Goal: Task Accomplishment & Management: Manage account settings

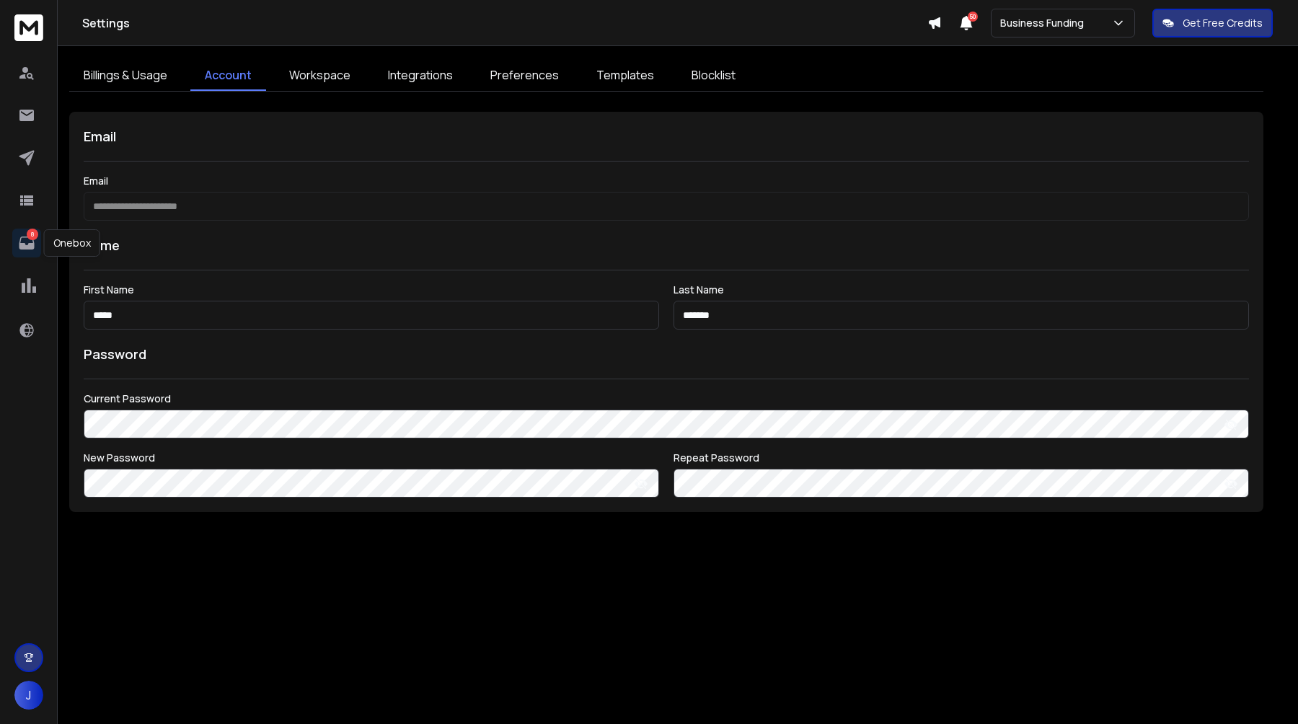
click at [19, 239] on icon at bounding box center [26, 243] width 15 height 13
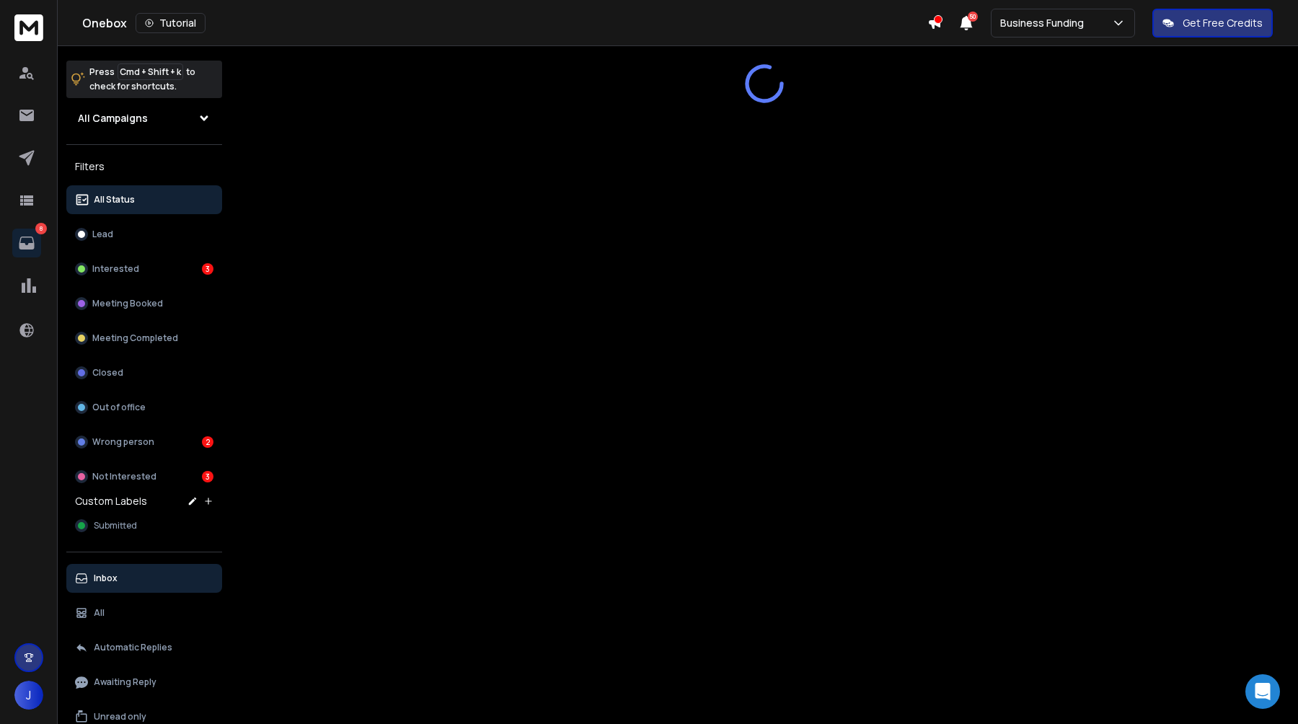
click at [1008, 38] on div "Onebox Tutorial 50 Business Funding Get Free Credits" at bounding box center [649, 23] width 1298 height 46
click at [1032, 23] on p "Business Funding" at bounding box center [1044, 23] width 89 height 14
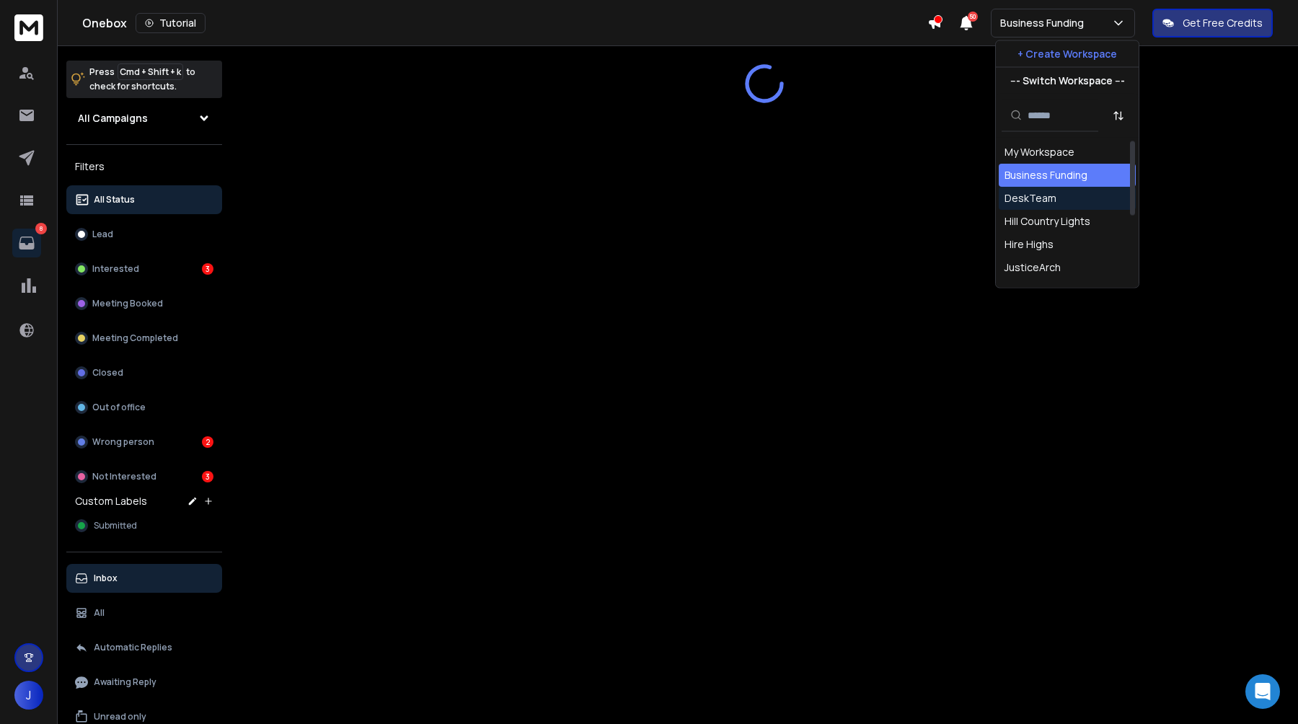
click at [1040, 200] on div "DeskTeam" at bounding box center [1031, 198] width 52 height 14
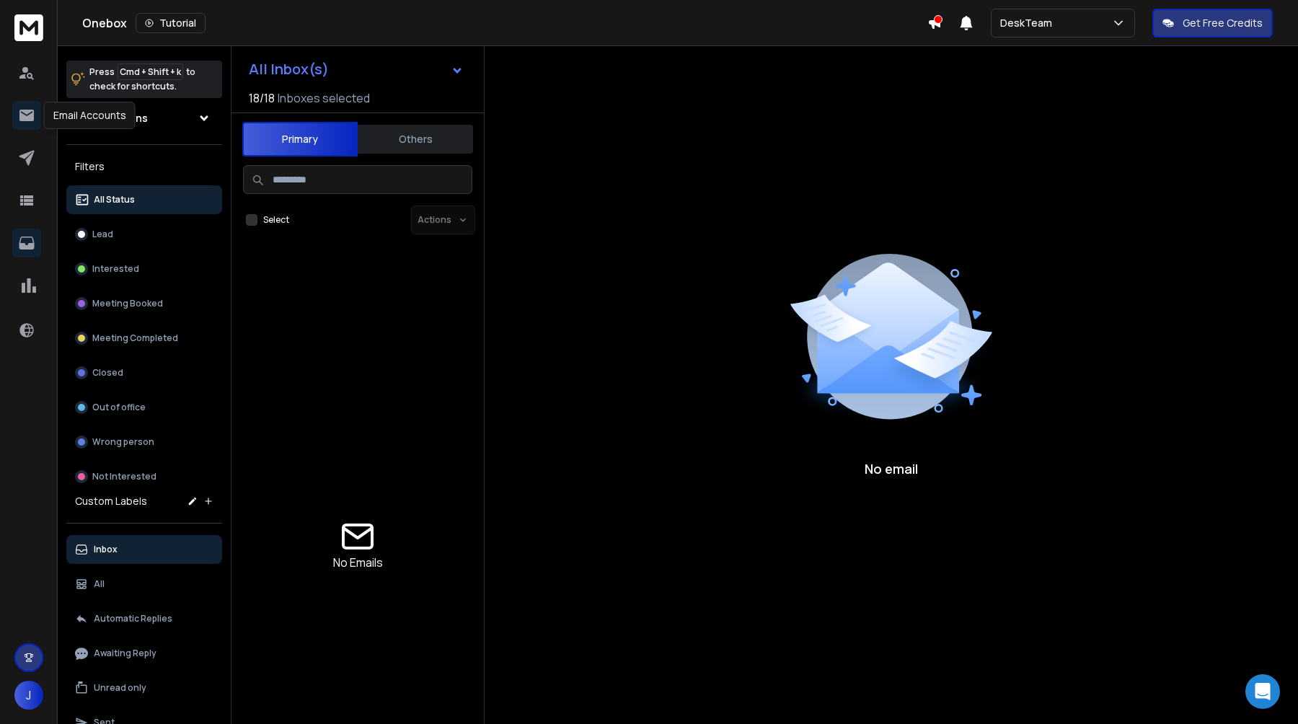
click at [39, 120] on link at bounding box center [26, 115] width 29 height 29
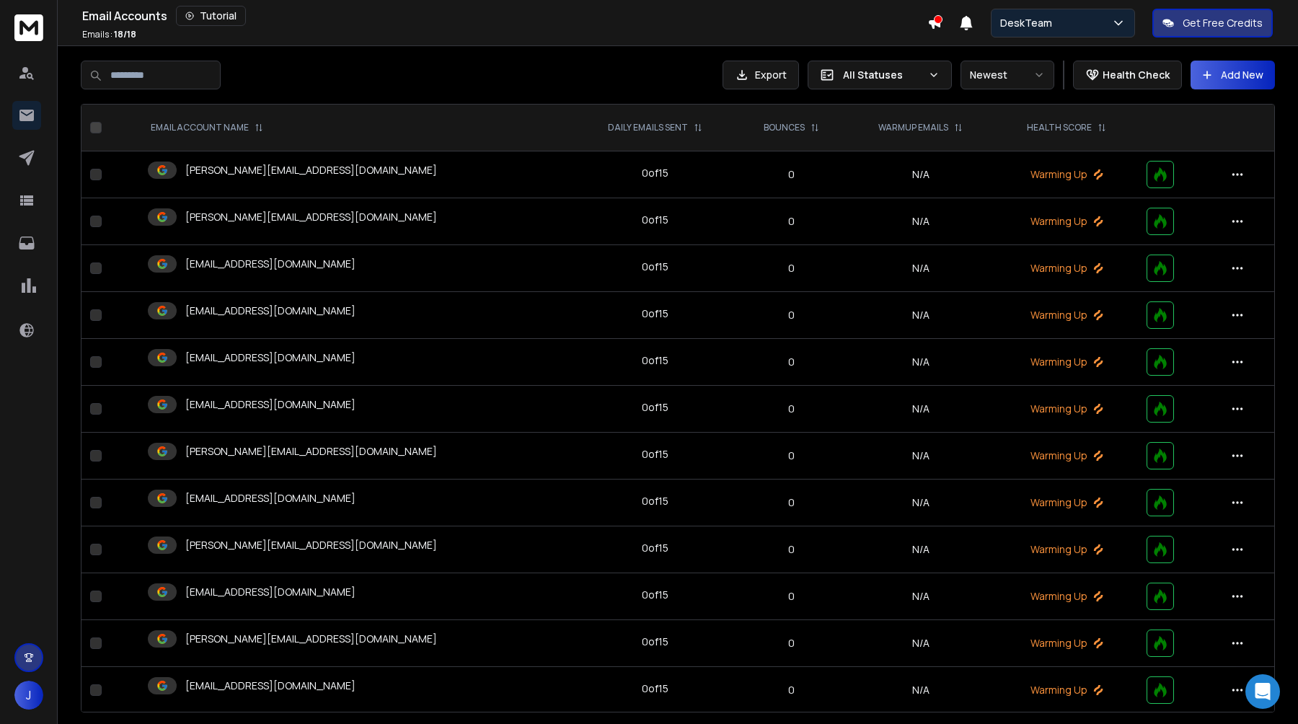
click at [1051, 19] on p "DeskTeam" at bounding box center [1029, 23] width 58 height 14
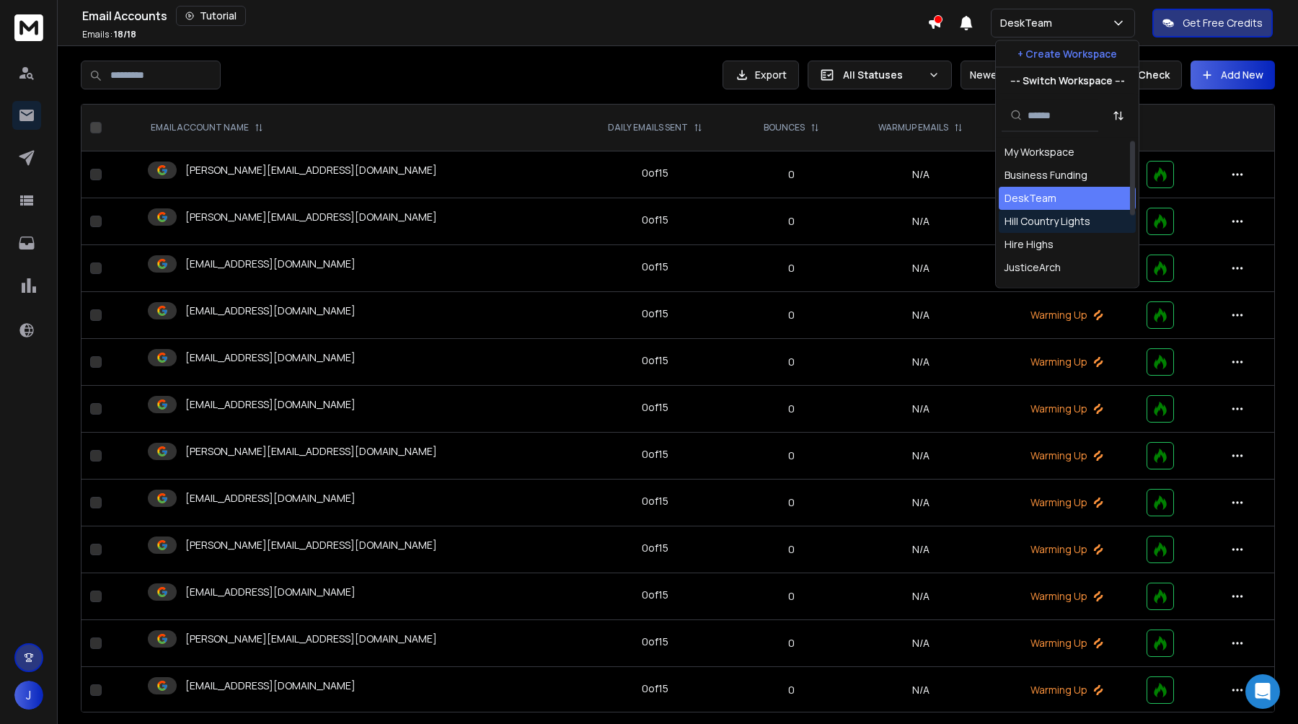
click at [1057, 224] on div "Hill Country Lights" at bounding box center [1048, 221] width 86 height 14
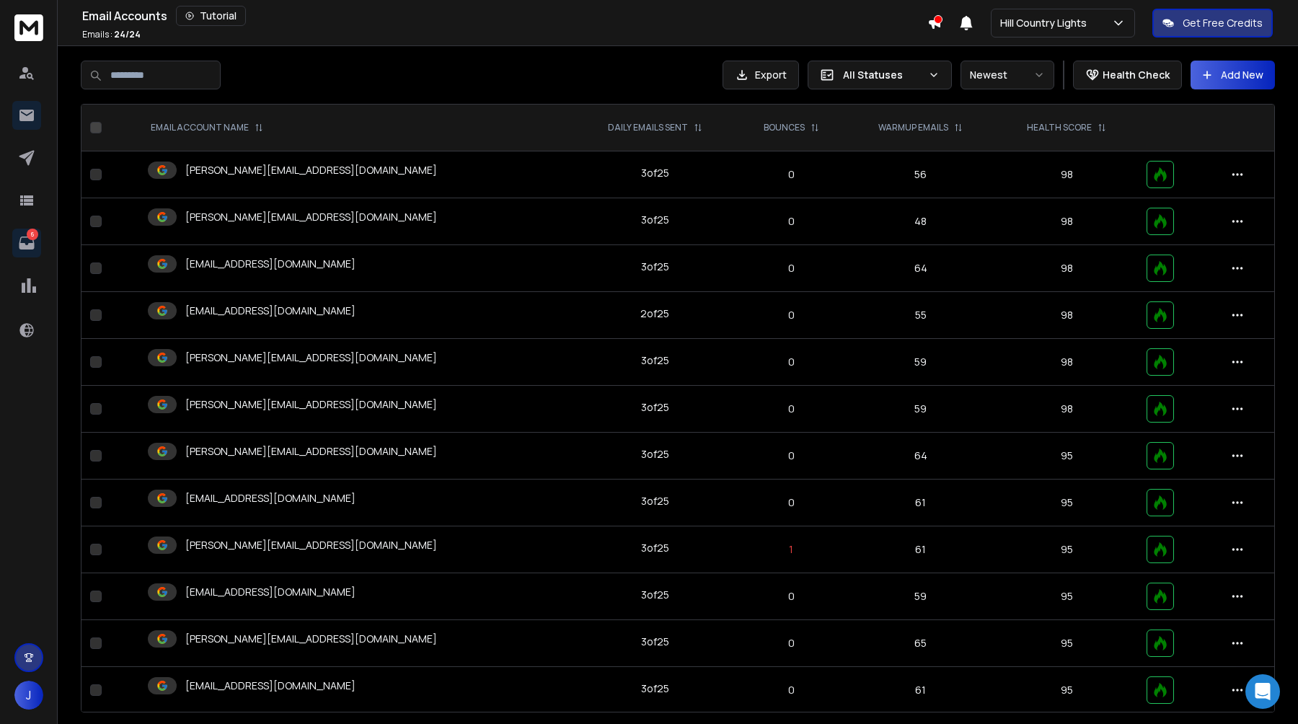
click at [12, 244] on link "6" at bounding box center [26, 243] width 29 height 29
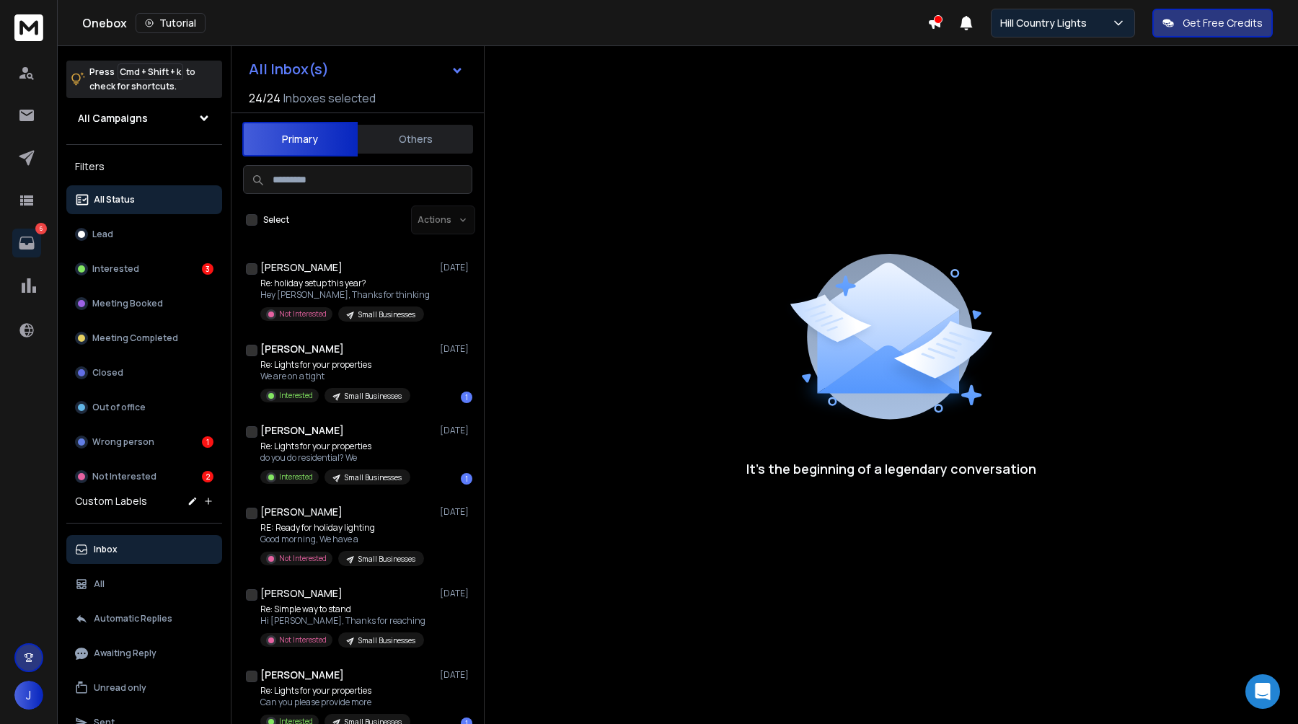
click at [1072, 27] on p "Hill Country Lights" at bounding box center [1046, 23] width 92 height 14
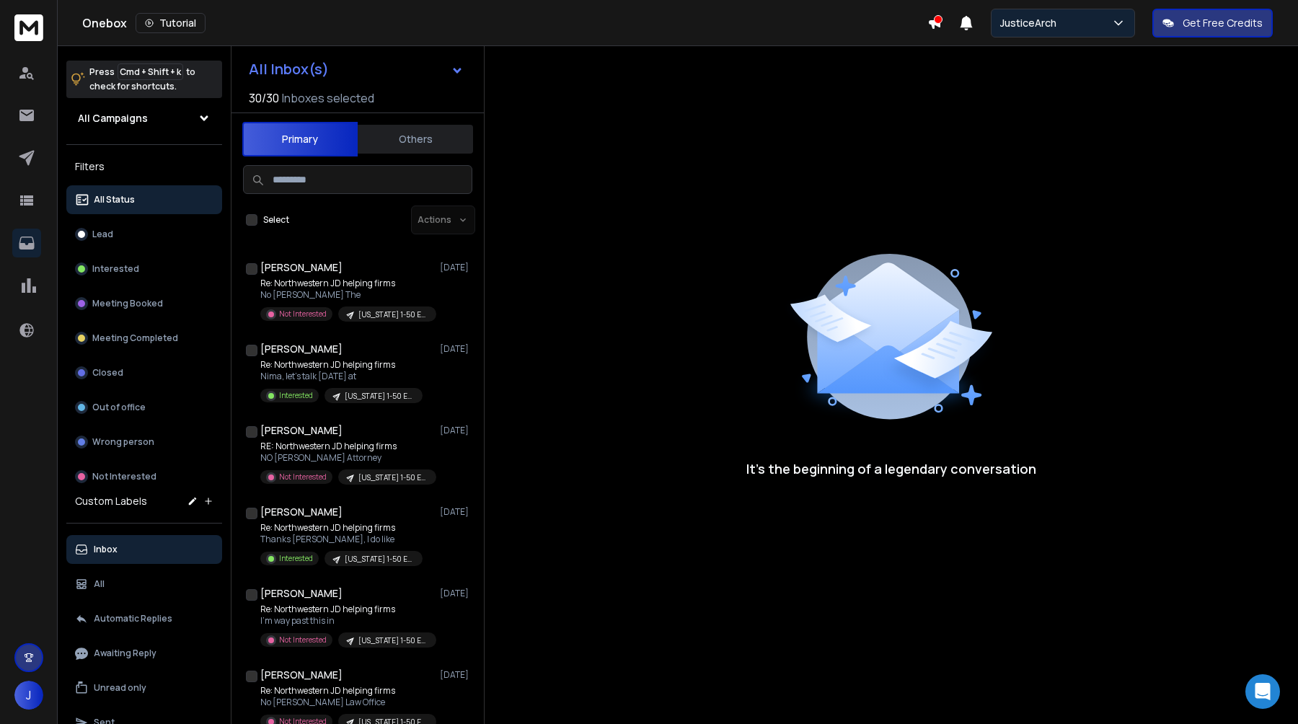
click at [1109, 25] on div "JusticeArch" at bounding box center [1063, 23] width 126 height 14
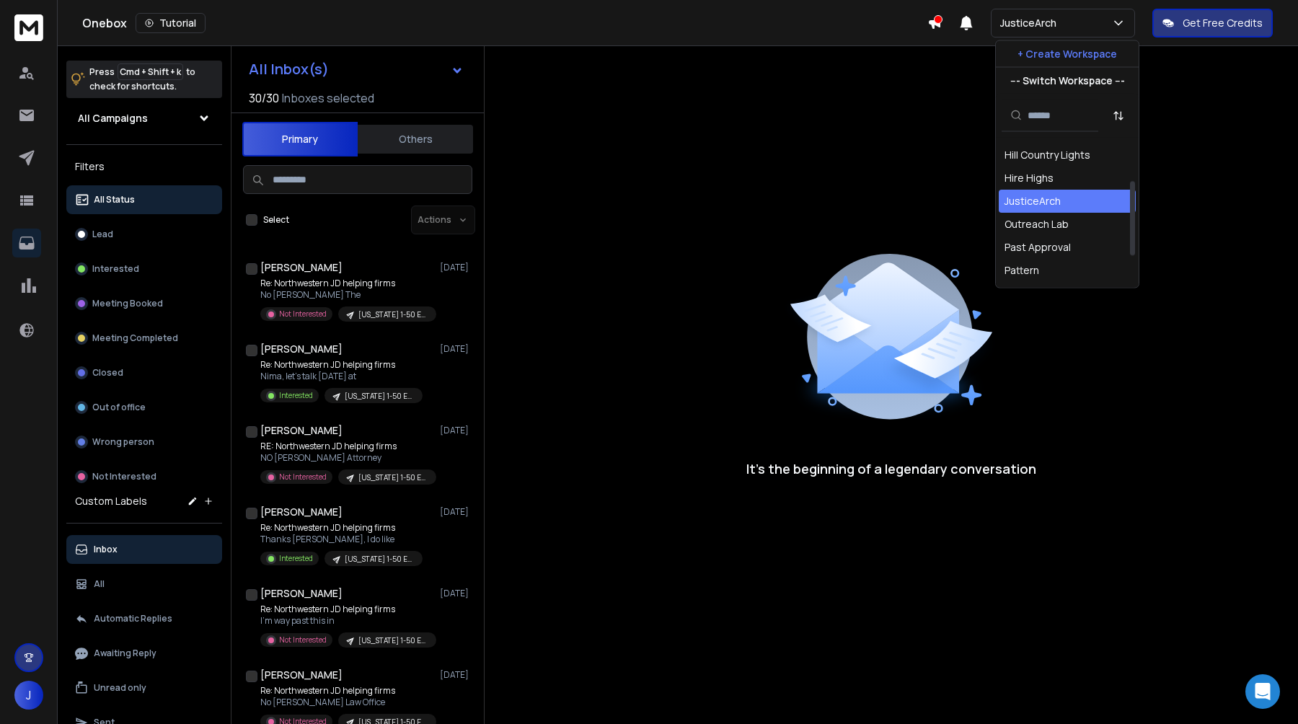
scroll to position [87, 0]
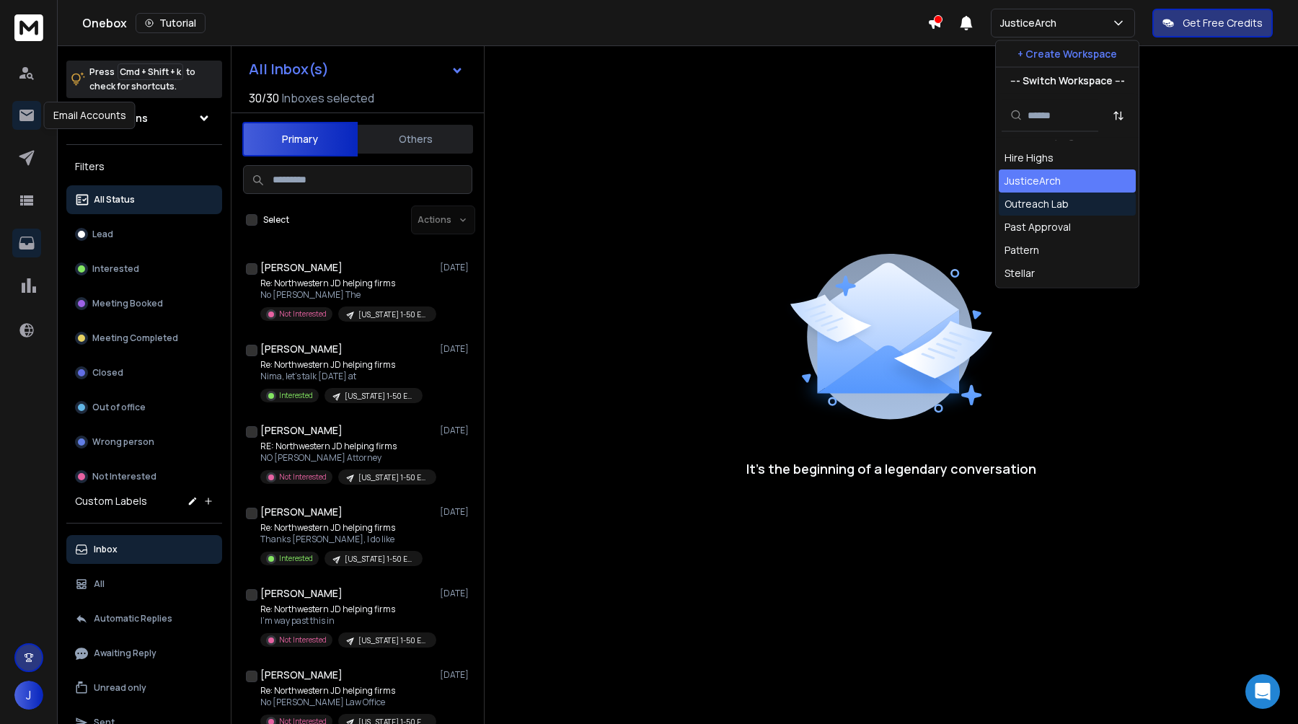
click at [23, 105] on link at bounding box center [26, 115] width 29 height 29
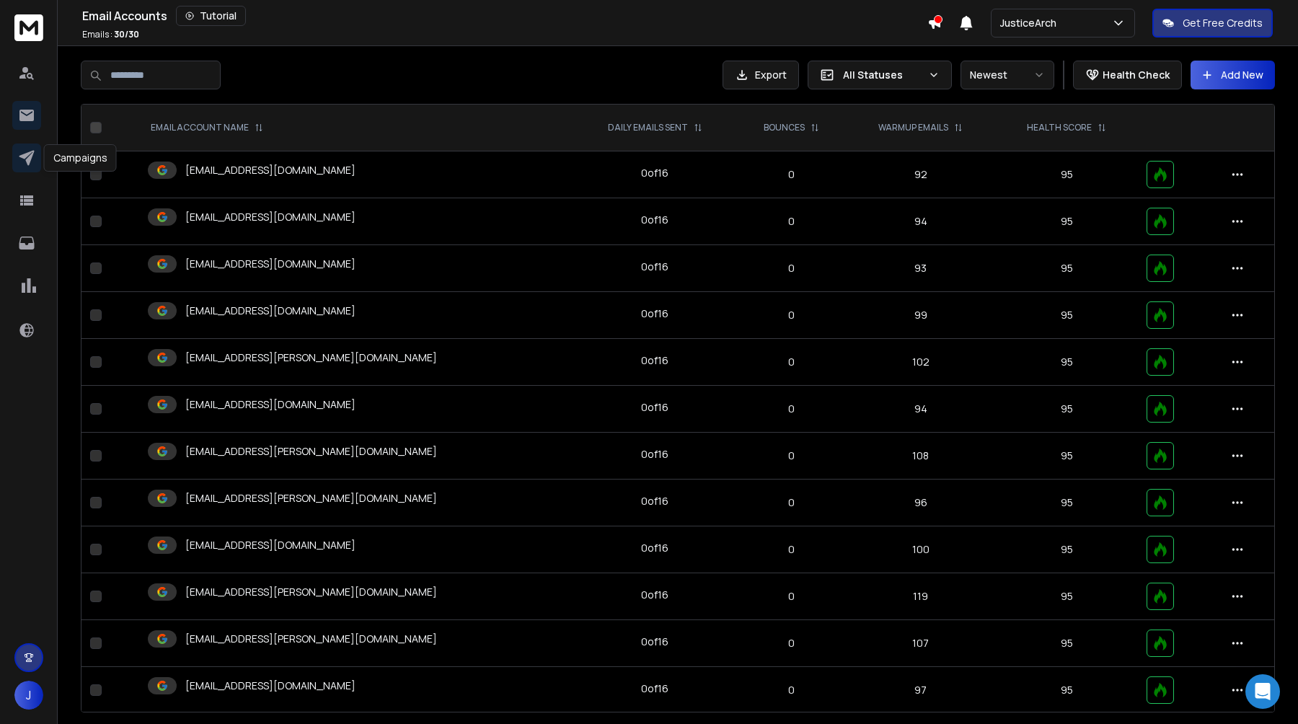
click at [40, 160] on link at bounding box center [26, 158] width 29 height 29
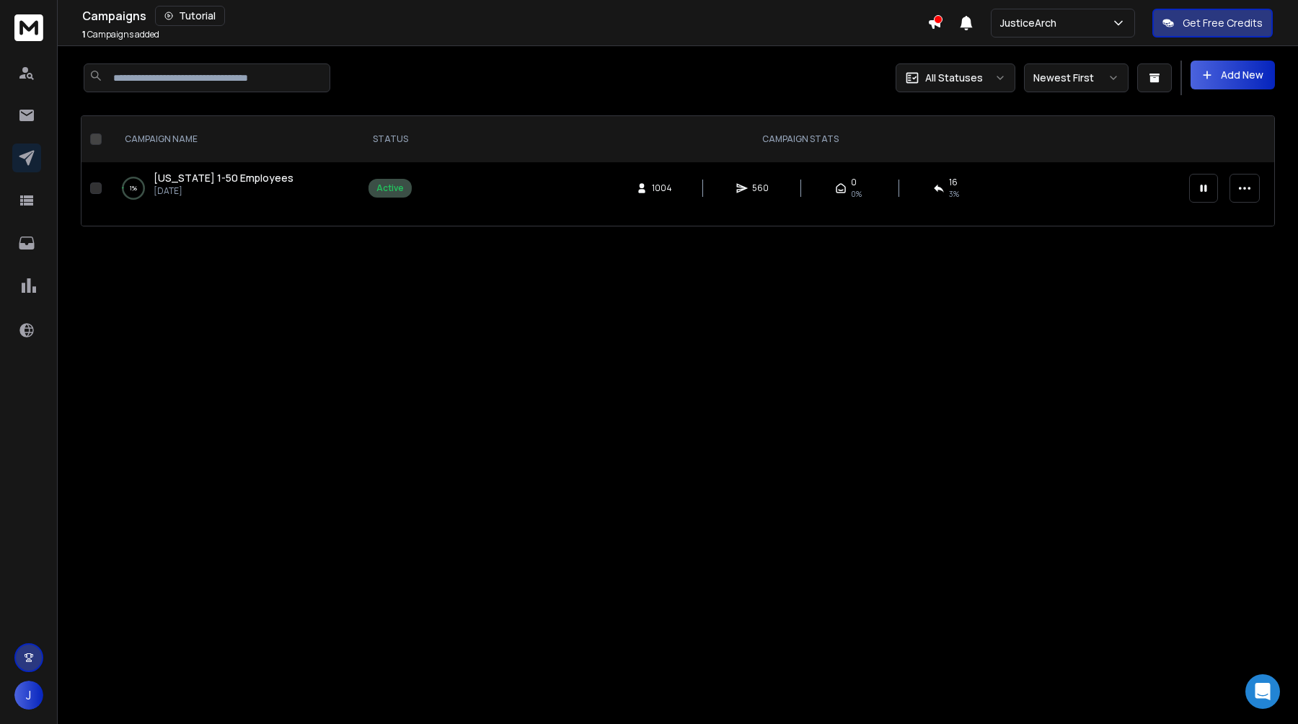
click at [294, 196] on div "1 % Illinois 1-50 Employees 6 days ago" at bounding box center [234, 188] width 224 height 35
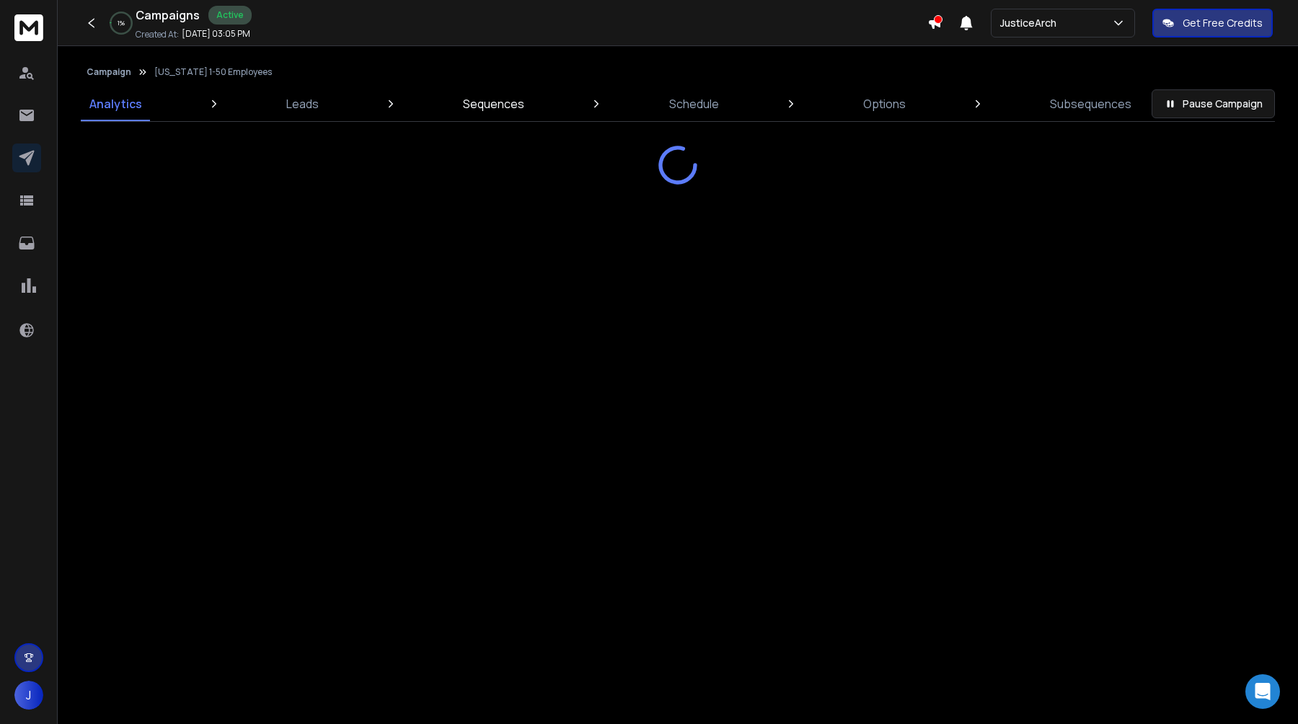
click at [485, 102] on p "Sequences" at bounding box center [493, 103] width 61 height 17
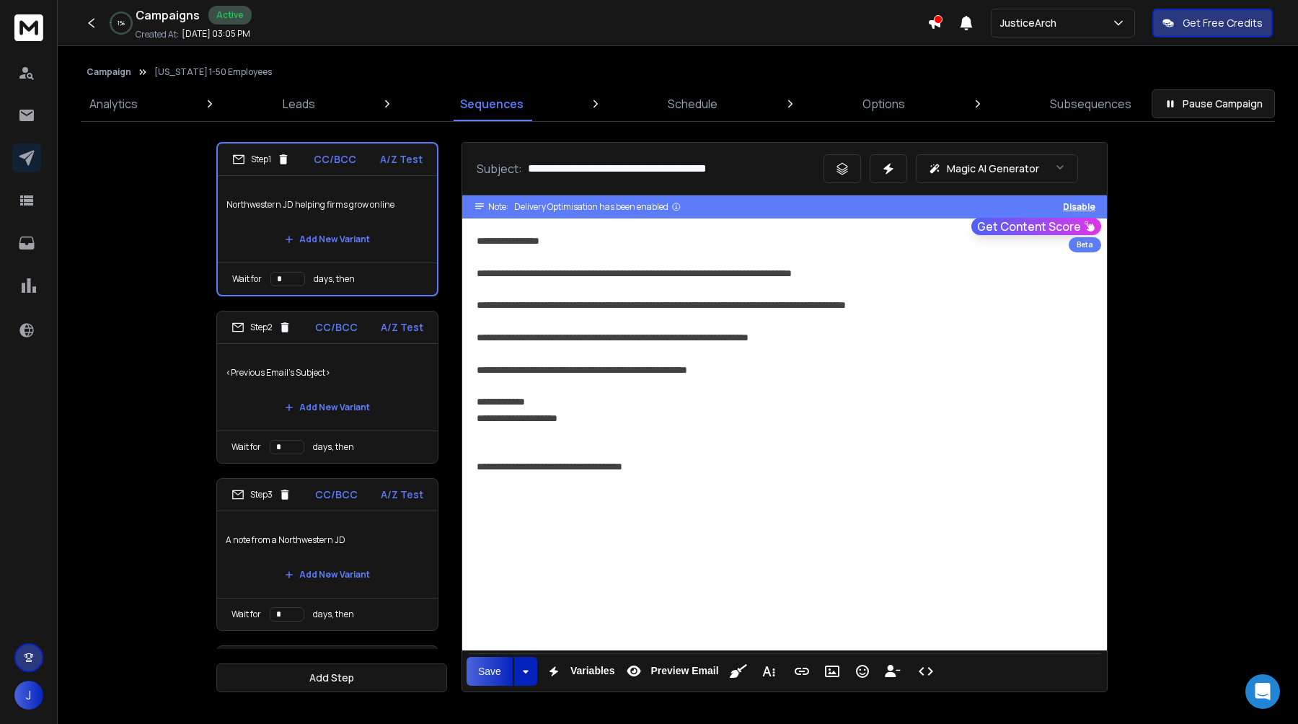
drag, startPoint x: 291, startPoint y: 281, endPoint x: 273, endPoint y: 277, distance: 18.5
click at [273, 277] on input "*" at bounding box center [287, 279] width 35 height 14
type input "*"
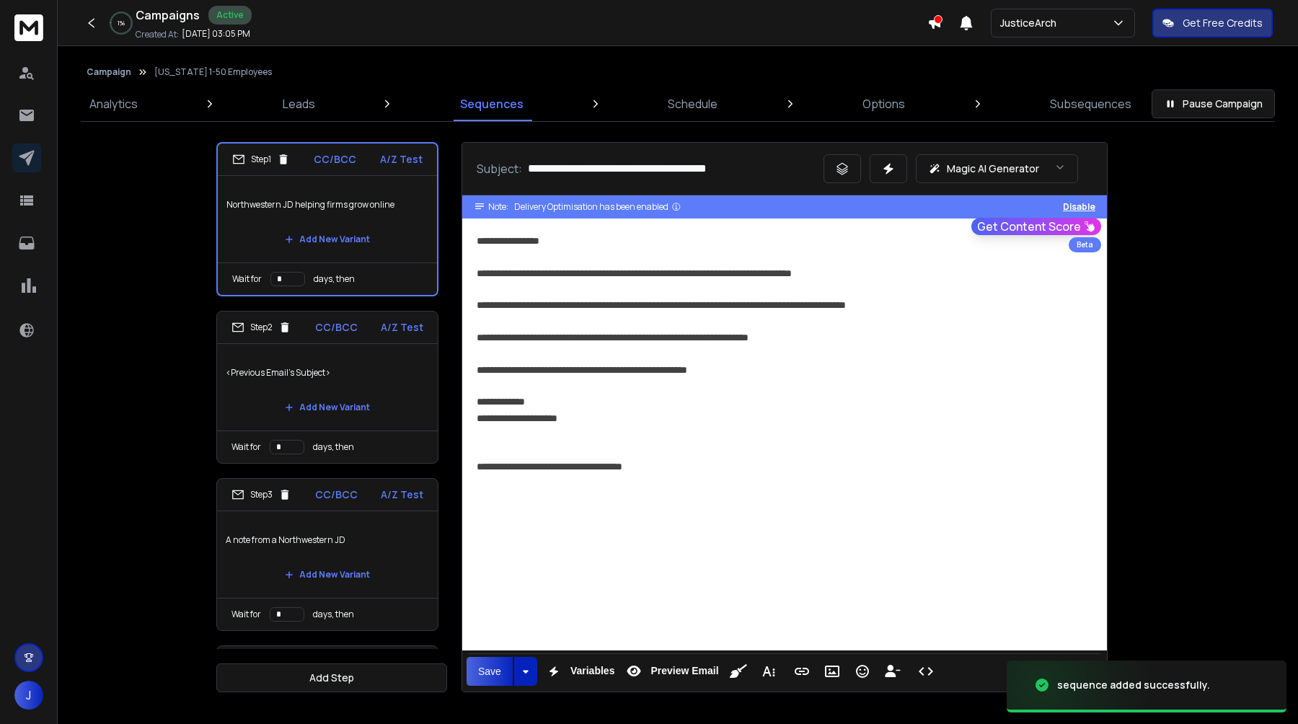
drag, startPoint x: 288, startPoint y: 449, endPoint x: 258, endPoint y: 449, distance: 30.3
click at [258, 449] on div "Wait for * days, then" at bounding box center [327, 447] width 221 height 32
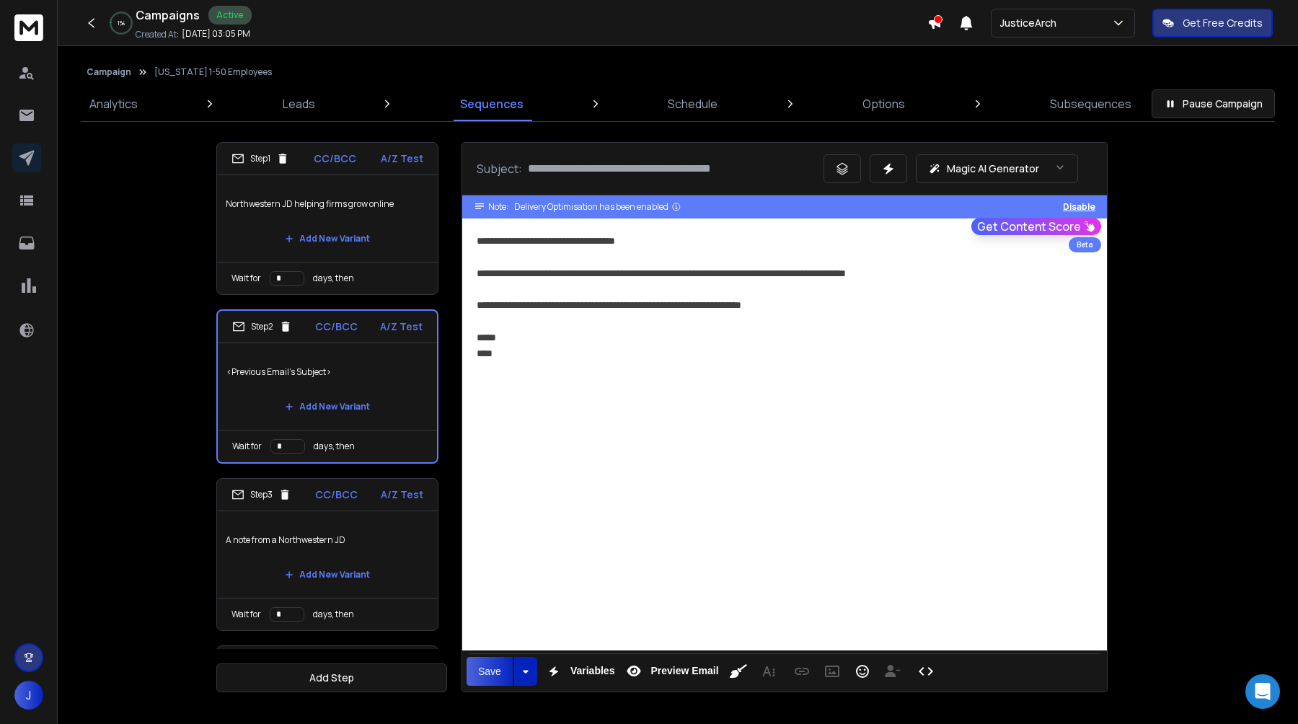
type input "*"
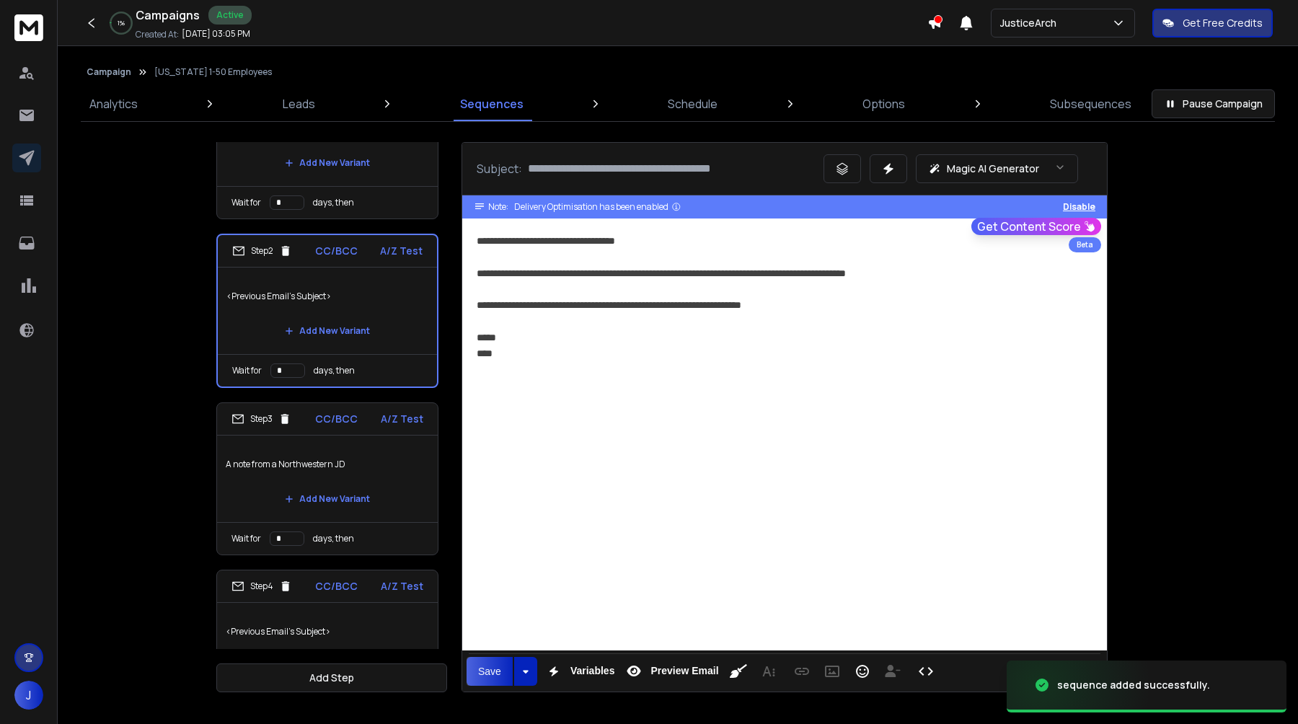
scroll to position [117, 0]
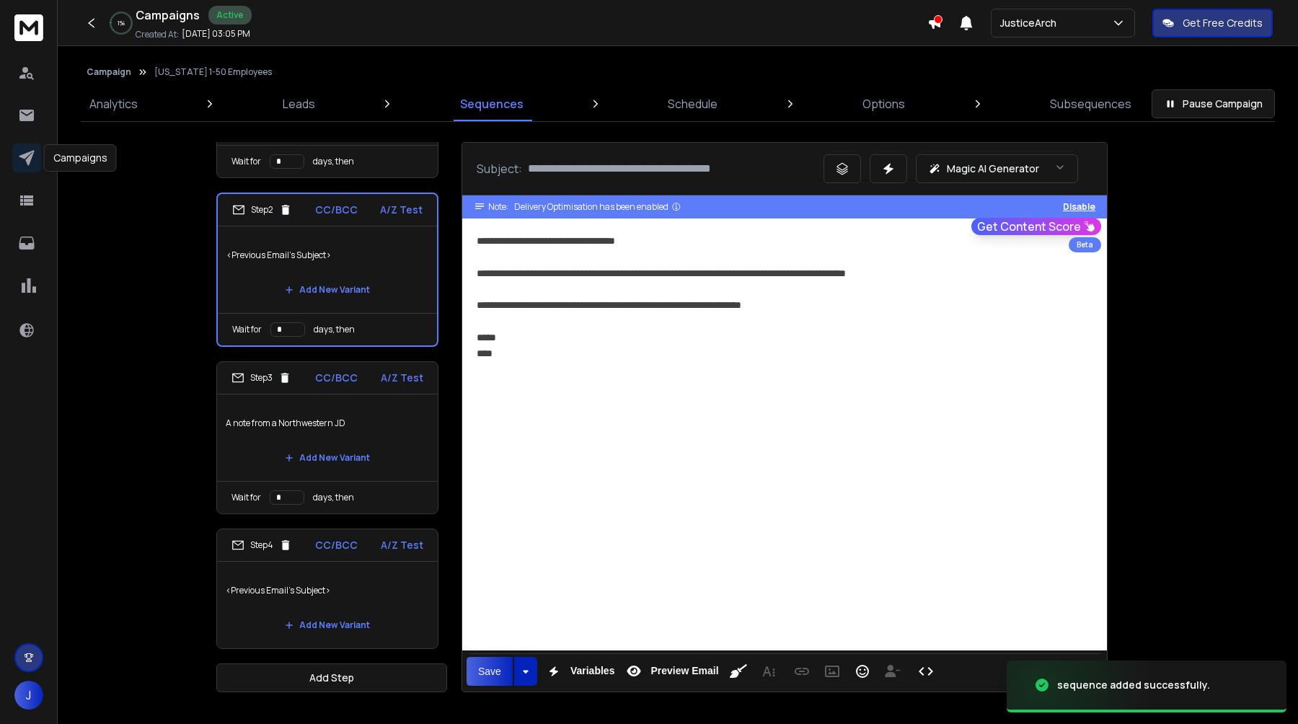
click at [39, 158] on link at bounding box center [26, 158] width 29 height 29
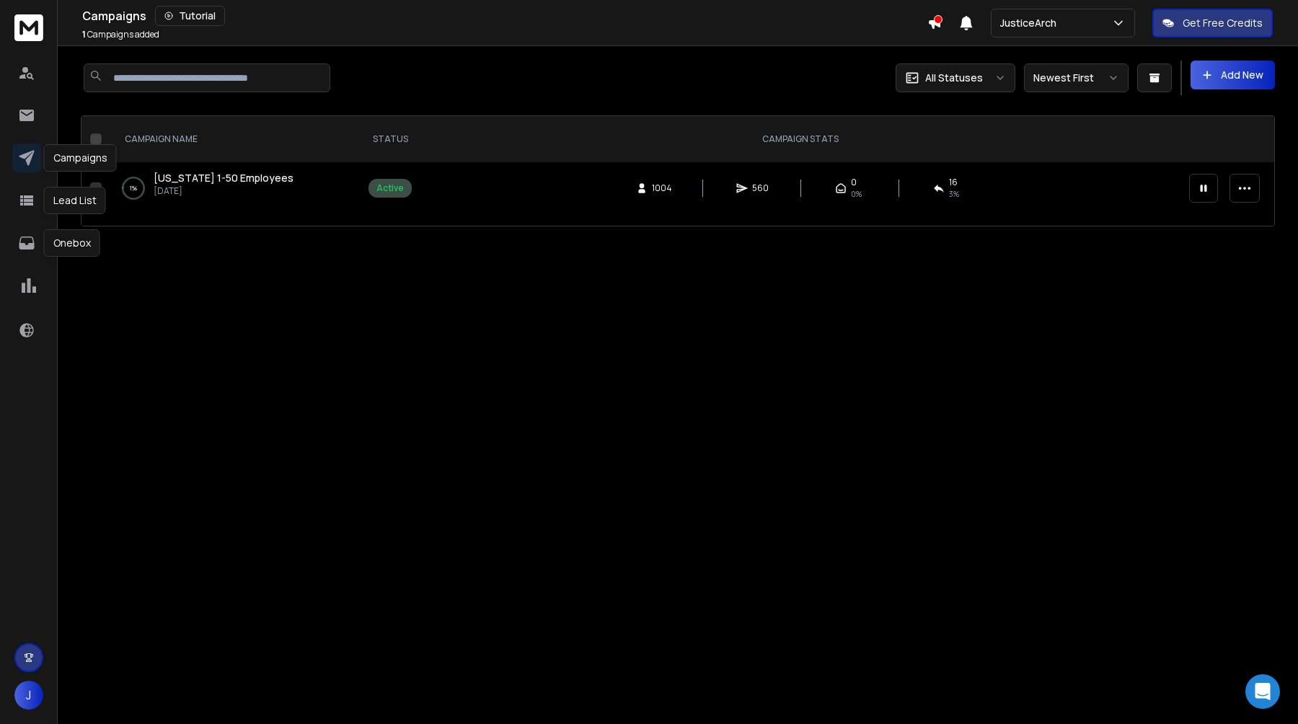
click at [32, 265] on div at bounding box center [28, 203] width 33 height 291
click at [199, 170] on div "Percentage of Leads Completed" at bounding box center [130, 161] width 140 height 25
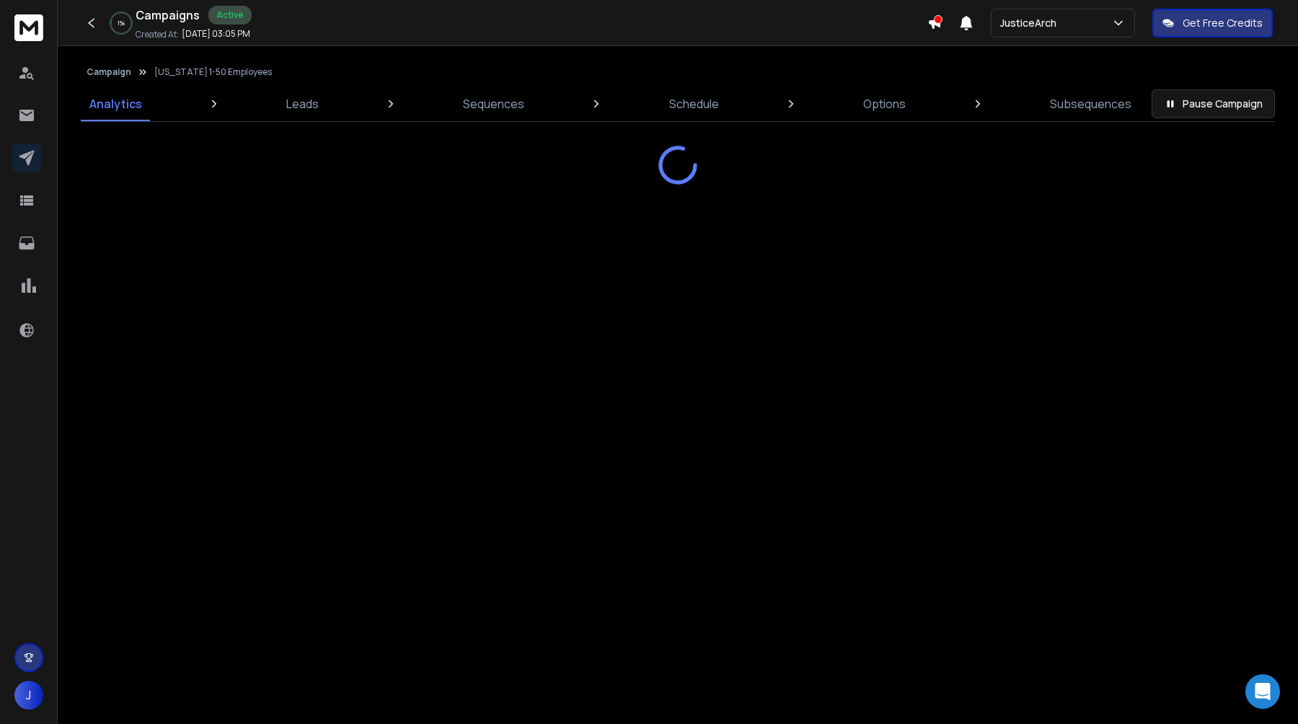
click at [230, 181] on div at bounding box center [678, 165] width 1183 height 46
click at [894, 107] on p "Options" at bounding box center [884, 103] width 43 height 17
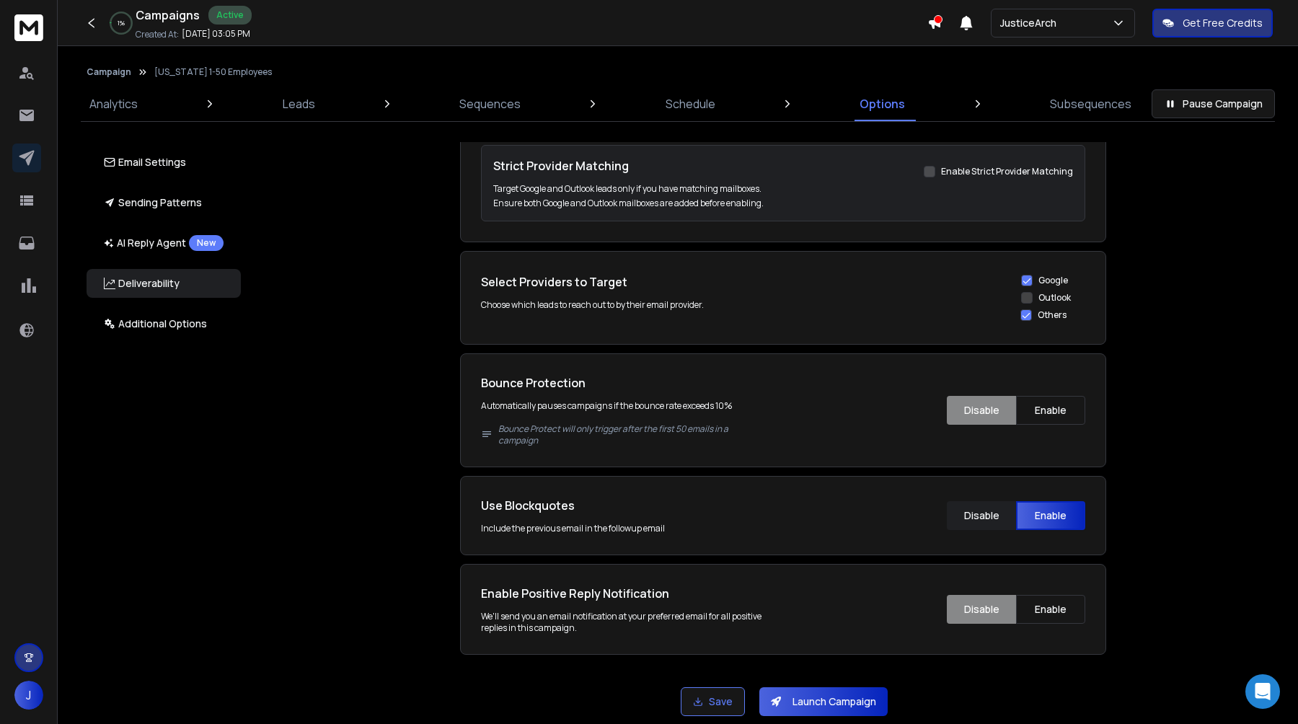
scroll to position [2077, 0]
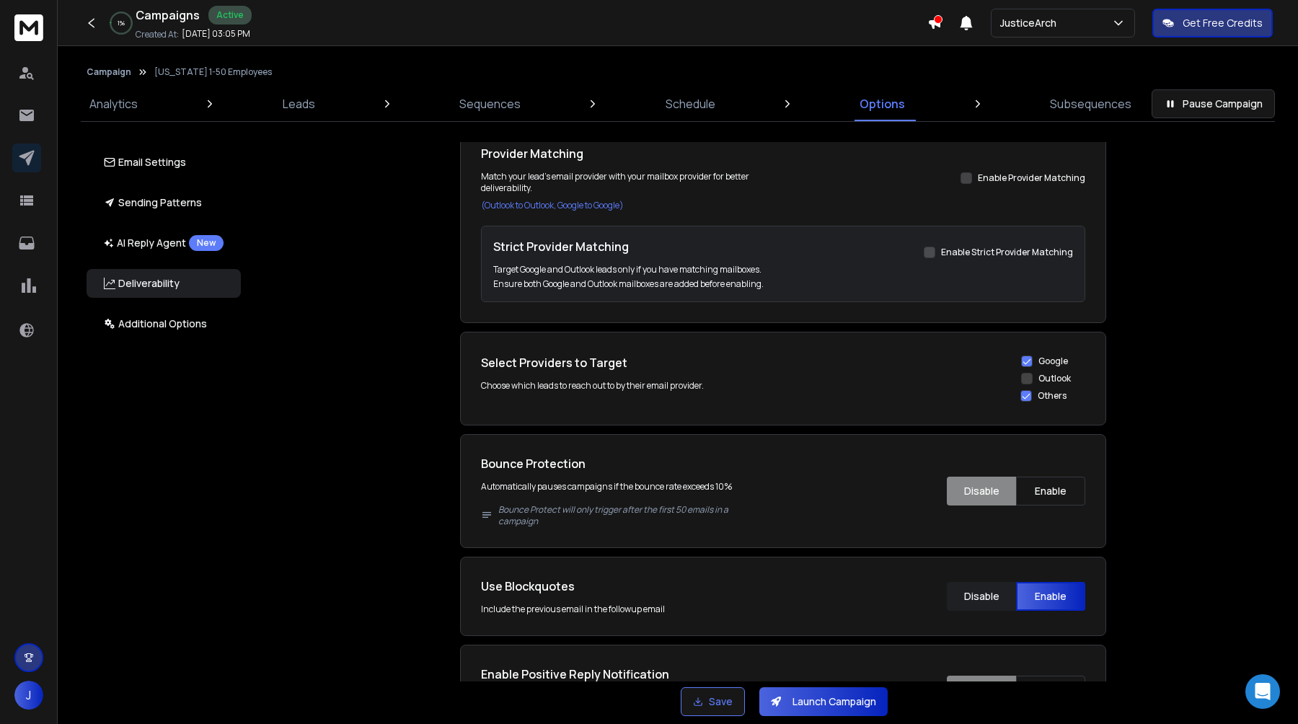
click at [1028, 378] on button "Outlook" at bounding box center [1027, 379] width 12 height 12
click at [733, 699] on button "Save" at bounding box center [713, 701] width 64 height 29
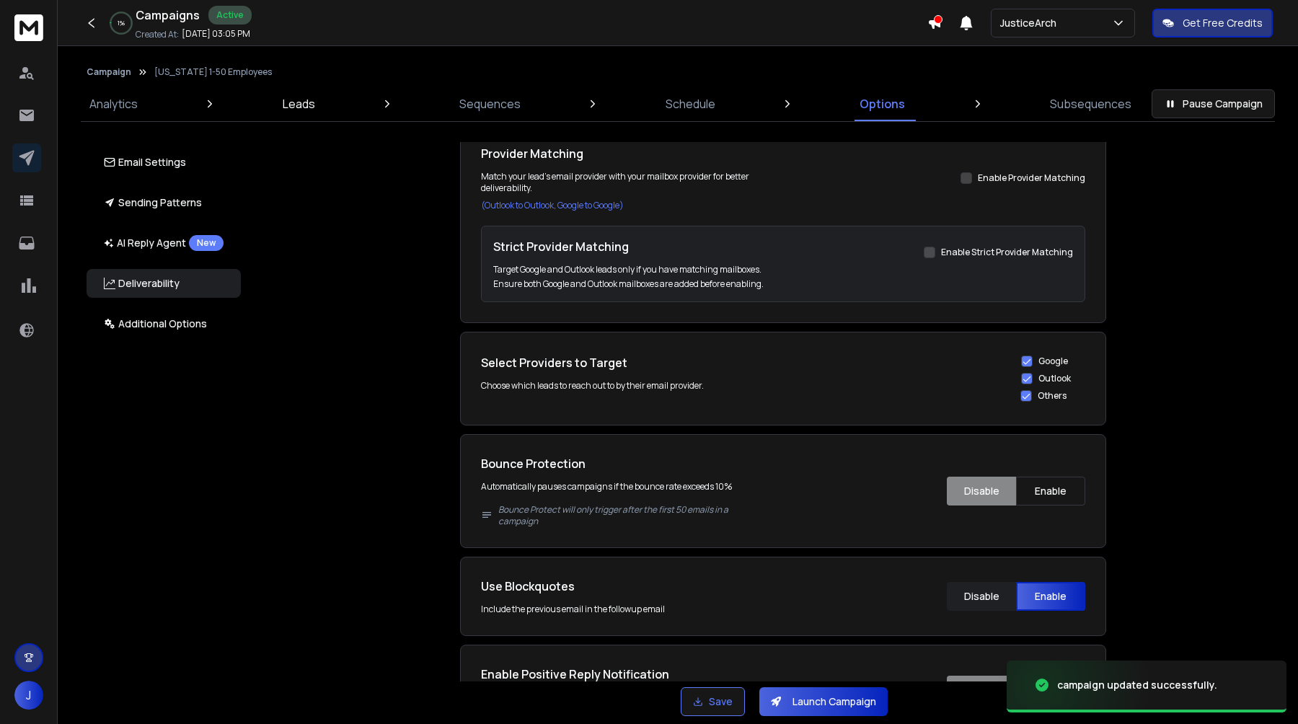
click at [307, 105] on p "Leads" at bounding box center [299, 103] width 32 height 17
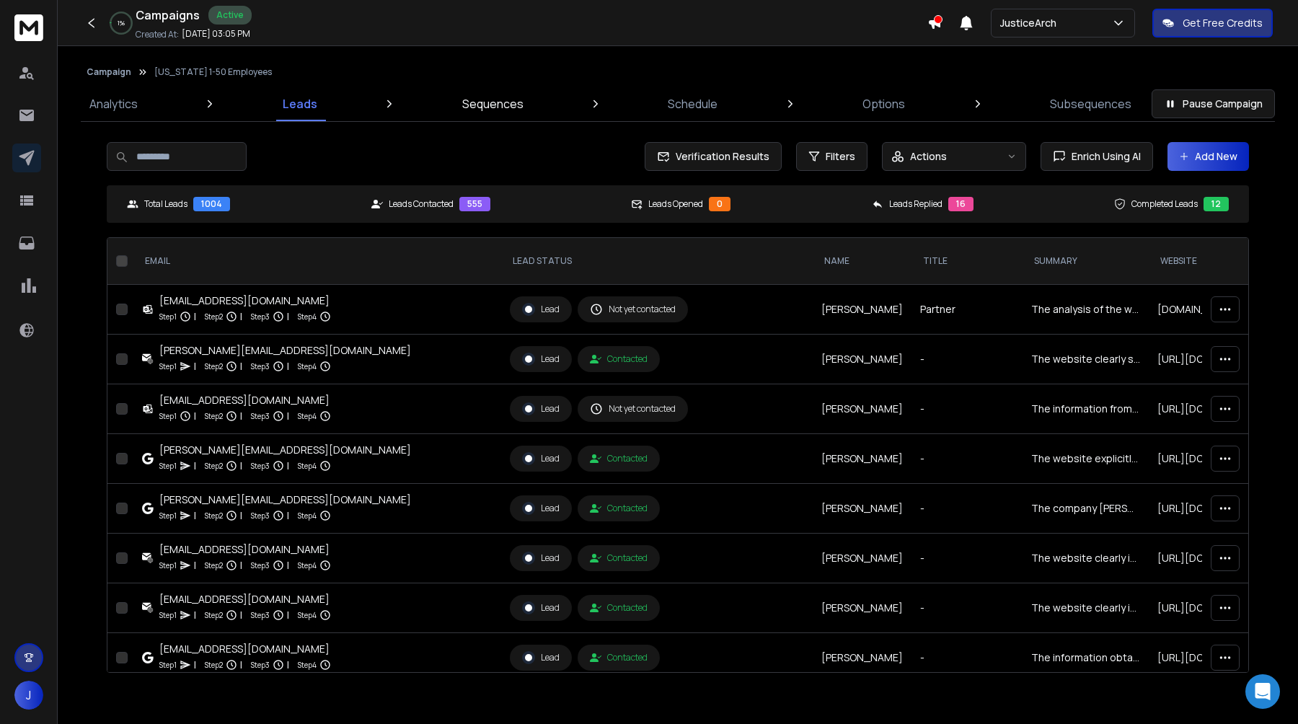
click at [522, 102] on p "Sequences" at bounding box center [492, 103] width 61 height 17
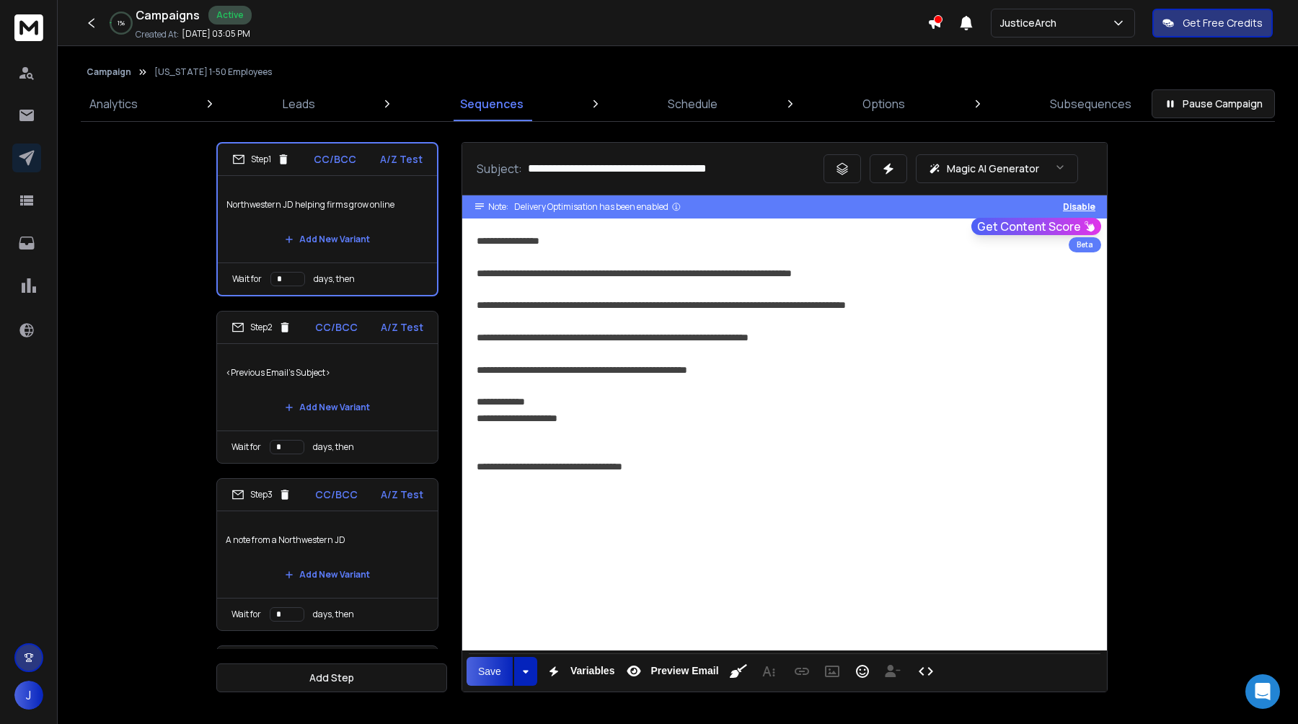
drag, startPoint x: 292, startPoint y: 281, endPoint x: 264, endPoint y: 281, distance: 28.1
click at [264, 281] on div "Wait for * days, then" at bounding box center [327, 279] width 219 height 32
click at [1124, 271] on div "**********" at bounding box center [677, 417] width 923 height 550
click at [374, 364] on p "<Previous Email's Subject>" at bounding box center [327, 373] width 203 height 40
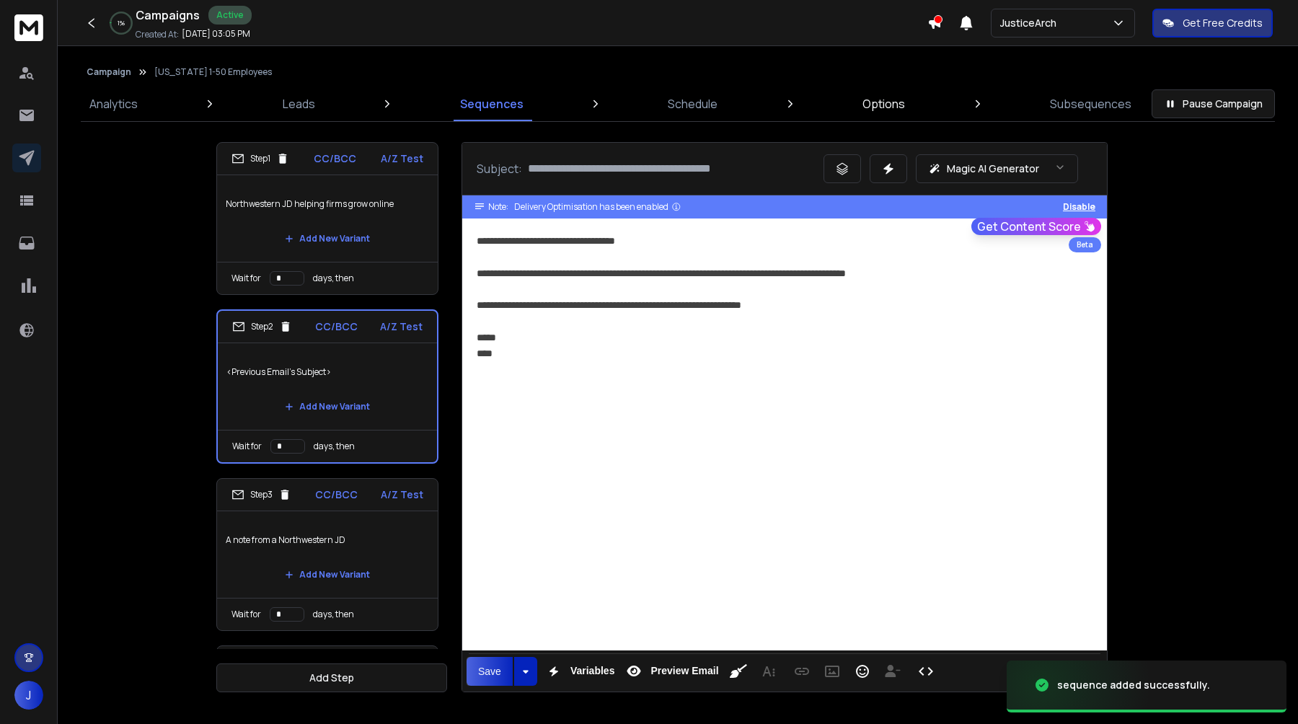
click at [902, 107] on p "Options" at bounding box center [884, 103] width 43 height 17
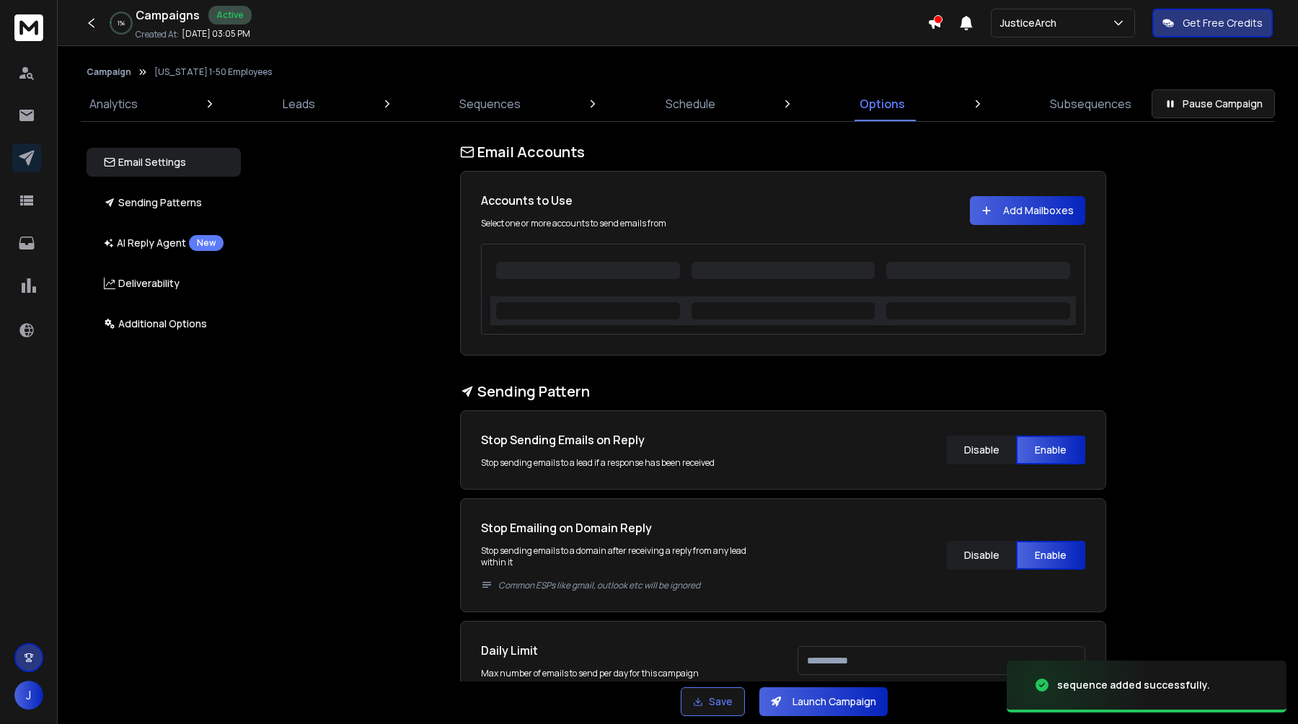
click at [835, 706] on button "Launch Campaign" at bounding box center [824, 701] width 128 height 29
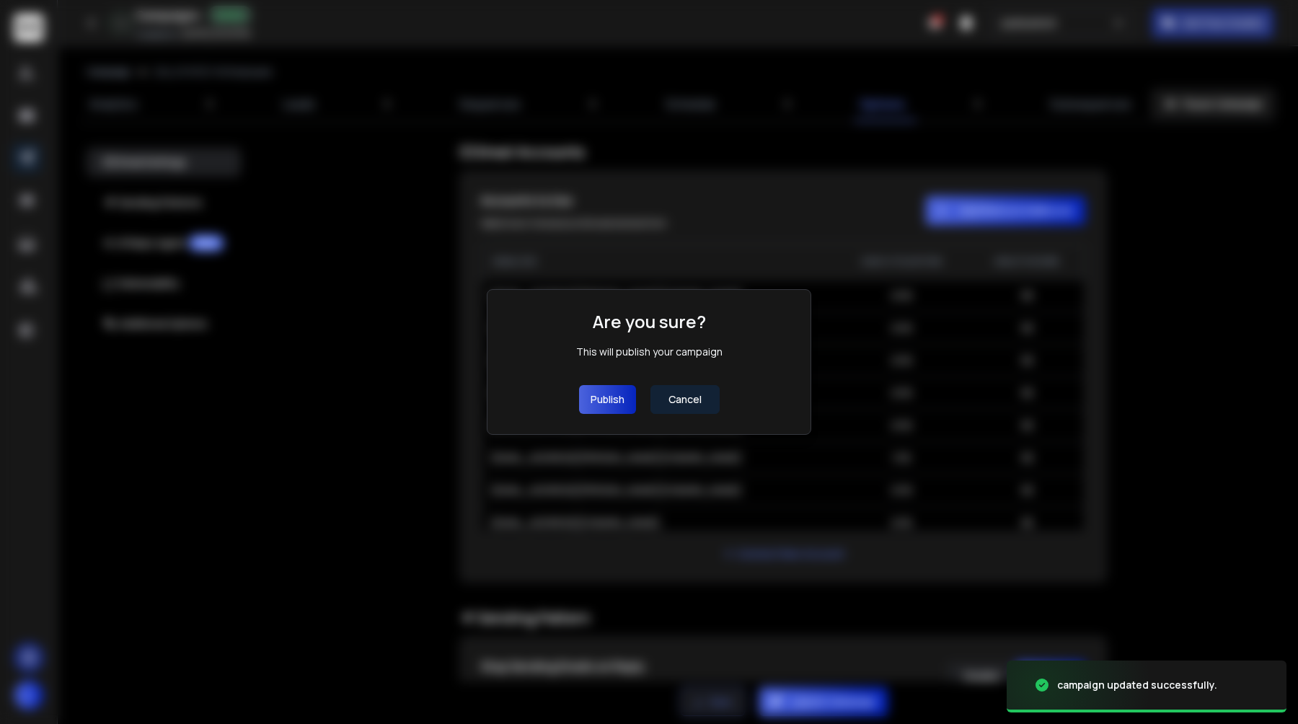
click at [621, 401] on button "Publish" at bounding box center [607, 399] width 57 height 29
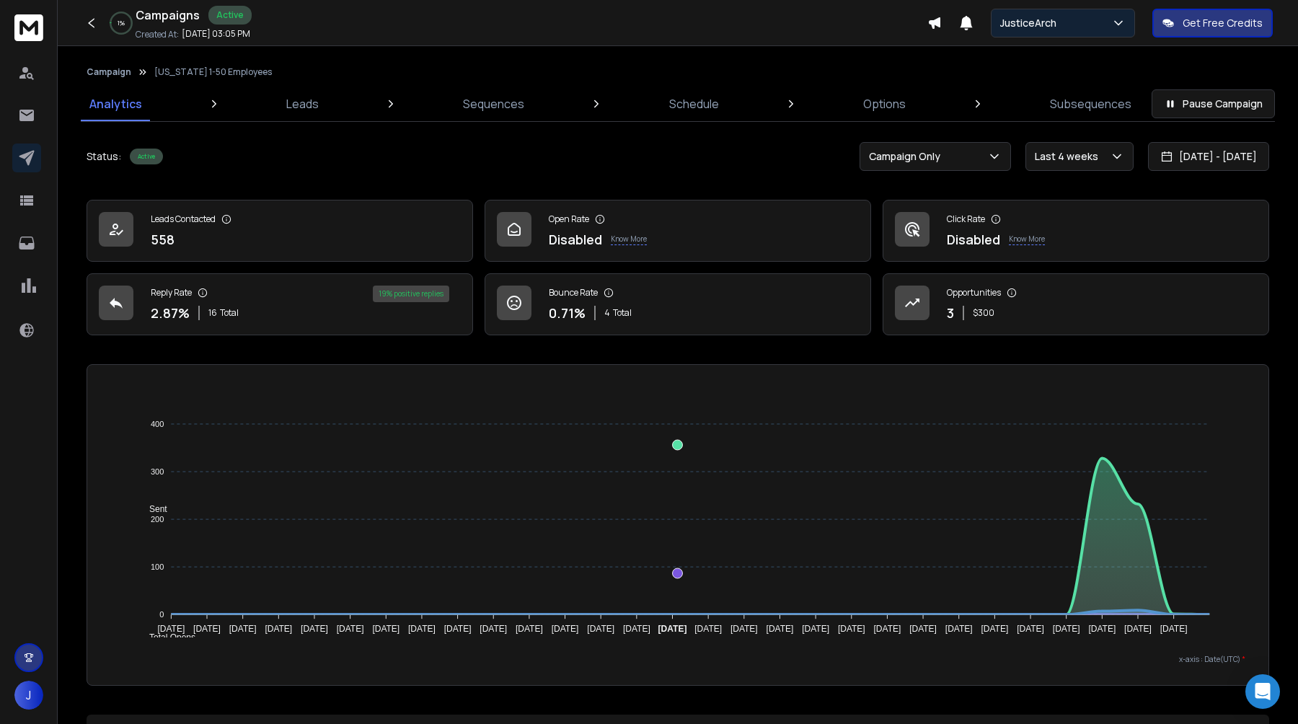
click at [1088, 27] on div "JusticeArch" at bounding box center [1063, 23] width 126 height 14
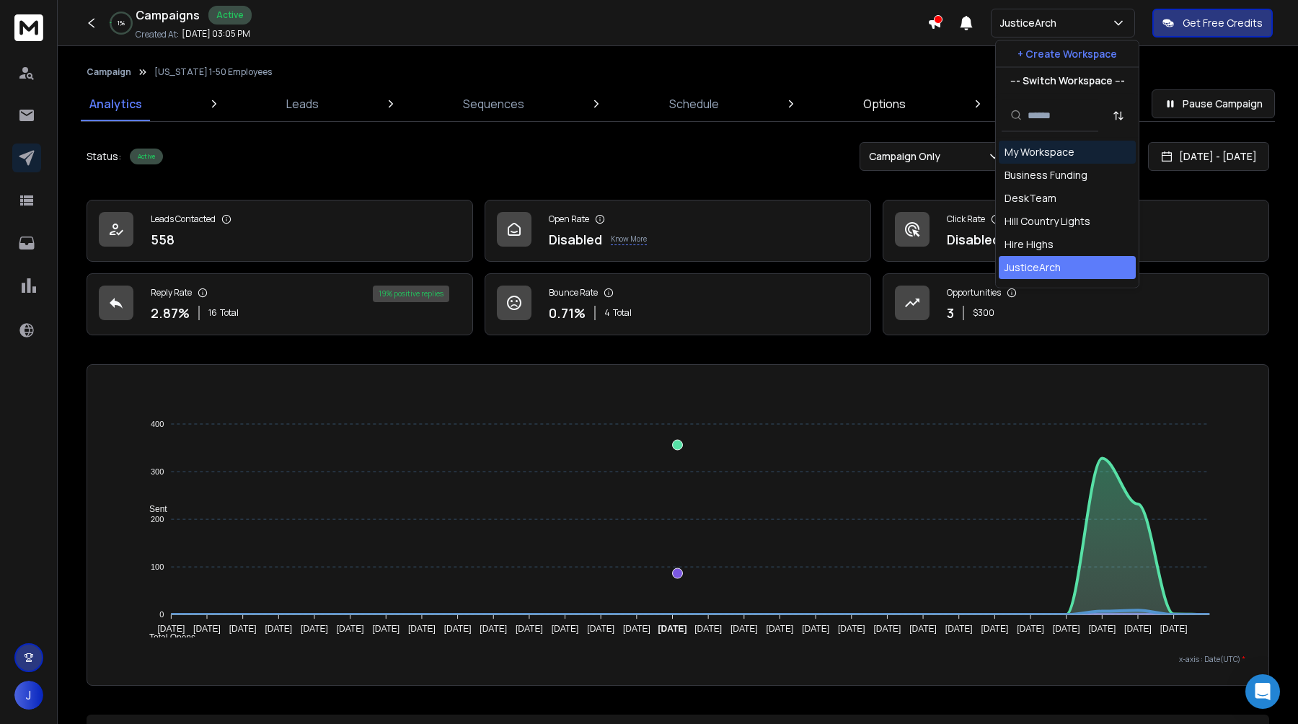
click at [910, 102] on link "Options" at bounding box center [885, 104] width 60 height 35
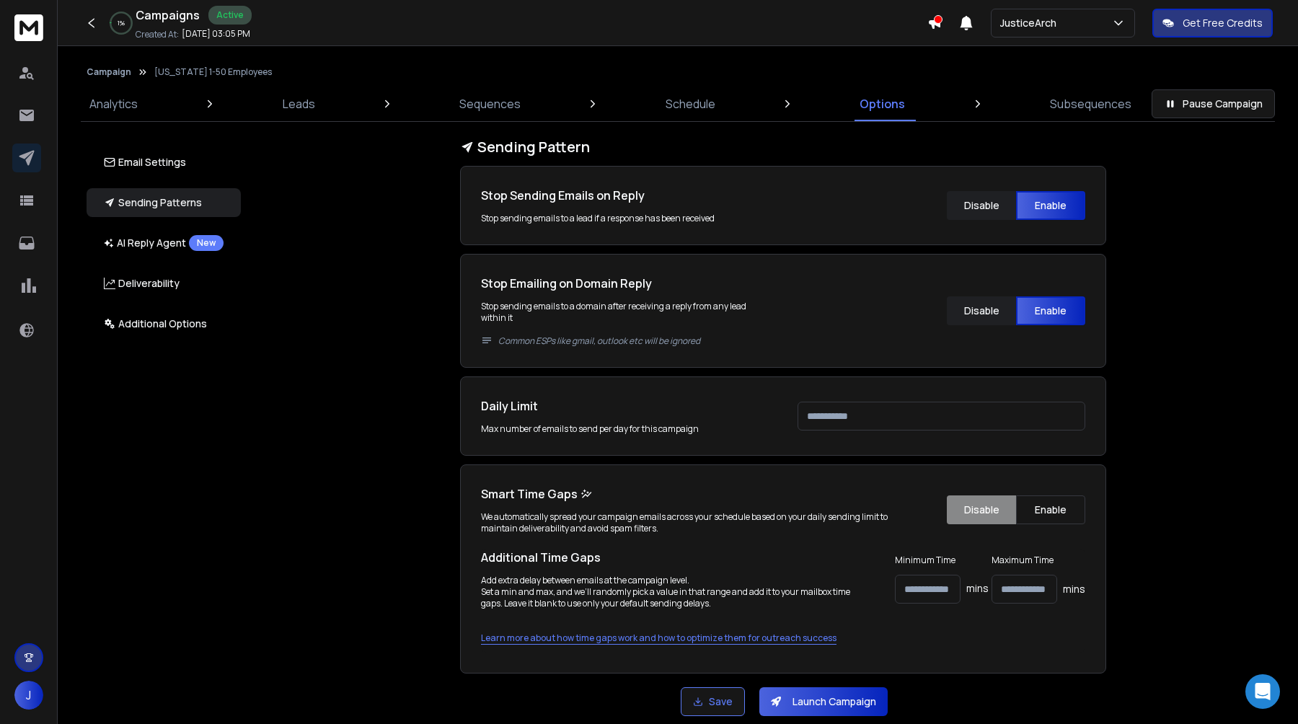
scroll to position [475, 0]
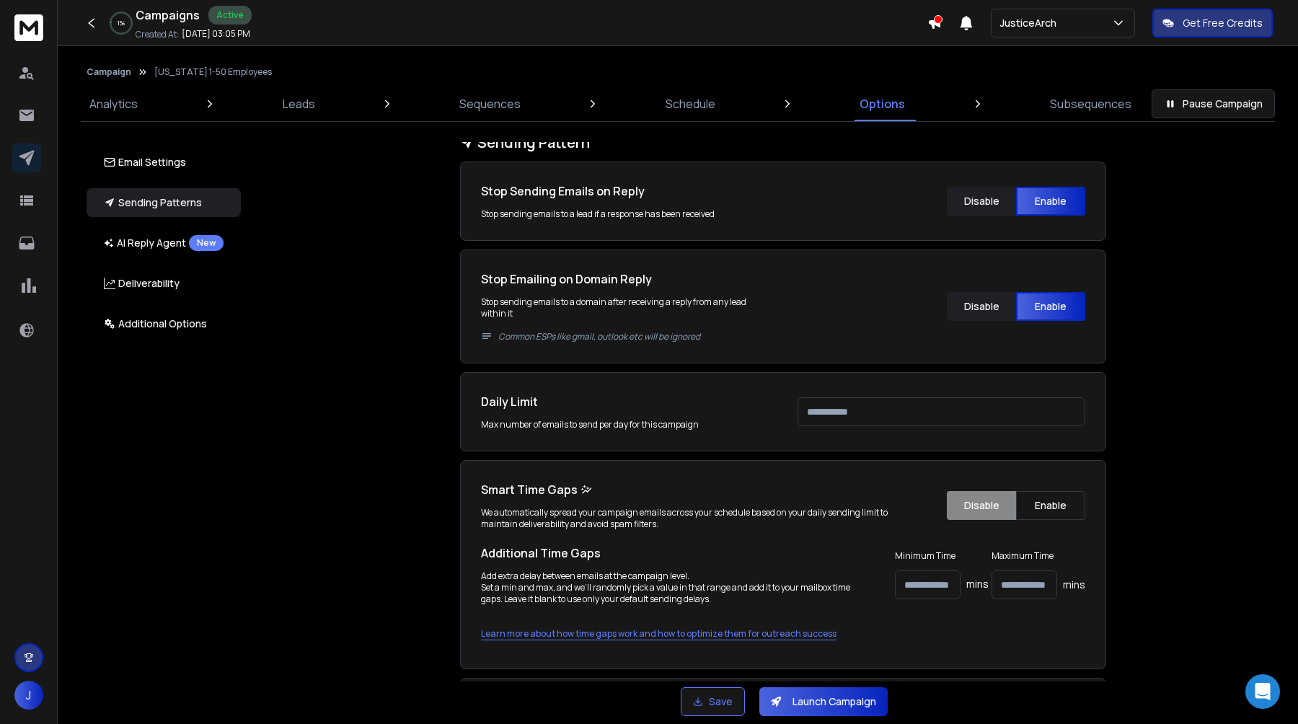
drag, startPoint x: 1006, startPoint y: 583, endPoint x: 966, endPoint y: 583, distance: 40.4
click at [966, 583] on div "Minimum Time ** mins Maximum Time ** mins" at bounding box center [990, 574] width 190 height 49
type input "*"
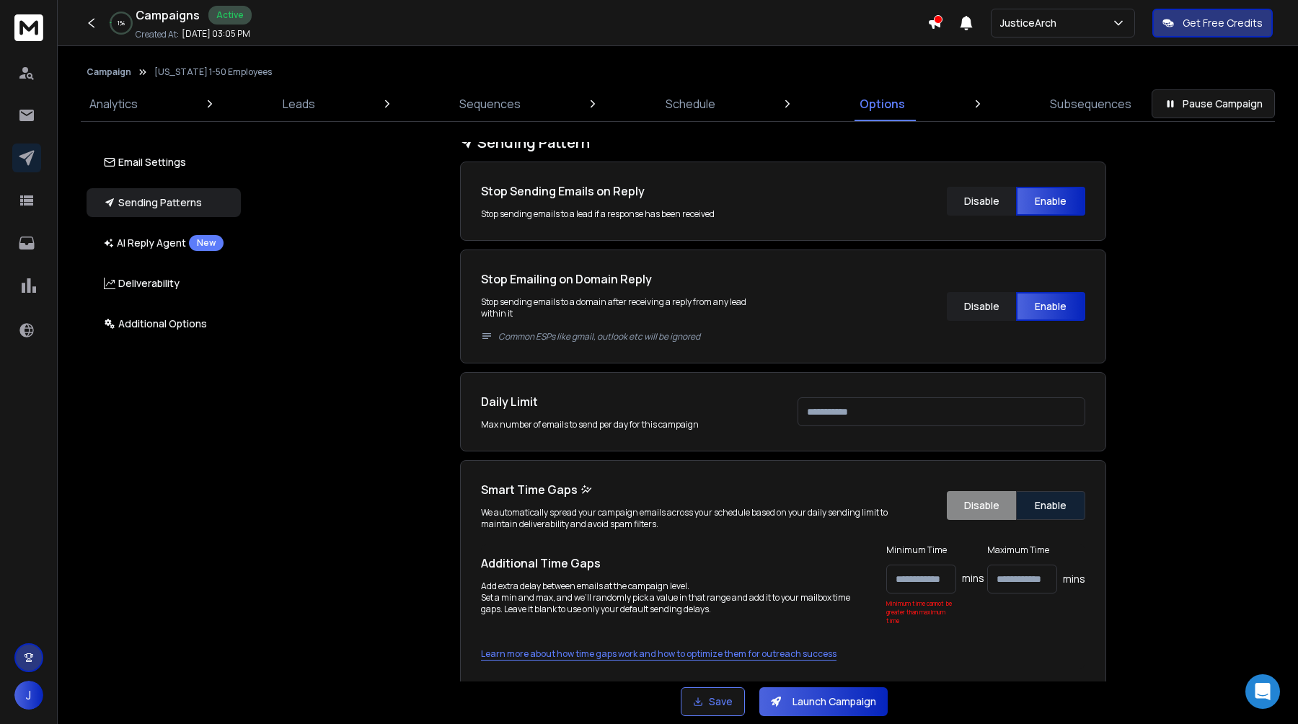
type input "*"
click at [1054, 501] on button "Enable" at bounding box center [1050, 505] width 69 height 29
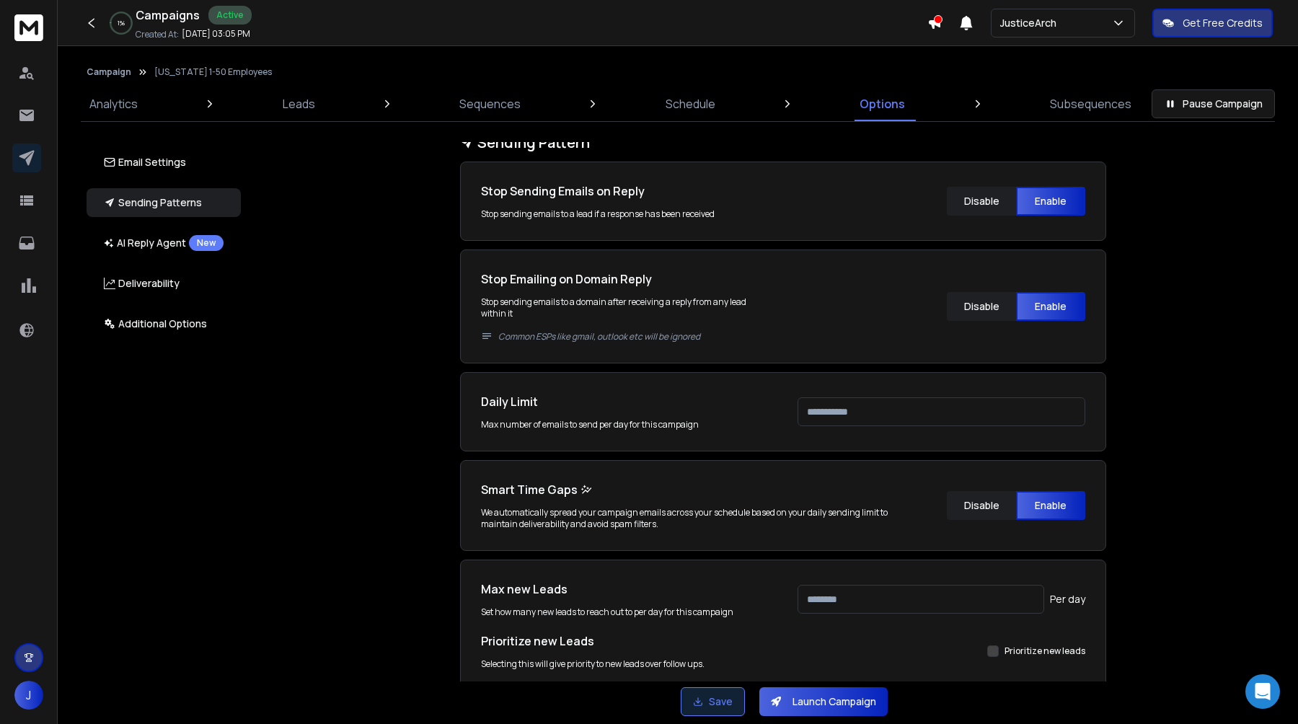
click at [724, 703] on button "Save" at bounding box center [713, 701] width 64 height 29
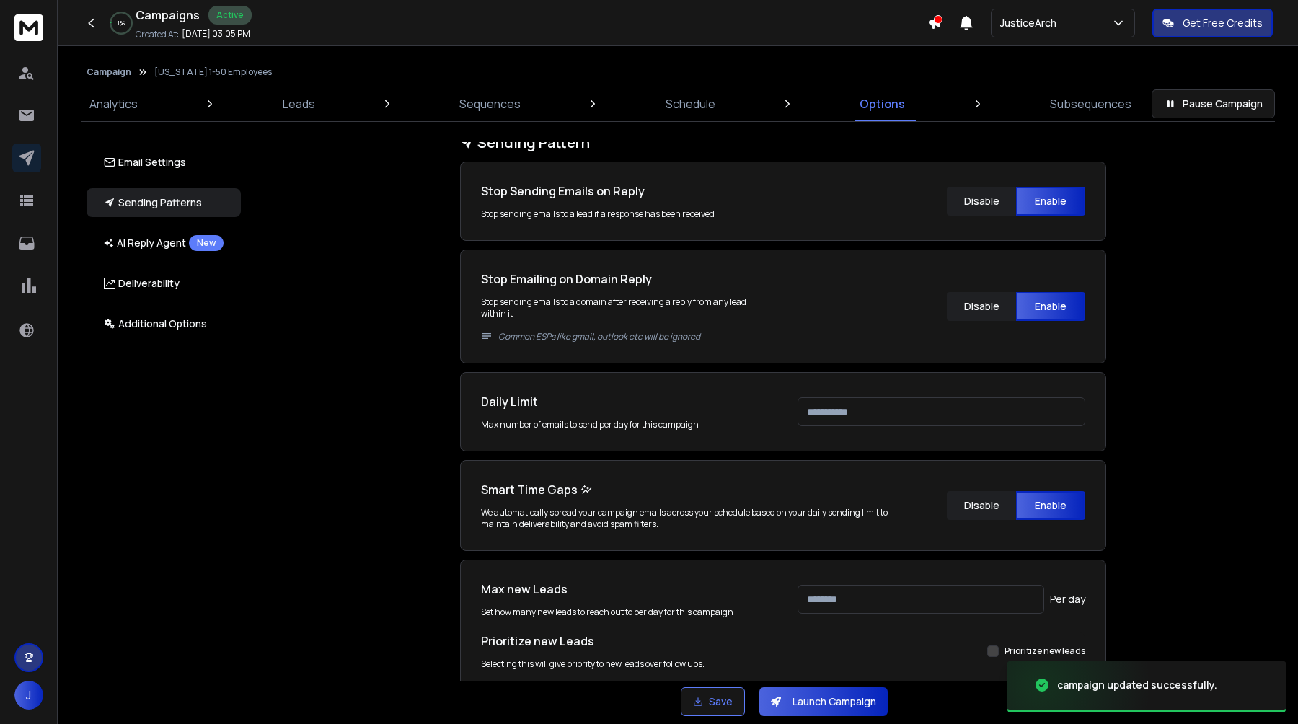
click at [793, 699] on button "Launch Campaign" at bounding box center [824, 701] width 128 height 29
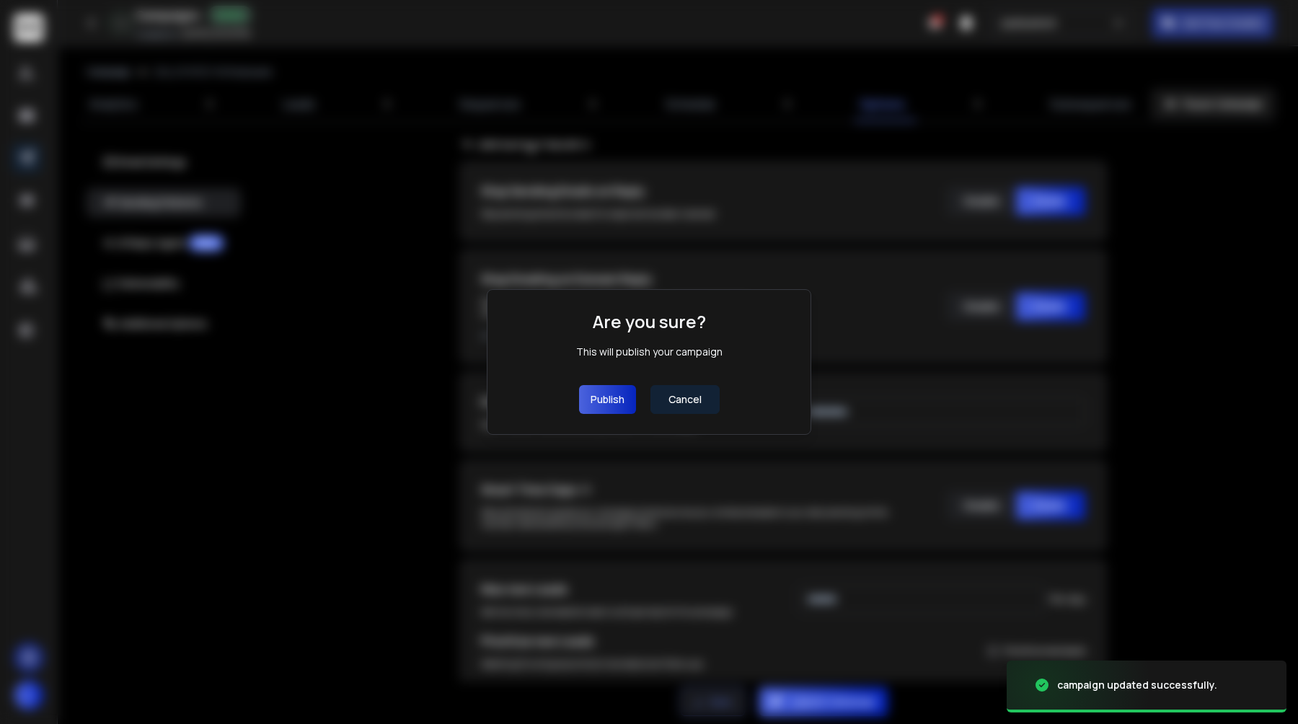
click at [621, 405] on button "Publish" at bounding box center [607, 399] width 57 height 29
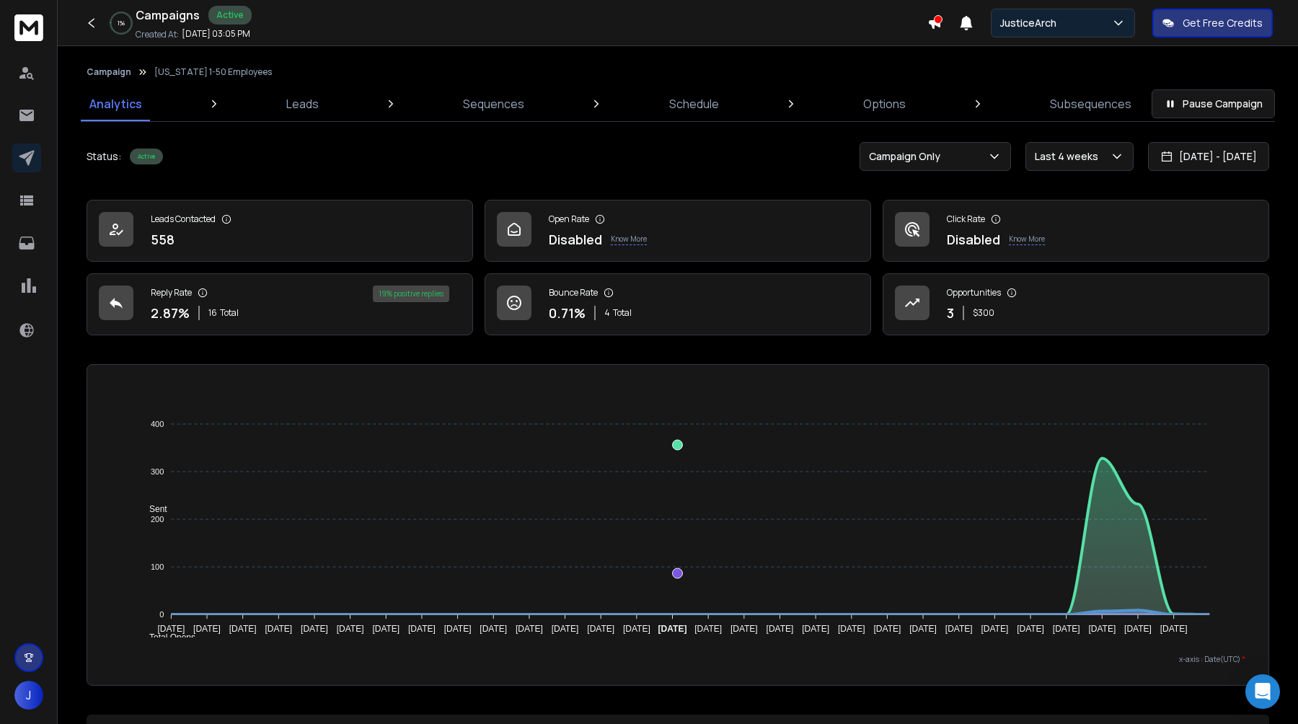
click at [1066, 30] on button "JusticeArch" at bounding box center [1063, 23] width 144 height 29
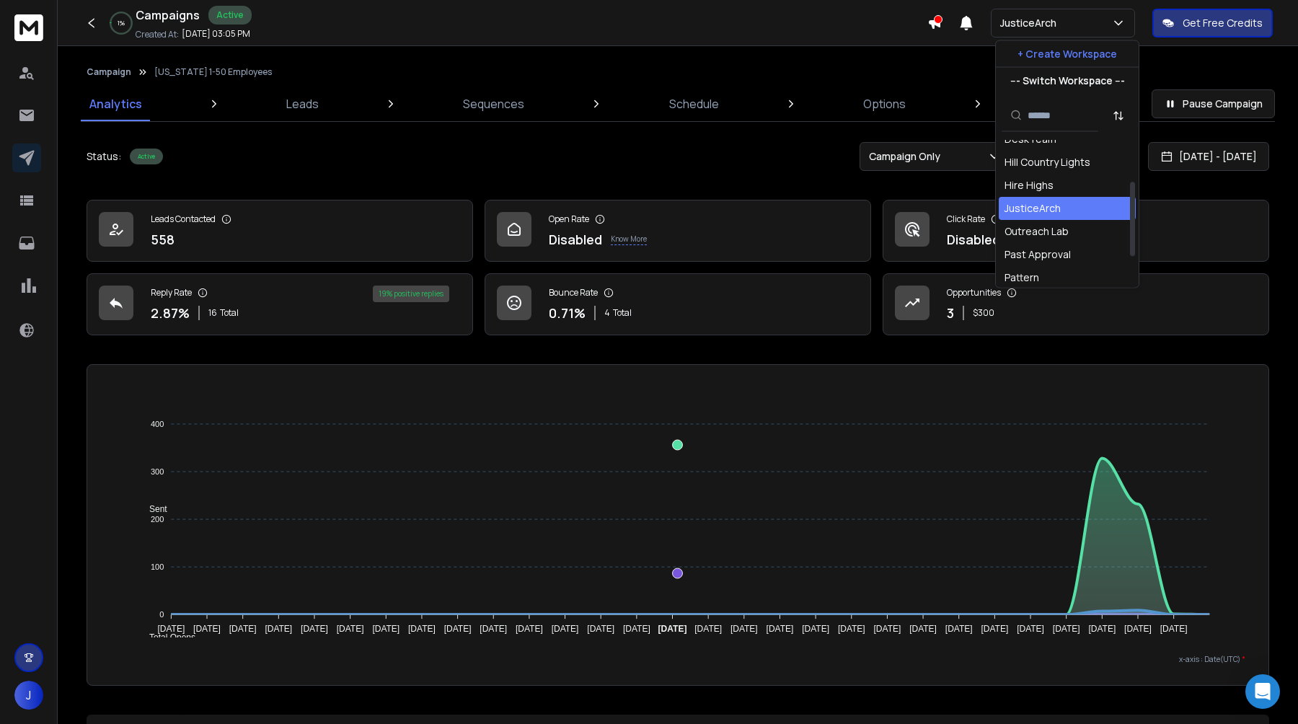
scroll to position [79, 0]
click at [1048, 212] on div "Outreach Lab" at bounding box center [1037, 211] width 64 height 14
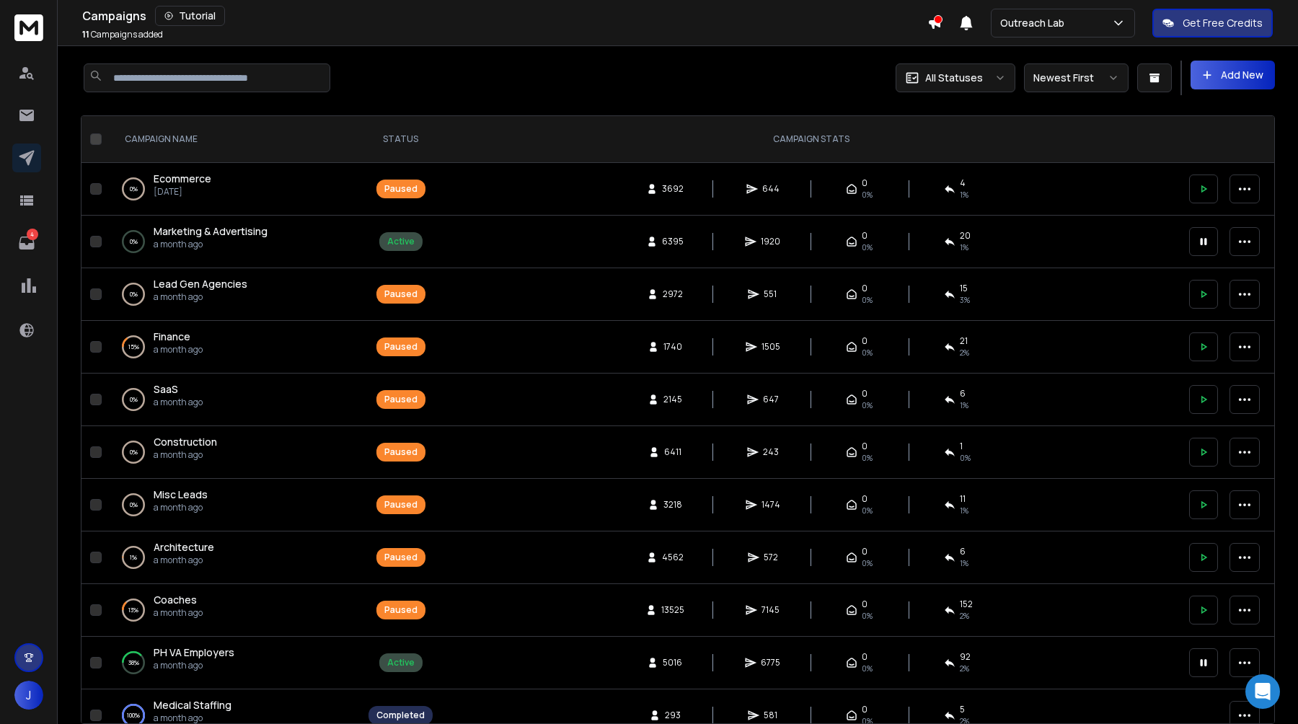
click at [1201, 188] on icon at bounding box center [1203, 188] width 13 height 13
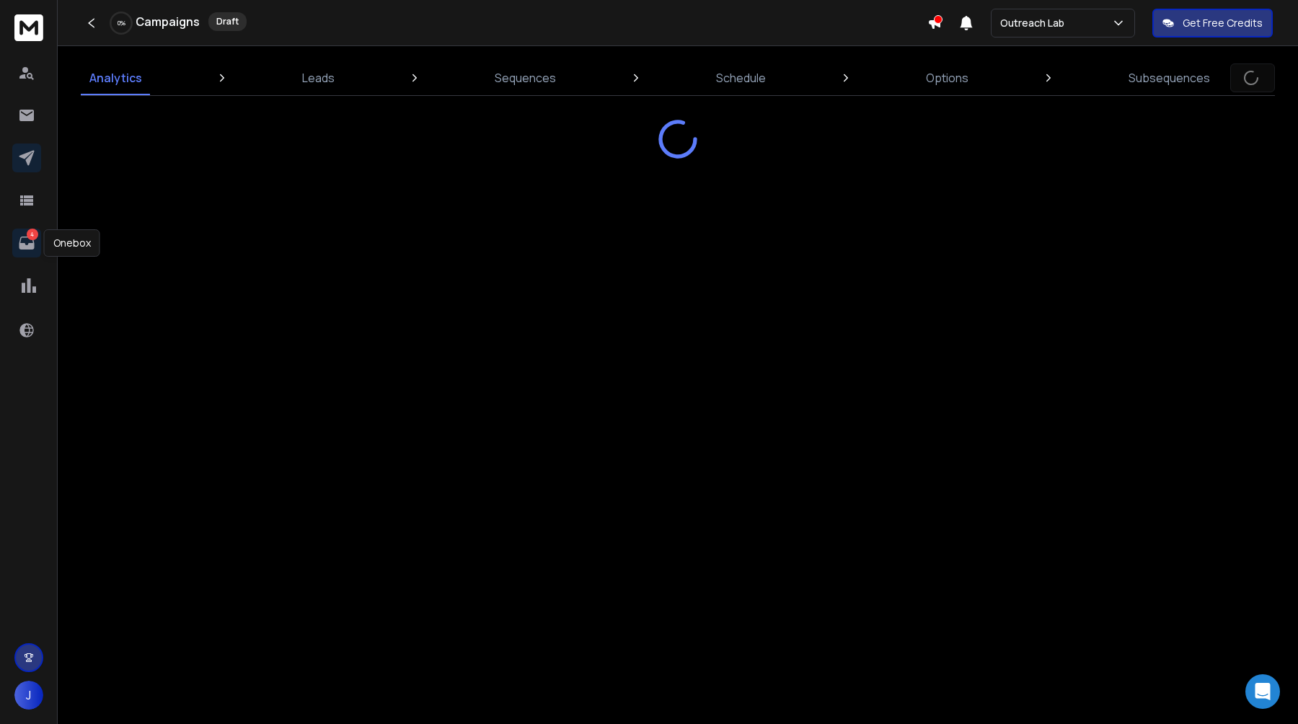
click at [30, 242] on icon at bounding box center [26, 242] width 17 height 17
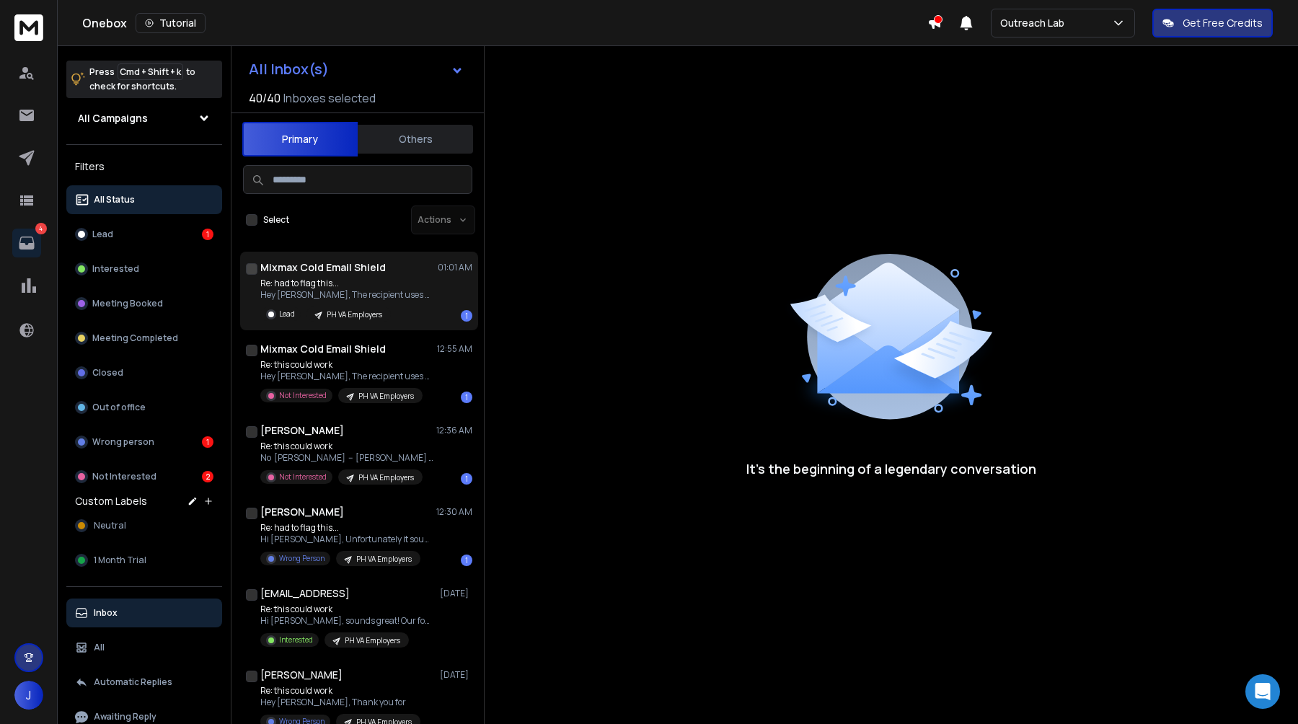
click at [407, 270] on div "Mixmax Cold Email Shield 01:01 AM" at bounding box center [366, 267] width 212 height 14
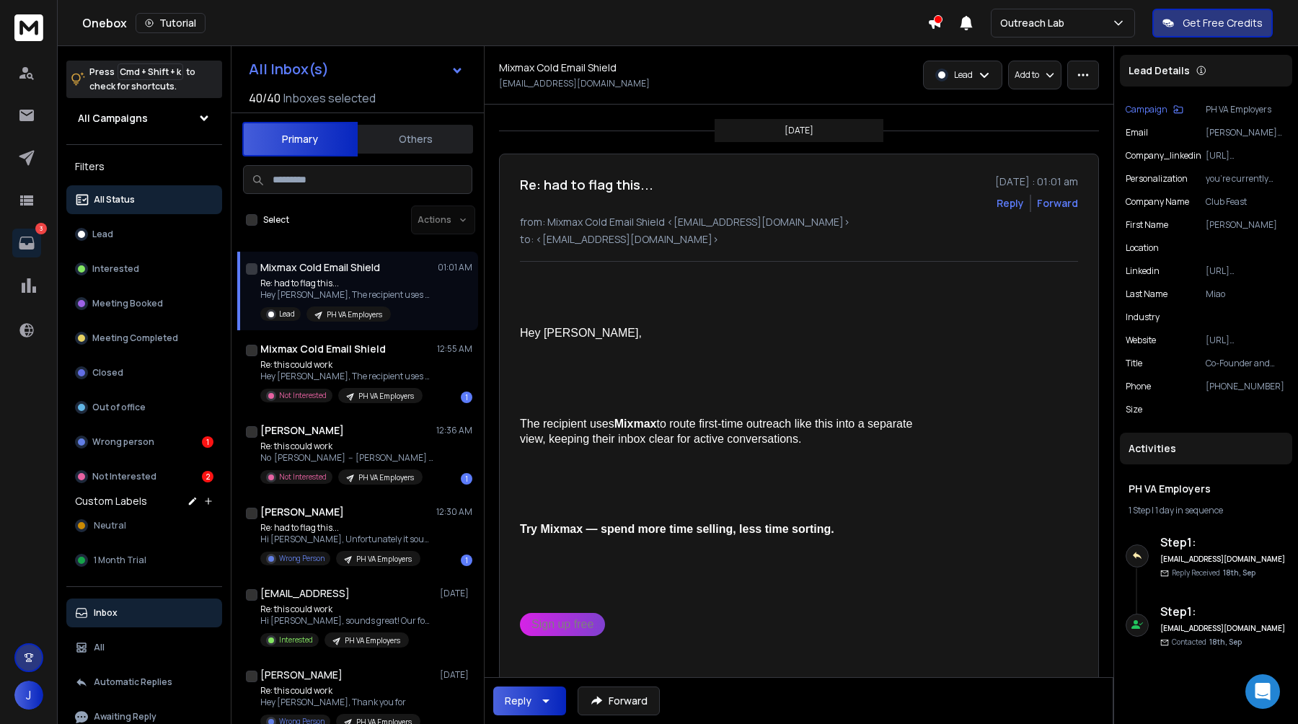
click at [982, 70] on icon at bounding box center [985, 75] width 12 height 12
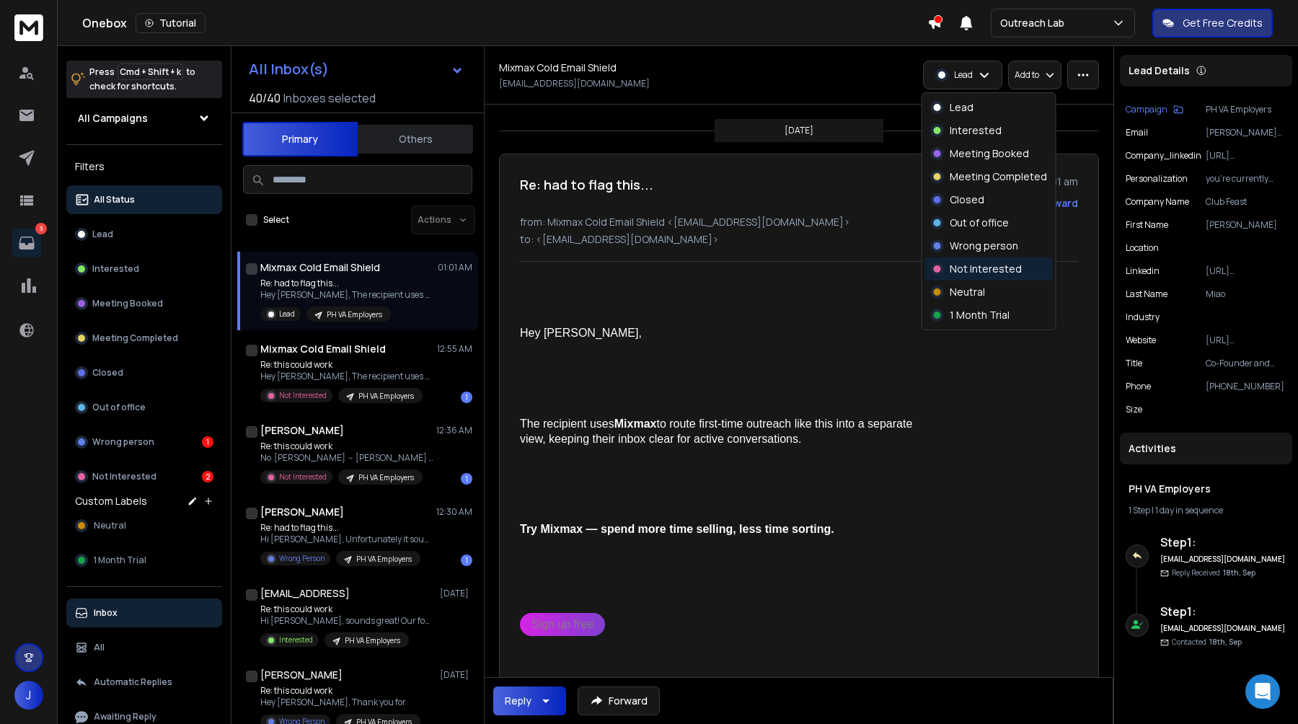
click at [986, 277] on div "Not Interested" at bounding box center [989, 269] width 128 height 23
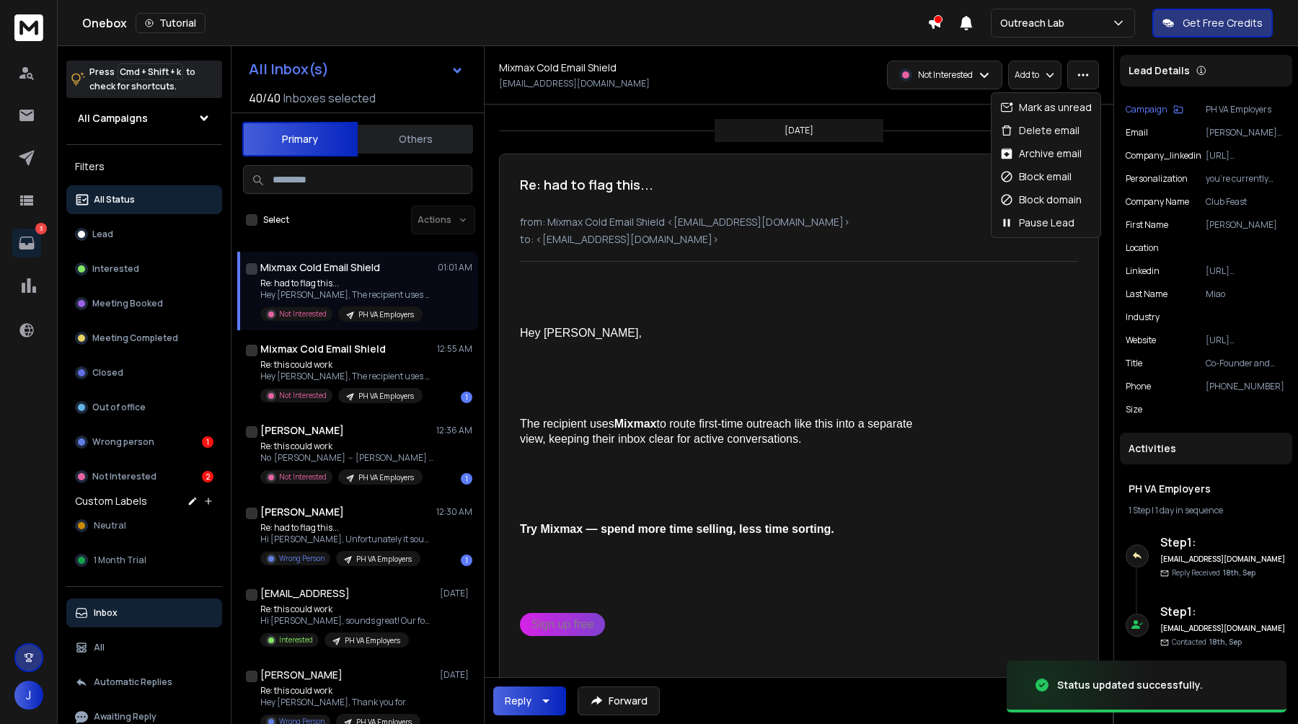
click at [1083, 79] on icon "button" at bounding box center [1083, 75] width 13 height 13
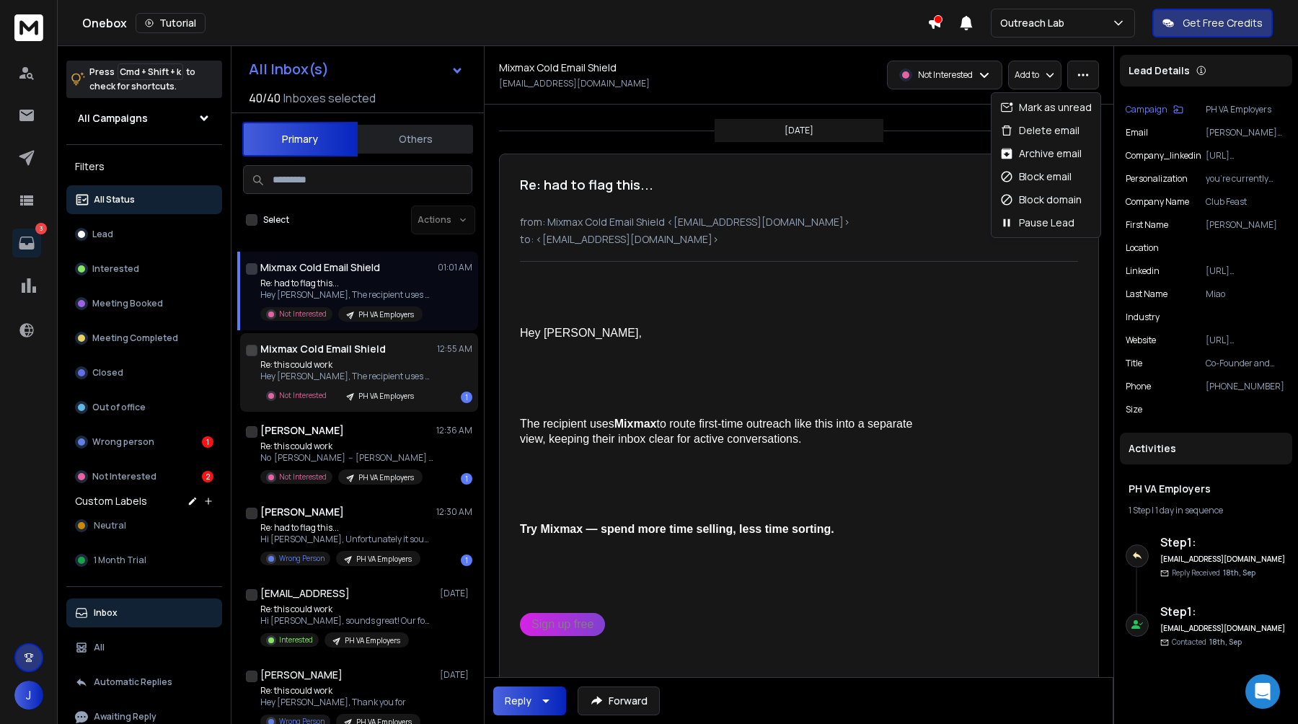
click at [317, 369] on p "Re: this could work" at bounding box center [346, 365] width 173 height 12
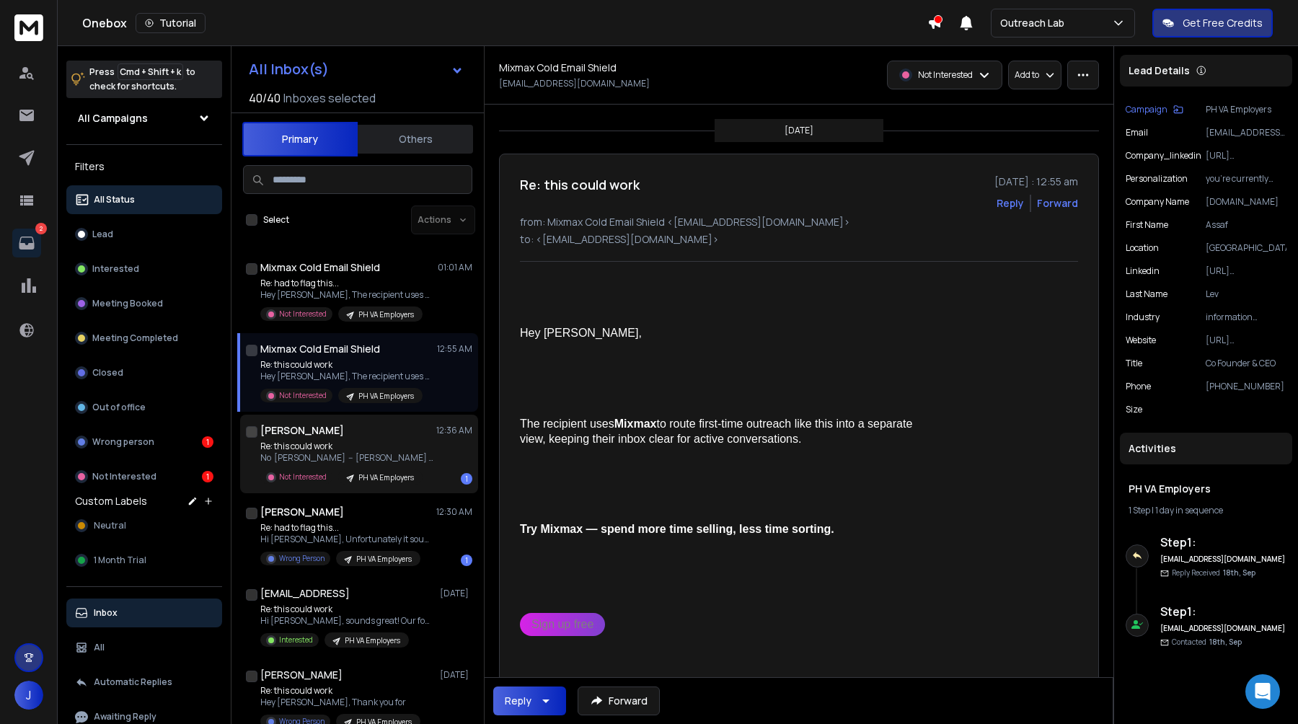
click at [430, 455] on p "No Scott -- Scott Gabrielson Oliver Cabell www.olivercabell.com [http://www.oli…" at bounding box center [346, 458] width 173 height 12
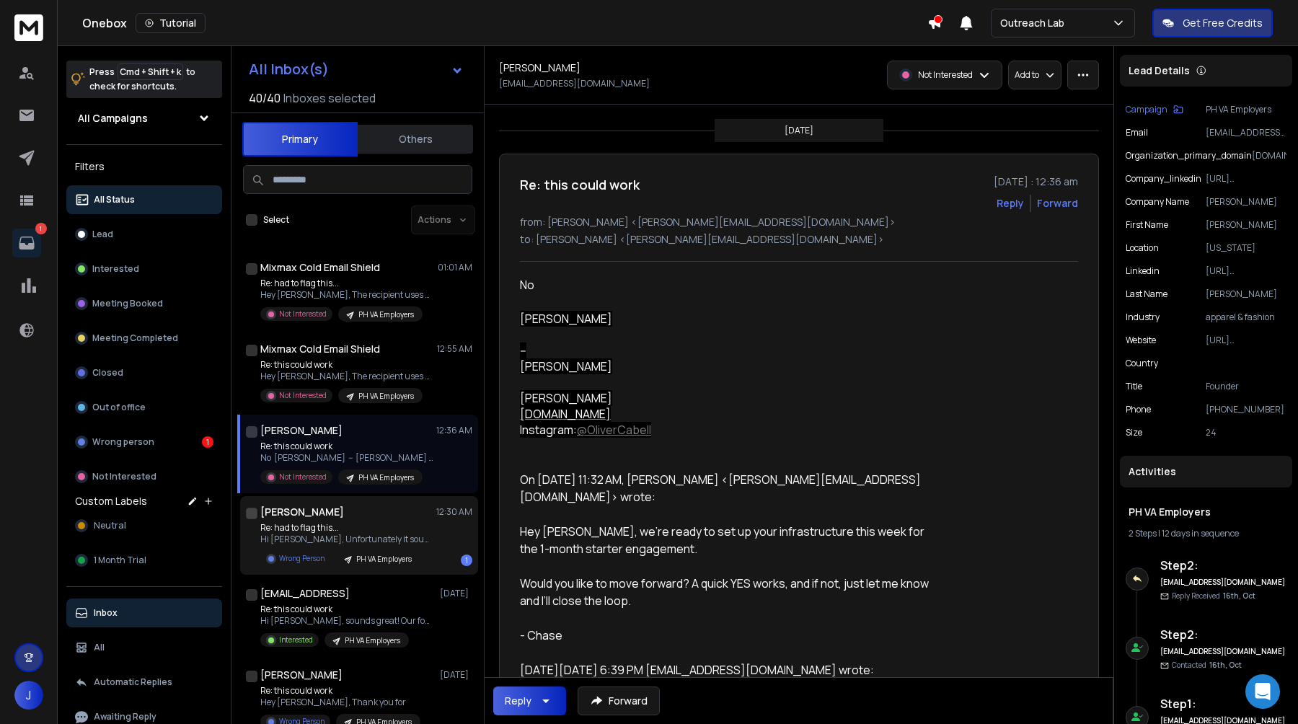
click at [449, 540] on div "Re: had to flag this... Hi Chase, Unfortunately it sounds Wrong Person PH VA Em…" at bounding box center [366, 544] width 212 height 44
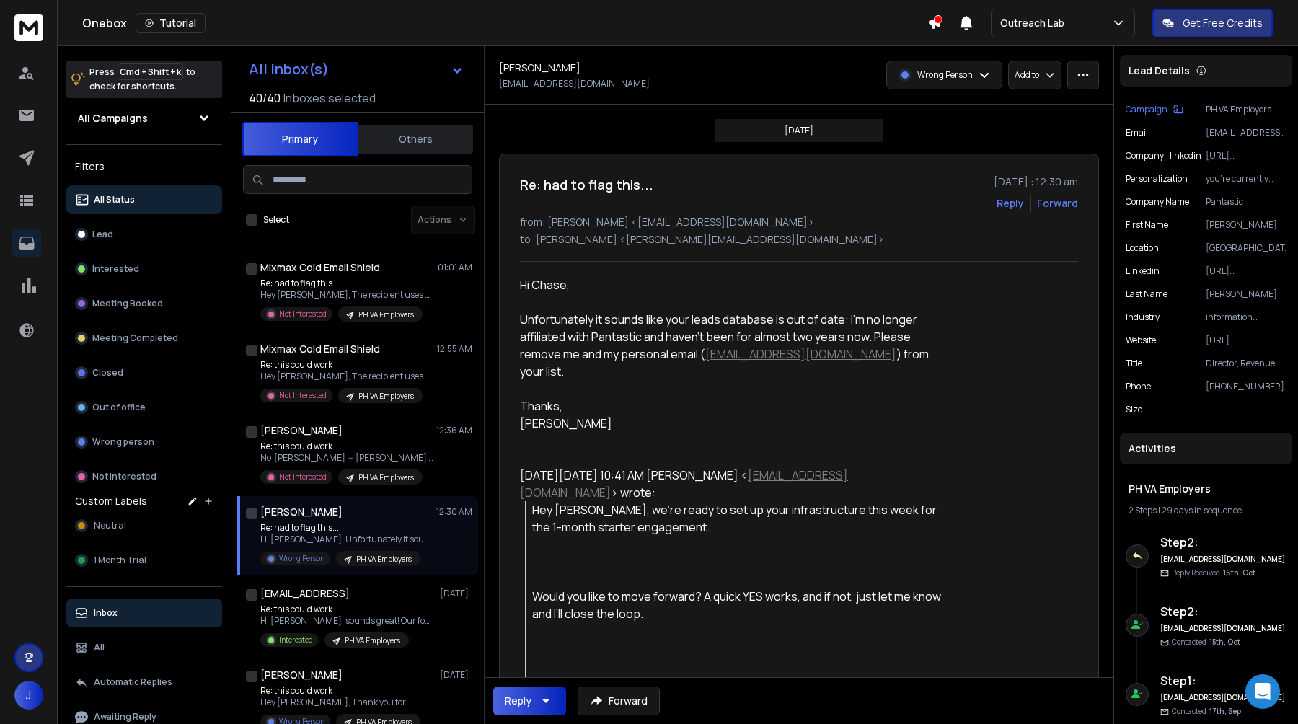
click at [1101, 72] on div "Francis Bryden Francis Bryden brydenf1@gmail.com Wrong Person Add to Wrong Pers…" at bounding box center [799, 75] width 629 height 58
click at [1090, 76] on button "button" at bounding box center [1084, 75] width 32 height 29
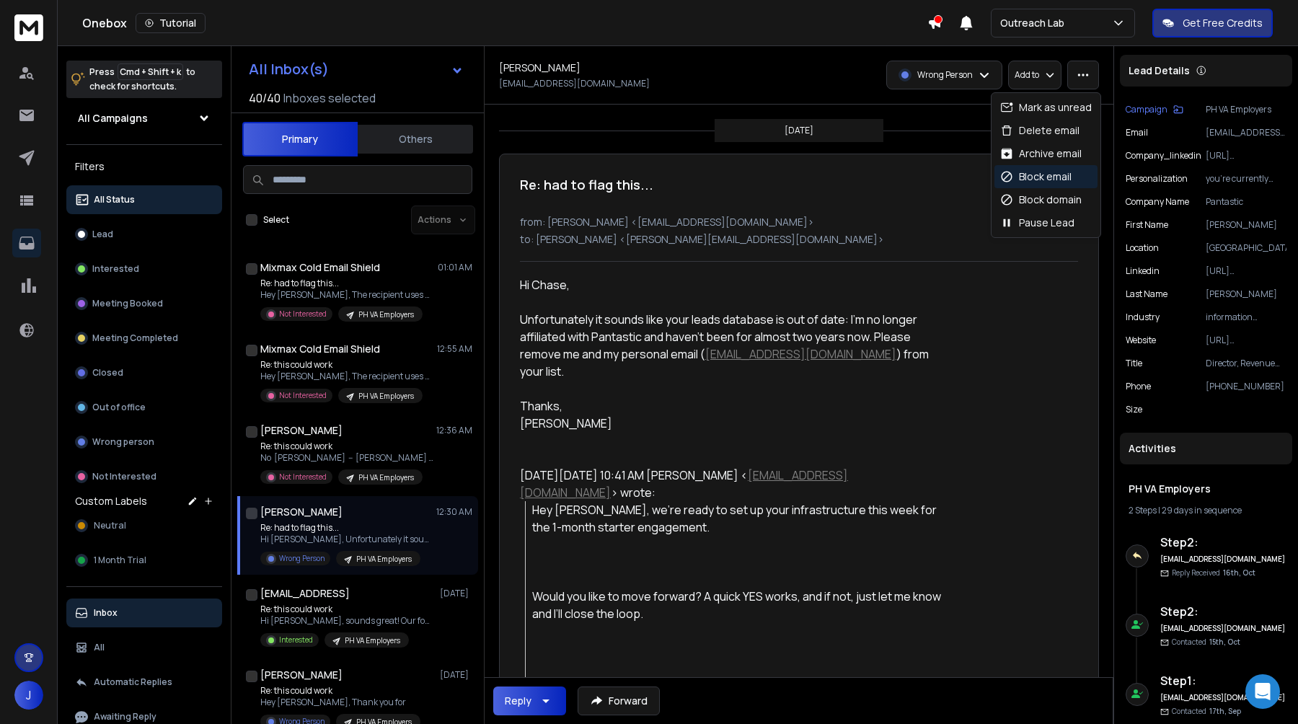
click at [1064, 177] on div "Block email" at bounding box center [1035, 177] width 71 height 14
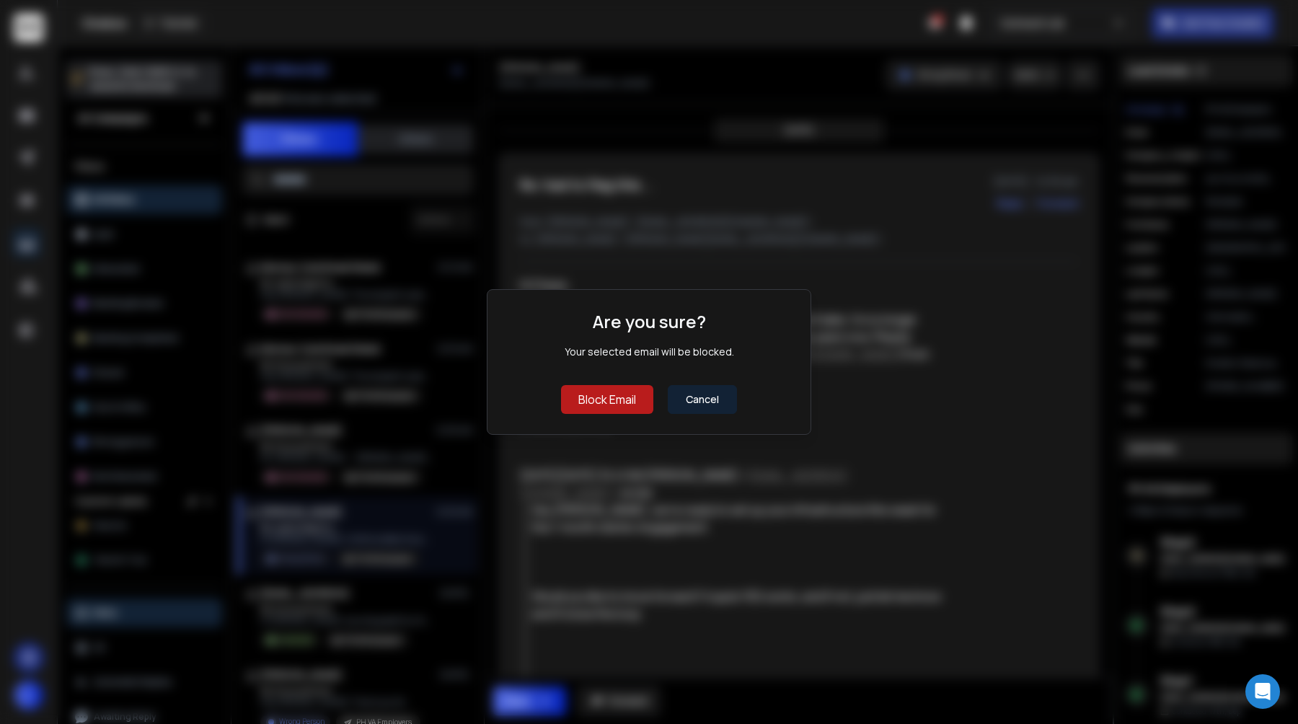
click at [635, 400] on button "Block Email" at bounding box center [607, 399] width 92 height 29
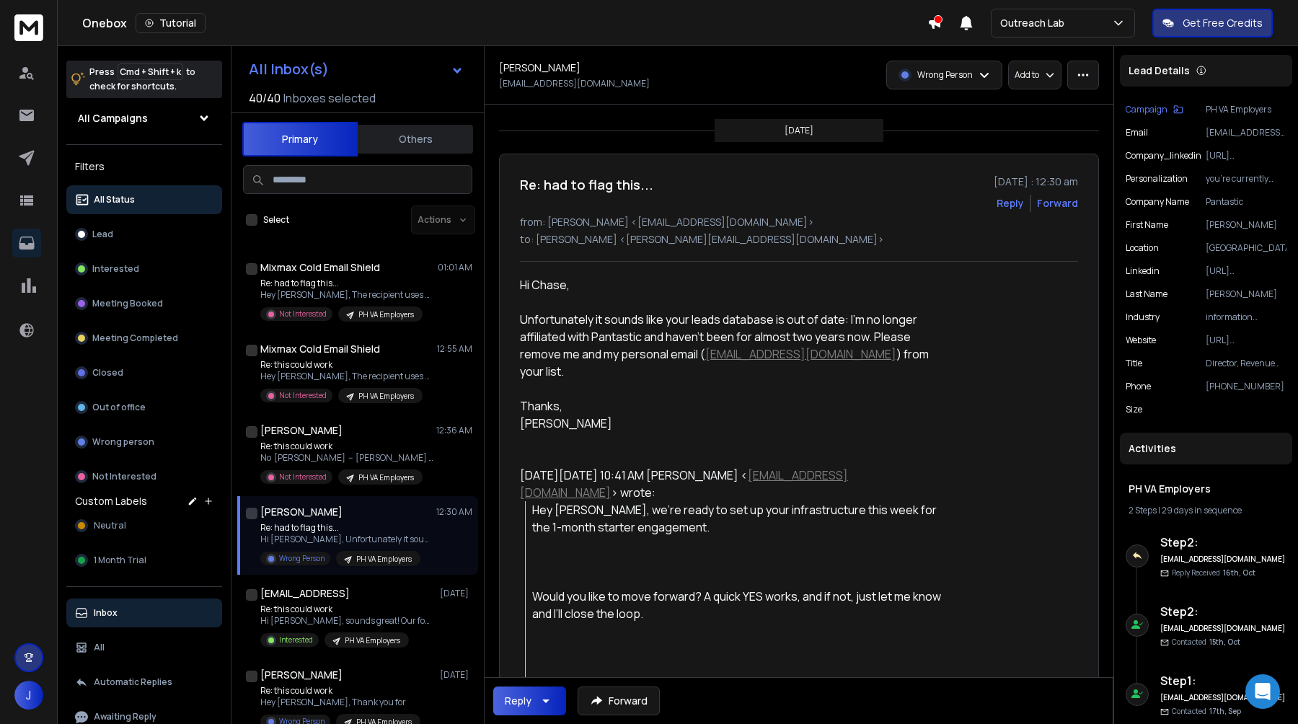
click at [342, 500] on div "Francis Bryden 12:30 AM Re: had to flag this... Hi Chase, Unfortunately it soun…" at bounding box center [359, 535] width 238 height 79
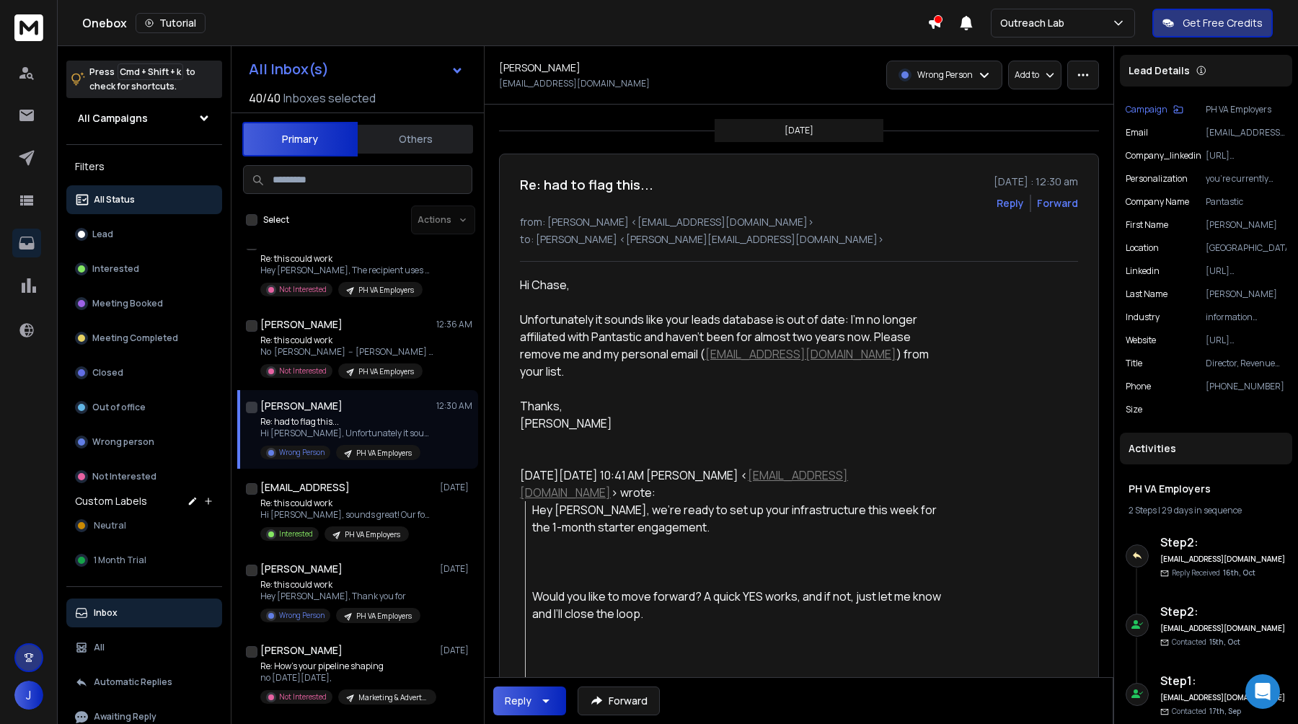
scroll to position [102, 0]
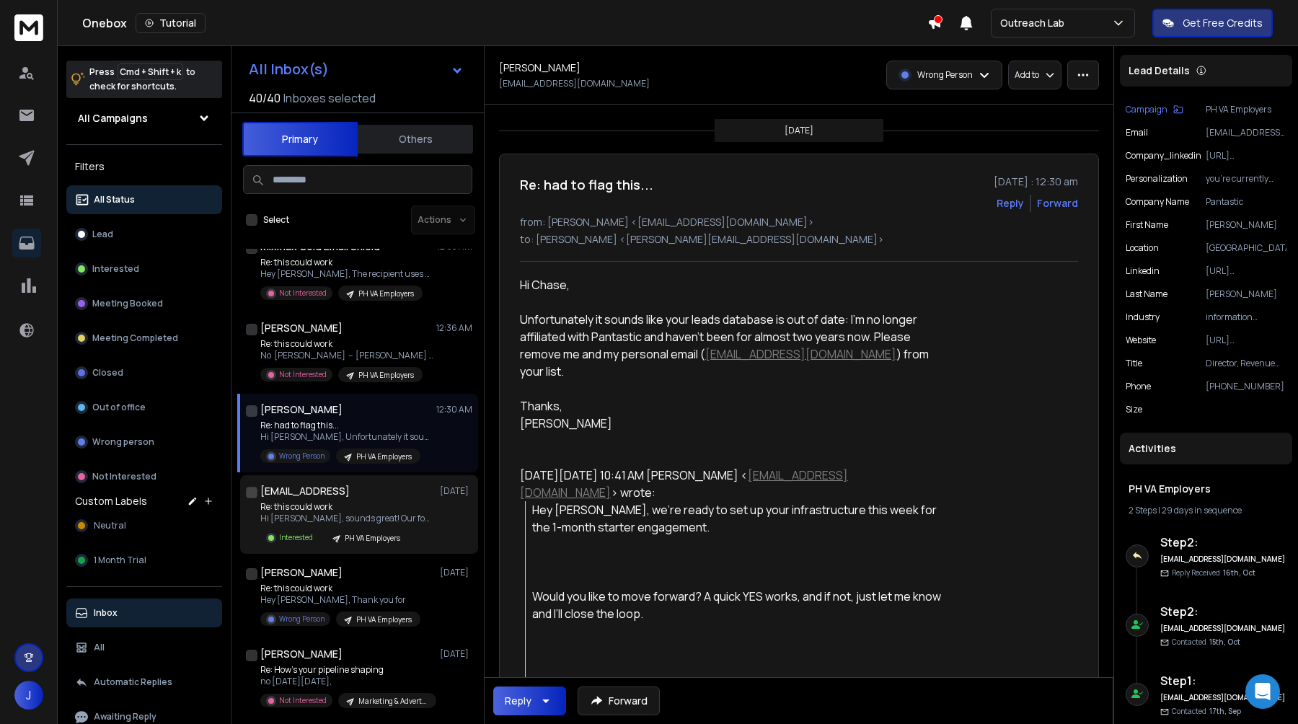
click at [382, 514] on p "Hi Rahul, sounds great! Our founder" at bounding box center [346, 519] width 173 height 12
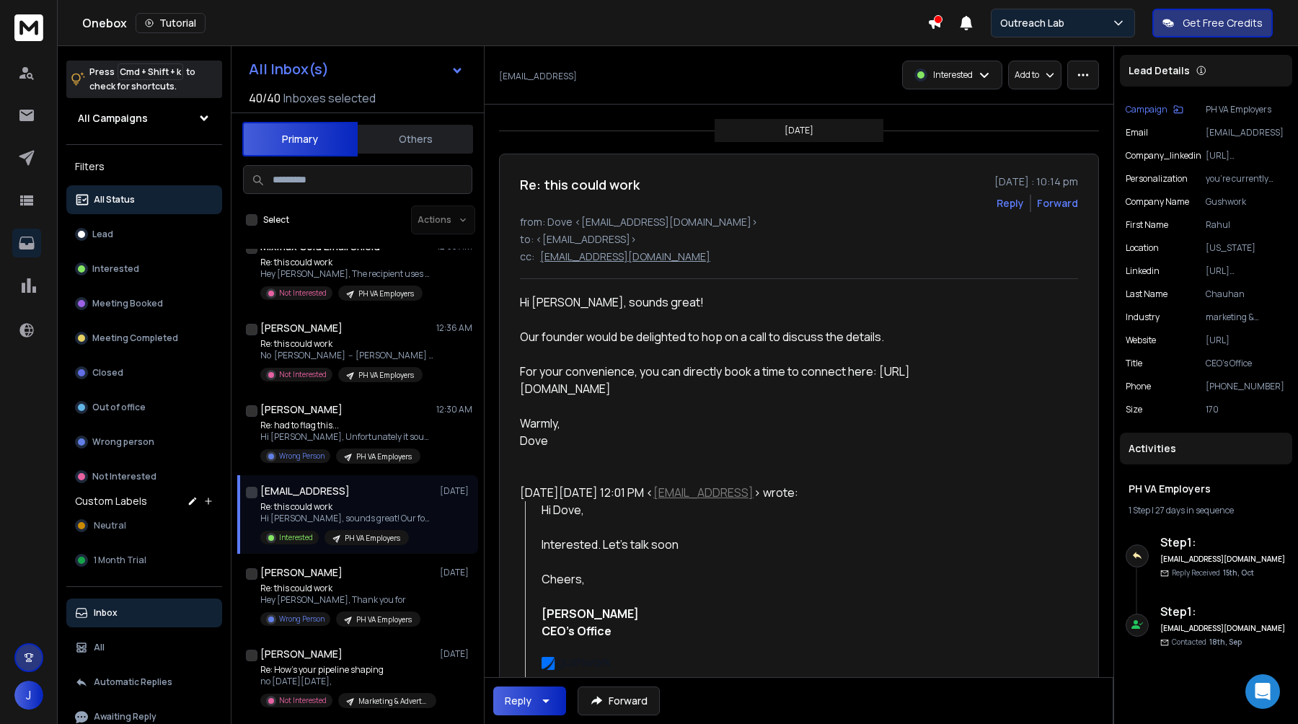
click at [1114, 34] on button "Outreach Lab" at bounding box center [1063, 23] width 144 height 29
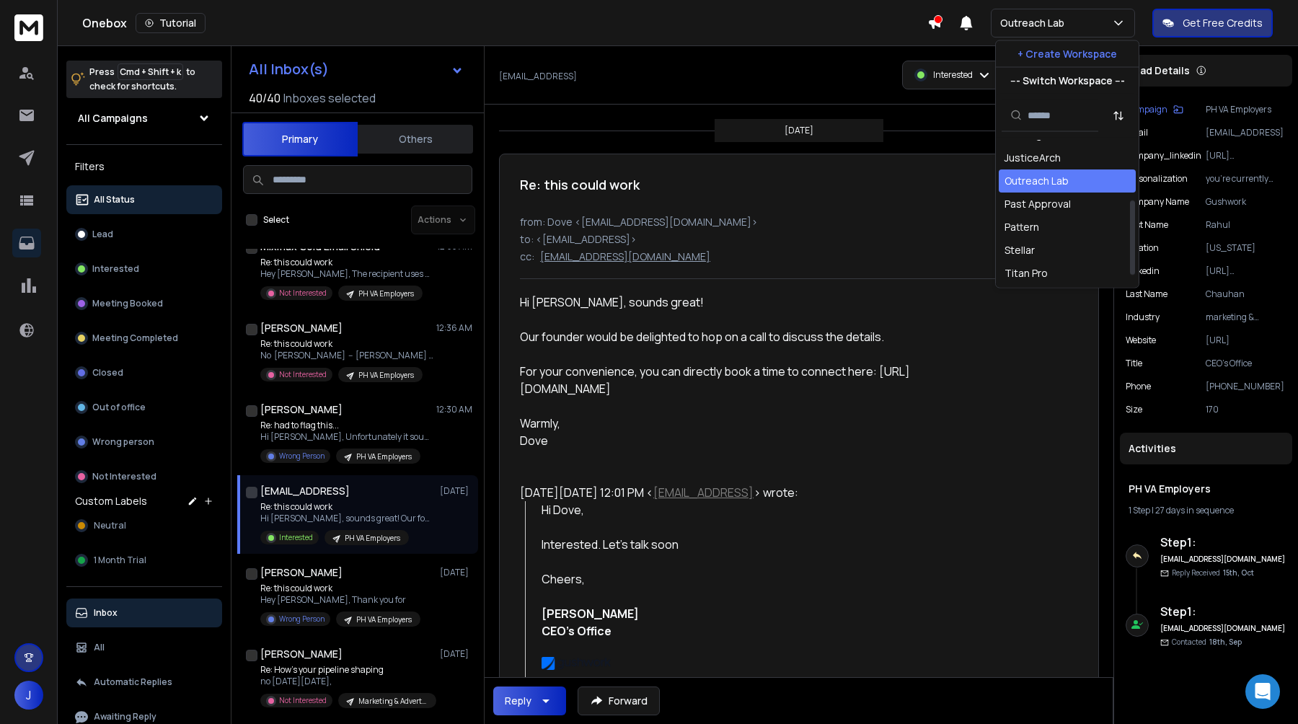
scroll to position [115, 0]
click at [1065, 195] on div "Past Approval" at bounding box center [1038, 198] width 66 height 14
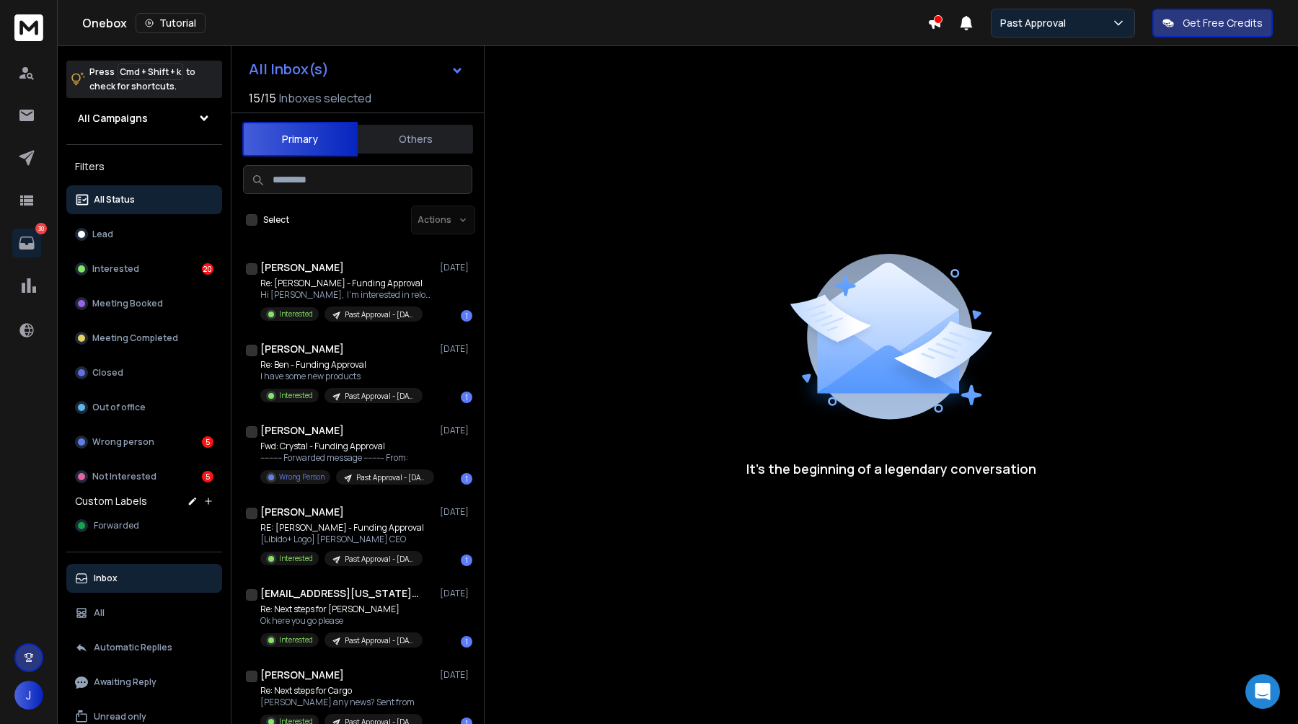
click at [1107, 18] on div "Past Approval" at bounding box center [1063, 23] width 126 height 14
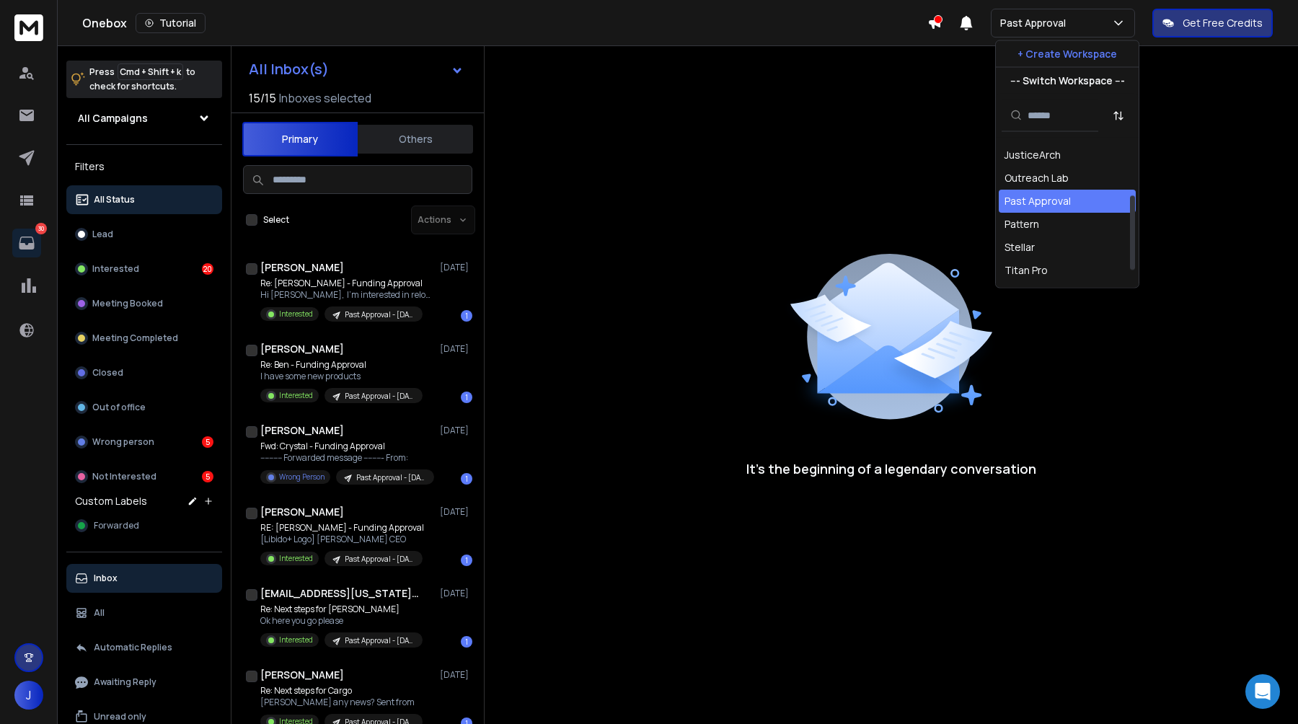
scroll to position [122, 0]
click at [1045, 220] on div "Pattern" at bounding box center [1067, 214] width 137 height 23
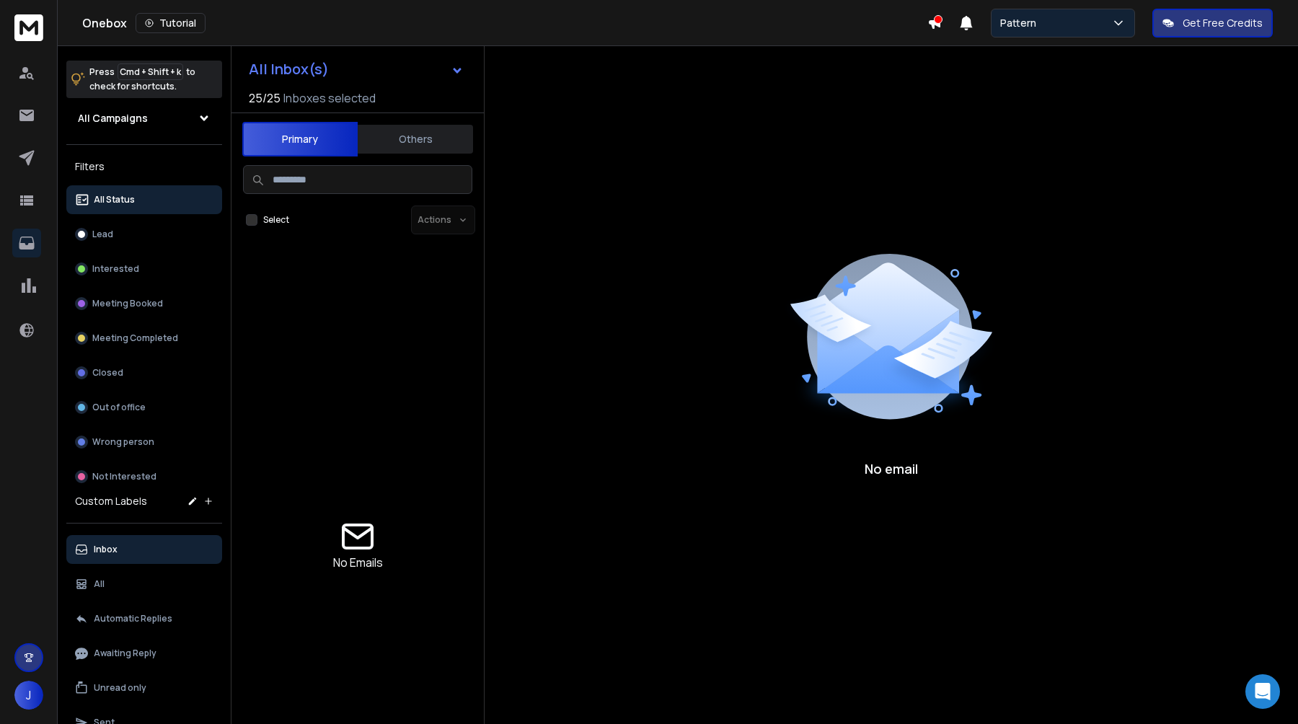
click at [1110, 29] on div "Pattern" at bounding box center [1063, 23] width 126 height 14
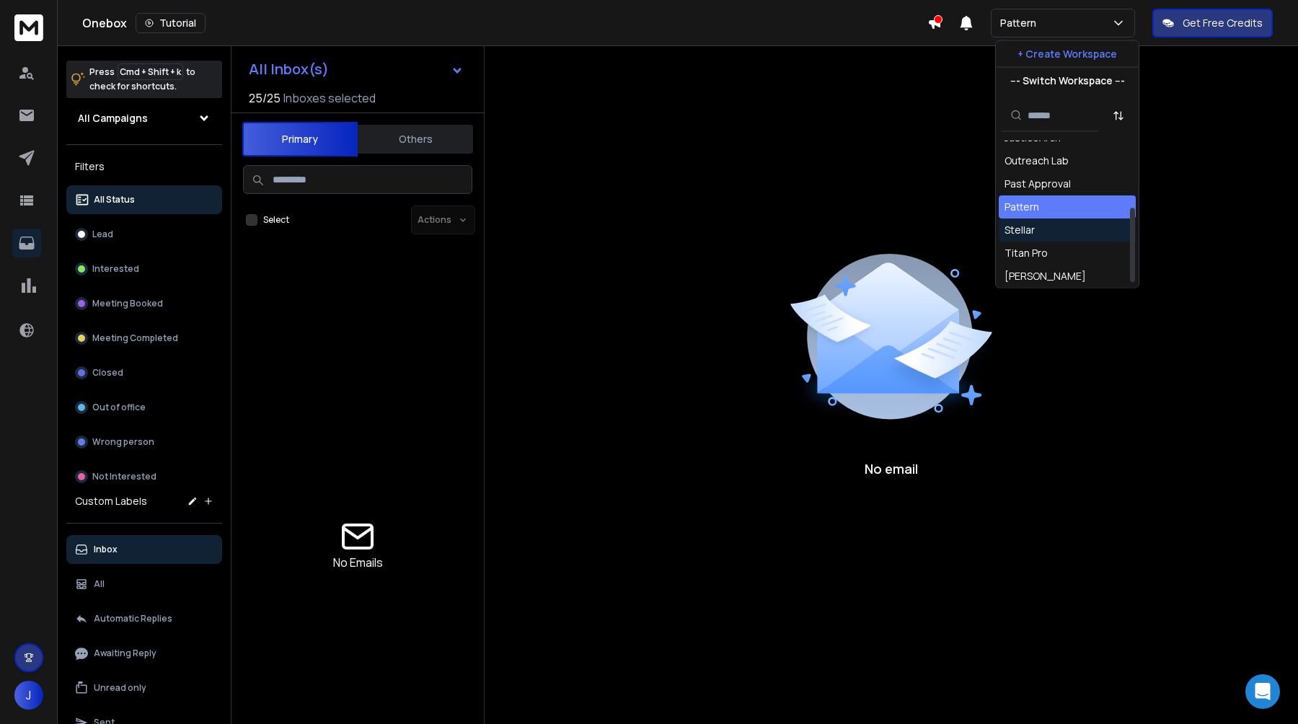
scroll to position [133, 0]
click at [1070, 252] on div "Titan Pro" at bounding box center [1067, 250] width 137 height 23
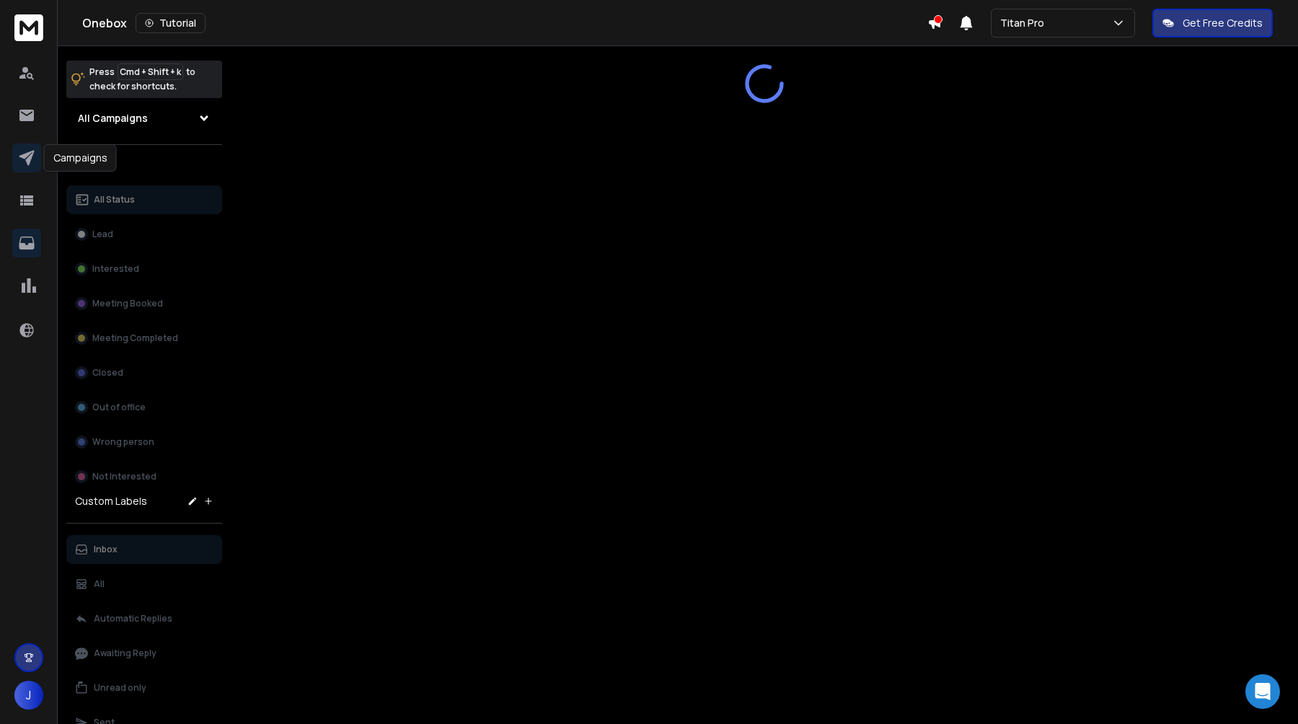
click at [32, 147] on link at bounding box center [26, 158] width 29 height 29
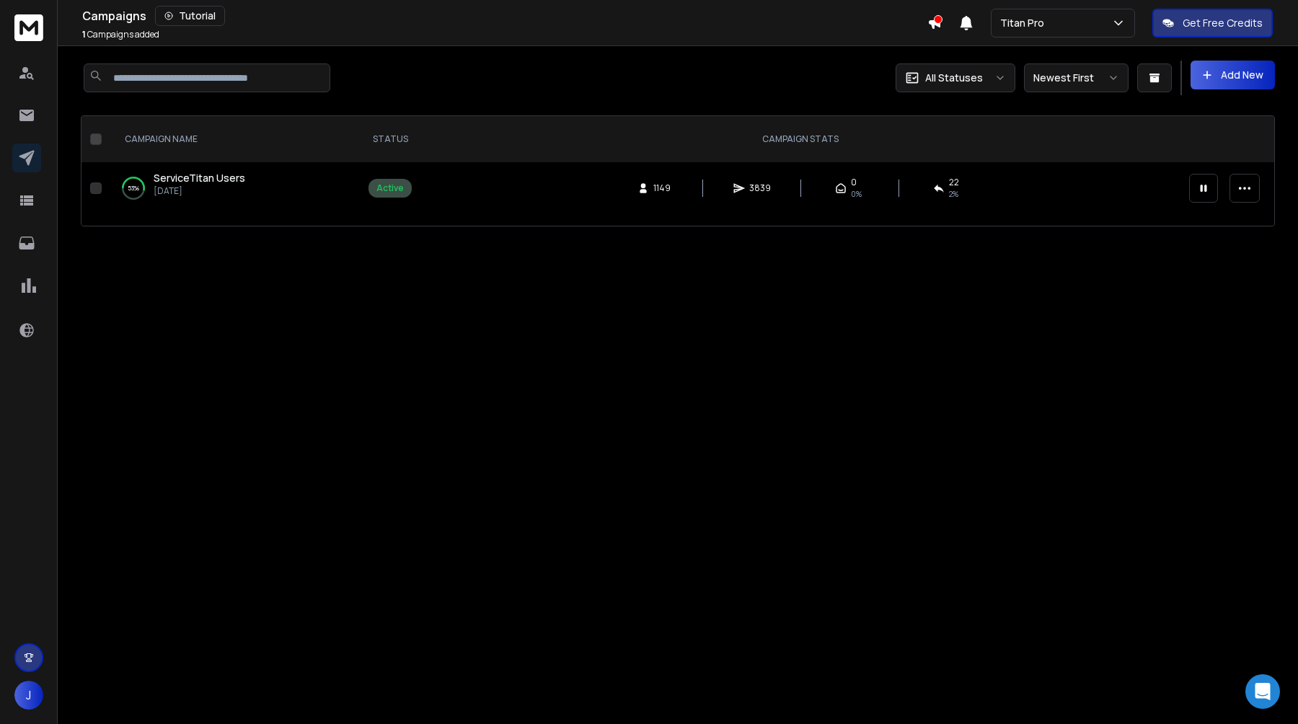
click at [444, 174] on td "1149 3839 0 0% 22 2 %" at bounding box center [801, 188] width 760 height 52
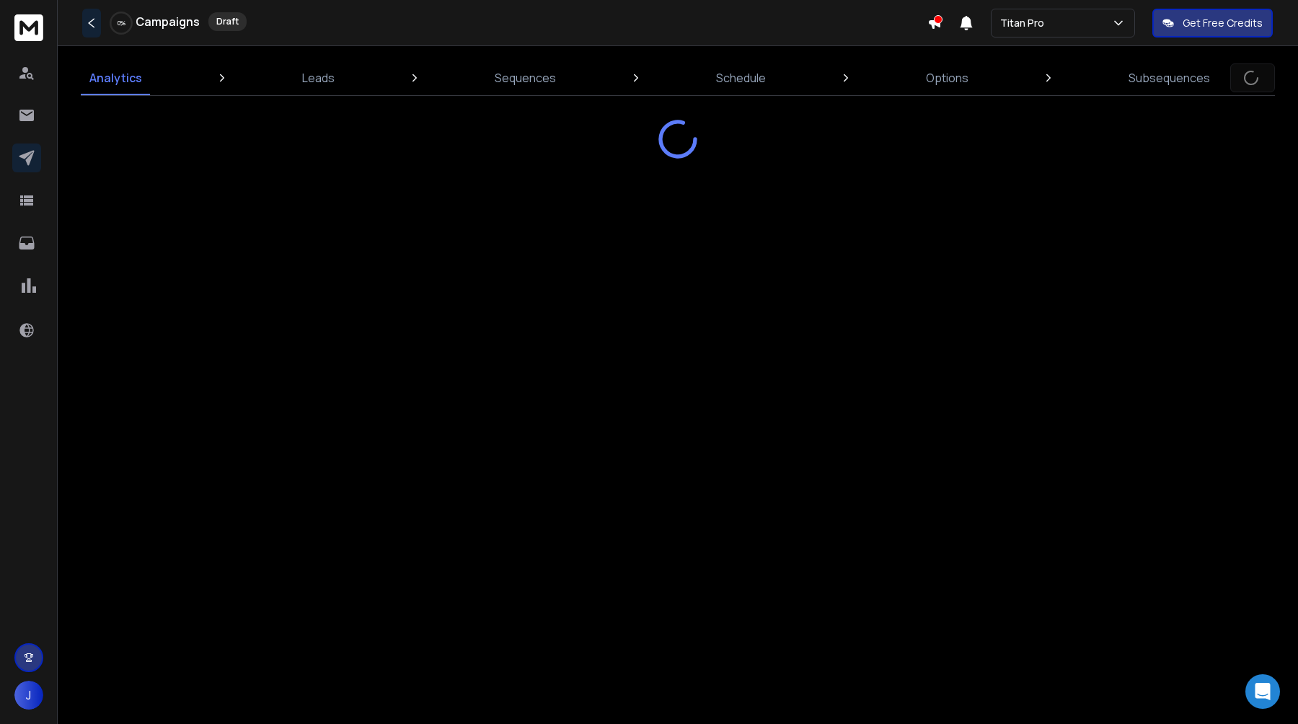
click at [92, 27] on icon at bounding box center [91, 23] width 13 height 13
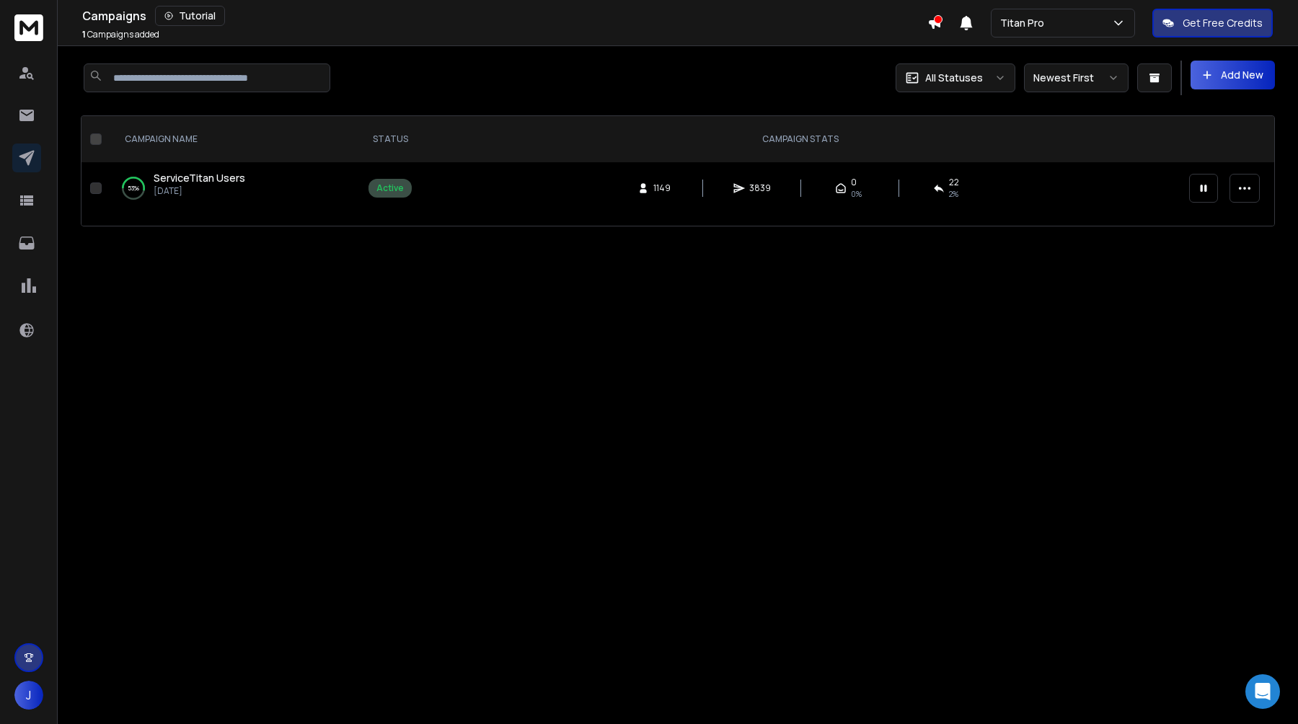
click at [360, 193] on td "Active" at bounding box center [390, 188] width 61 height 52
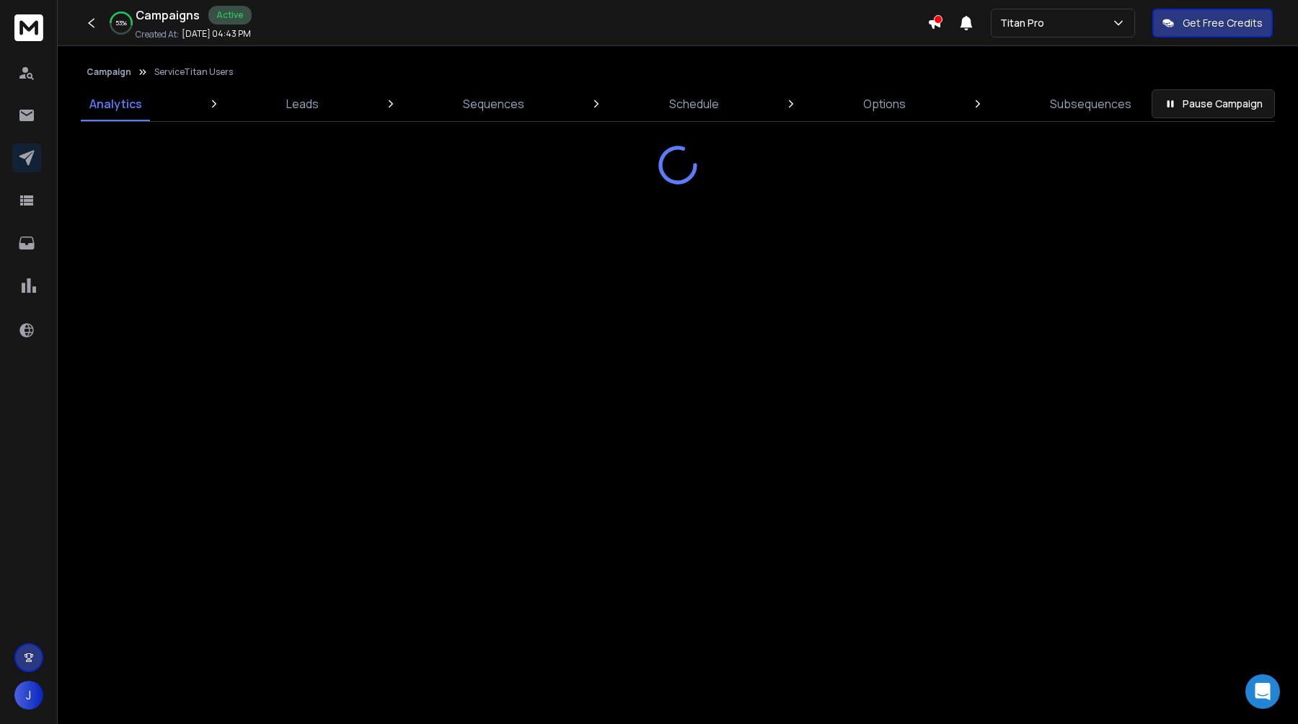
click at [855, 109] on div "Analytics Leads Sequences Schedule Options Subsequences" at bounding box center [611, 104] width 1060 height 35
click at [885, 106] on p "Options" at bounding box center [884, 103] width 43 height 17
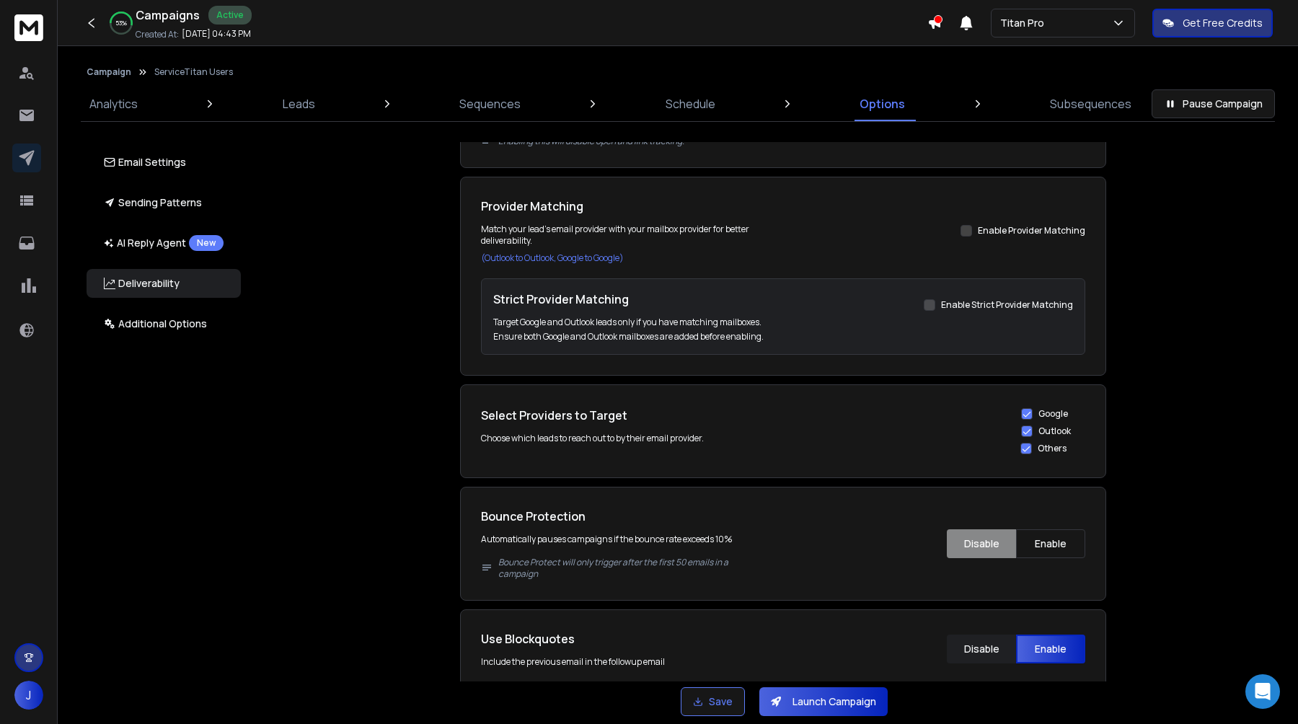
scroll to position [1994, 0]
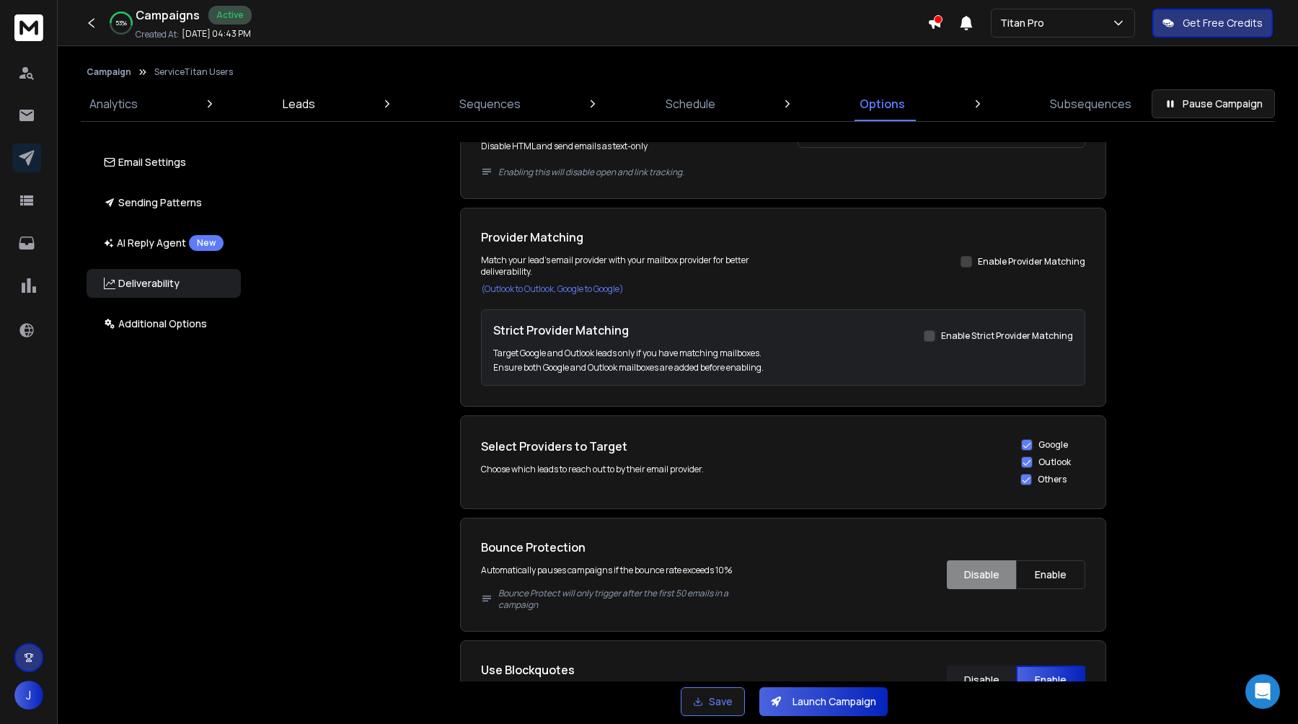
click at [296, 103] on p "Leads" at bounding box center [299, 103] width 32 height 17
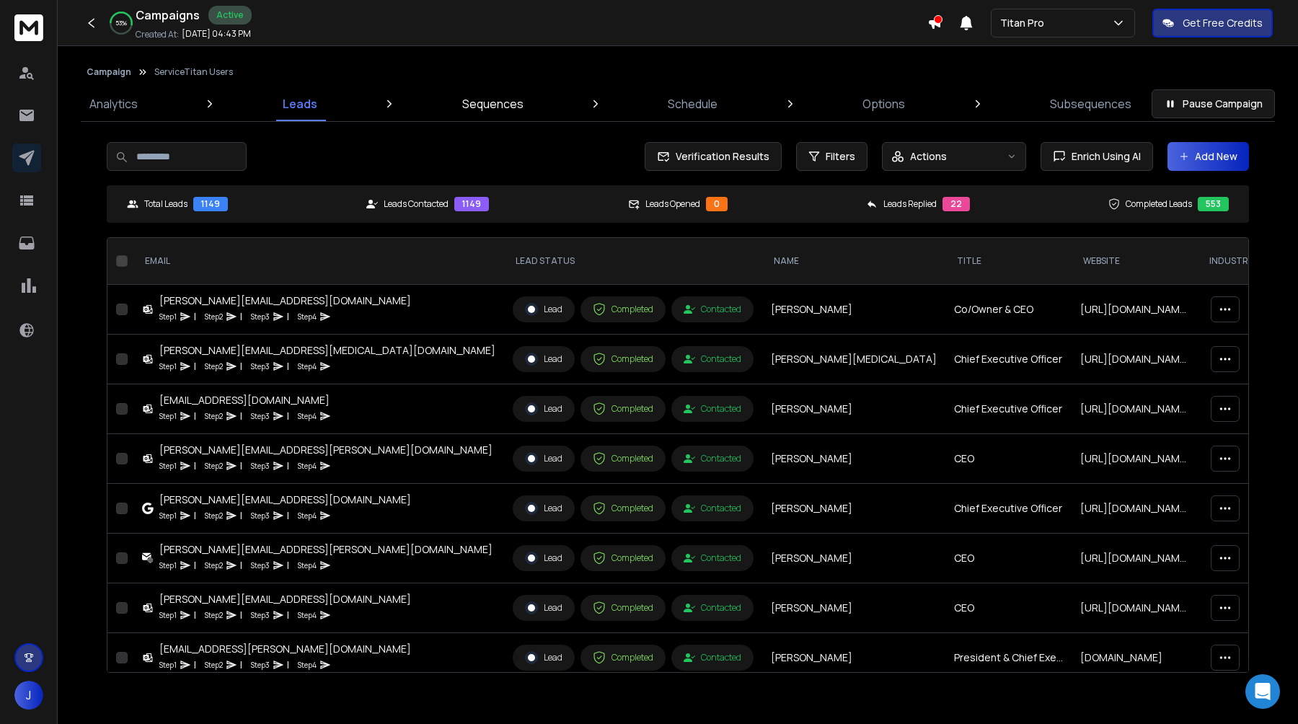
click at [517, 110] on p "Sequences" at bounding box center [492, 103] width 61 height 17
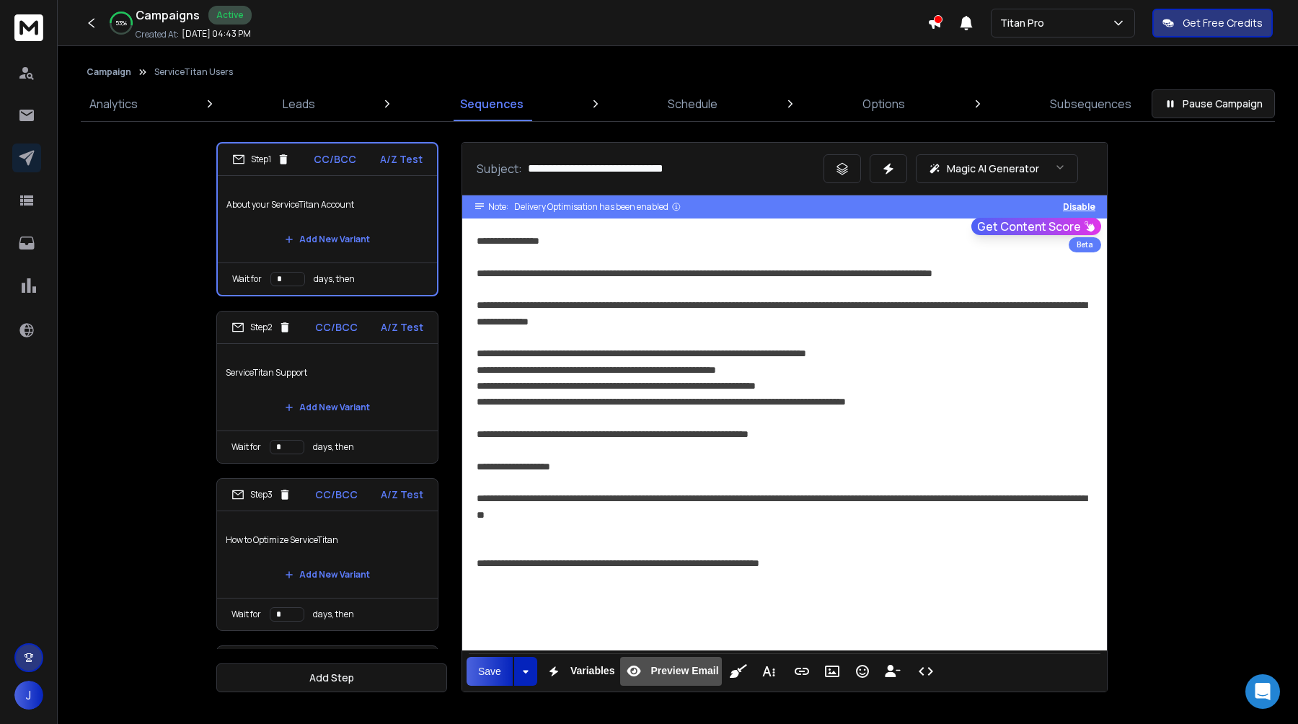
click at [672, 677] on span "Preview Email" at bounding box center [685, 671] width 74 height 12
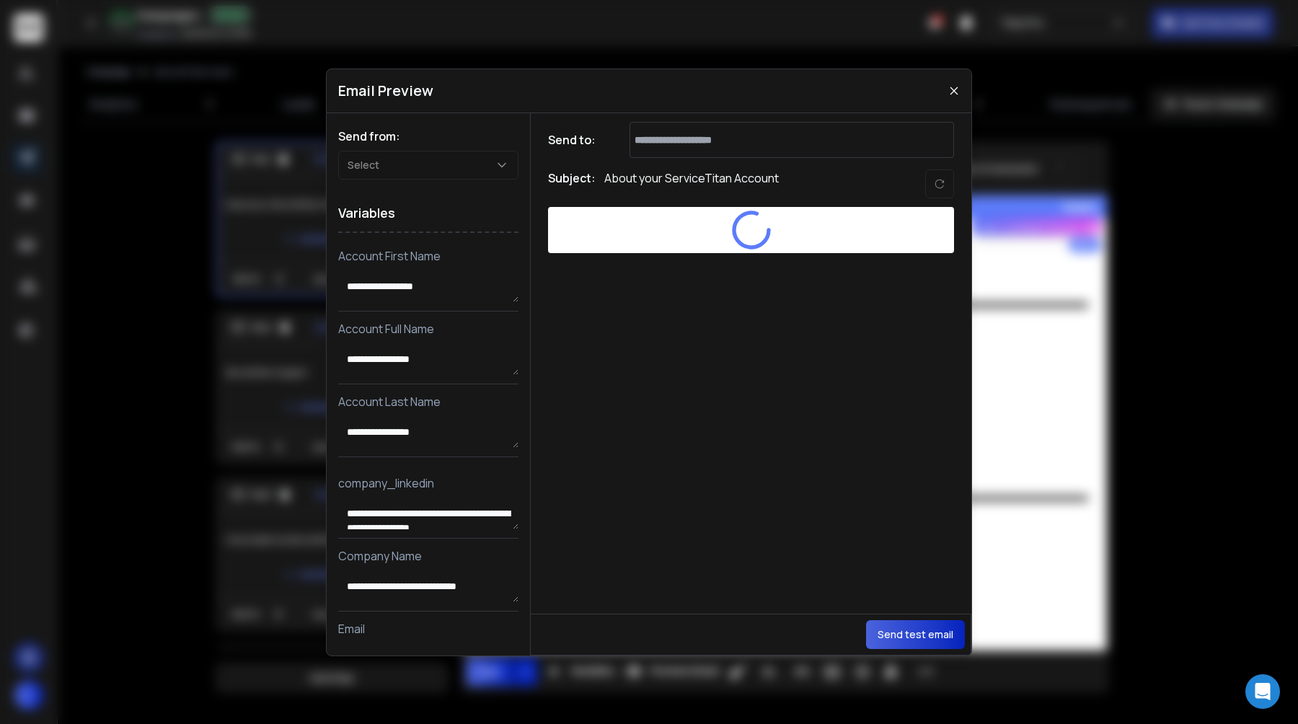
type textarea "**********"
type textarea "**"
type textarea "****"
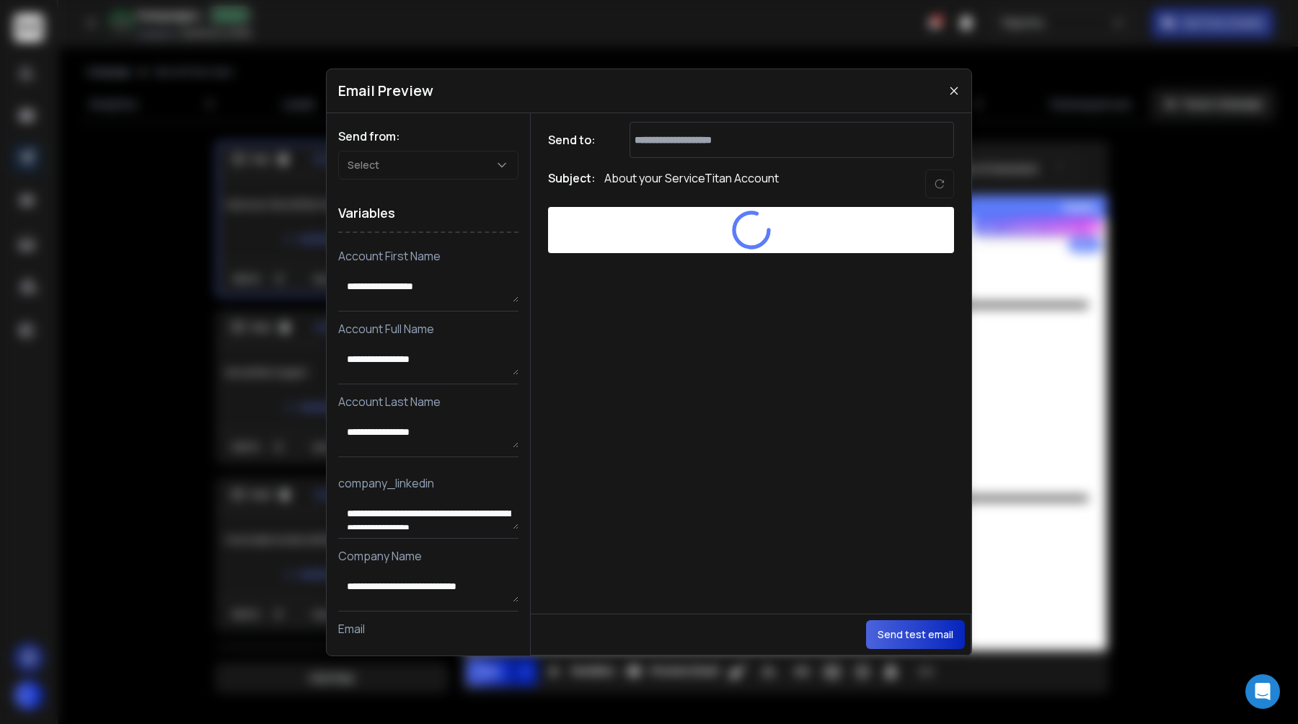
type textarea "******"
type textarea "**********"
type textarea "*********"
type textarea "**********"
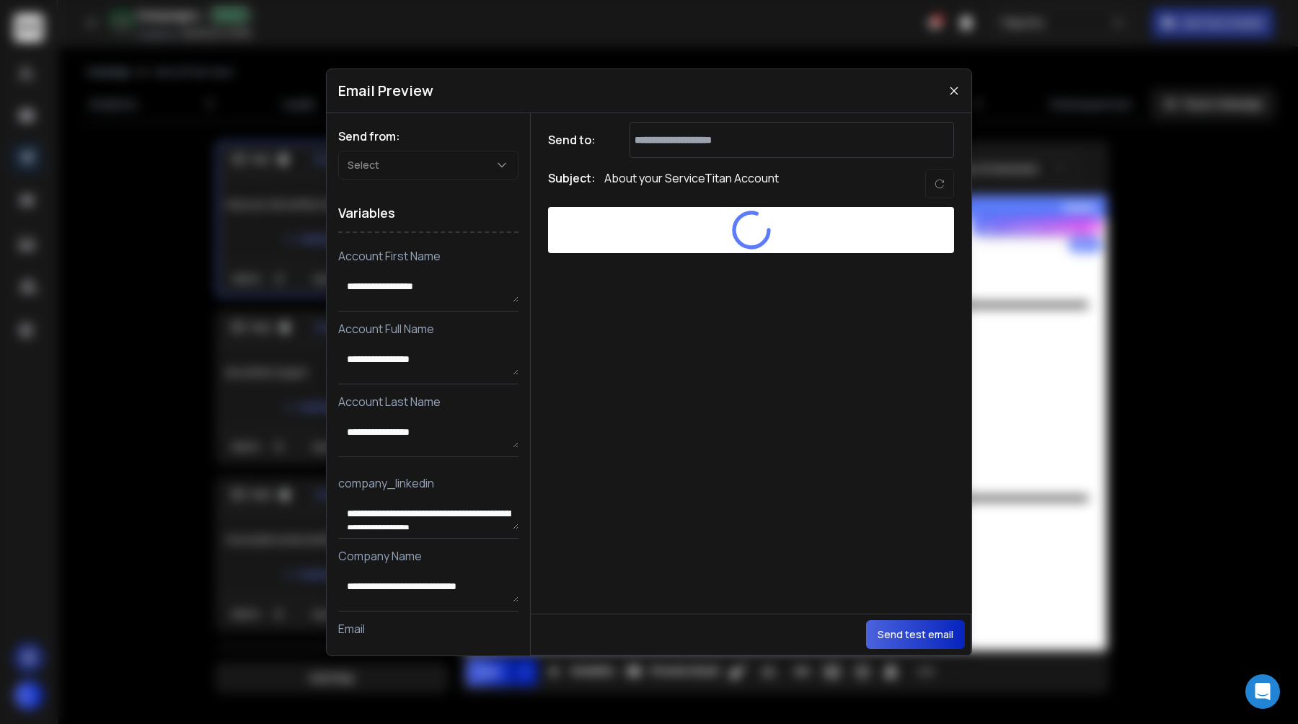
type textarea "**********"
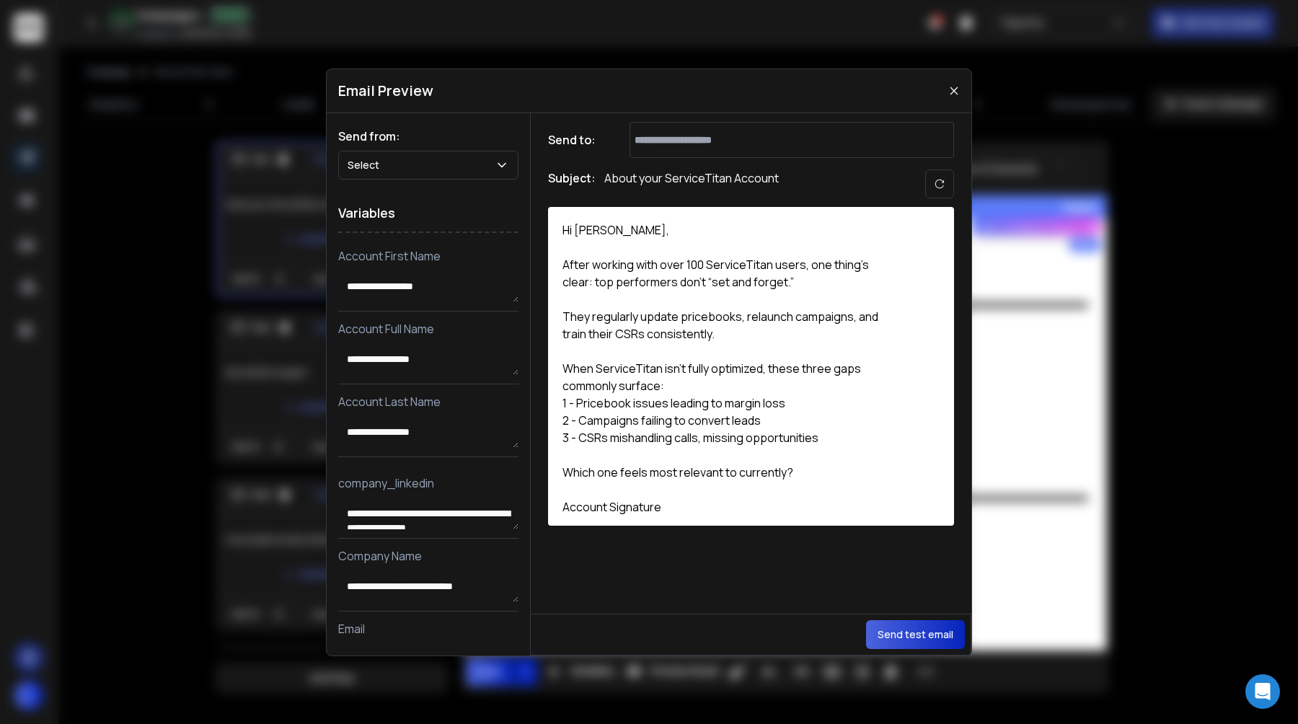
type textarea "****"
type textarea "**********"
type textarea "******"
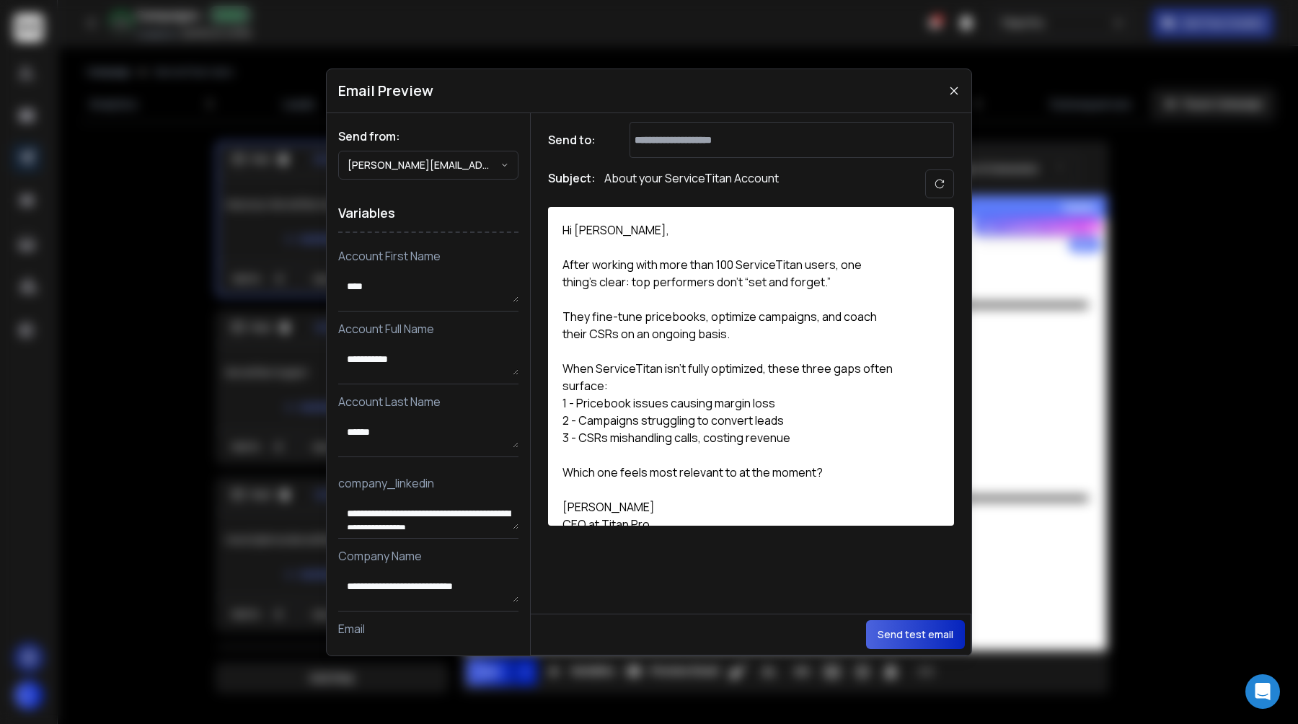
click at [954, 89] on icon at bounding box center [955, 91] width 12 height 12
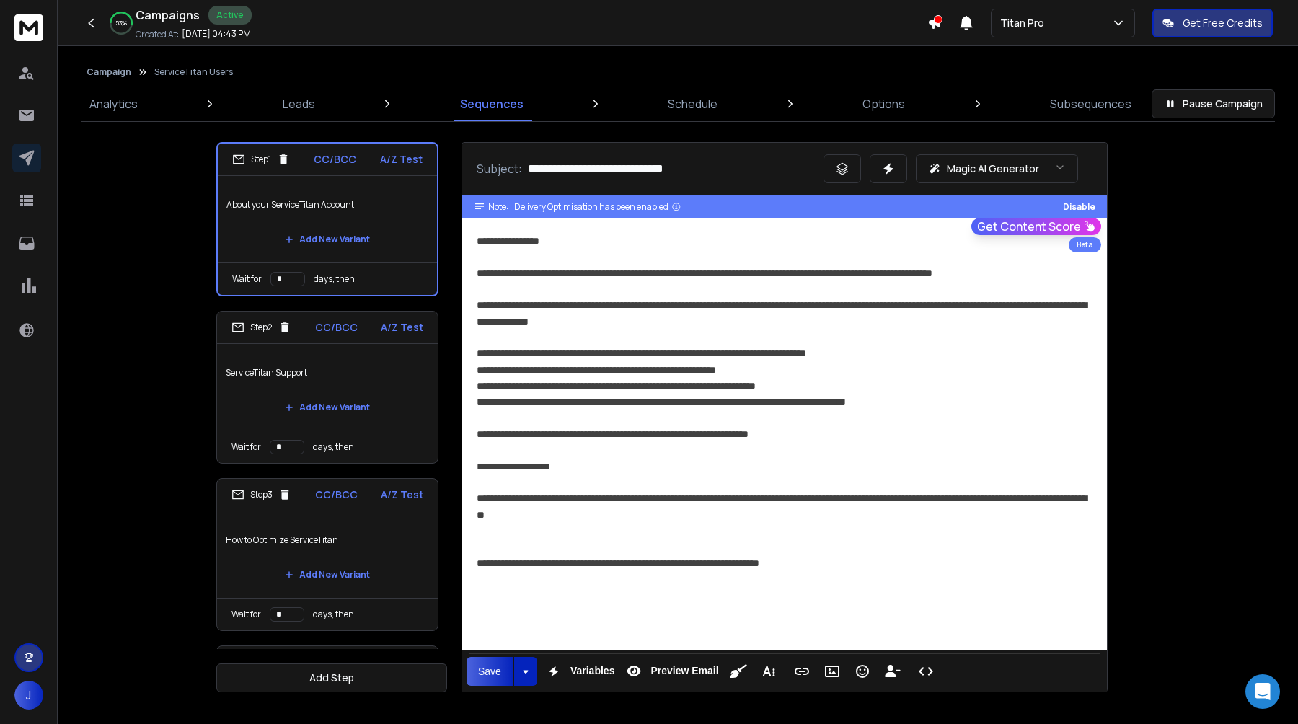
scroll to position [117, 0]
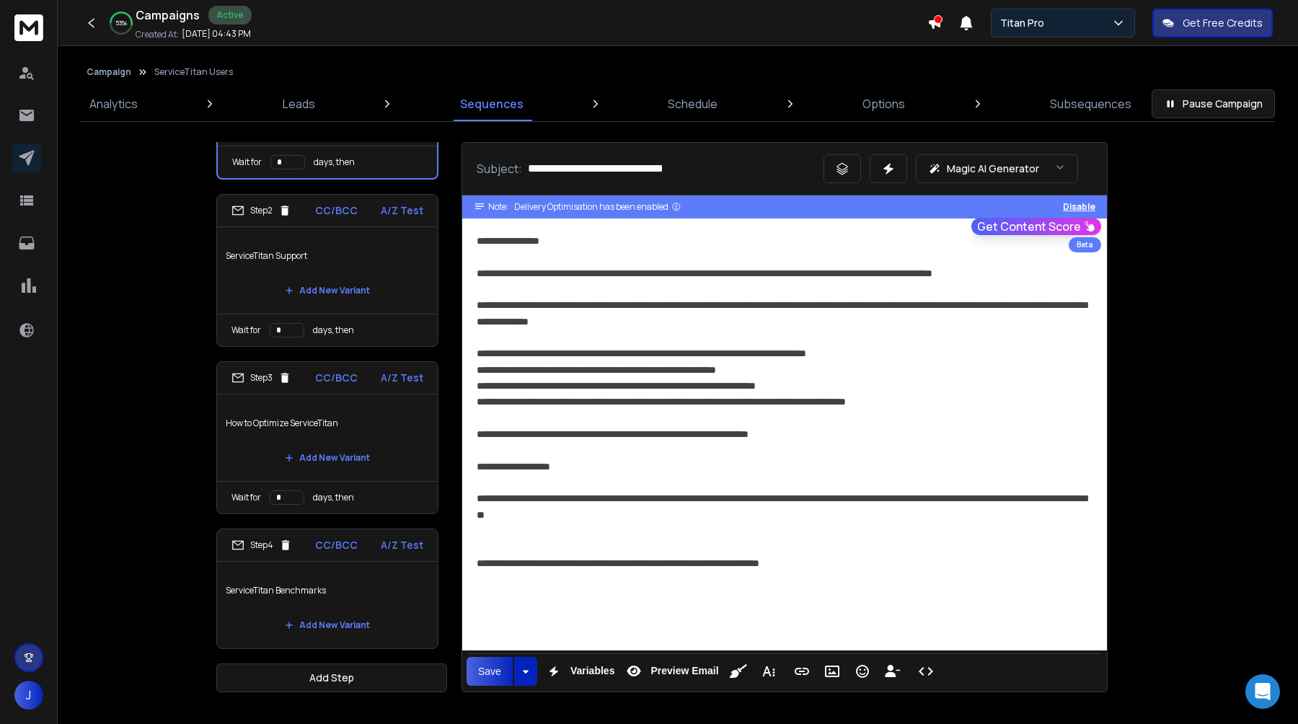
click at [1057, 17] on div "Titan Pro" at bounding box center [1063, 23] width 126 height 14
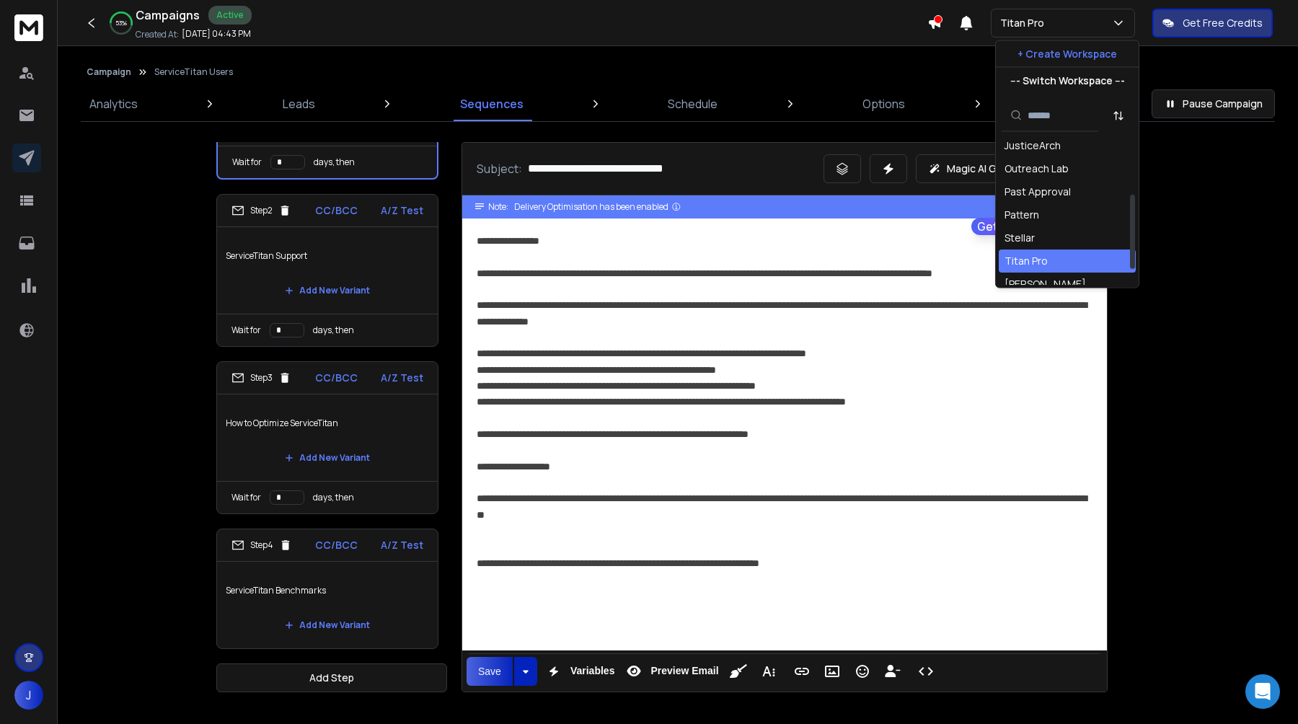
scroll to position [133, 0]
click at [1037, 267] on div "[PERSON_NAME]" at bounding box center [1046, 273] width 82 height 14
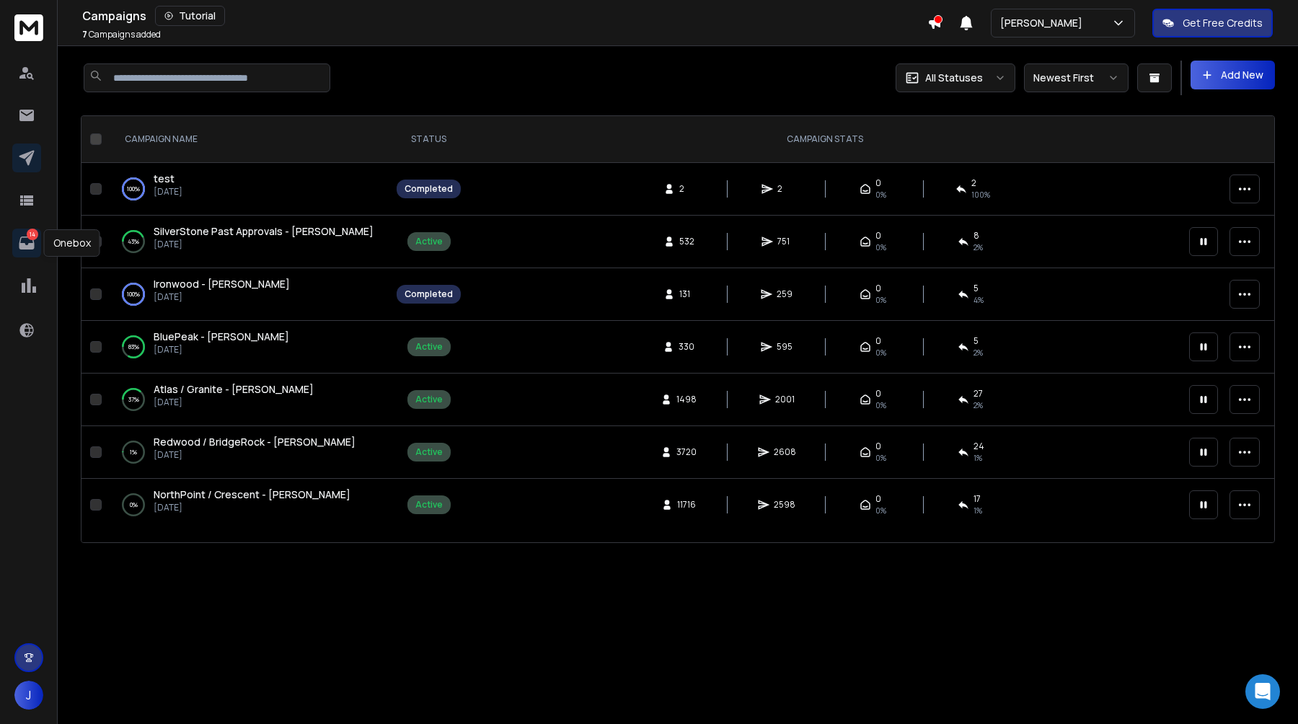
click at [30, 229] on p "14" at bounding box center [33, 235] width 12 height 12
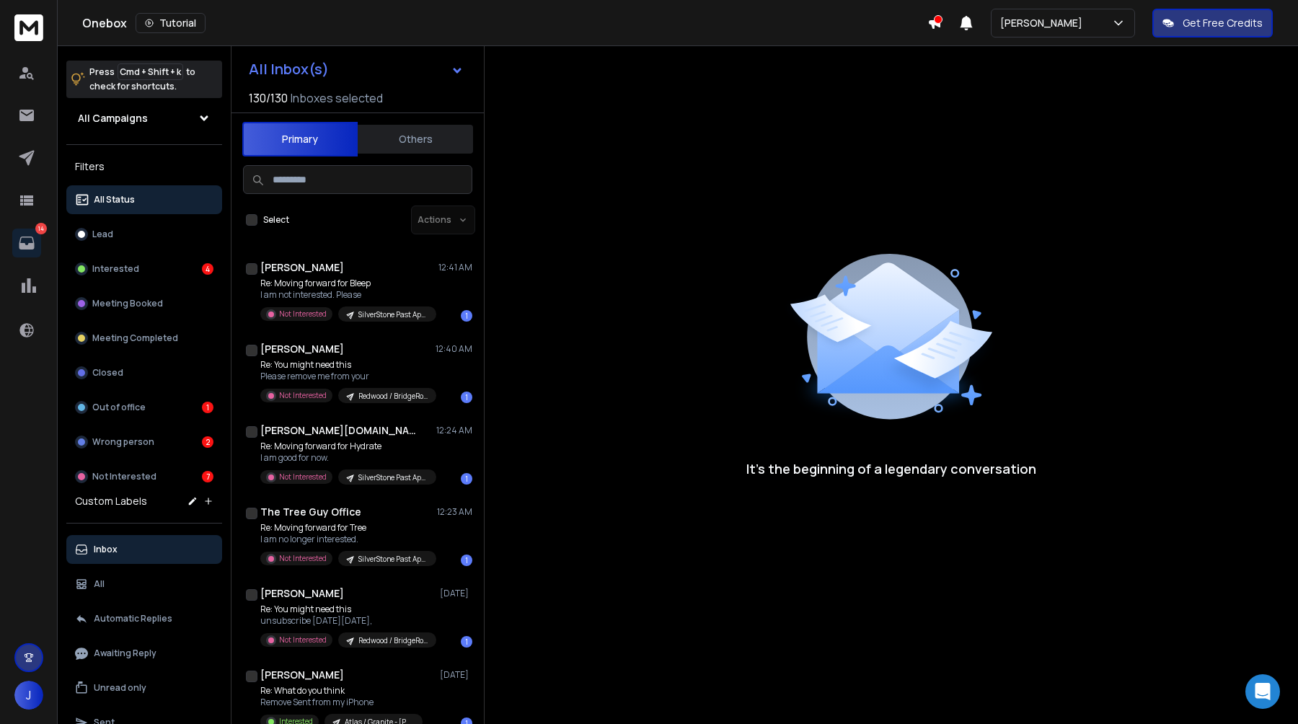
click at [174, 270] on div "All Status Lead Interested 4 Meeting Booked Meeting Completed Closed Out of off…" at bounding box center [144, 338] width 156 height 306
click at [167, 270] on button "Interested 4" at bounding box center [144, 269] width 156 height 29
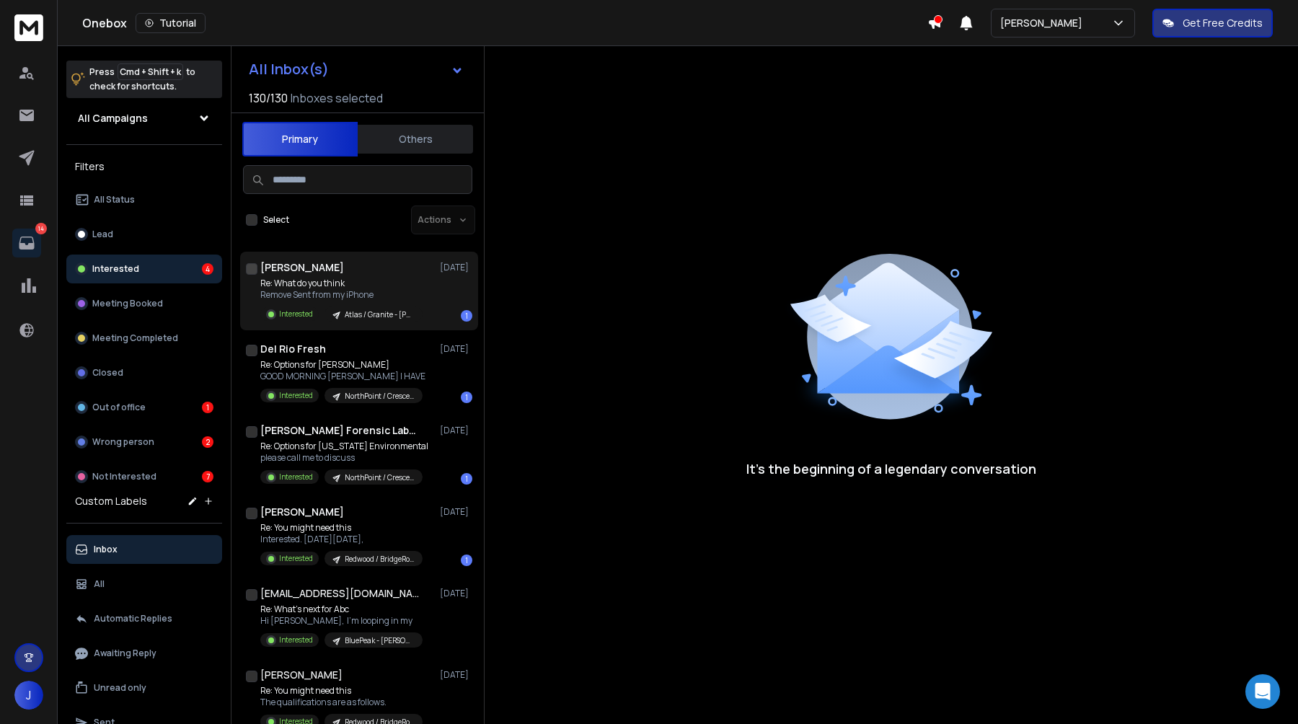
click at [368, 260] on div "Roger Sharp 15 Oct" at bounding box center [366, 267] width 212 height 14
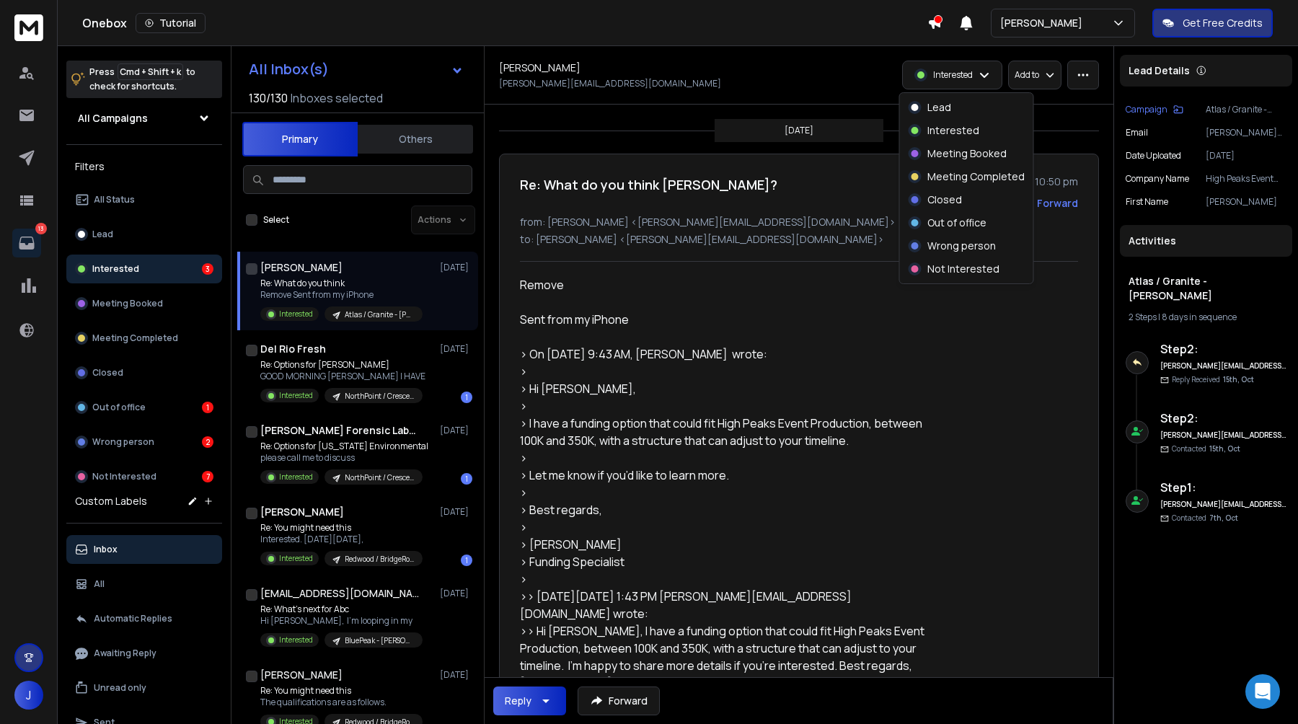
click at [981, 71] on icon at bounding box center [985, 75] width 12 height 12
click at [962, 270] on p "Not Interested" at bounding box center [964, 269] width 72 height 14
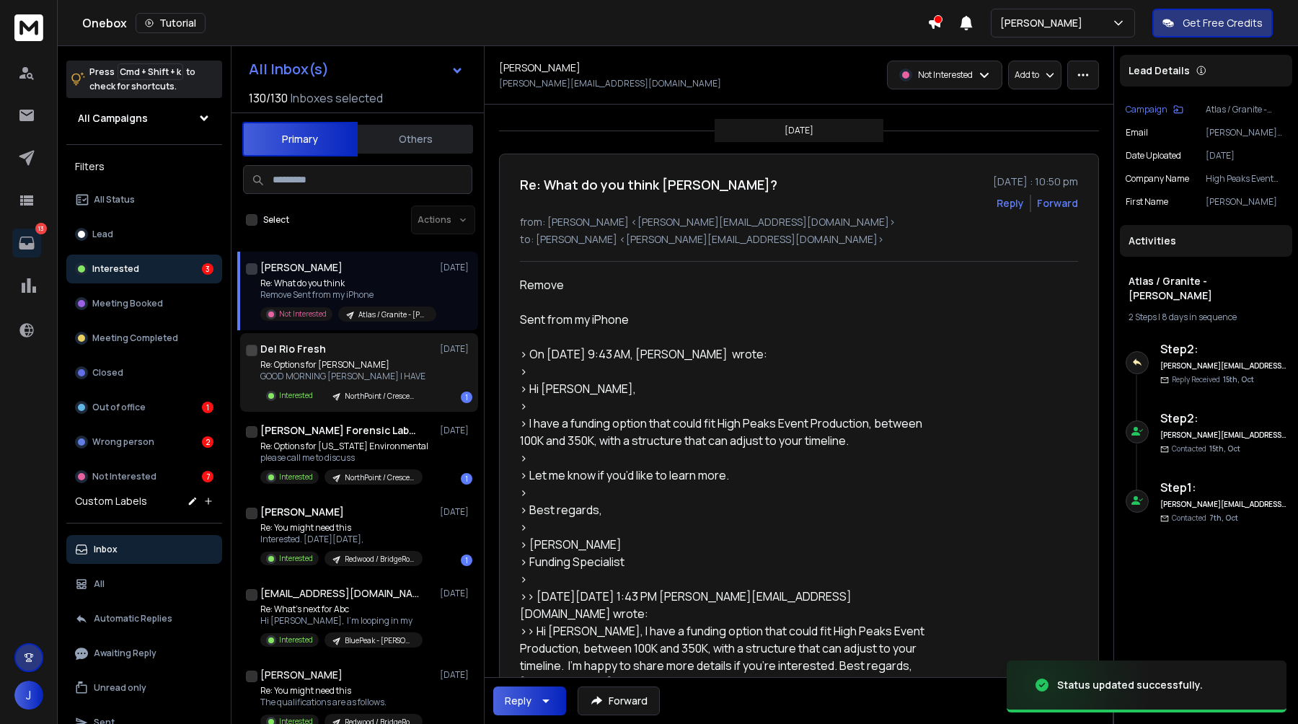
click at [395, 338] on div "Del Rio Fresh 15 Oct Re: Options for Del Rio GOOD MORNING TROY I HAVE Intereste…" at bounding box center [359, 372] width 238 height 79
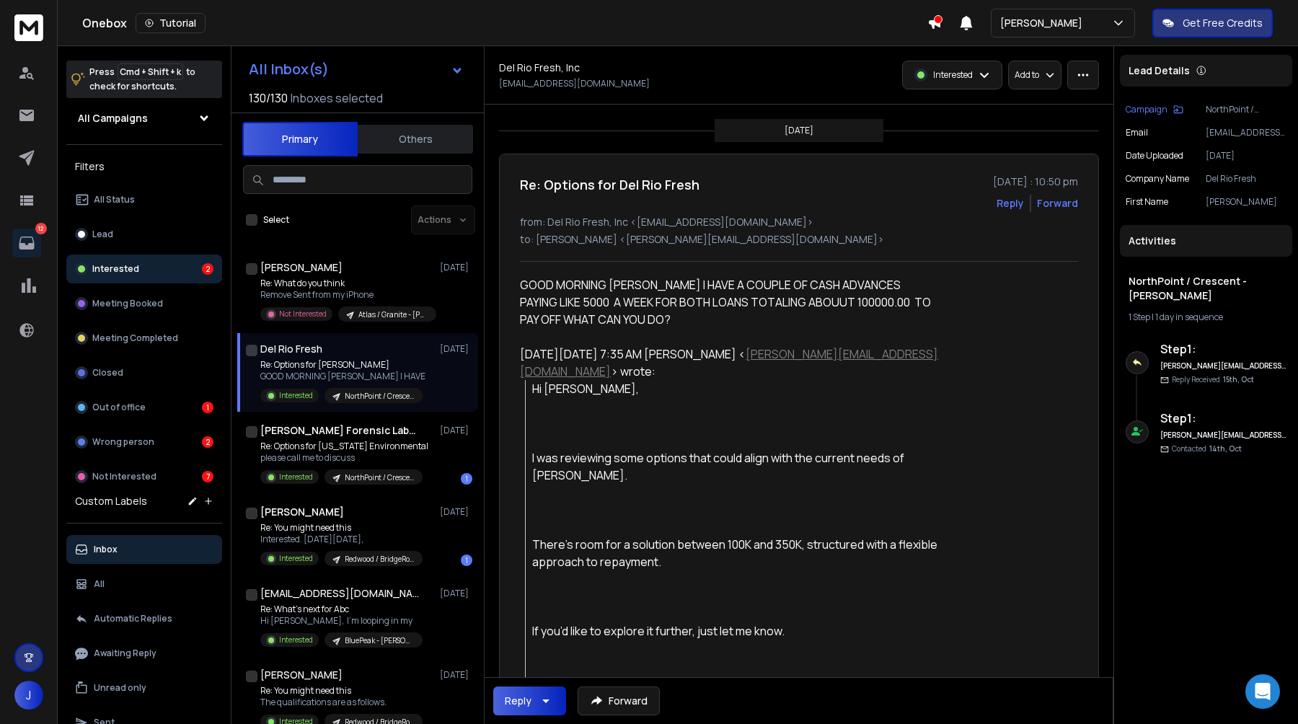
click at [520, 687] on button "Reply" at bounding box center [529, 701] width 73 height 29
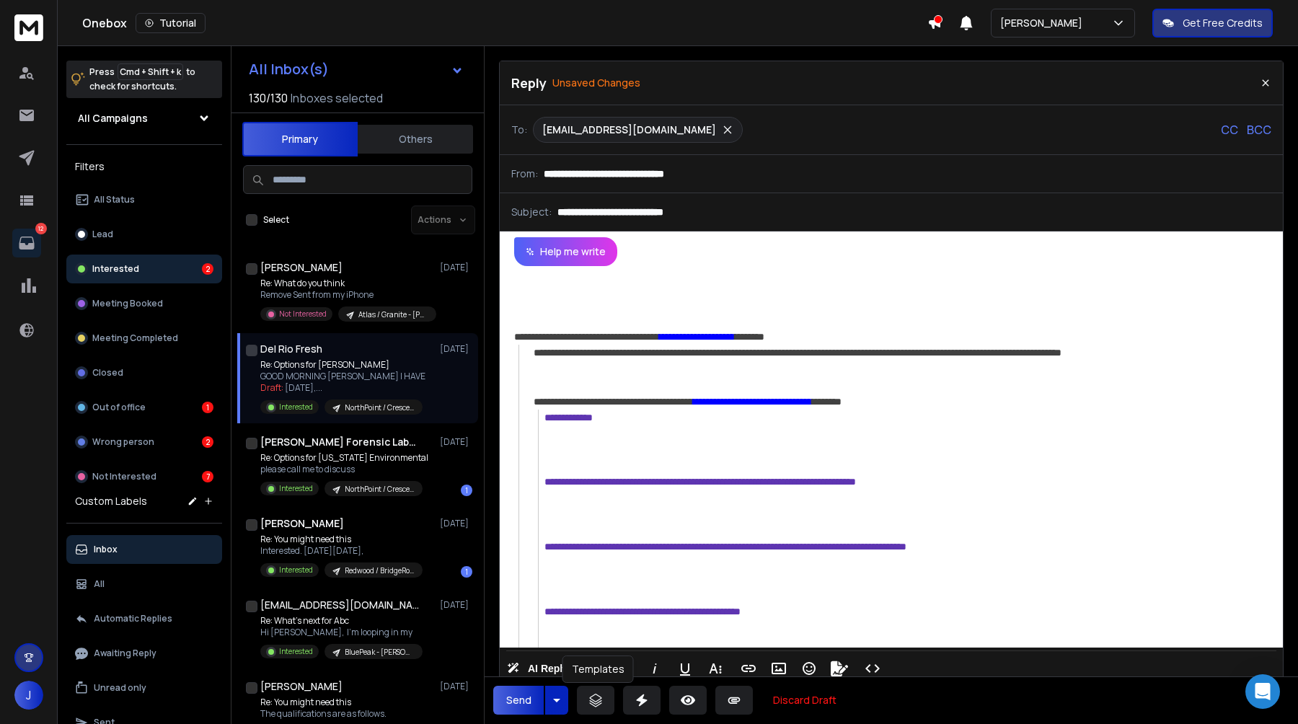
click at [609, 696] on button at bounding box center [596, 700] width 38 height 29
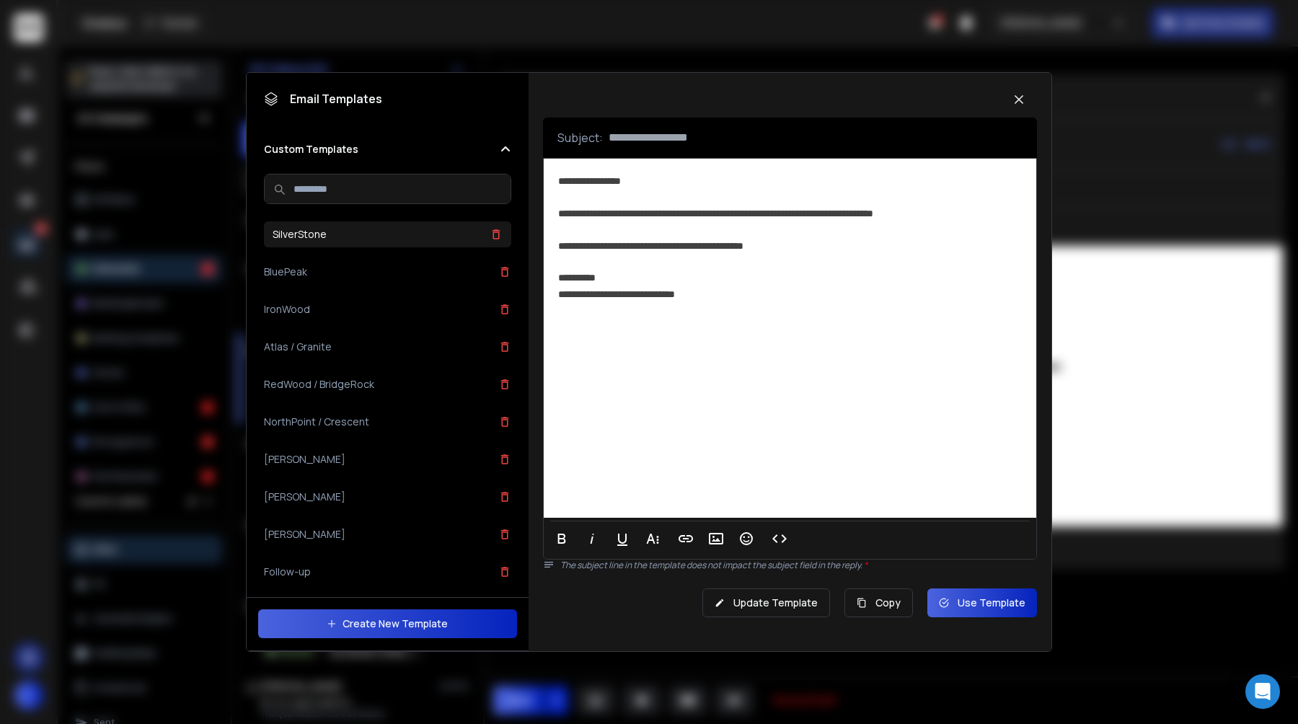
click at [428, 418] on div "NorthPoint / Crescent" at bounding box center [387, 422] width 247 height 14
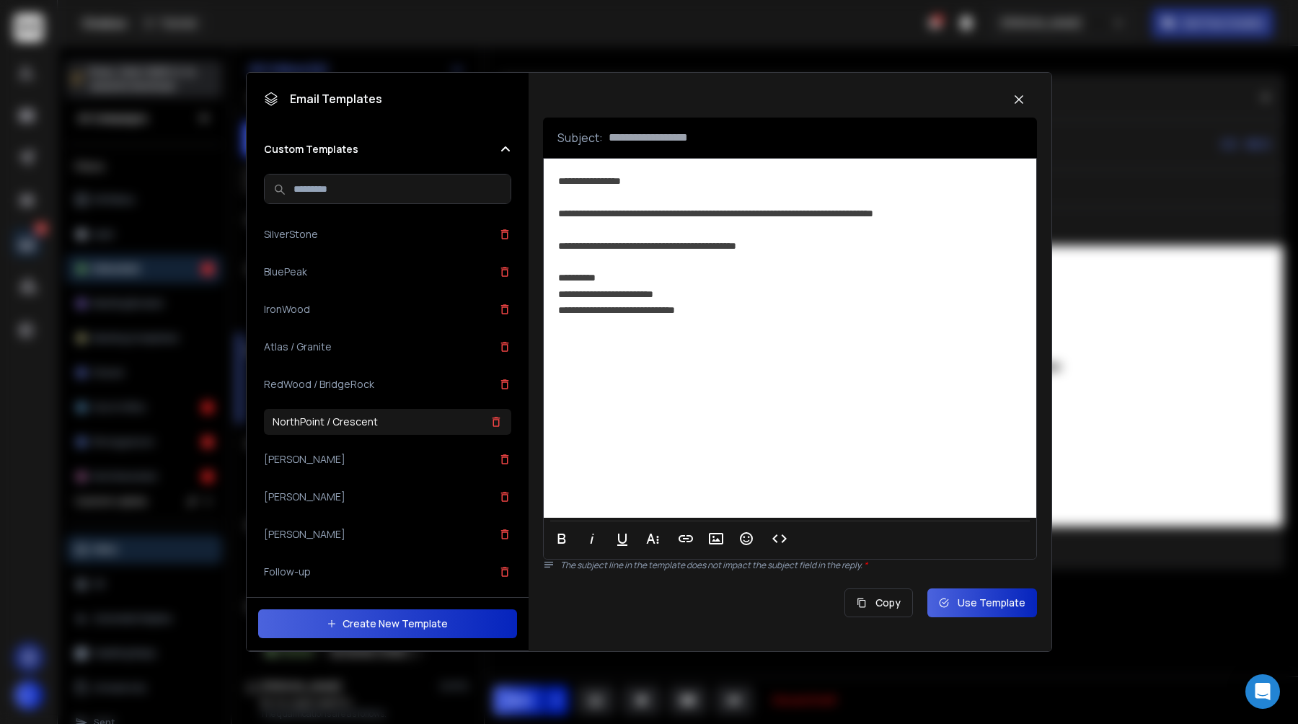
click at [961, 612] on button "Use Template" at bounding box center [983, 603] width 110 height 29
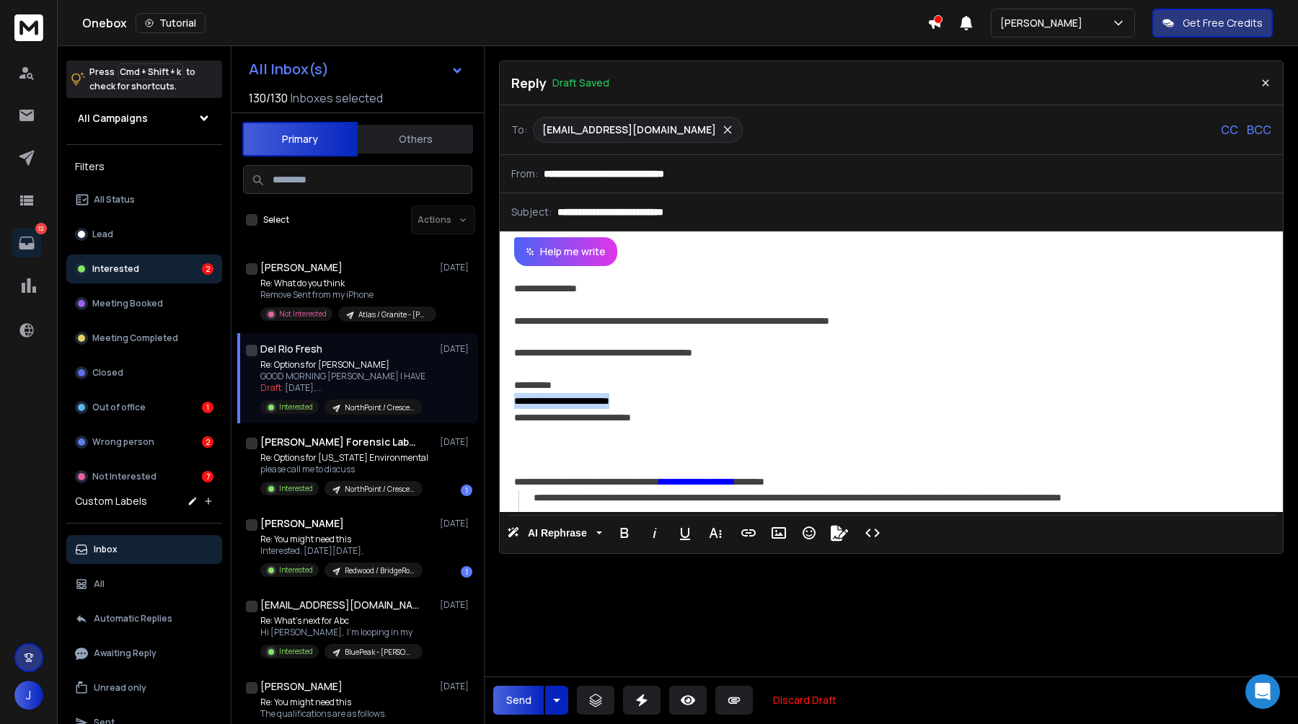
drag, startPoint x: 669, startPoint y: 400, endPoint x: 515, endPoint y: 399, distance: 154.4
click at [515, 399] on div "**********" at bounding box center [889, 401] width 750 height 16
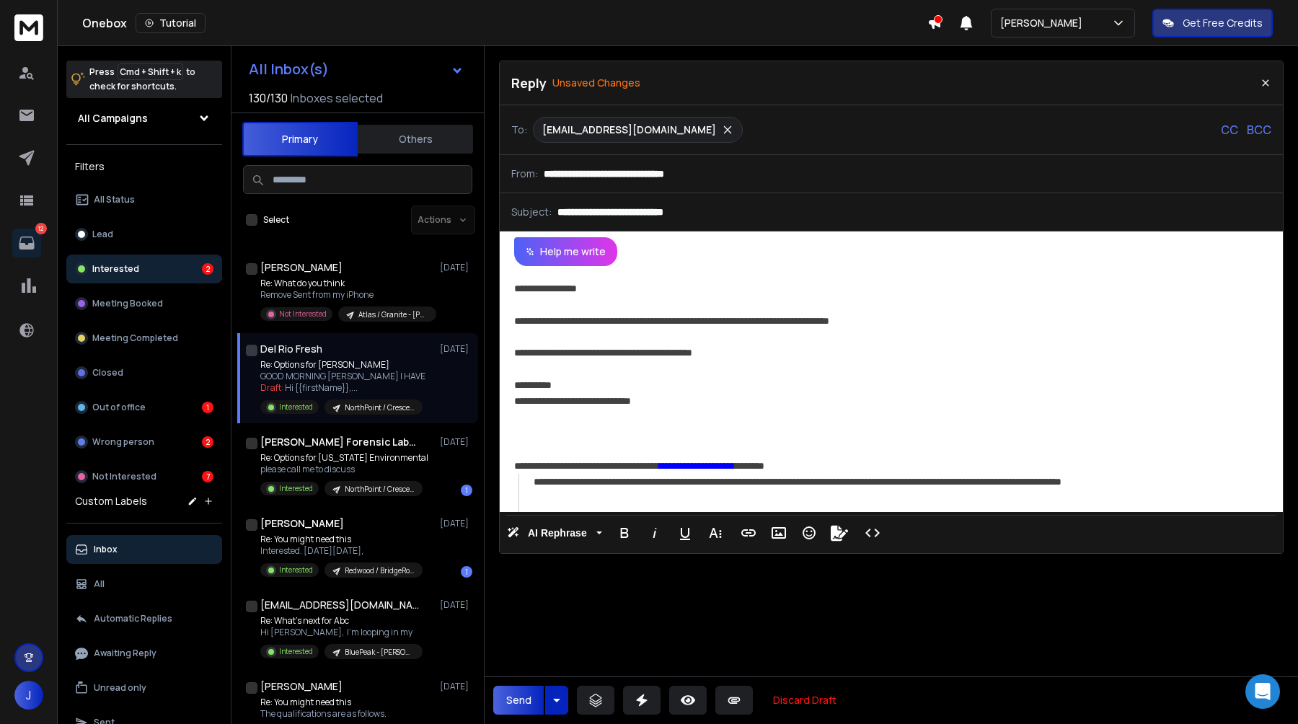
click at [1226, 132] on p "CC" at bounding box center [1229, 129] width 17 height 17
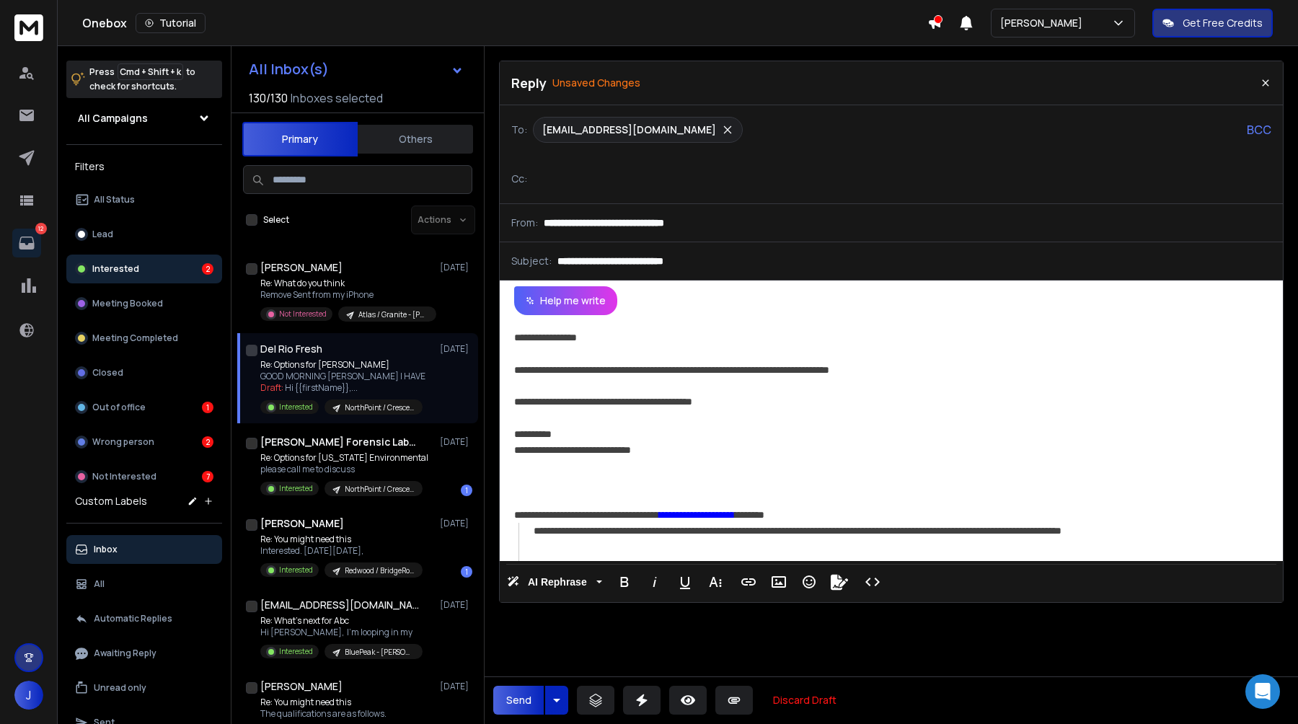
type input "**********"
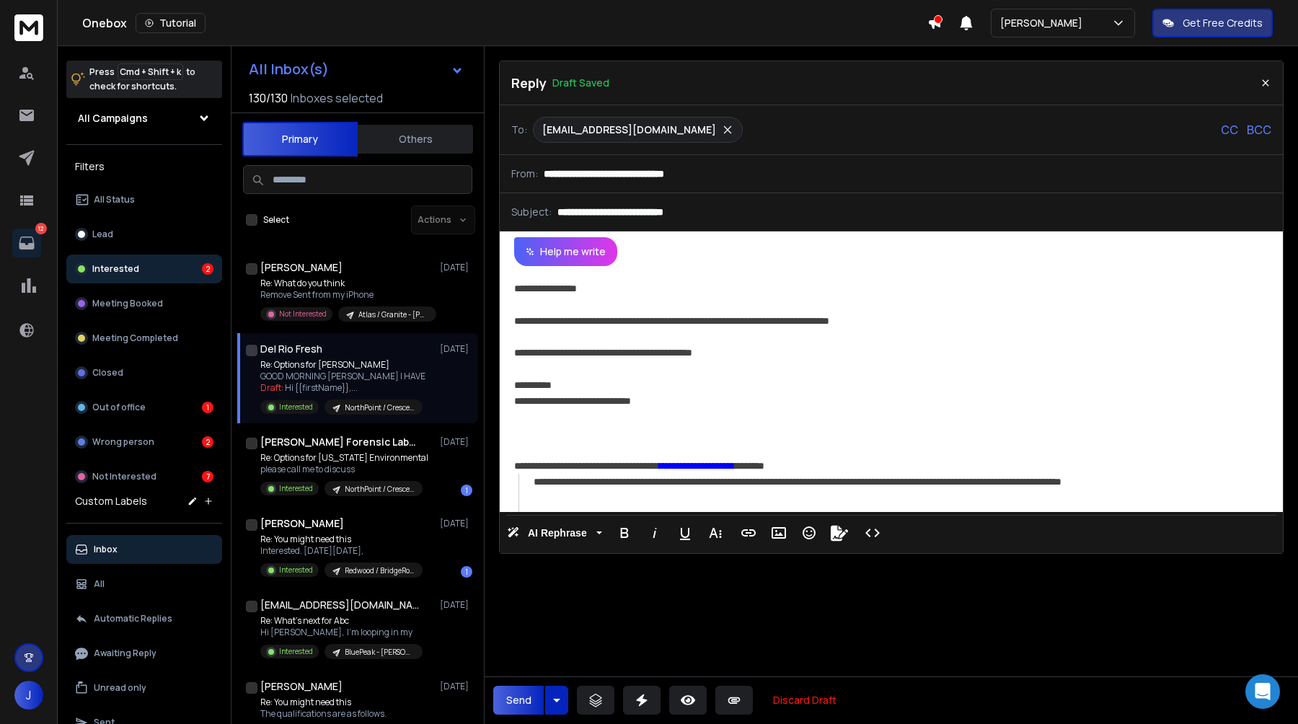
drag, startPoint x: 682, startPoint y: 449, endPoint x: 564, endPoint y: 444, distance: 118.4
click at [564, 444] on div "**********" at bounding box center [891, 389] width 783 height 246
drag, startPoint x: 666, startPoint y: 405, endPoint x: 491, endPoint y: 404, distance: 174.6
click at [491, 404] on div "**********" at bounding box center [892, 390] width 814 height 688
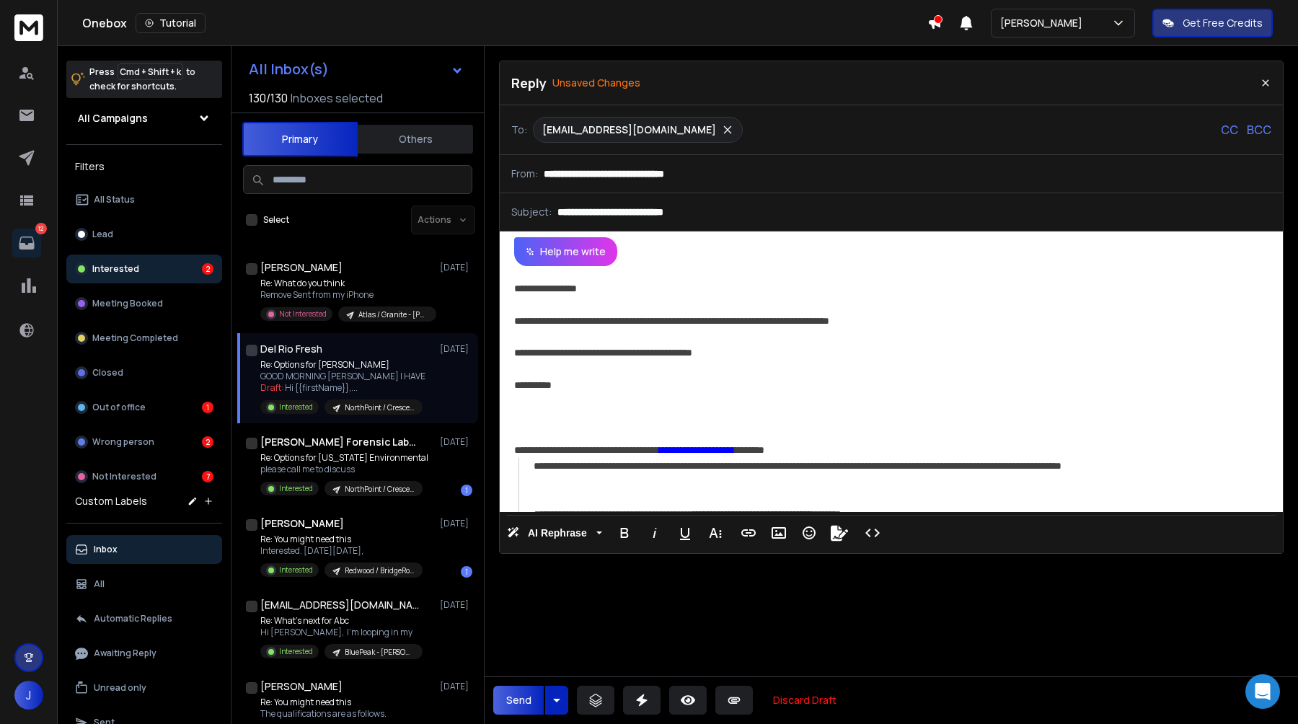
click at [1261, 127] on p "BCC" at bounding box center [1259, 129] width 25 height 17
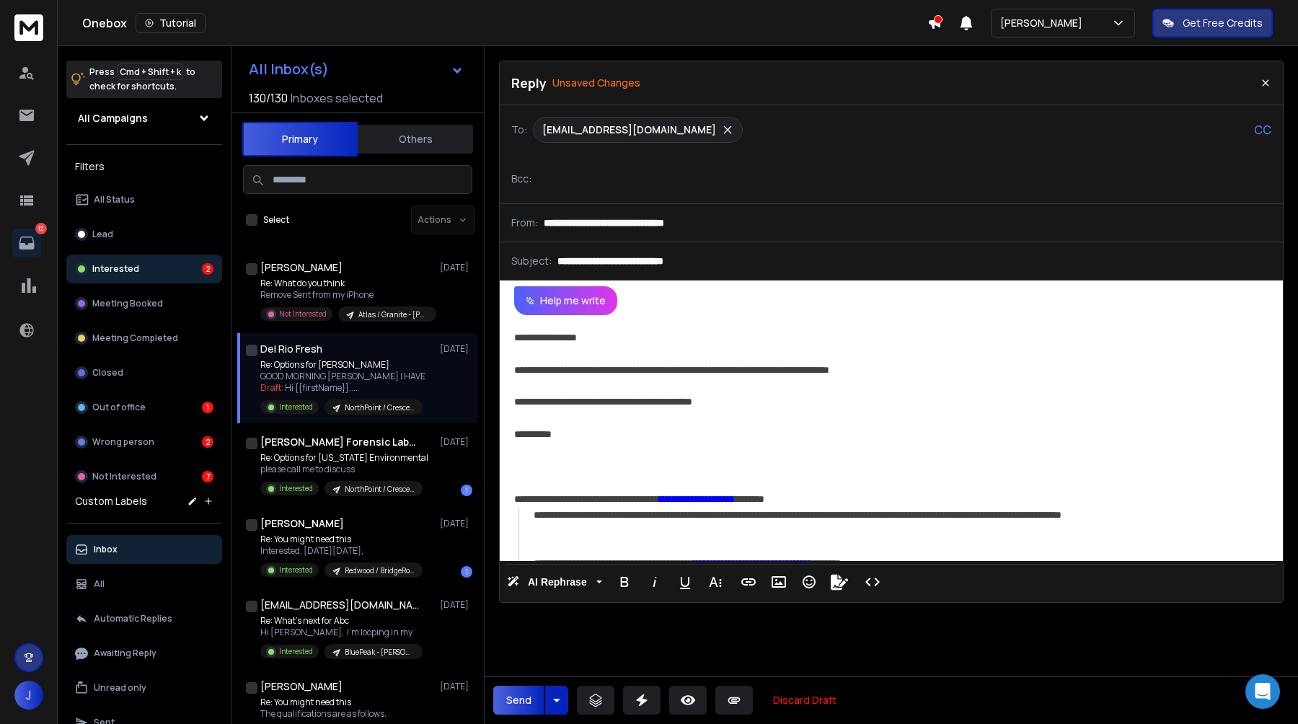
type input "**********"
click at [511, 707] on button "Send" at bounding box center [518, 700] width 50 height 29
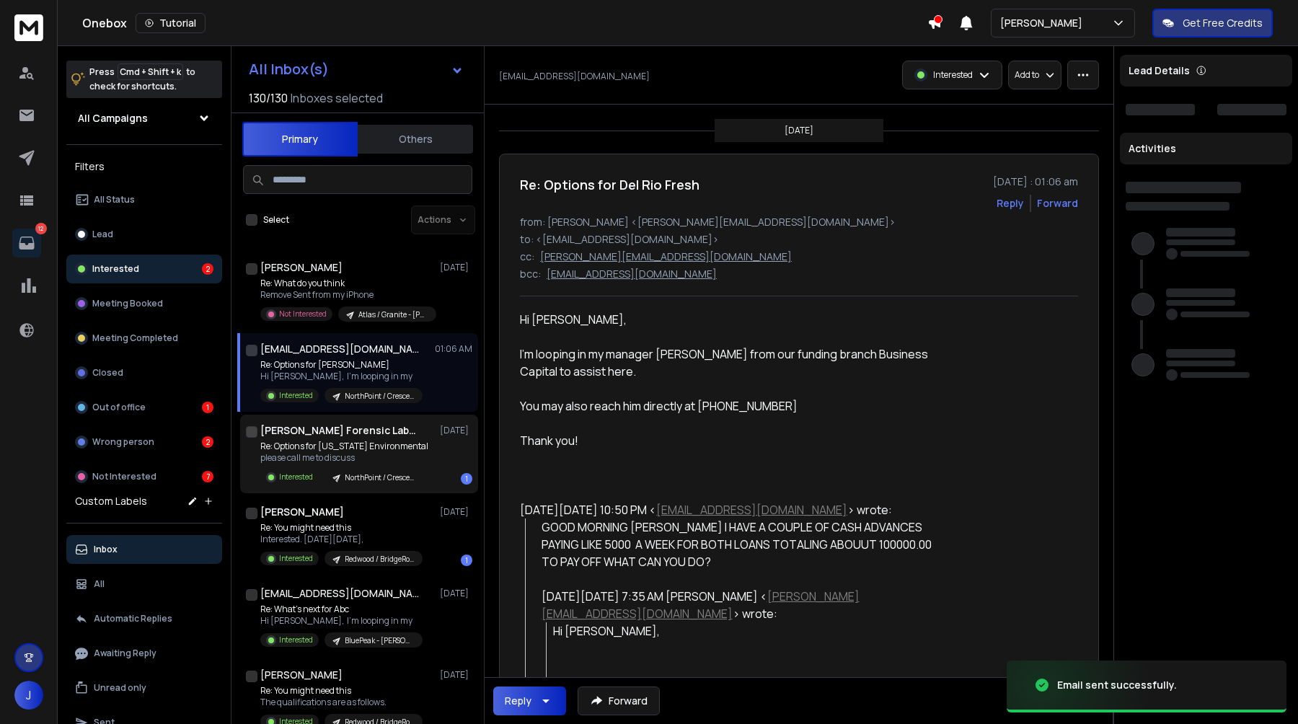
click at [456, 462] on div "Re: Options for California Environmental please call me to discuss Interested N…" at bounding box center [366, 463] width 212 height 44
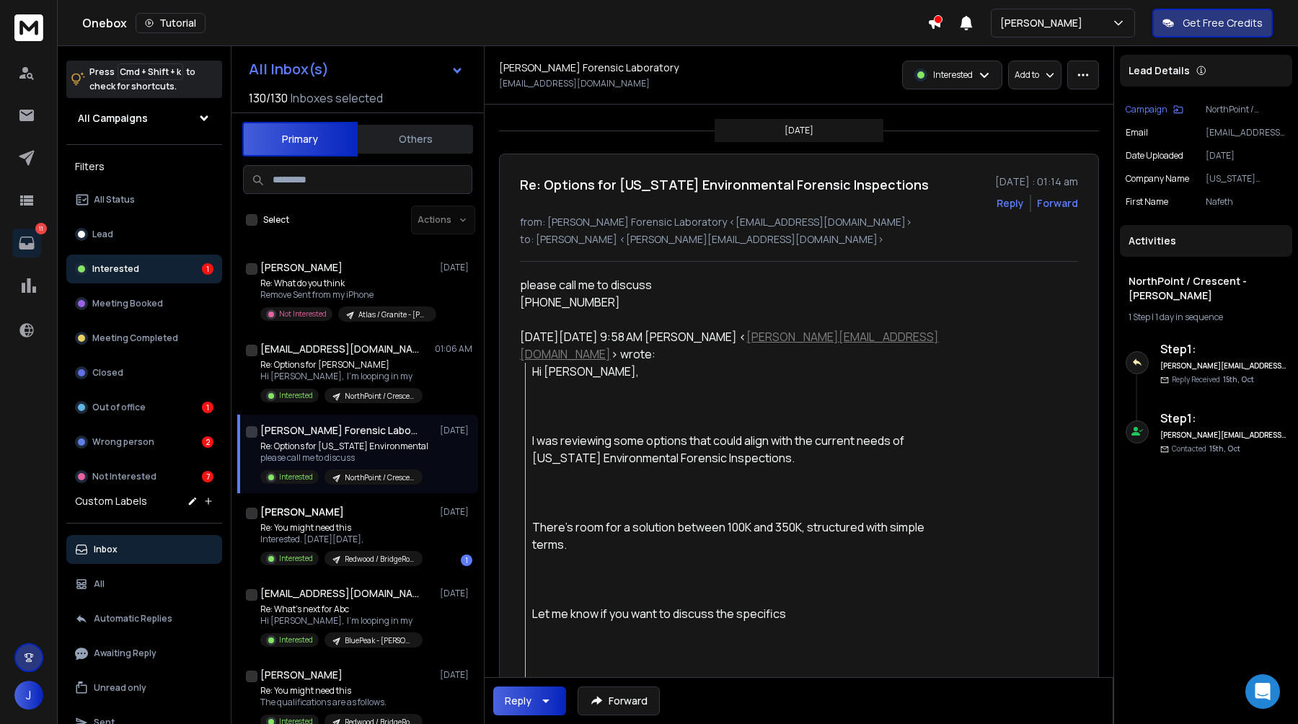
click at [511, 705] on div "Reply" at bounding box center [518, 701] width 27 height 14
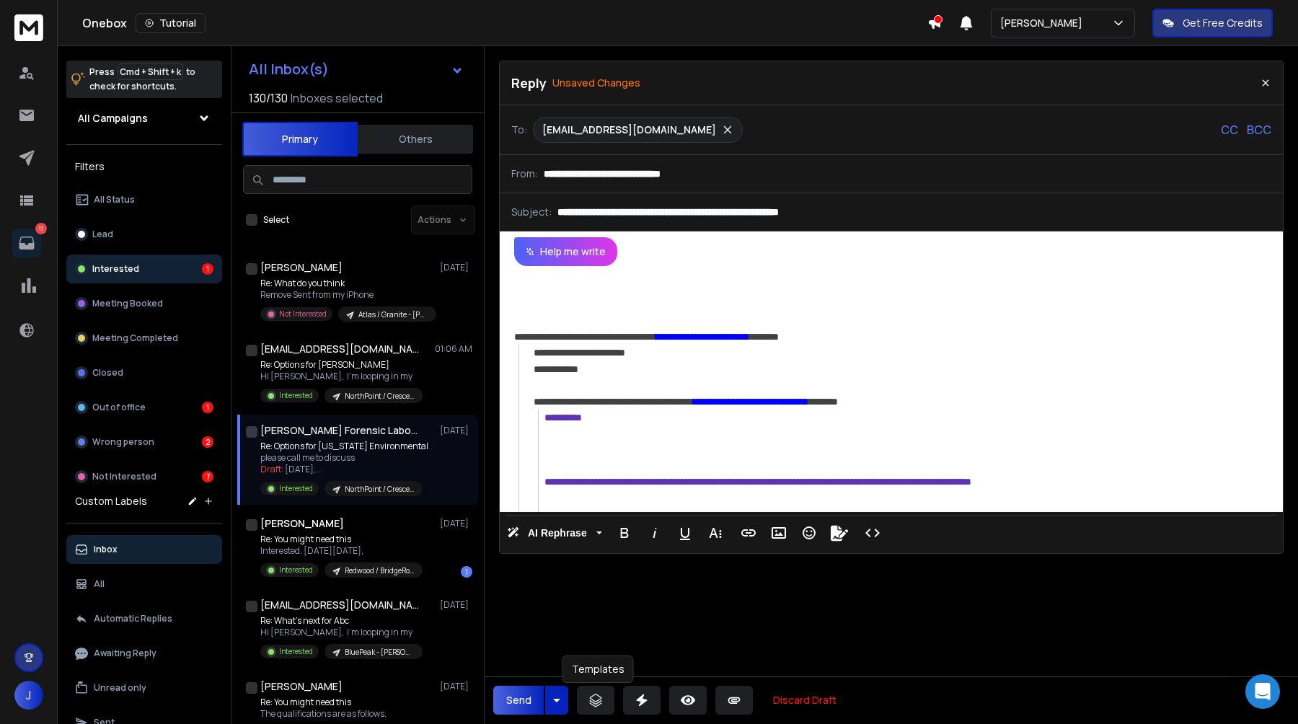
click at [589, 690] on button at bounding box center [596, 700] width 38 height 29
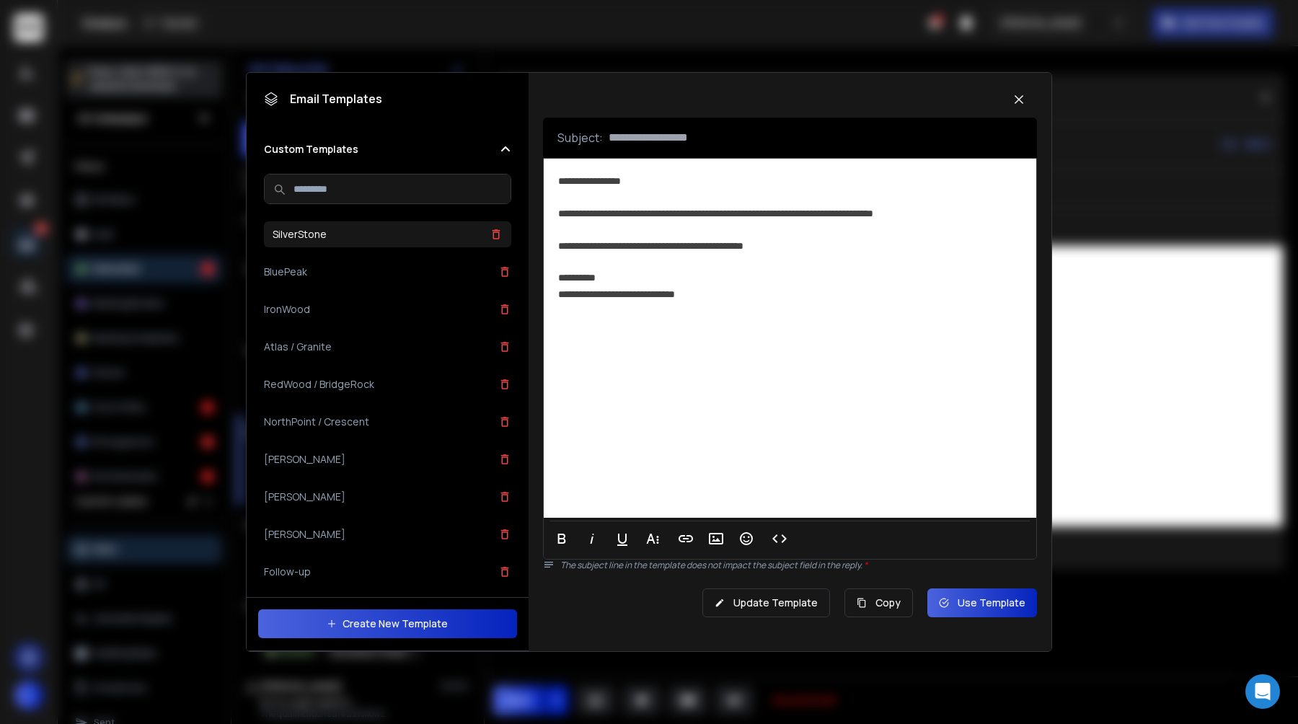
click at [403, 412] on div "NorthPoint / Crescent" at bounding box center [387, 422] width 247 height 26
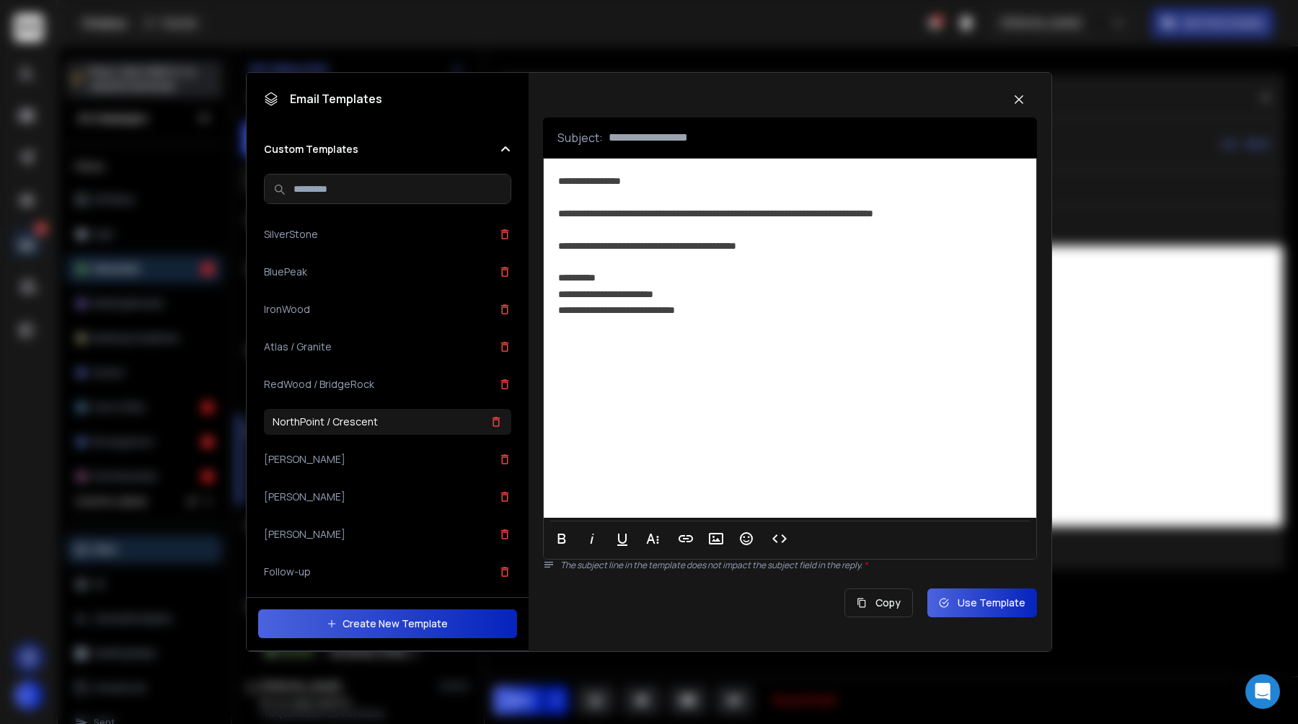
click at [990, 622] on div "Copy Use Template" at bounding box center [790, 603] width 523 height 46
click at [985, 606] on button "Use Template" at bounding box center [983, 603] width 110 height 29
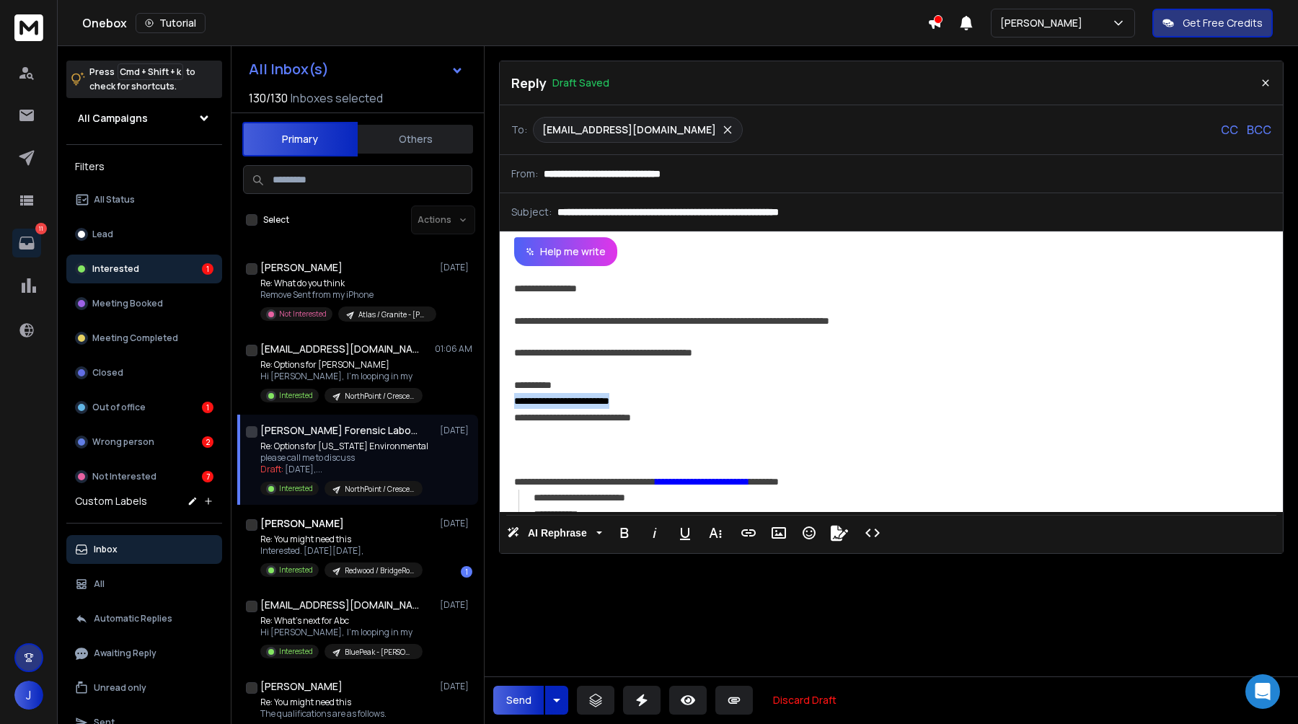
drag, startPoint x: 654, startPoint y: 400, endPoint x: 511, endPoint y: 405, distance: 142.2
click at [510, 405] on div "**********" at bounding box center [891, 389] width 783 height 246
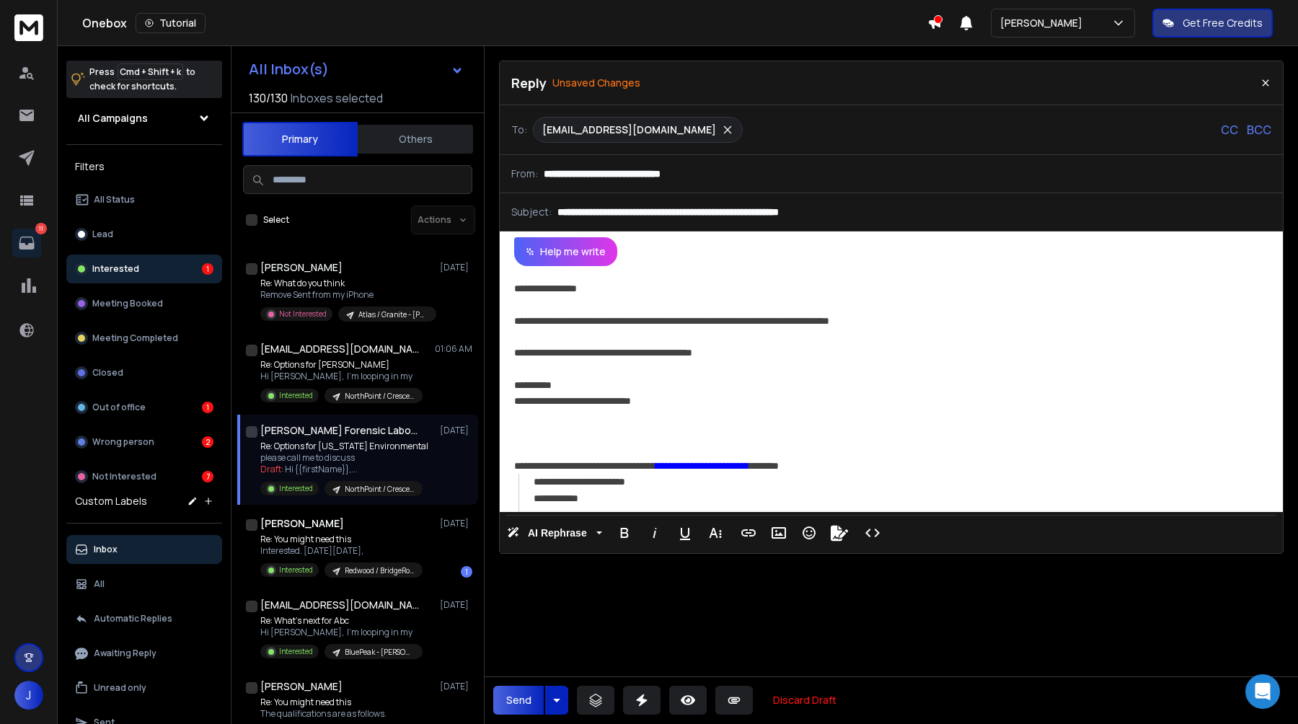
click at [1227, 130] on p "CC" at bounding box center [1229, 129] width 17 height 17
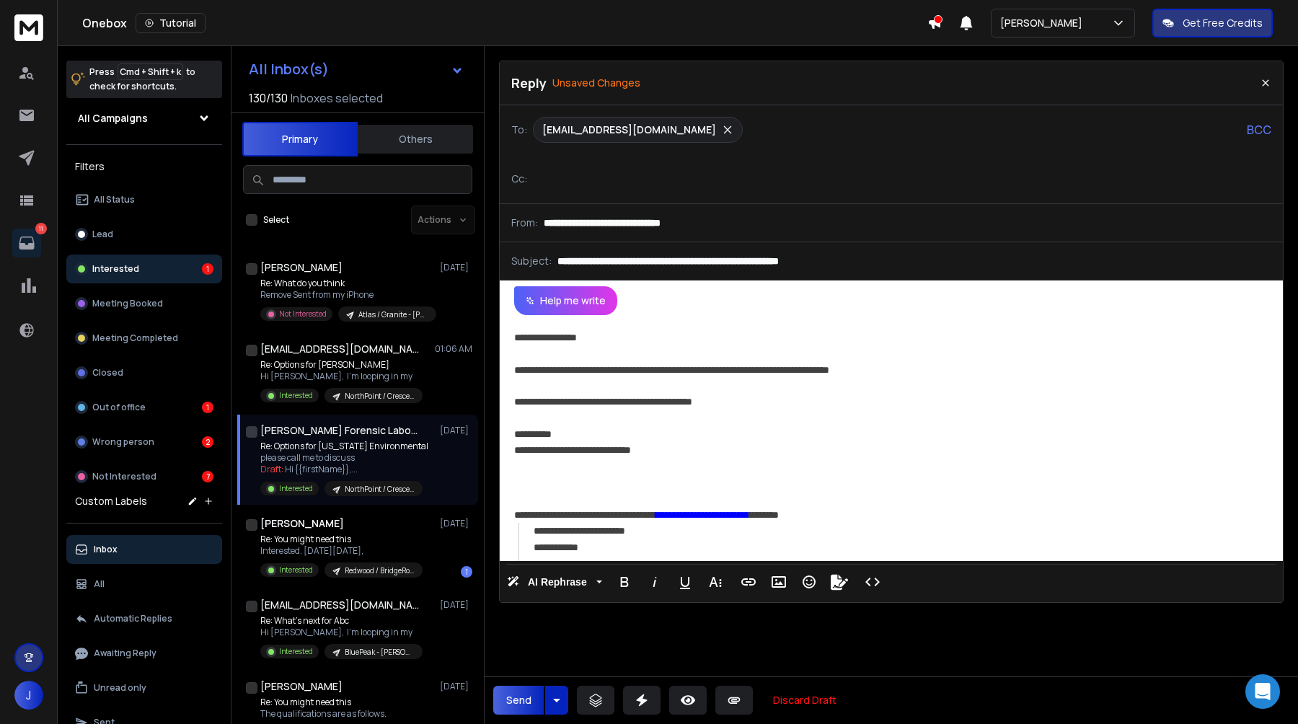
type input "**********"
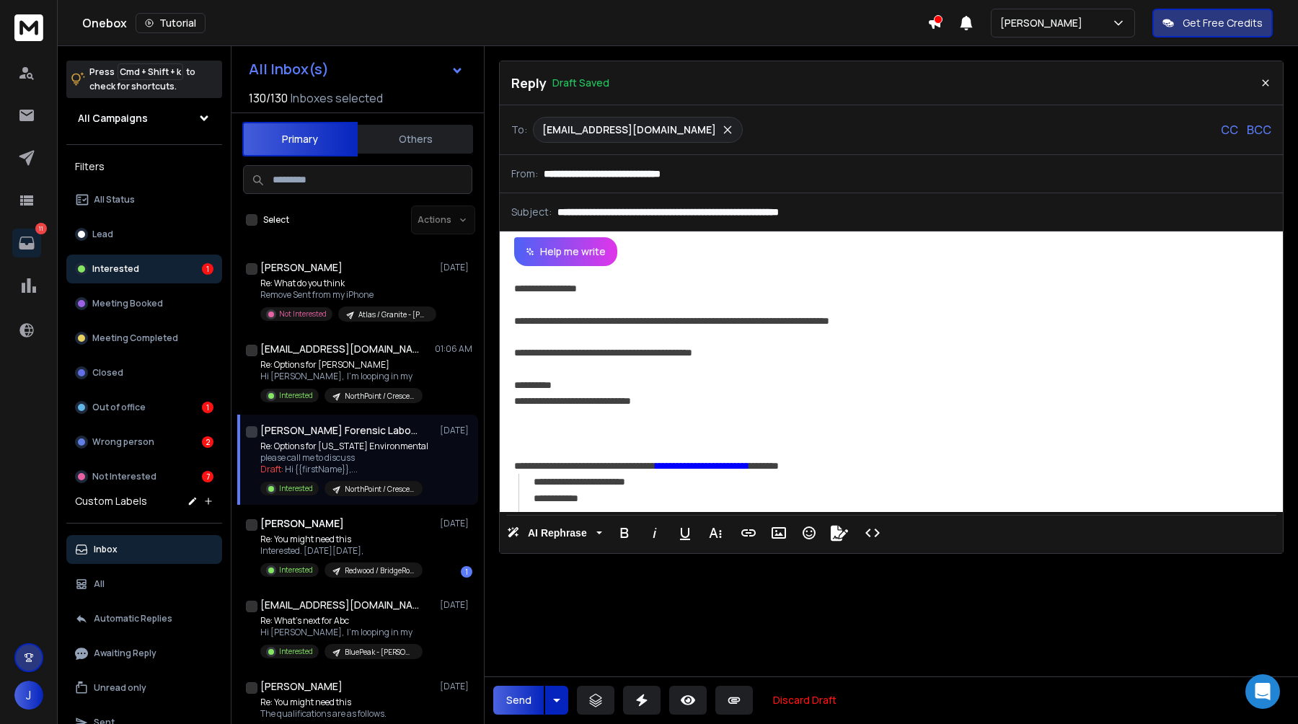
drag, startPoint x: 667, startPoint y: 449, endPoint x: 537, endPoint y: 444, distance: 129.9
click at [537, 444] on div "**********" at bounding box center [891, 389] width 783 height 246
drag, startPoint x: 666, startPoint y: 398, endPoint x: 513, endPoint y: 398, distance: 152.9
click at [513, 398] on div "**********" at bounding box center [891, 389] width 783 height 246
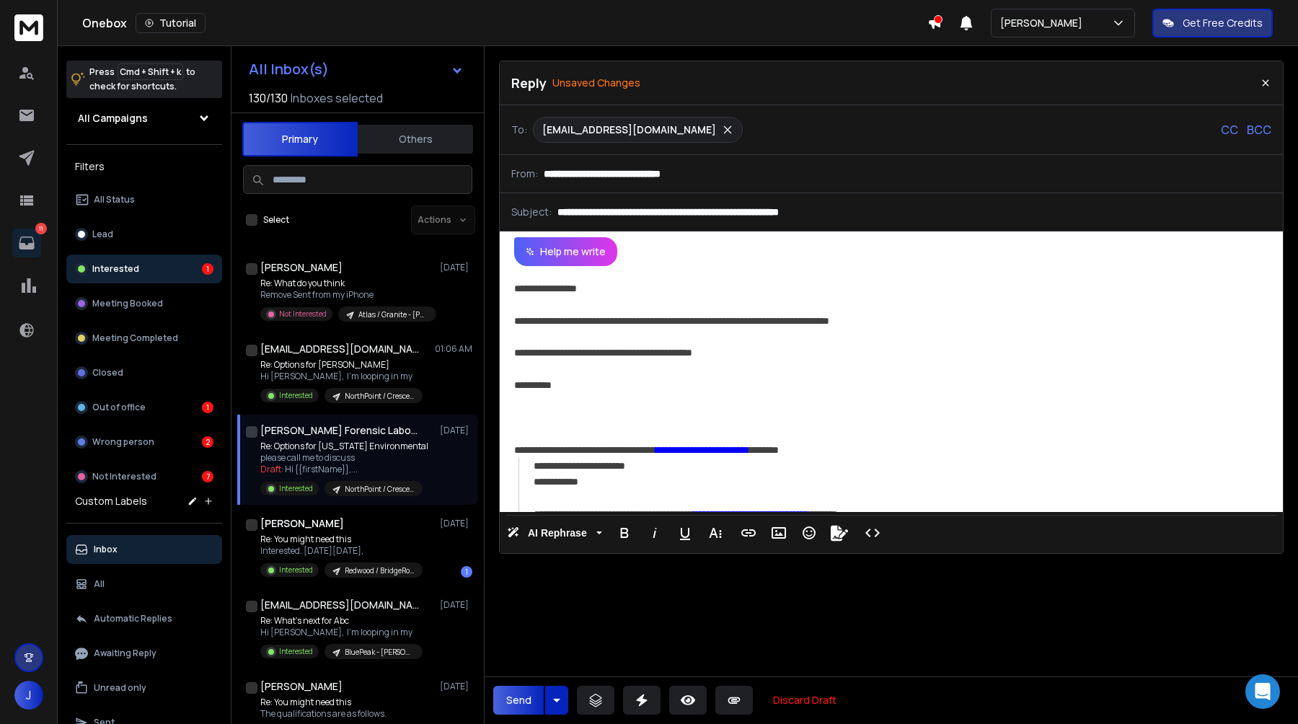
click at [1247, 130] on p "BCC" at bounding box center [1259, 129] width 25 height 17
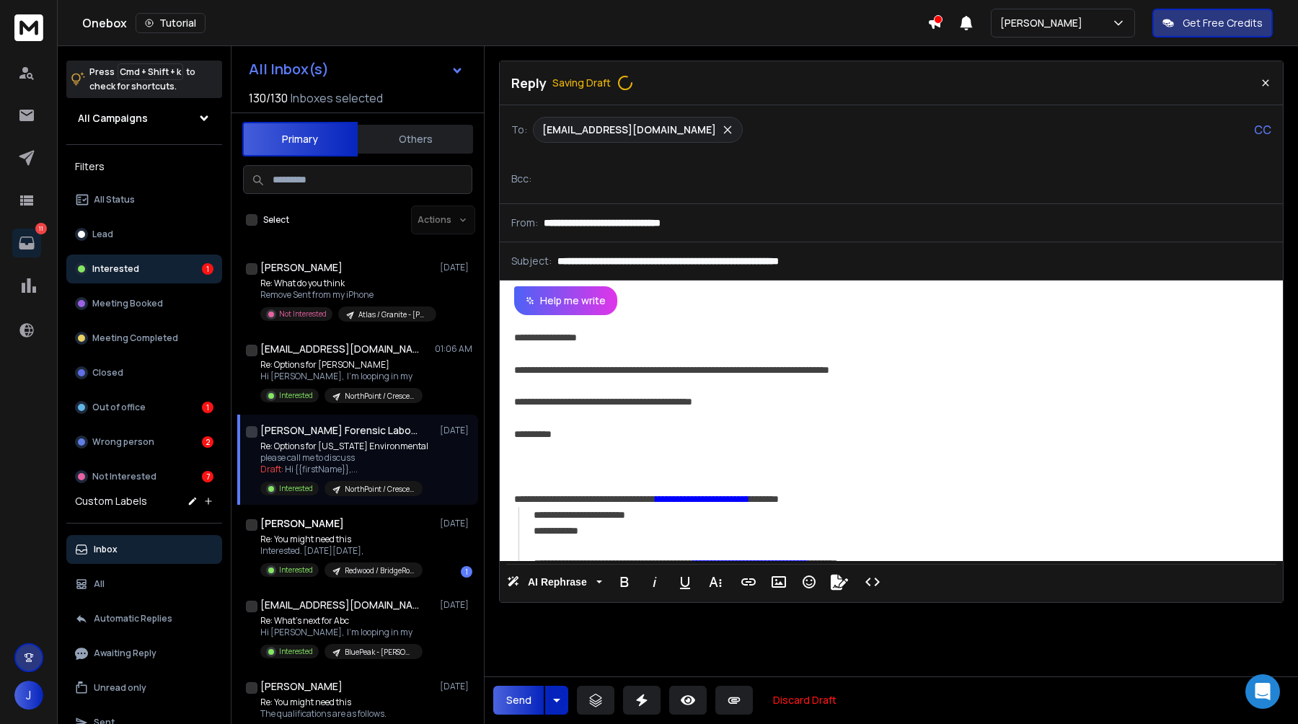
type input "**********"
click at [519, 692] on button "Send" at bounding box center [518, 700] width 50 height 29
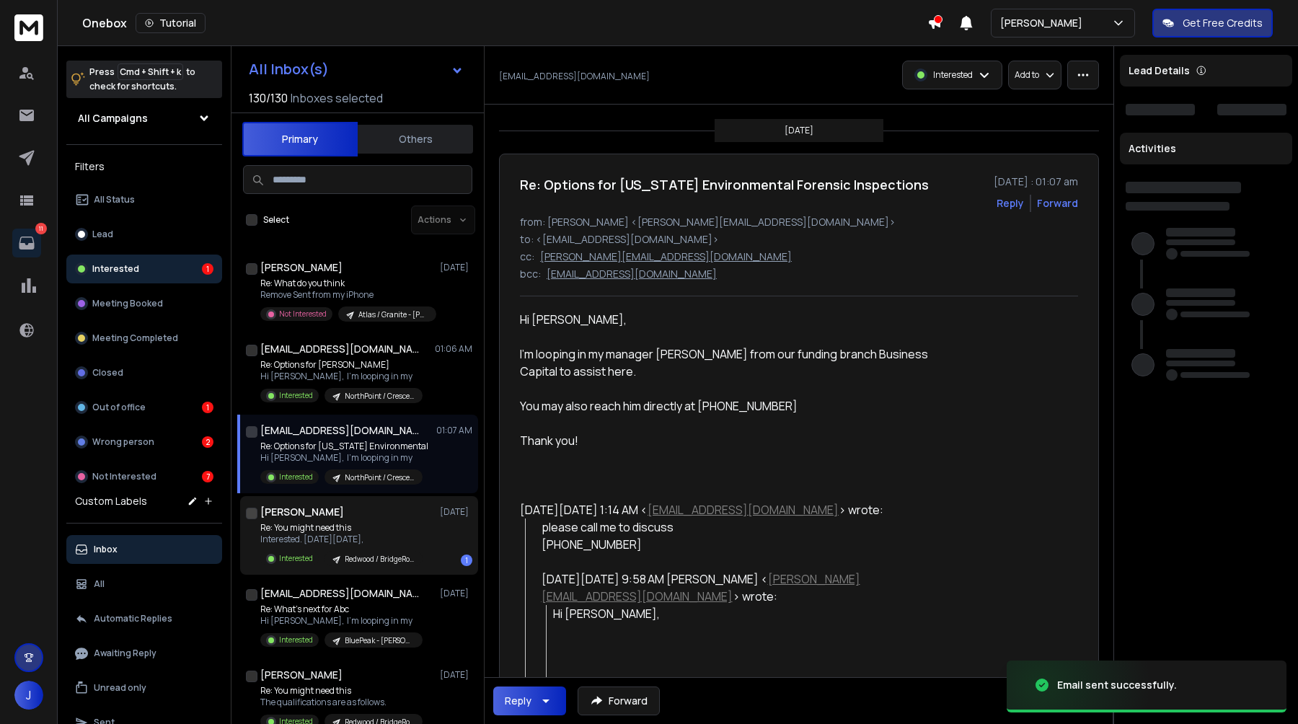
click at [440, 523] on div "Re: You might need this Interested. On Tue, Oct 14, Interested Redwood / Bridge…" at bounding box center [366, 544] width 212 height 44
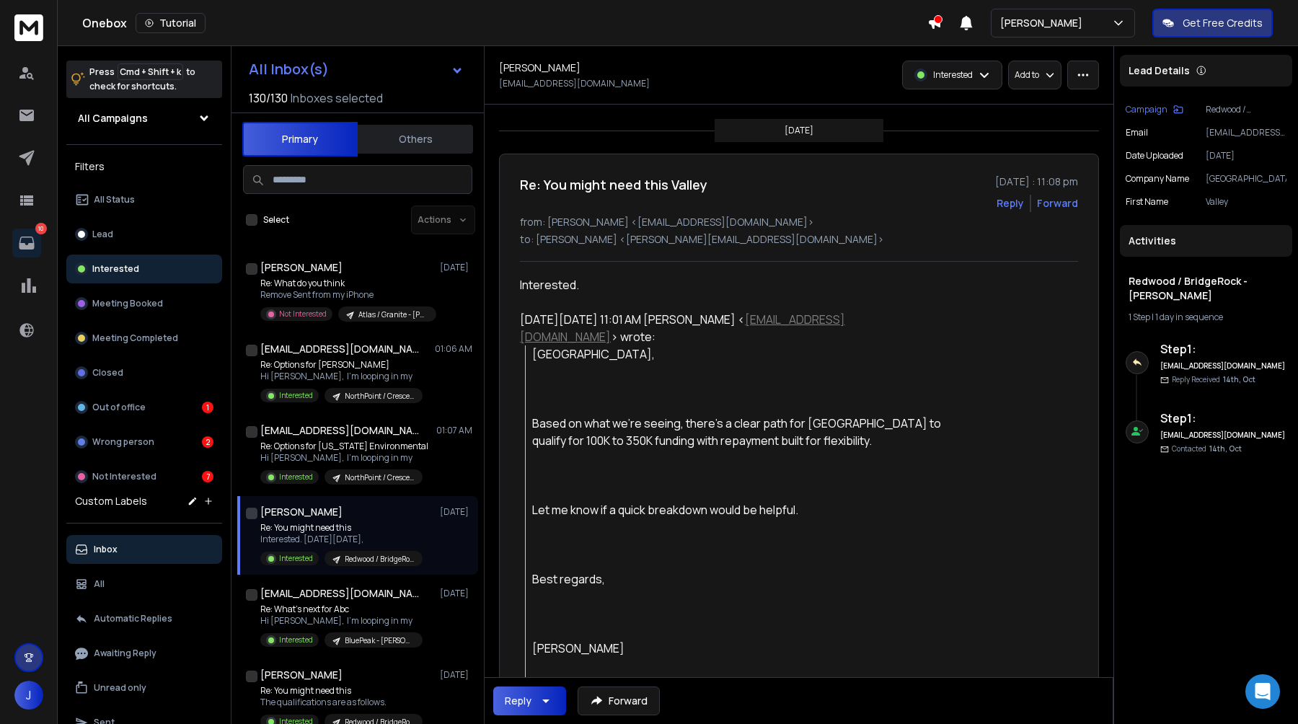
click at [524, 697] on div "Reply" at bounding box center [518, 701] width 27 height 14
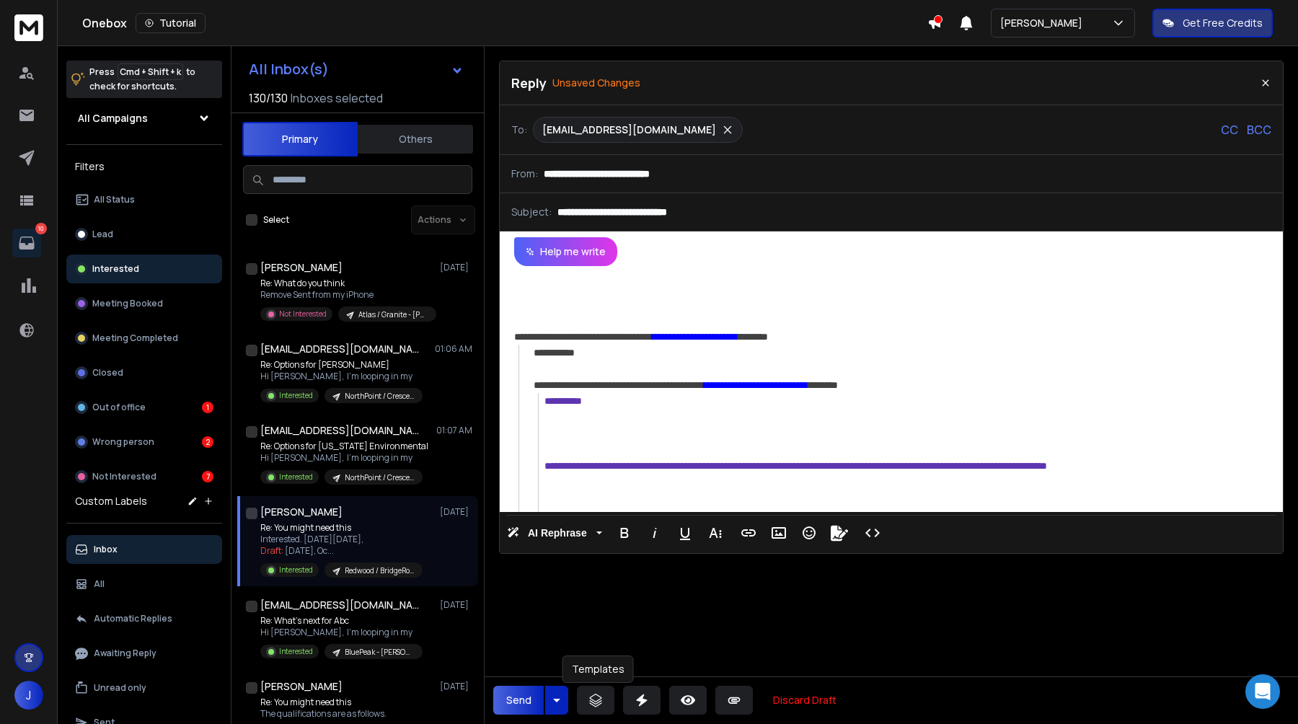
click at [596, 697] on icon at bounding box center [596, 700] width 14 height 14
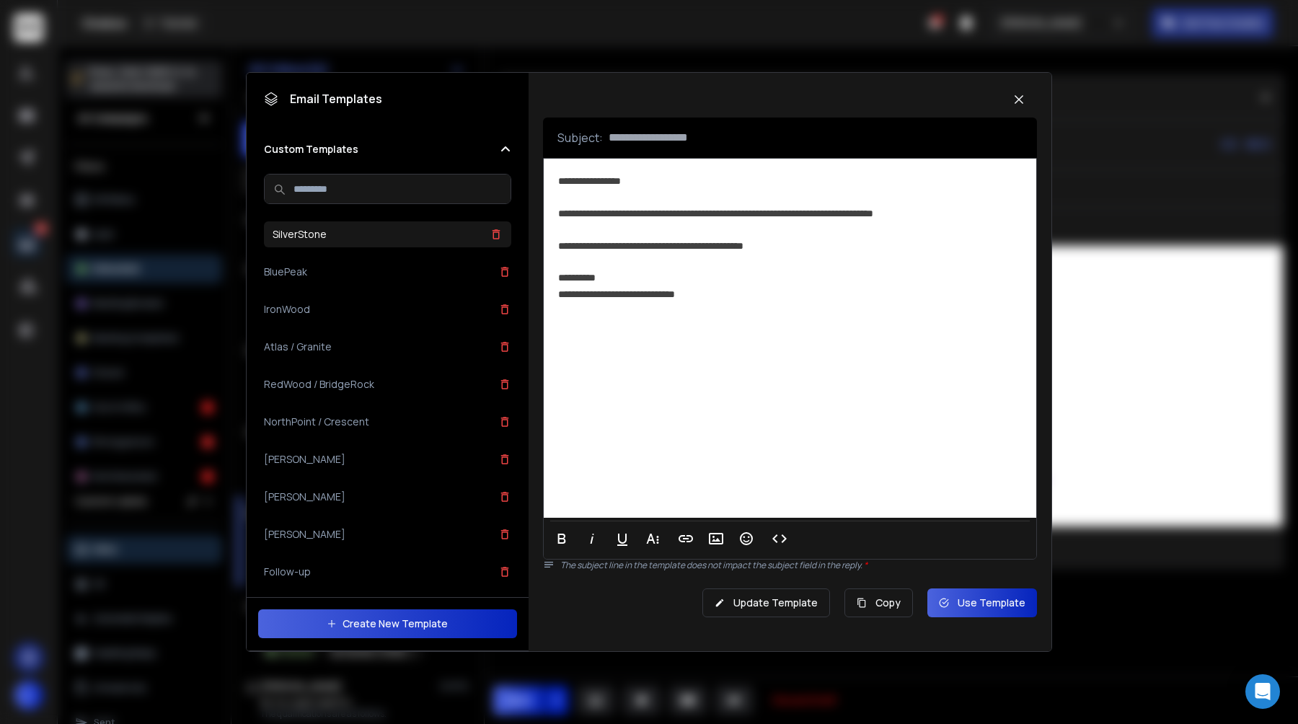
click at [399, 384] on div "RedWood / BridgeRock" at bounding box center [387, 384] width 247 height 14
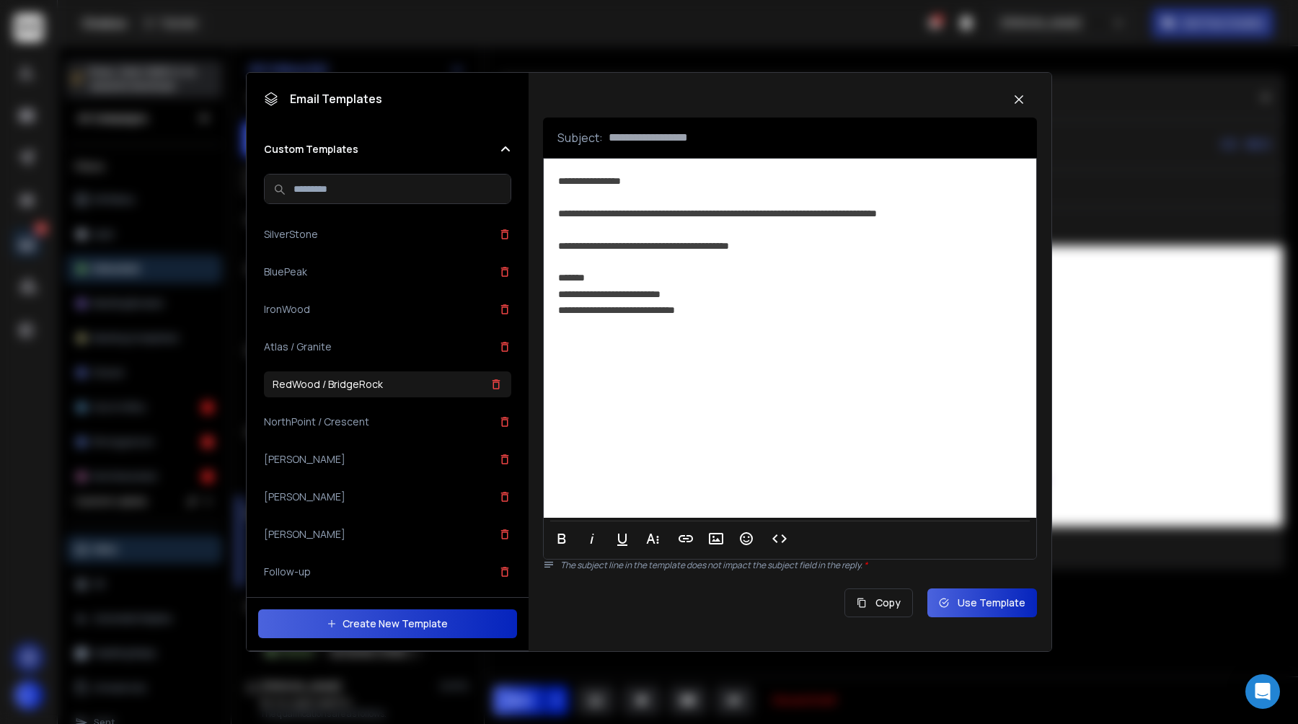
click at [949, 604] on icon at bounding box center [944, 603] width 9 height 9
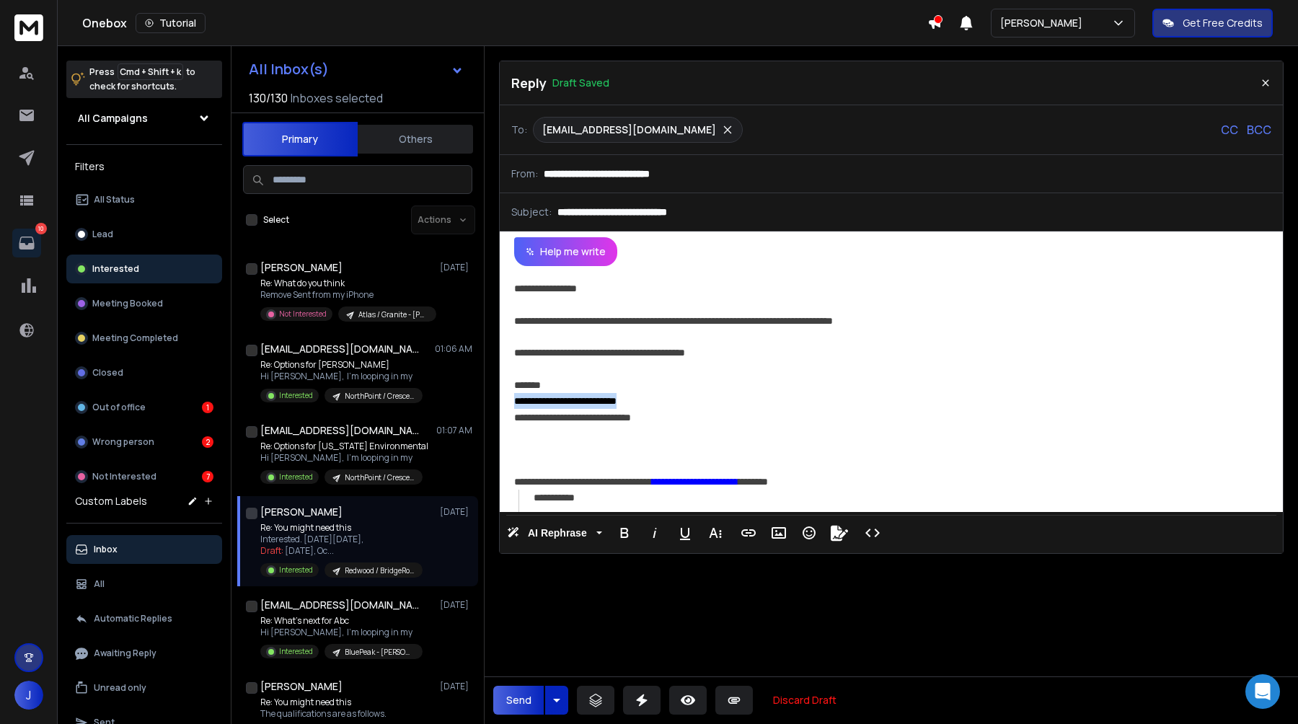
drag, startPoint x: 664, startPoint y: 404, endPoint x: 498, endPoint y: 403, distance: 165.9
click at [498, 403] on div "**********" at bounding box center [892, 390] width 814 height 688
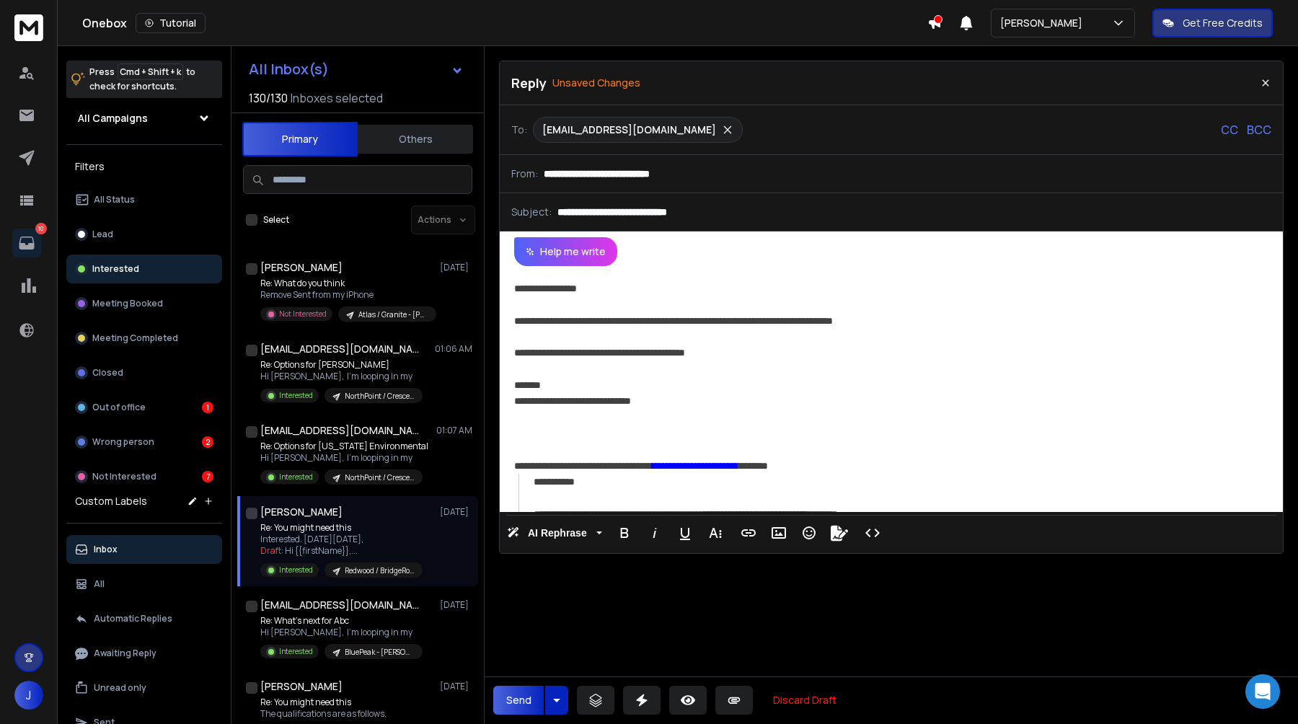
click at [1227, 128] on p "CC" at bounding box center [1229, 129] width 17 height 17
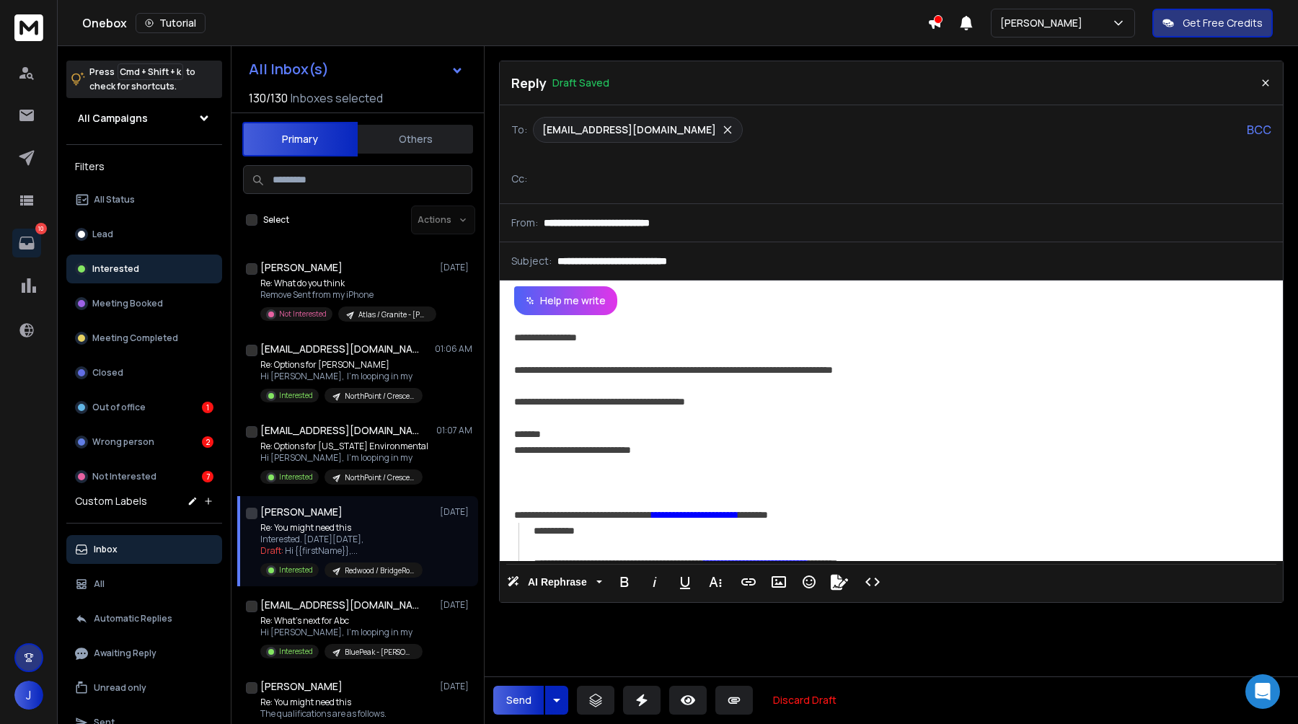
type input "**********"
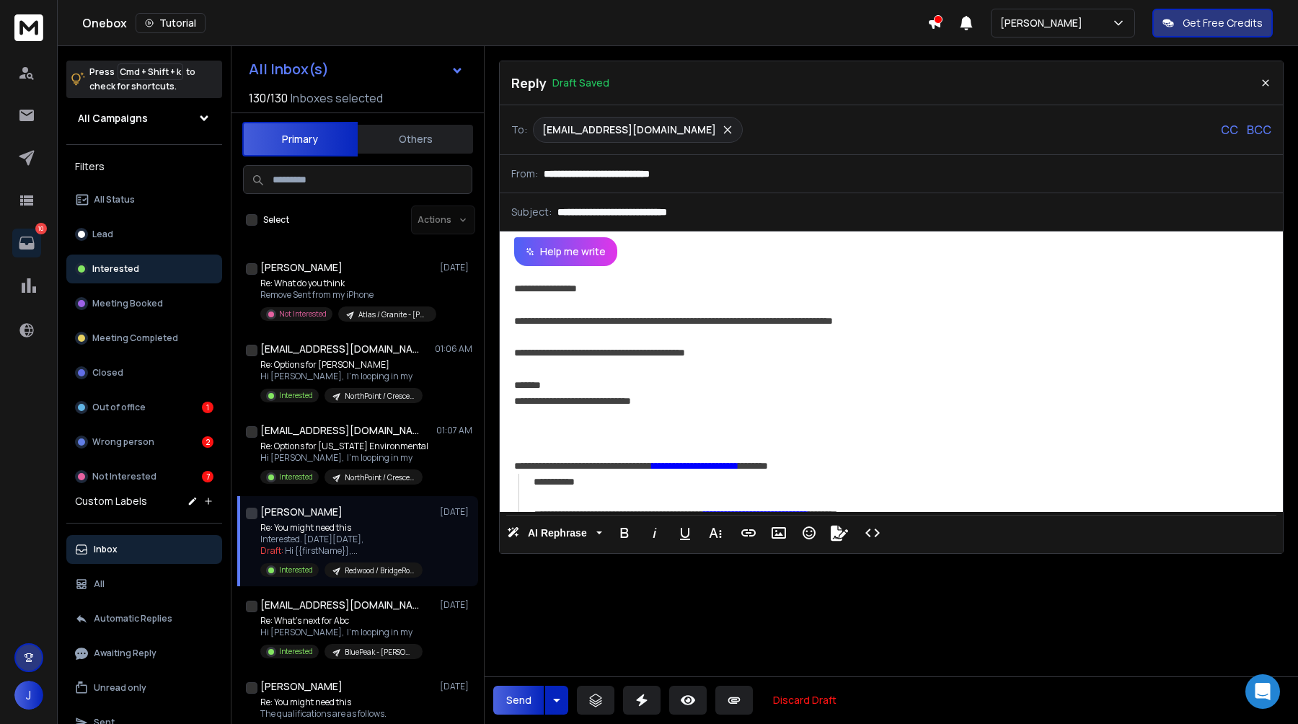
drag, startPoint x: 682, startPoint y: 451, endPoint x: 641, endPoint y: 449, distance: 41.9
click at [640, 449] on div "**********" at bounding box center [891, 389] width 783 height 246
drag, startPoint x: 666, startPoint y: 404, endPoint x: 503, endPoint y: 404, distance: 163.0
click at [503, 404] on div "**********" at bounding box center [891, 389] width 783 height 246
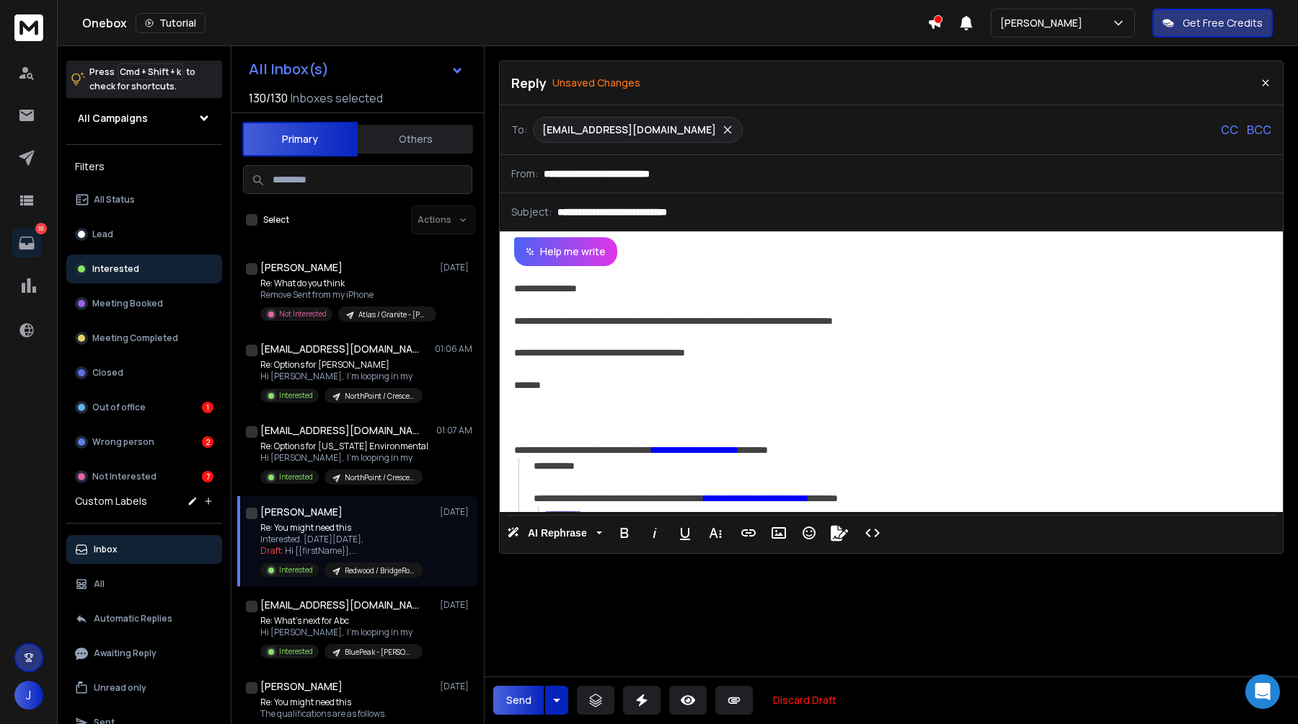
click at [1260, 128] on p "BCC" at bounding box center [1259, 129] width 25 height 17
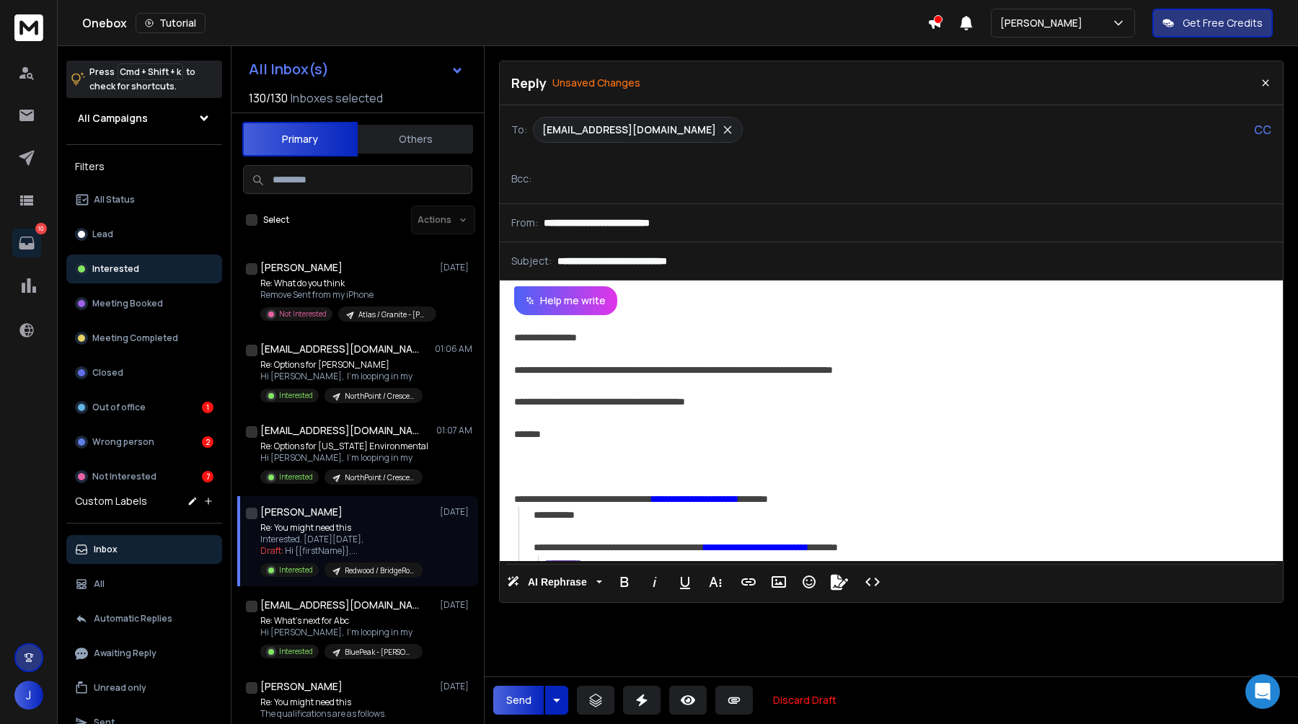
type input "**********"
click at [513, 696] on button "Send" at bounding box center [518, 700] width 50 height 29
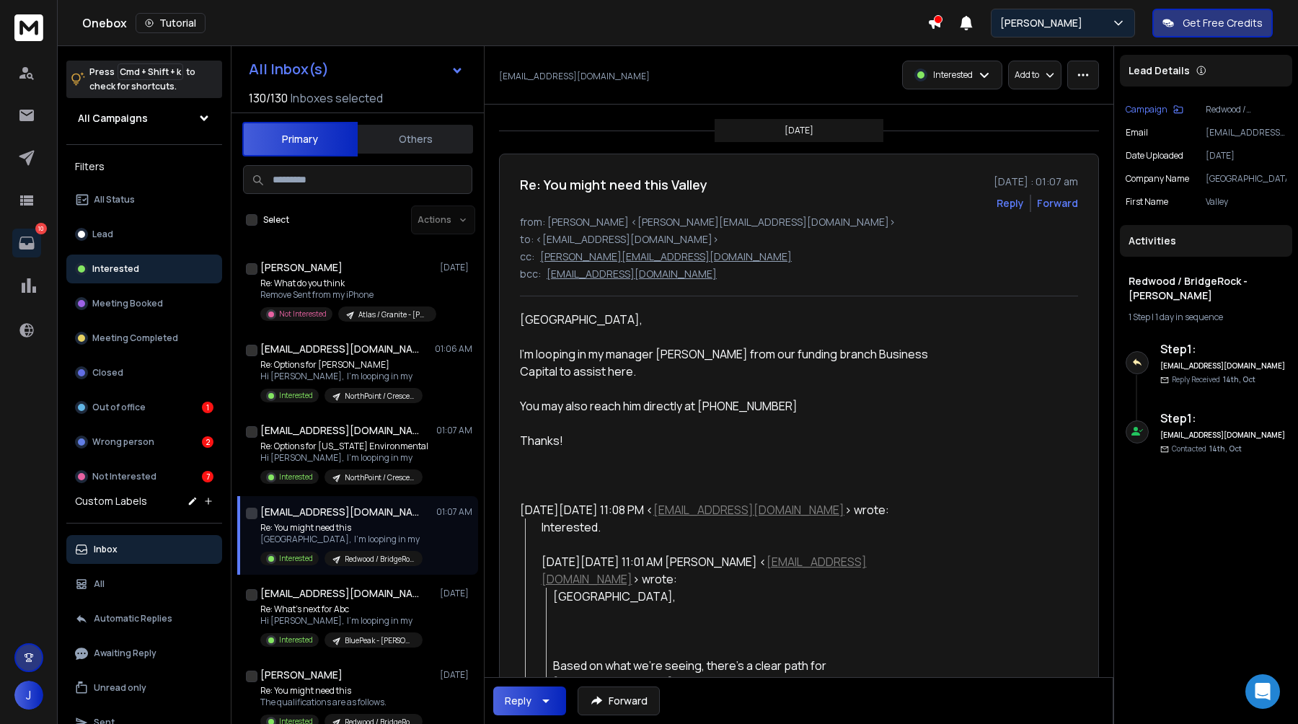
click at [1093, 23] on div "Zack Franklin" at bounding box center [1063, 23] width 126 height 14
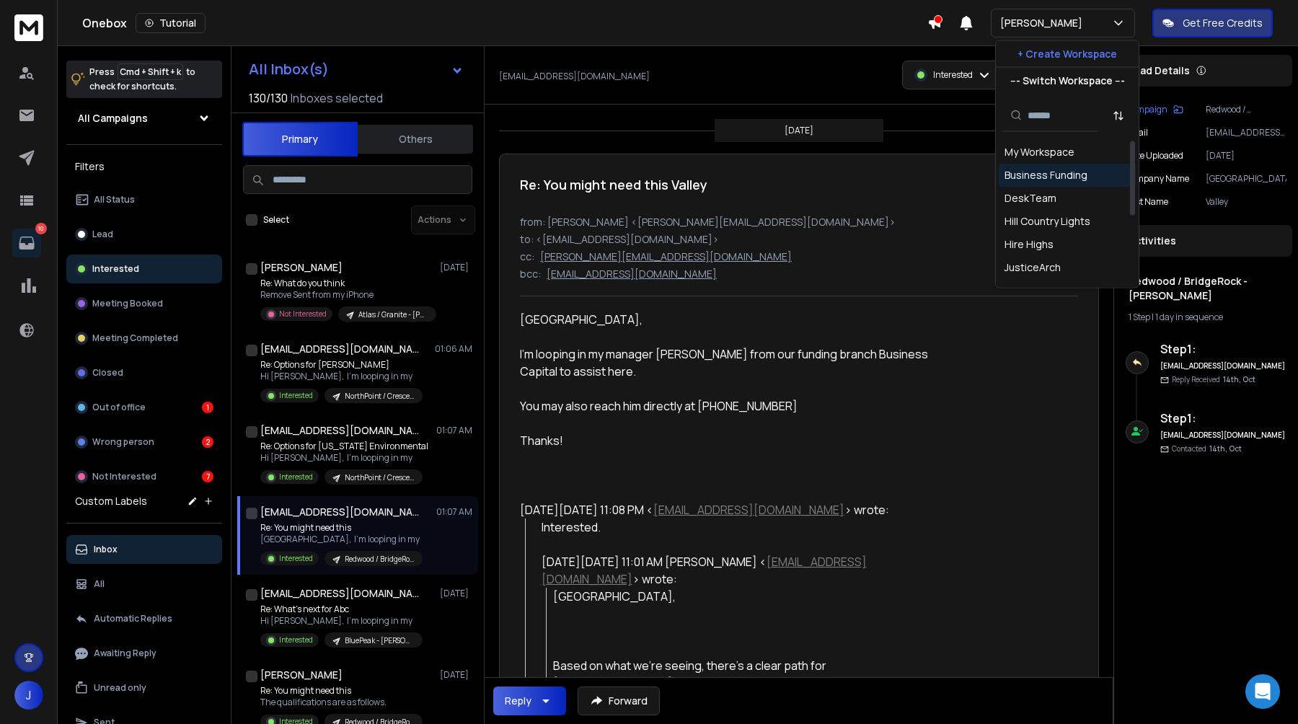
click at [1077, 167] on div "Business Funding" at bounding box center [1067, 175] width 137 height 23
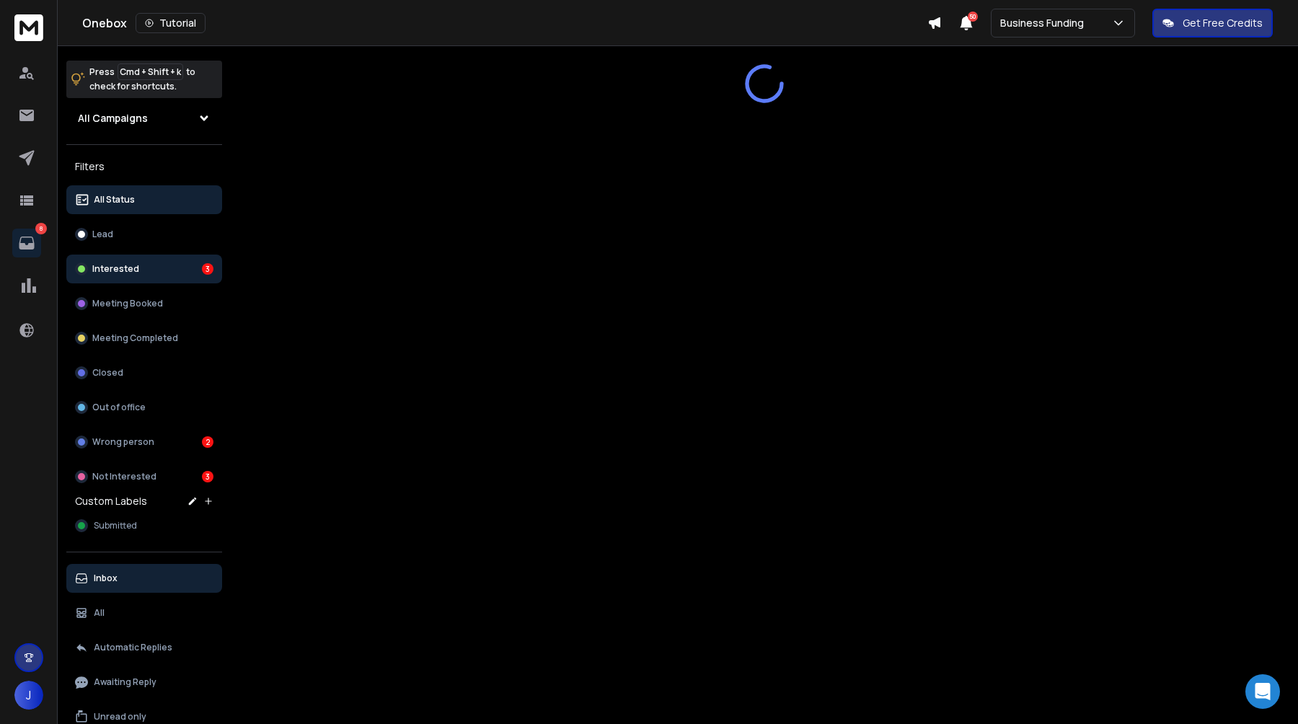
click at [171, 266] on button "Interested 3" at bounding box center [144, 269] width 156 height 29
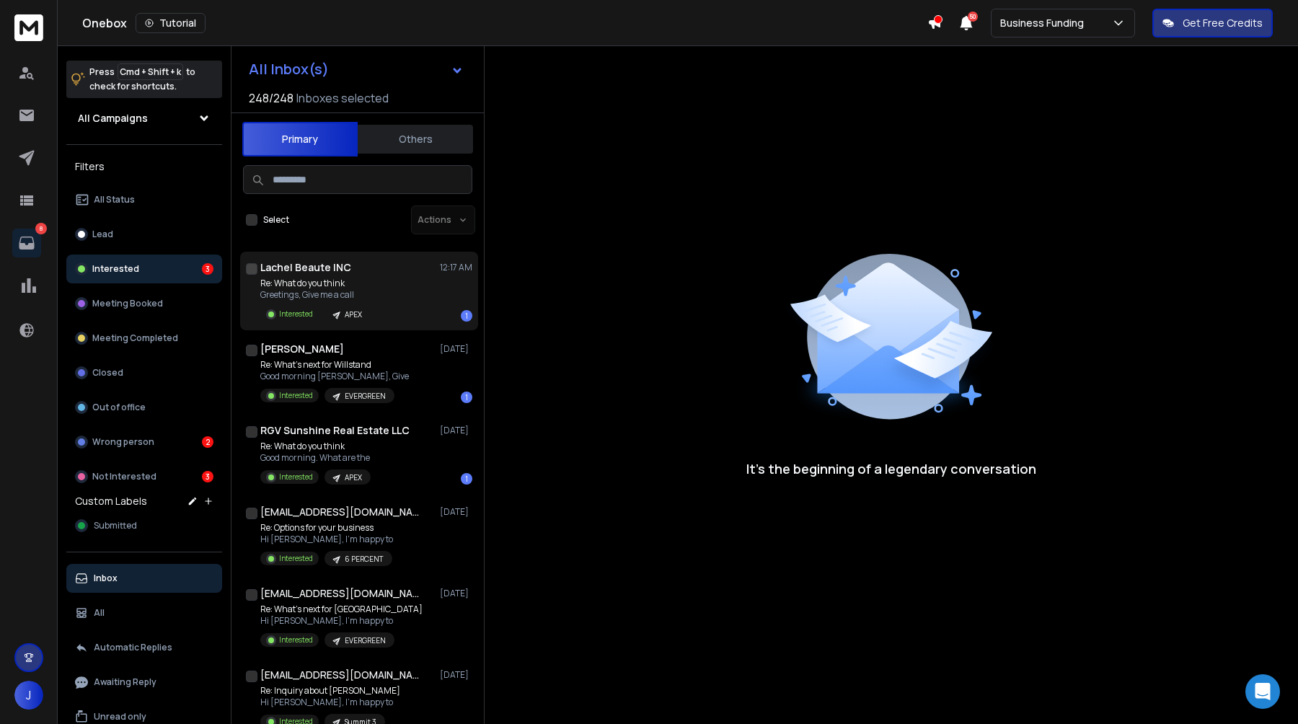
click at [402, 296] on div "Re: What do you think Greetings, Give me a call Interested APEX 1" at bounding box center [366, 300] width 212 height 44
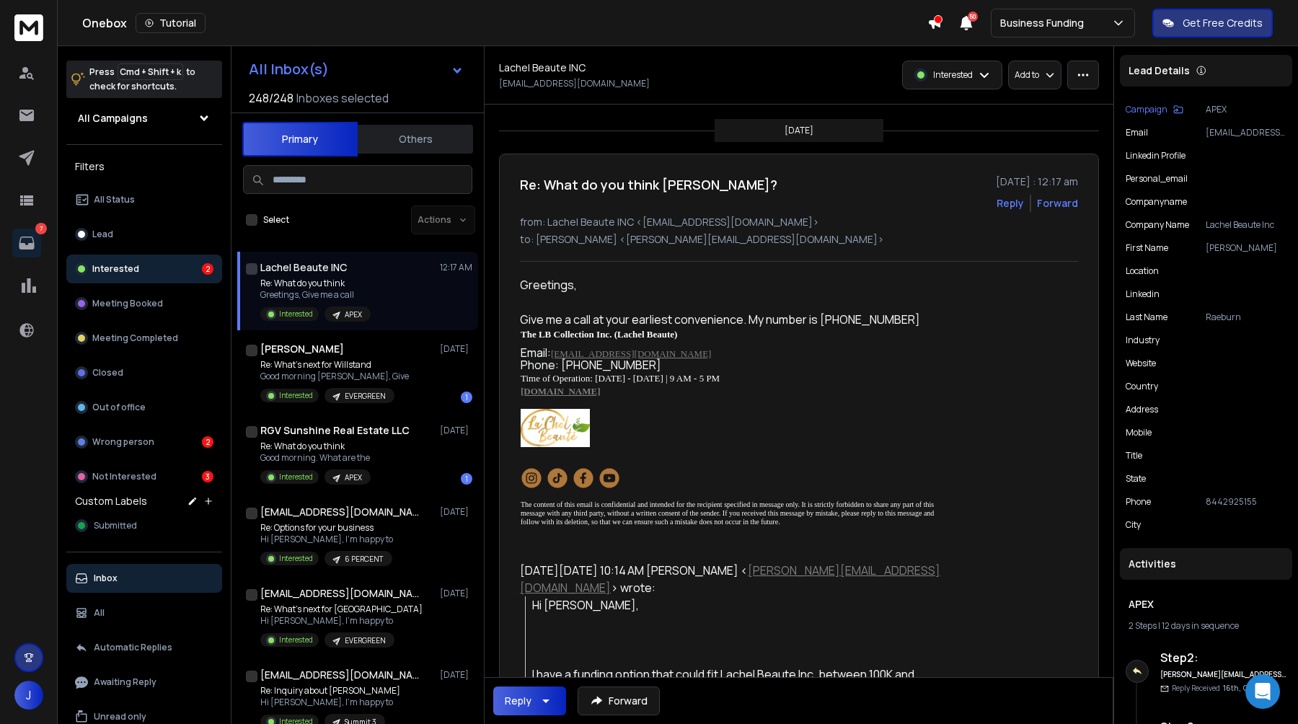
click at [530, 699] on div "Reply" at bounding box center [518, 701] width 27 height 14
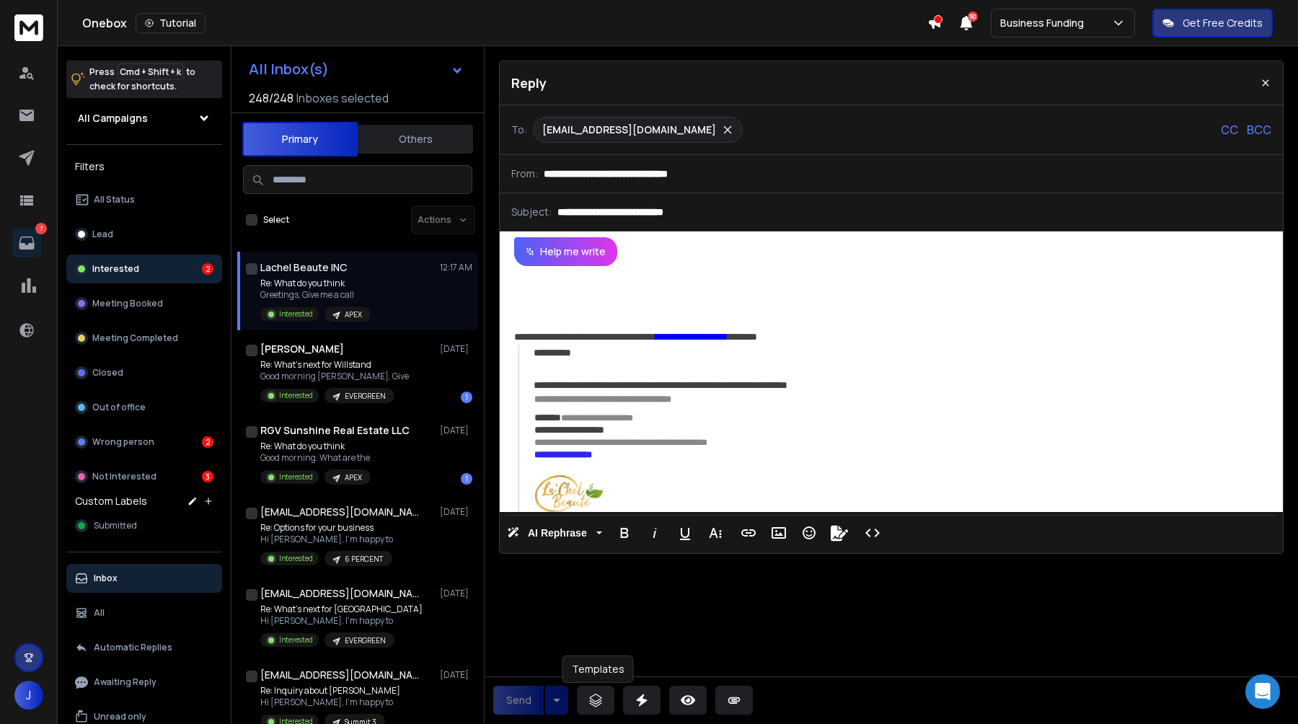
click at [594, 700] on icon at bounding box center [596, 700] width 14 height 14
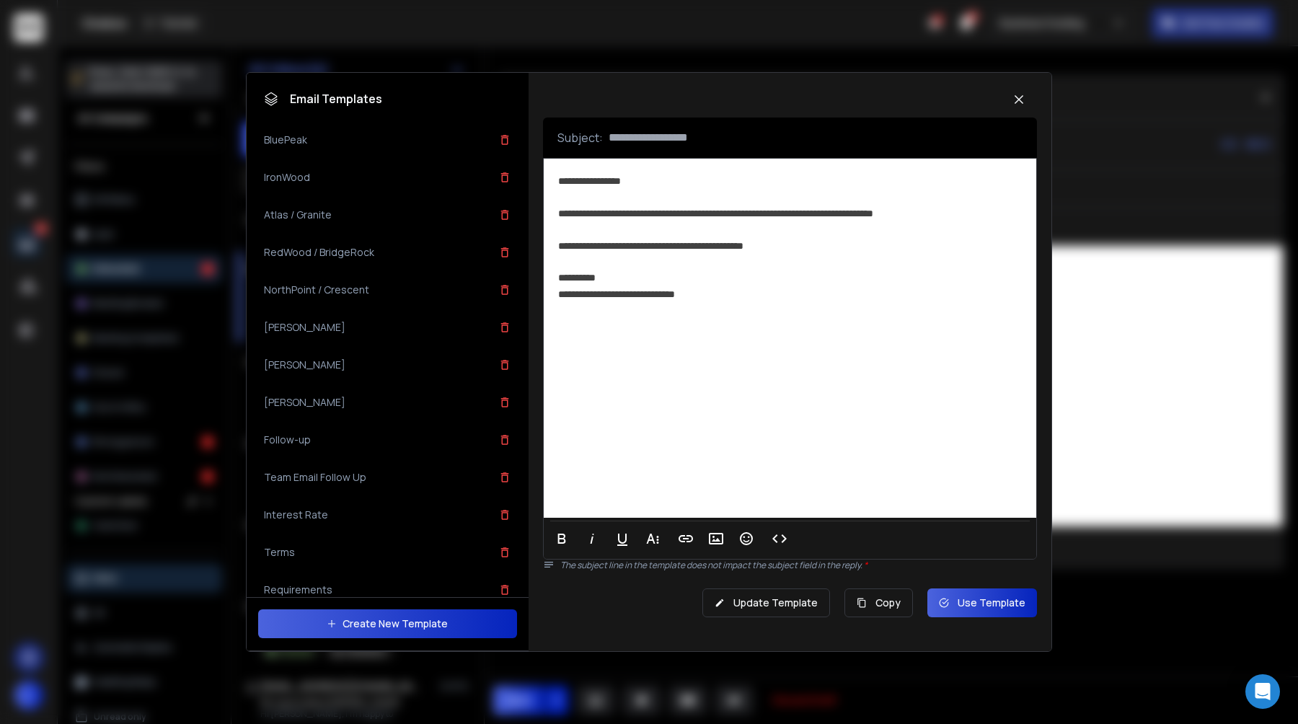
scroll to position [131, 0]
click at [353, 405] on div "[PERSON_NAME]" at bounding box center [387, 403] width 247 height 14
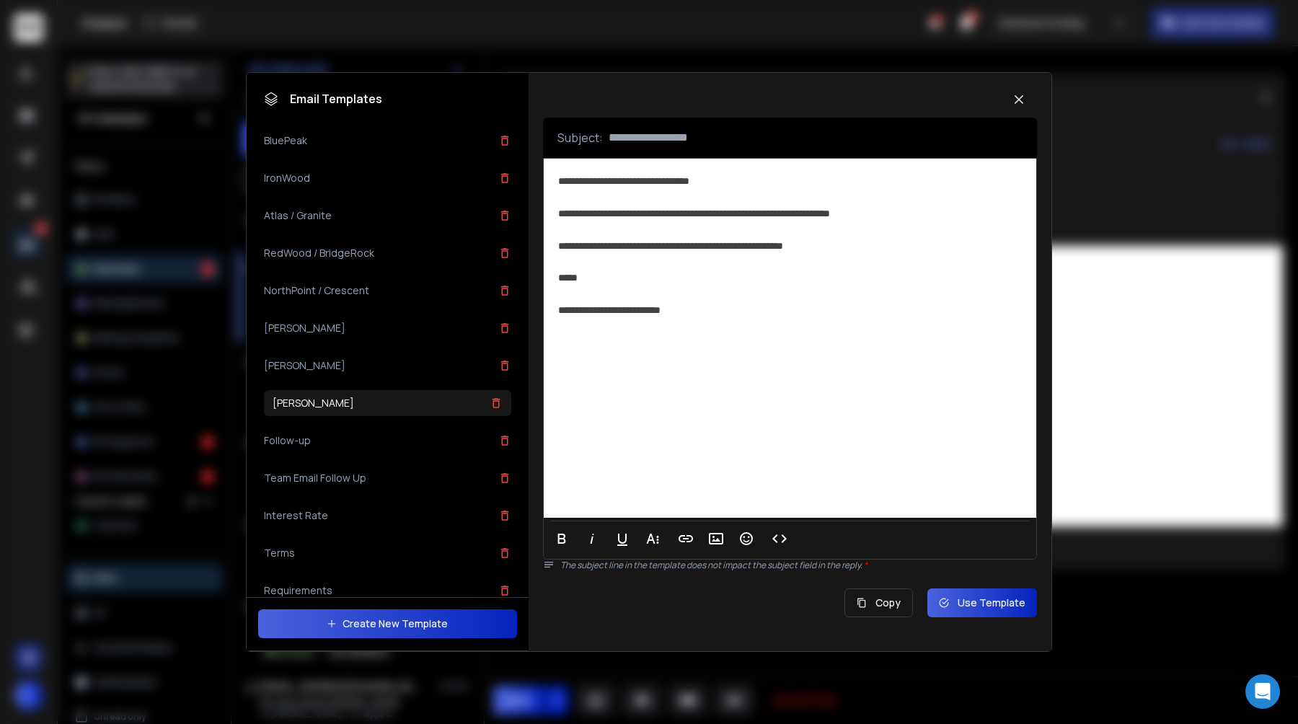
click at [972, 602] on button "Use Template" at bounding box center [983, 603] width 110 height 29
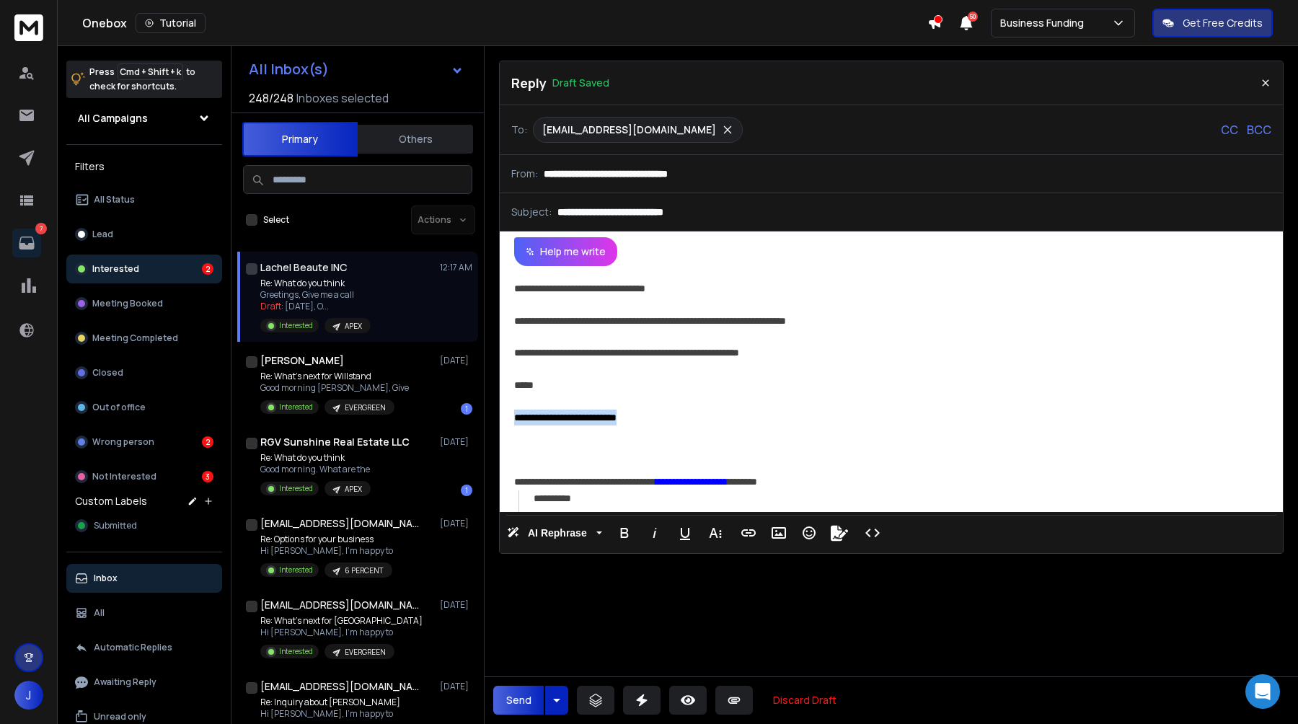
drag, startPoint x: 677, startPoint y: 417, endPoint x: 507, endPoint y: 414, distance: 169.5
click at [507, 414] on div "**********" at bounding box center [891, 389] width 783 height 246
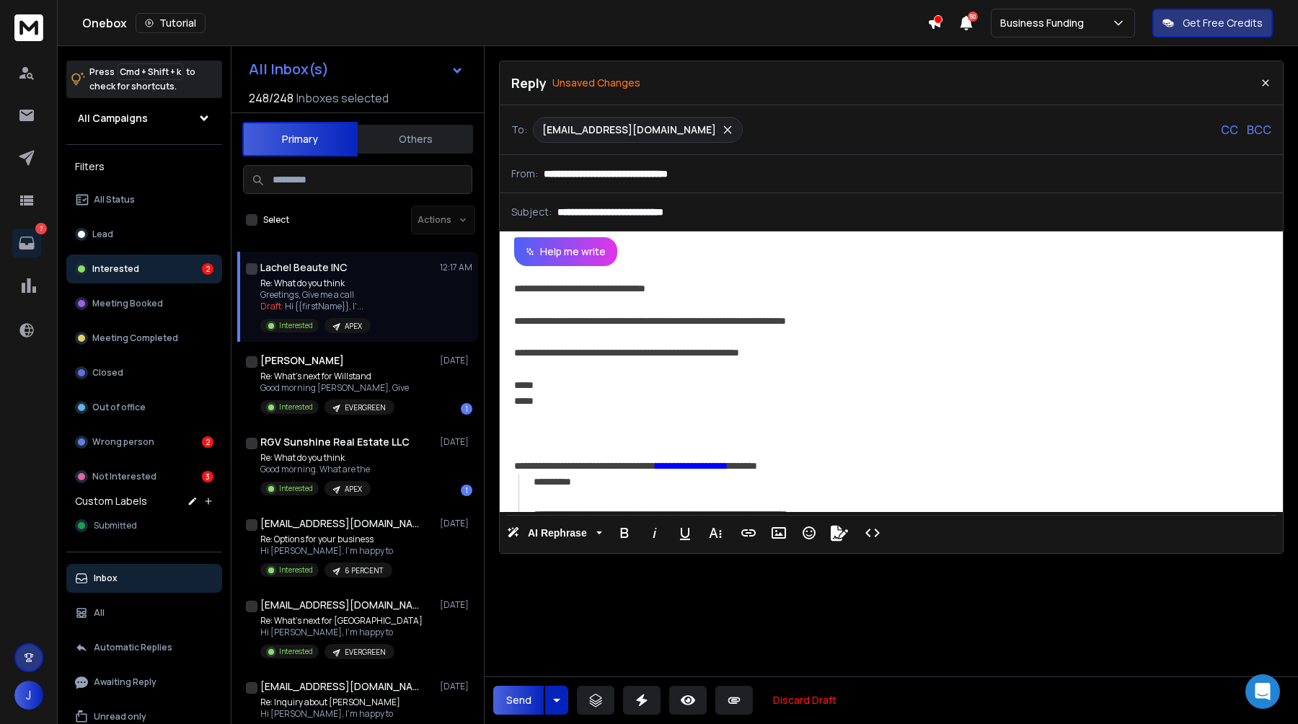
click at [1221, 130] on p "CC" at bounding box center [1229, 129] width 17 height 17
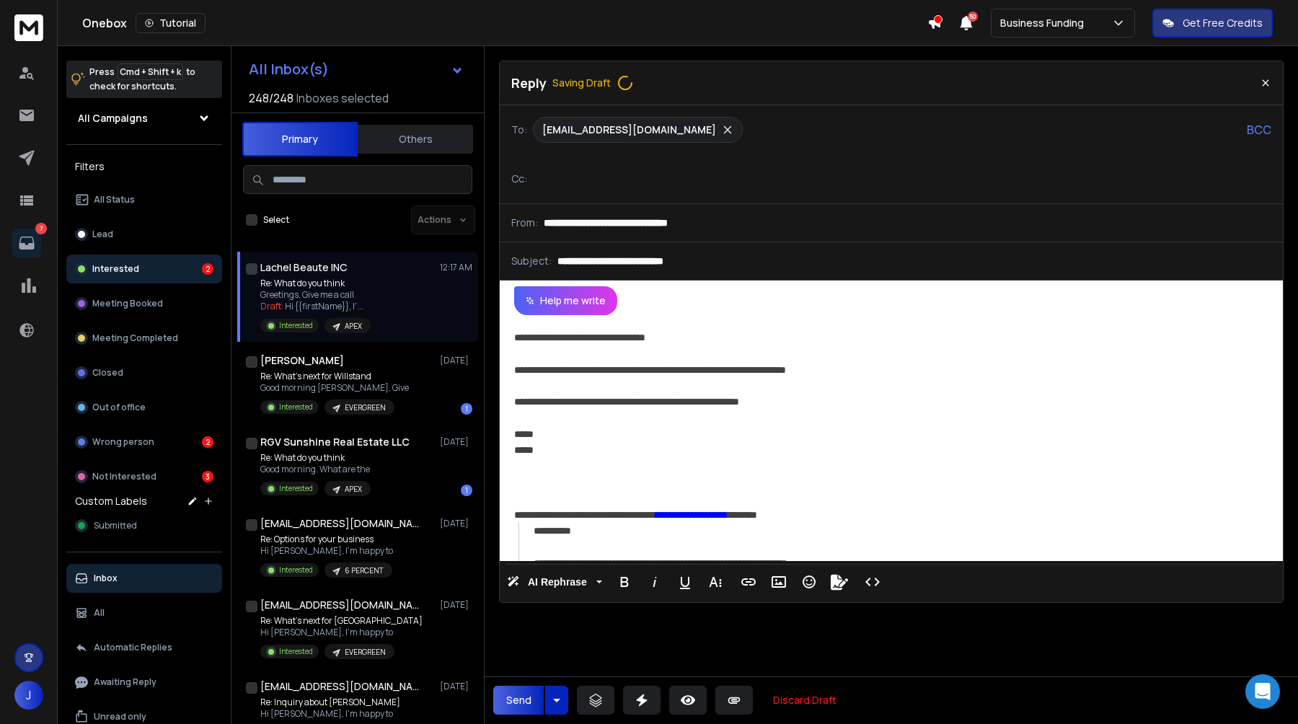
type input "**********"
click at [518, 705] on button "Send" at bounding box center [518, 700] width 50 height 29
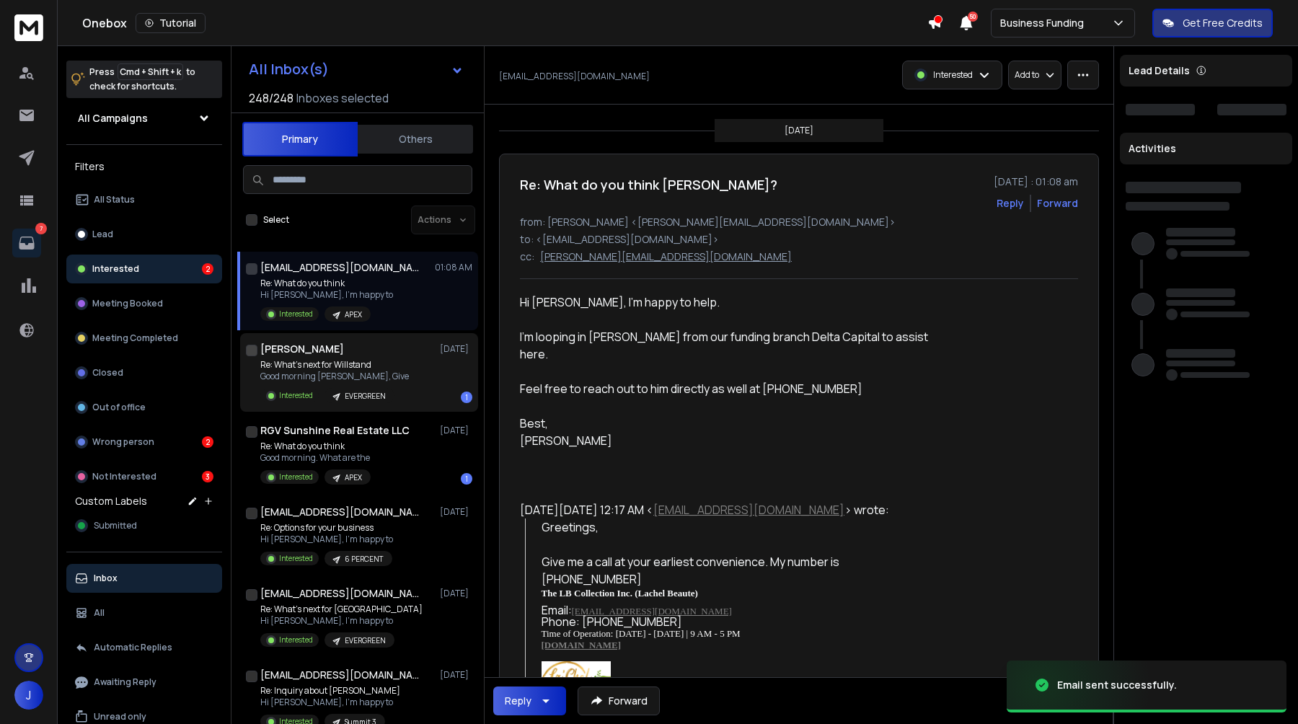
click at [443, 382] on div "Re: What’s next for Willstand Good morning Mr. Daniels, Give Interested EVERGRE…" at bounding box center [366, 381] width 212 height 44
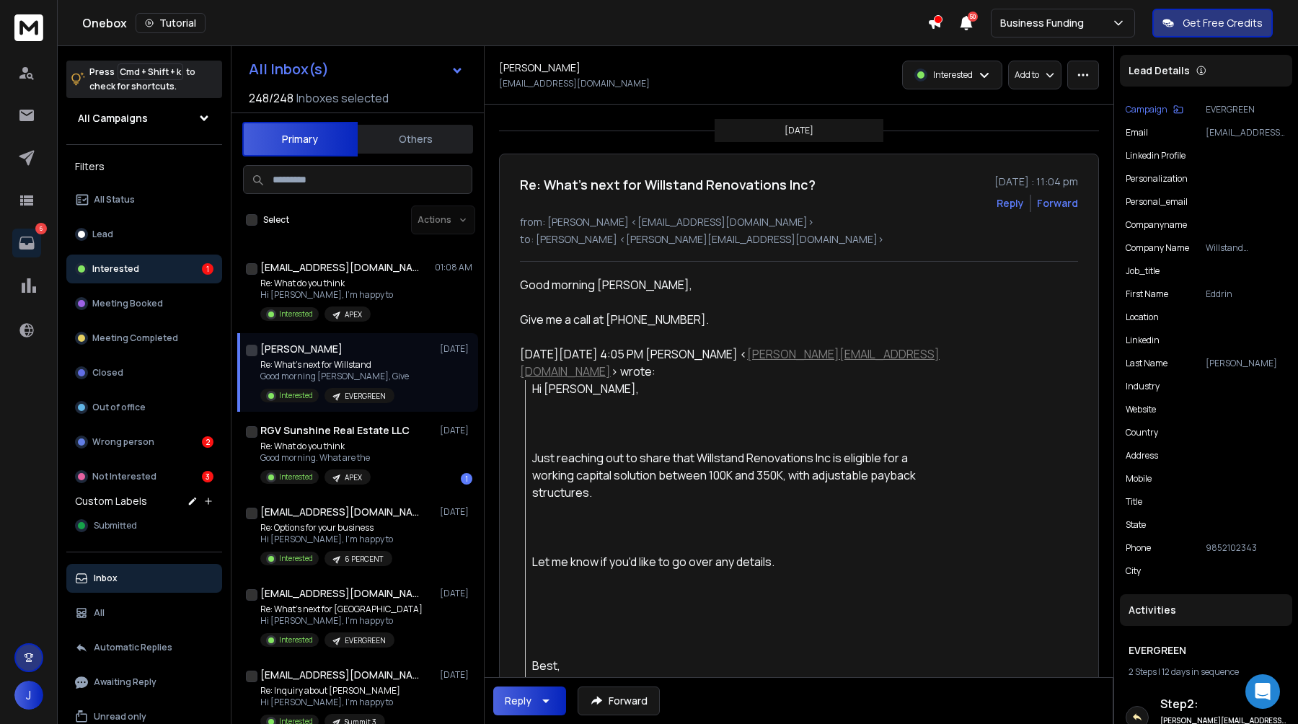
click at [514, 698] on div "Reply" at bounding box center [518, 701] width 27 height 14
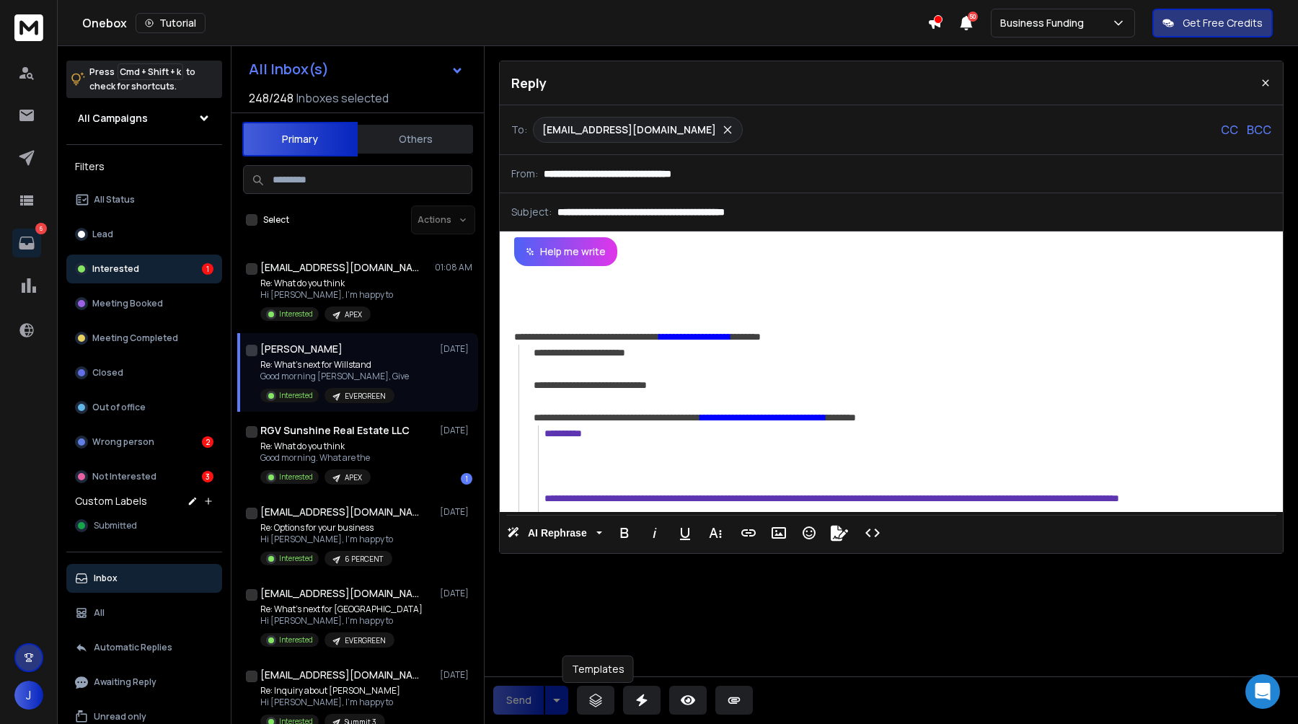
click at [581, 703] on button at bounding box center [596, 700] width 38 height 29
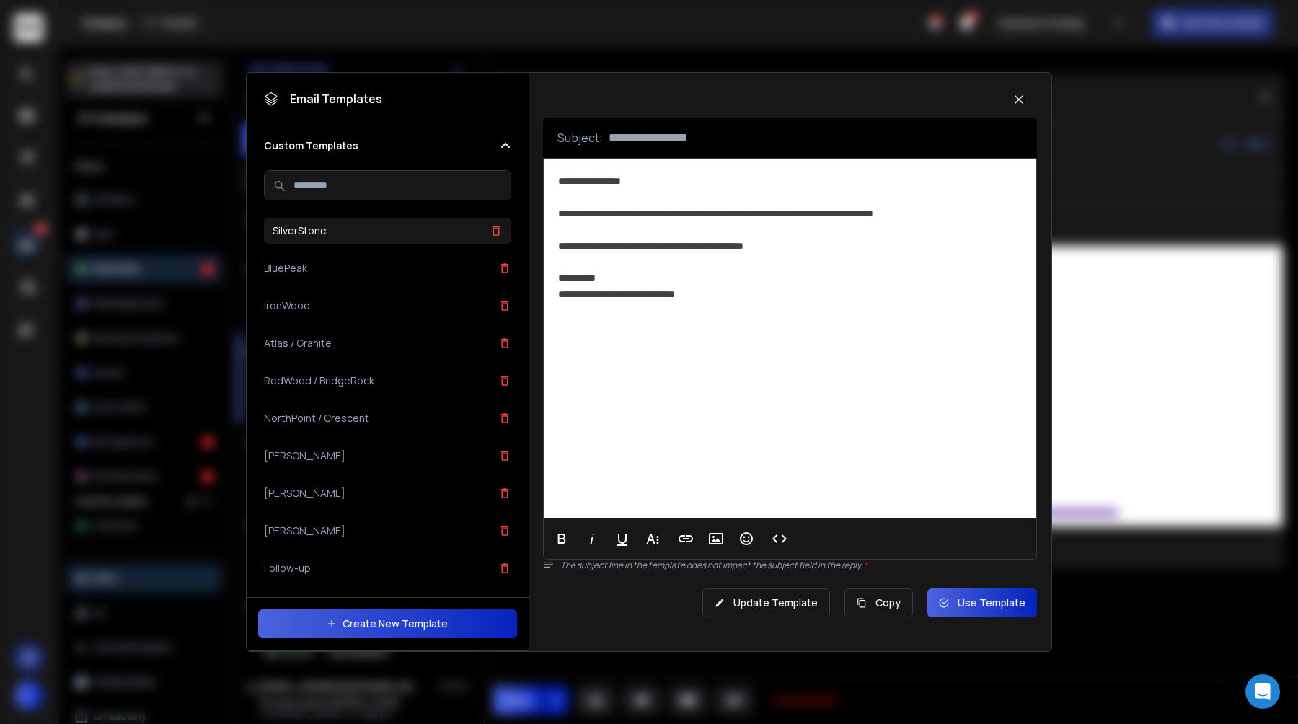
scroll to position [2, 0]
click at [362, 531] on div "Manuel" at bounding box center [387, 532] width 247 height 14
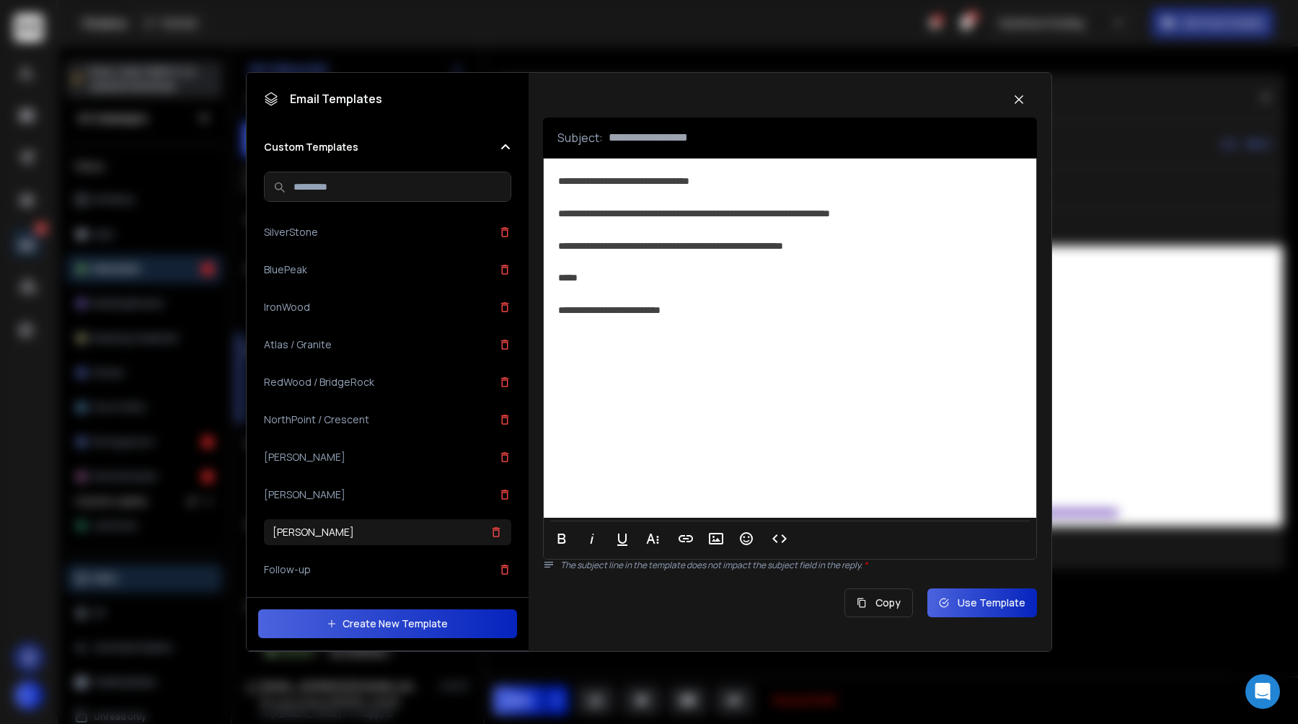
click at [954, 604] on button "Use Template" at bounding box center [983, 603] width 110 height 29
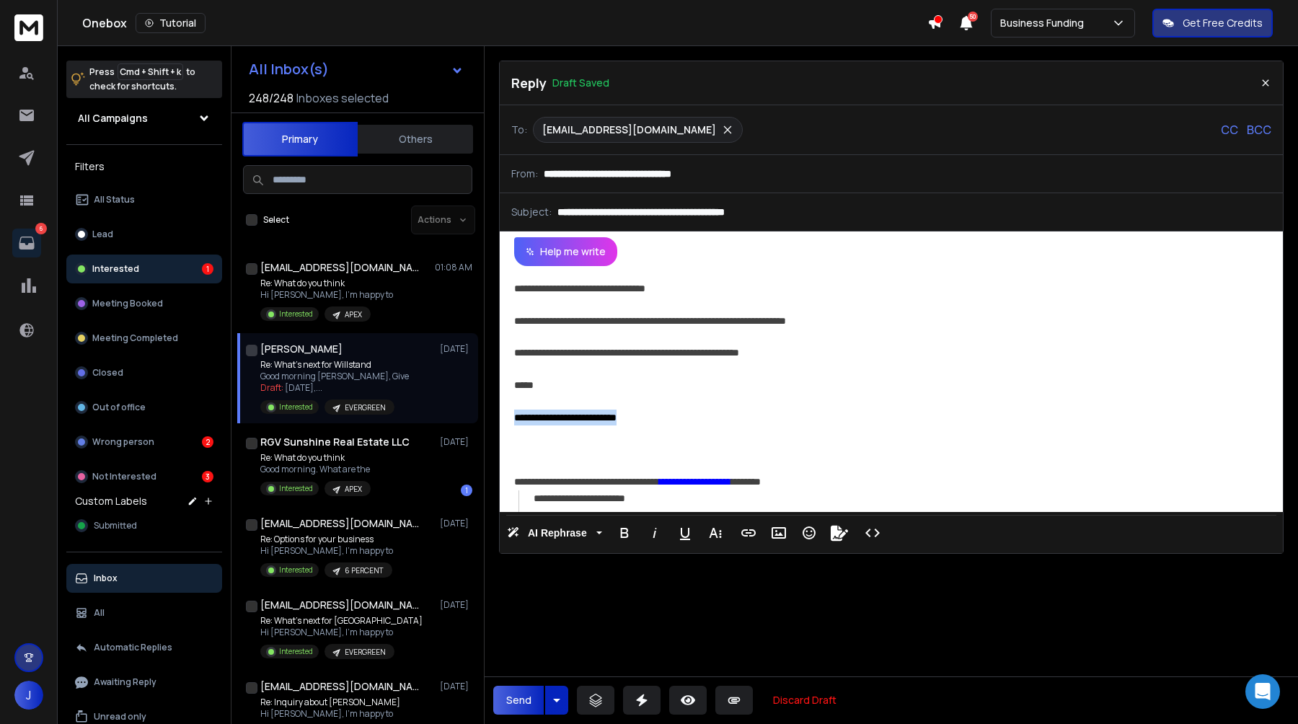
drag, startPoint x: 665, startPoint y: 418, endPoint x: 509, endPoint y: 416, distance: 155.8
click at [509, 416] on div "**********" at bounding box center [891, 389] width 783 height 246
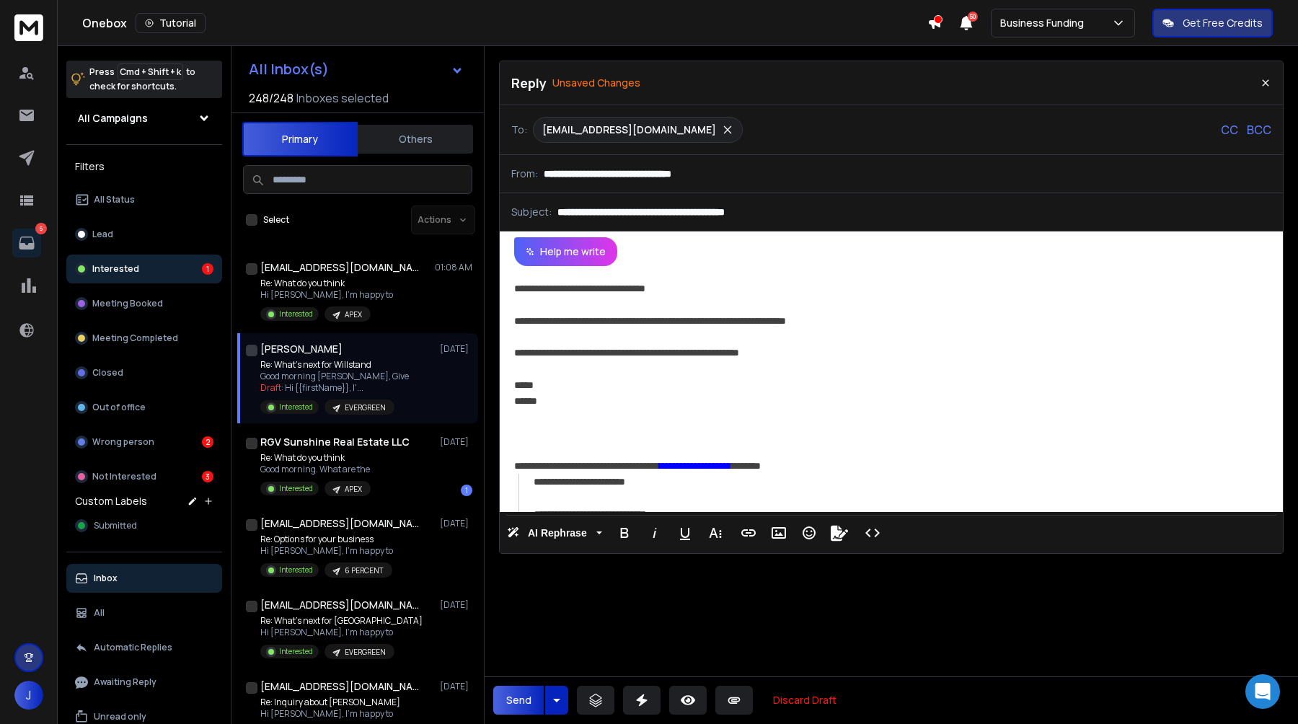
click at [1221, 138] on div "To: edwill4178@gmail.com CC BCC" at bounding box center [891, 129] width 783 height 49
click at [1221, 131] on p "CC" at bounding box center [1229, 129] width 17 height 17
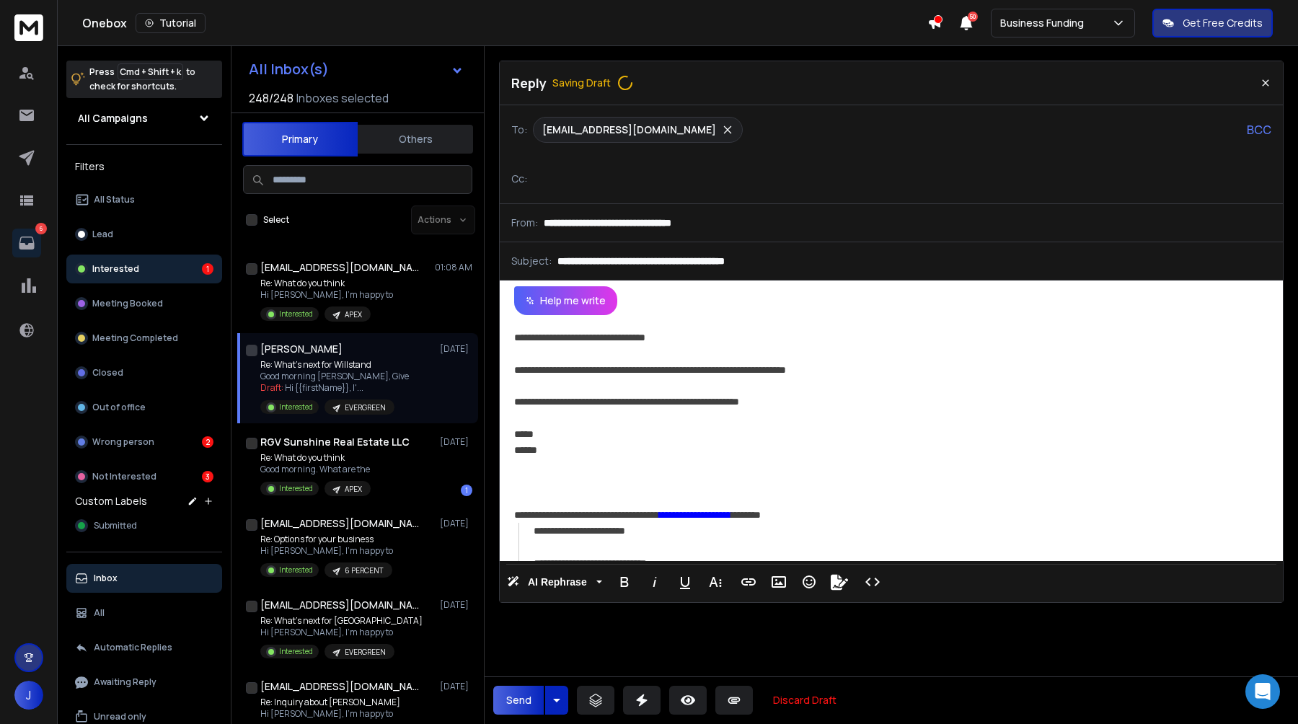
type input "**********"
click at [522, 691] on button "Send" at bounding box center [518, 700] width 50 height 29
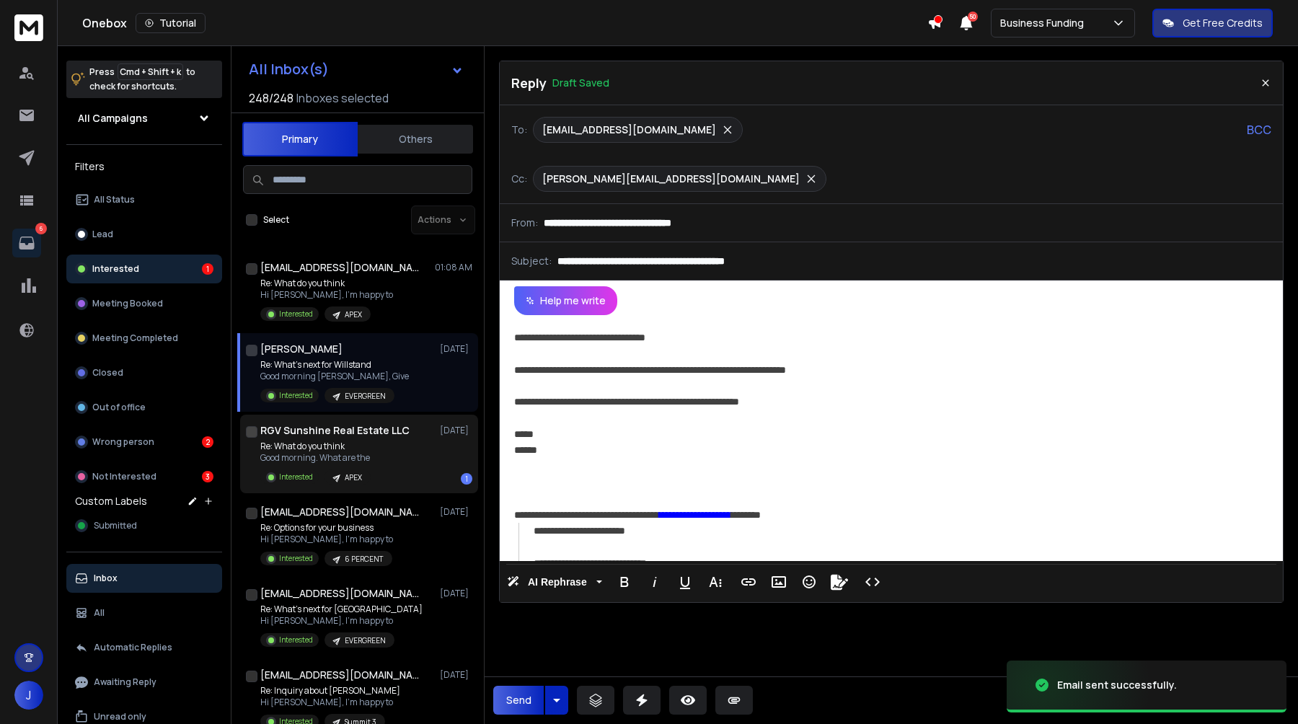
click at [409, 443] on div "Re: What do you think Good morning. What are the Interested APEX 1" at bounding box center [366, 463] width 212 height 44
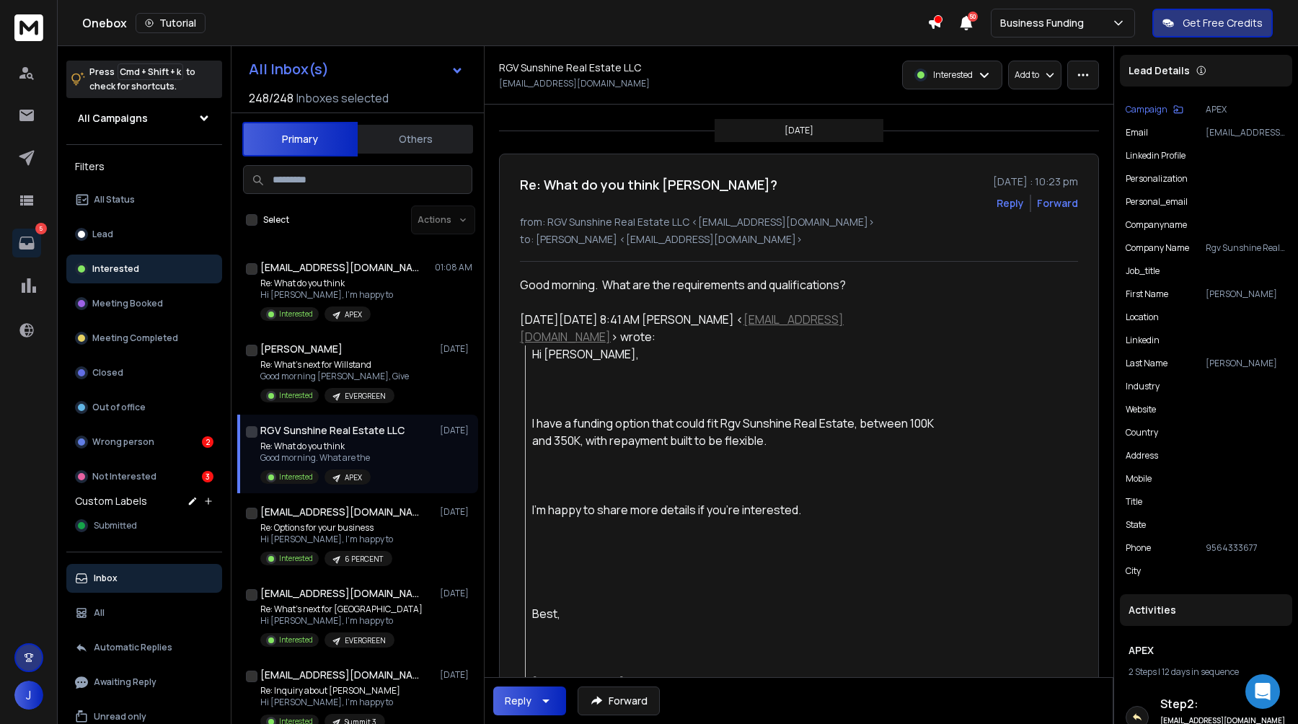
click at [391, 455] on div "Re: What do you think Good morning. What are the Interested APEX" at bounding box center [366, 463] width 212 height 44
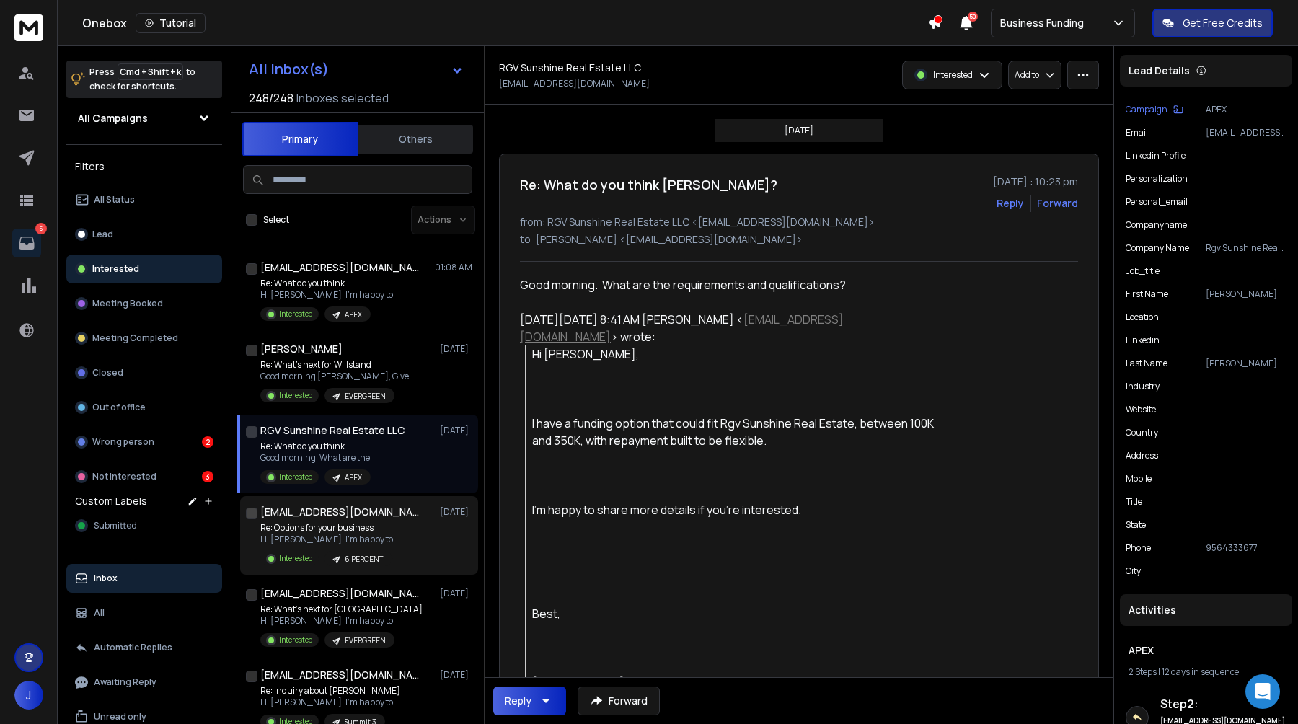
click at [407, 549] on div "Re: Options for your business Hi Mirza, I'm happy to Interested 6 PERCENT" at bounding box center [366, 544] width 212 height 44
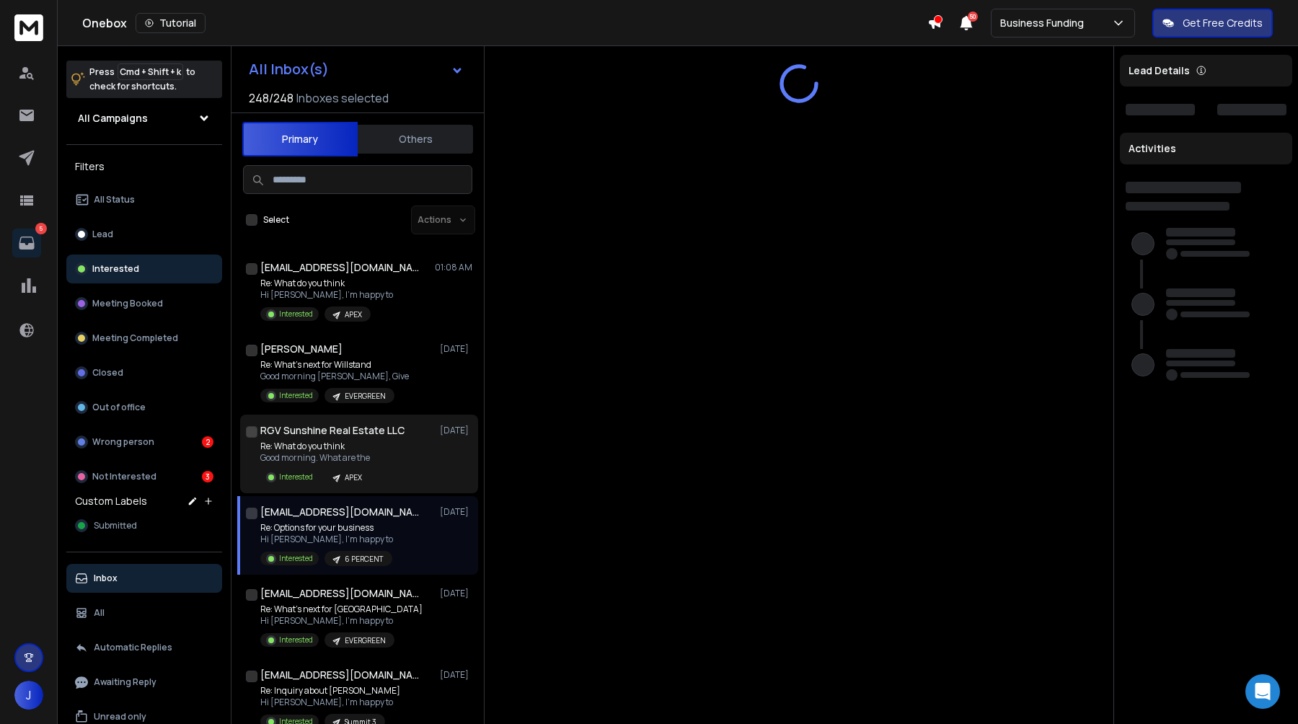
click at [413, 444] on div "Re: What do you think Good morning. What are the Interested APEX" at bounding box center [366, 463] width 212 height 44
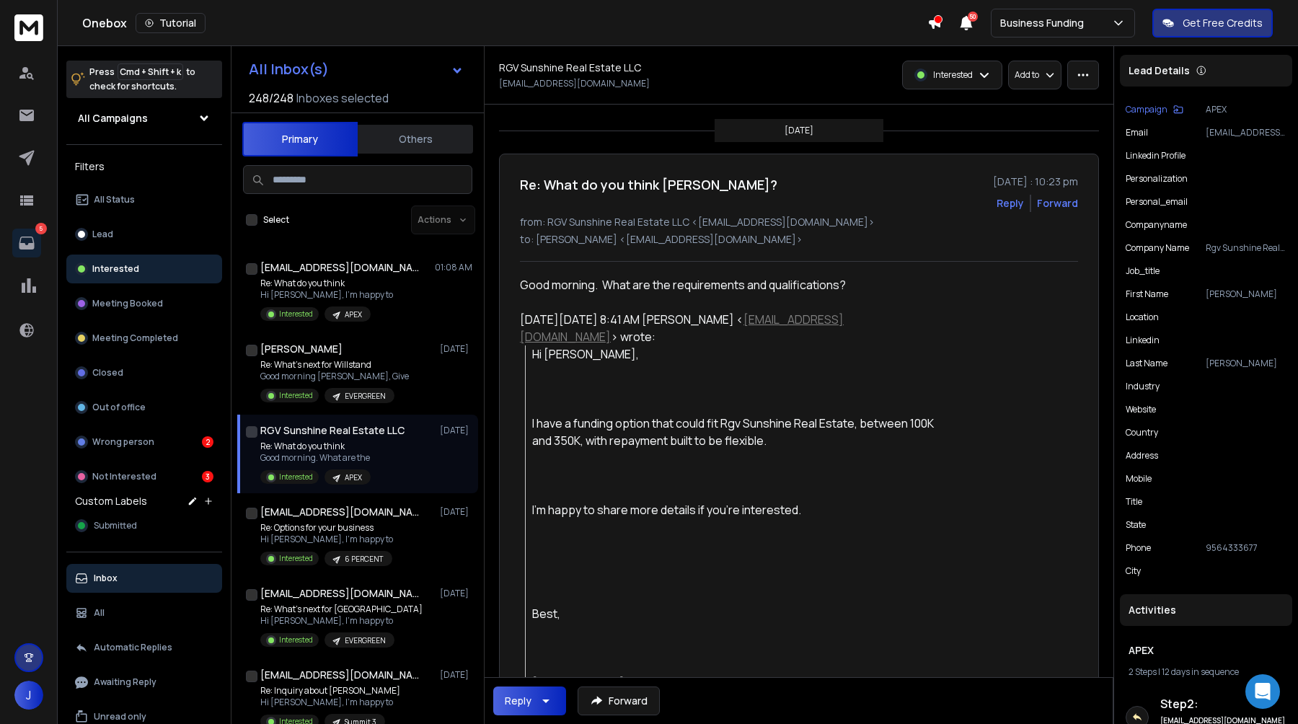
click at [524, 698] on div "Reply" at bounding box center [518, 701] width 27 height 14
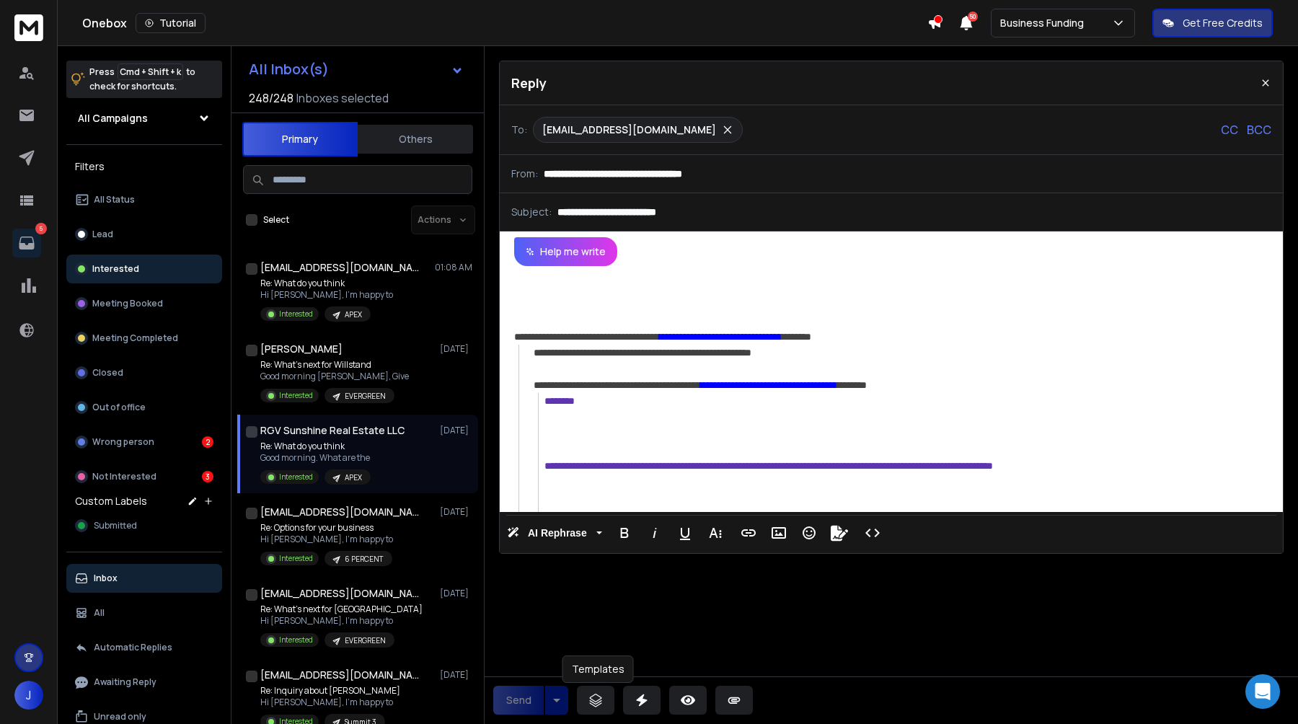
click at [595, 695] on icon at bounding box center [596, 700] width 14 height 14
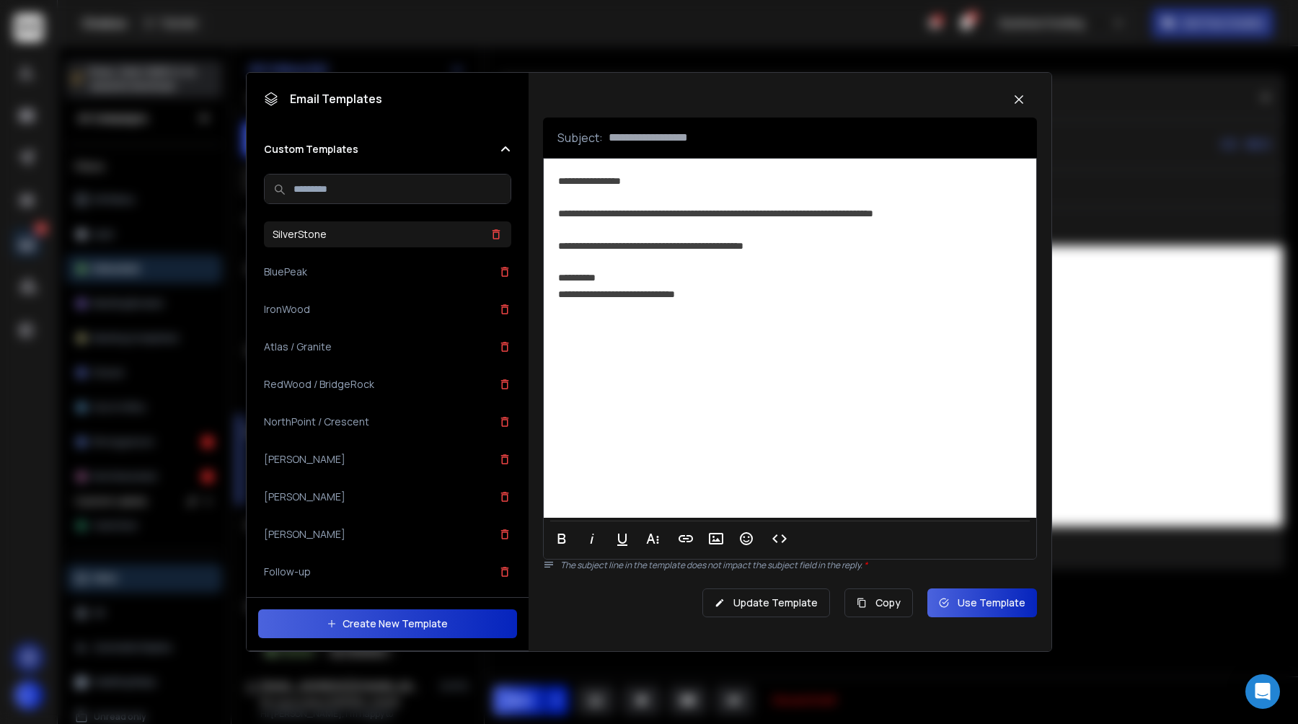
click at [378, 533] on div "Manuel" at bounding box center [387, 534] width 247 height 14
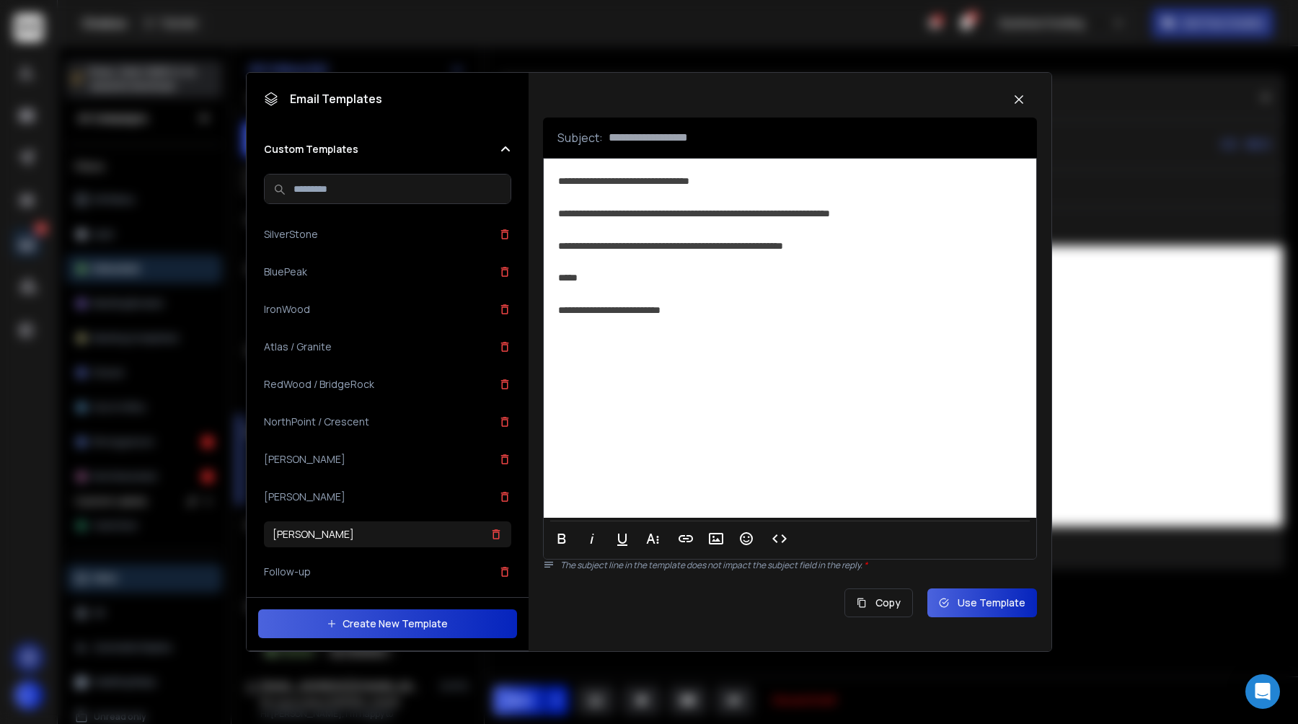
click at [967, 605] on button "Use Template" at bounding box center [983, 603] width 110 height 29
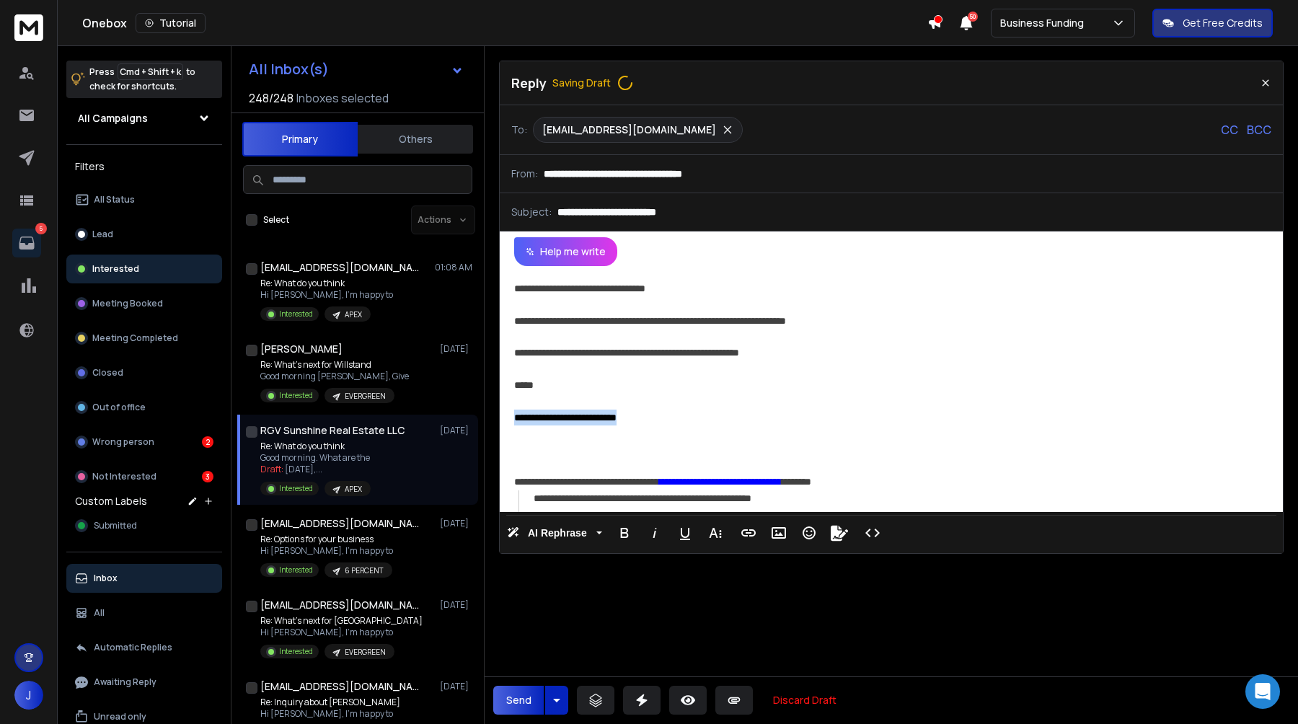
drag, startPoint x: 661, startPoint y: 417, endPoint x: 509, endPoint y: 416, distance: 152.2
click at [509, 416] on div "**********" at bounding box center [891, 389] width 783 height 246
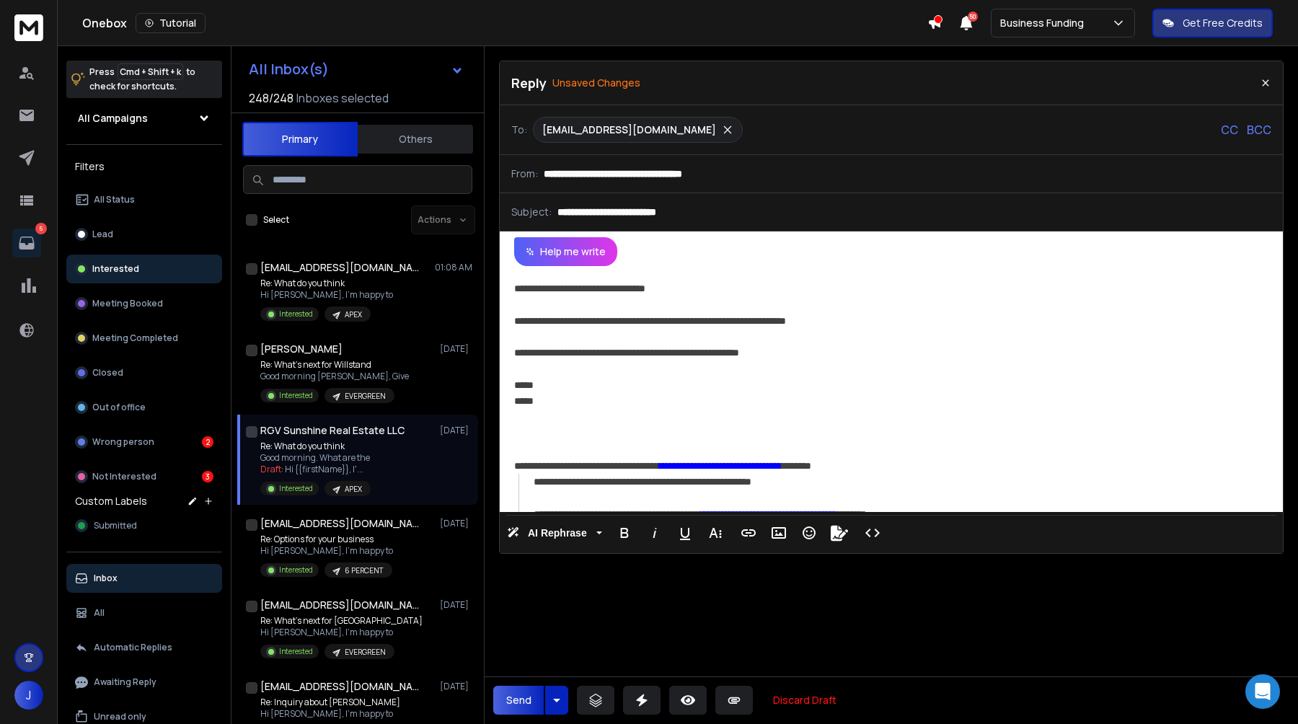
click at [1221, 136] on p "CC" at bounding box center [1229, 129] width 17 height 17
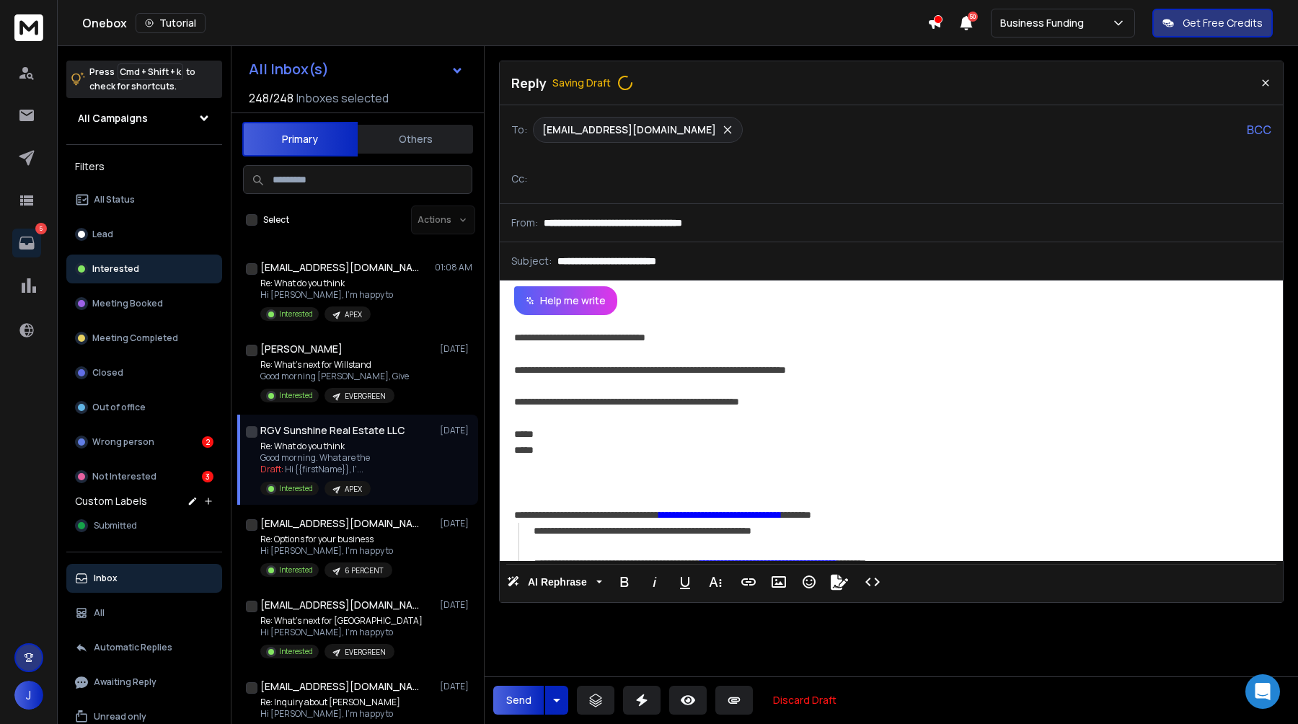
type input "**********"
click at [529, 684] on div "Send Discard Draft" at bounding box center [892, 700] width 814 height 47
click at [499, 705] on button "Send" at bounding box center [518, 700] width 50 height 29
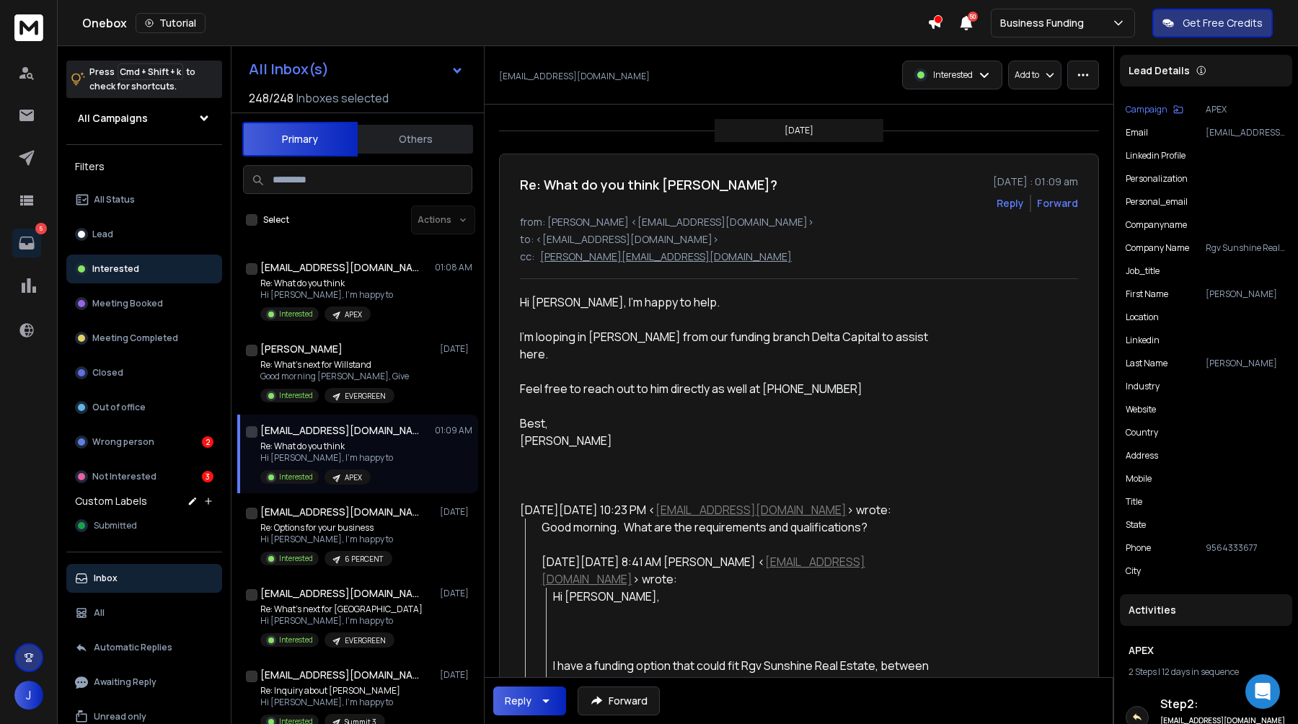
click at [426, 136] on button "Others" at bounding box center [415, 139] width 115 height 32
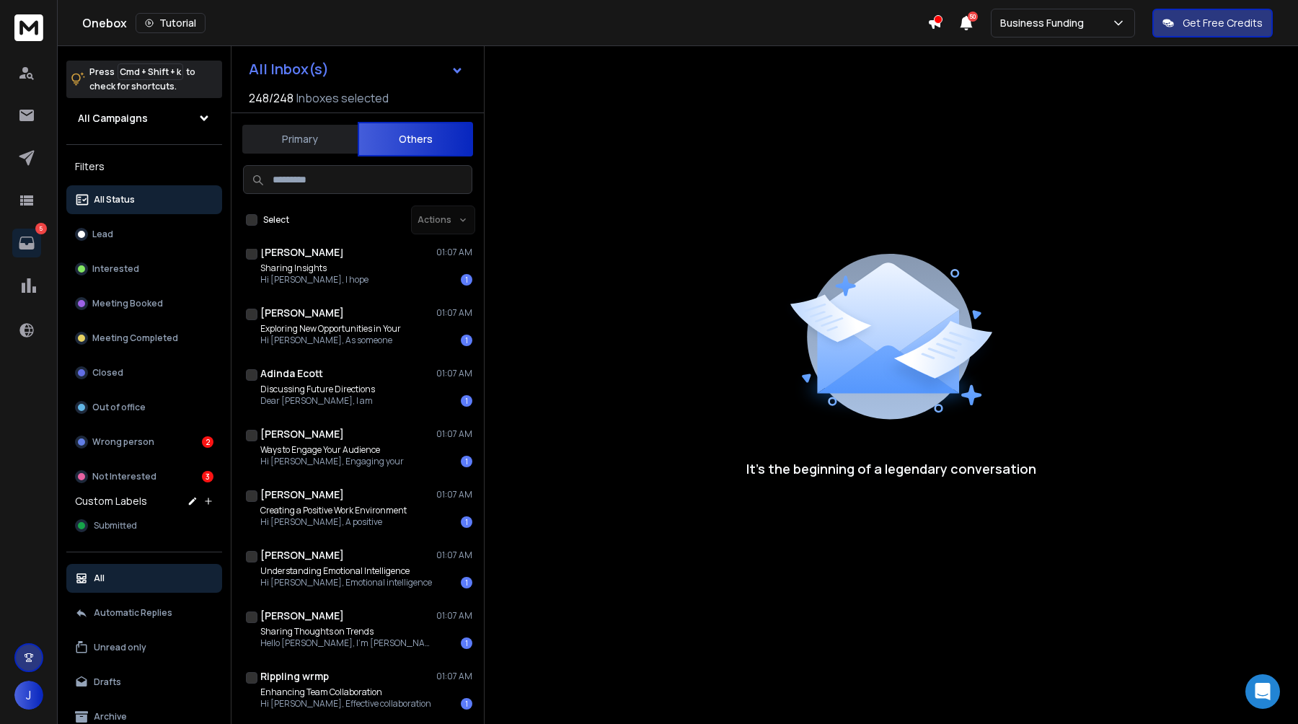
scroll to position [2603, 0]
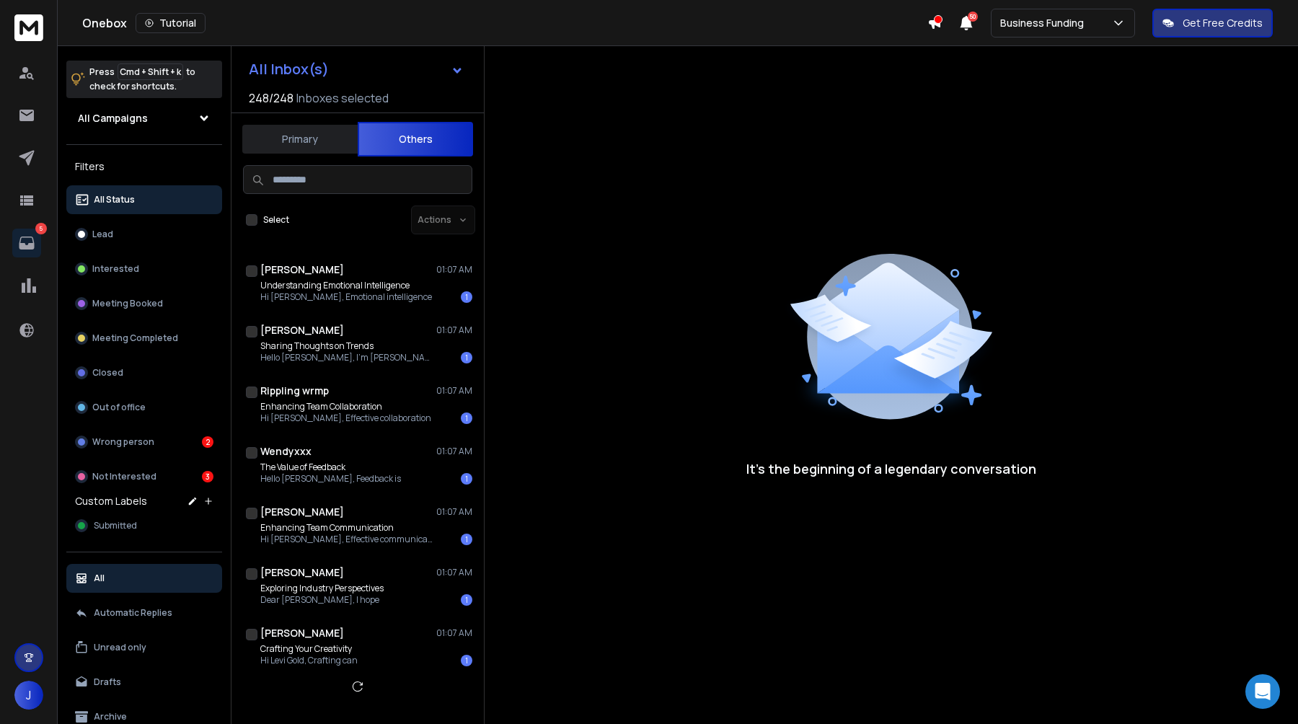
click at [320, 141] on button "Primary" at bounding box center [299, 139] width 115 height 32
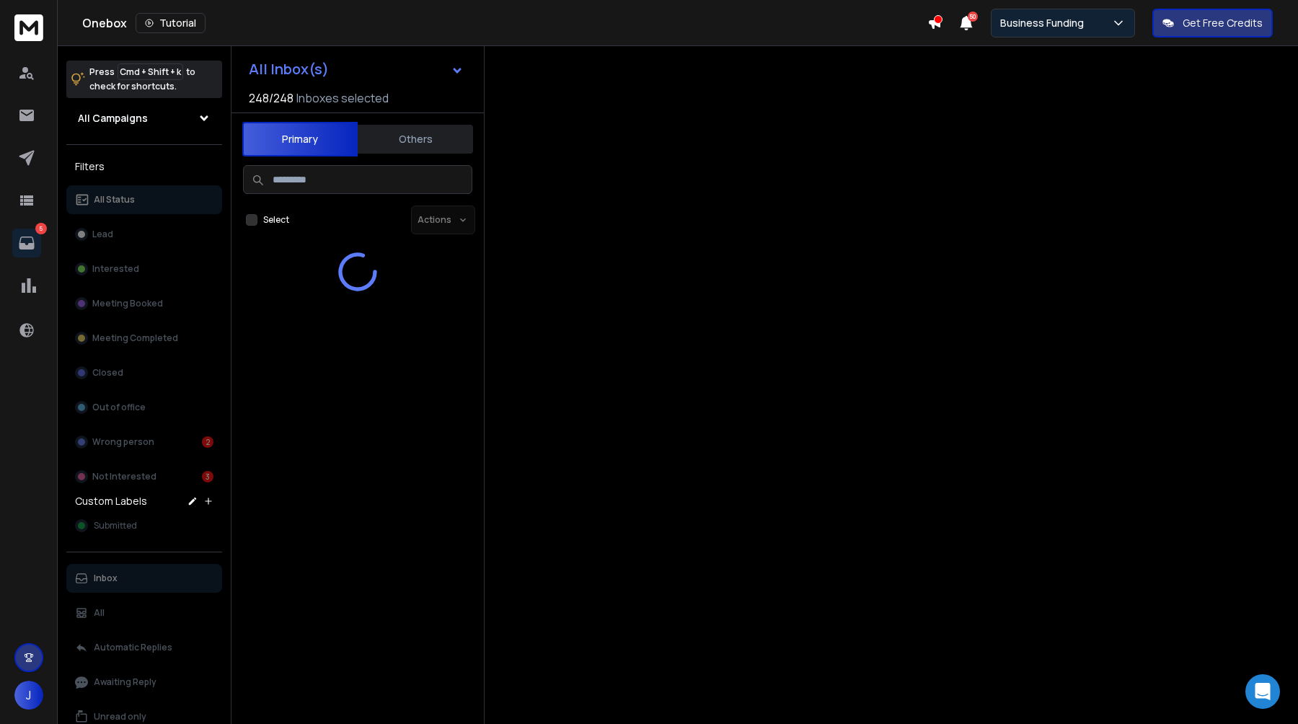
click at [1104, 26] on div "Business Funding" at bounding box center [1063, 23] width 126 height 14
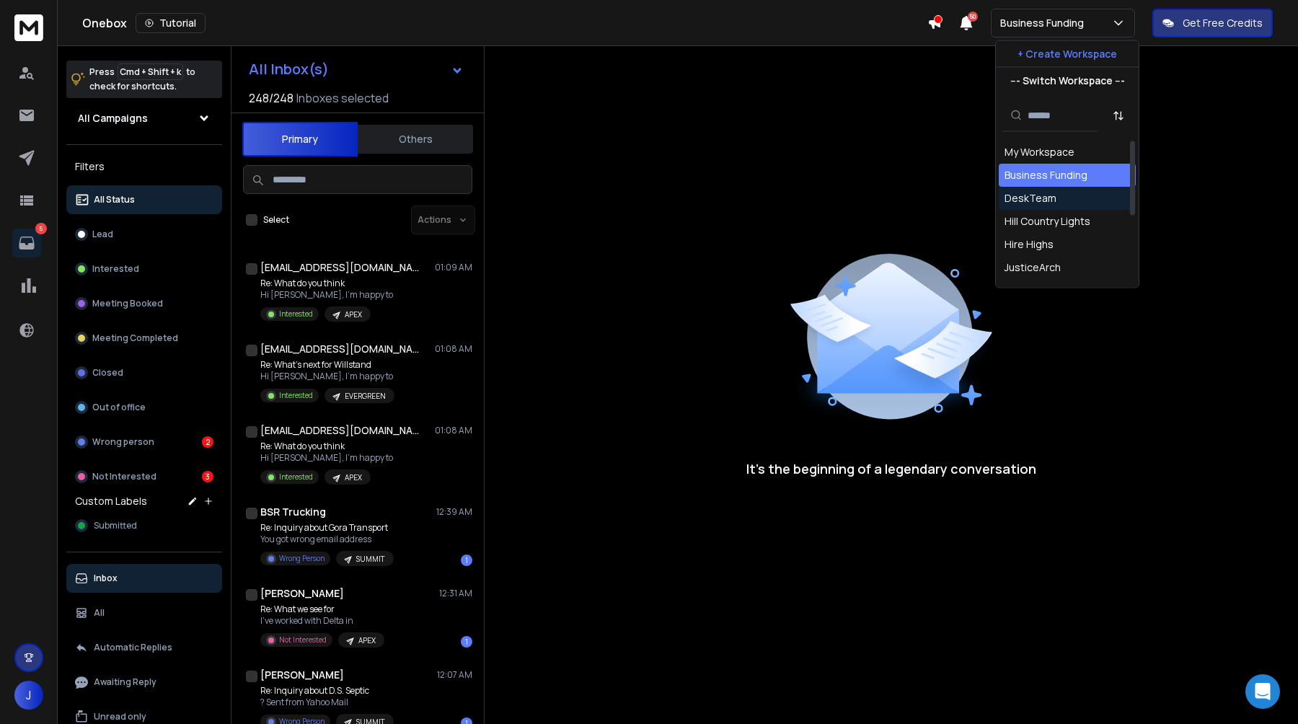
click at [1071, 195] on div "DeskTeam" at bounding box center [1067, 198] width 137 height 23
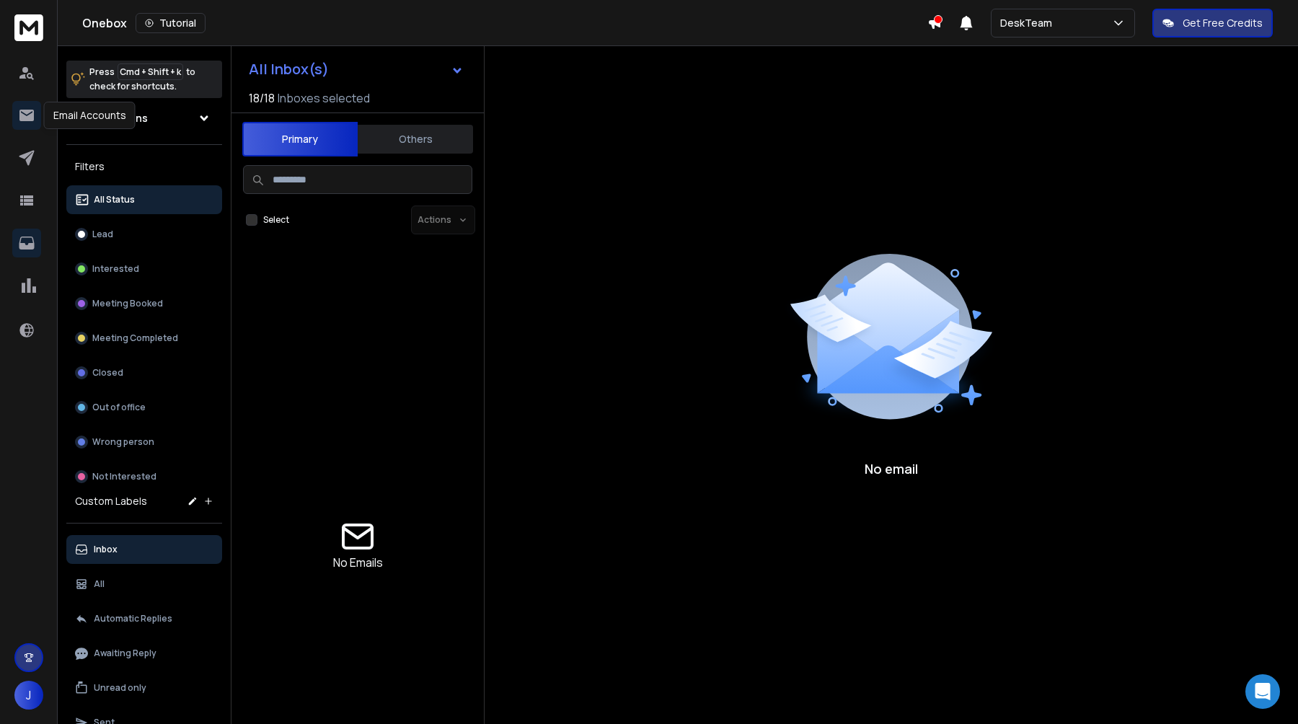
click at [27, 110] on icon at bounding box center [26, 116] width 14 height 12
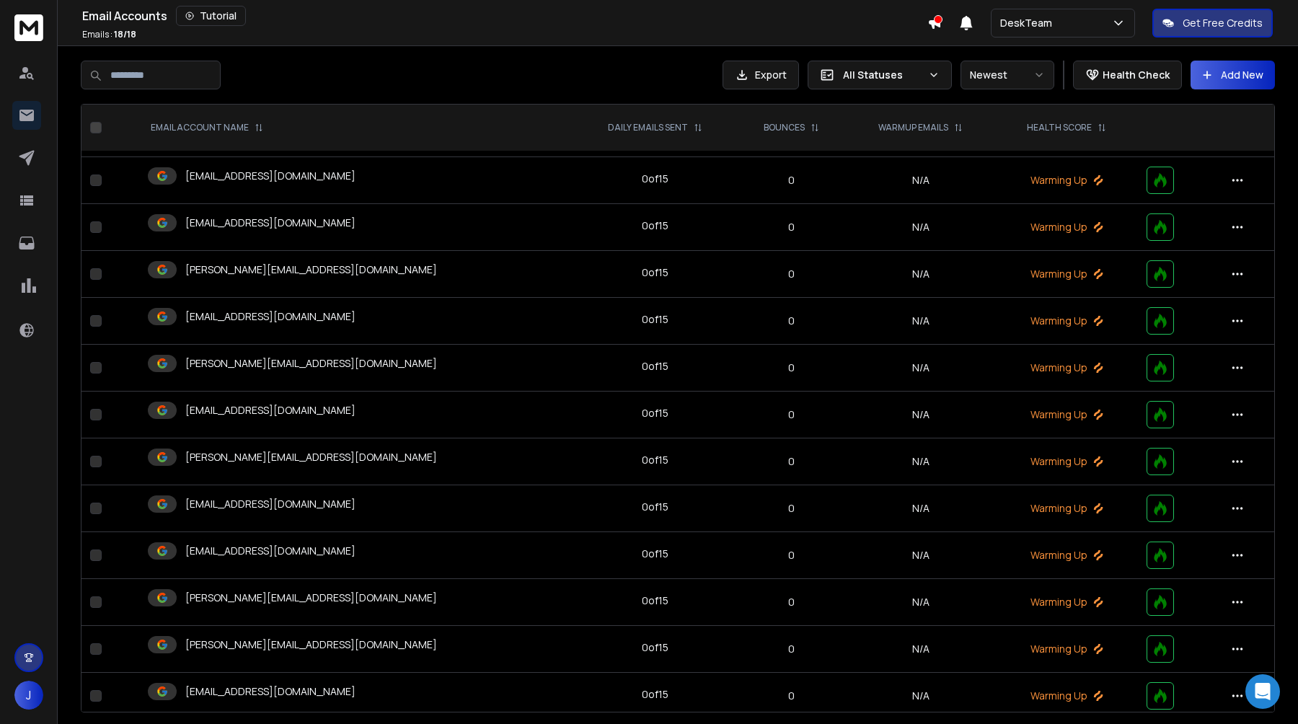
scroll to position [294, 0]
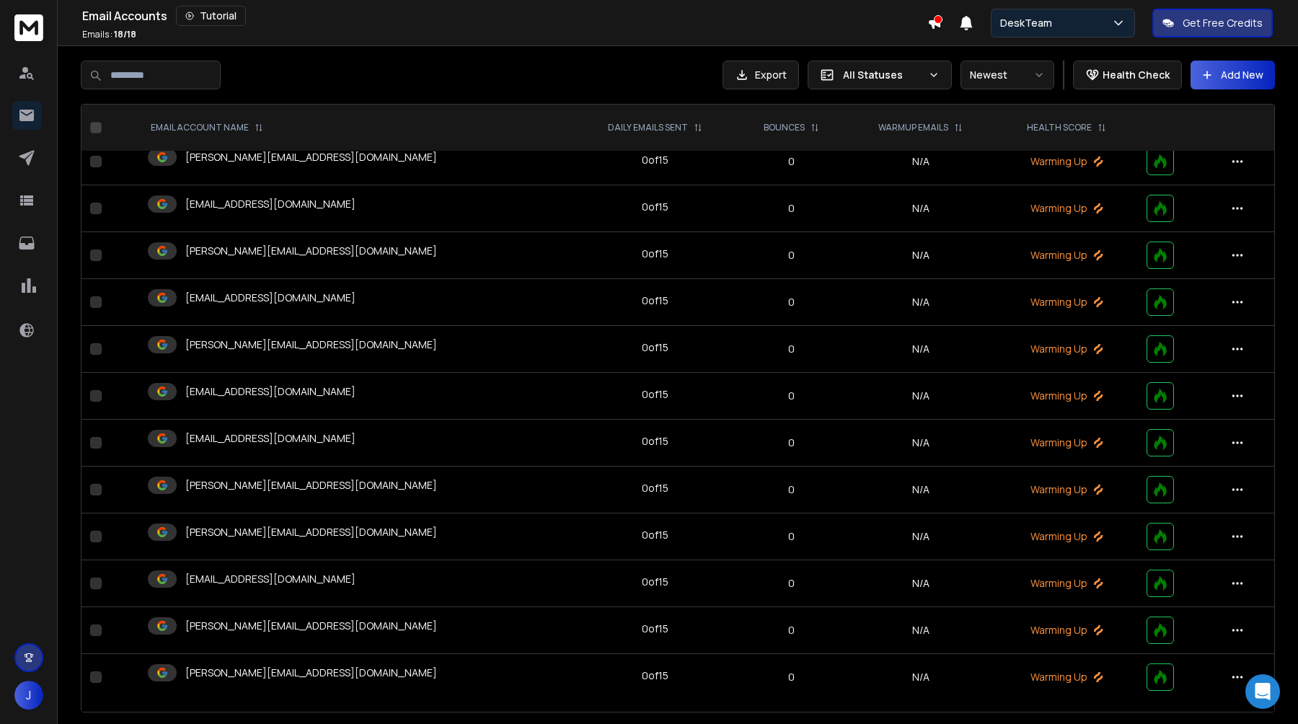
click at [1107, 30] on button "DeskTeam" at bounding box center [1063, 23] width 144 height 29
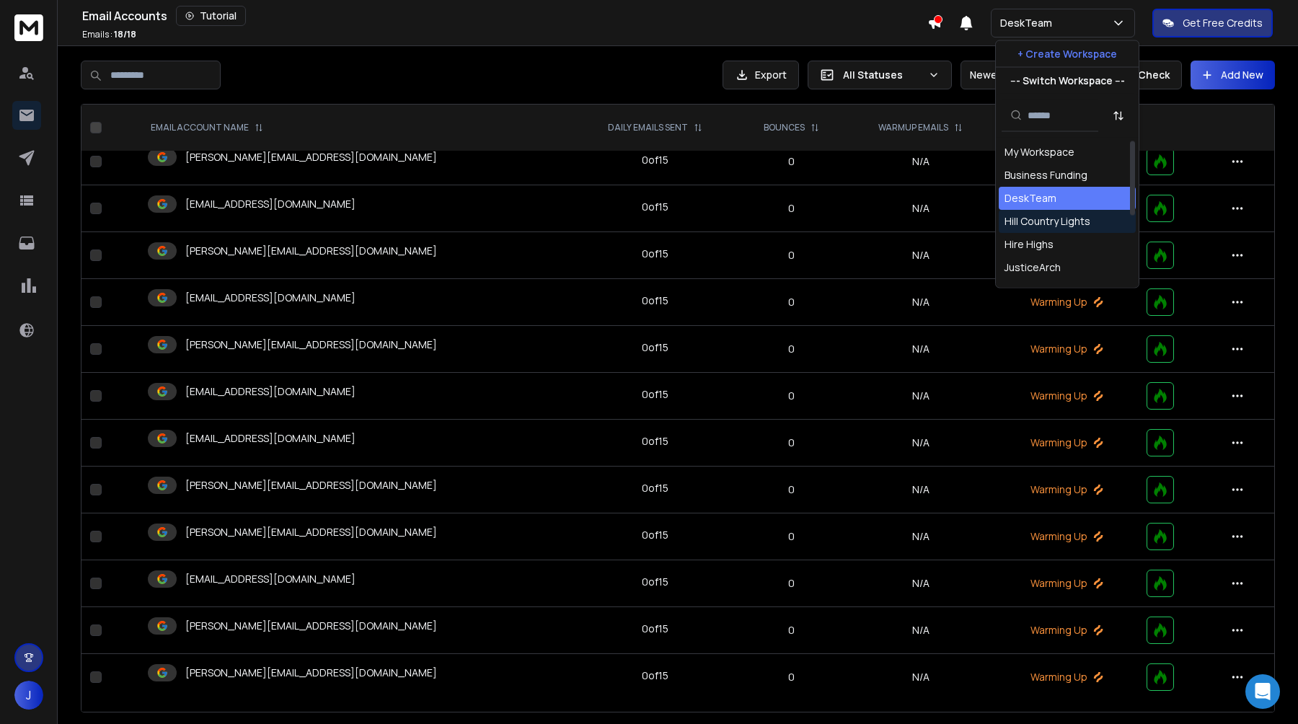
click at [1053, 223] on div "Hill Country Lights" at bounding box center [1048, 221] width 86 height 14
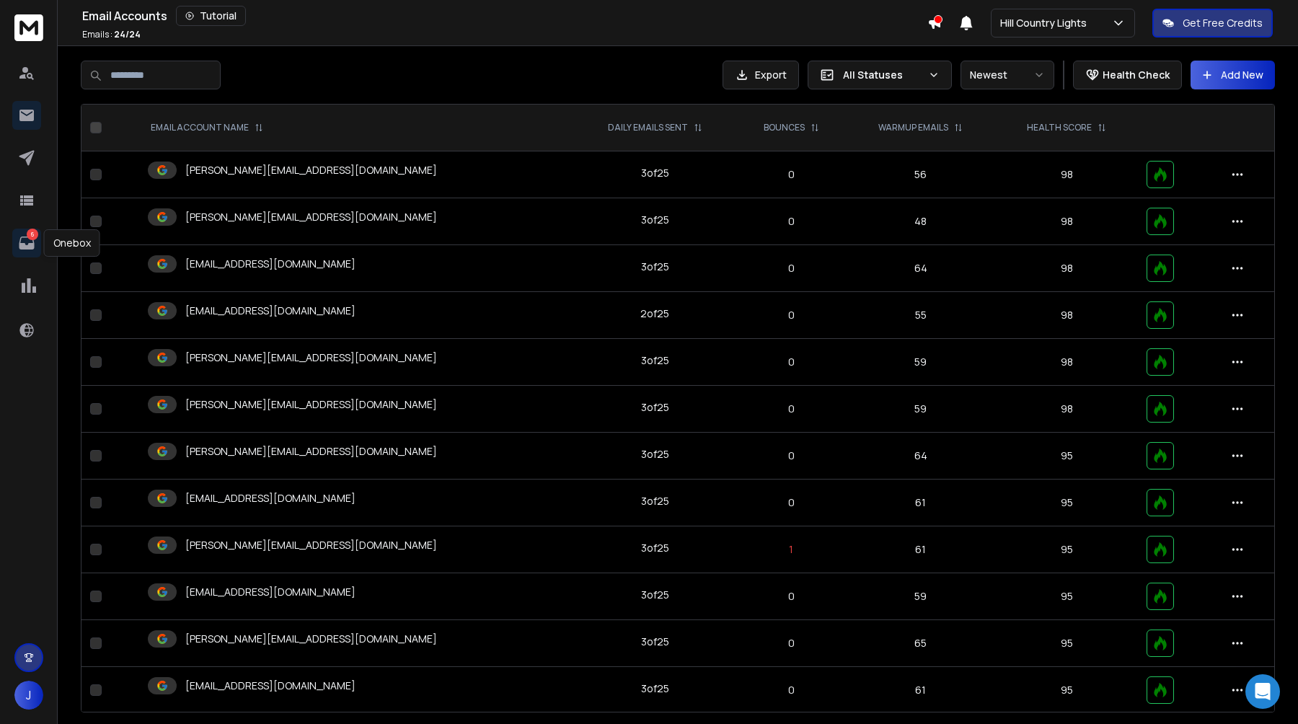
click at [25, 239] on icon at bounding box center [26, 242] width 17 height 17
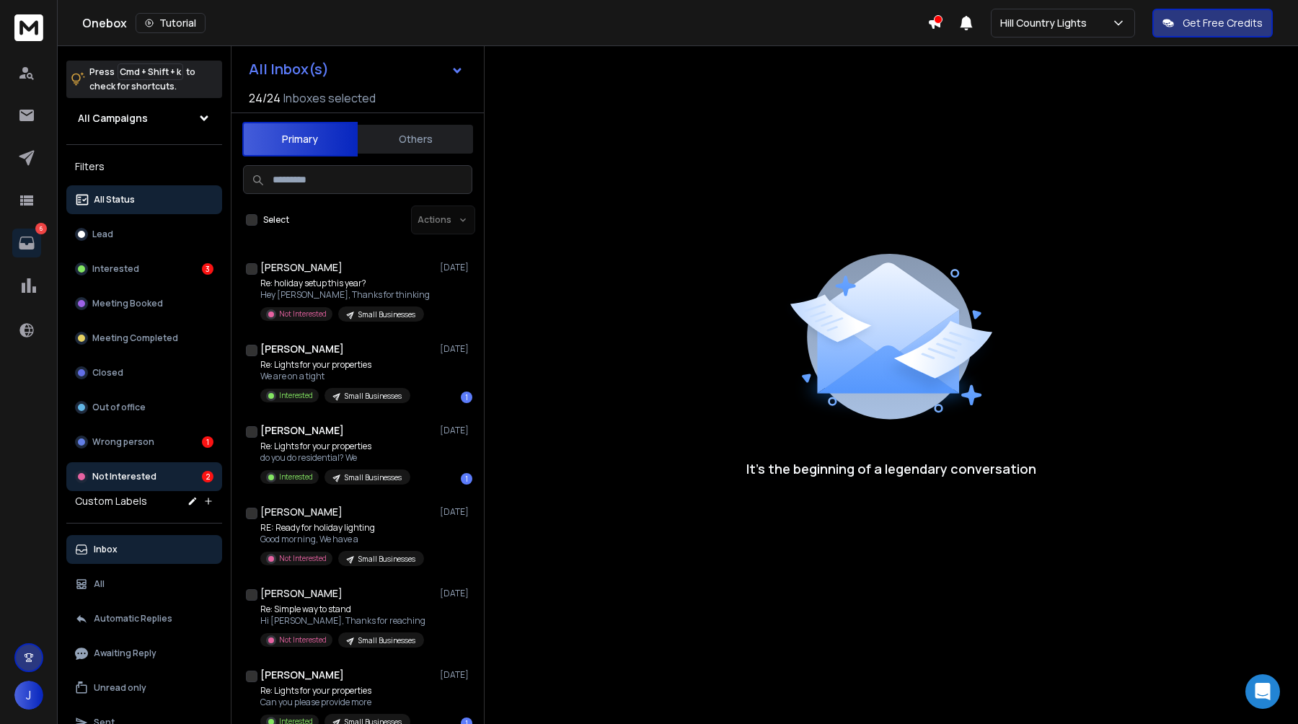
click at [157, 480] on button "Not Interested 2" at bounding box center [144, 476] width 156 height 29
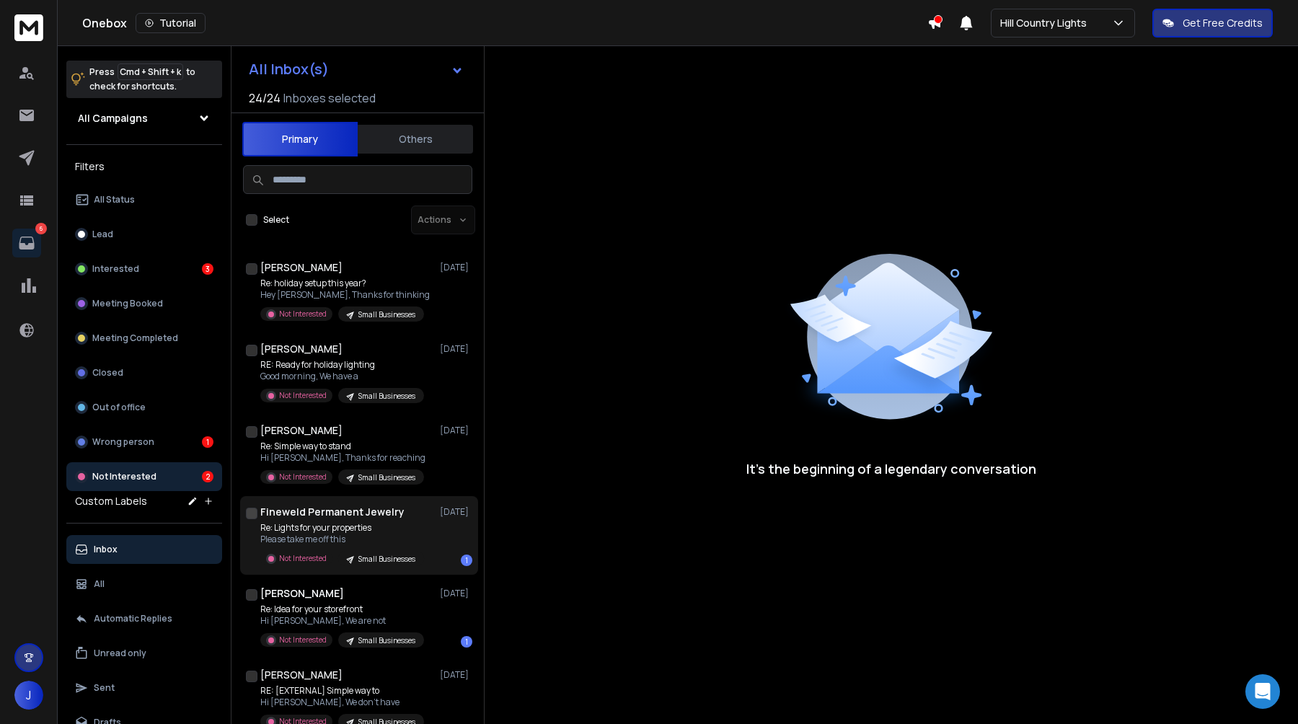
click at [413, 529] on p "Re: Lights for your properties" at bounding box center [342, 528] width 164 height 12
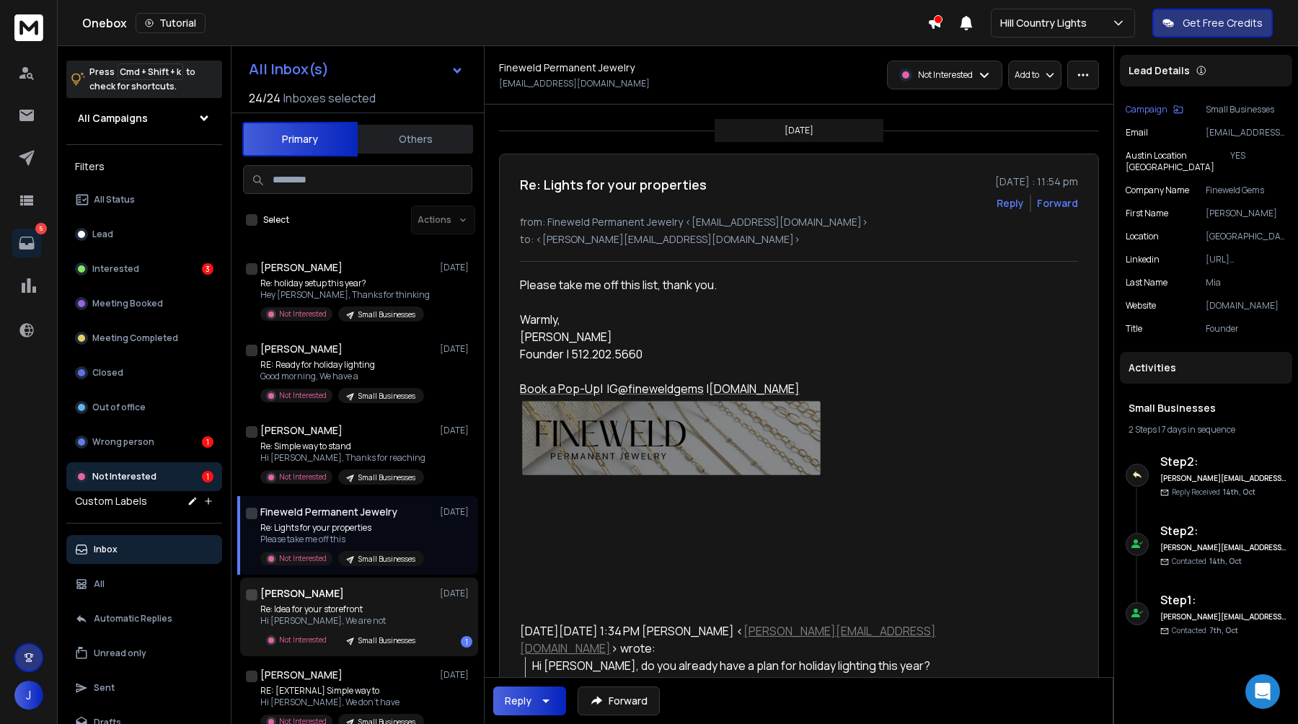
click at [431, 631] on div "Re: Idea for your storefront Hi [PERSON_NAME], We are not Not Interested Small …" at bounding box center [366, 626] width 212 height 44
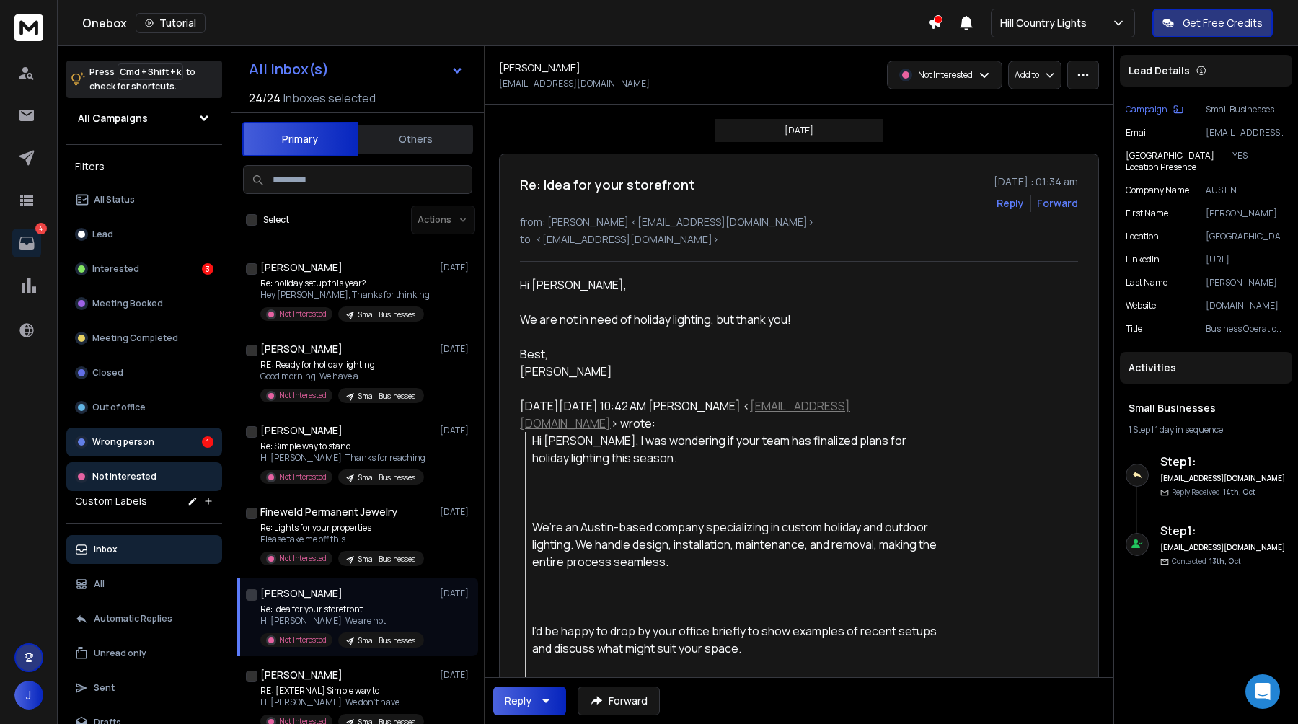
click at [149, 442] on p "Wrong person" at bounding box center [123, 442] width 62 height 12
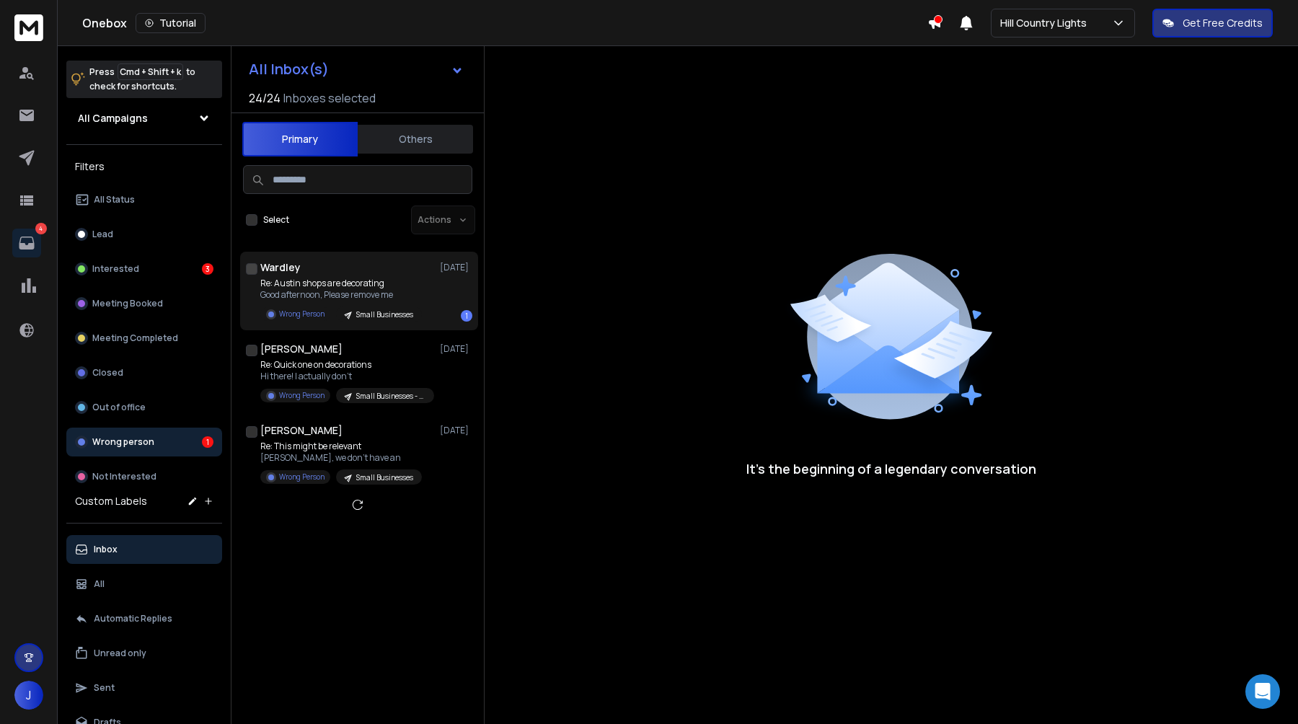
click at [422, 308] on div "Wrong Person Small Businesses" at bounding box center [341, 314] width 162 height 15
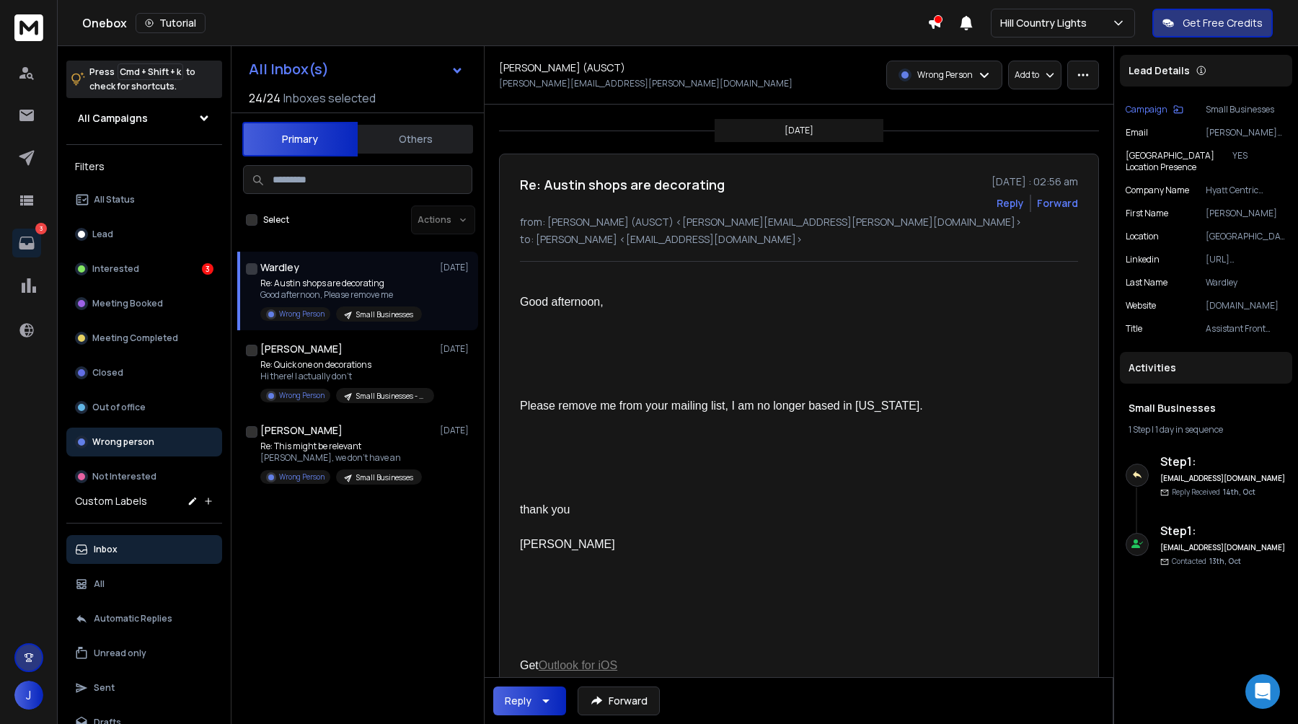
click at [22, 136] on div "3" at bounding box center [28, 203] width 33 height 291
click at [19, 150] on icon at bounding box center [26, 157] width 17 height 17
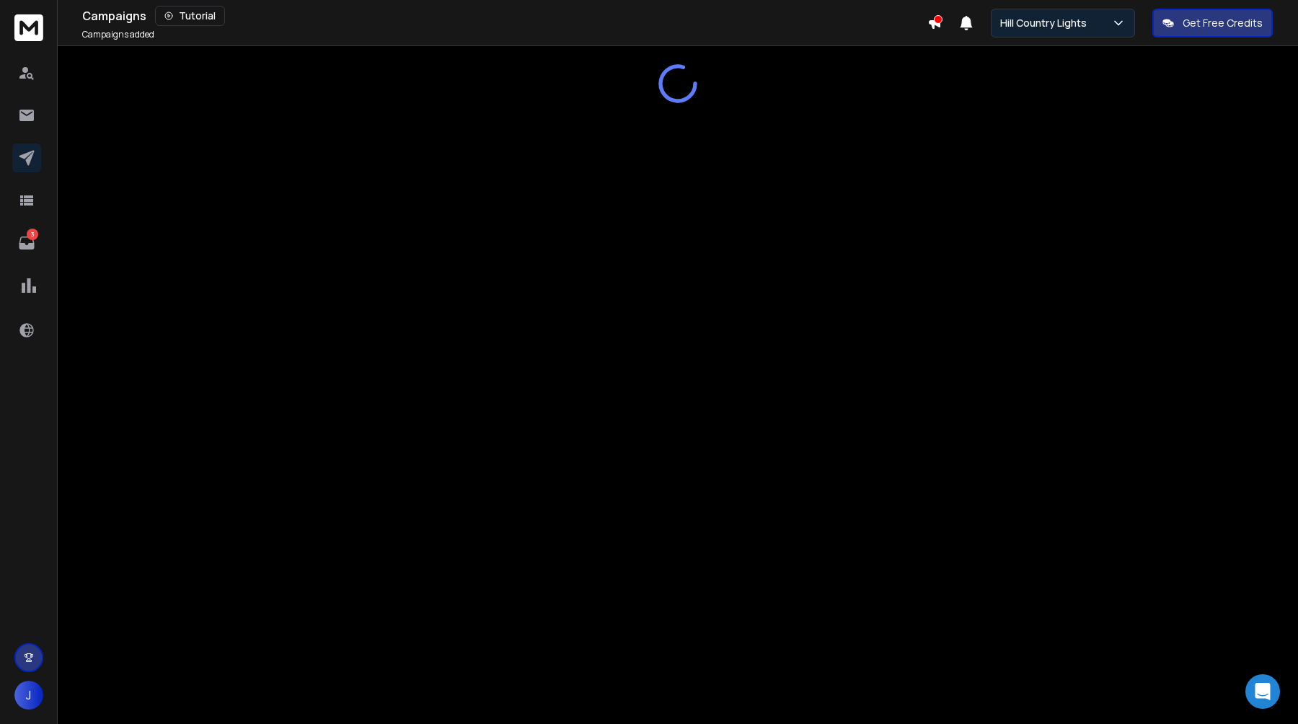
click at [1098, 22] on div "Hill Country Lights" at bounding box center [1063, 23] width 126 height 14
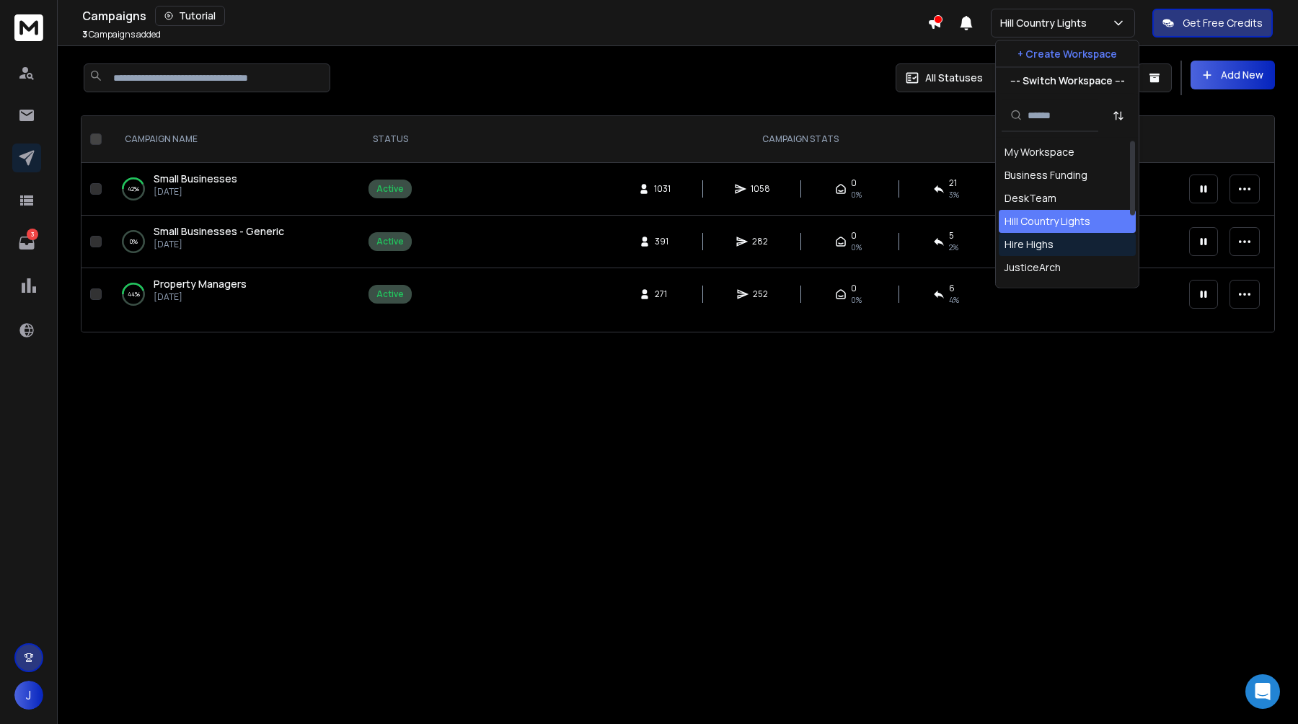
click at [1070, 246] on div "Hire Highs" at bounding box center [1067, 244] width 137 height 23
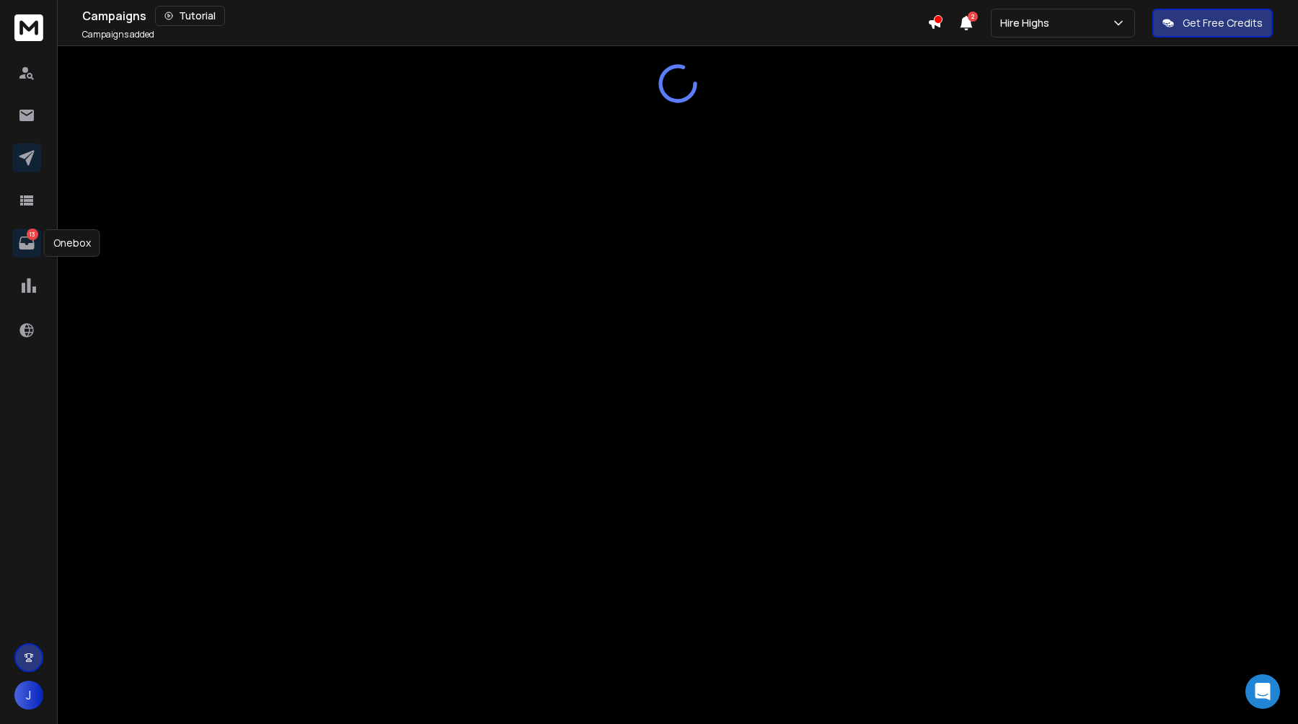
click at [38, 242] on link "13" at bounding box center [26, 243] width 29 height 29
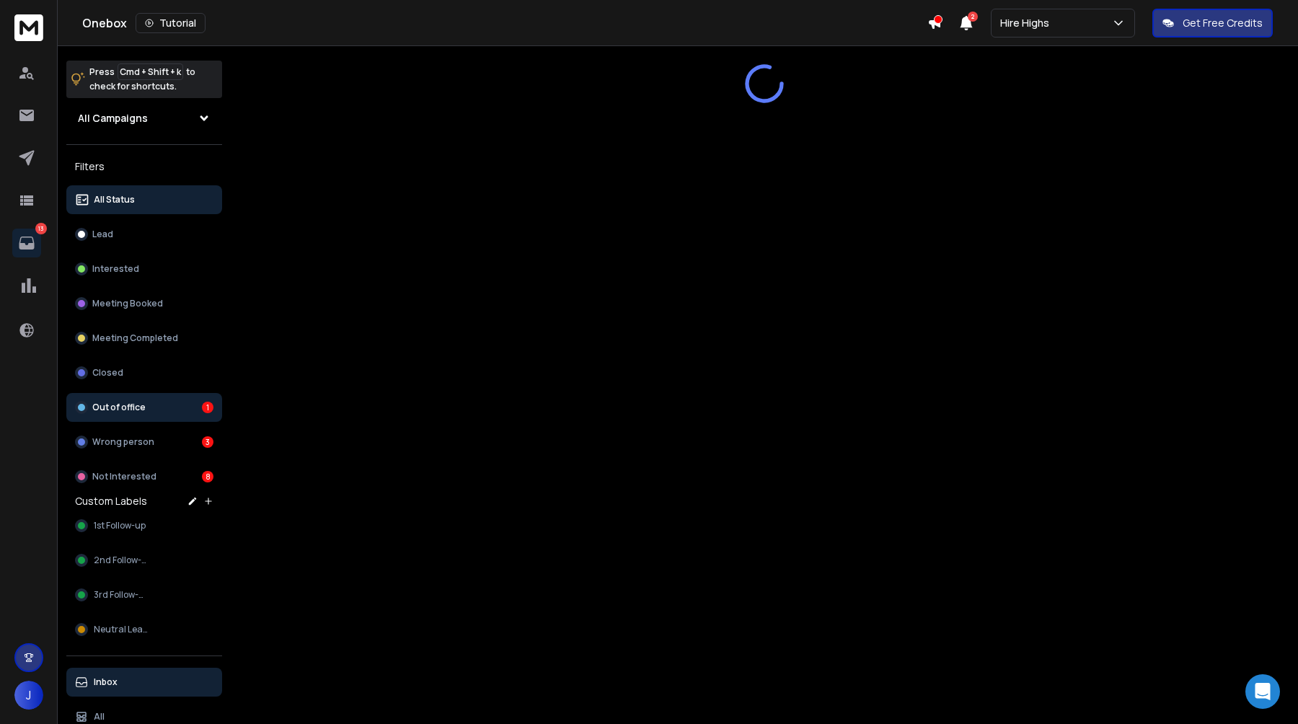
click at [154, 414] on button "Out of office 1" at bounding box center [144, 407] width 156 height 29
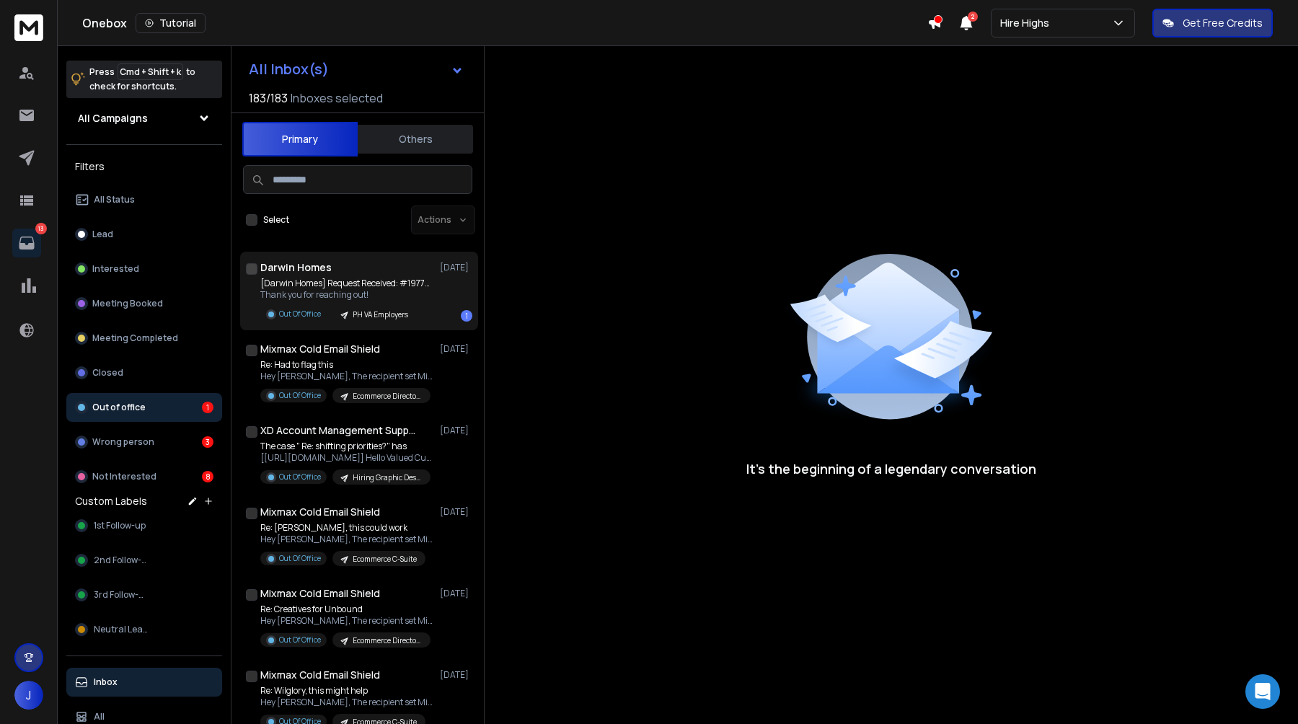
click at [458, 273] on p "[DATE]" at bounding box center [456, 268] width 32 height 12
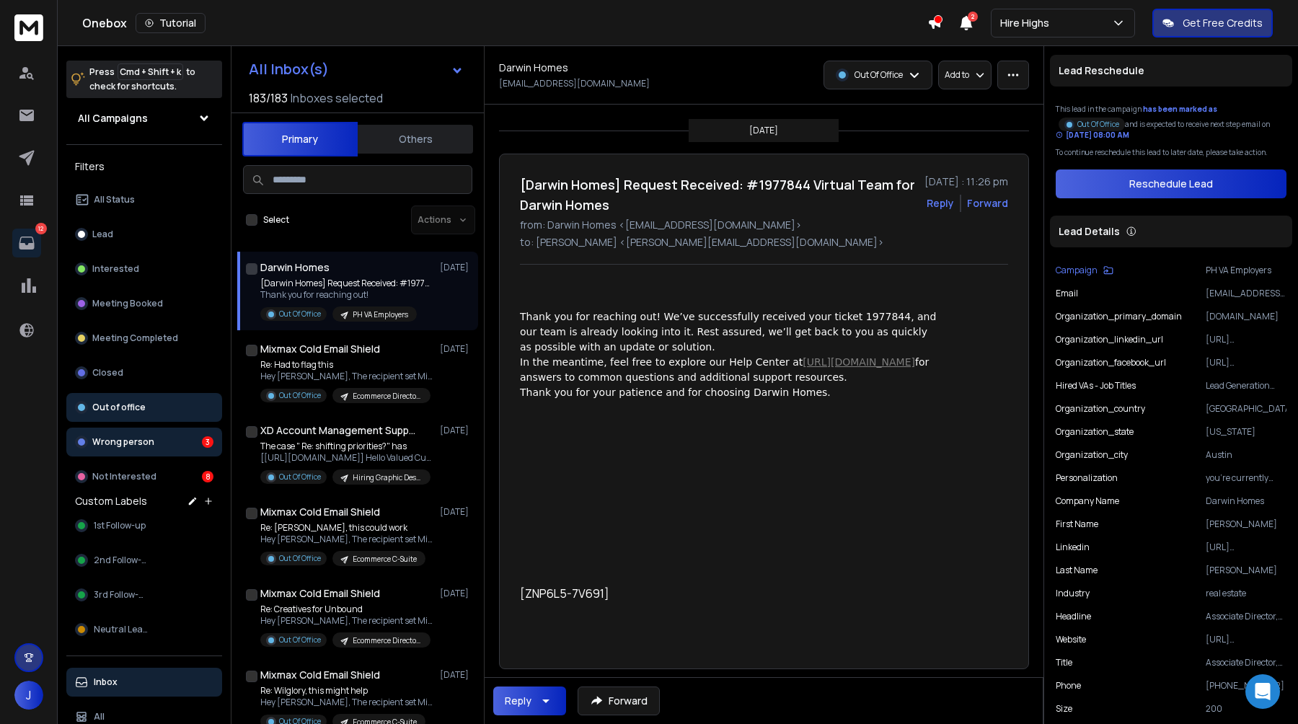
click at [175, 436] on button "Wrong person 3" at bounding box center [144, 442] width 156 height 29
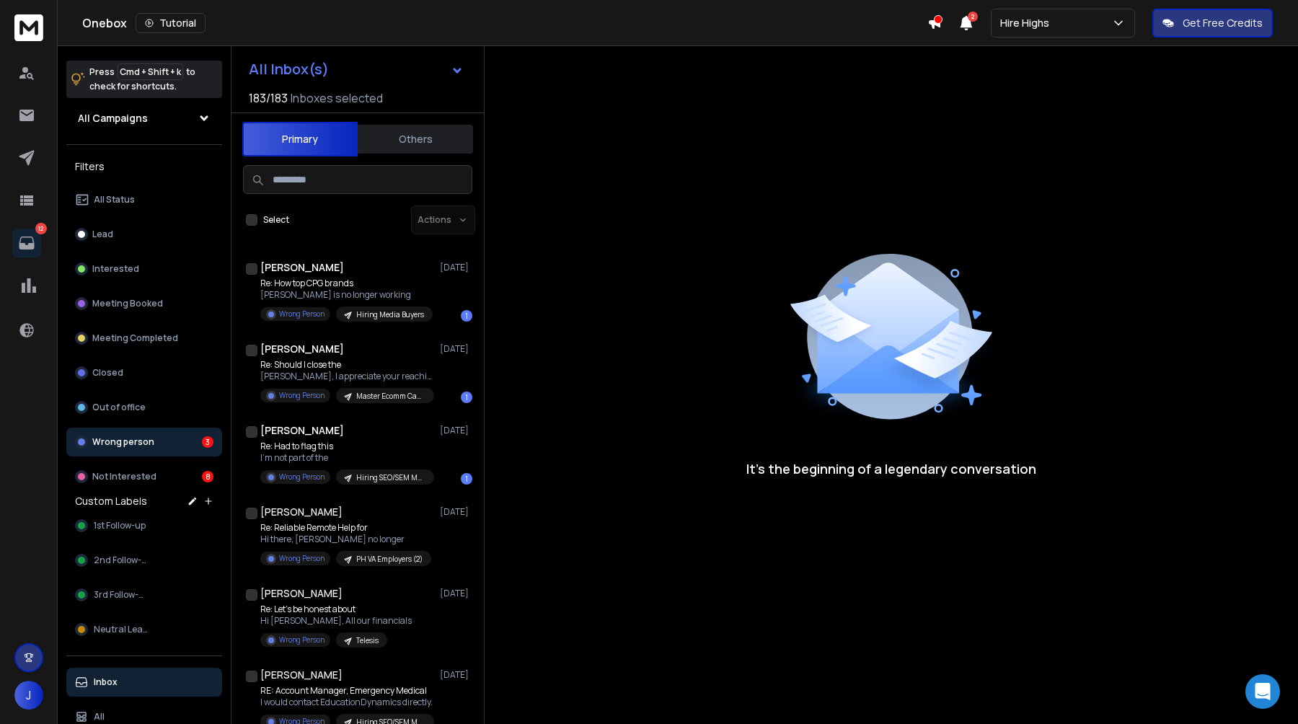
click at [401, 296] on p "Chris is no longer working" at bounding box center [346, 295] width 172 height 12
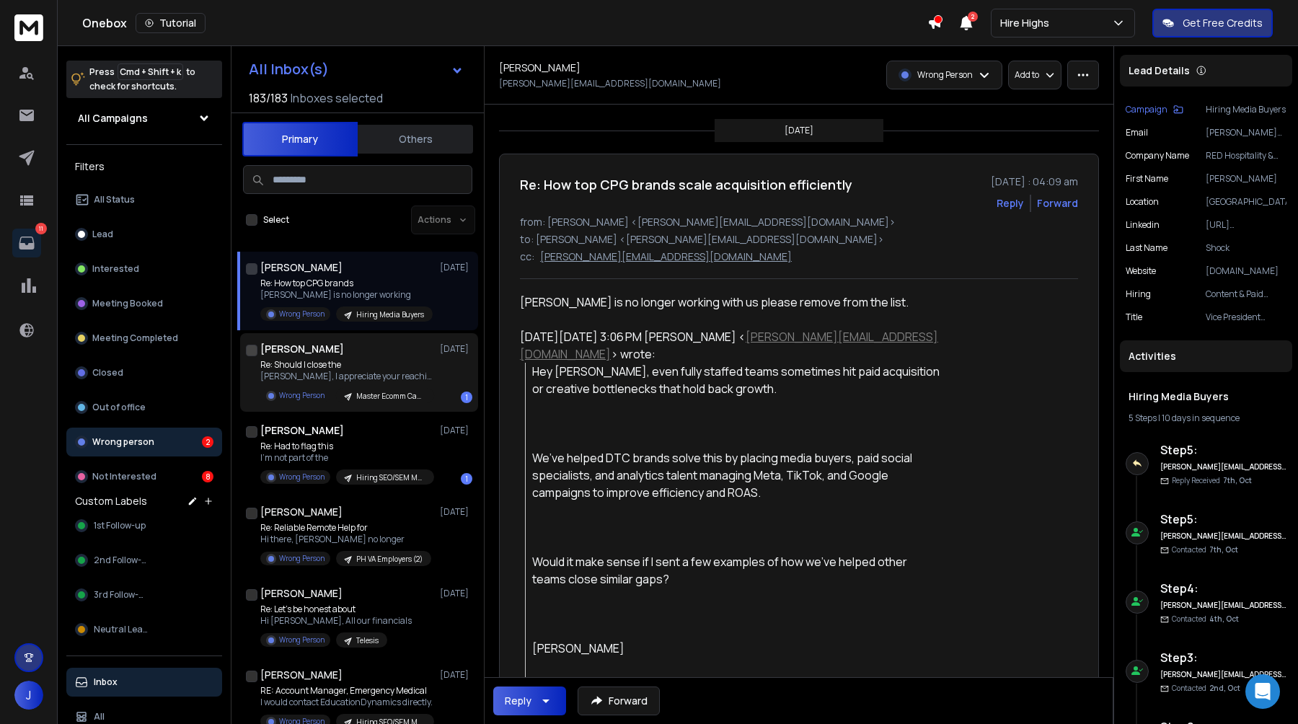
click at [428, 382] on p "Anthony, I appreciate your reaching" at bounding box center [346, 377] width 173 height 12
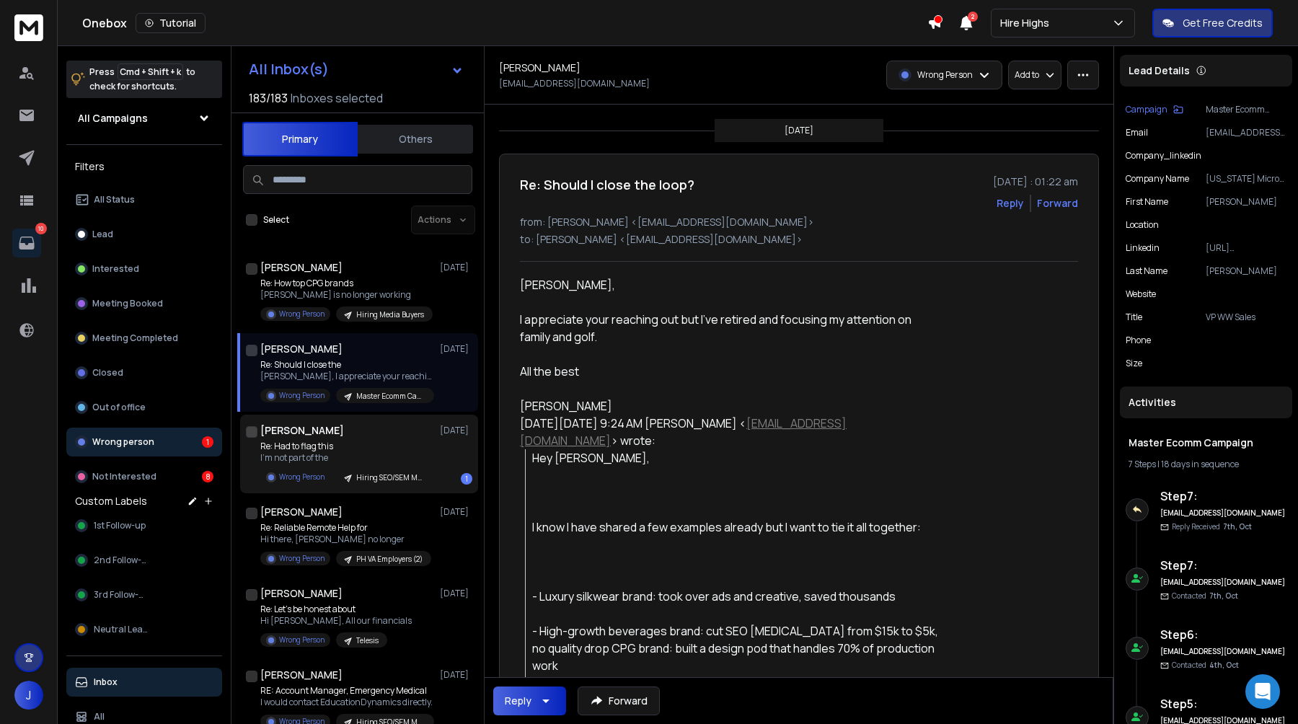
click at [441, 470] on div "Re: Had to flag this I'm not part of the Wrong Person Hiring SEO/SEM Marketing …" at bounding box center [366, 463] width 212 height 44
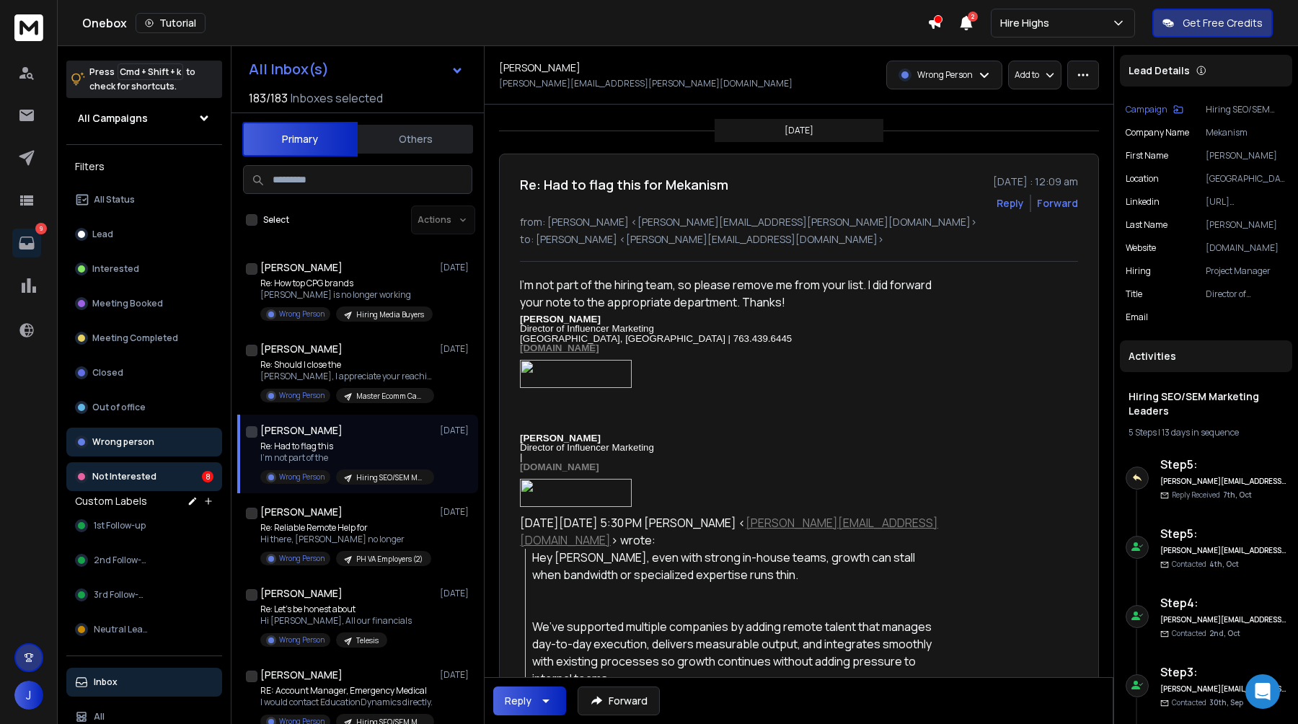
click at [138, 471] on p "Not Interested" at bounding box center [124, 477] width 64 height 12
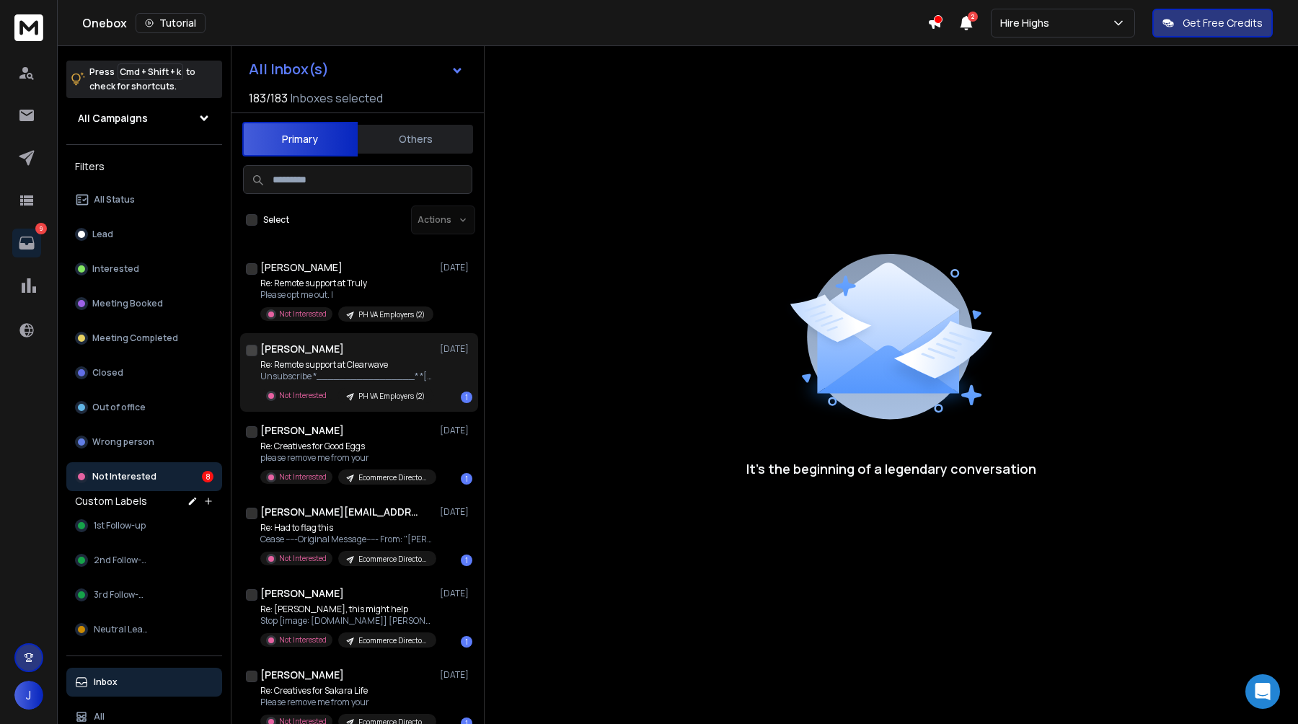
click at [421, 358] on div "Jack Berdan 08 Oct Re: Remote support at Clearwave Unsubscribe *_______________…" at bounding box center [366, 372] width 212 height 61
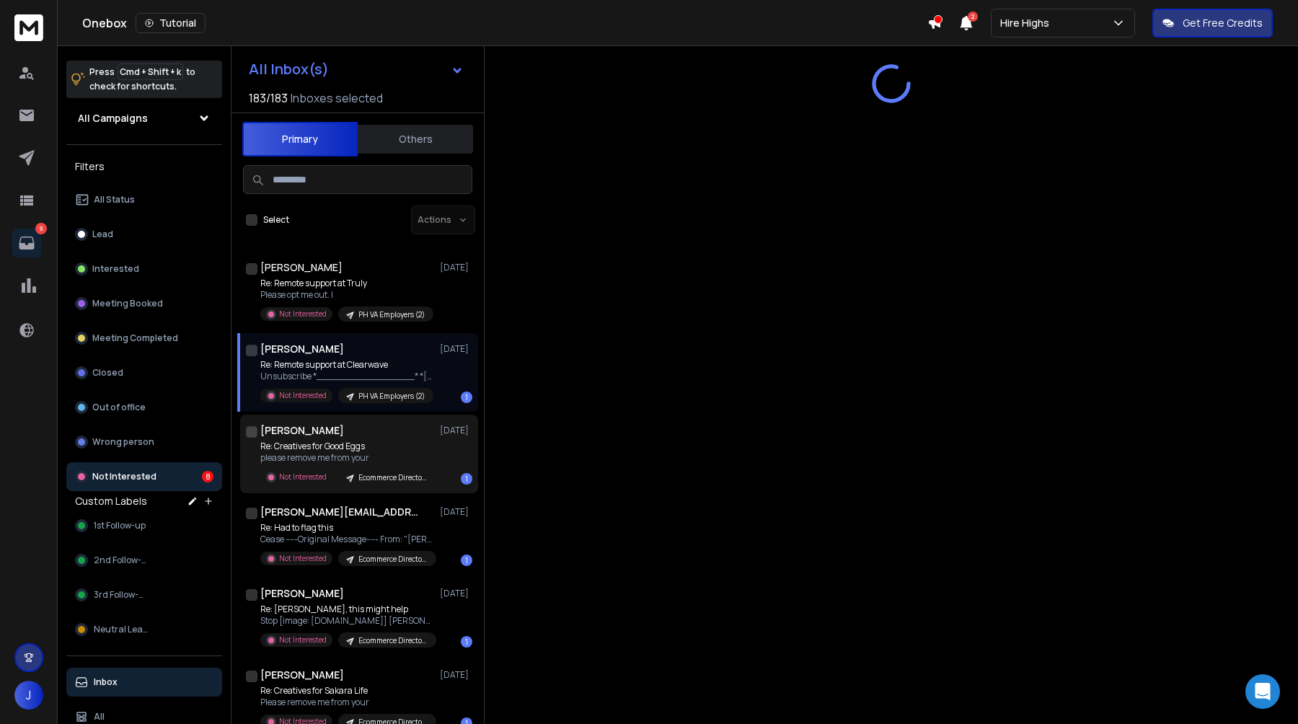
click at [435, 448] on div "Re: Creatives for Good Eggs please remove me from your Not Interested Ecommerce…" at bounding box center [348, 463] width 176 height 44
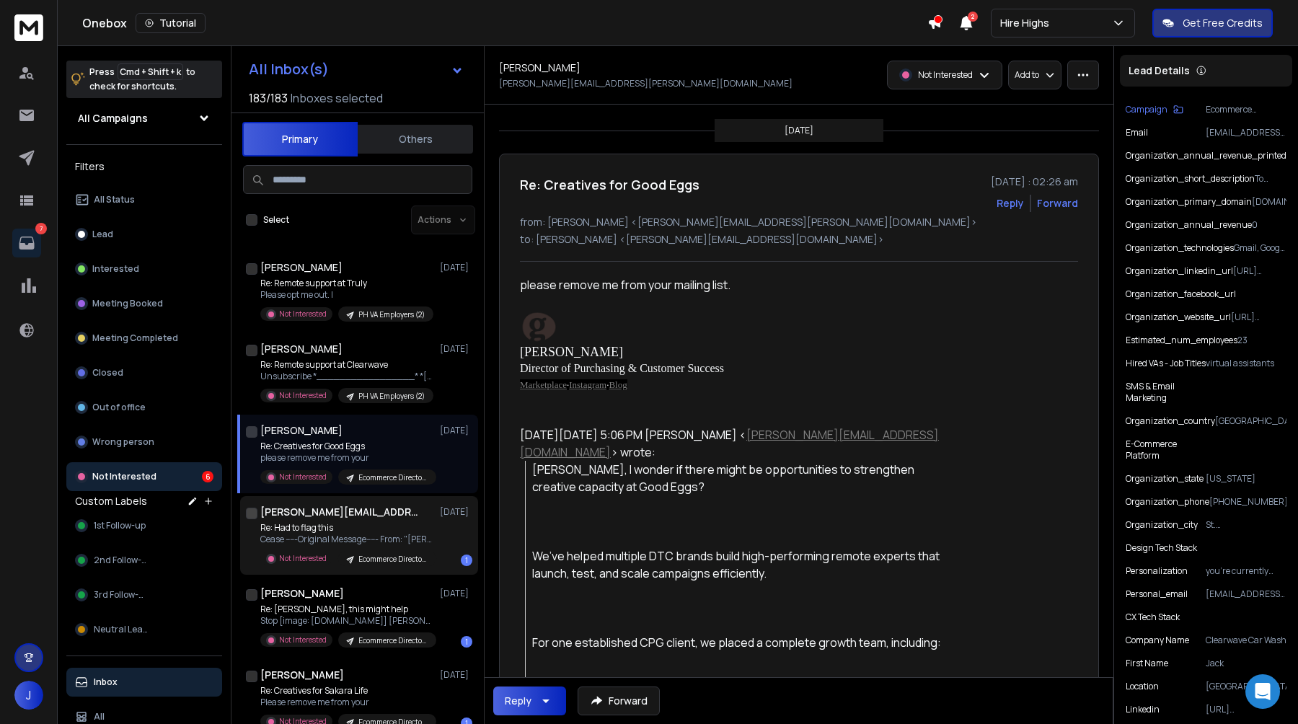
click at [440, 542] on div "Re: Had to flag this Cease -----Original Message----- From: "Katrina Not Intere…" at bounding box center [366, 544] width 212 height 44
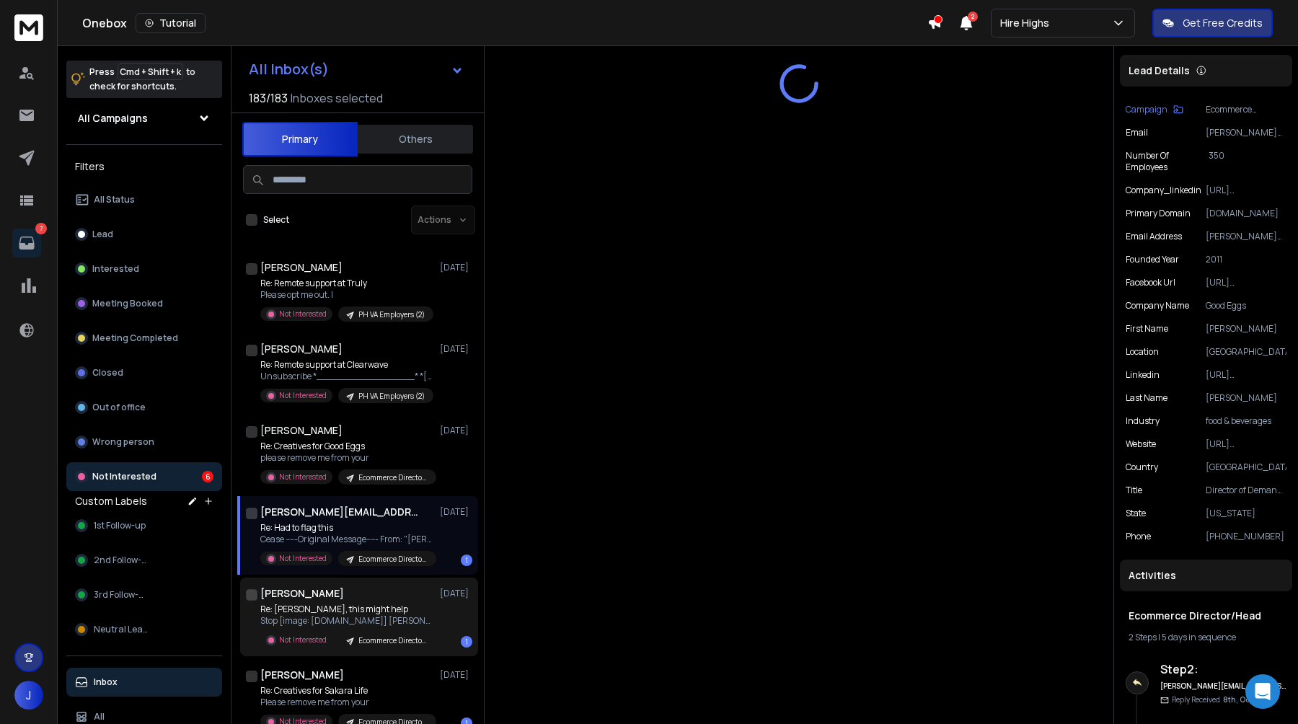
click at [441, 616] on div "Re: Marsha, this might help Stop [image: floreovr.com] Marsha Stepensky, Not In…" at bounding box center [366, 626] width 212 height 44
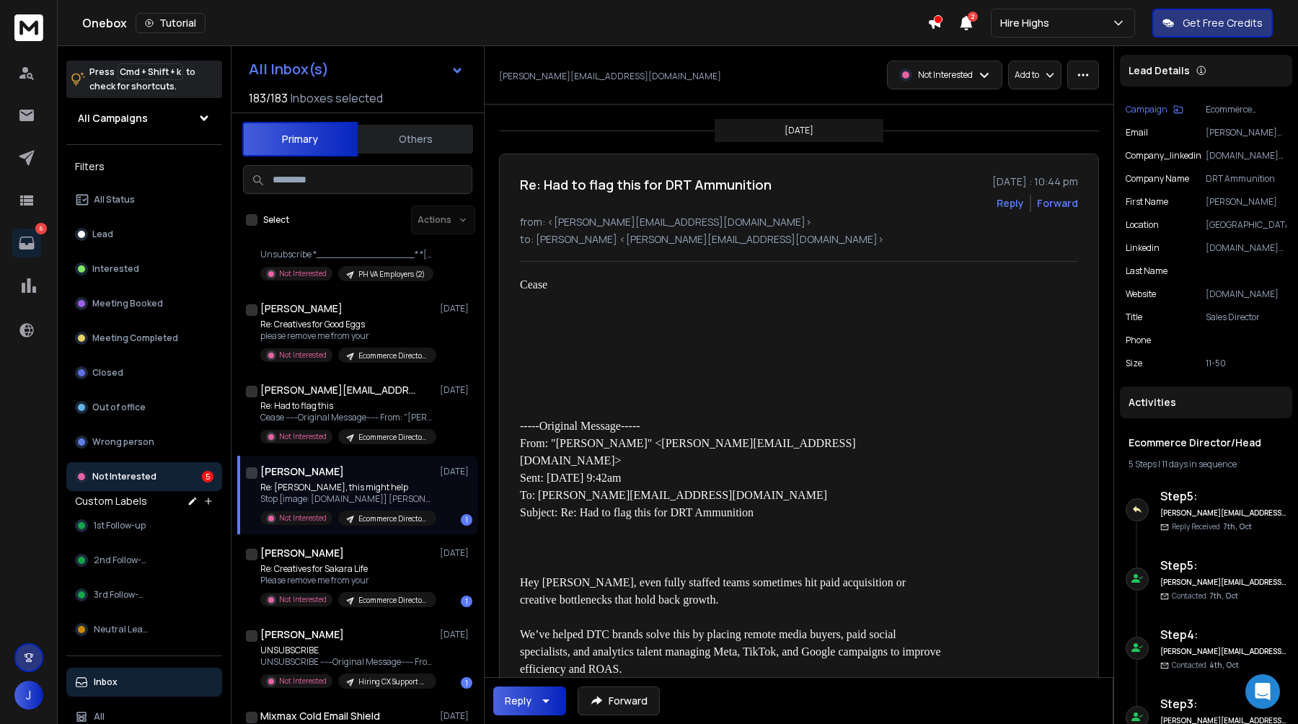
scroll to position [134, 0]
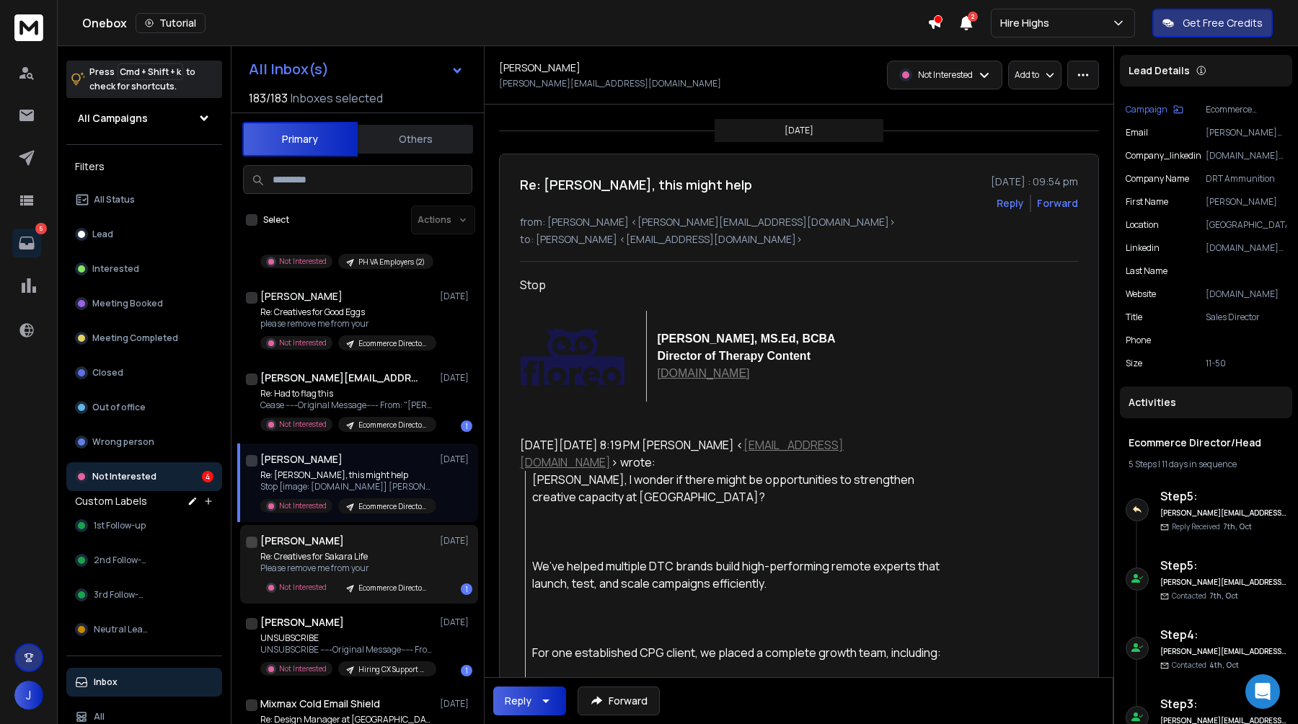
click at [440, 591] on div "Re: Creatives for Sakara Life Please remove me from your Not Interested Ecommer…" at bounding box center [366, 573] width 212 height 44
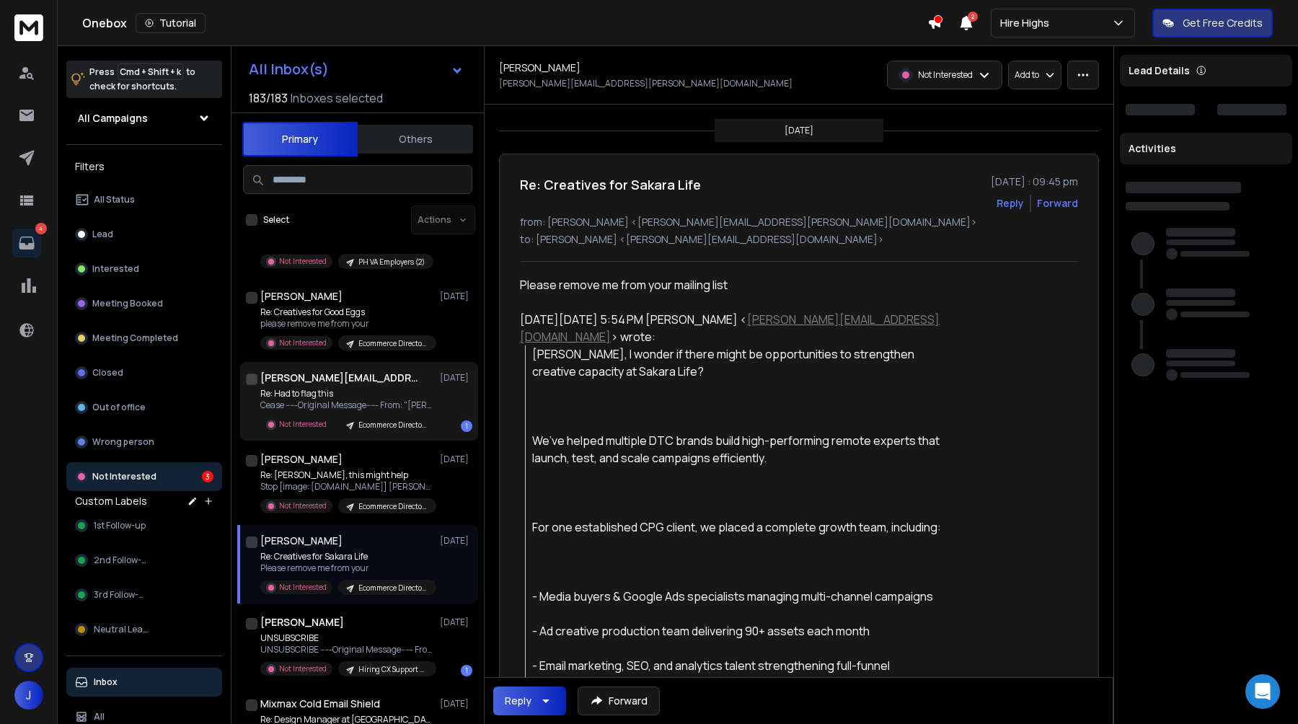
click at [441, 410] on div "Re: Had to flag this Cease -----Original Message----- From: "Katrina Not Intere…" at bounding box center [366, 410] width 212 height 44
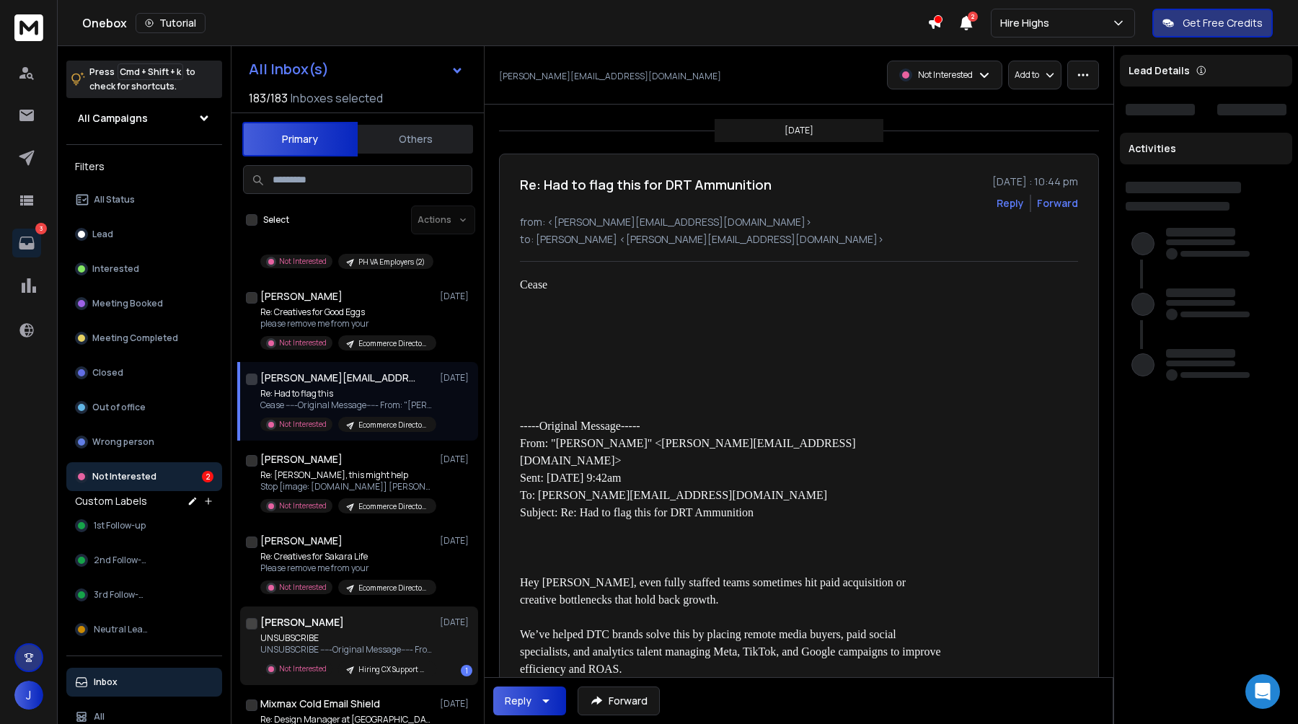
click at [434, 649] on div "UNSUBSCRIBE UNSUBSCRIBE -----Original Message----- From: Angela Not Interested …" at bounding box center [348, 655] width 176 height 44
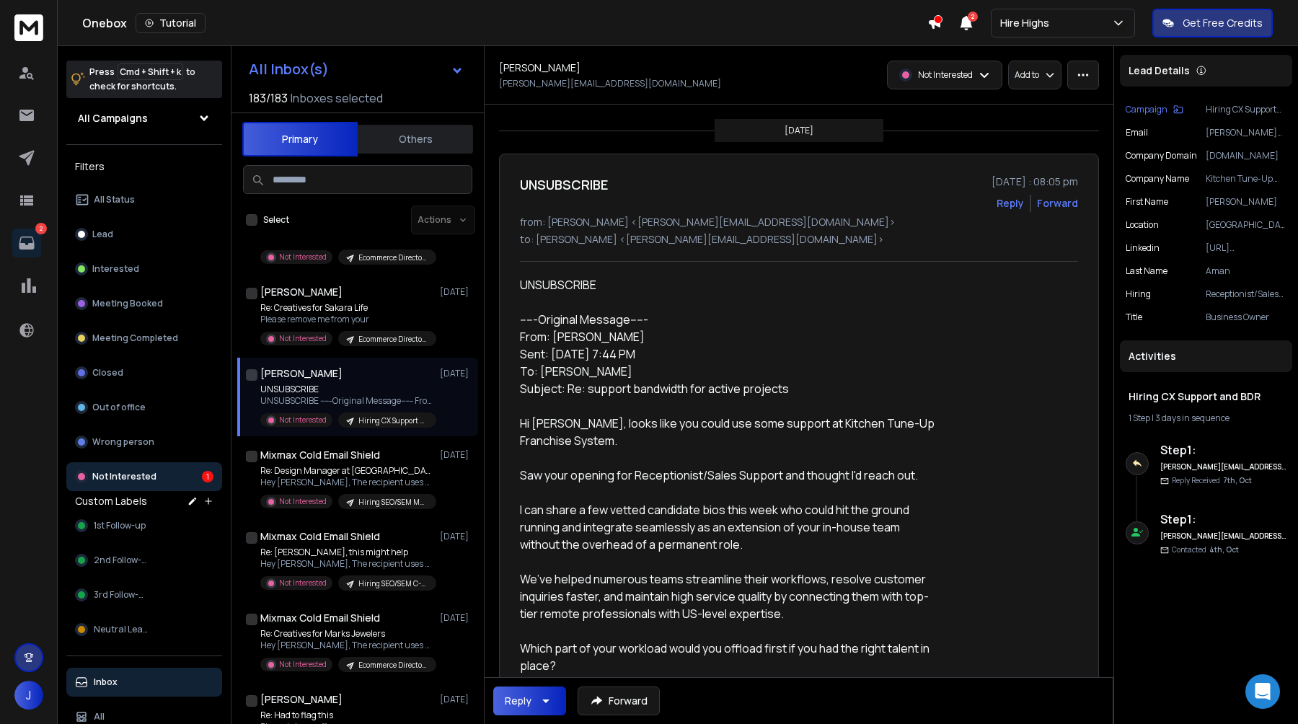
scroll to position [203, 0]
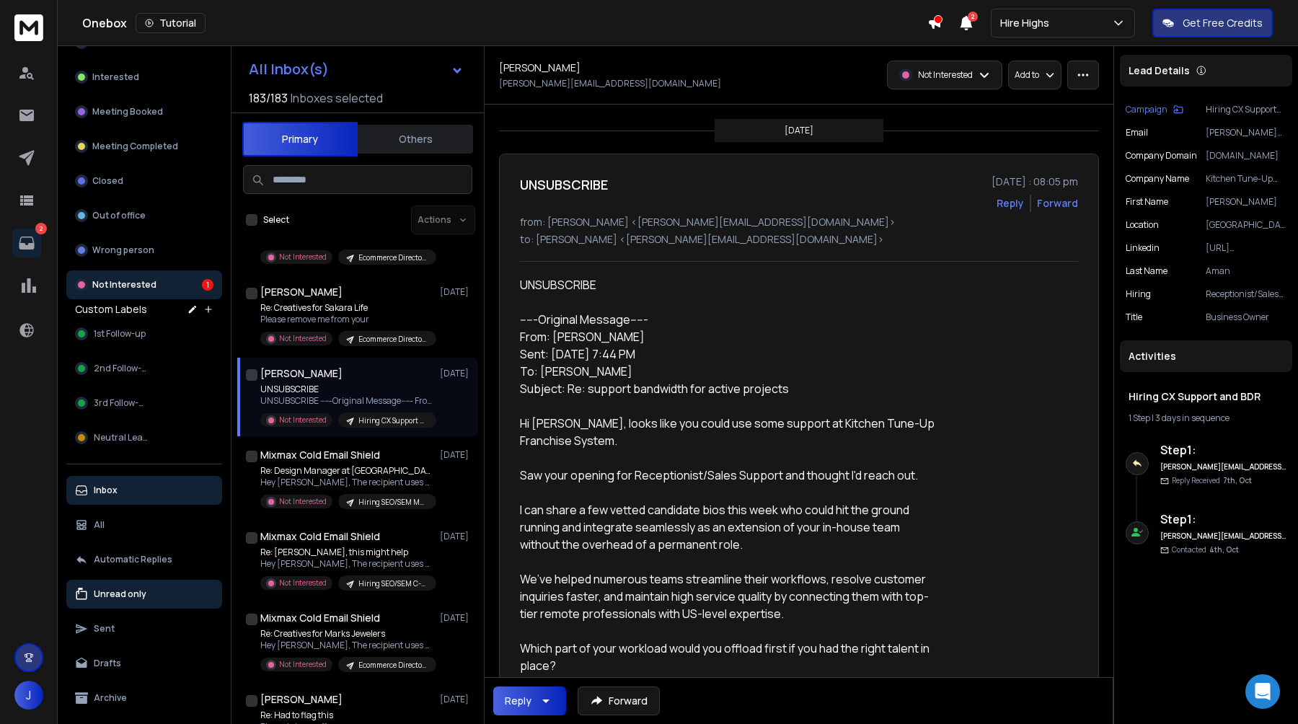
click at [127, 589] on p "Unread only" at bounding box center [120, 595] width 53 height 12
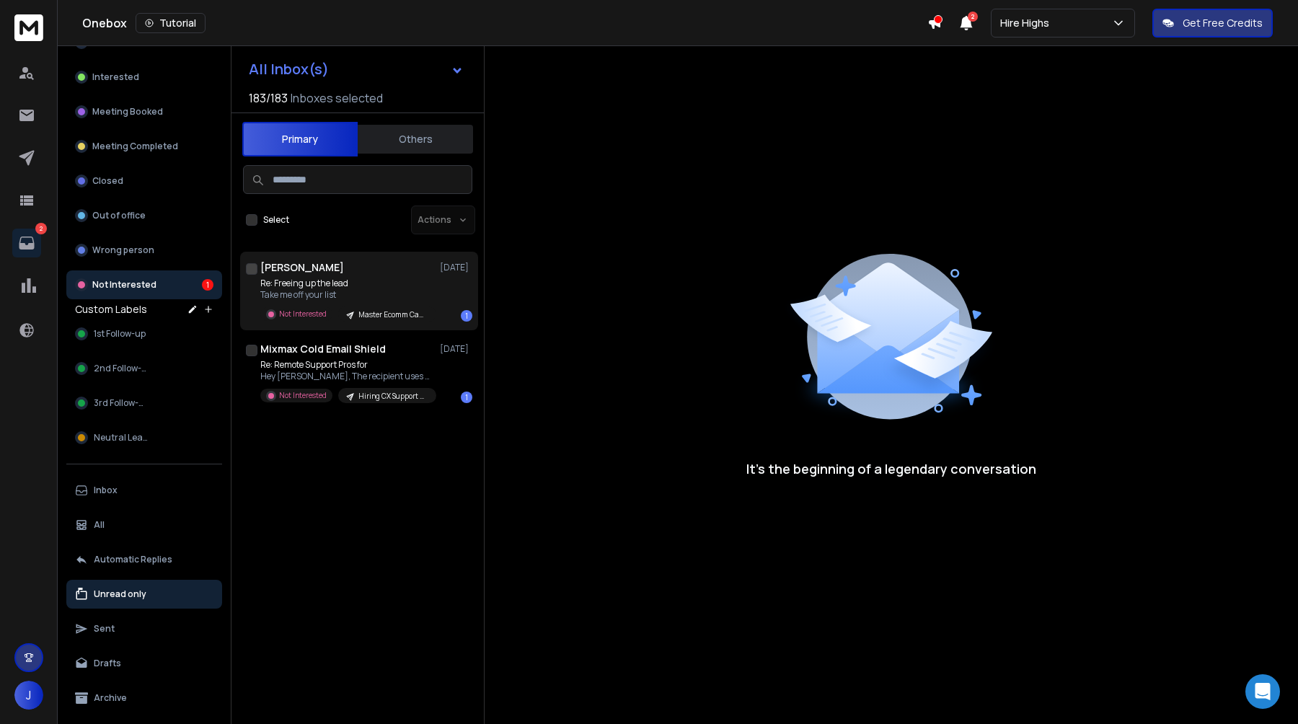
click at [408, 313] on p "Master Ecomm Campaign" at bounding box center [392, 314] width 69 height 11
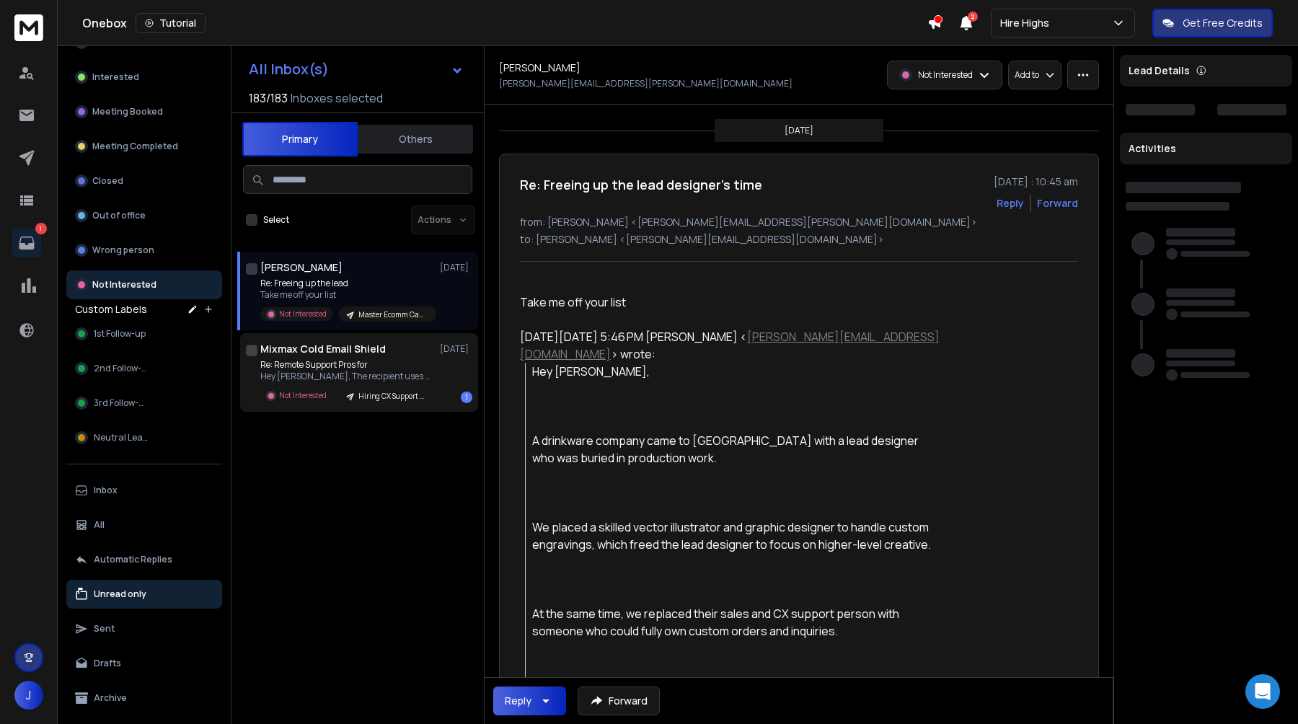
click at [405, 358] on div "Mixmax Cold Email Shield 04 Oct Re: Remote Support Pros for Hey Jessica, The re…" at bounding box center [366, 372] width 212 height 61
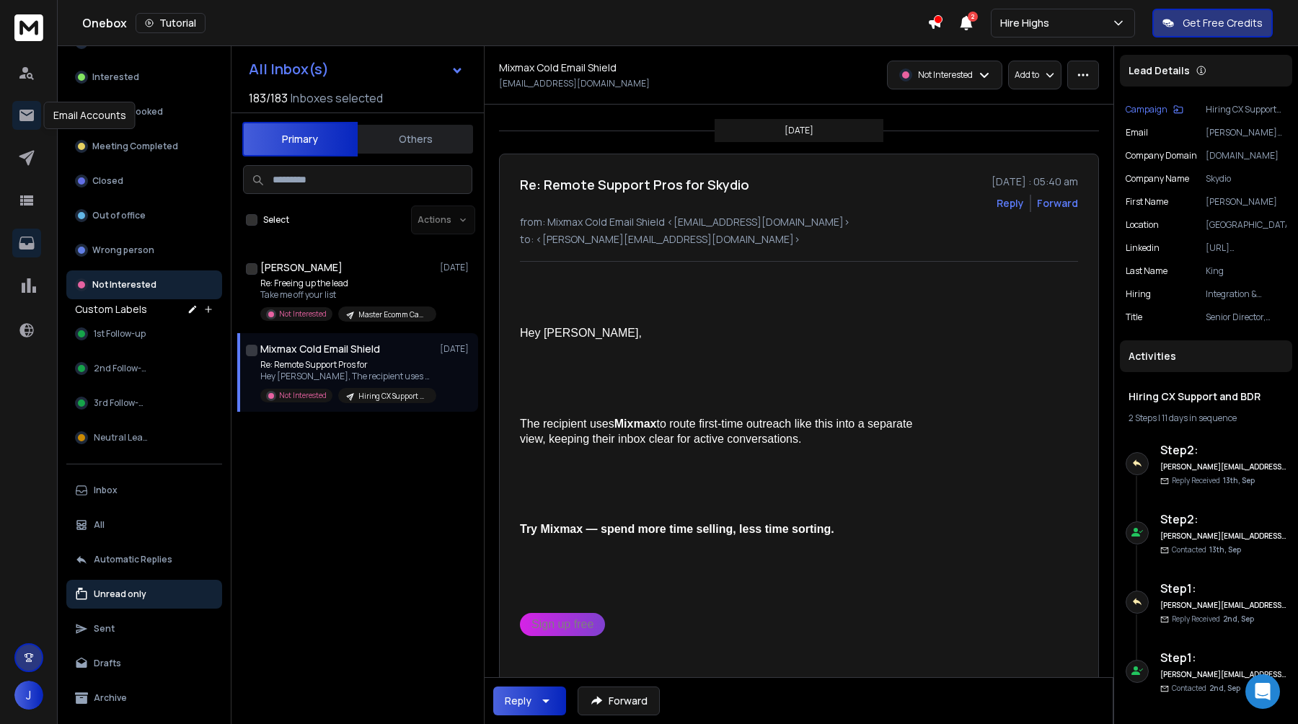
click at [35, 113] on link at bounding box center [26, 115] width 29 height 29
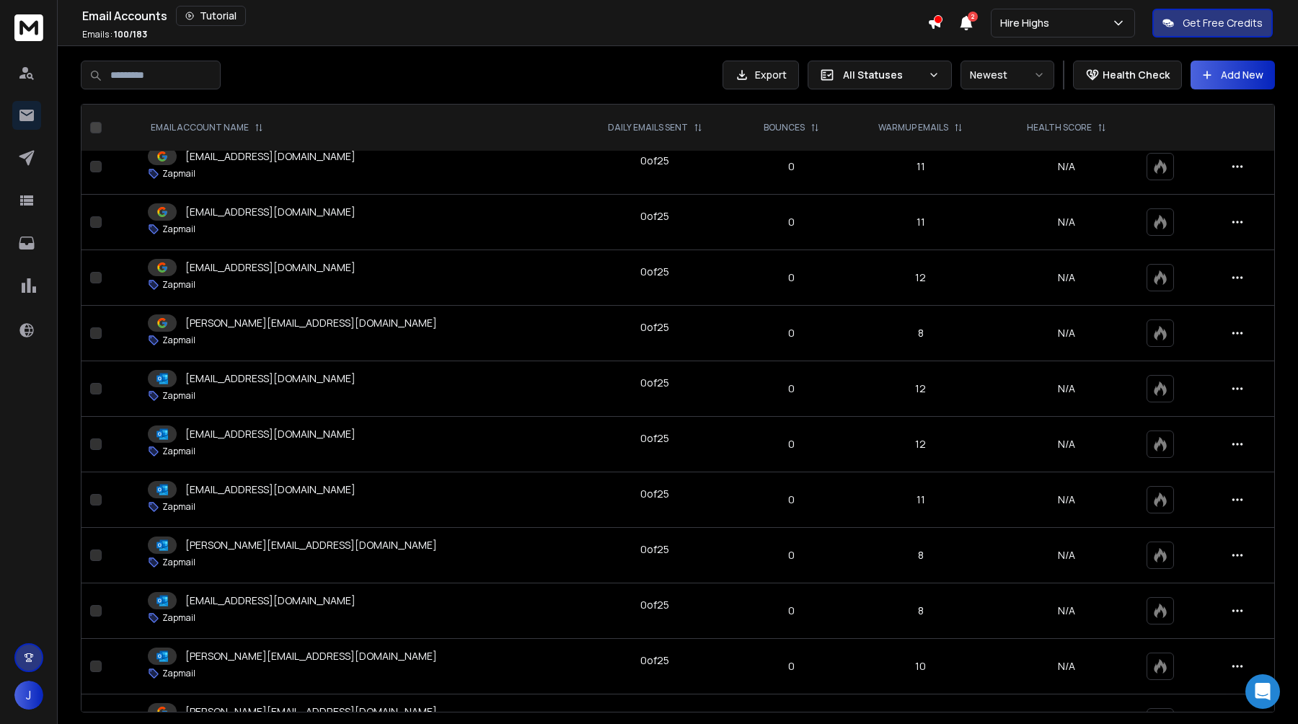
scroll to position [3152, 0]
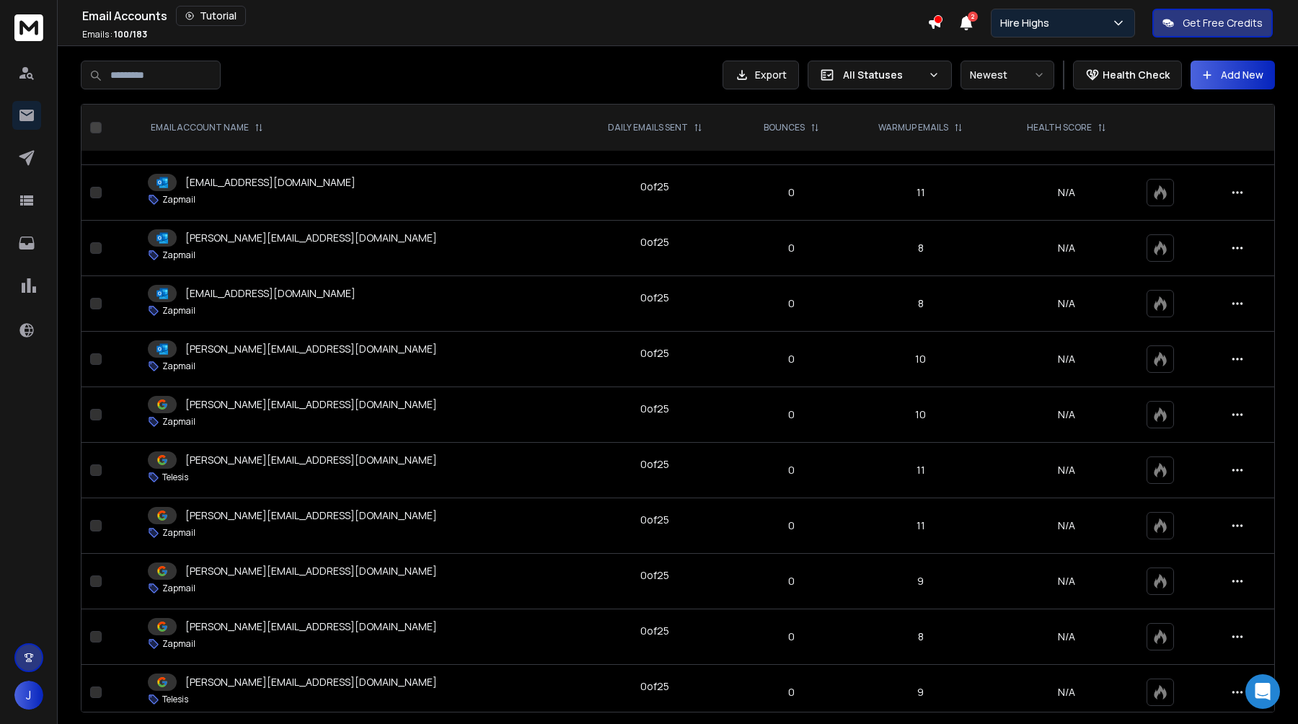
click at [1097, 12] on button "Hire Highs" at bounding box center [1063, 23] width 144 height 29
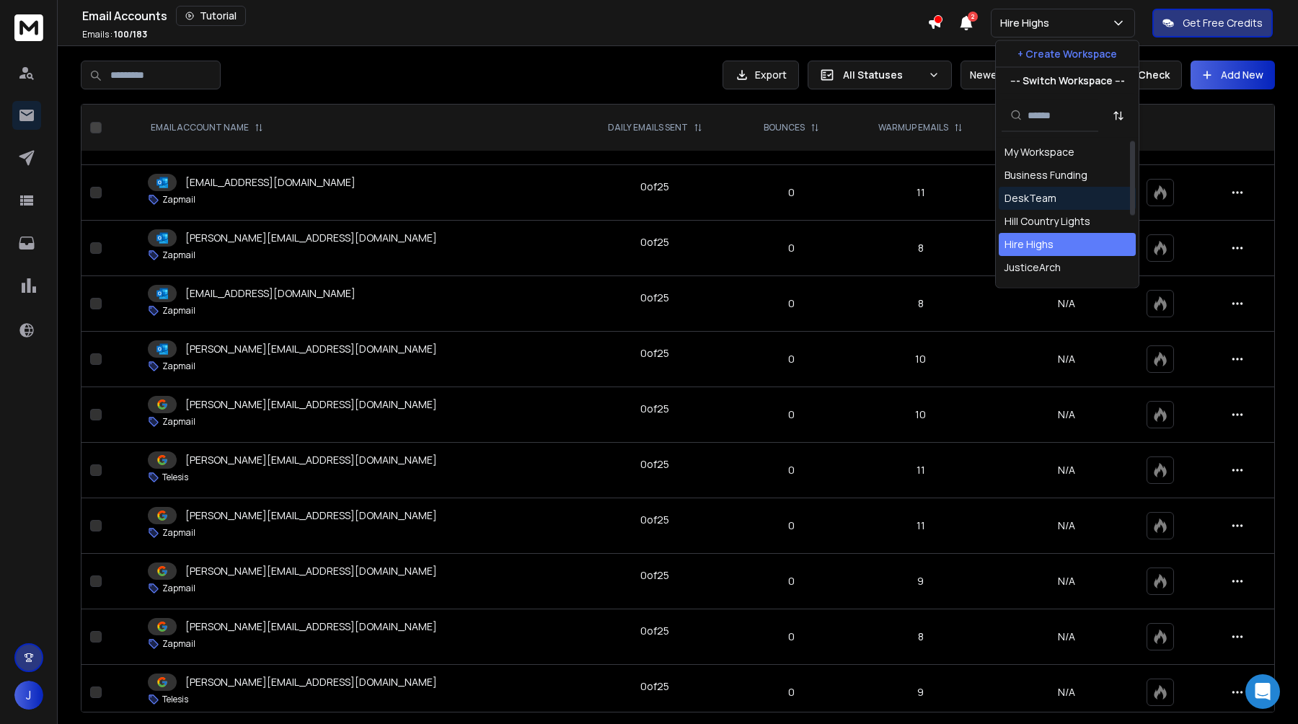
scroll to position [41, 0]
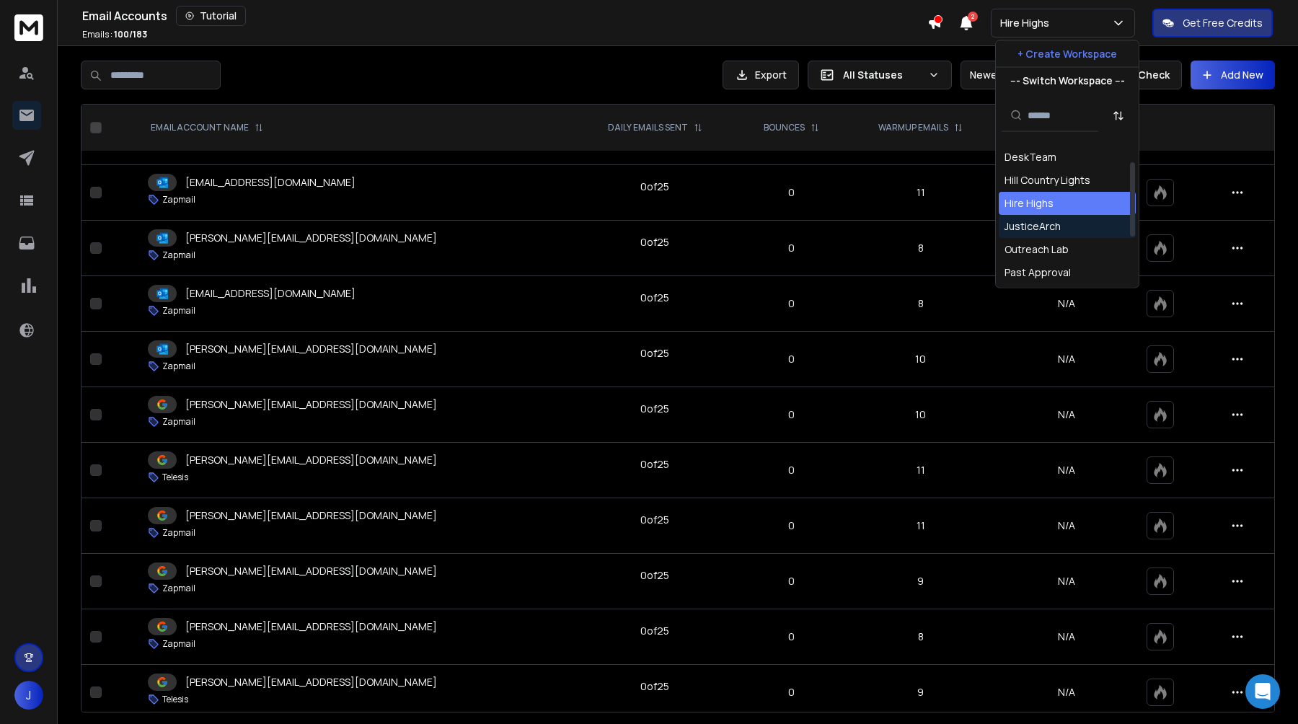
click at [1070, 222] on div "JusticeArch" at bounding box center [1067, 226] width 137 height 23
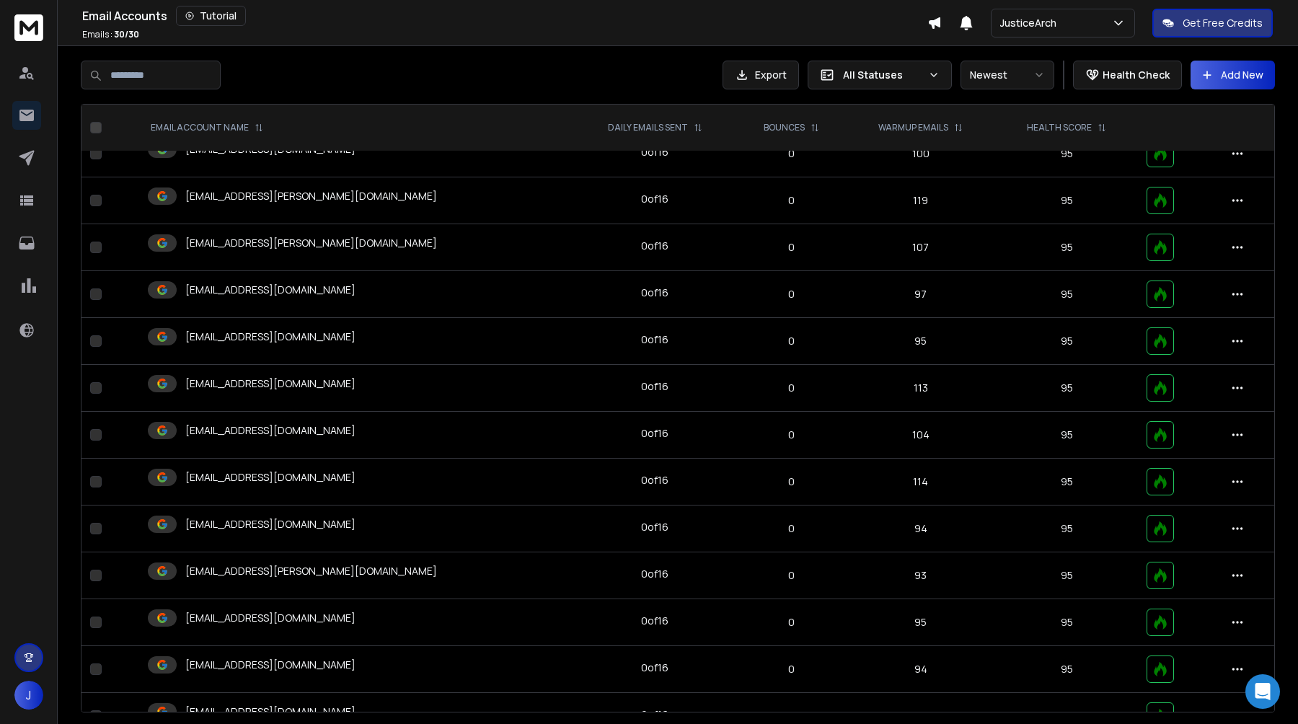
scroll to position [857, 0]
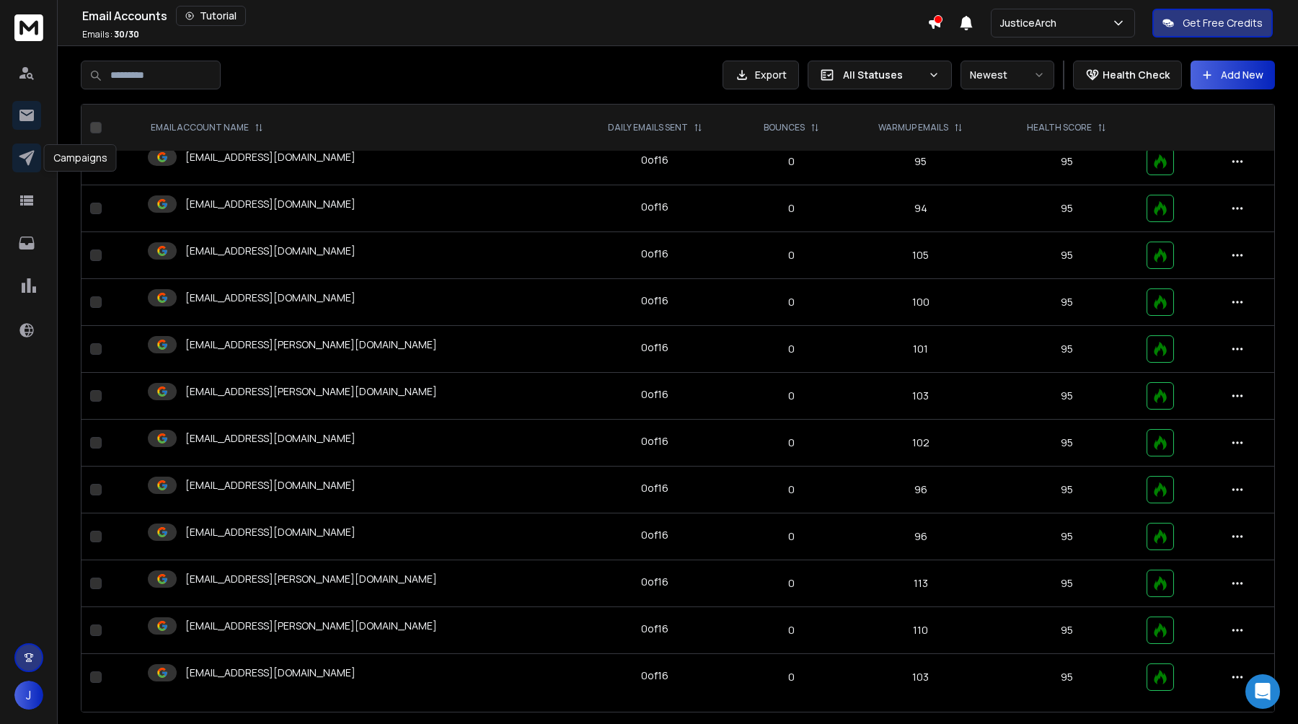
click at [21, 148] on link at bounding box center [26, 158] width 29 height 29
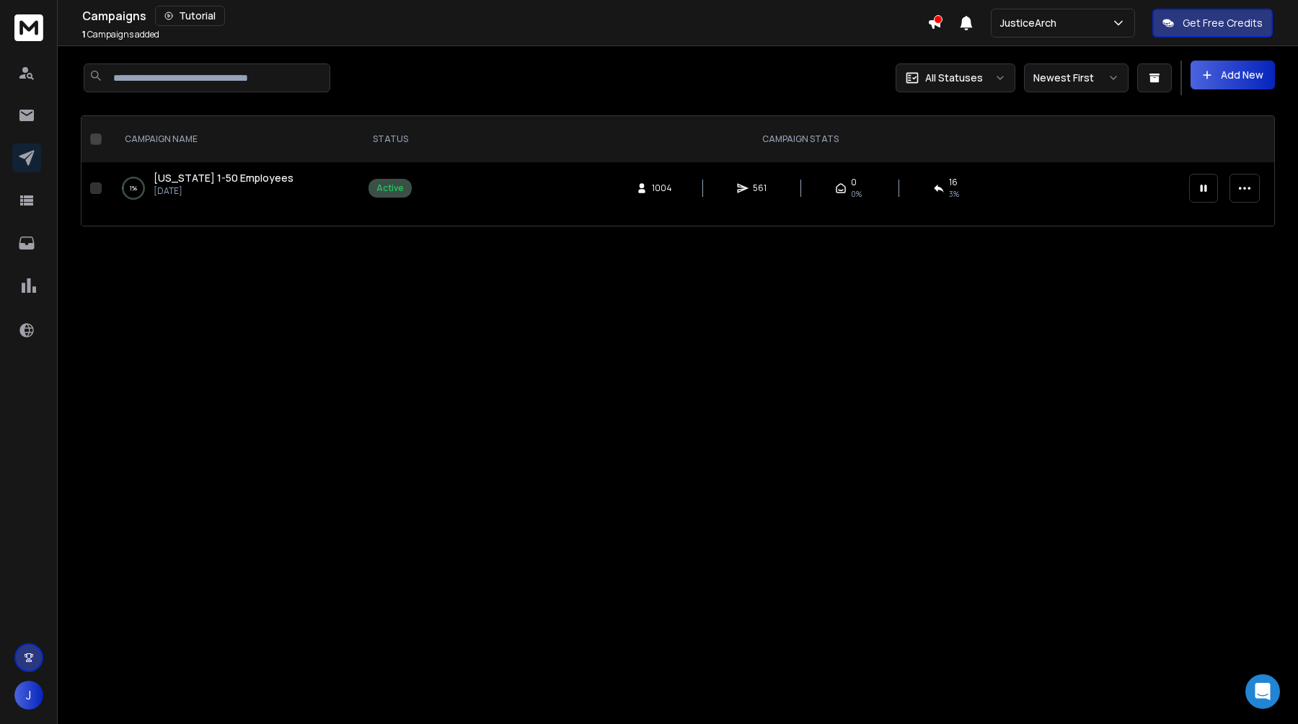
click at [405, 205] on td "Active" at bounding box center [390, 188] width 61 height 52
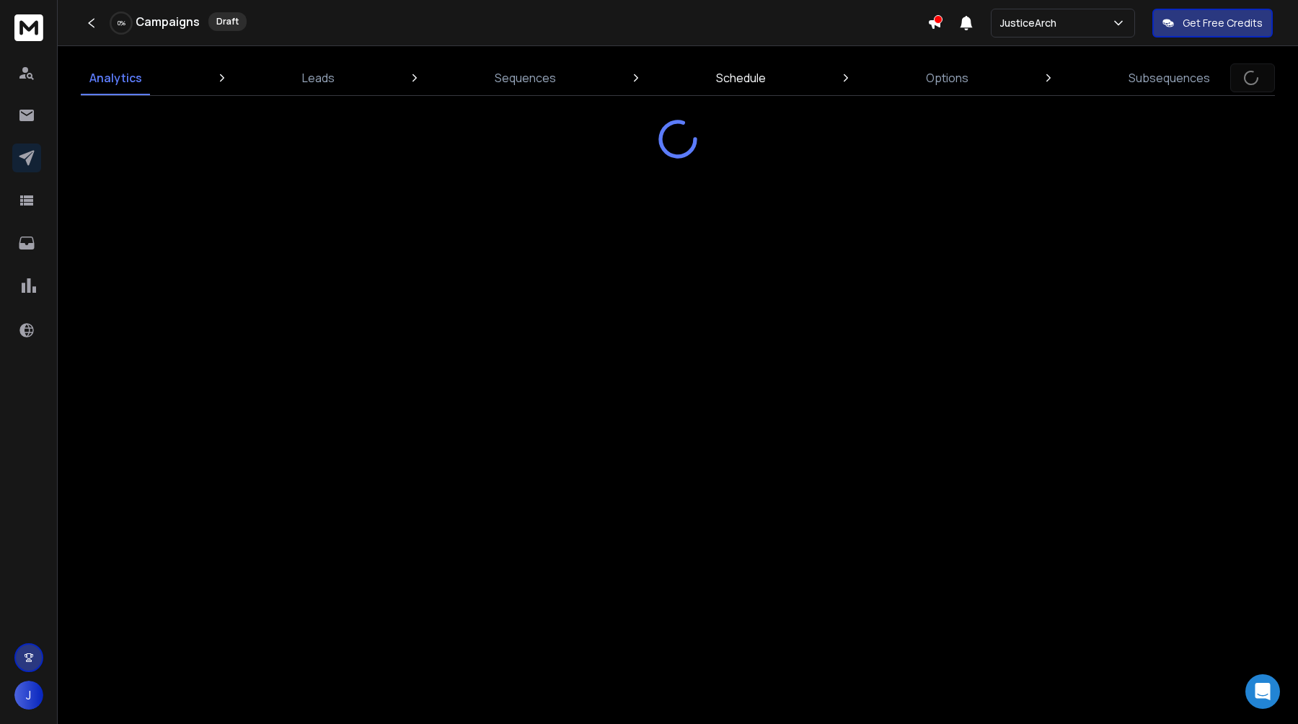
click at [749, 83] on p "Schedule" at bounding box center [741, 77] width 50 height 17
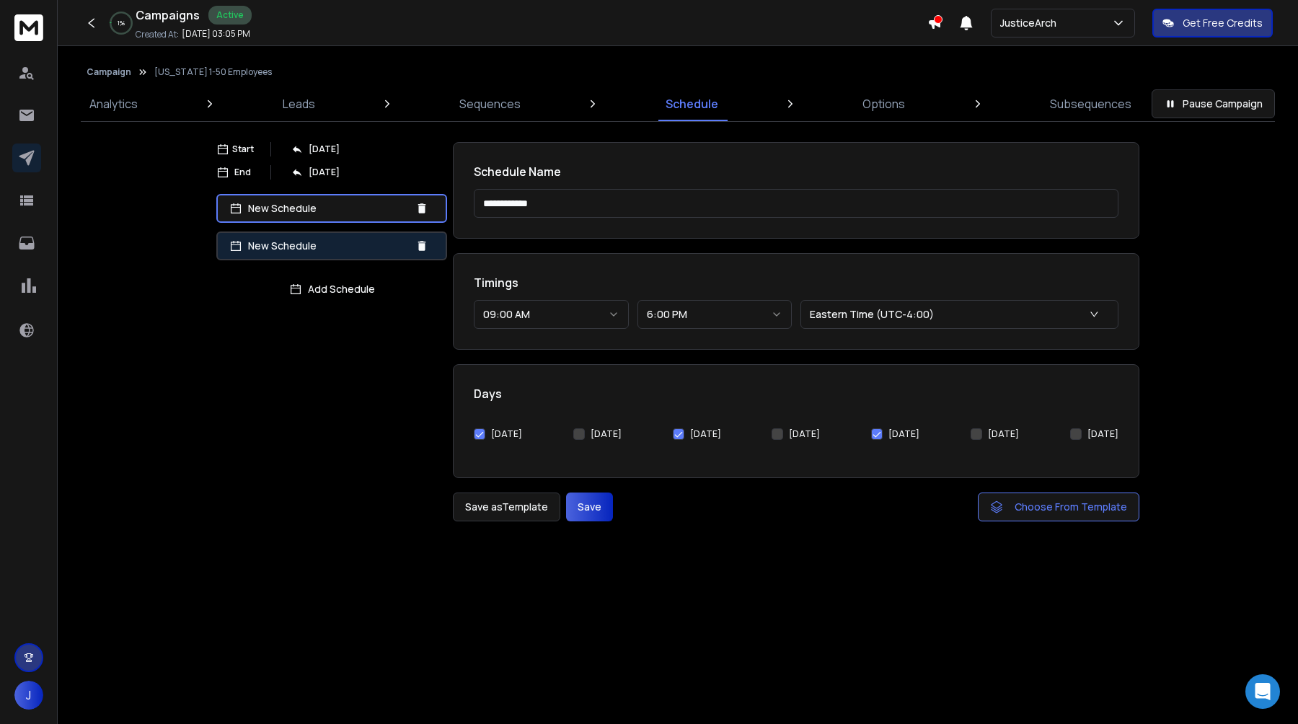
click at [387, 251] on p "New Schedule" at bounding box center [329, 246] width 162 height 14
click at [374, 209] on p "New Schedule" at bounding box center [329, 208] width 162 height 14
click at [351, 254] on div "New Schedule" at bounding box center [331, 246] width 231 height 29
select select "********"
click at [591, 512] on button "Save" at bounding box center [589, 507] width 47 height 29
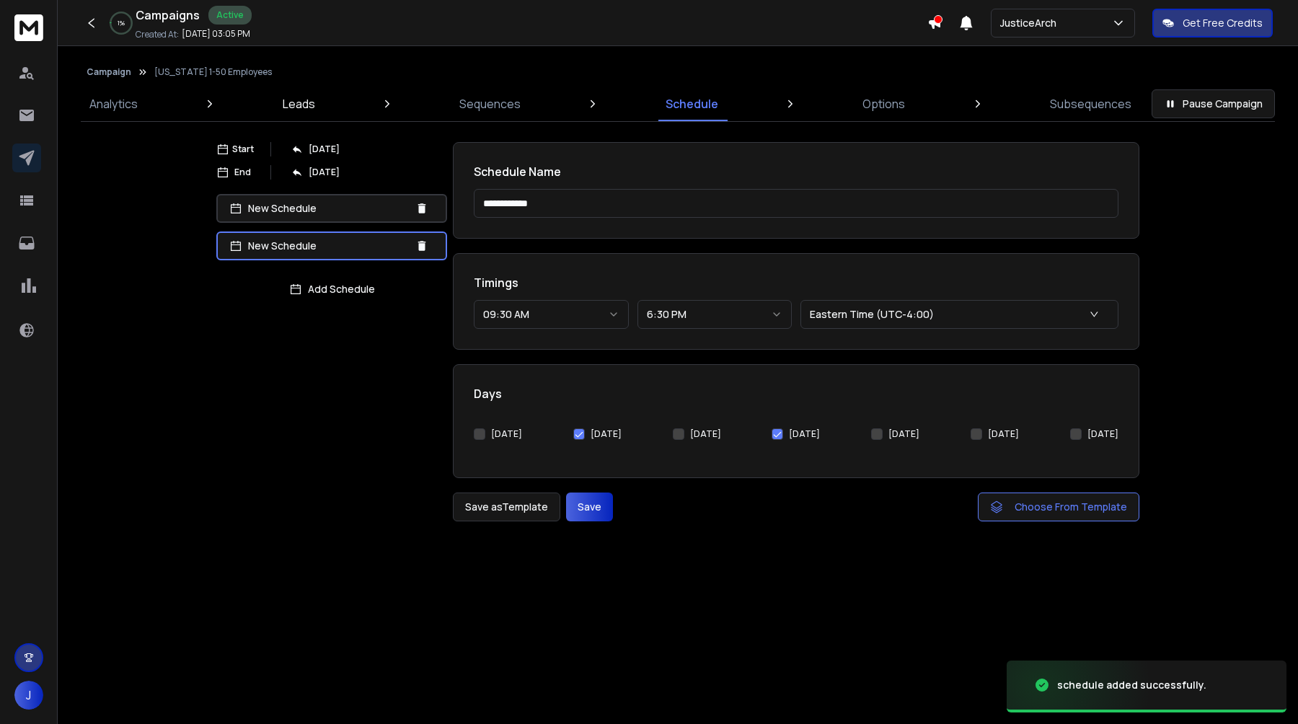
click at [323, 90] on link "Leads" at bounding box center [299, 104] width 50 height 35
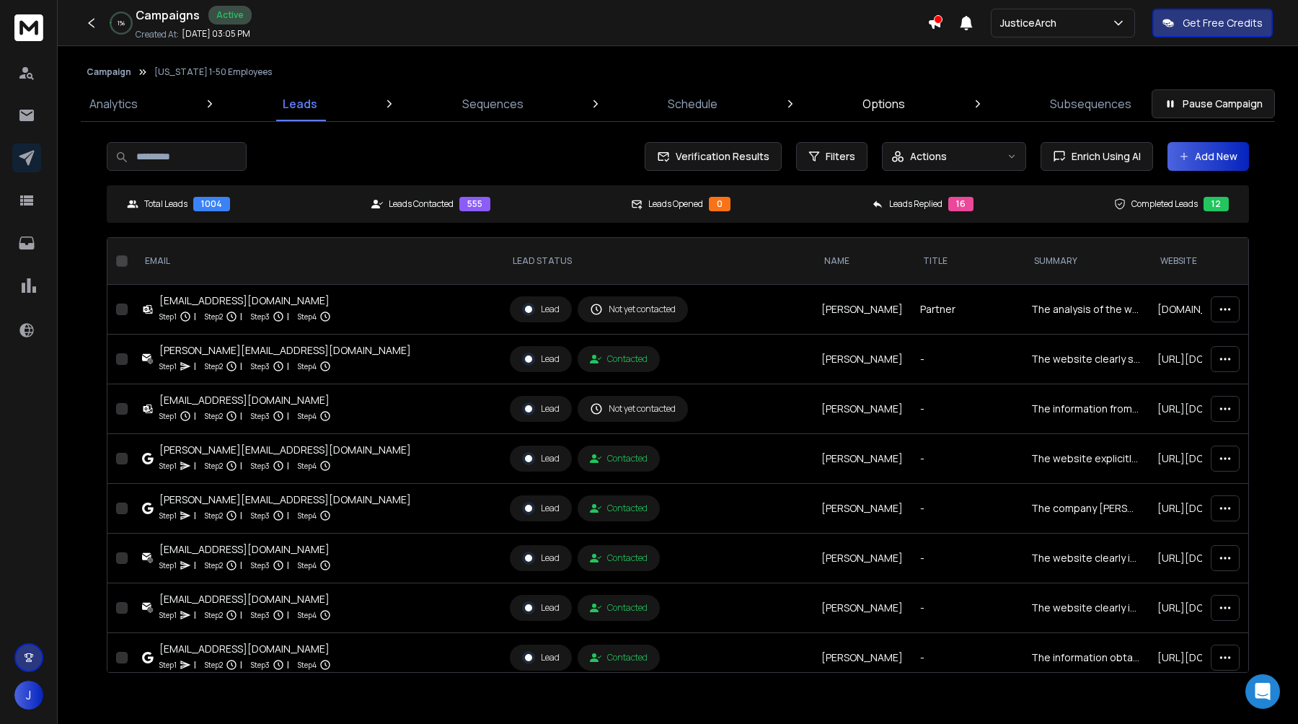
click at [912, 104] on link "Options" at bounding box center [884, 104] width 60 height 35
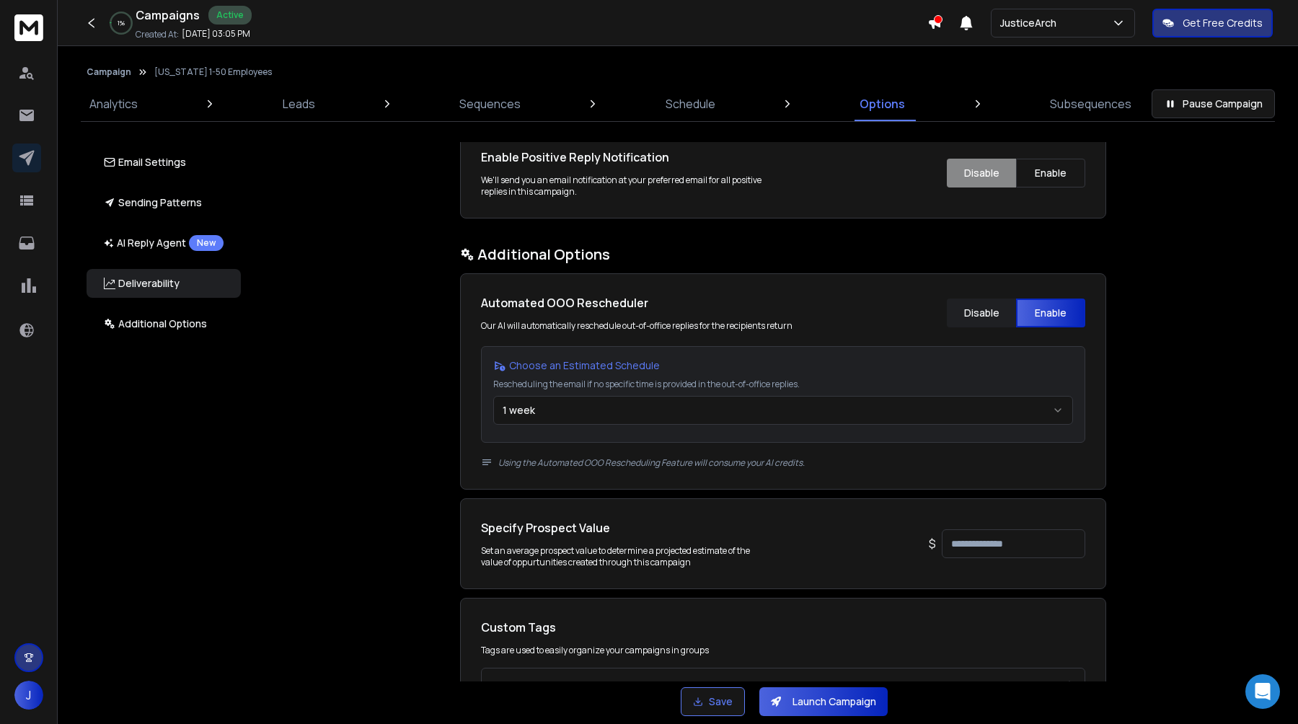
scroll to position [2807, 0]
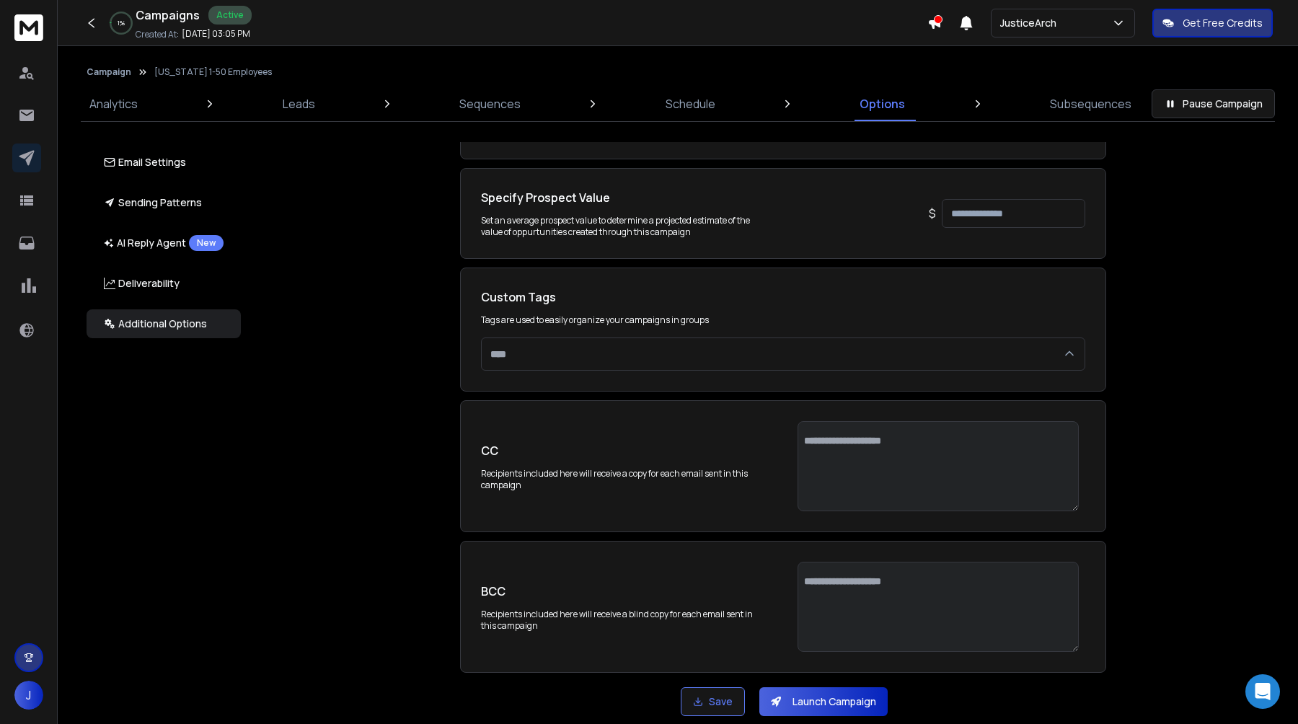
click at [794, 705] on button "Launch Campaign" at bounding box center [824, 701] width 128 height 29
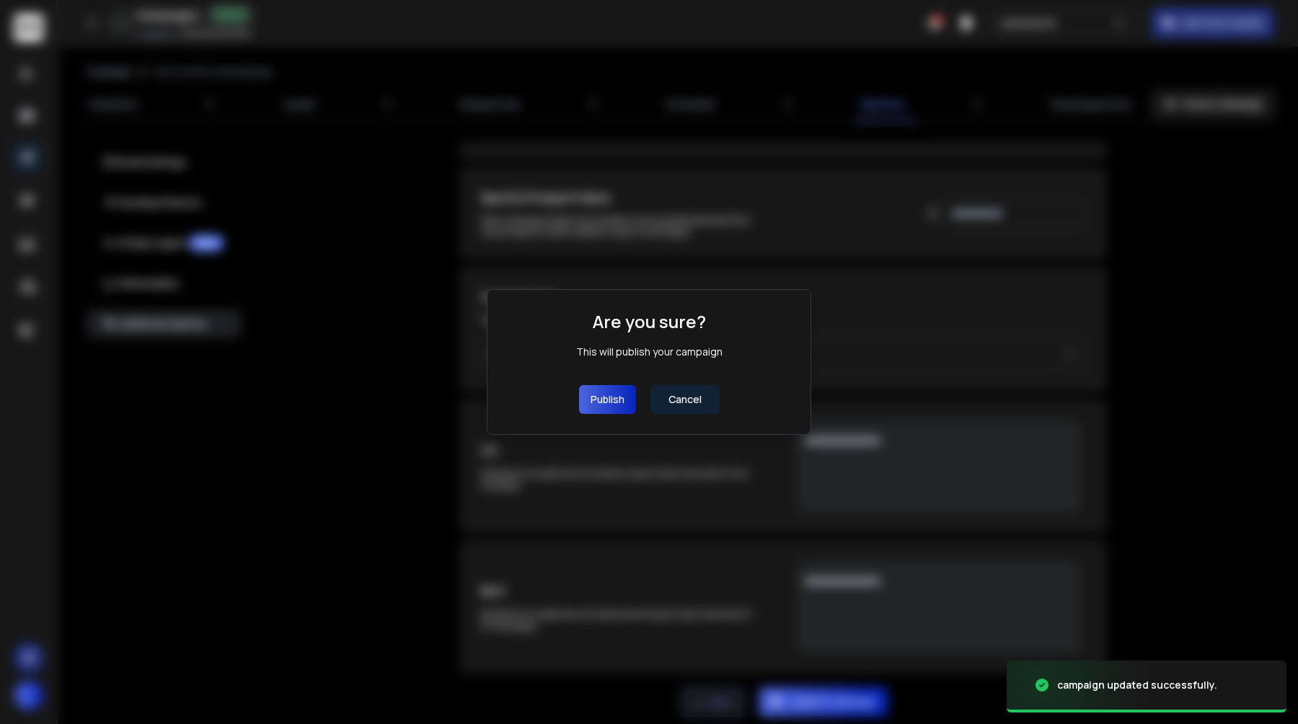
click at [613, 396] on button "Publish" at bounding box center [607, 399] width 57 height 29
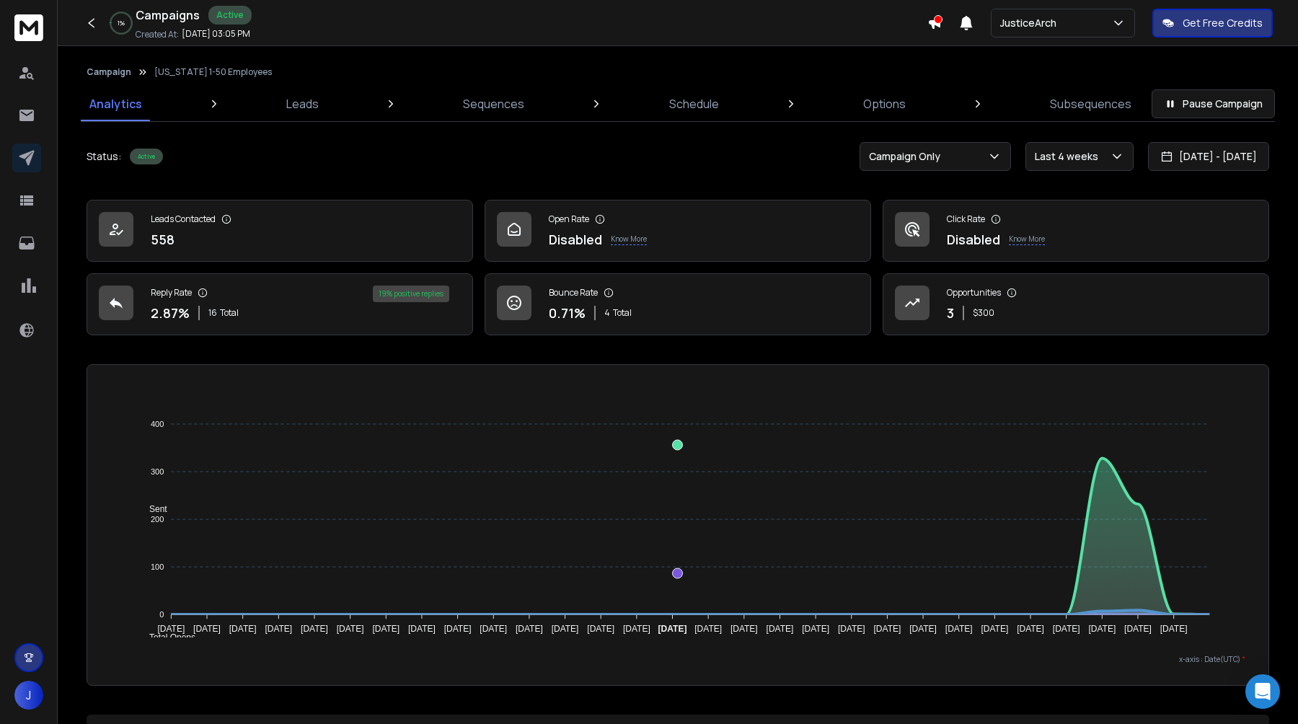
click at [28, 690] on span "J" at bounding box center [28, 695] width 29 height 29
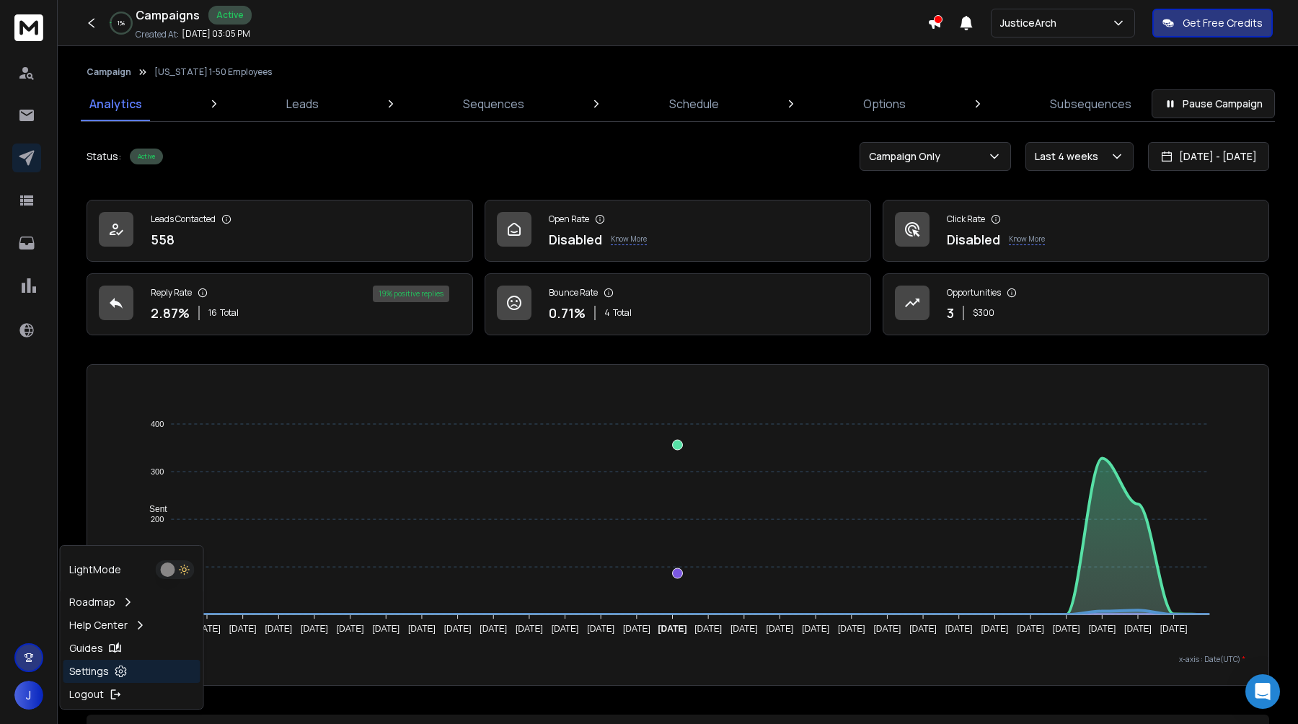
click at [156, 678] on div "Settings" at bounding box center [131, 671] width 137 height 23
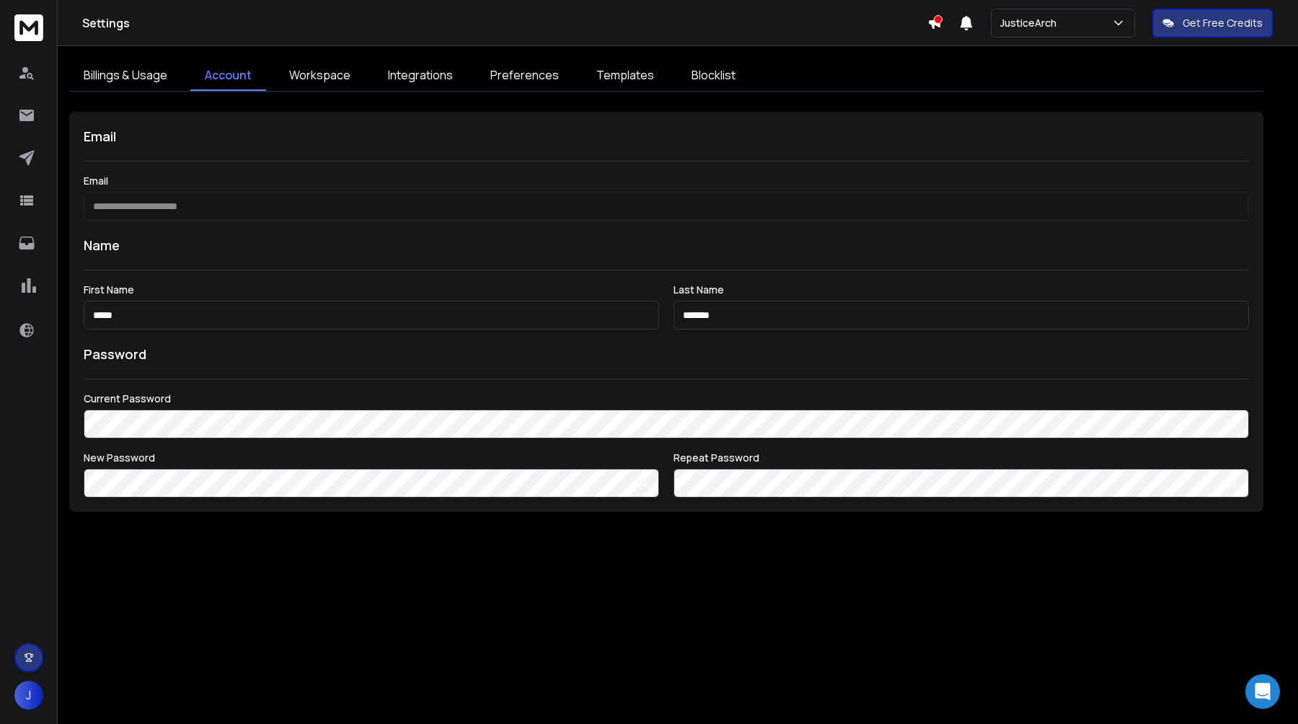
click at [318, 73] on link "Workspace" at bounding box center [320, 76] width 90 height 30
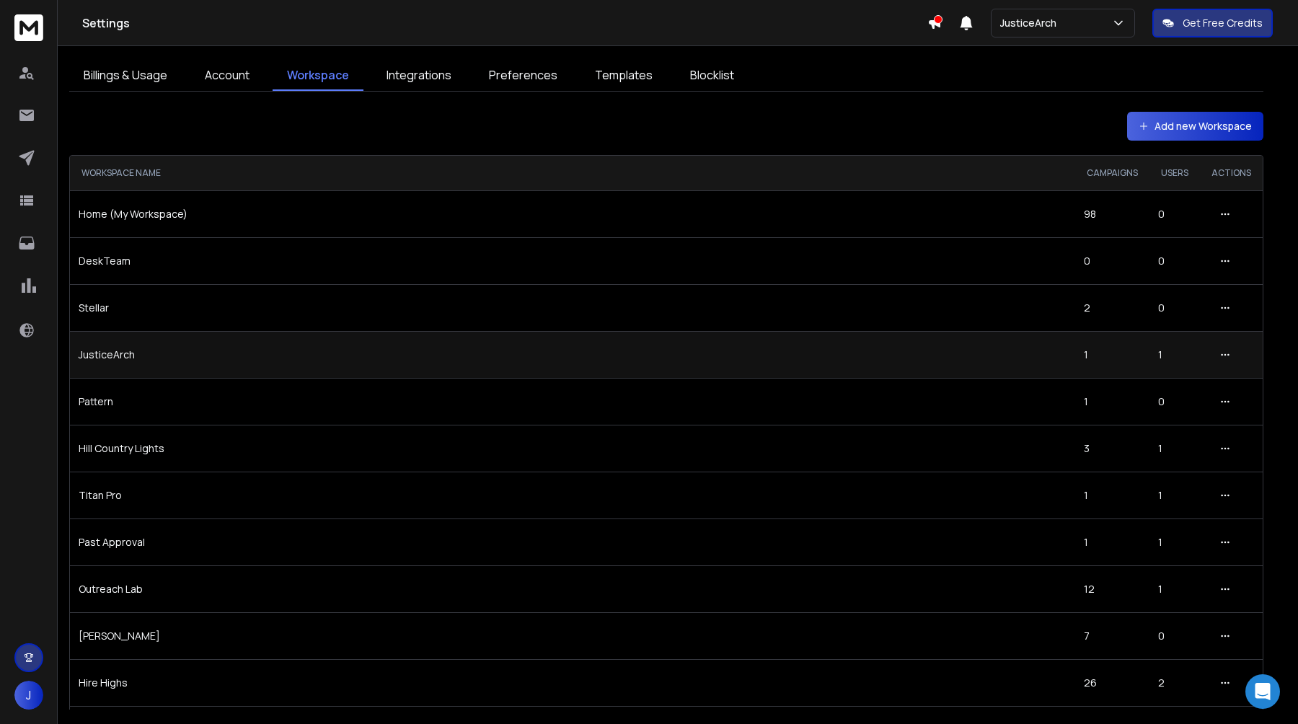
scroll to position [43, 0]
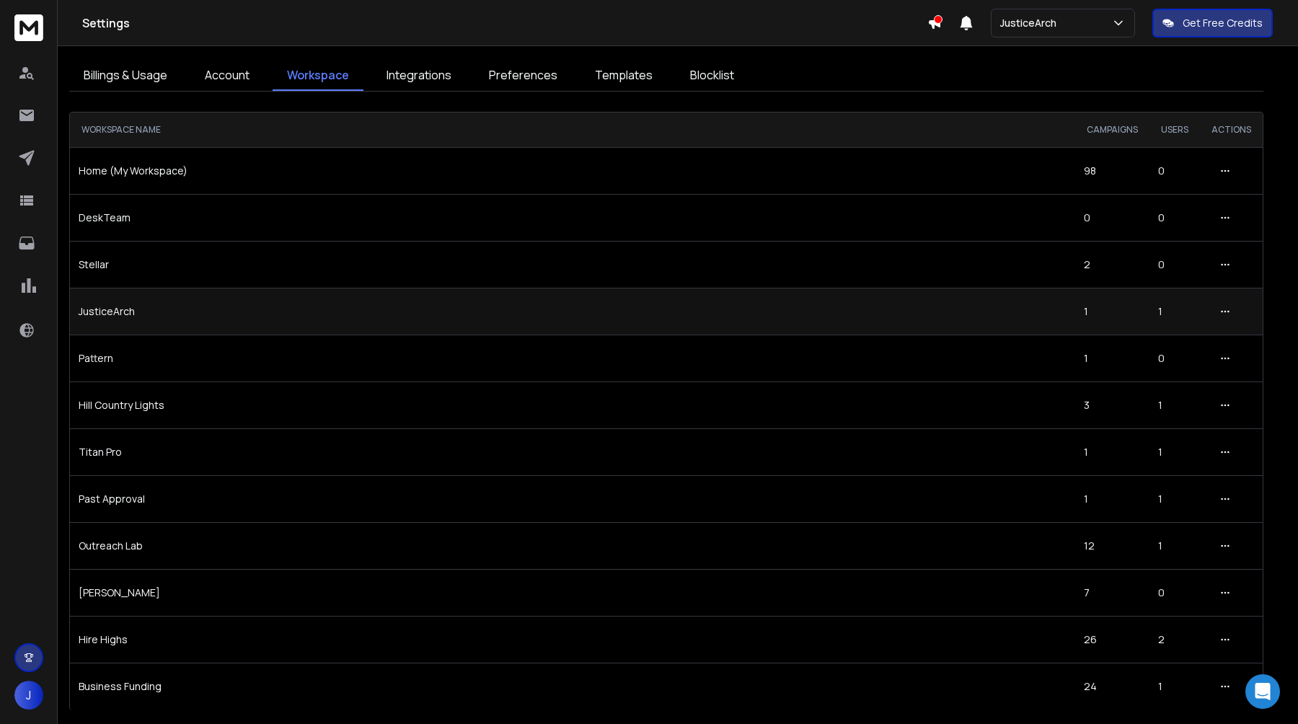
click at [256, 317] on td "JusticeArch" at bounding box center [573, 311] width 1006 height 47
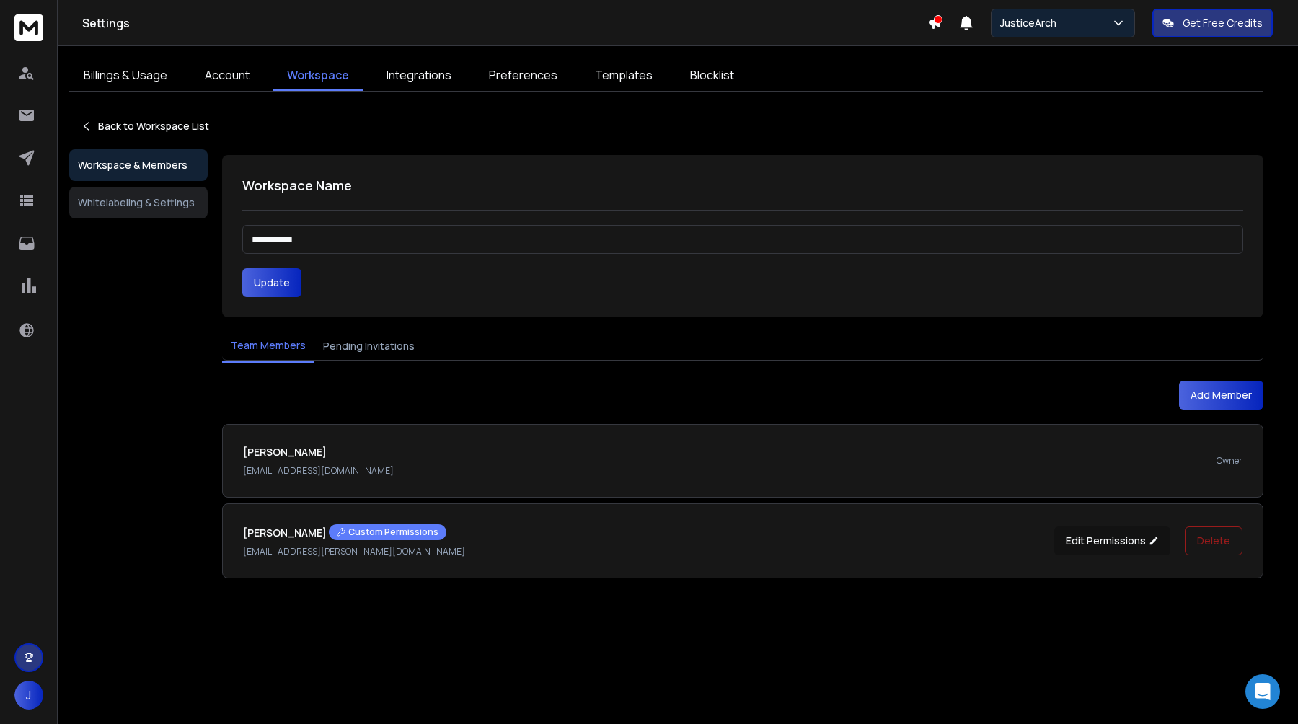
click at [1043, 9] on button "JusticeArch" at bounding box center [1063, 23] width 144 height 29
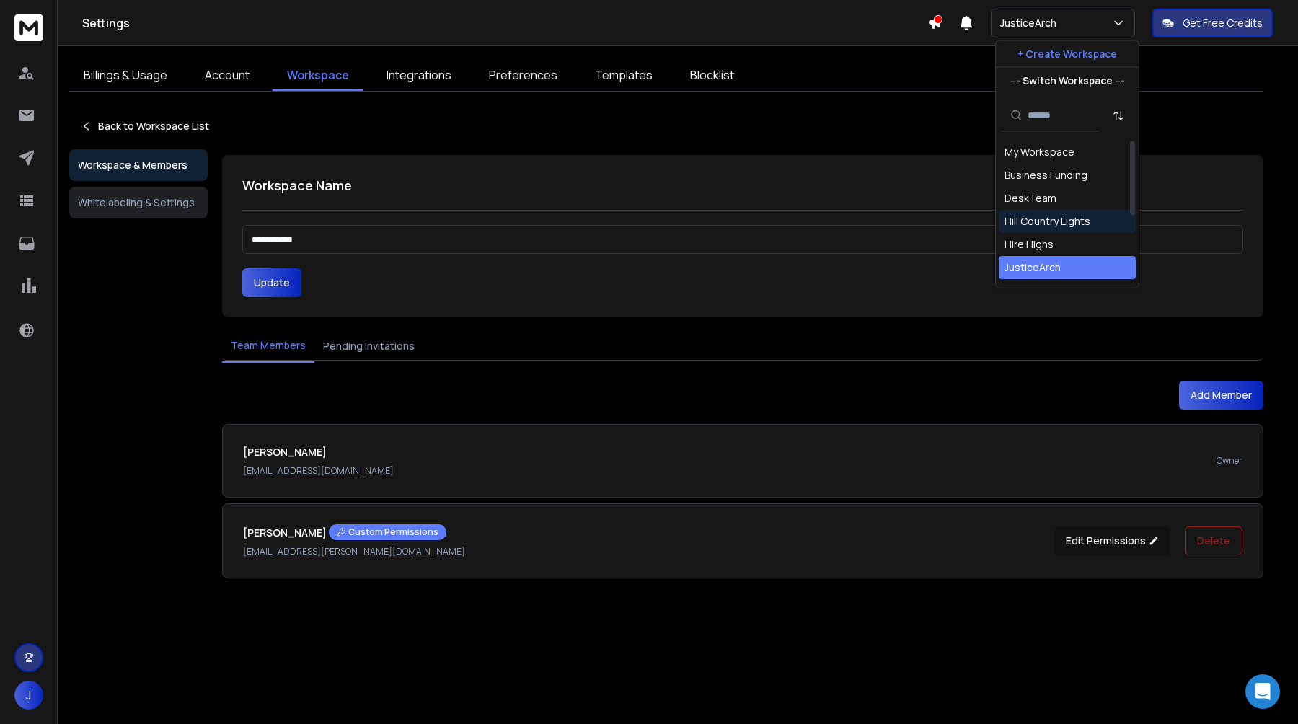
click at [1042, 210] on div "Hill Country Lights" at bounding box center [1067, 221] width 137 height 23
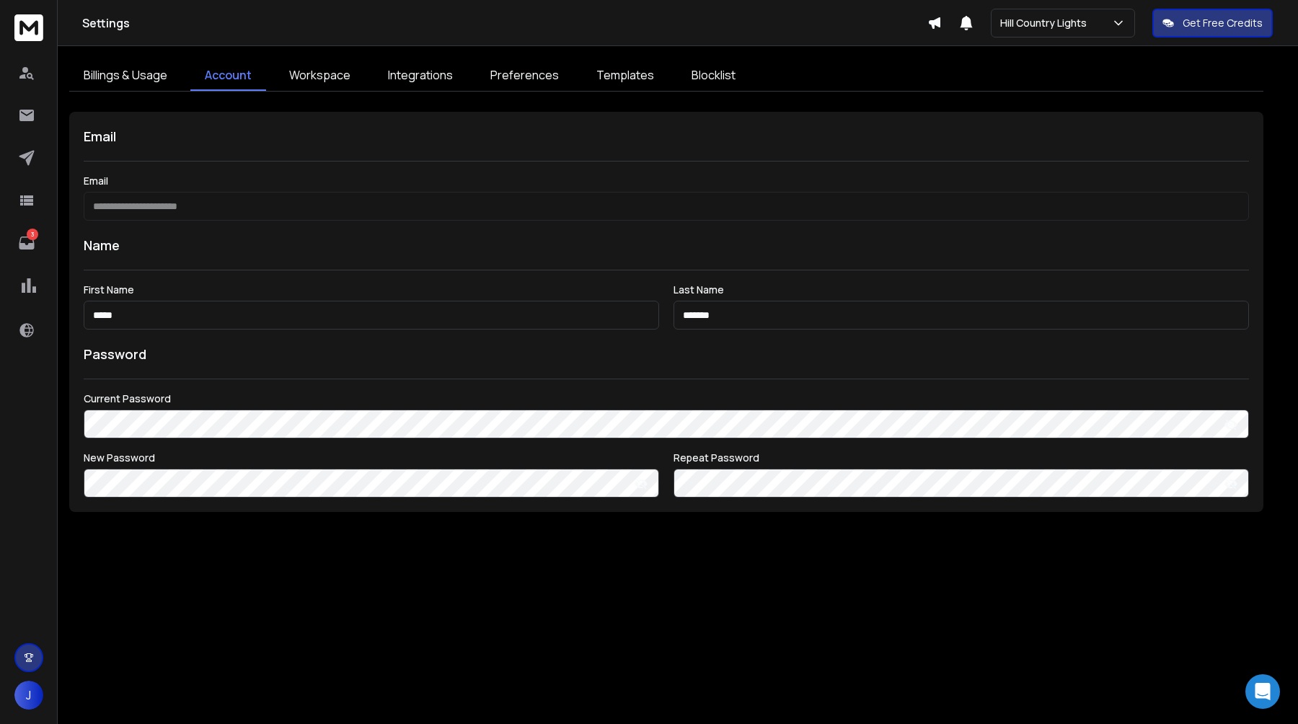
click at [312, 81] on link "Workspace" at bounding box center [320, 76] width 90 height 30
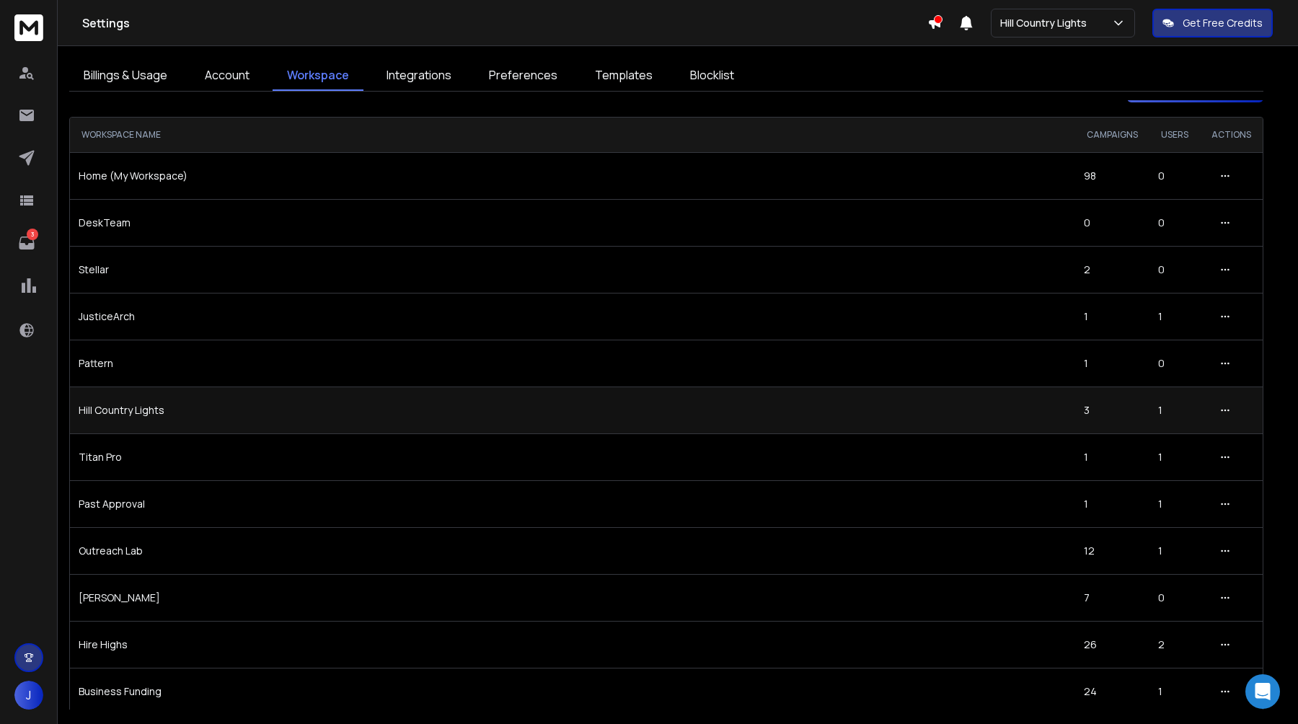
scroll to position [43, 0]
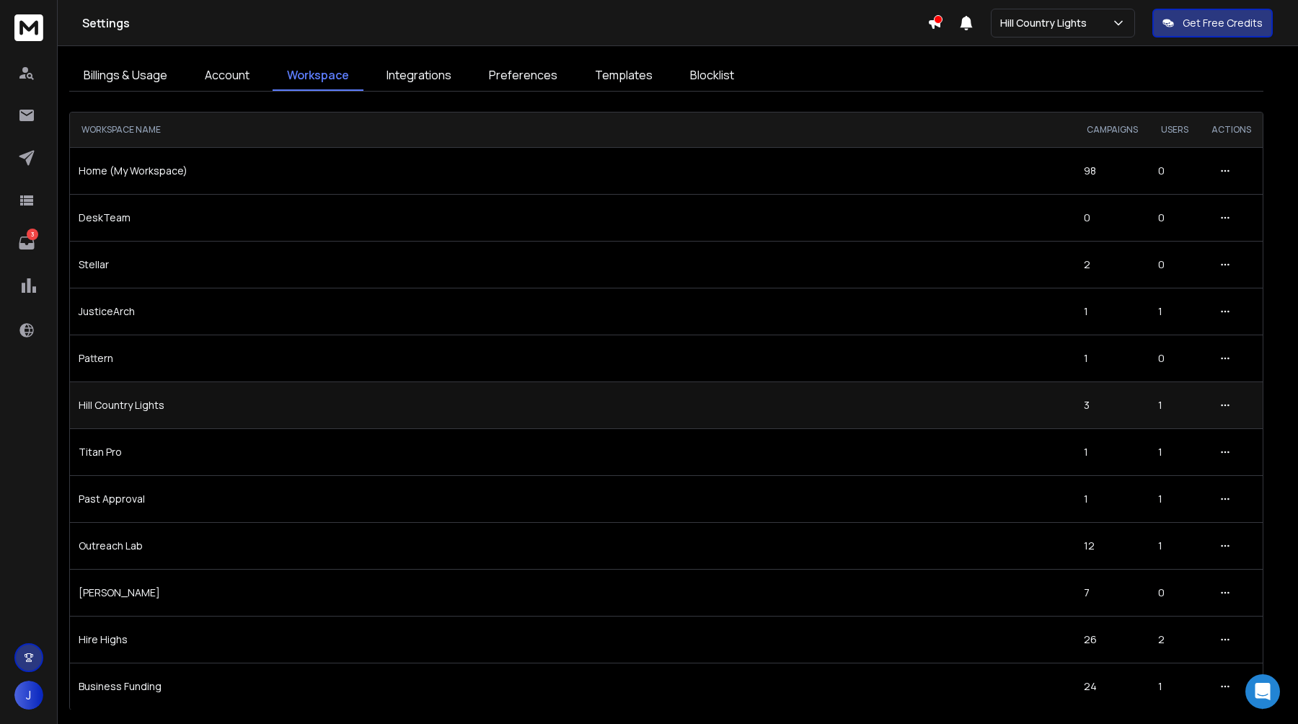
click at [268, 410] on td "Hill Country Lights" at bounding box center [573, 405] width 1006 height 47
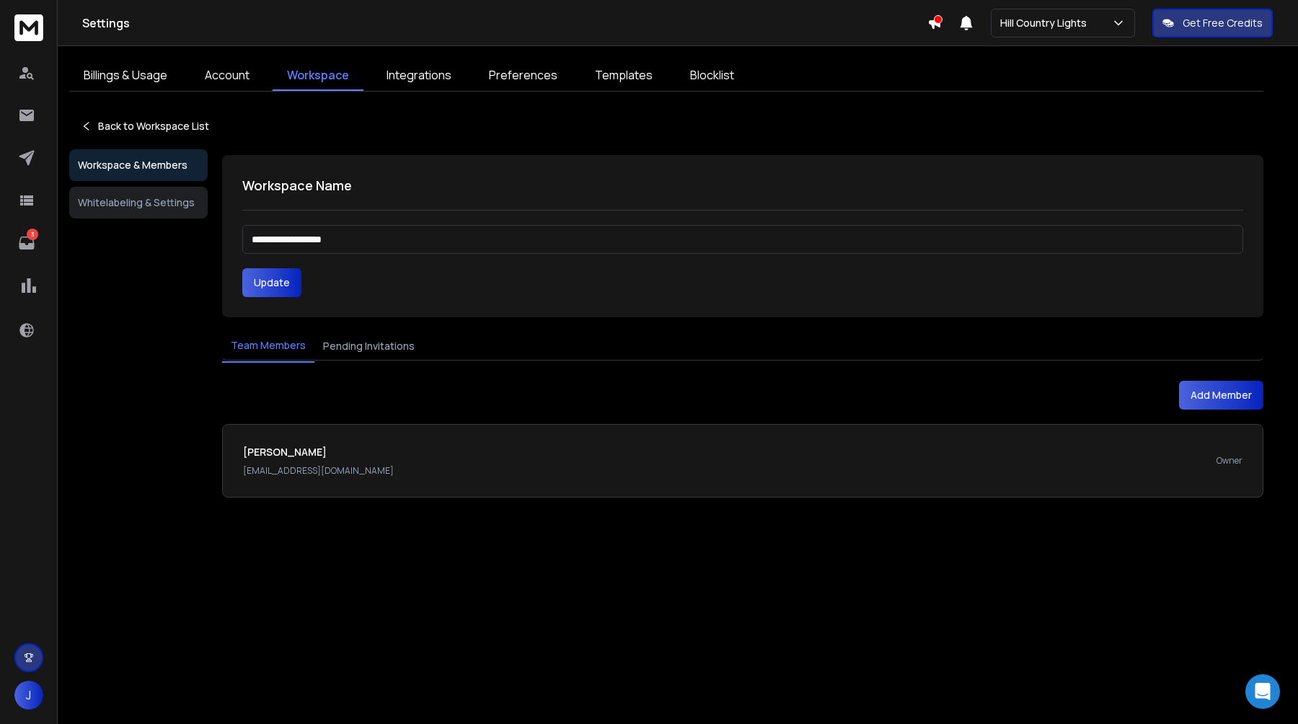
click at [350, 483] on div "[PERSON_NAME] [EMAIL_ADDRESS][DOMAIN_NAME] Owner" at bounding box center [743, 461] width 1042 height 74
click at [1195, 387] on button "Add Member" at bounding box center [1221, 395] width 84 height 29
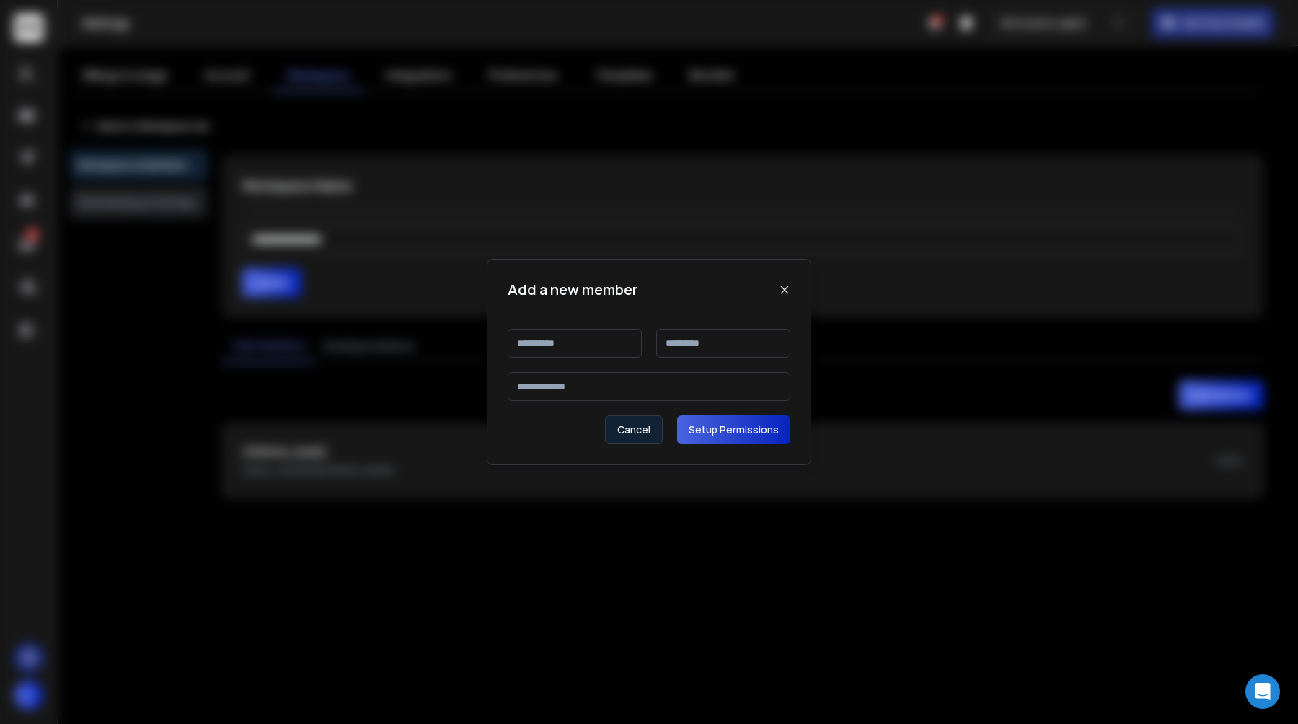
click at [617, 436] on button "Cancel" at bounding box center [634, 429] width 58 height 29
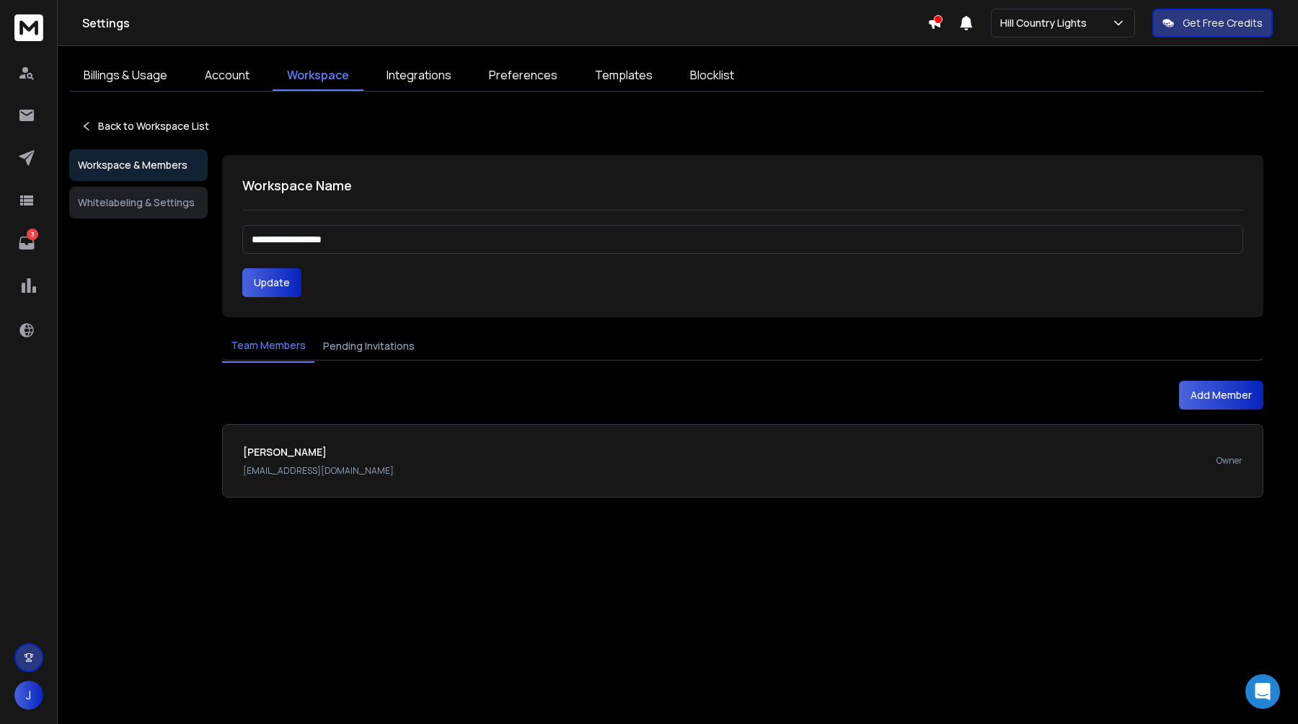
click at [395, 348] on button "Pending Invitations" at bounding box center [368, 346] width 109 height 32
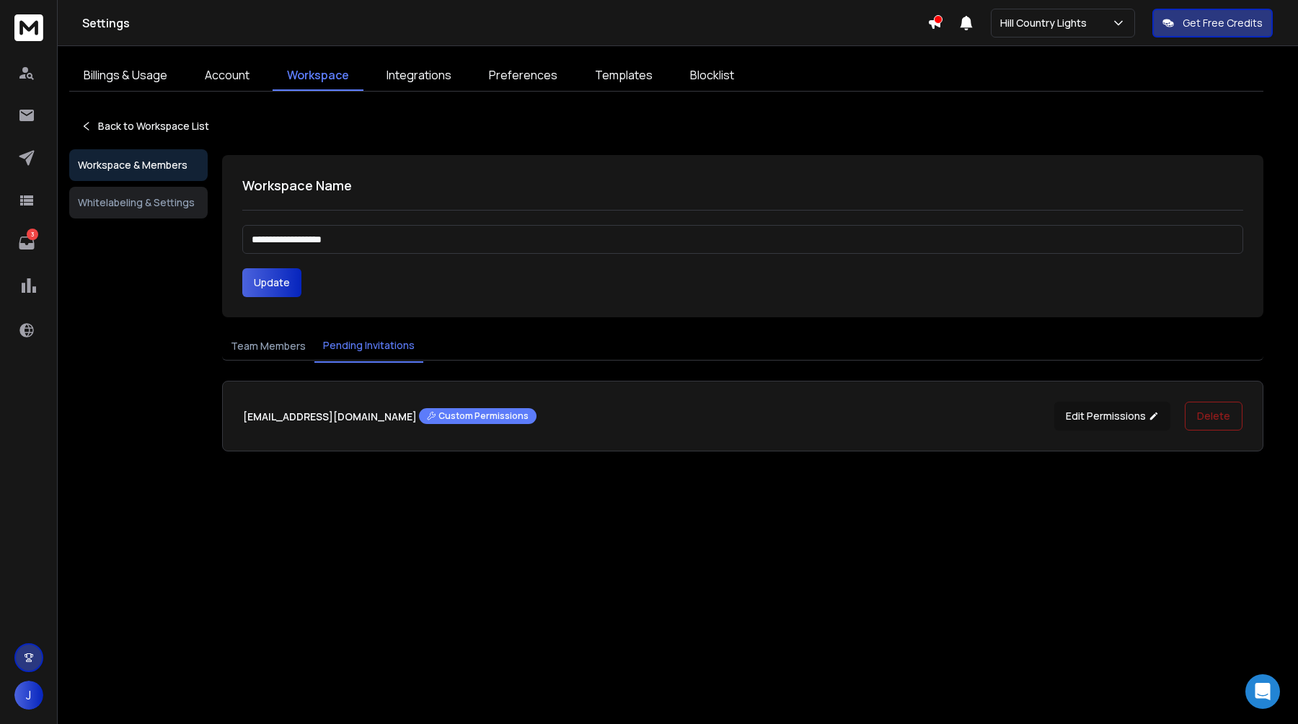
click at [1068, 6] on div "Settings Hill Country Lights Get Free Credits" at bounding box center [649, 23] width 1298 height 46
click at [1068, 10] on button "Hill Country Lights" at bounding box center [1063, 23] width 144 height 29
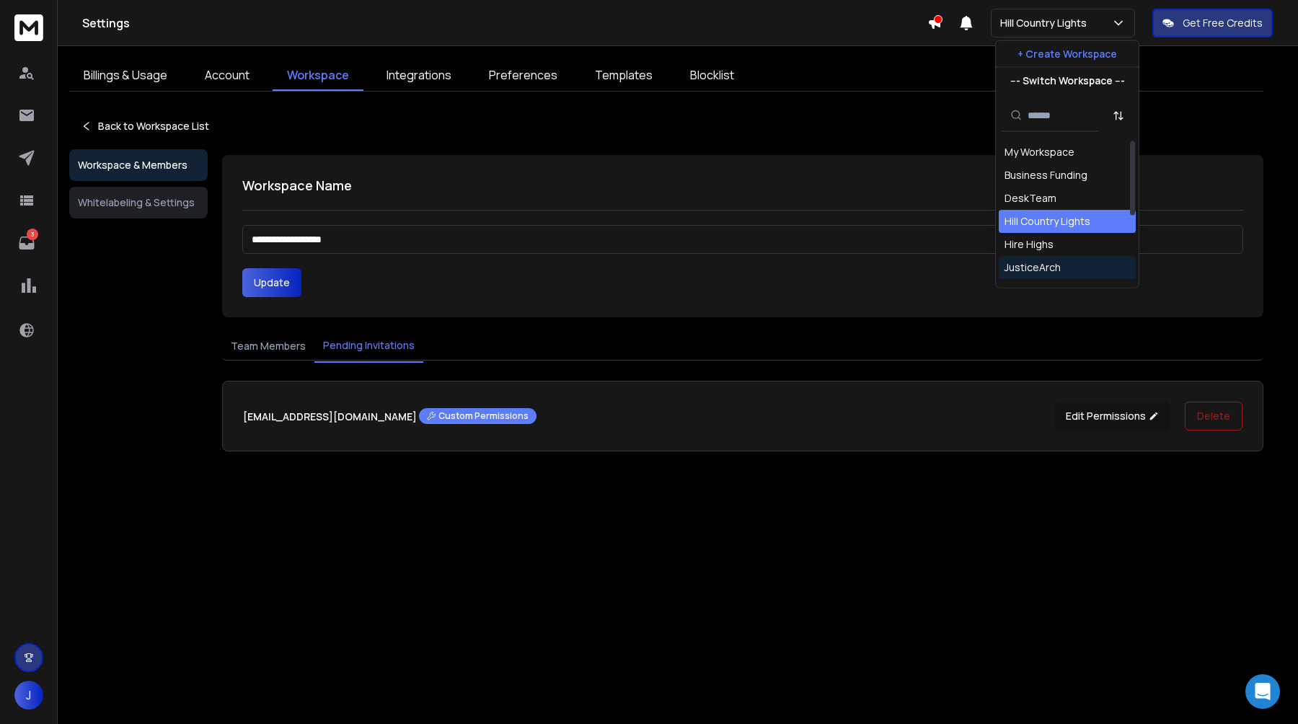
click at [1037, 263] on div "JusticeArch" at bounding box center [1033, 267] width 56 height 14
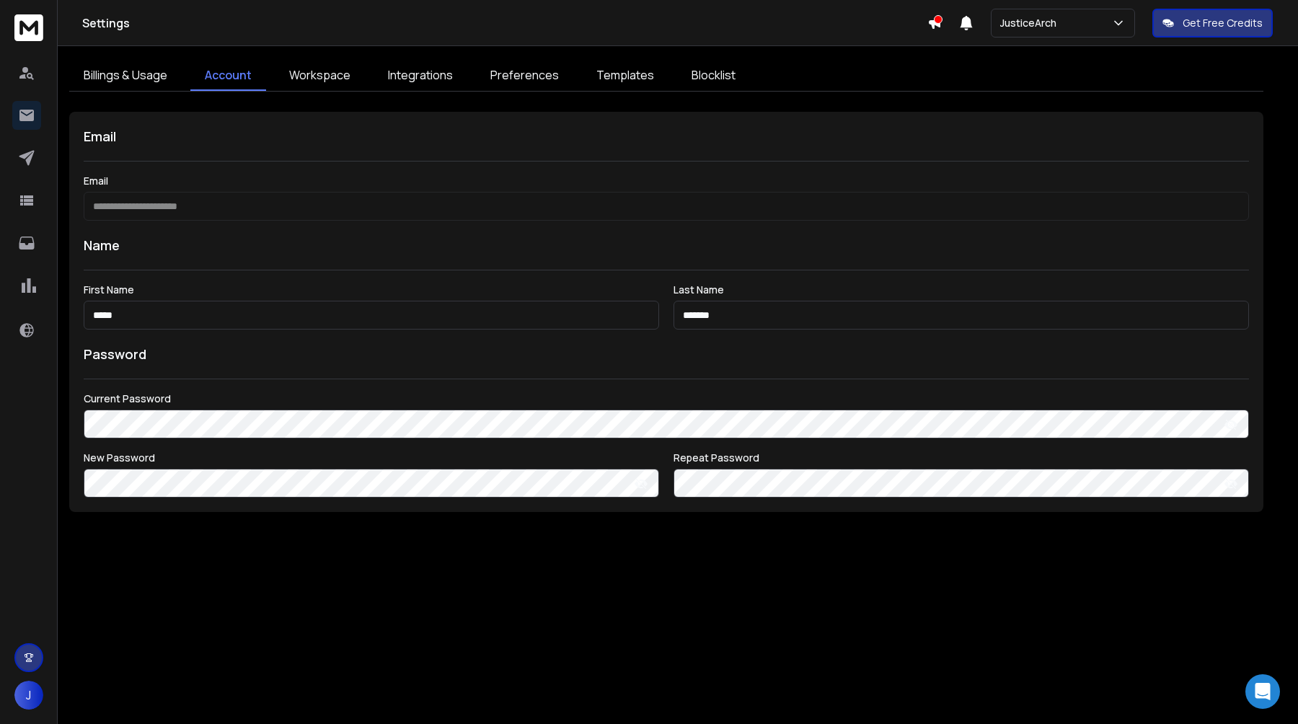
click at [33, 113] on icon at bounding box center [26, 116] width 14 height 12
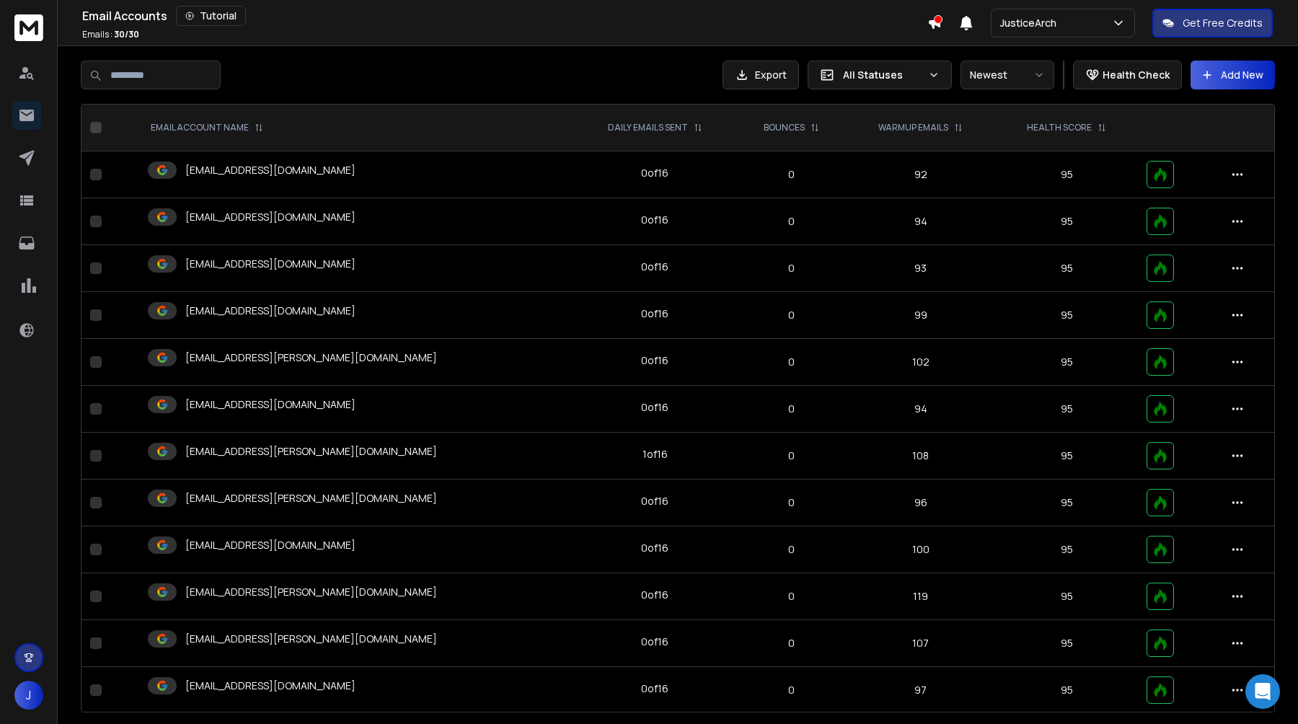
click at [448, 174] on div "[EMAIL_ADDRESS][DOMAIN_NAME]" at bounding box center [356, 170] width 417 height 17
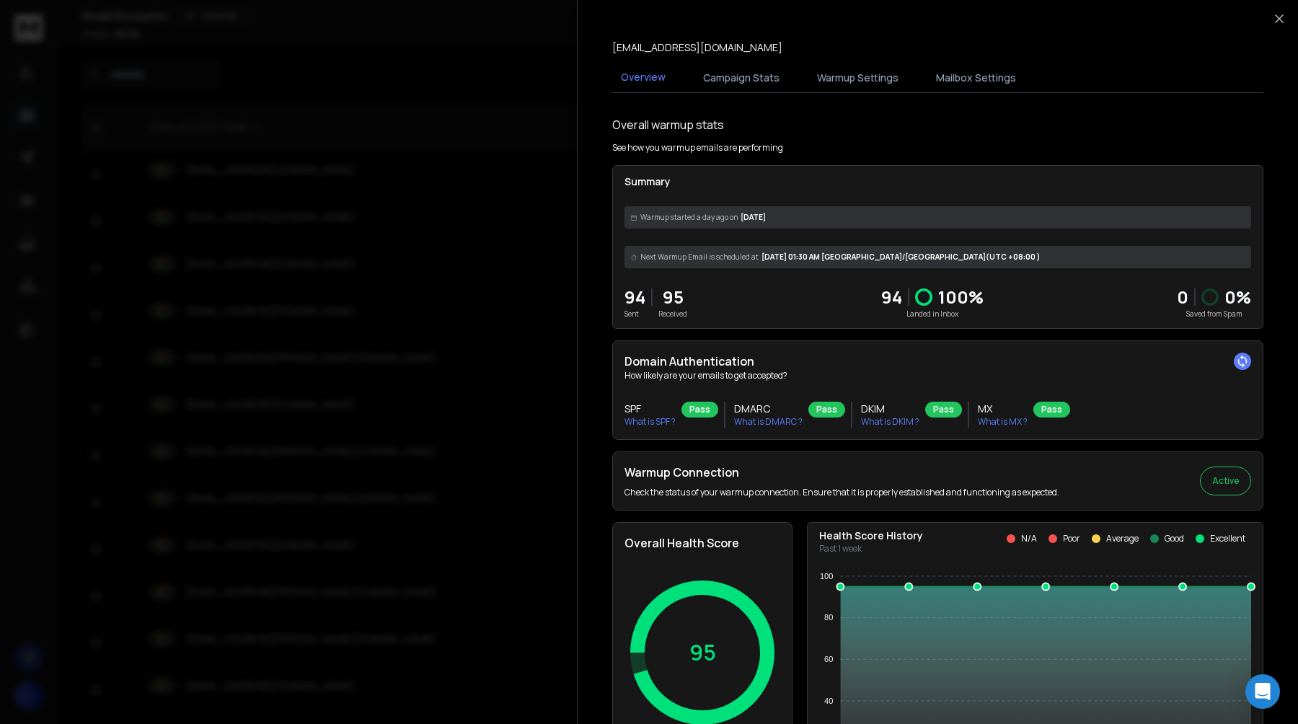
click at [296, 207] on div at bounding box center [649, 362] width 1298 height 724
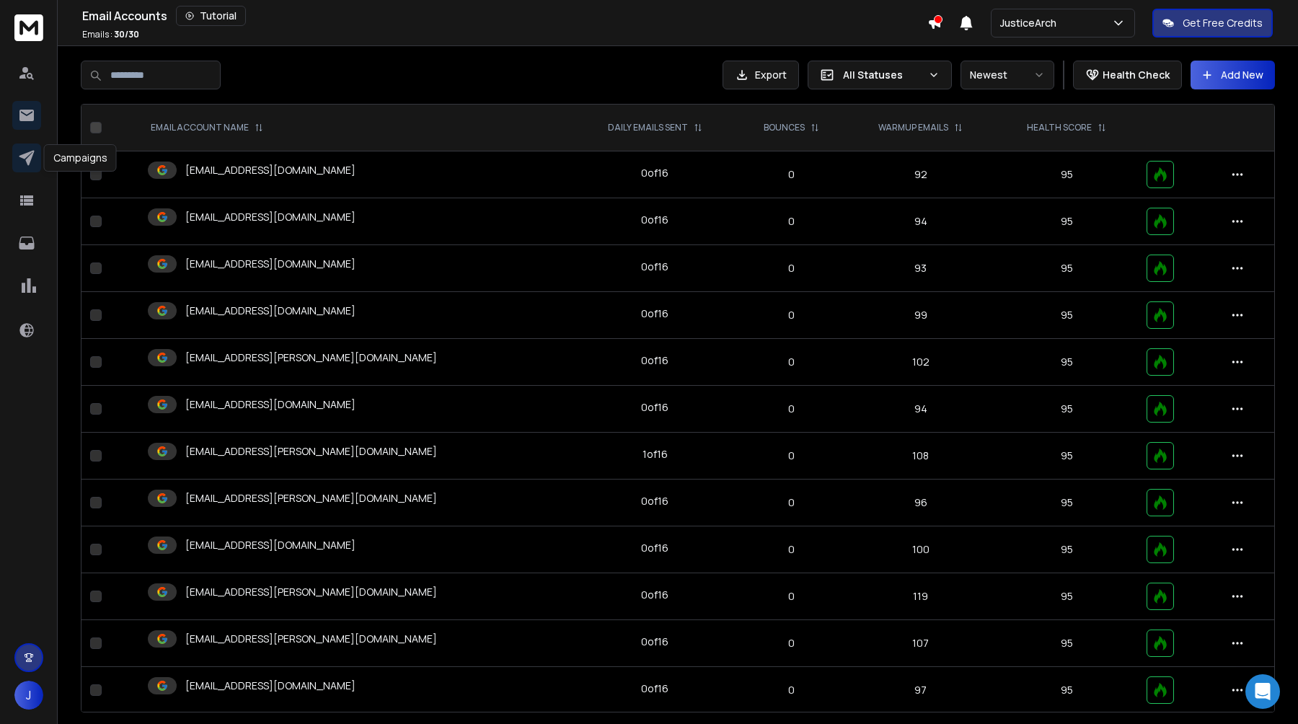
click at [18, 157] on icon at bounding box center [26, 157] width 17 height 17
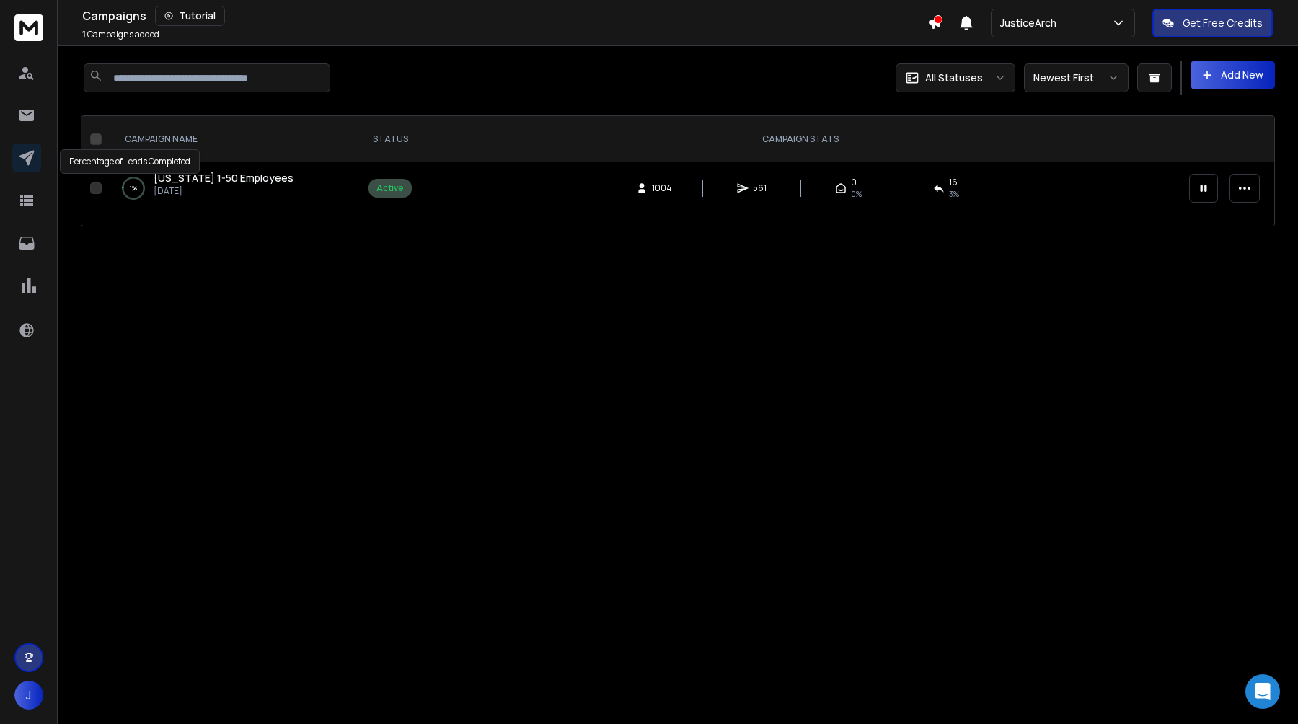
click at [297, 195] on div "1 % [US_STATE] 1-50 Employees [DATE]" at bounding box center [234, 188] width 224 height 35
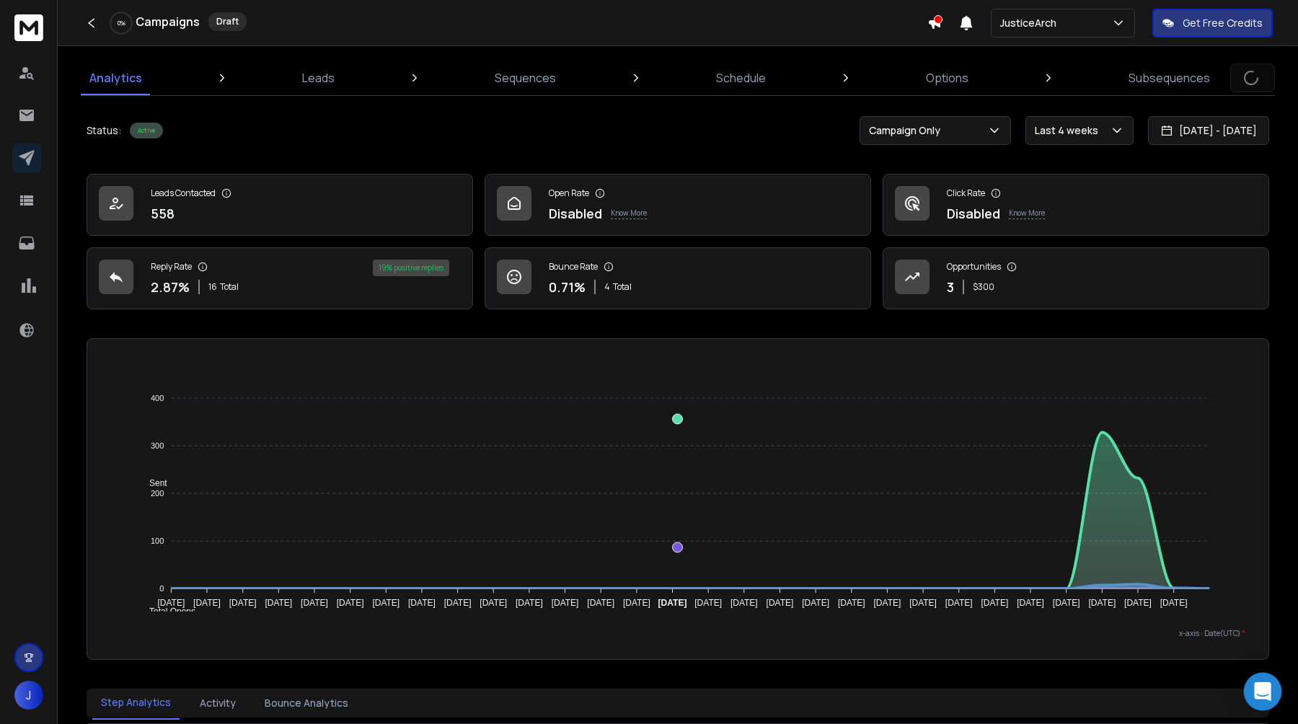
click at [1276, 689] on div "Open Intercom Messenger" at bounding box center [1263, 692] width 38 height 38
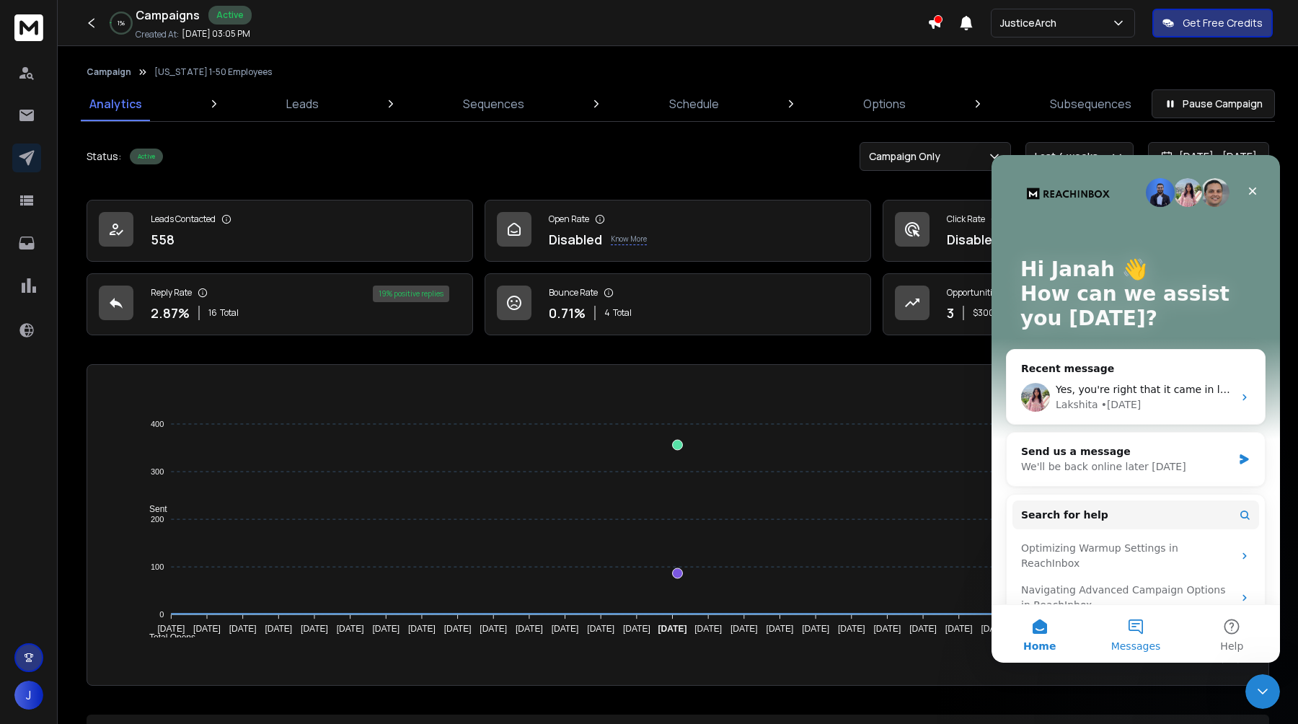
click at [1136, 629] on button "Messages" at bounding box center [1136, 634] width 96 height 58
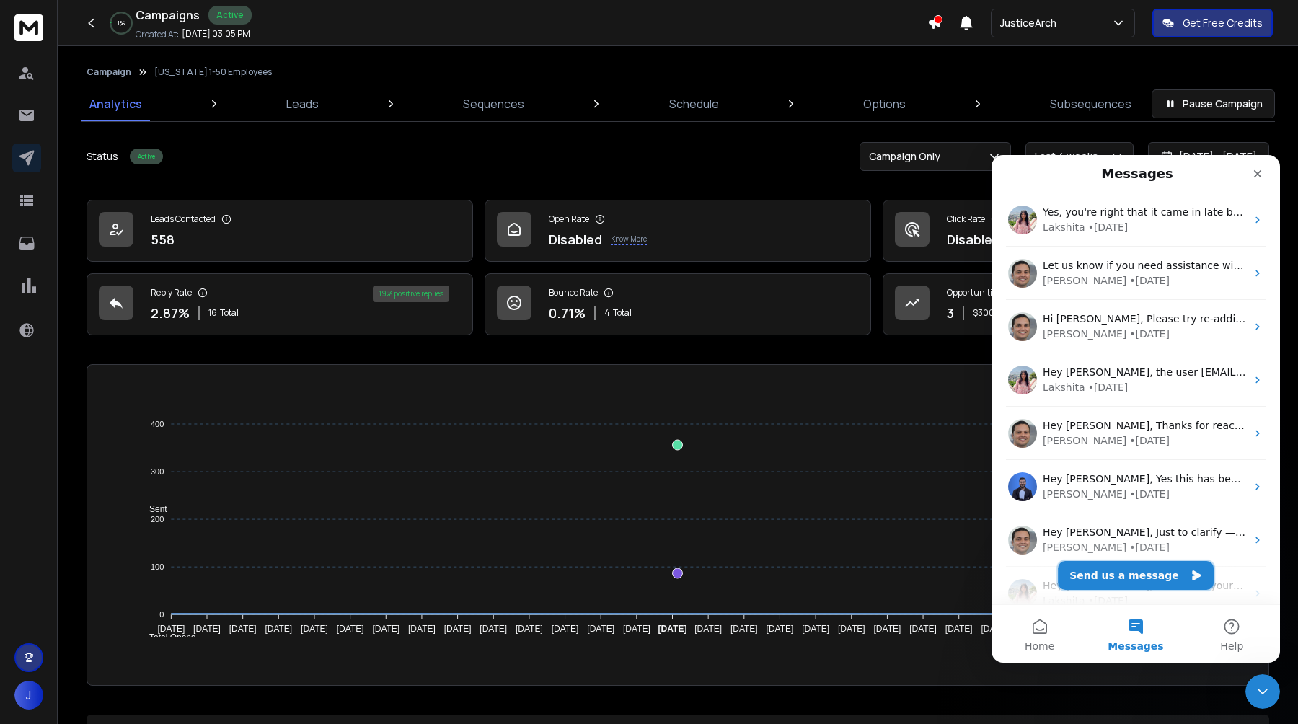
click at [1130, 581] on button "Send us a message" at bounding box center [1136, 575] width 156 height 29
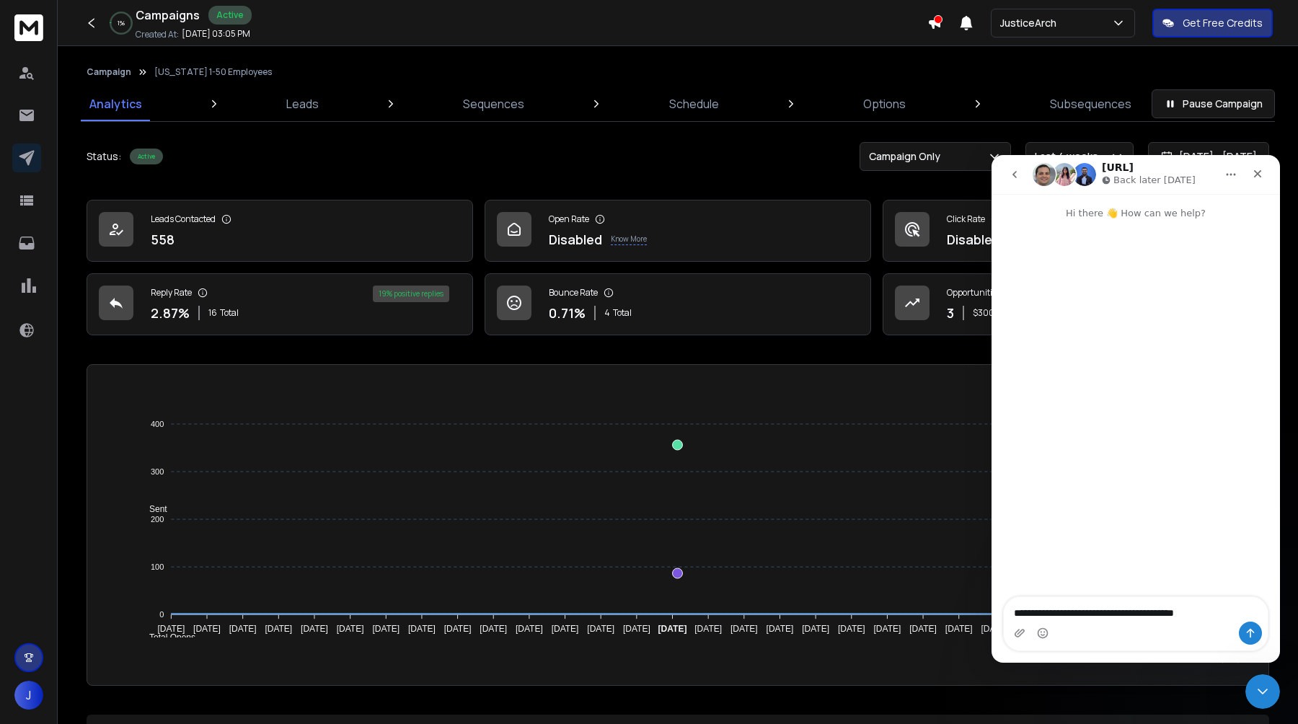
type textarea "**********"
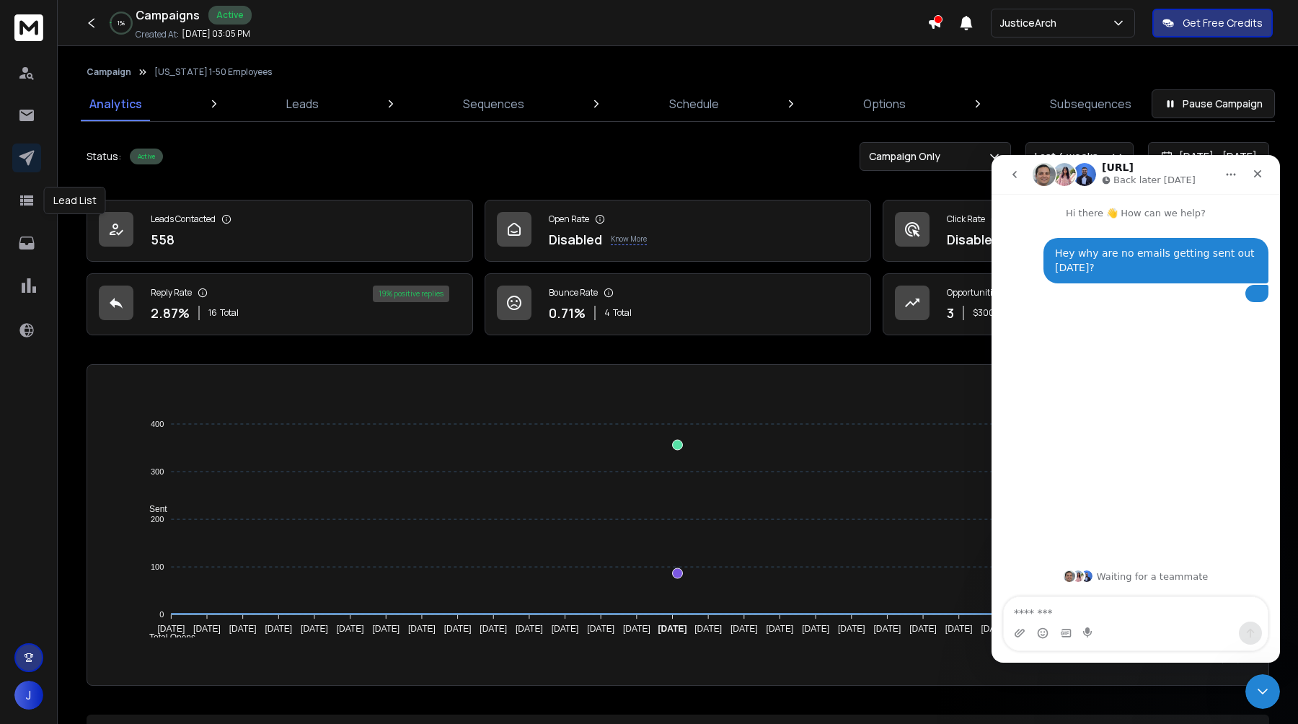
click at [27, 172] on link at bounding box center [26, 158] width 29 height 29
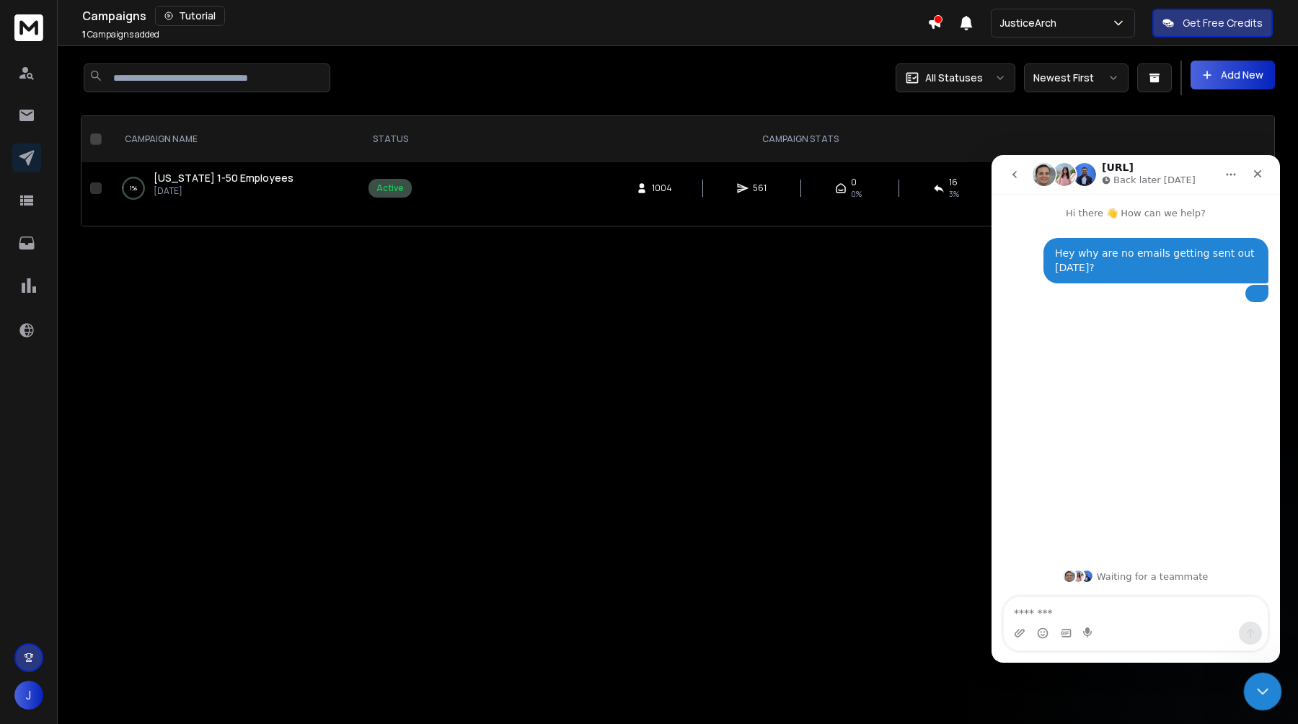
click at [1267, 692] on icon "Close Intercom Messenger" at bounding box center [1260, 689] width 17 height 17
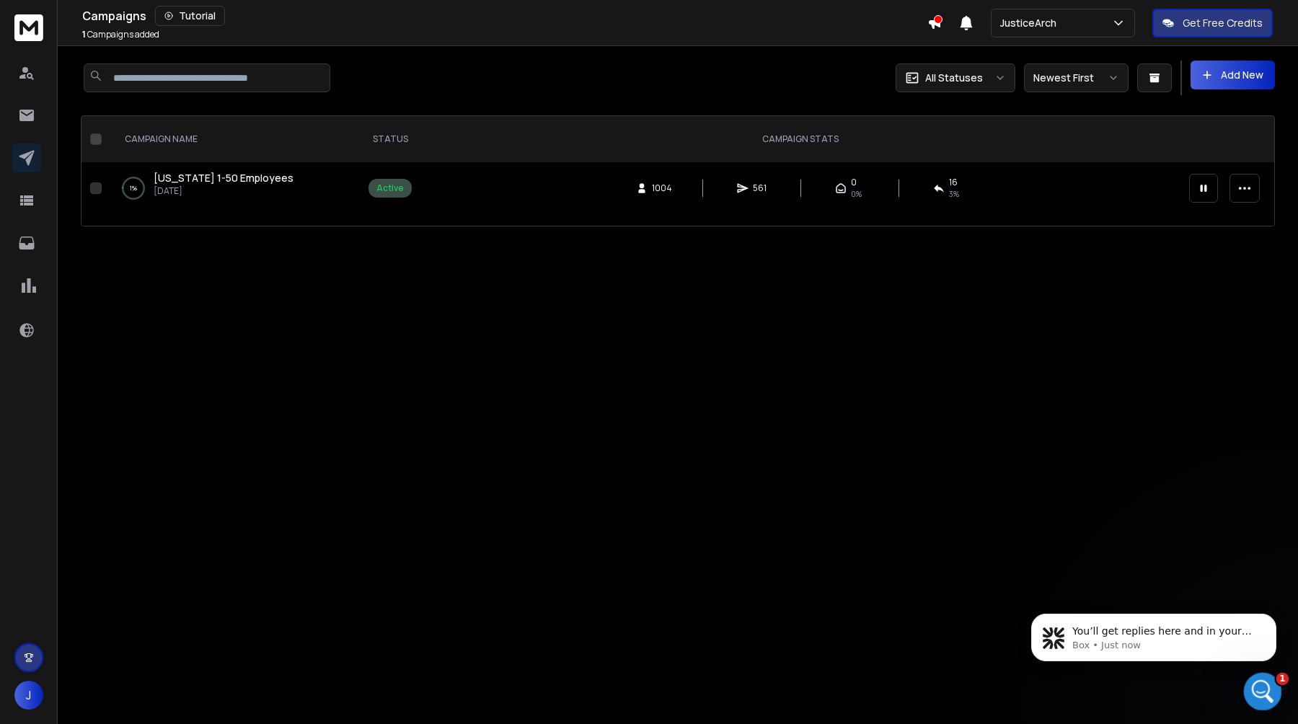
click at [1257, 683] on icon "Open Intercom Messenger" at bounding box center [1261, 690] width 24 height 24
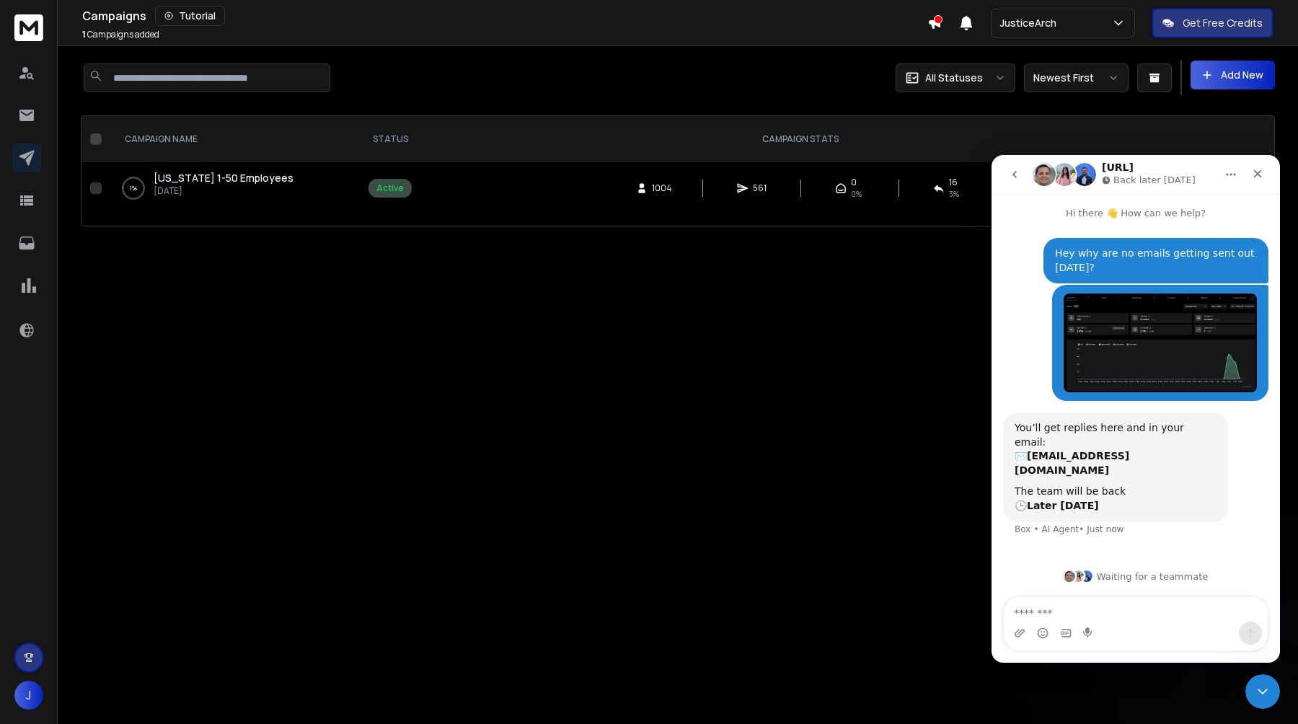
click at [803, 87] on div "Campaigns 1 Campaigns Added All Statuses Newest First Add New" at bounding box center [976, 78] width 597 height 35
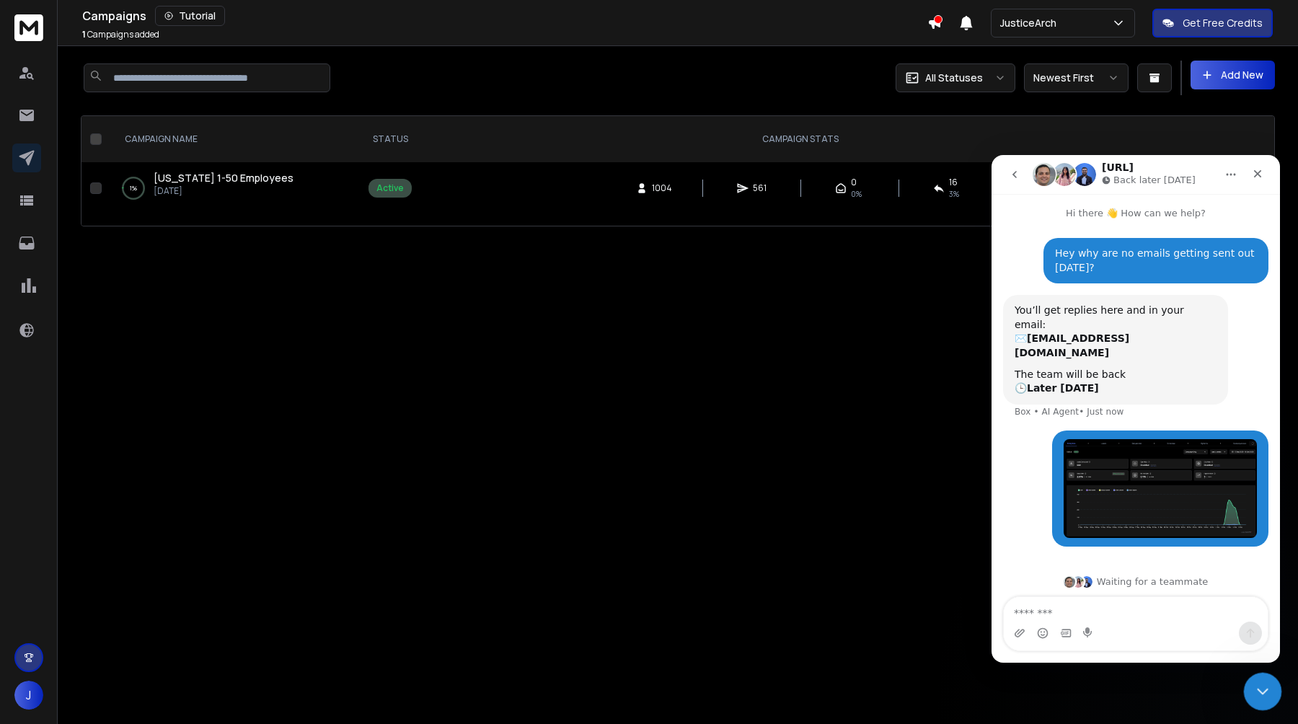
click at [1257, 683] on icon "Close Intercom Messenger" at bounding box center [1260, 689] width 17 height 17
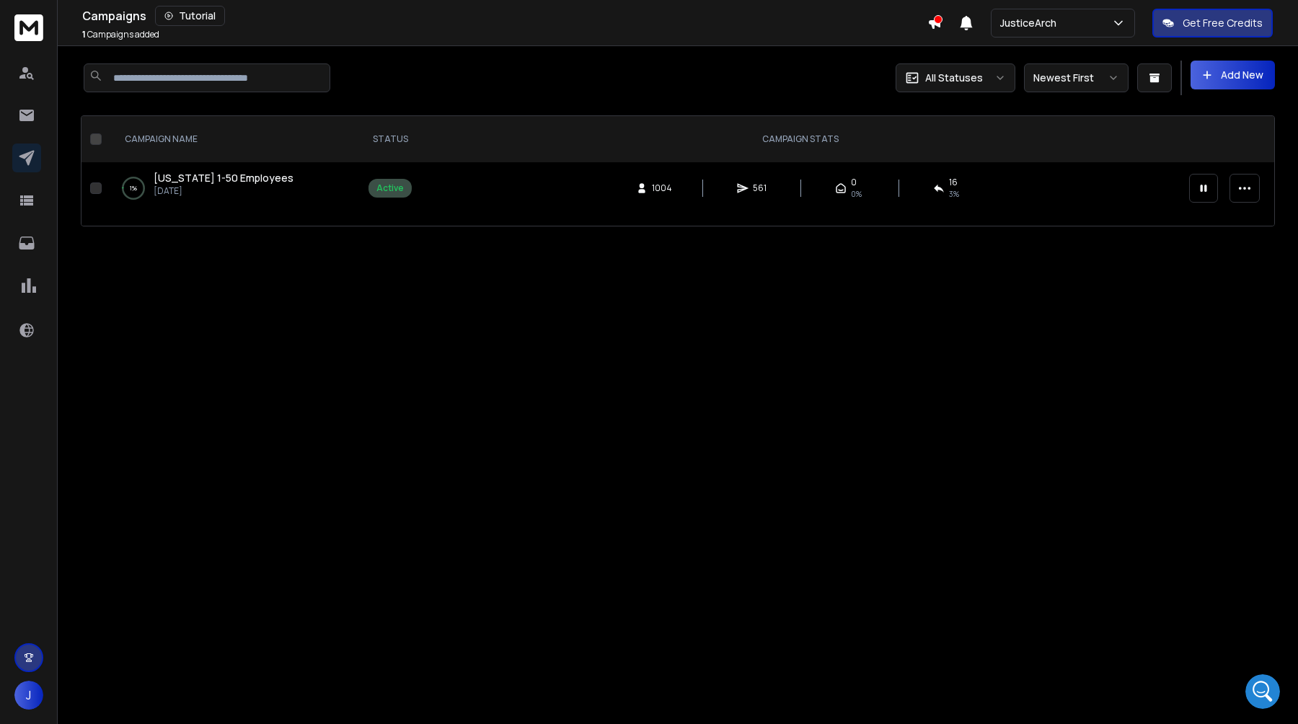
click at [1094, 191] on div "1004 561 0 0% 16 3 %" at bounding box center [800, 188] width 743 height 23
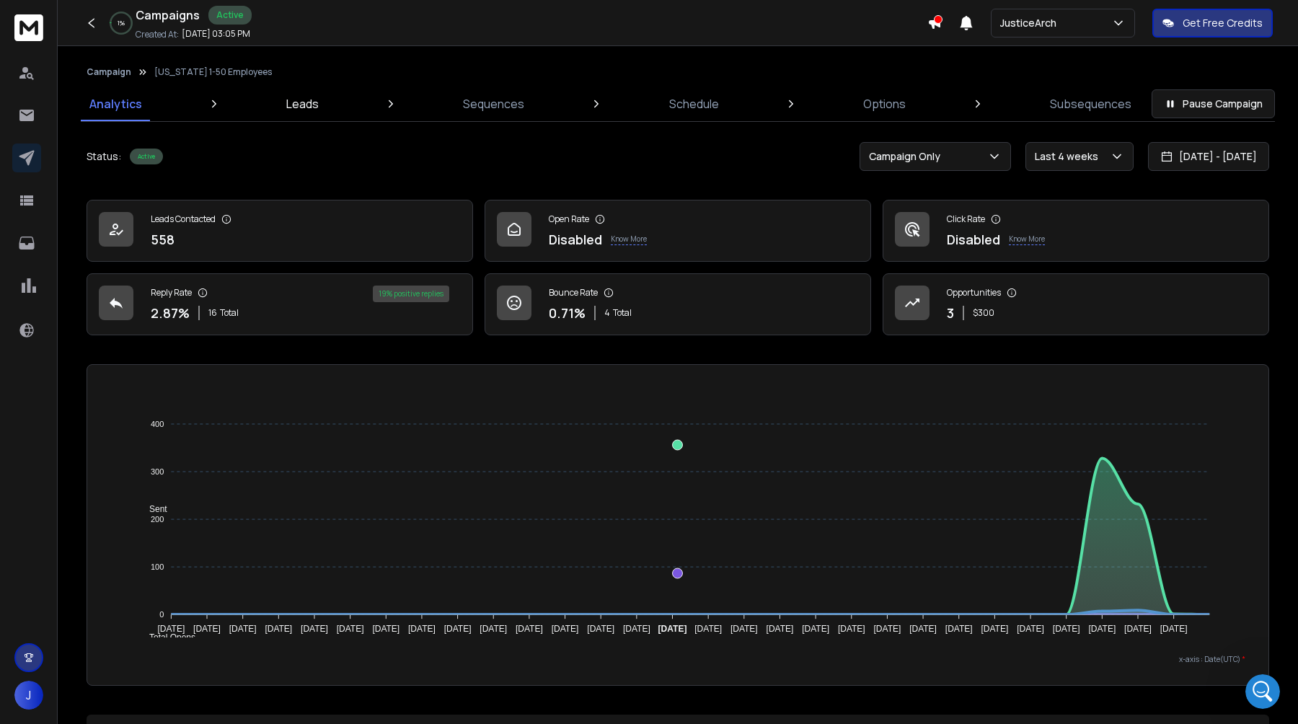
click at [298, 108] on p "Leads" at bounding box center [302, 103] width 32 height 17
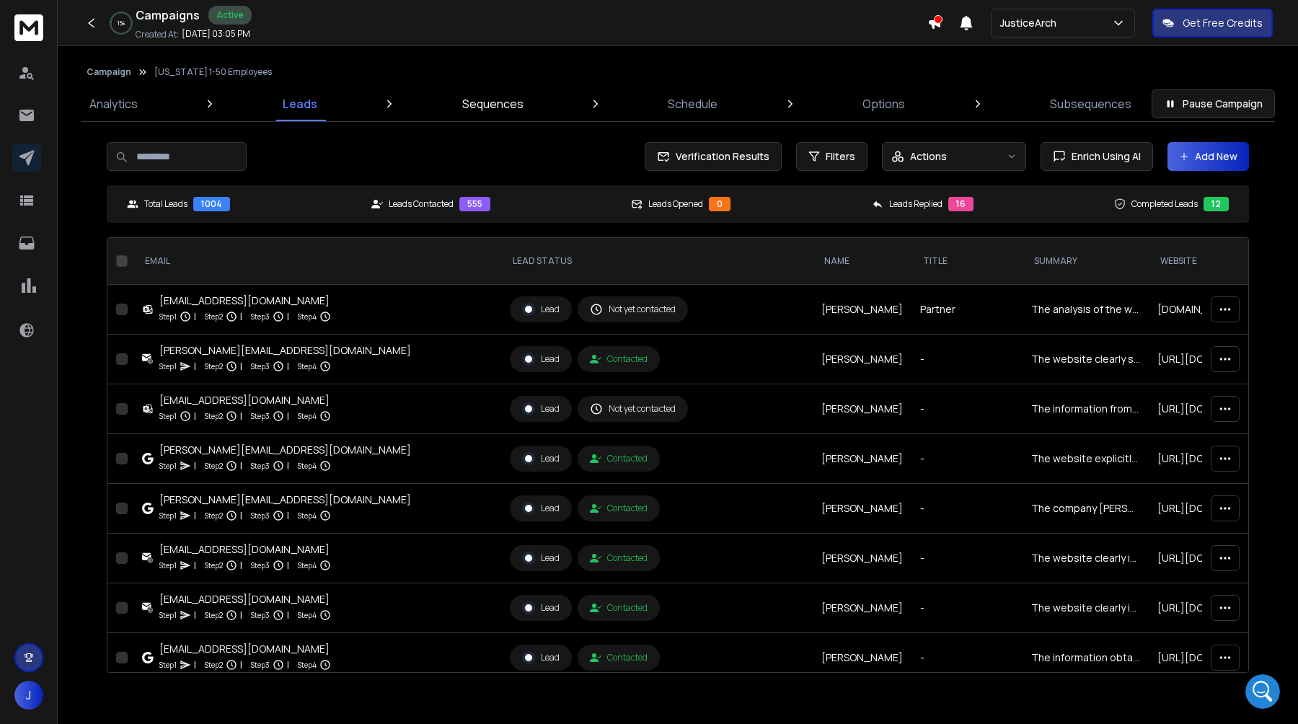
click at [462, 104] on link "Sequences" at bounding box center [493, 104] width 79 height 35
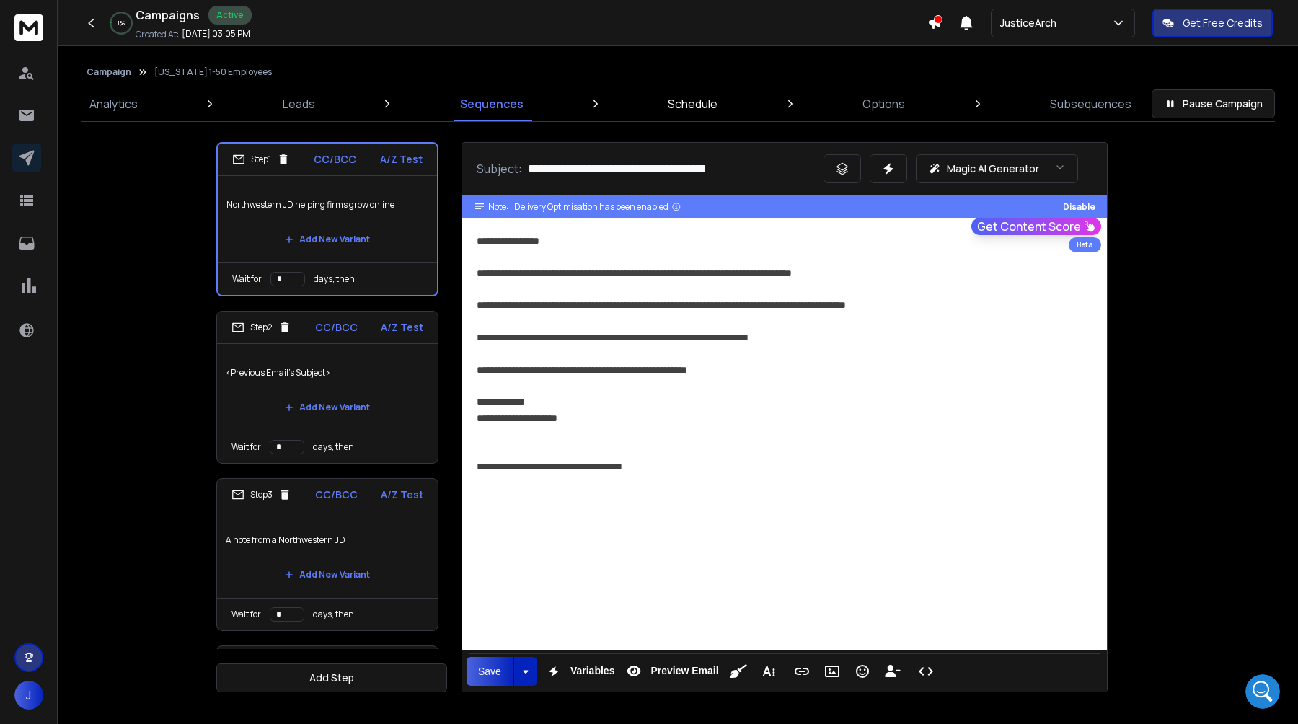
click at [685, 105] on p "Schedule" at bounding box center [693, 103] width 50 height 17
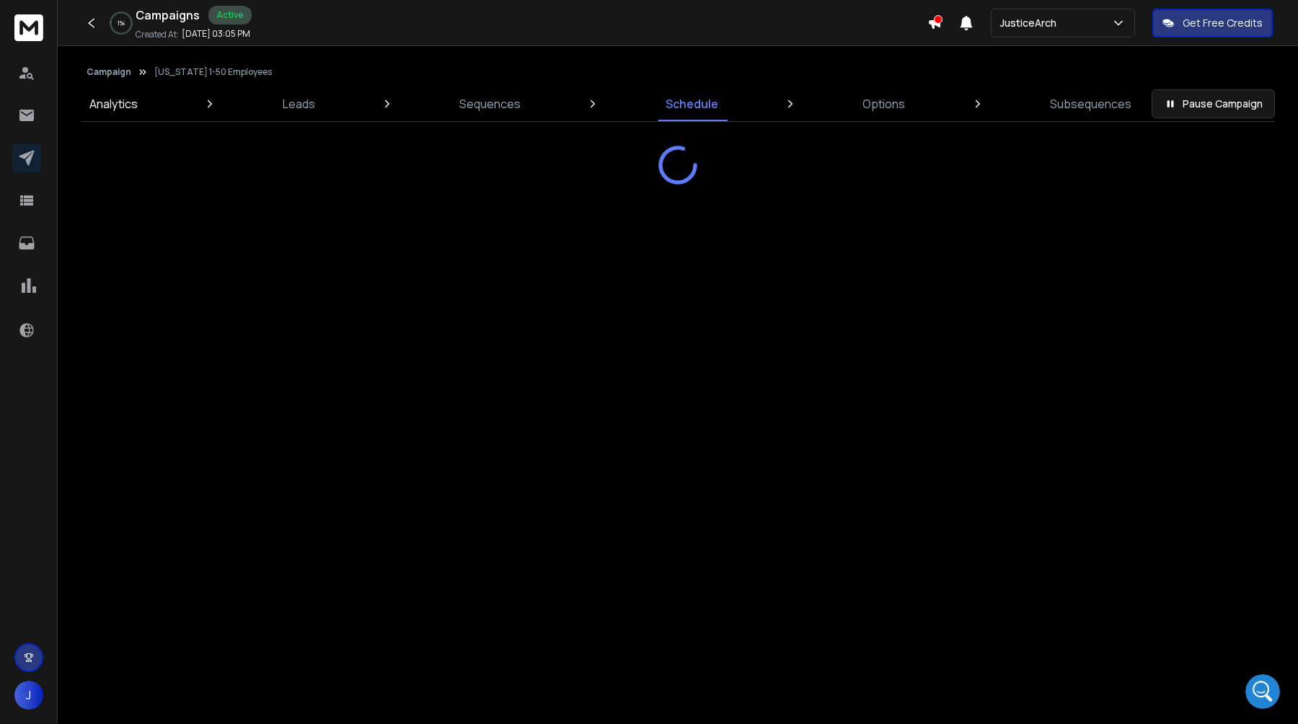
click at [116, 95] on p "Analytics" at bounding box center [113, 103] width 48 height 17
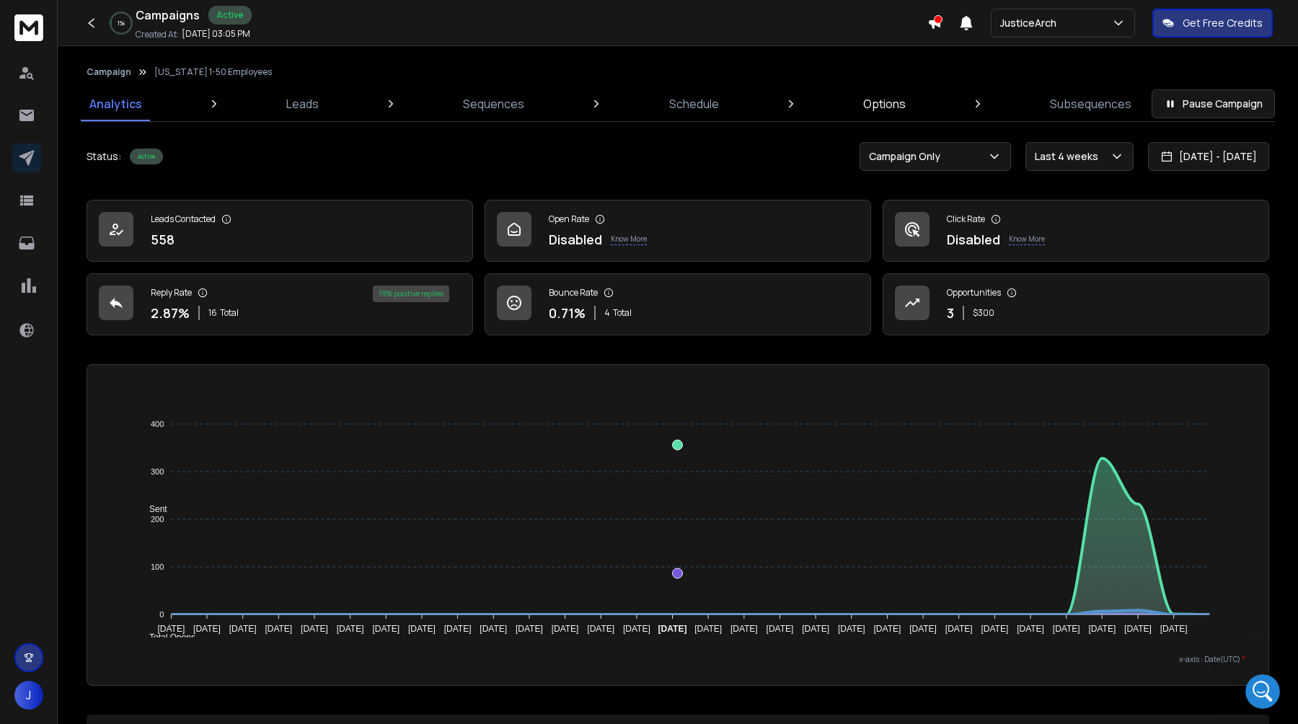
click at [884, 100] on p "Options" at bounding box center [884, 103] width 43 height 17
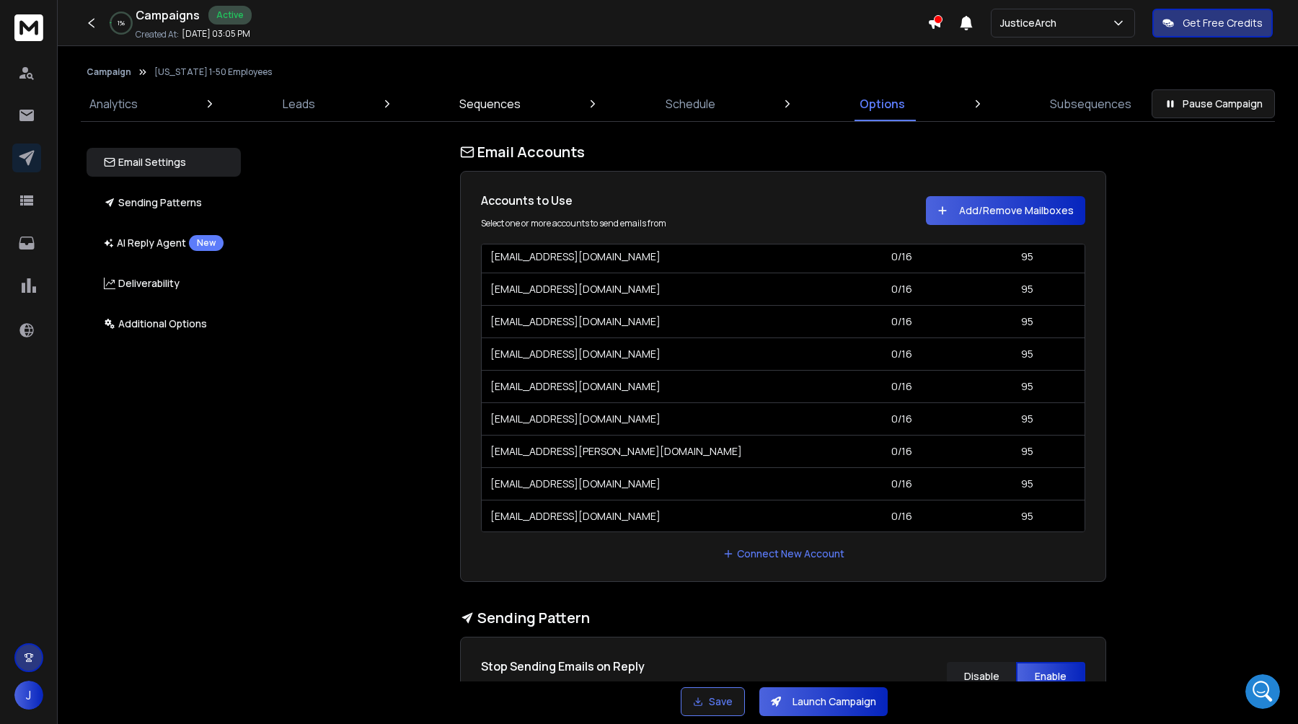
click at [487, 106] on p "Sequences" at bounding box center [489, 103] width 61 height 17
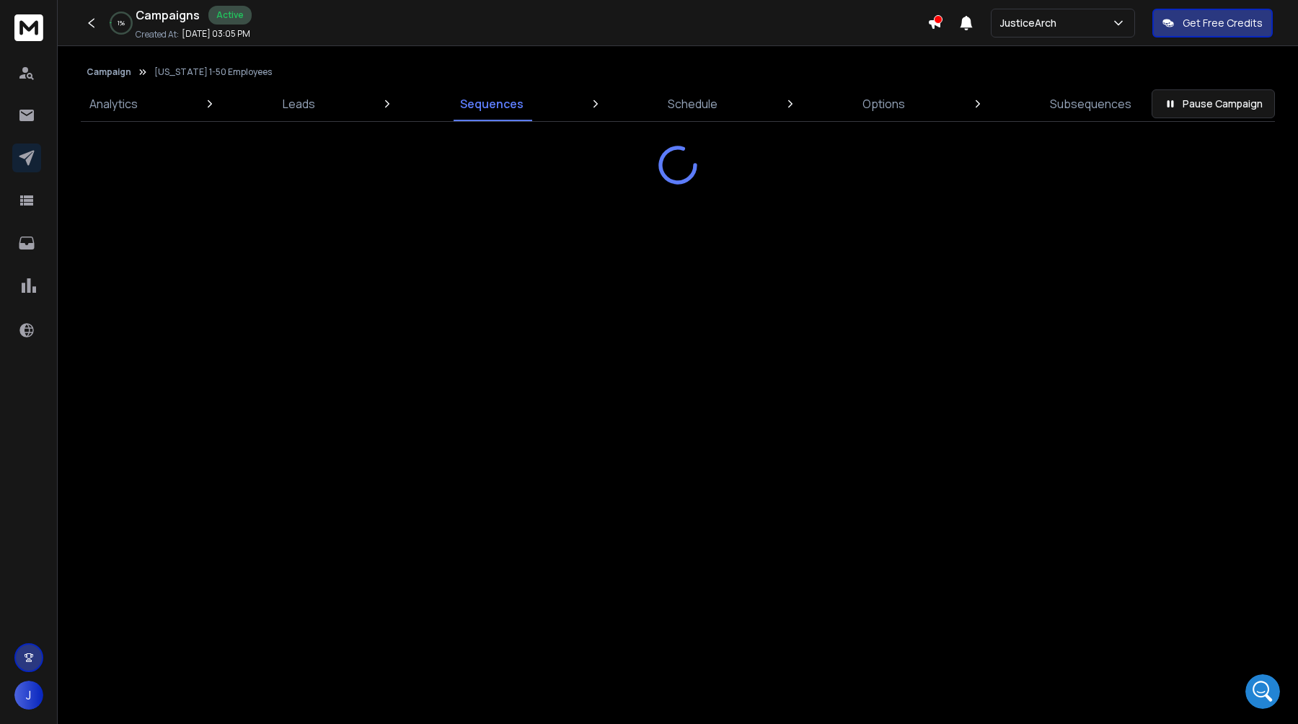
click at [487, 104] on p "Sequences" at bounding box center [491, 103] width 63 height 17
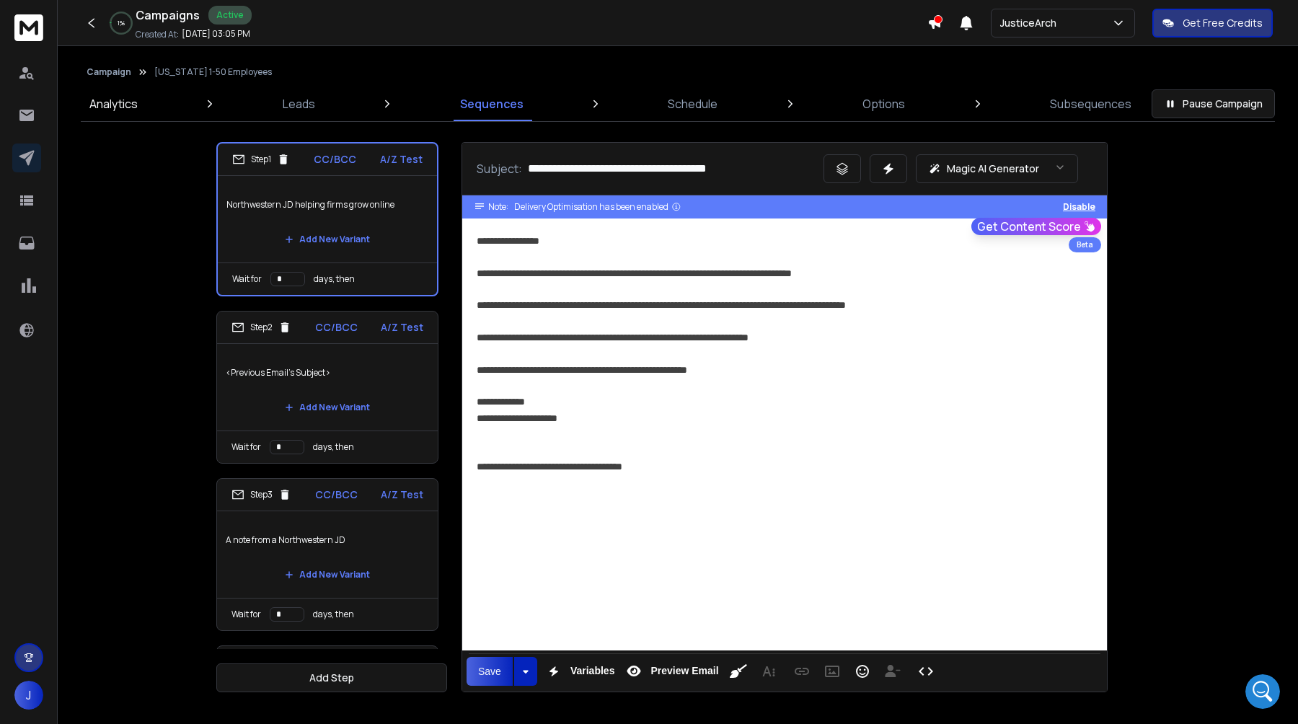
click at [128, 97] on p "Analytics" at bounding box center [113, 103] width 48 height 17
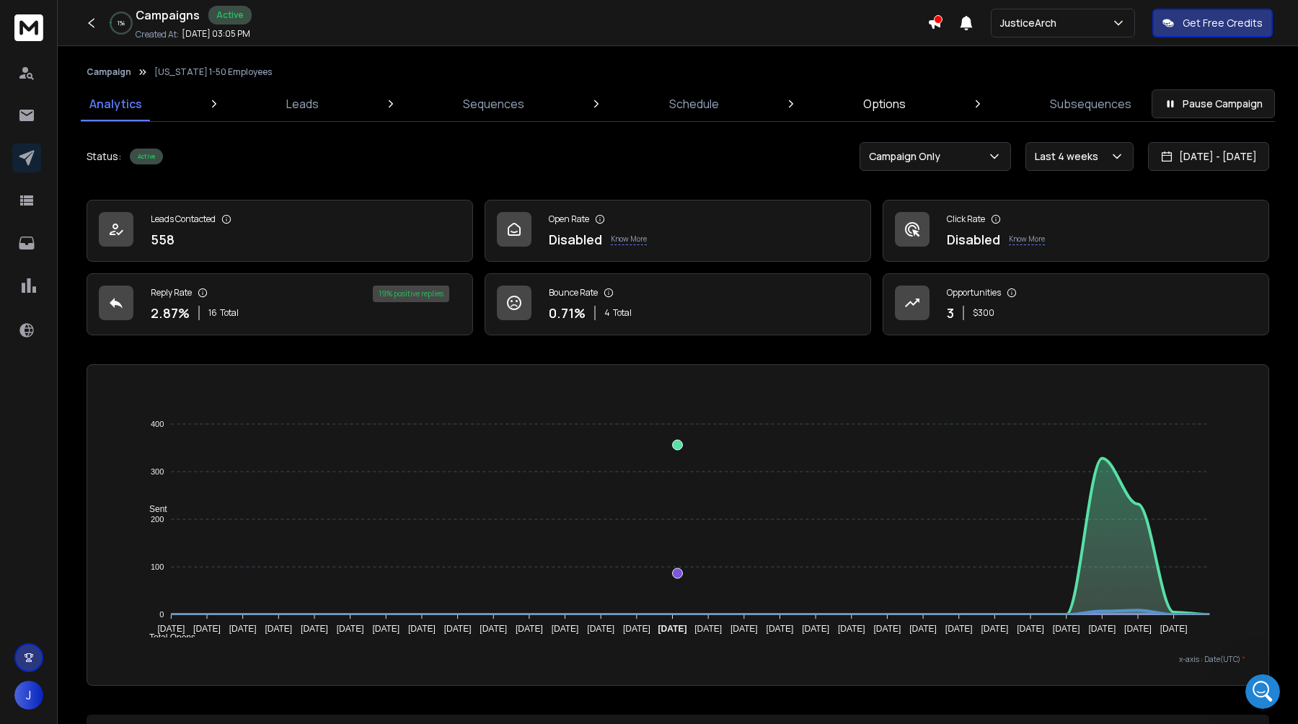
click at [869, 105] on p "Options" at bounding box center [884, 103] width 43 height 17
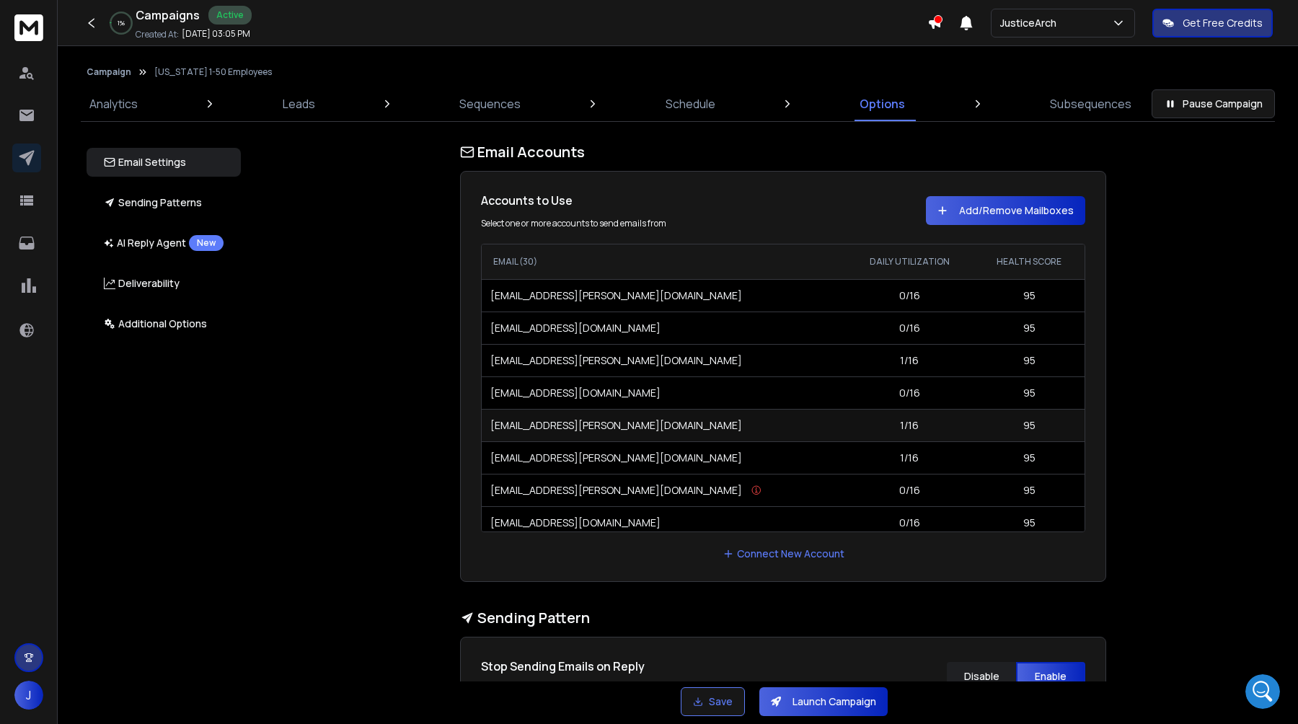
scroll to position [20, 0]
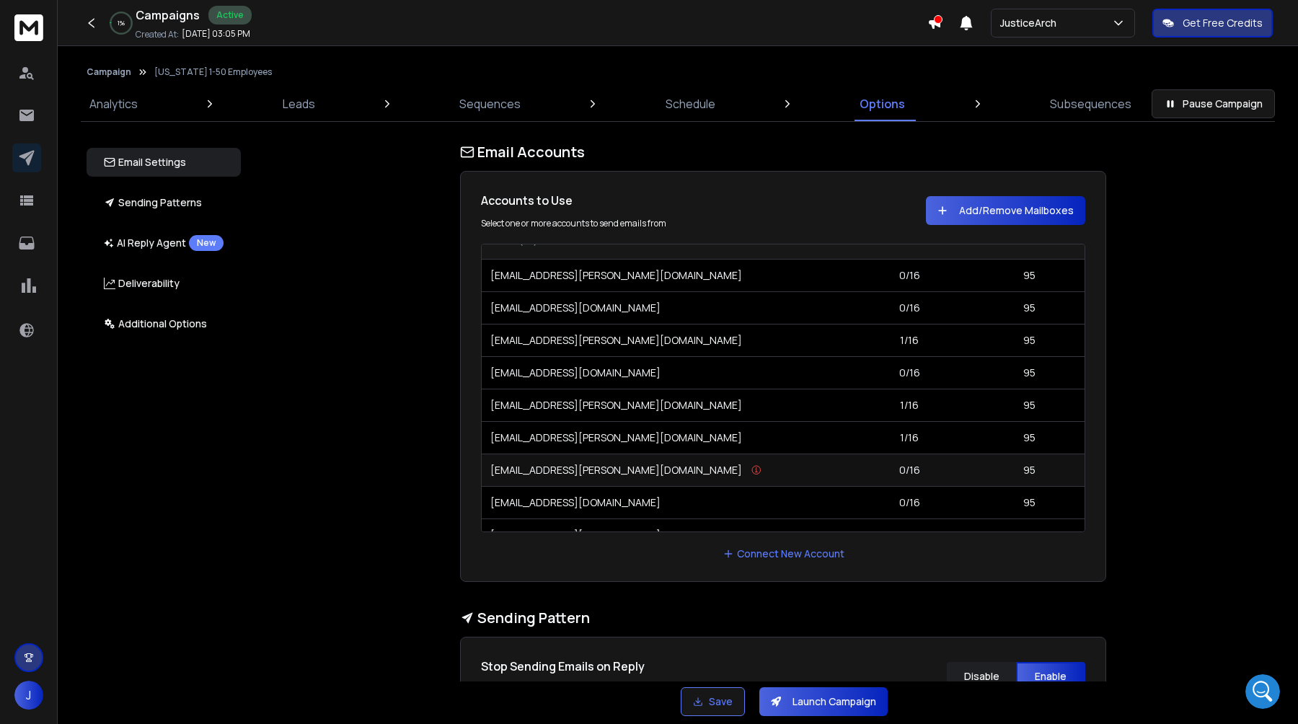
click at [708, 467] on div "[EMAIL_ADDRESS][PERSON_NAME][DOMAIN_NAME]" at bounding box center [663, 470] width 346 height 14
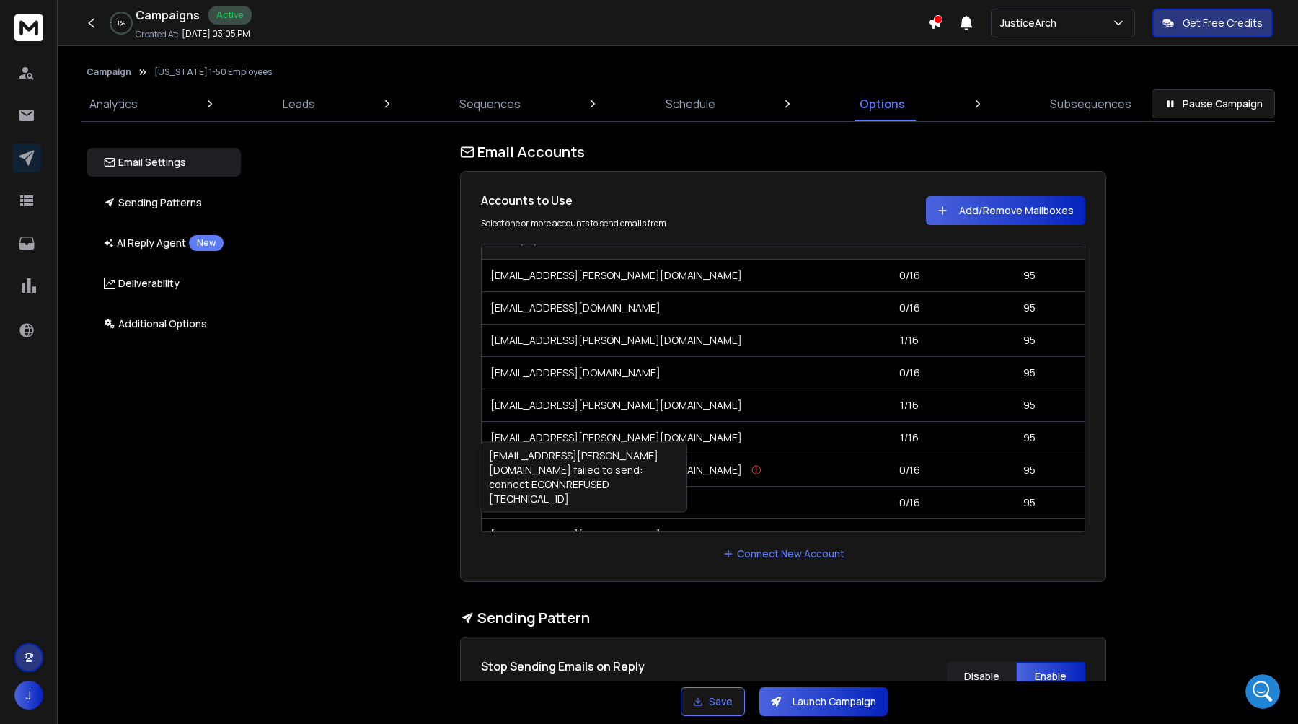
click at [635, 467] on div "nima.ostowari@justicearchsolutions.com failed to send: connect ECONNREFUSED 45.…" at bounding box center [584, 477] width 208 height 71
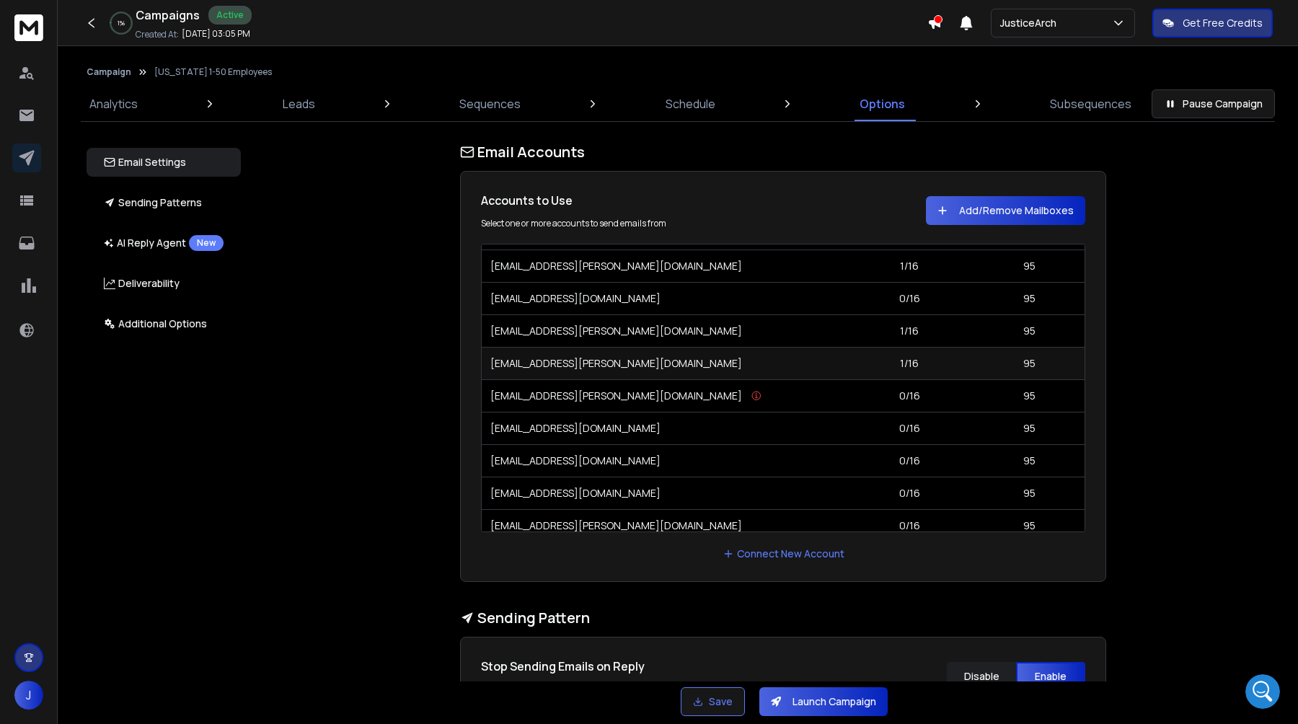
scroll to position [91, 0]
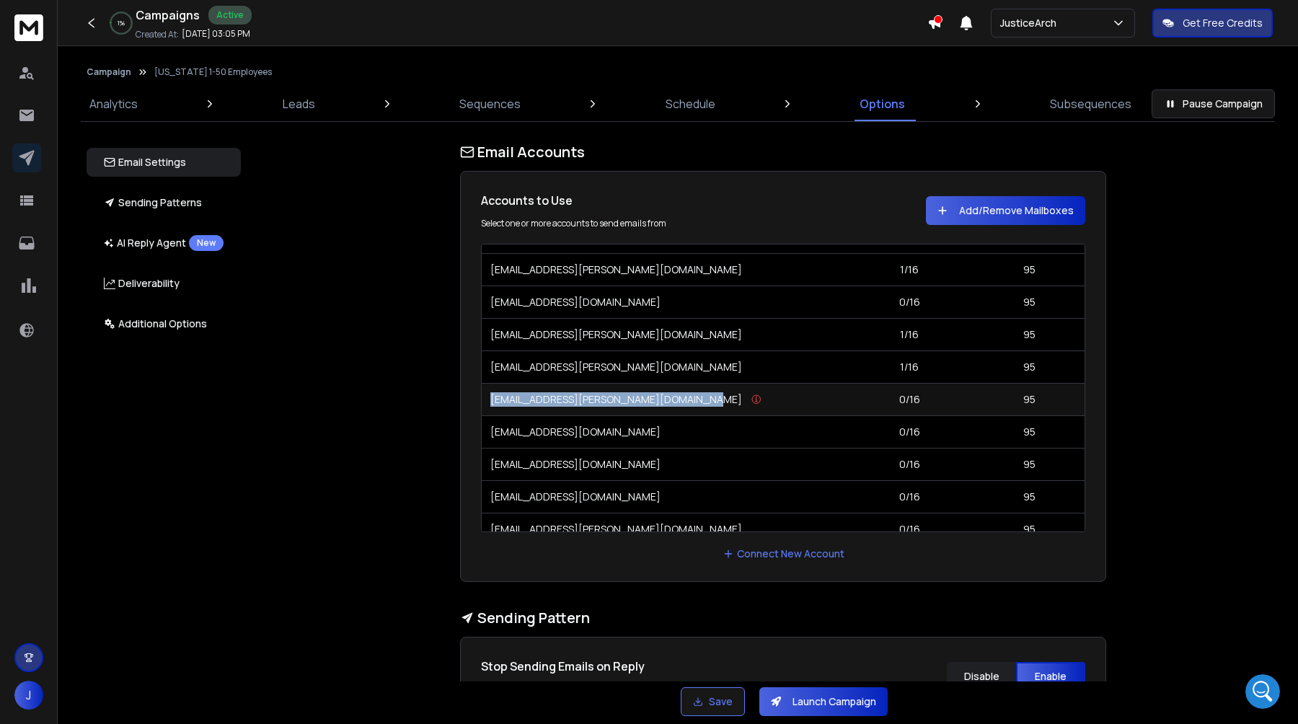
drag, startPoint x: 488, startPoint y: 400, endPoint x: 678, endPoint y: 400, distance: 190.4
click at [678, 400] on td "[EMAIL_ADDRESS][PERSON_NAME][DOMAIN_NAME]" at bounding box center [663, 399] width 363 height 32
copy p "[EMAIL_ADDRESS][PERSON_NAME][DOMAIN_NAME]"
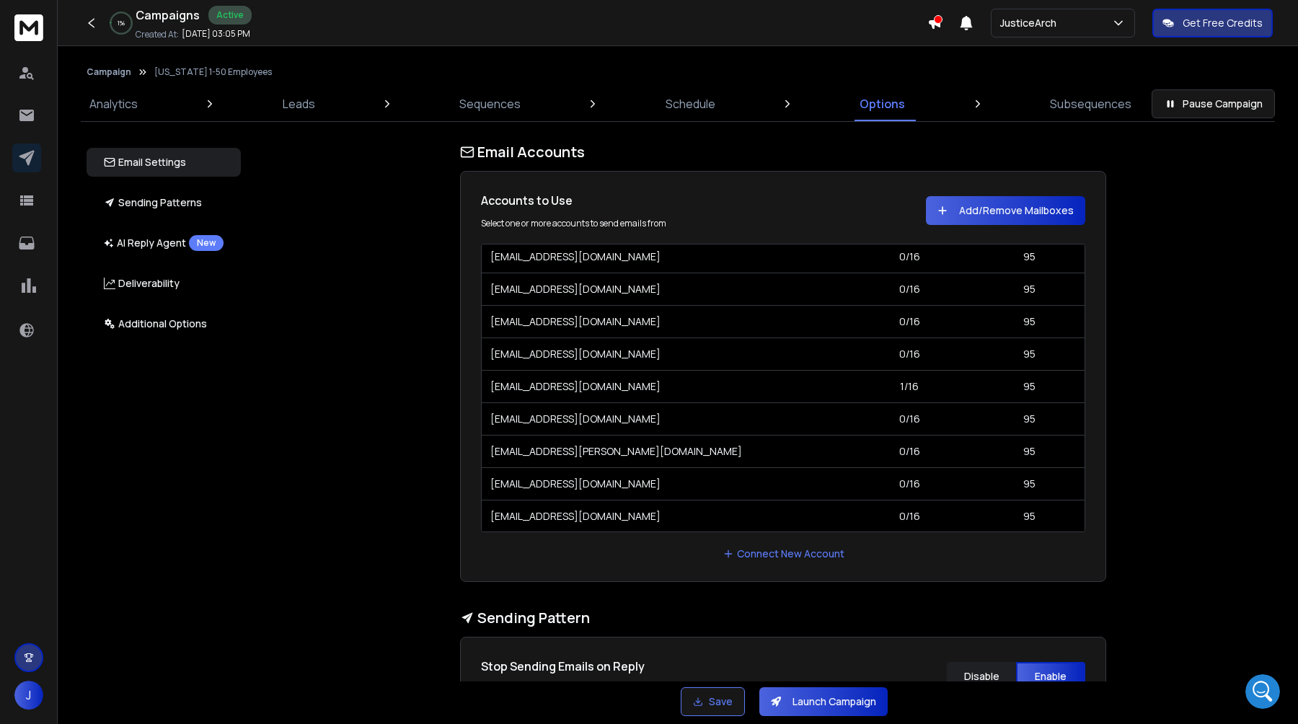
scroll to position [0, 0]
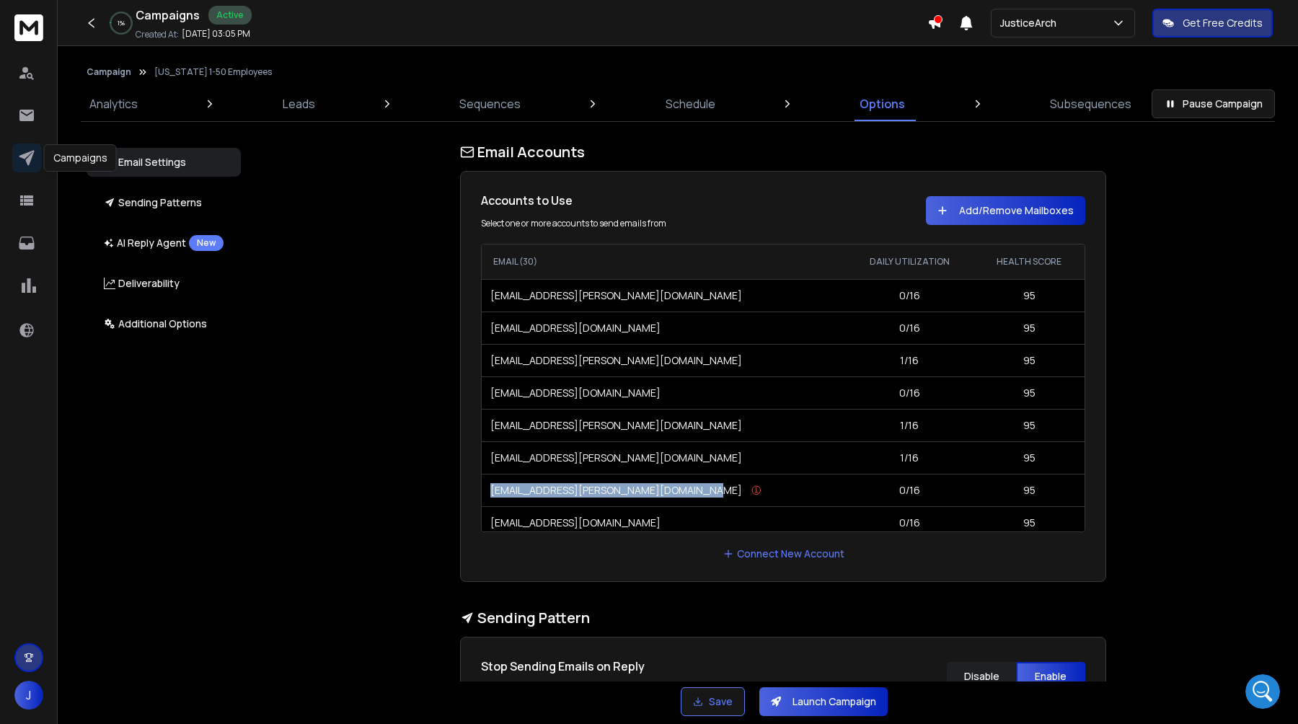
click at [22, 159] on icon at bounding box center [26, 157] width 17 height 17
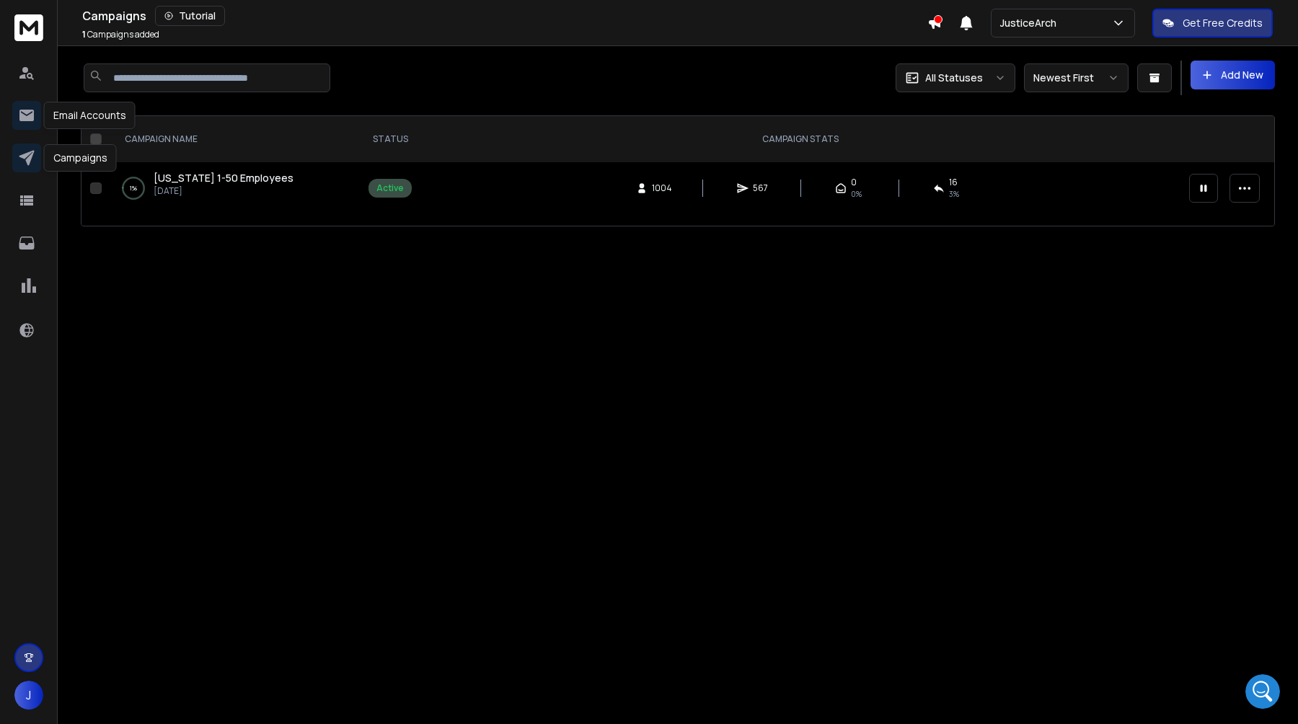
click at [30, 105] on link at bounding box center [26, 115] width 29 height 29
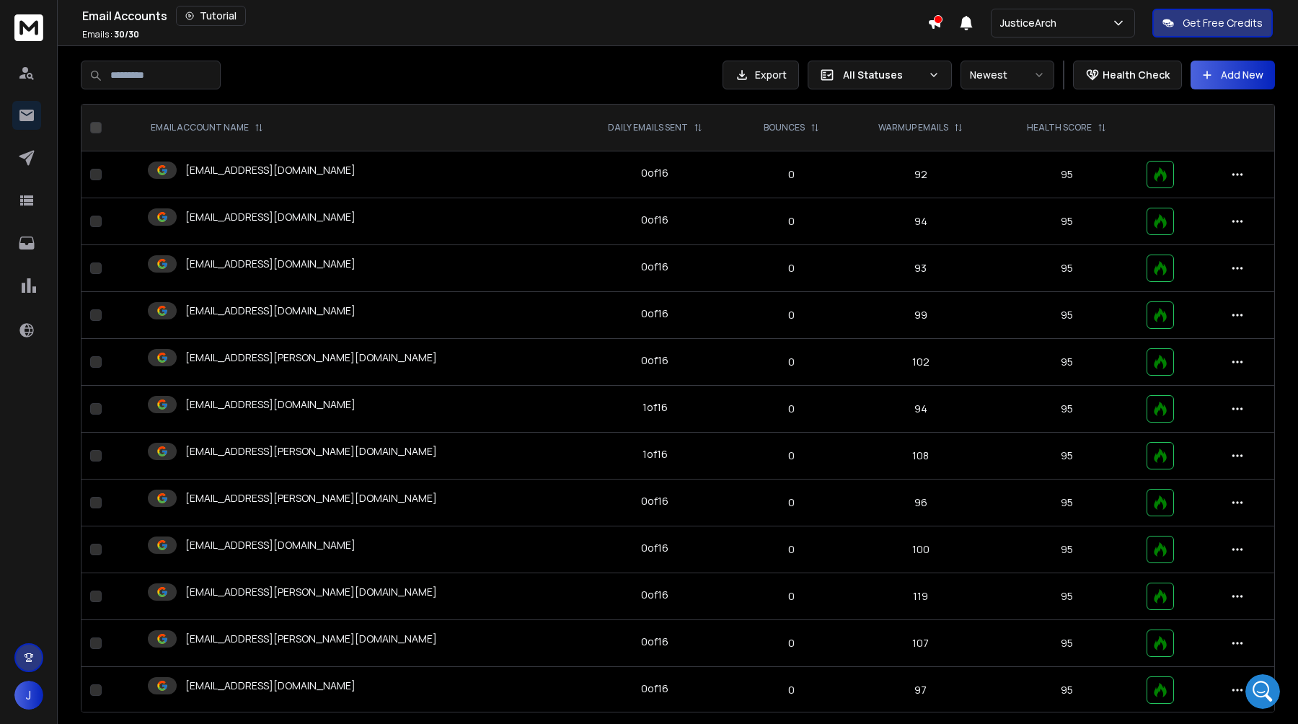
click at [158, 82] on input at bounding box center [151, 75] width 140 height 29
paste input "**********"
type input "**********"
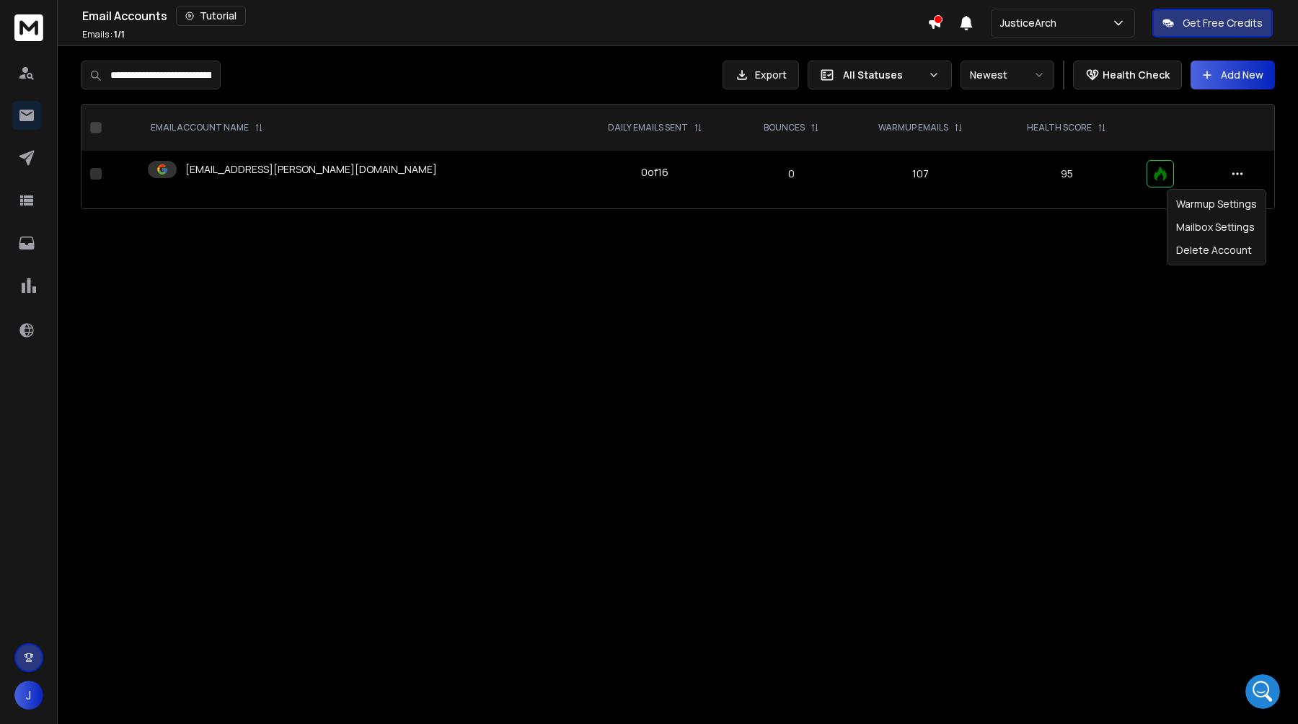
click at [1233, 177] on icon at bounding box center [1237, 173] width 13 height 13
click at [1216, 253] on div "Delete Account" at bounding box center [1217, 250] width 92 height 23
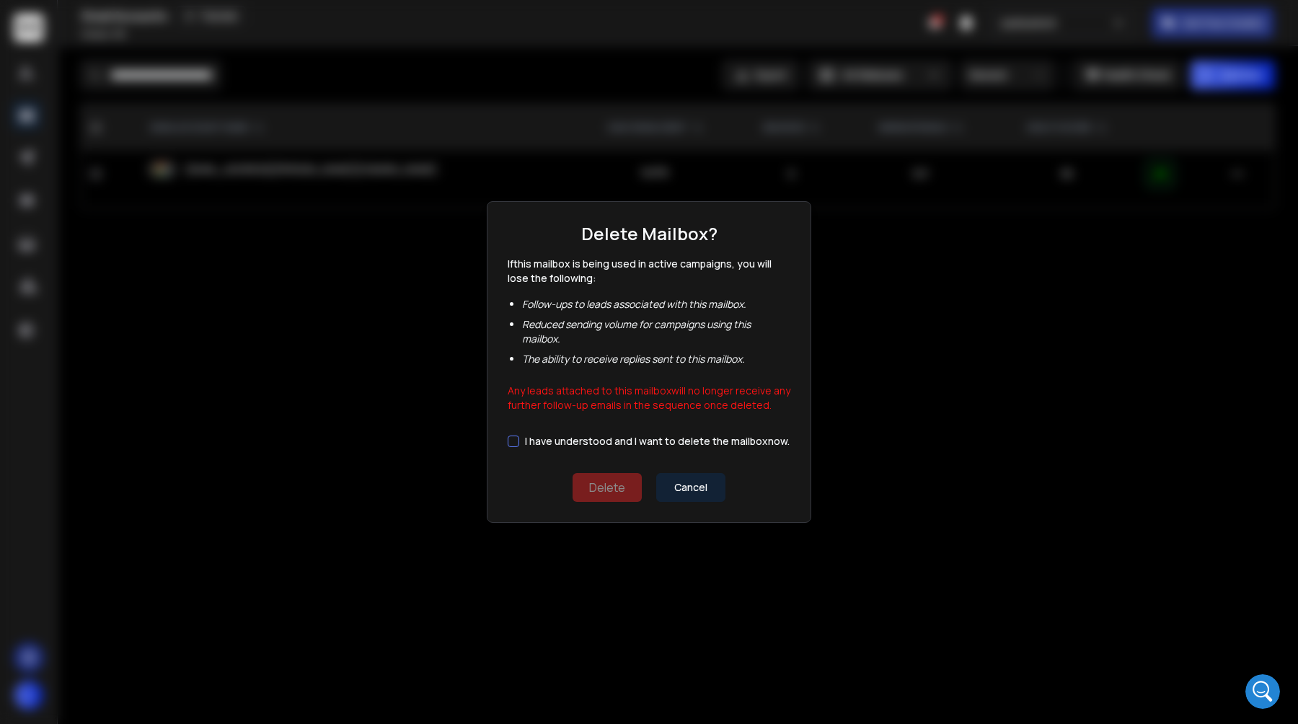
click at [553, 440] on label "I have understood and I want to delete the mailbox now." at bounding box center [657, 441] width 265 height 10
click at [519, 440] on button "I have understood and I want to delete the mailbox now." at bounding box center [514, 442] width 12 height 12
click at [599, 491] on button "Delete" at bounding box center [607, 487] width 69 height 29
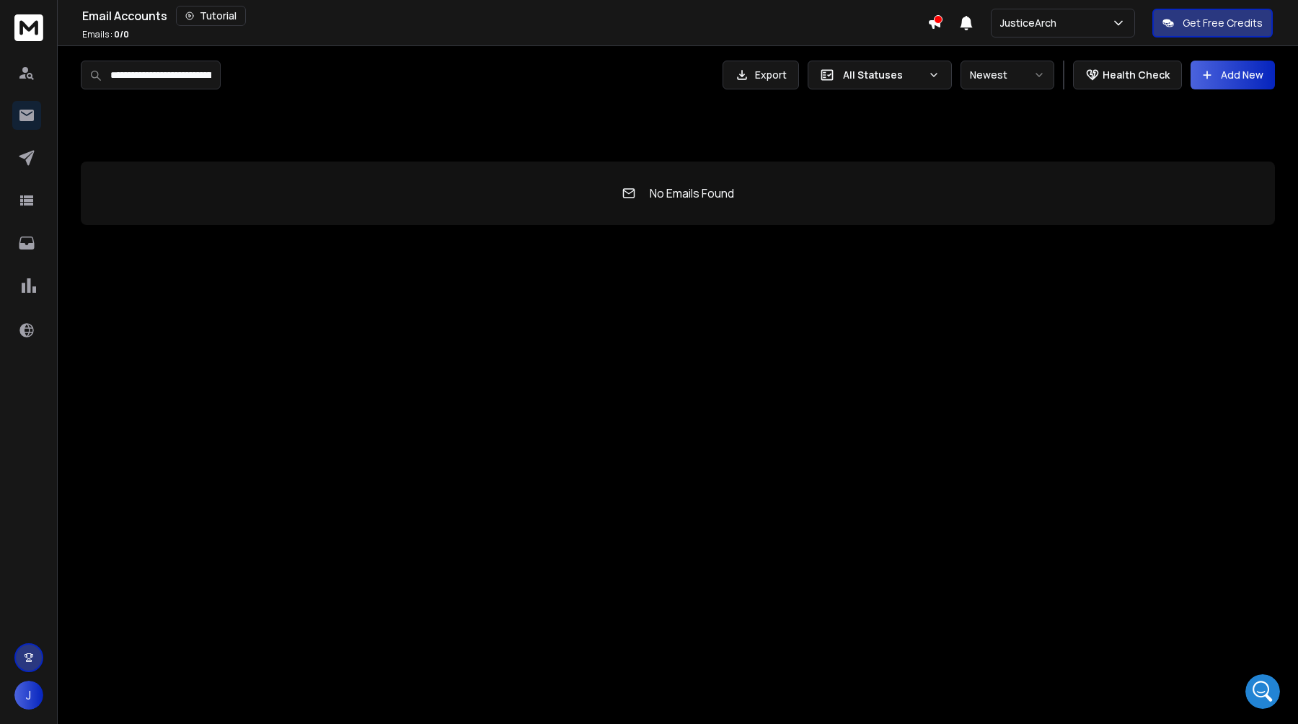
click at [201, 79] on input "**********" at bounding box center [151, 75] width 140 height 29
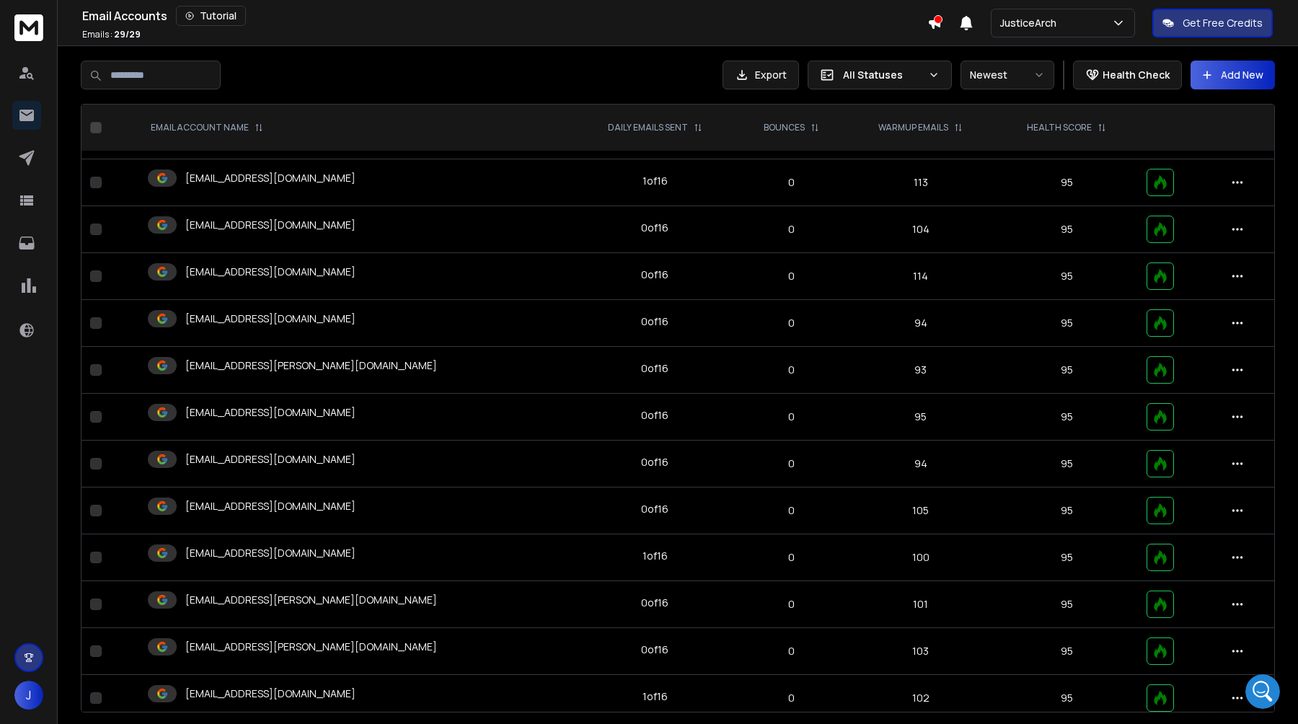
scroll to position [0, 0]
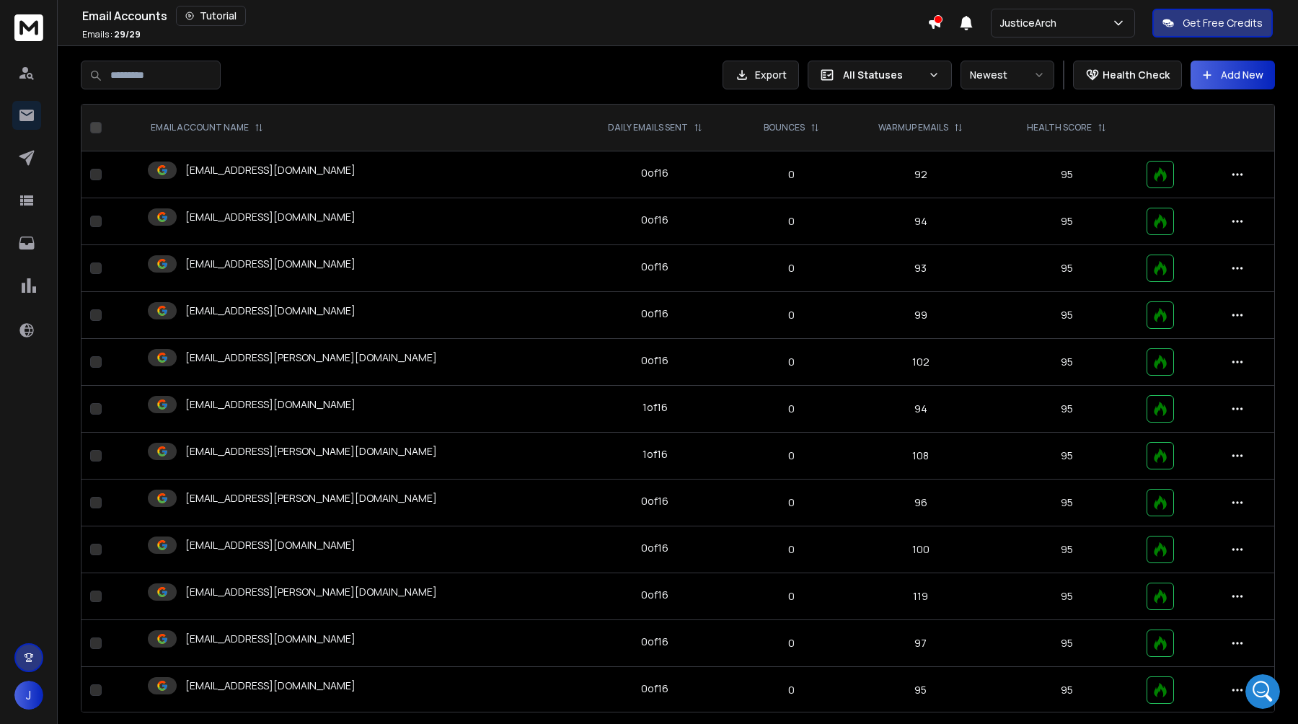
click at [30, 141] on div at bounding box center [28, 203] width 33 height 291
click at [30, 149] on icon at bounding box center [26, 157] width 17 height 17
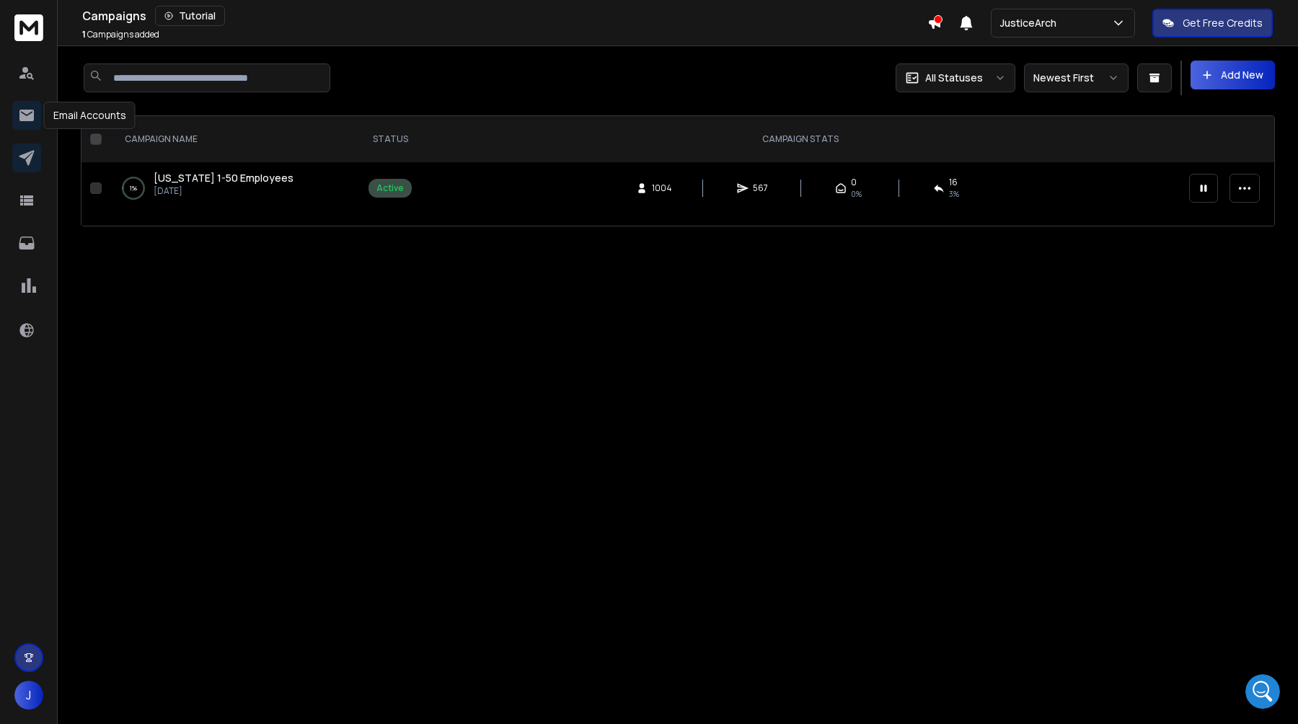
click at [35, 118] on link at bounding box center [26, 115] width 29 height 29
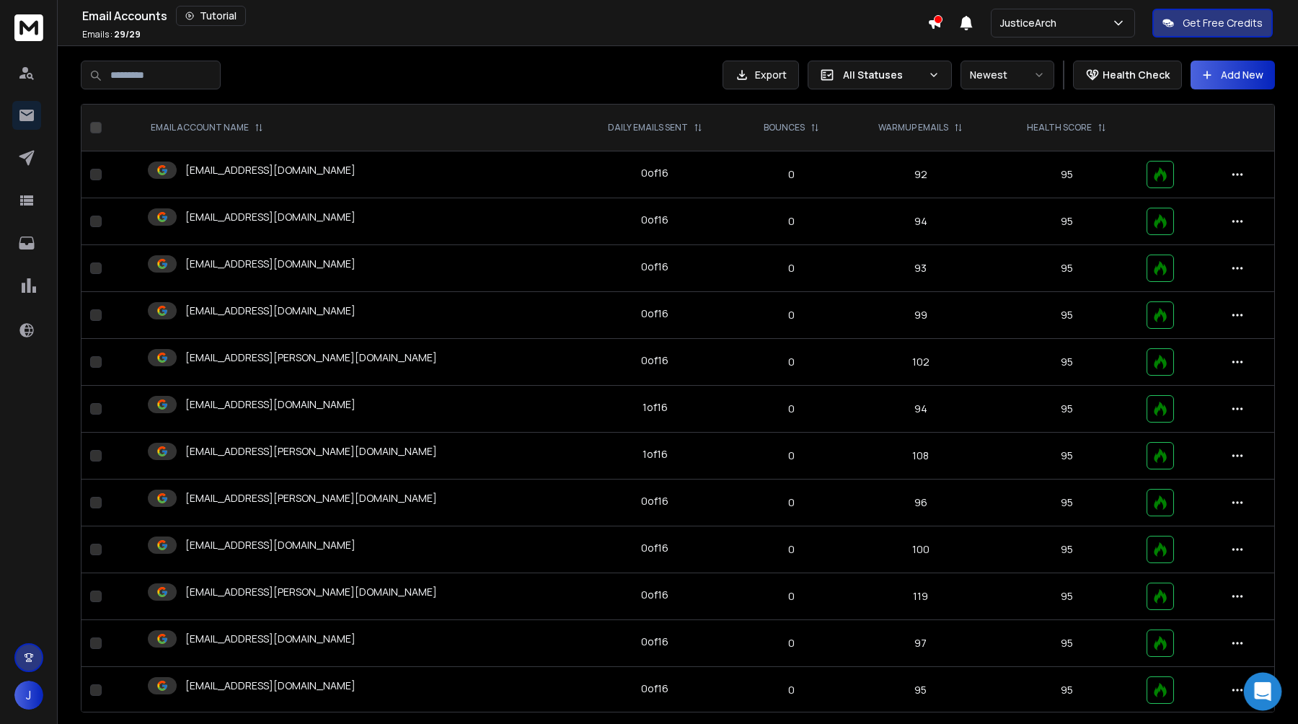
click at [1259, 685] on icon "Open Intercom Messenger" at bounding box center [1262, 691] width 17 height 19
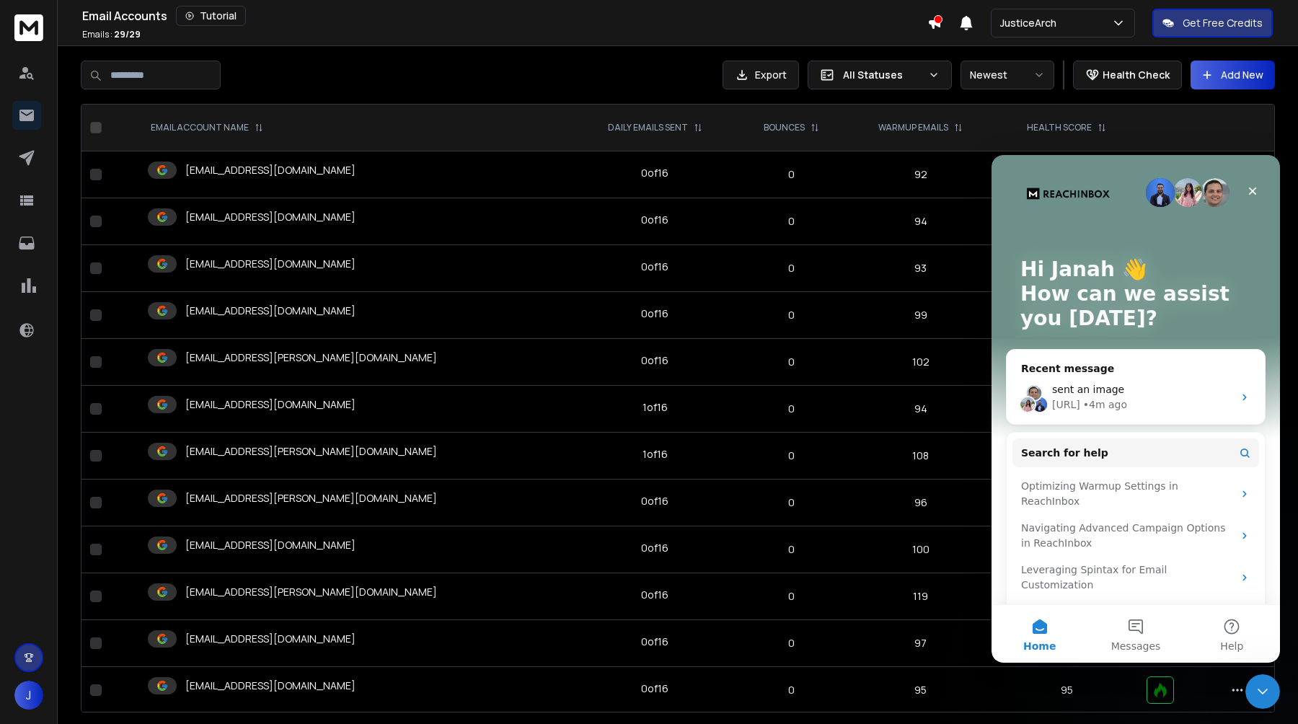
click at [597, 52] on div "Export All Statuses Newest Health Check Add New EMAIL ACCOUNT NAME DAILY EMAILS…" at bounding box center [678, 386] width 1241 height 681
click at [26, 146] on link at bounding box center [26, 158] width 29 height 29
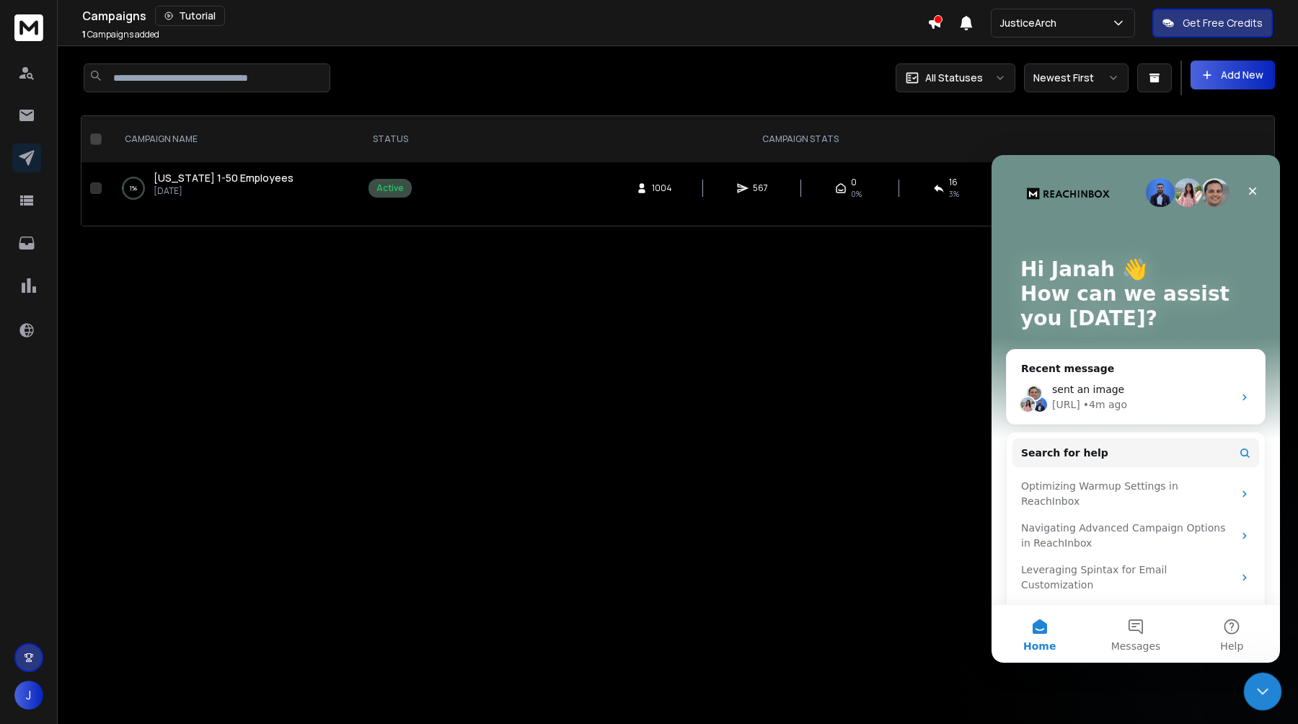
click at [1270, 685] on div "Close Intercom Messenger" at bounding box center [1261, 689] width 35 height 35
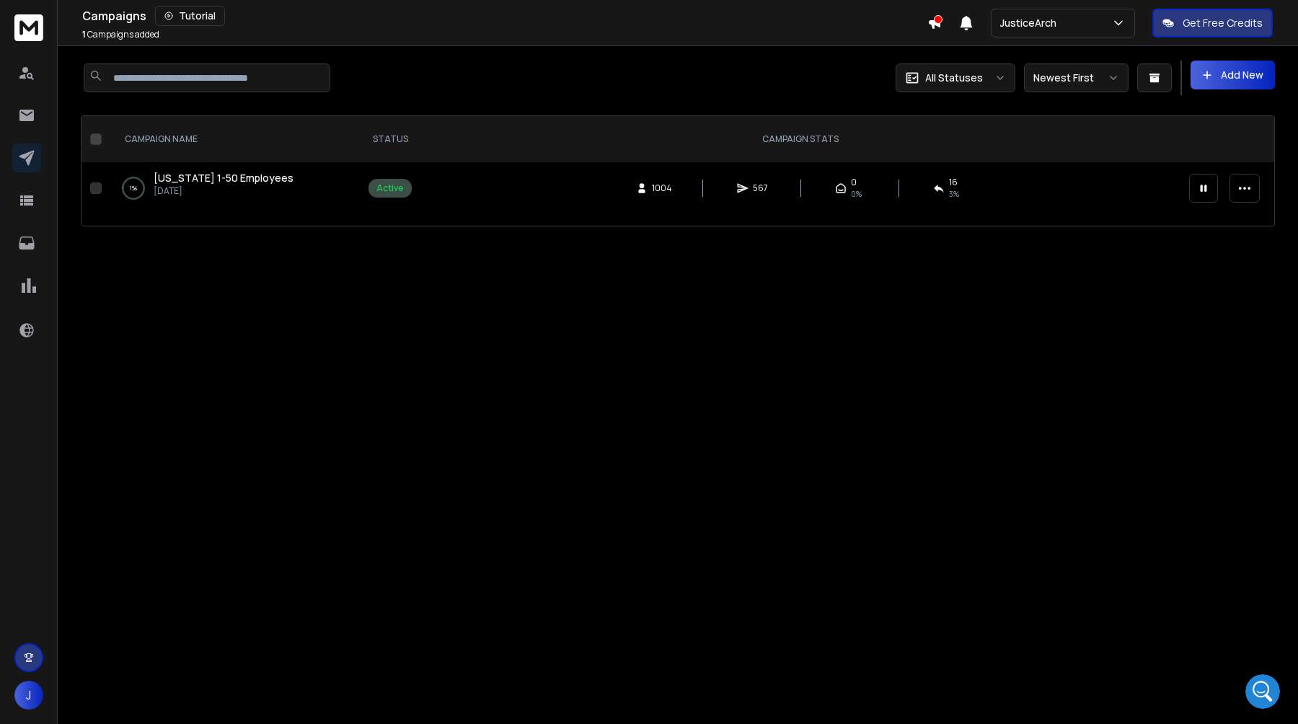
click at [498, 185] on div "1004 567 0 0% 16 3 %" at bounding box center [800, 188] width 743 height 23
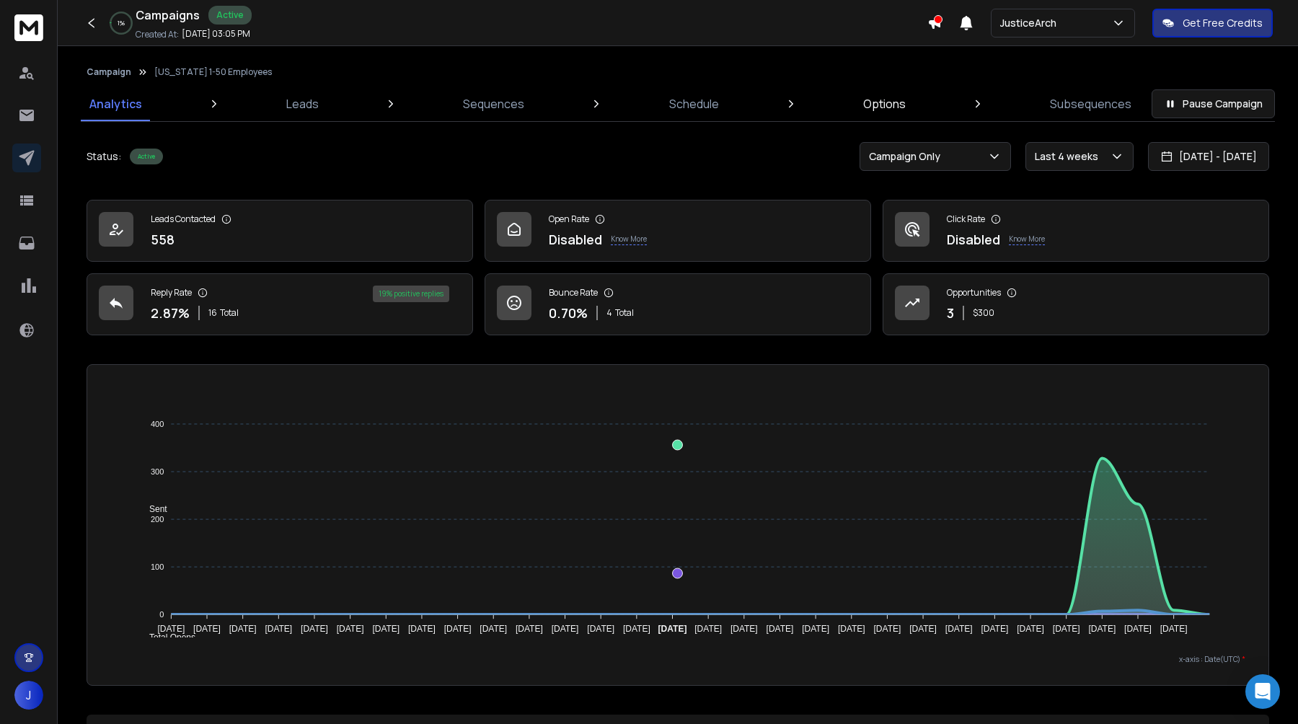
click at [895, 113] on link "Options" at bounding box center [885, 104] width 60 height 35
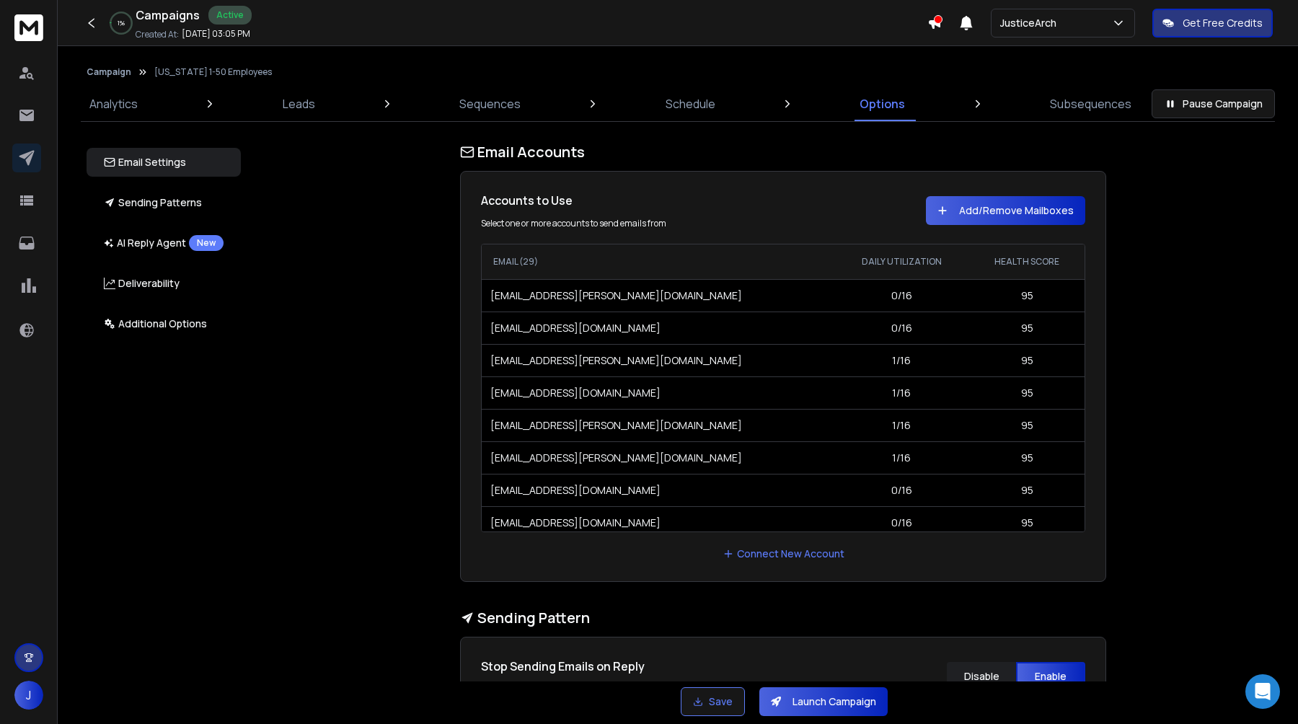
click at [1008, 203] on button "Add/Remove Mailboxes" at bounding box center [1005, 210] width 159 height 29
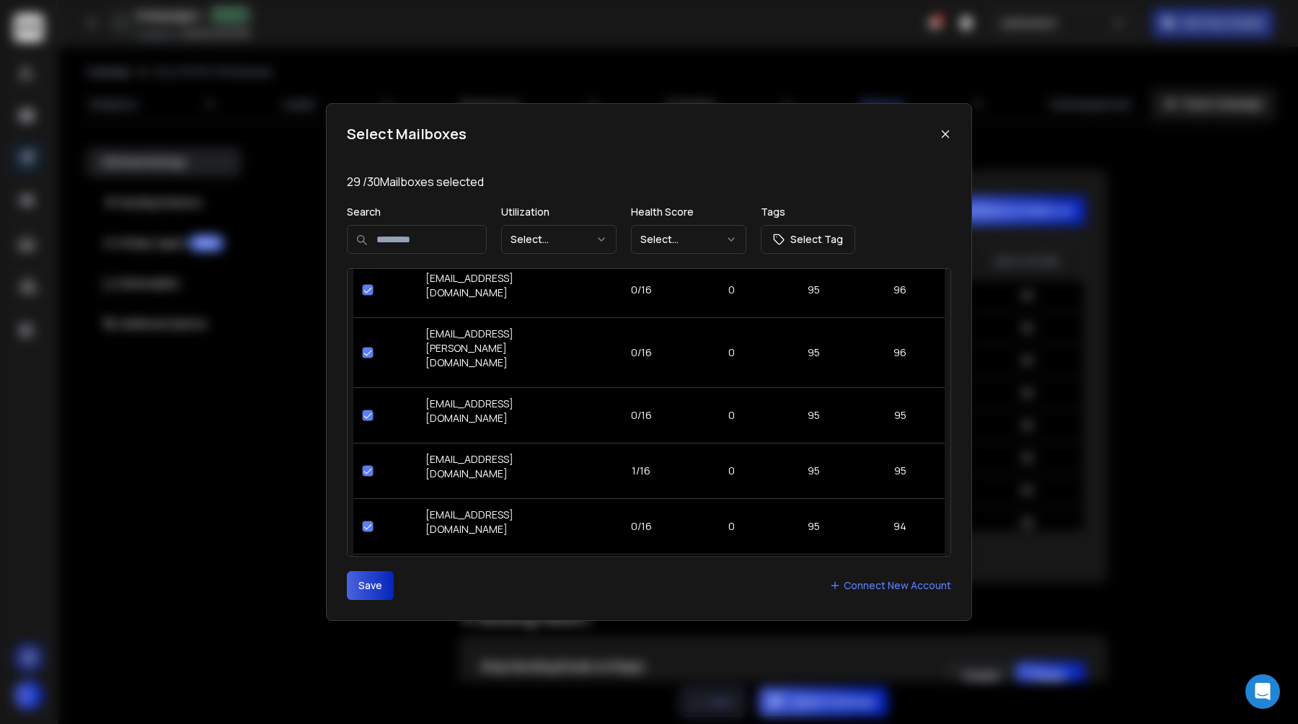
scroll to position [1165, 0]
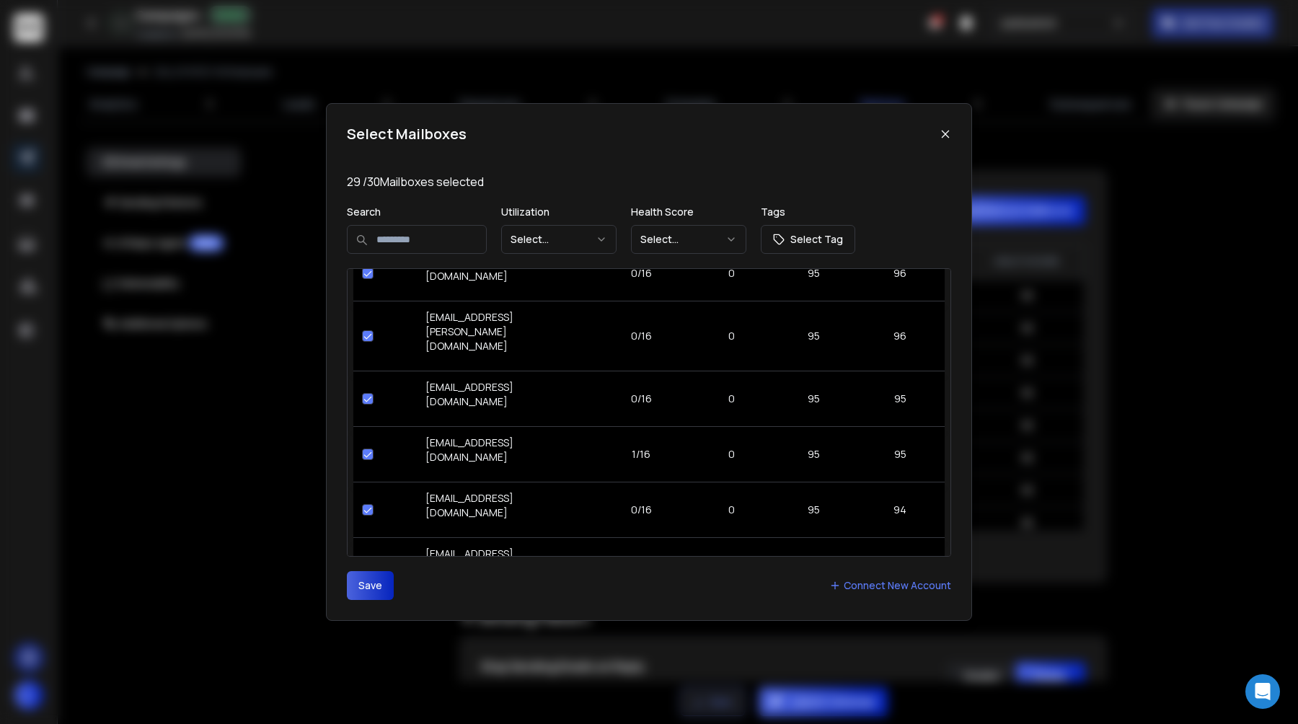
click at [374, 577] on button "Save" at bounding box center [370, 585] width 47 height 29
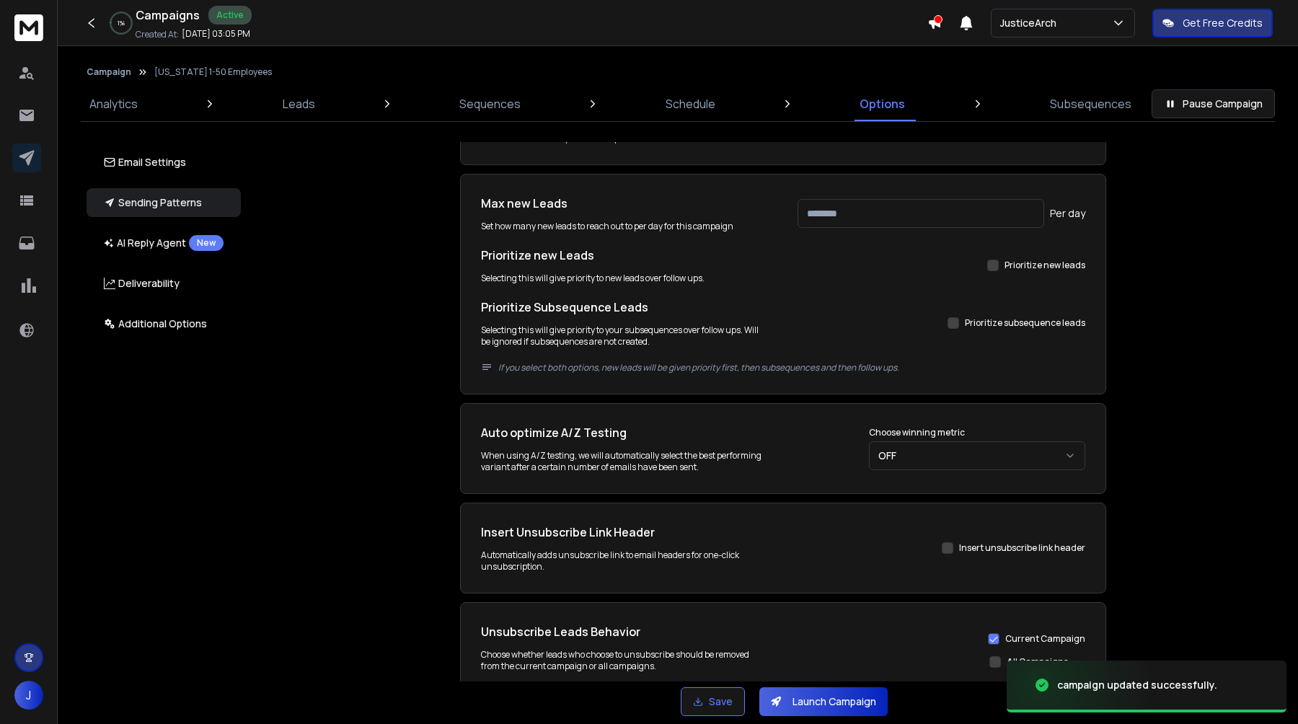
click at [771, 694] on button "Launch Campaign" at bounding box center [824, 701] width 128 height 29
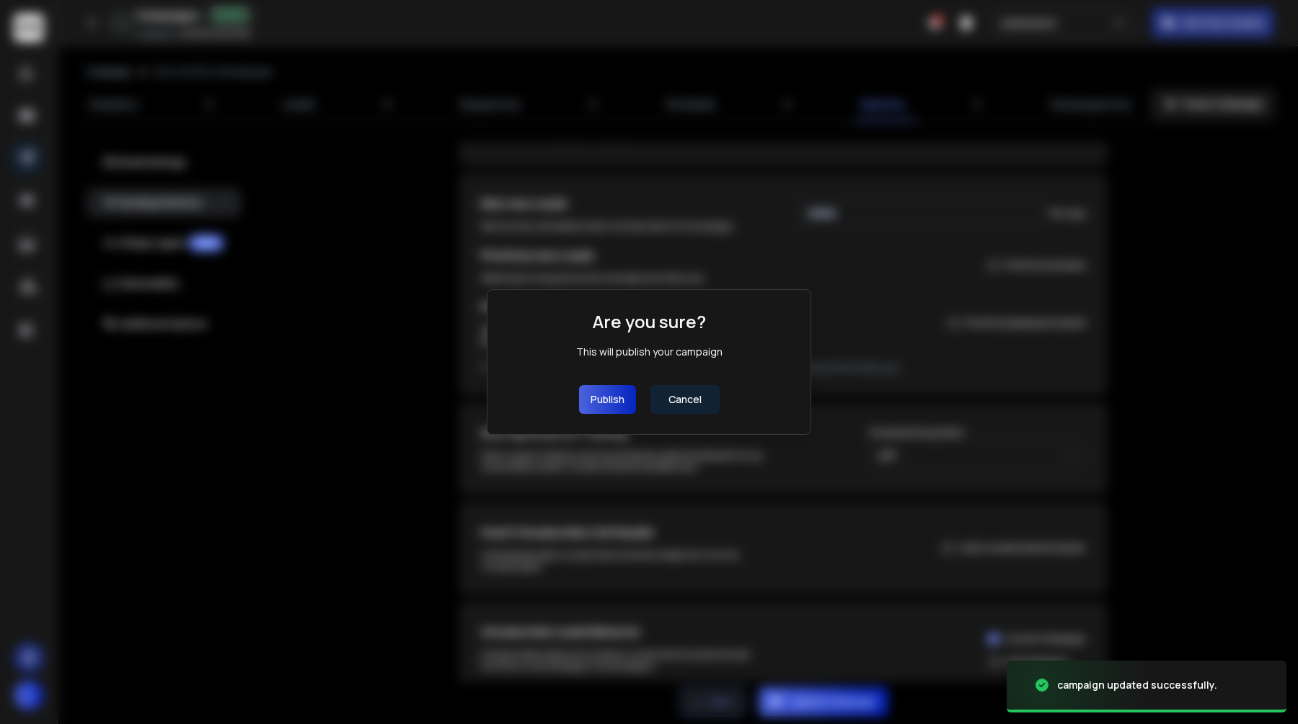
click at [608, 404] on button "Publish" at bounding box center [607, 399] width 57 height 29
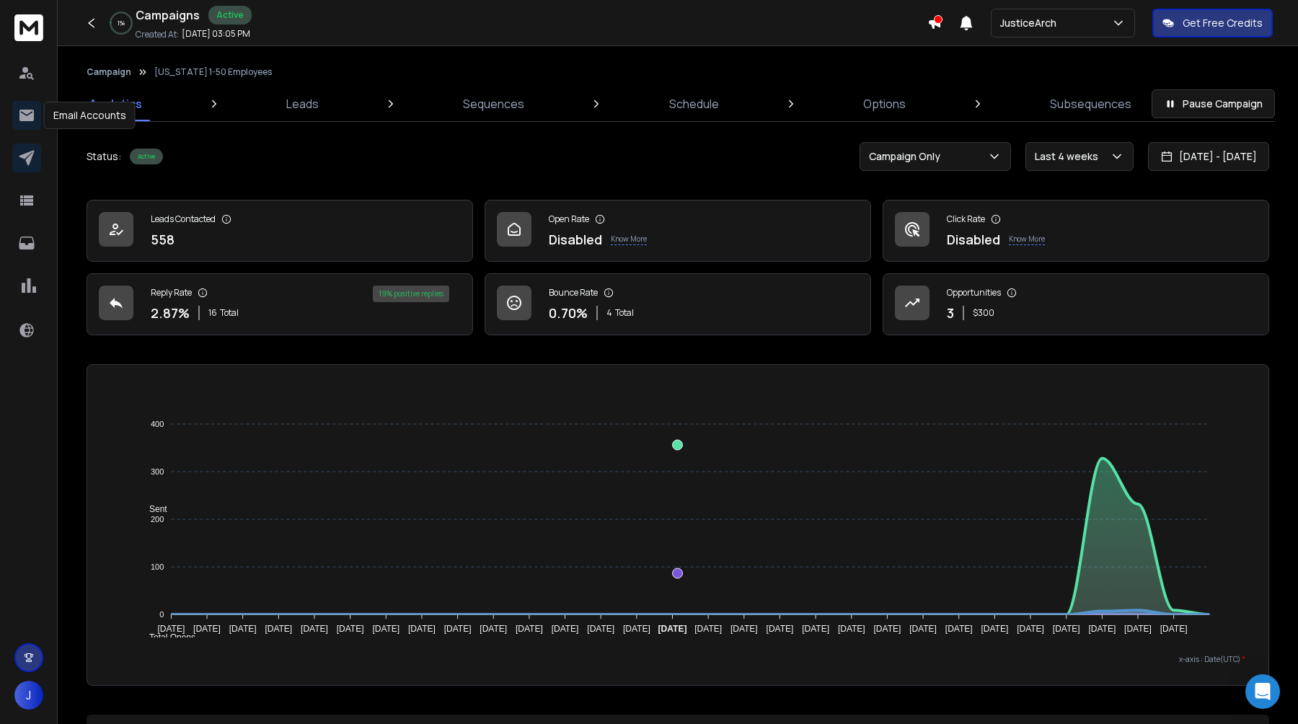
click at [32, 115] on icon at bounding box center [26, 116] width 14 height 12
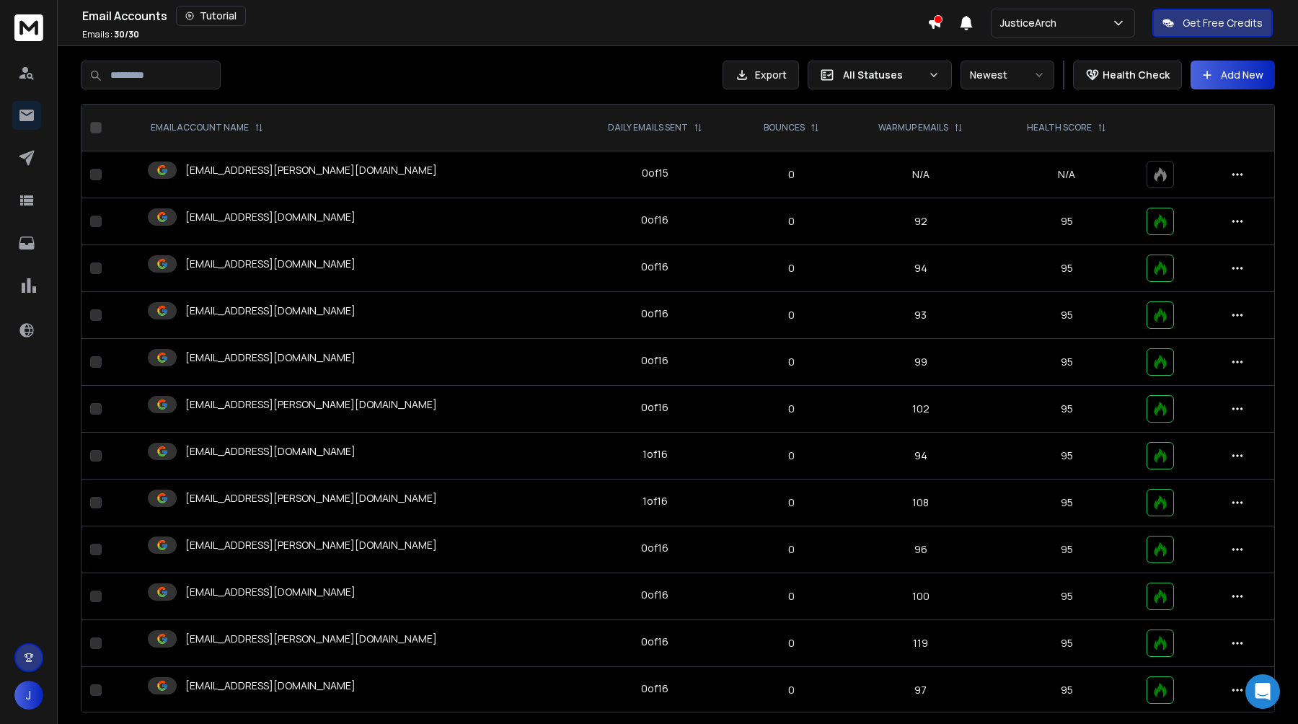
click at [1153, 173] on icon at bounding box center [1160, 174] width 14 height 14
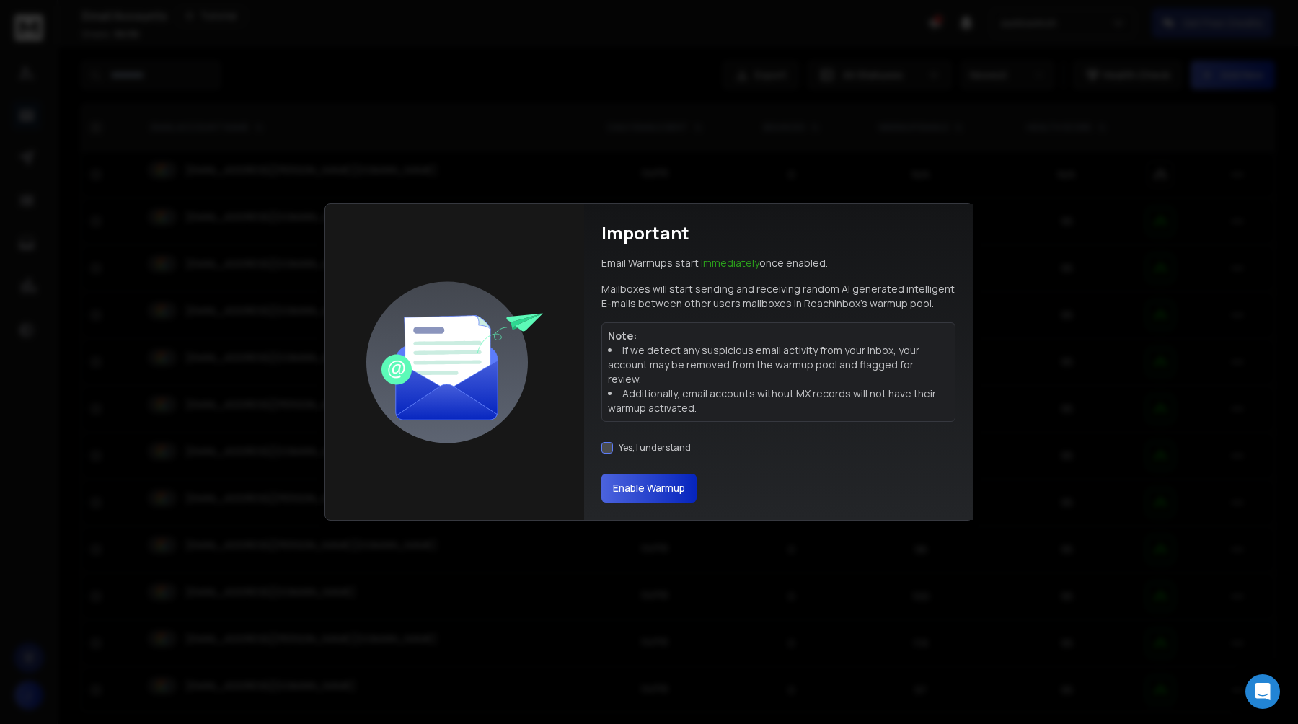
click at [605, 442] on button "Yes, I understand" at bounding box center [608, 448] width 12 height 12
click at [633, 474] on button "Enable Warmup" at bounding box center [649, 488] width 95 height 29
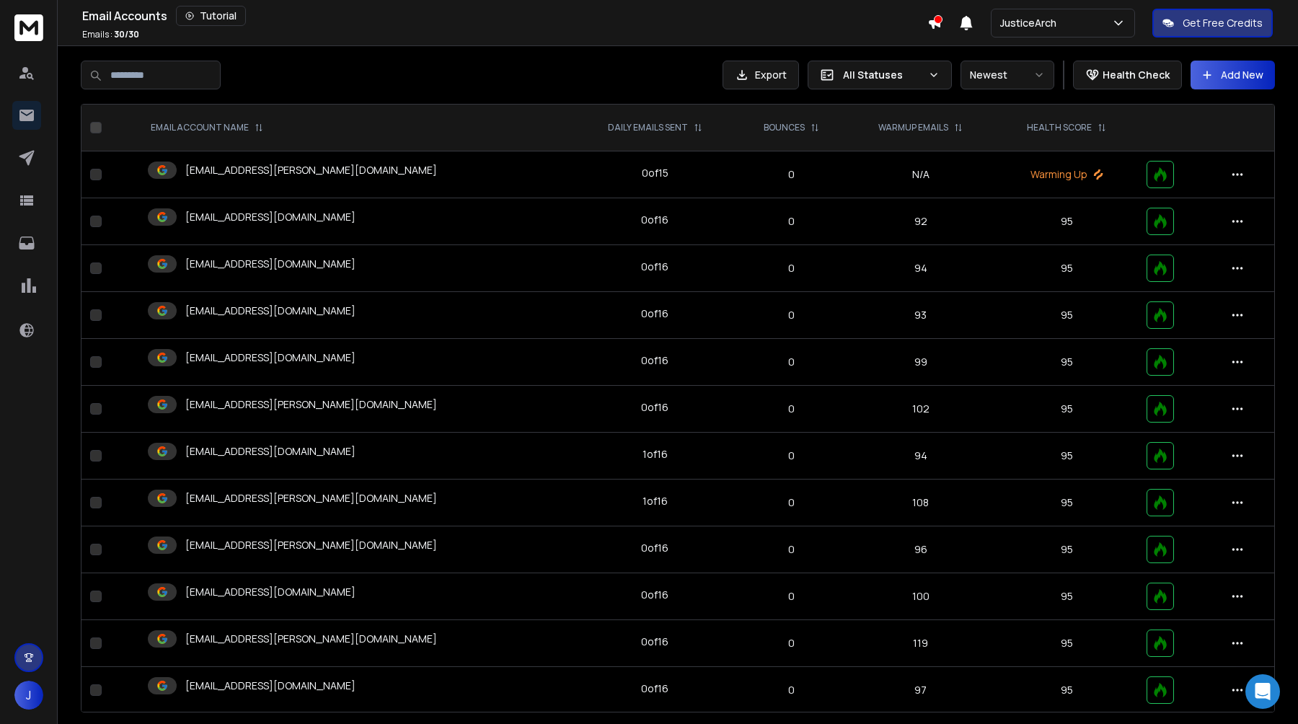
click at [423, 175] on div "[EMAIL_ADDRESS][PERSON_NAME][DOMAIN_NAME]" at bounding box center [356, 170] width 417 height 17
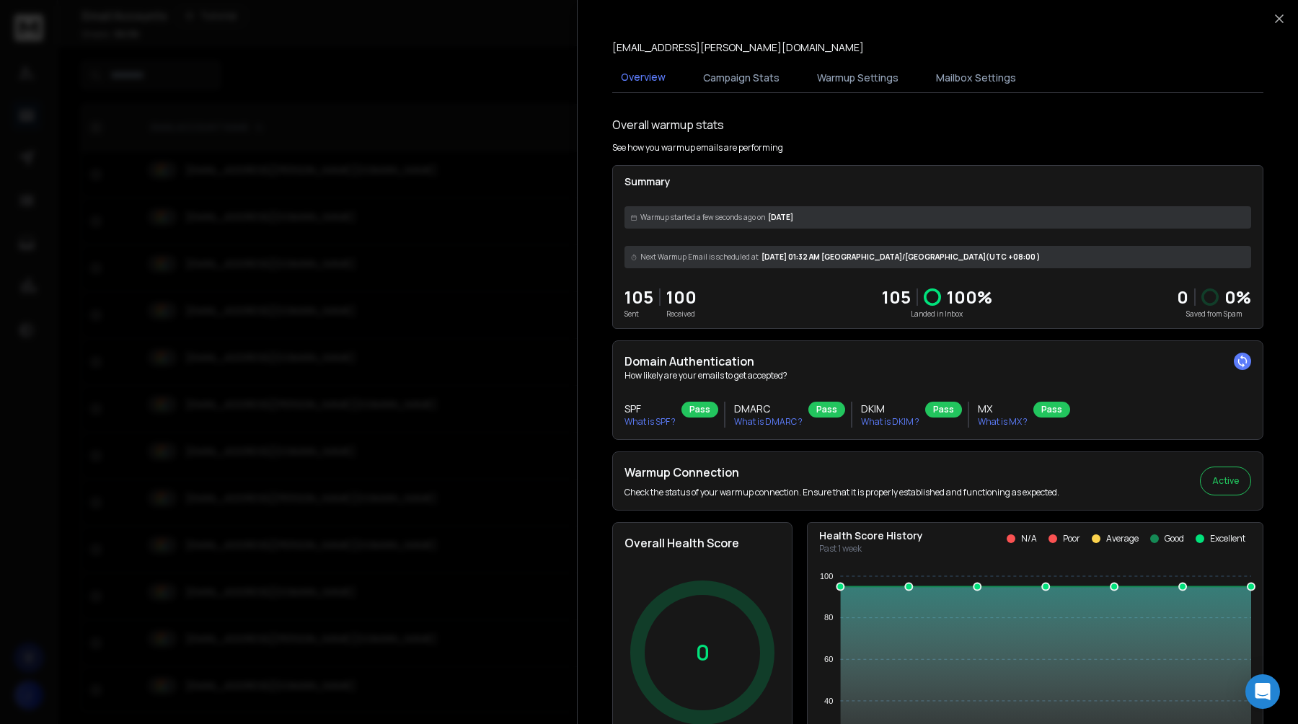
click at [880, 71] on button "Warmup Settings" at bounding box center [858, 78] width 99 height 32
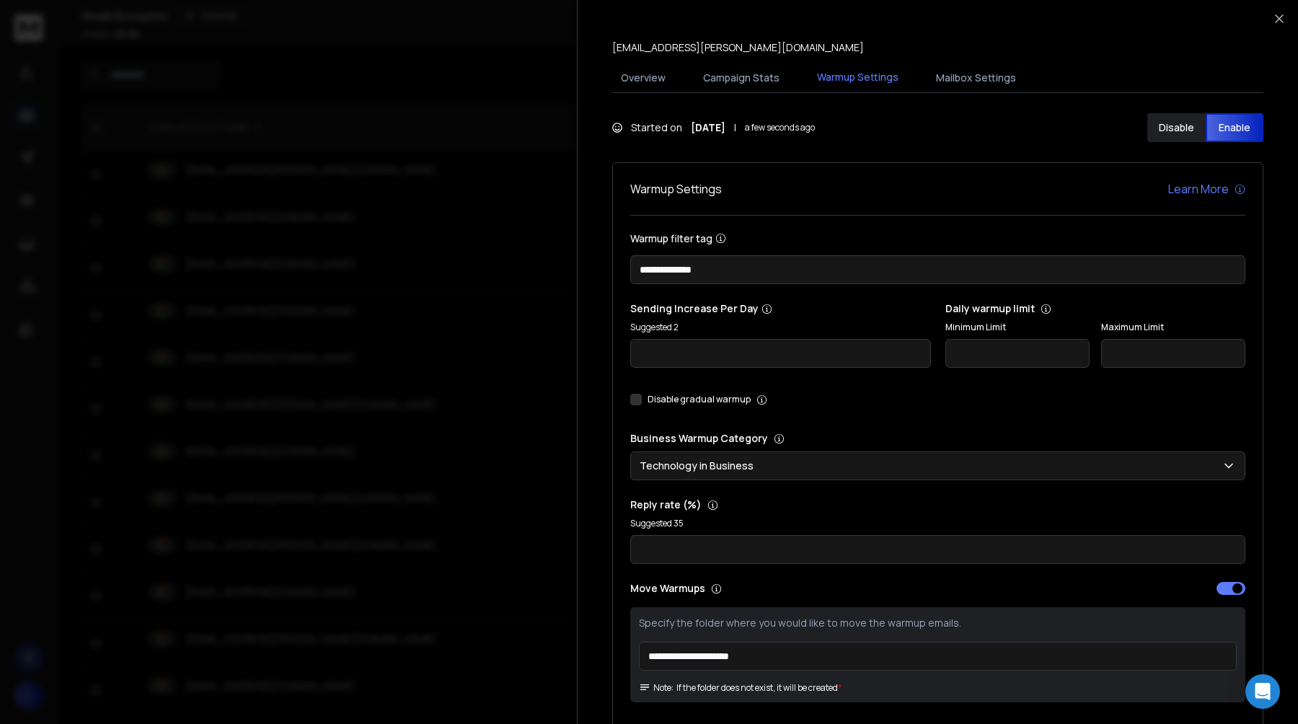
click at [635, 400] on button "Disable gradual warmup" at bounding box center [636, 400] width 12 height 12
drag, startPoint x: 1122, startPoint y: 350, endPoint x: 1104, endPoint y: 351, distance: 18.0
click at [1104, 351] on input "**" at bounding box center [1173, 353] width 144 height 29
type input "**"
drag, startPoint x: 1022, startPoint y: 350, endPoint x: 911, endPoint y: 349, distance: 111.1
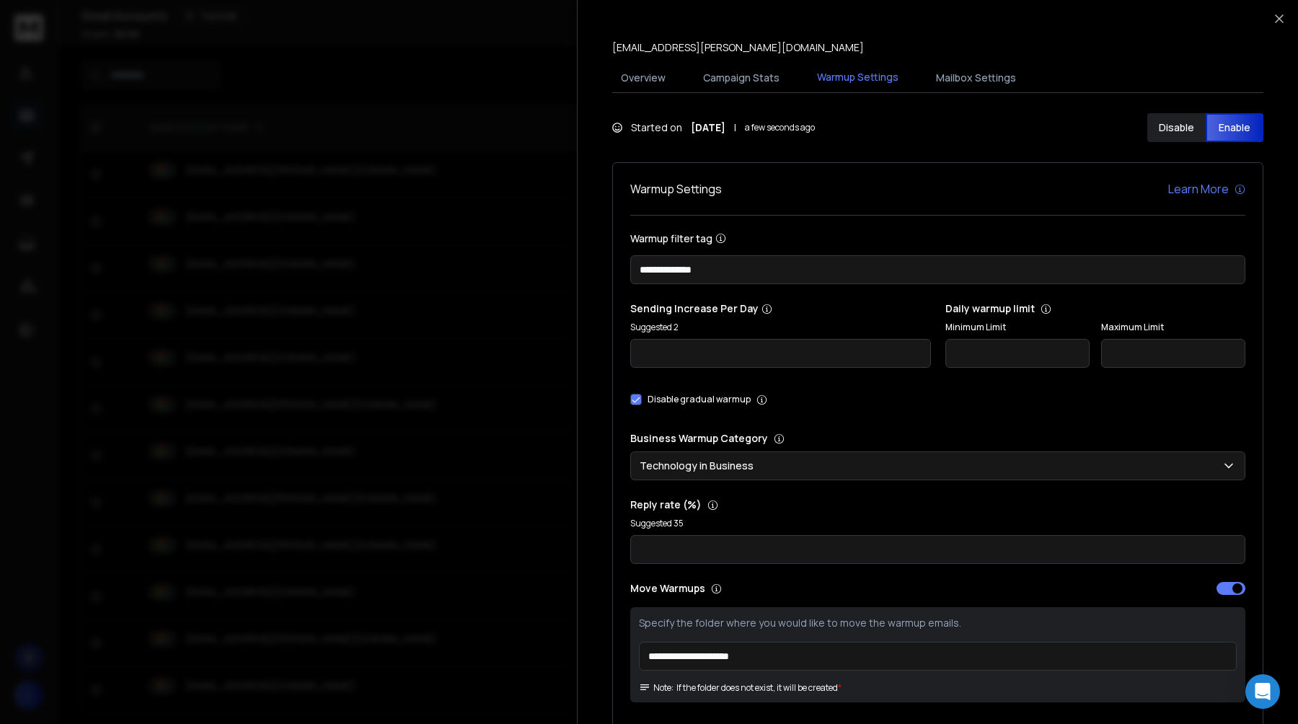
click at [910, 349] on div "Sending Increase Per Day Suggested 2 * Daily warmup limit Minimum Limit * Maxim…" at bounding box center [937, 335] width 615 height 66
type input "**"
click at [871, 234] on label "Warmup filter tag" at bounding box center [937, 238] width 615 height 11
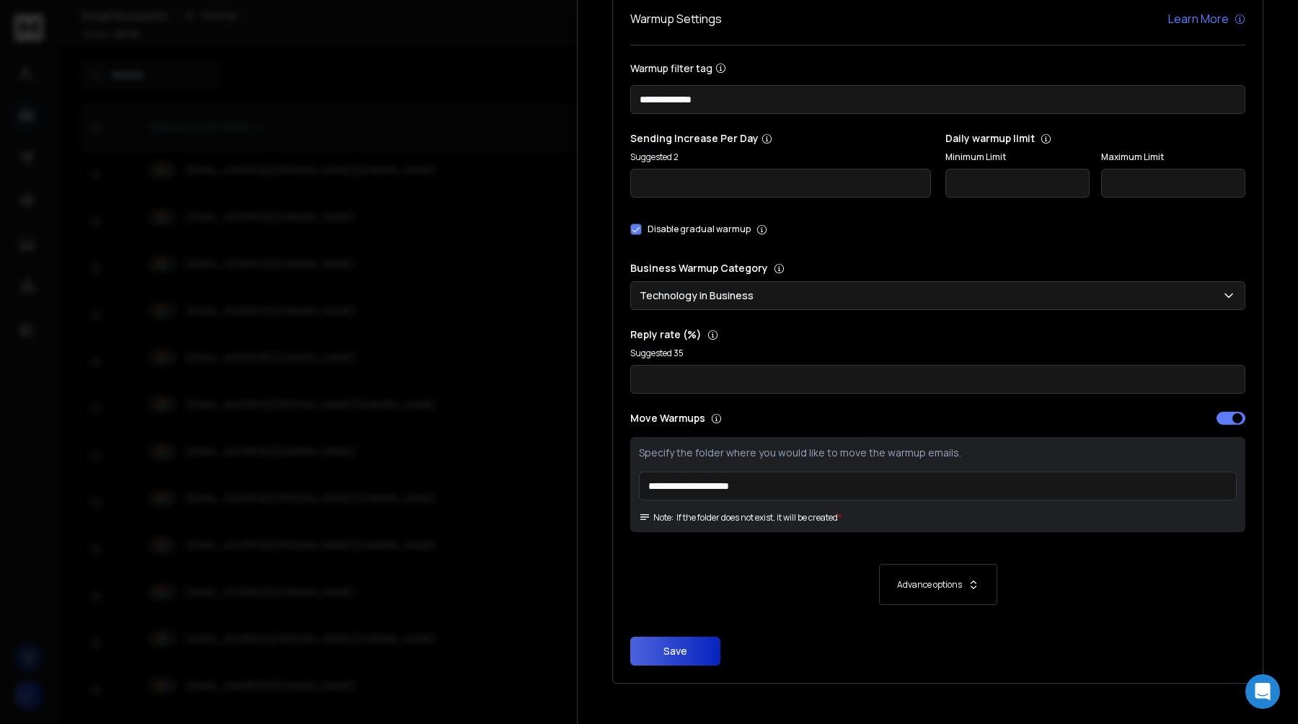
click at [668, 653] on button "Save" at bounding box center [675, 651] width 90 height 29
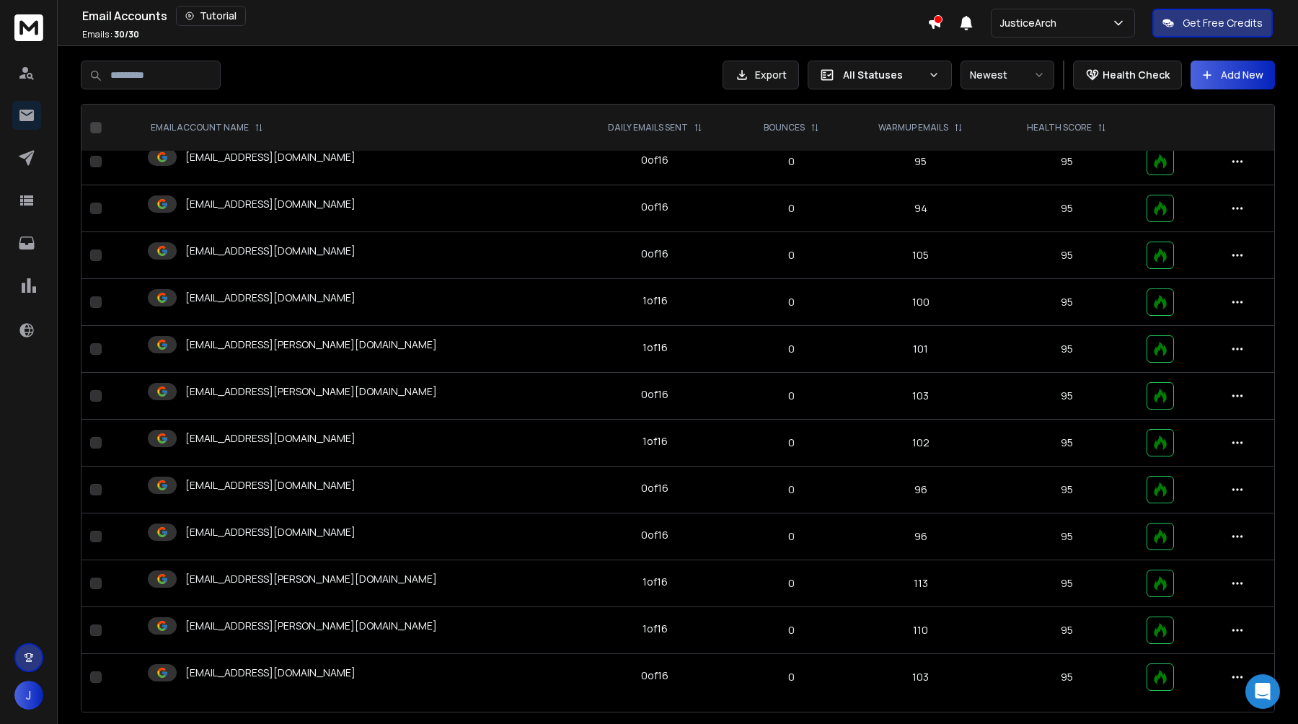
scroll to position [0, 0]
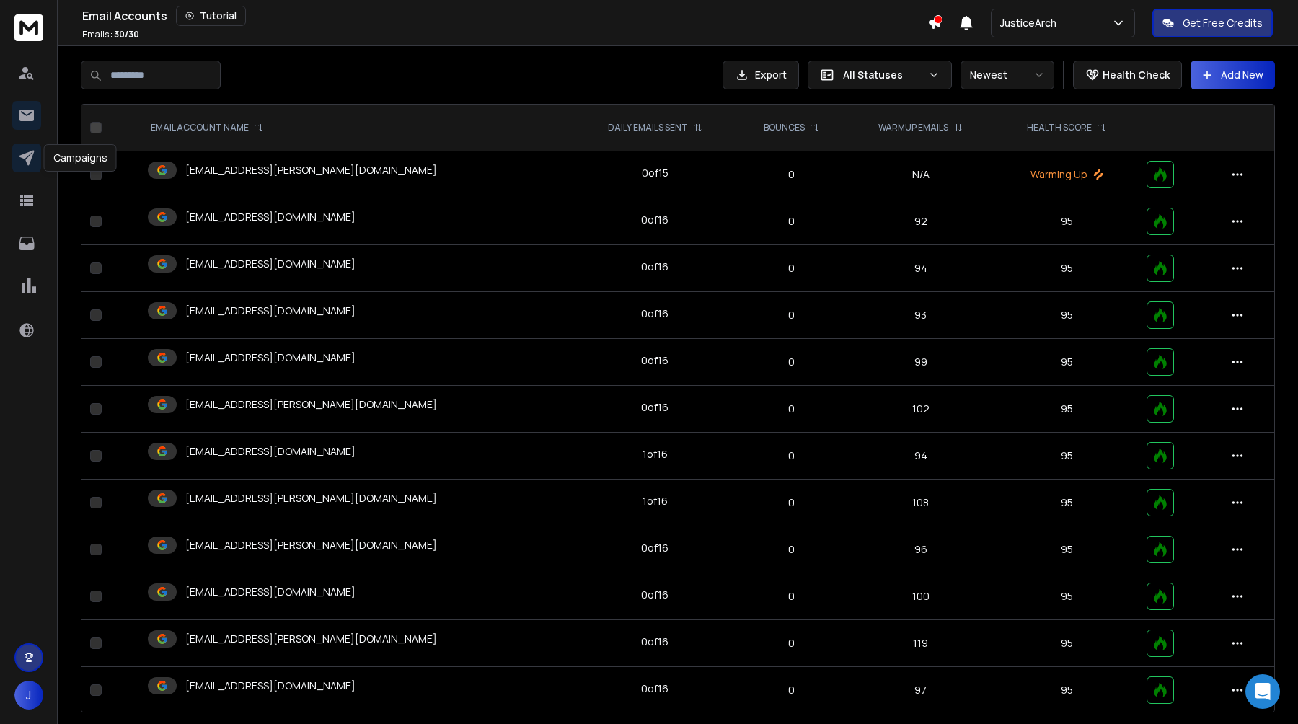
click at [32, 153] on icon at bounding box center [26, 158] width 15 height 15
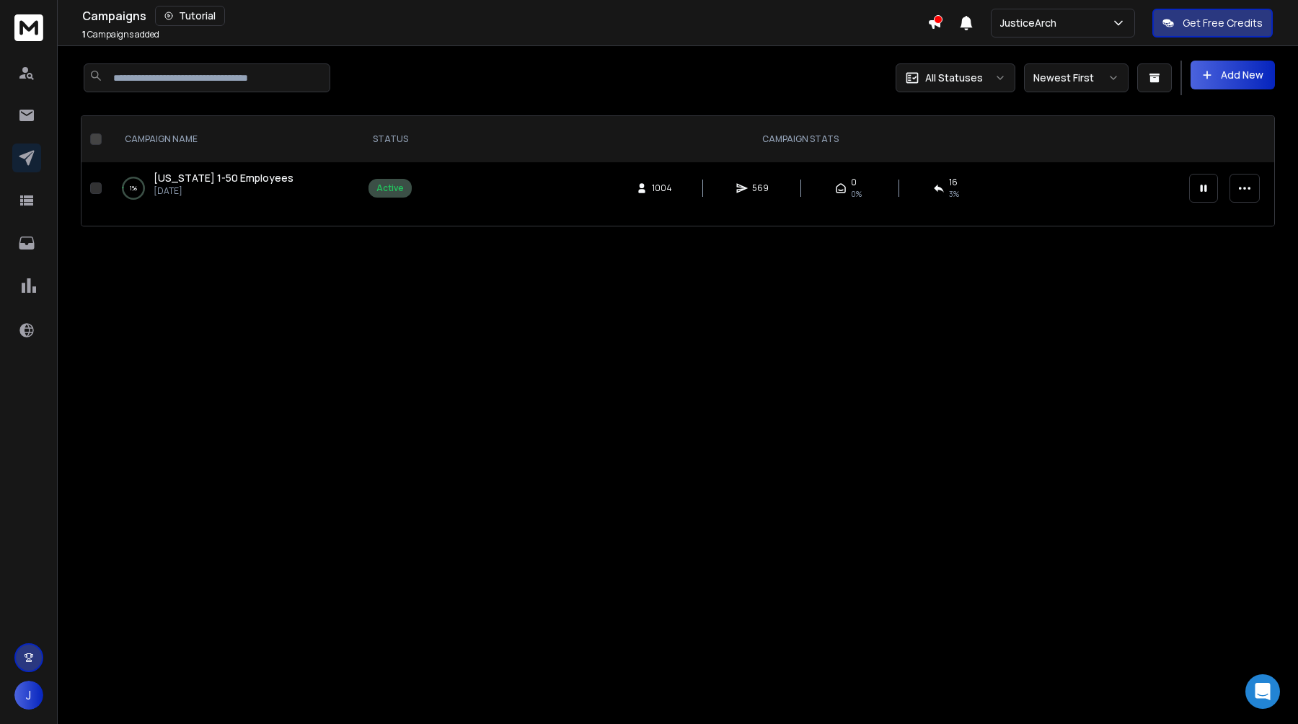
click at [260, 188] on div "1 % Illinois 1-50 Employees 6 days ago" at bounding box center [234, 188] width 224 height 35
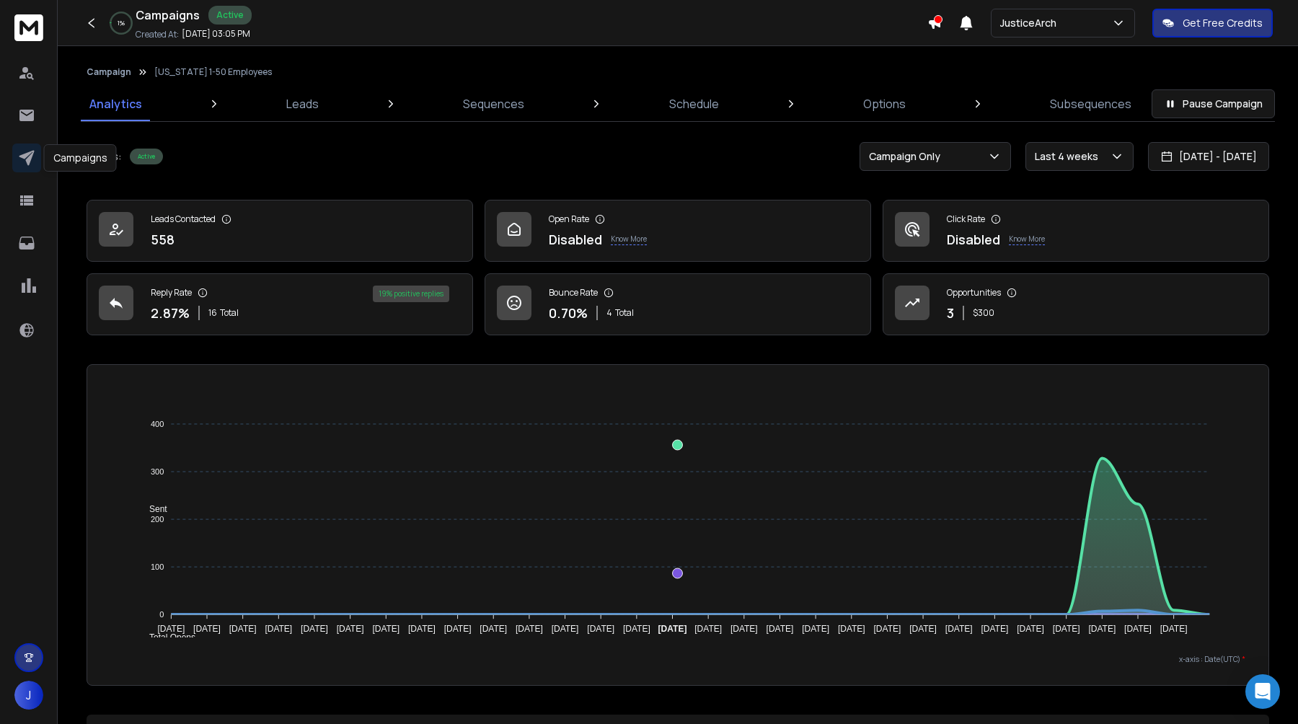
click at [4, 141] on div "J" at bounding box center [29, 362] width 58 height 724
click at [20, 151] on icon at bounding box center [26, 157] width 17 height 17
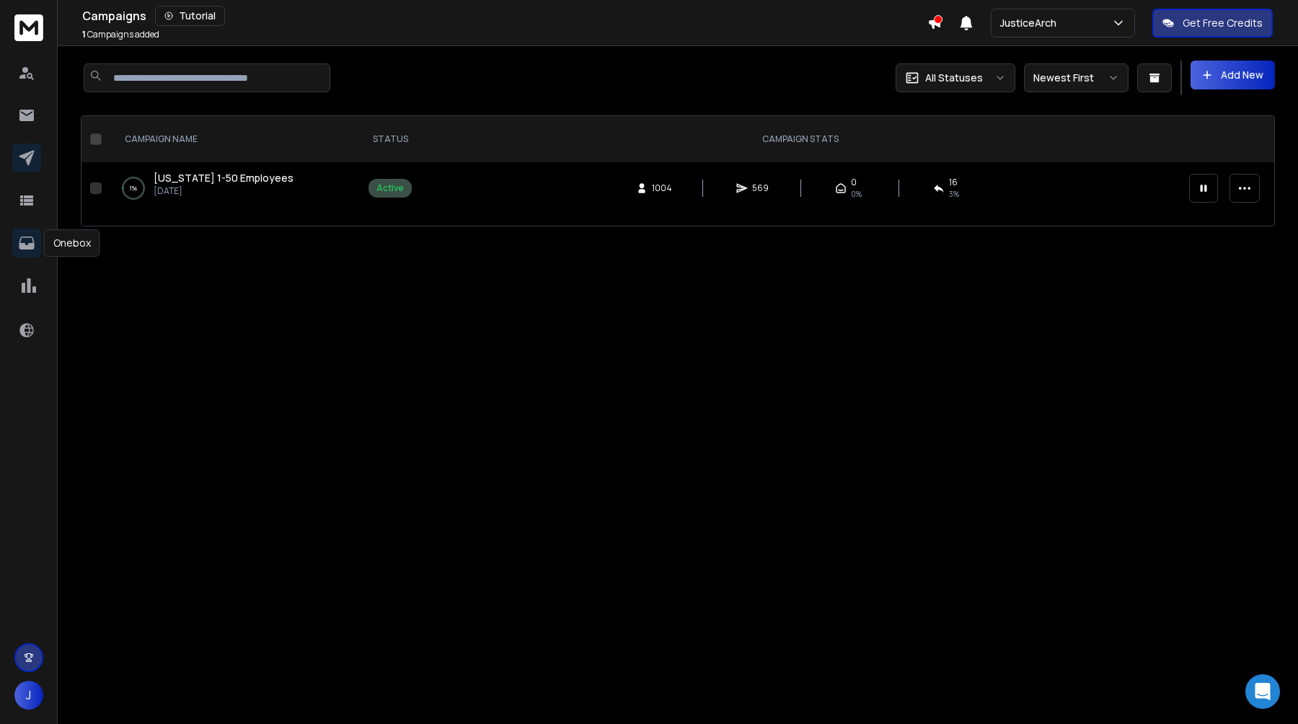
click at [23, 242] on icon at bounding box center [26, 242] width 17 height 17
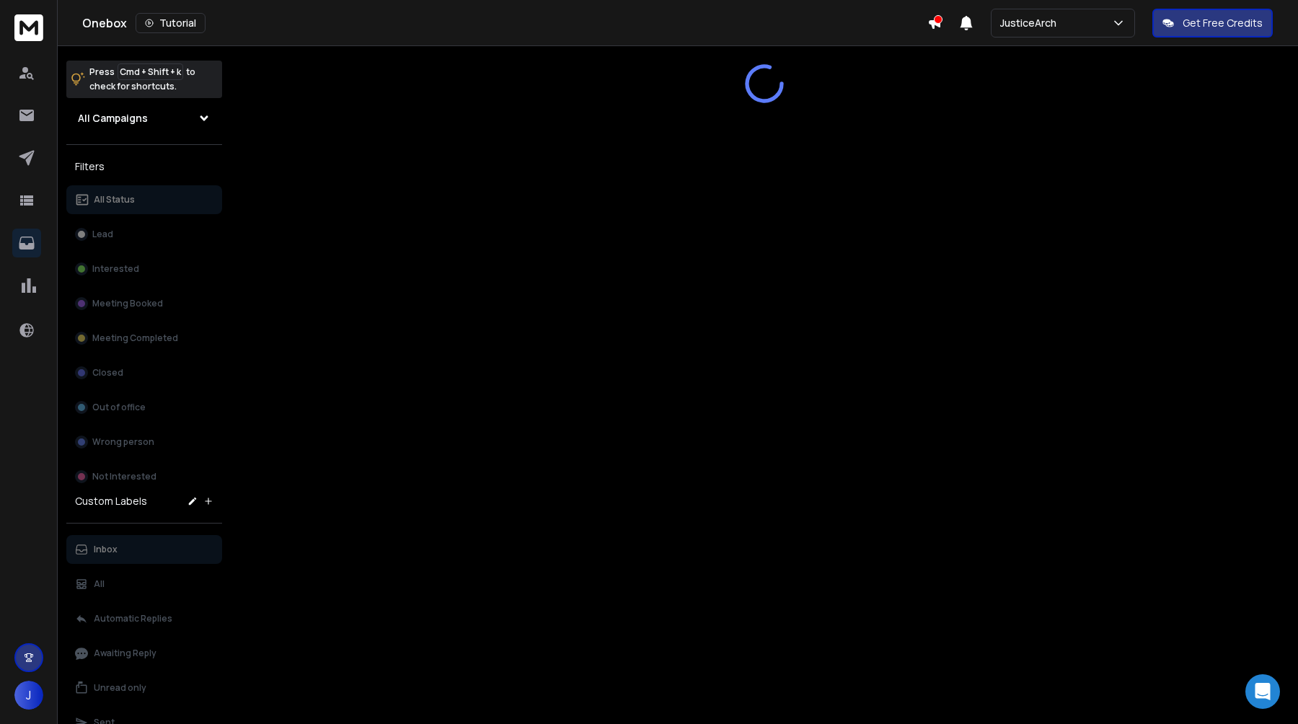
click at [123, 258] on div "All Status Lead Interested Meeting Booked Meeting Completed Closed Out of offic…" at bounding box center [144, 338] width 156 height 306
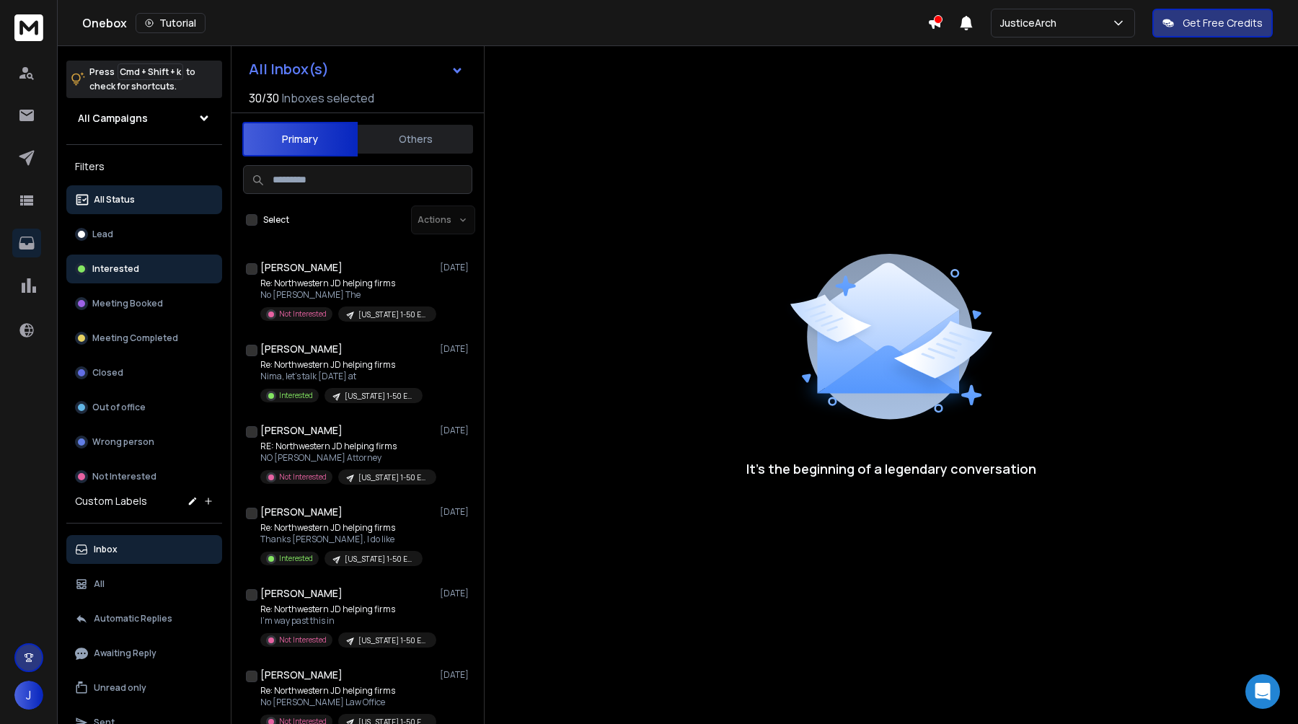
click at [123, 269] on p "Interested" at bounding box center [115, 269] width 47 height 12
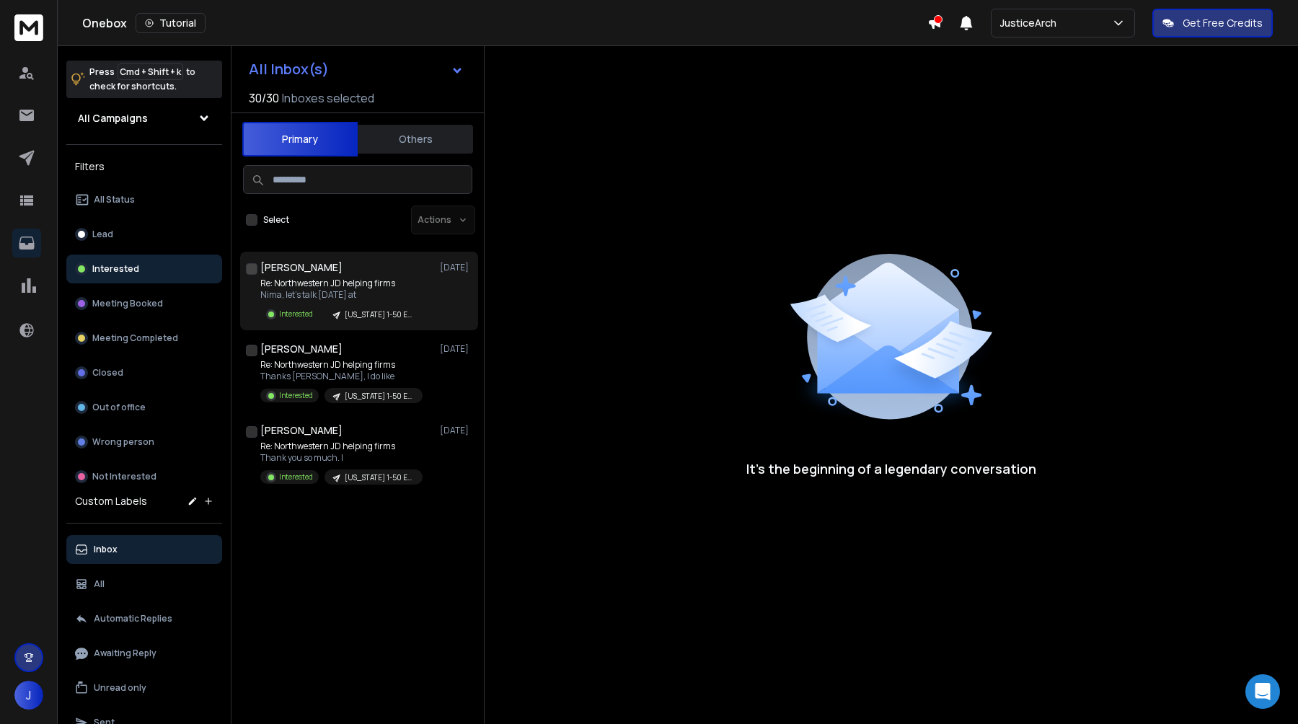
click at [383, 265] on div "Andrew M Stroth 15 Oct" at bounding box center [366, 267] width 212 height 14
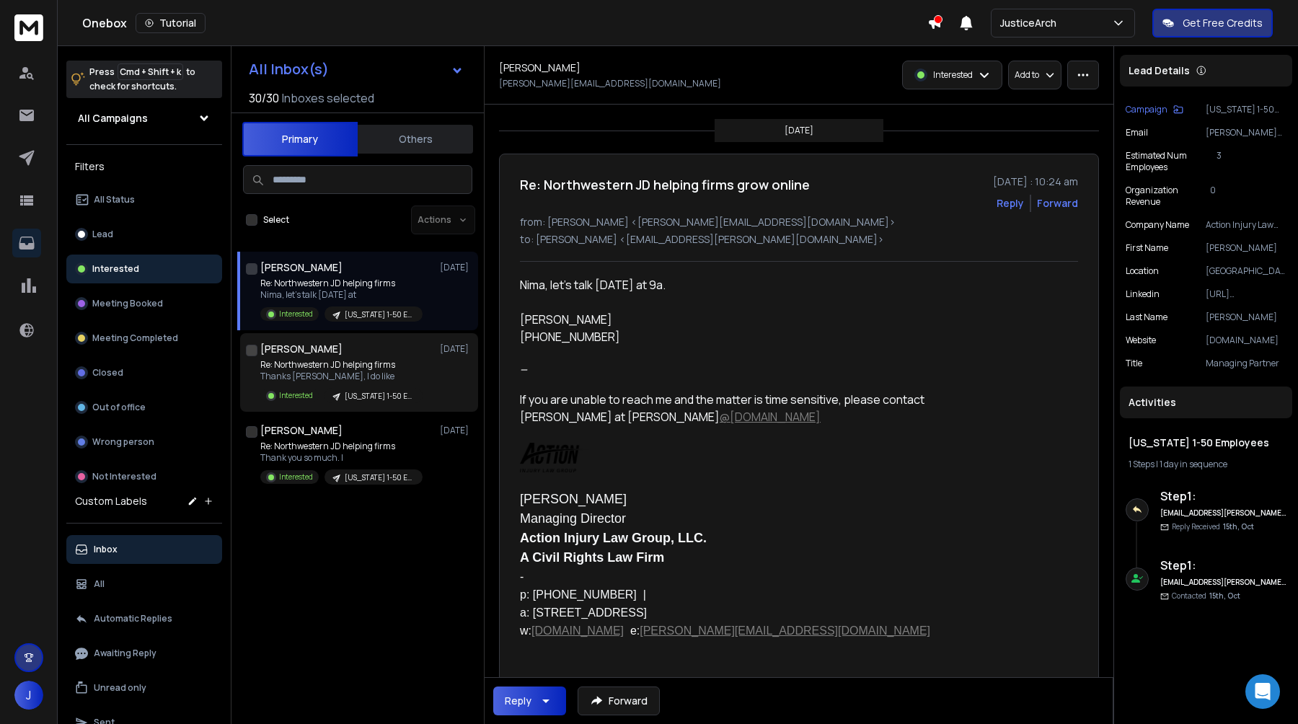
click at [405, 350] on div "George Markakis 15 Oct" at bounding box center [366, 349] width 212 height 14
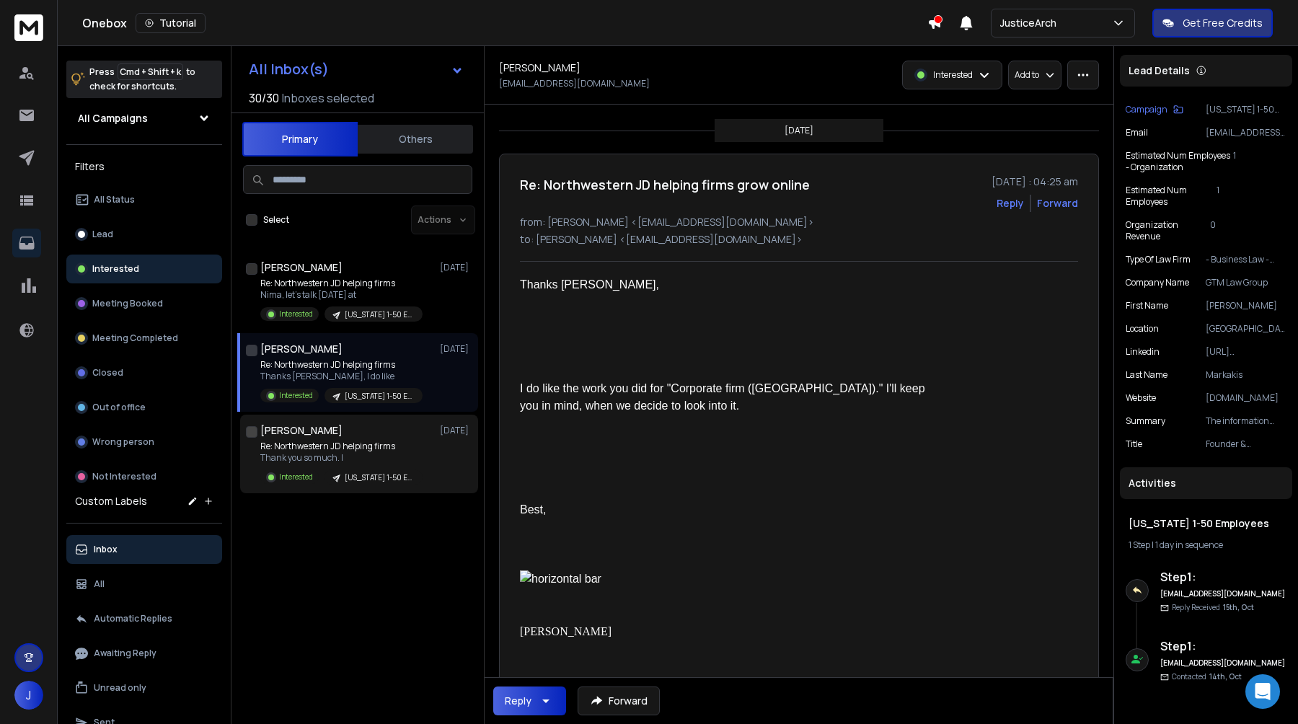
click at [403, 421] on div "Megan Lafata 14 Oct Re: Northwestern JD helping firms Thank you so much. I Inte…" at bounding box center [359, 454] width 238 height 79
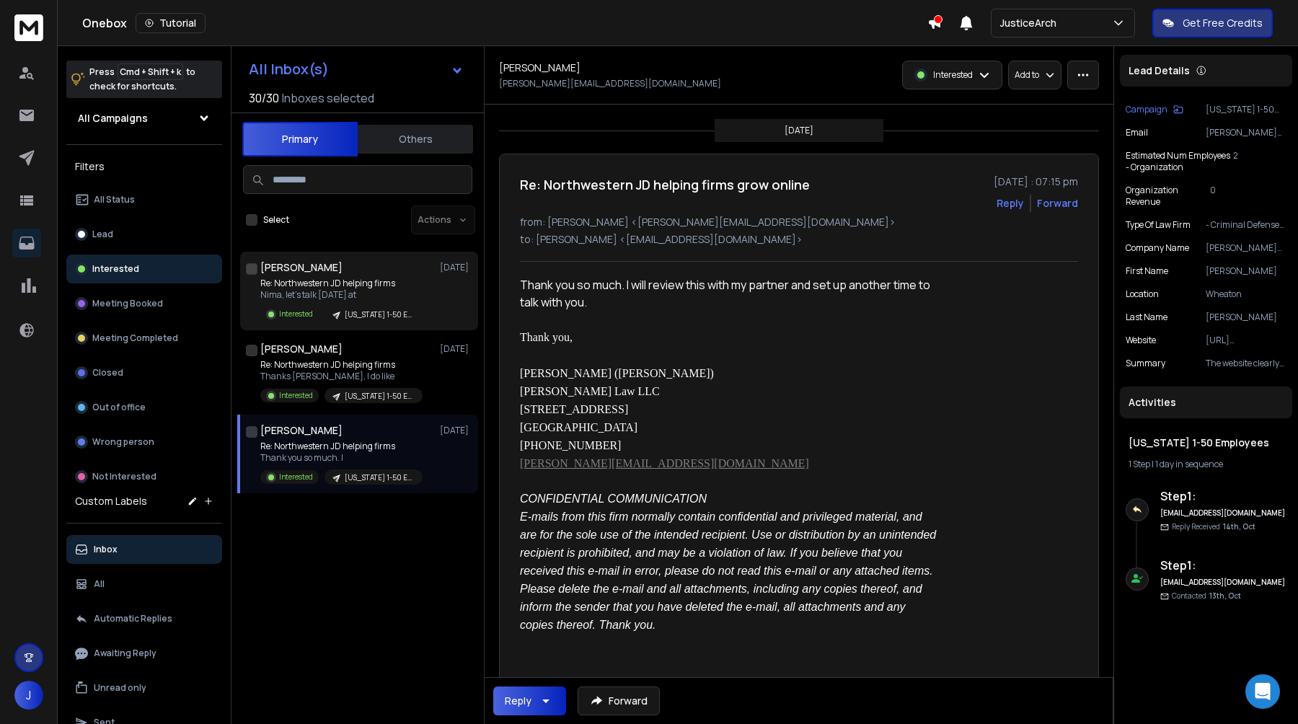
click at [381, 314] on p "[US_STATE] 1-50 Employees" at bounding box center [379, 314] width 69 height 11
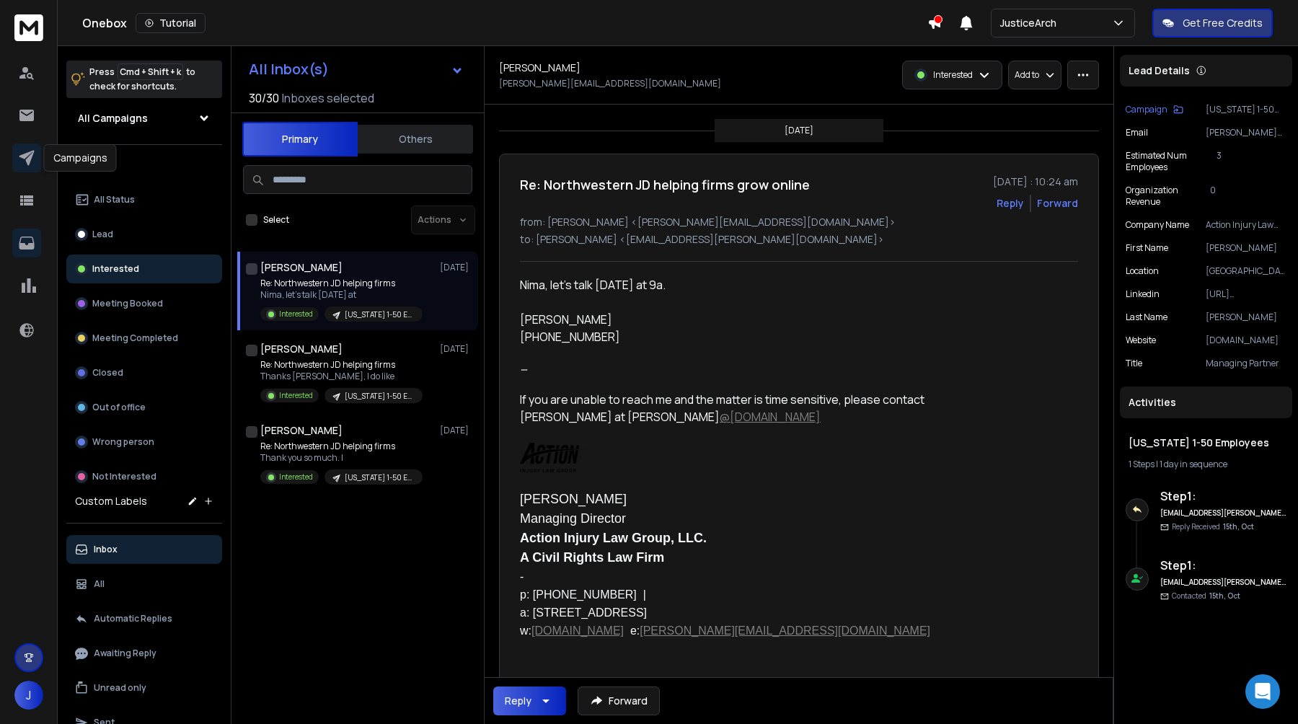
click at [38, 160] on link at bounding box center [26, 158] width 29 height 29
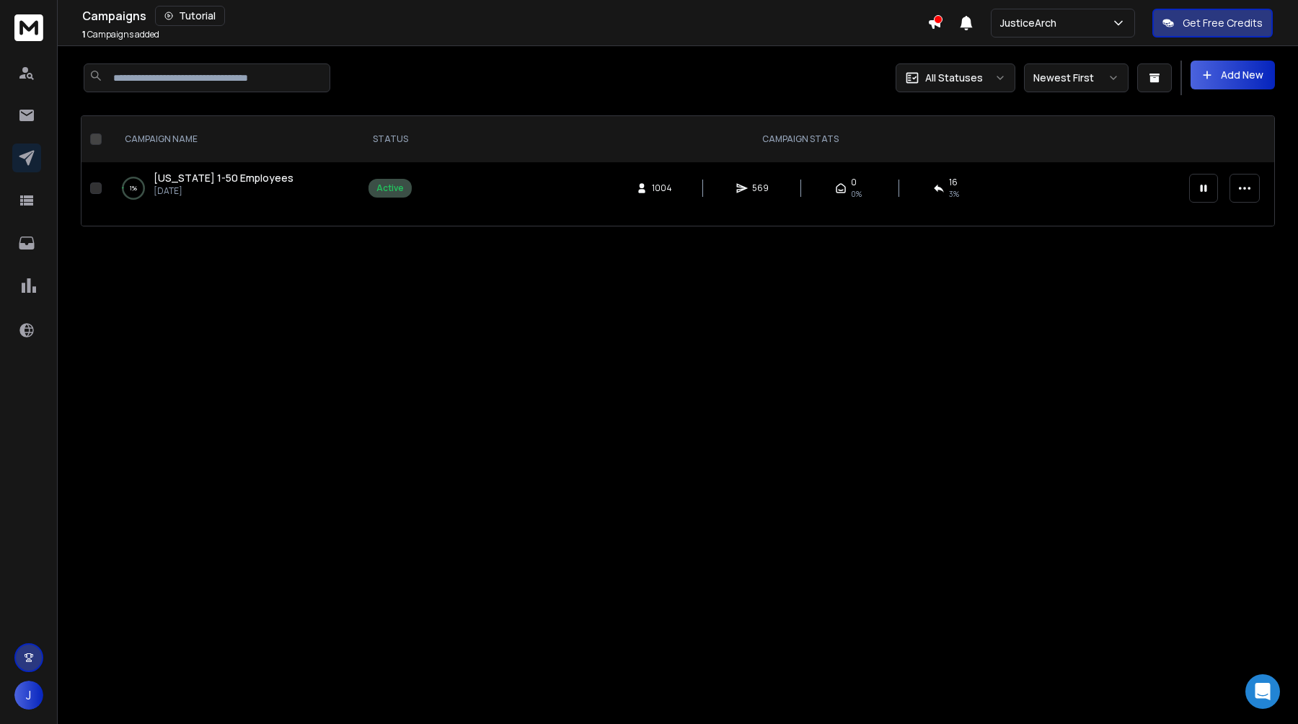
click at [260, 188] on div "1 % Illinois 1-50 Employees 6 days ago" at bounding box center [234, 188] width 224 height 35
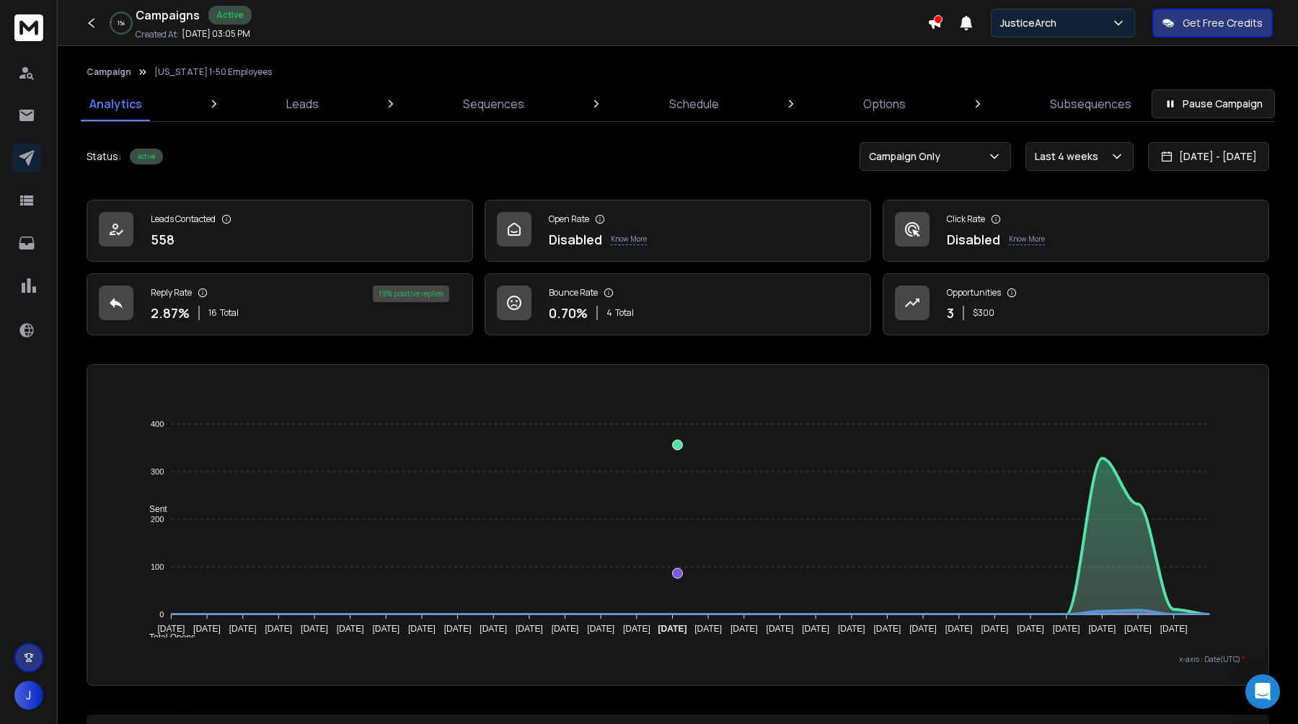
click at [1073, 22] on div "JusticeArch" at bounding box center [1063, 23] width 126 height 14
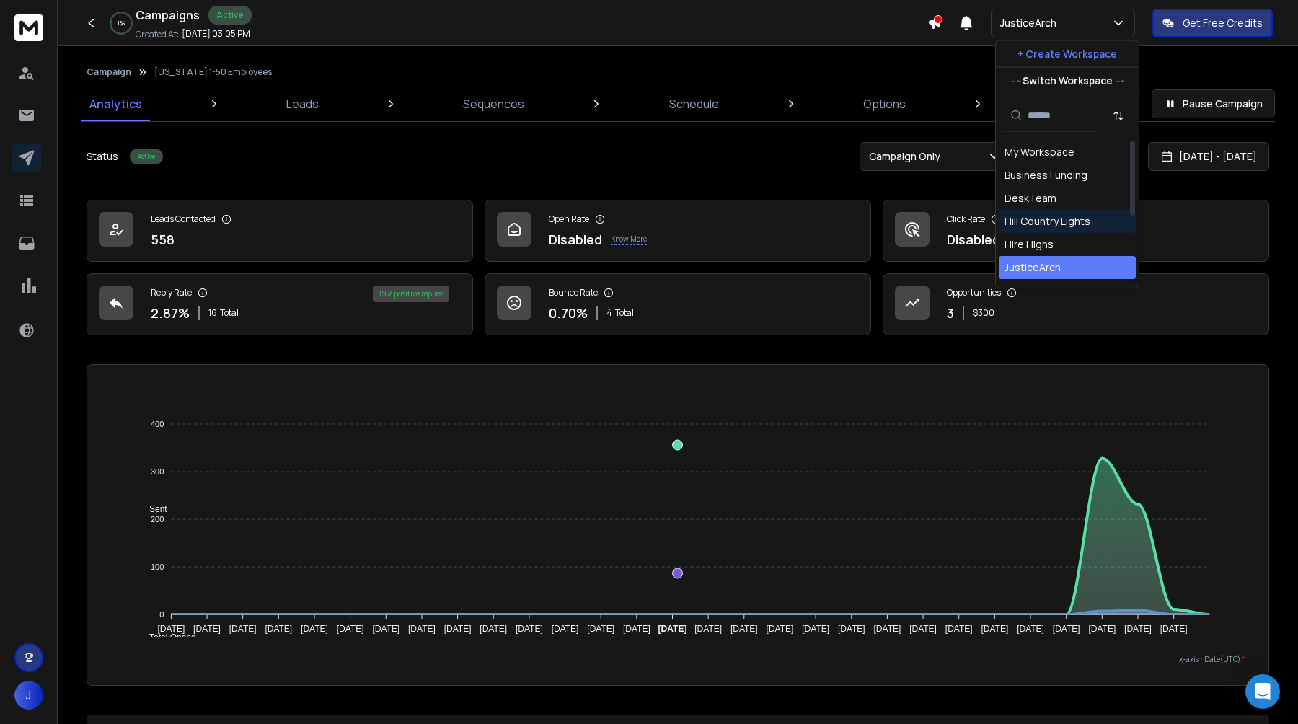
click at [1045, 212] on div "Hill Country Lights" at bounding box center [1067, 221] width 137 height 23
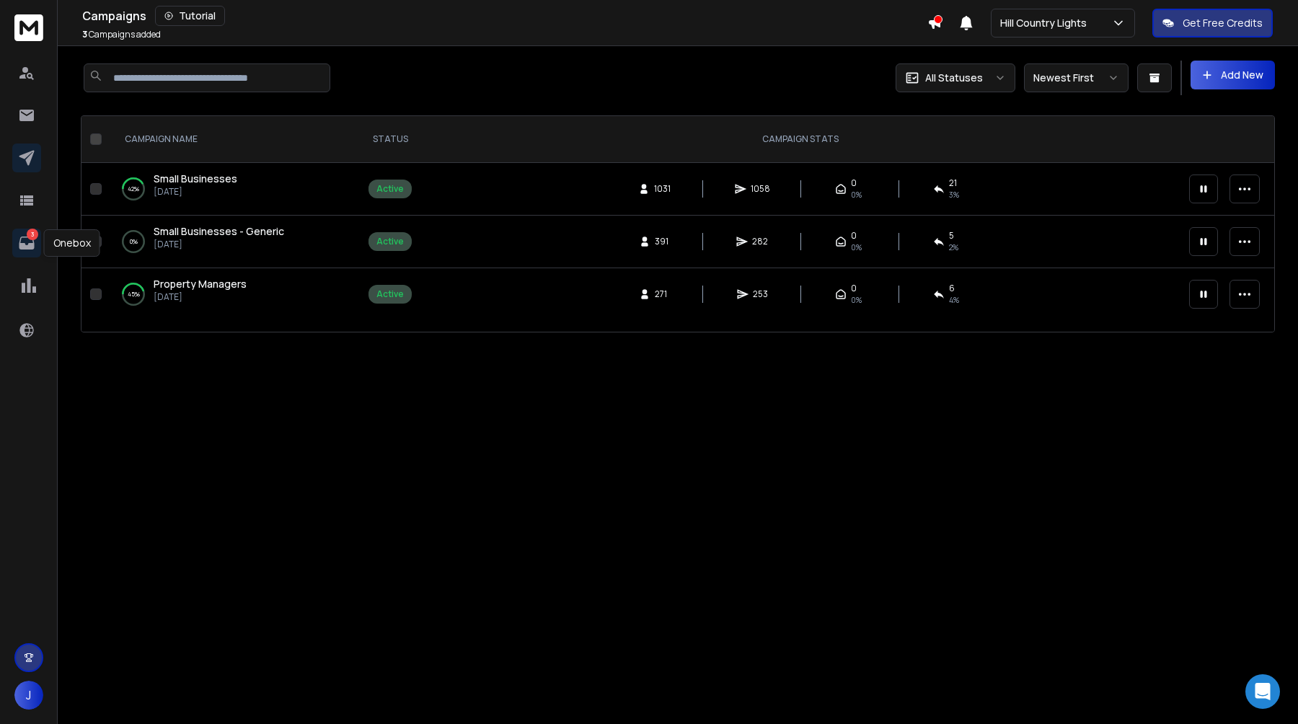
click at [32, 236] on p "3" at bounding box center [33, 235] width 12 height 12
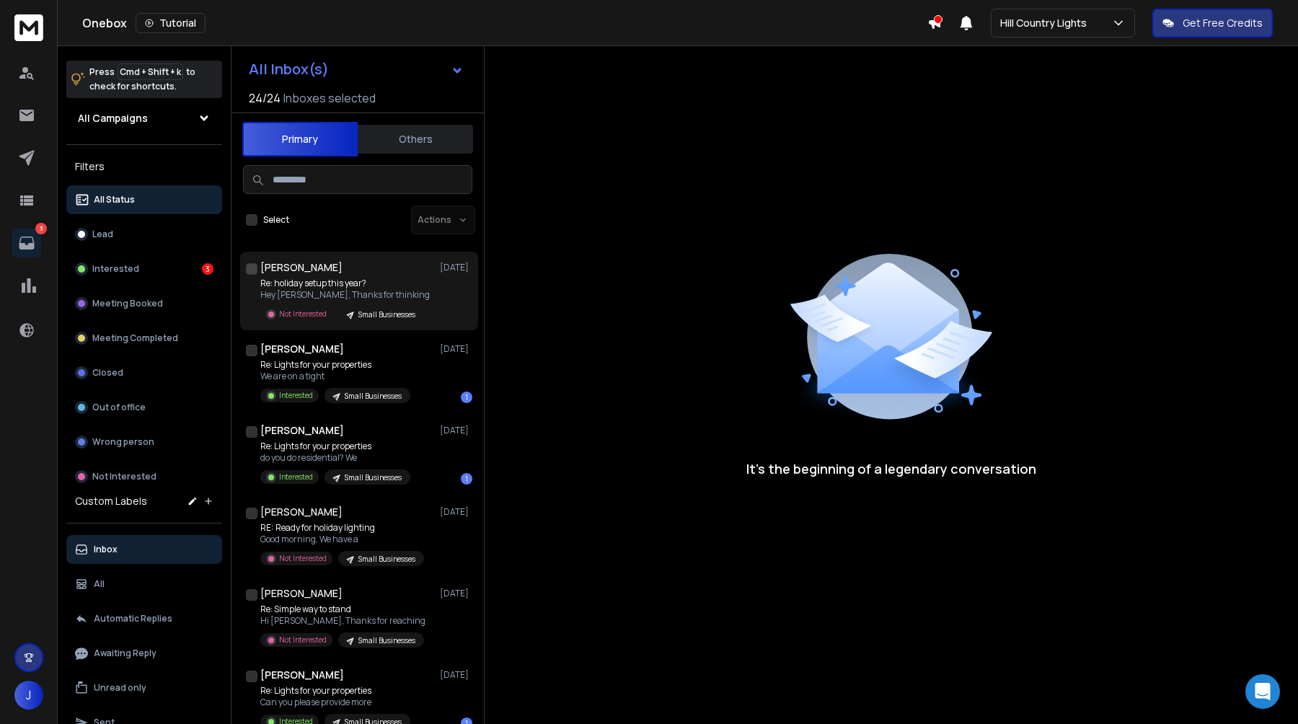
click at [365, 263] on div "Bobby Hernandez 15 Oct" at bounding box center [366, 267] width 212 height 14
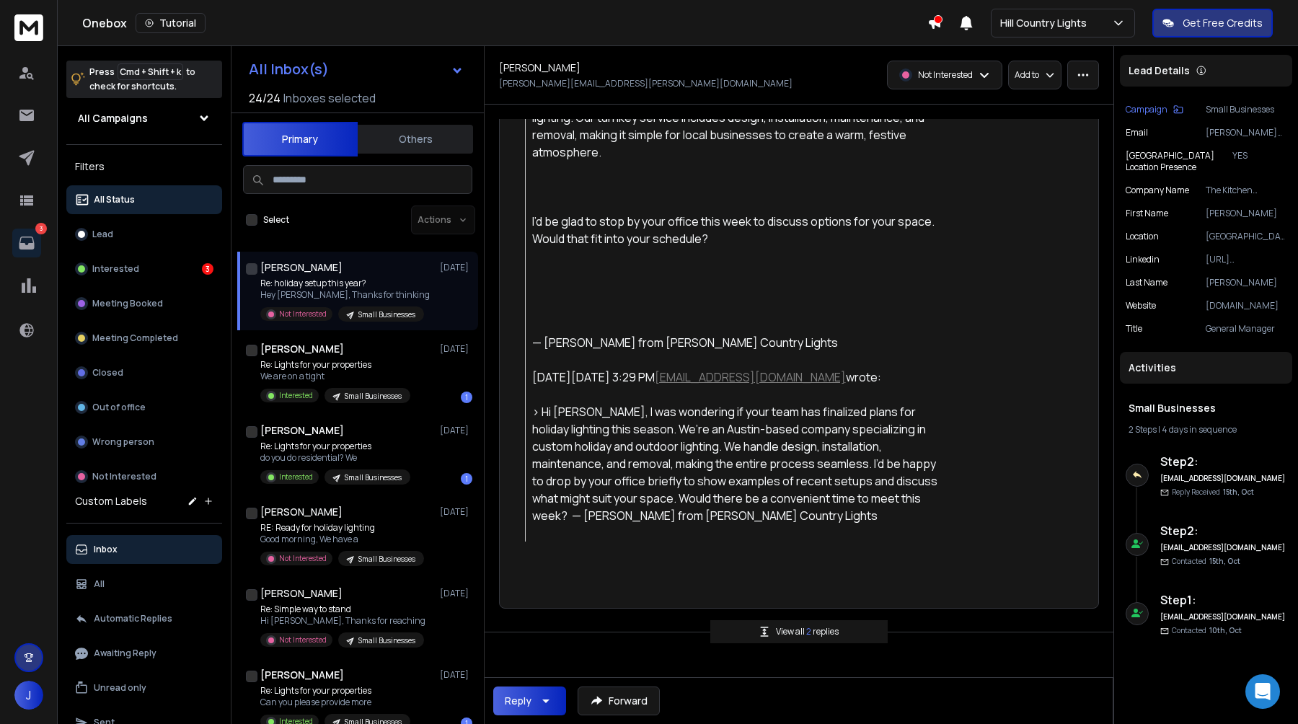
scroll to position [561, 0]
click at [390, 131] on button "Others" at bounding box center [415, 139] width 115 height 32
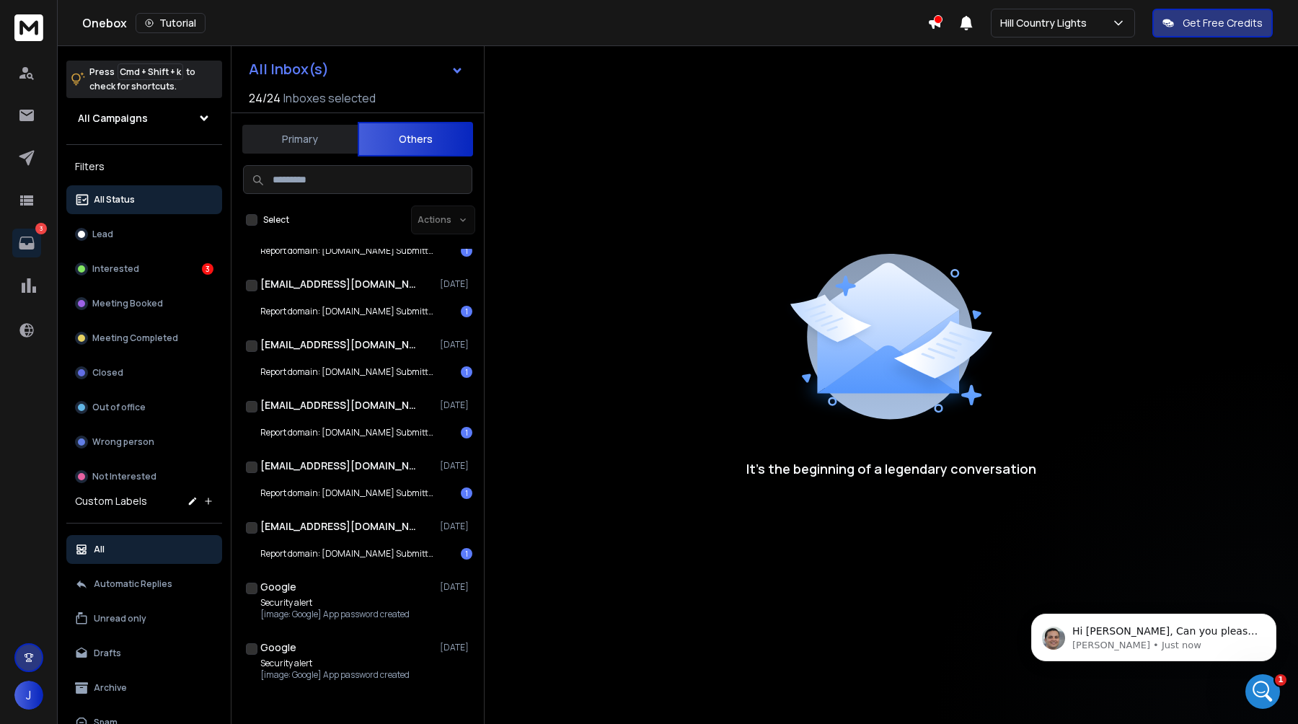
scroll to position [0, 0]
click at [1148, 653] on div "Hi Janah, Can you please share the name of your campaign so I can check what’s …" at bounding box center [1153, 638] width 245 height 48
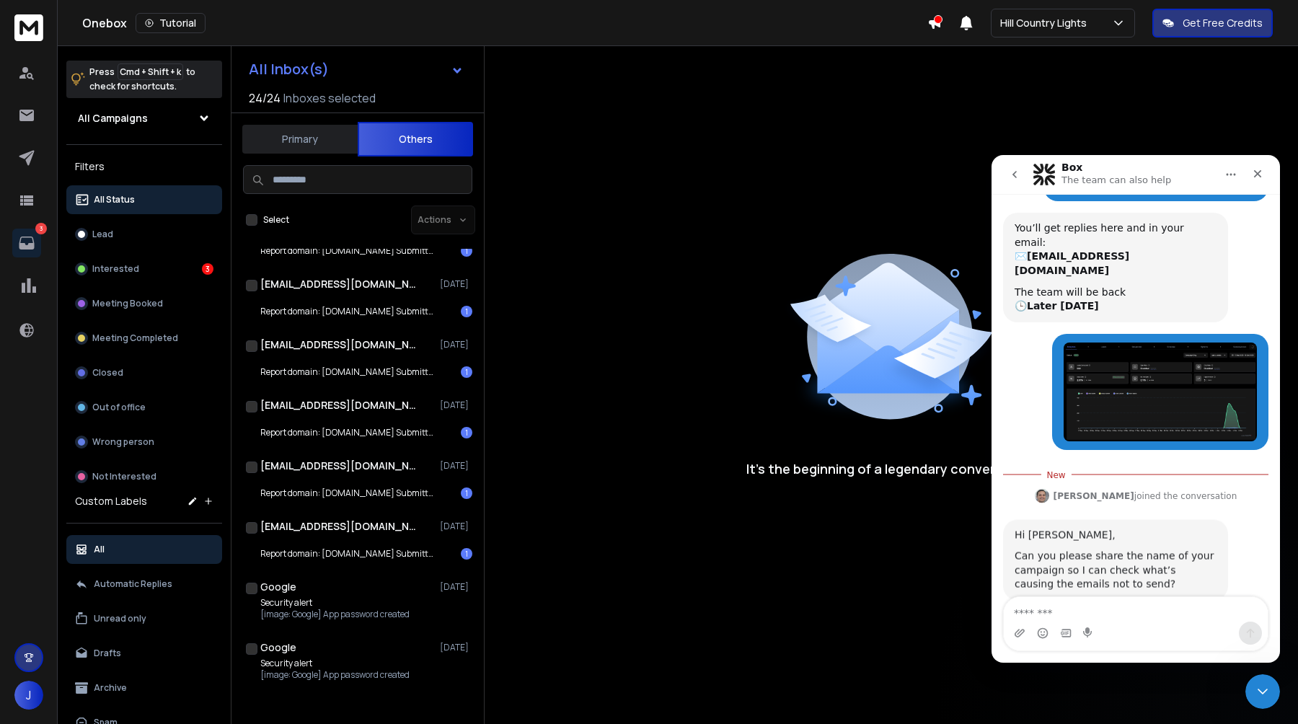
scroll to position [87, 0]
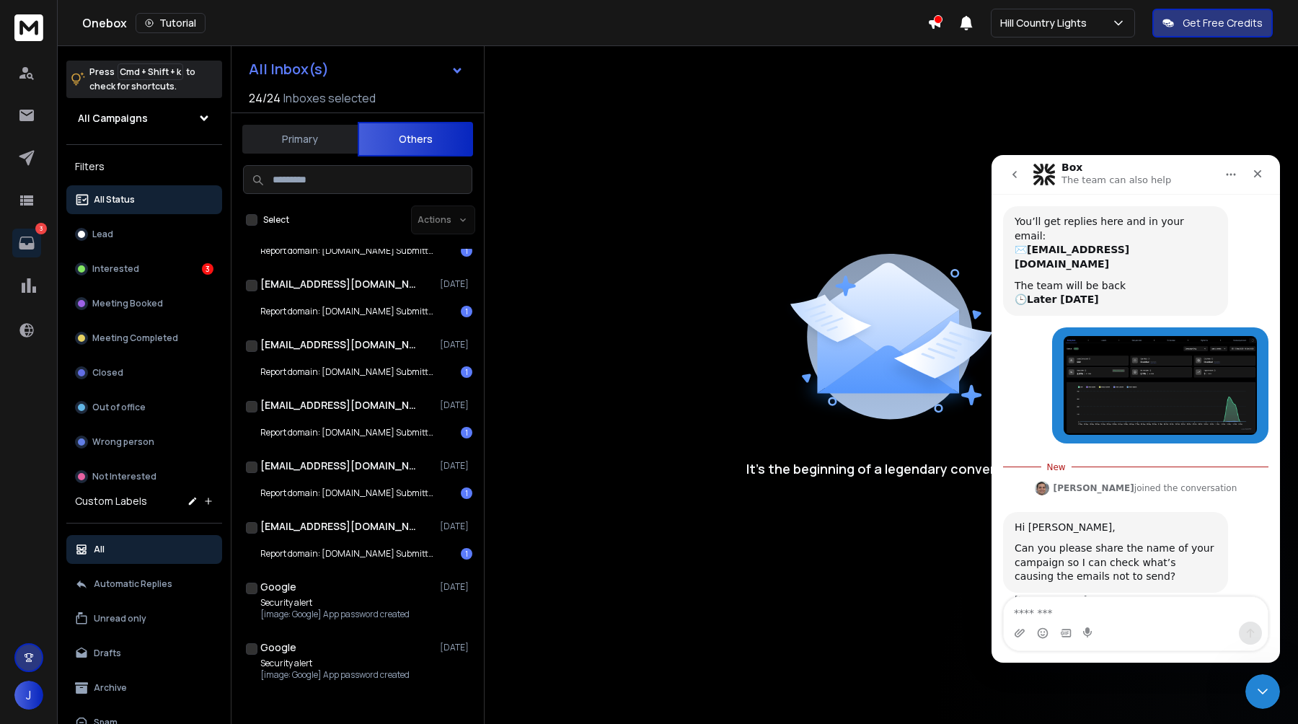
click at [1137, 625] on div "Intercom messenger" at bounding box center [1136, 633] width 264 height 23
click at [1116, 619] on textarea "Message…" at bounding box center [1136, 609] width 264 height 25
type textarea "**********"
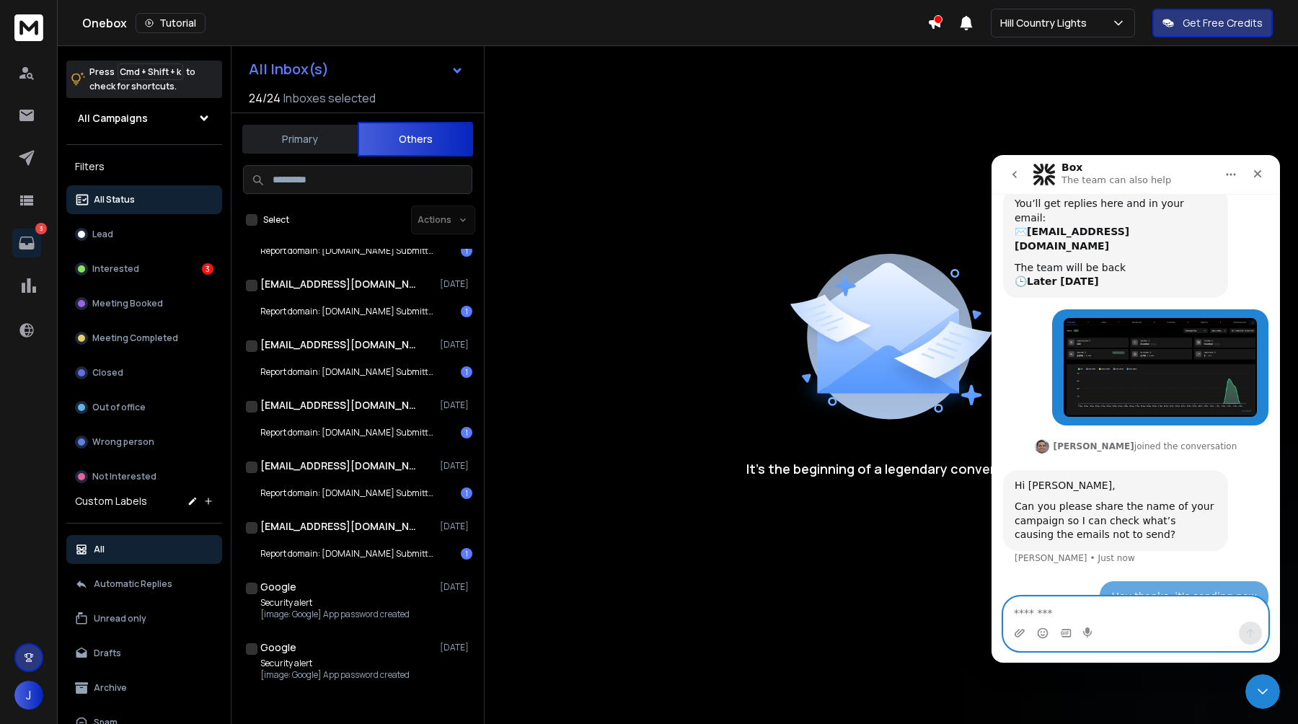
scroll to position [105, 0]
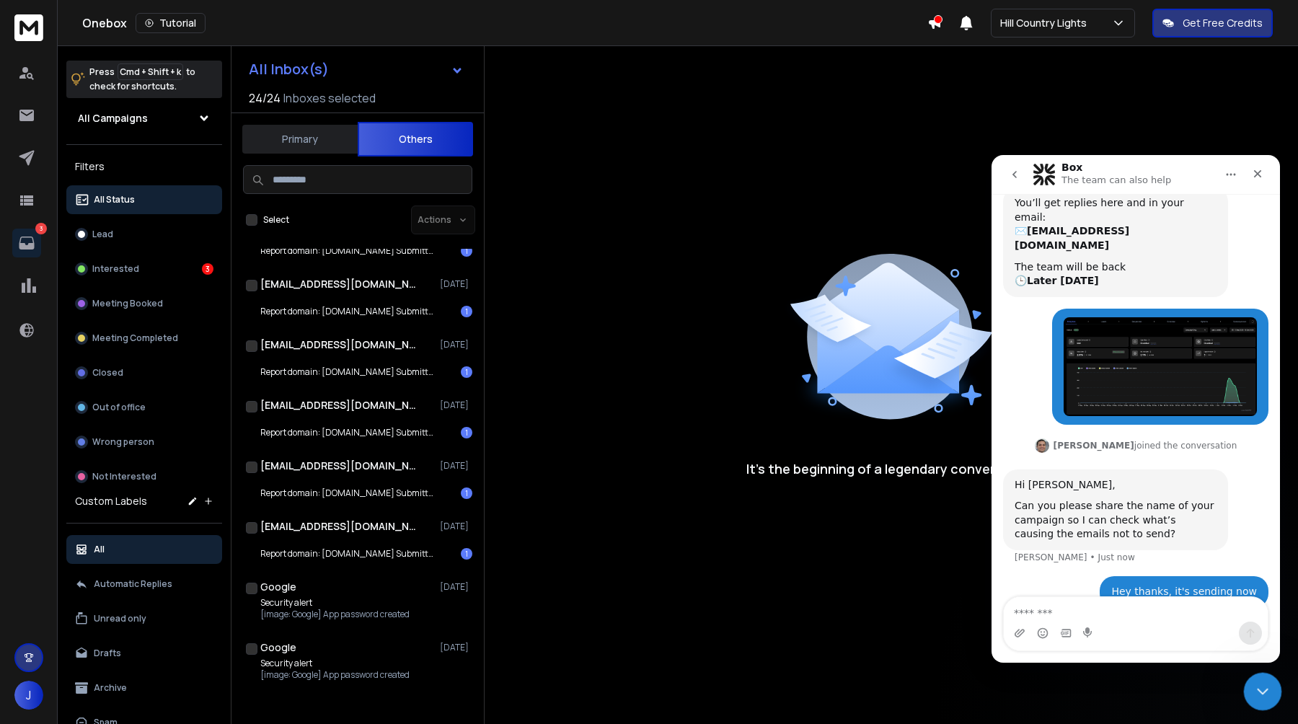
click at [1258, 685] on icon "Close Intercom Messenger" at bounding box center [1260, 689] width 17 height 17
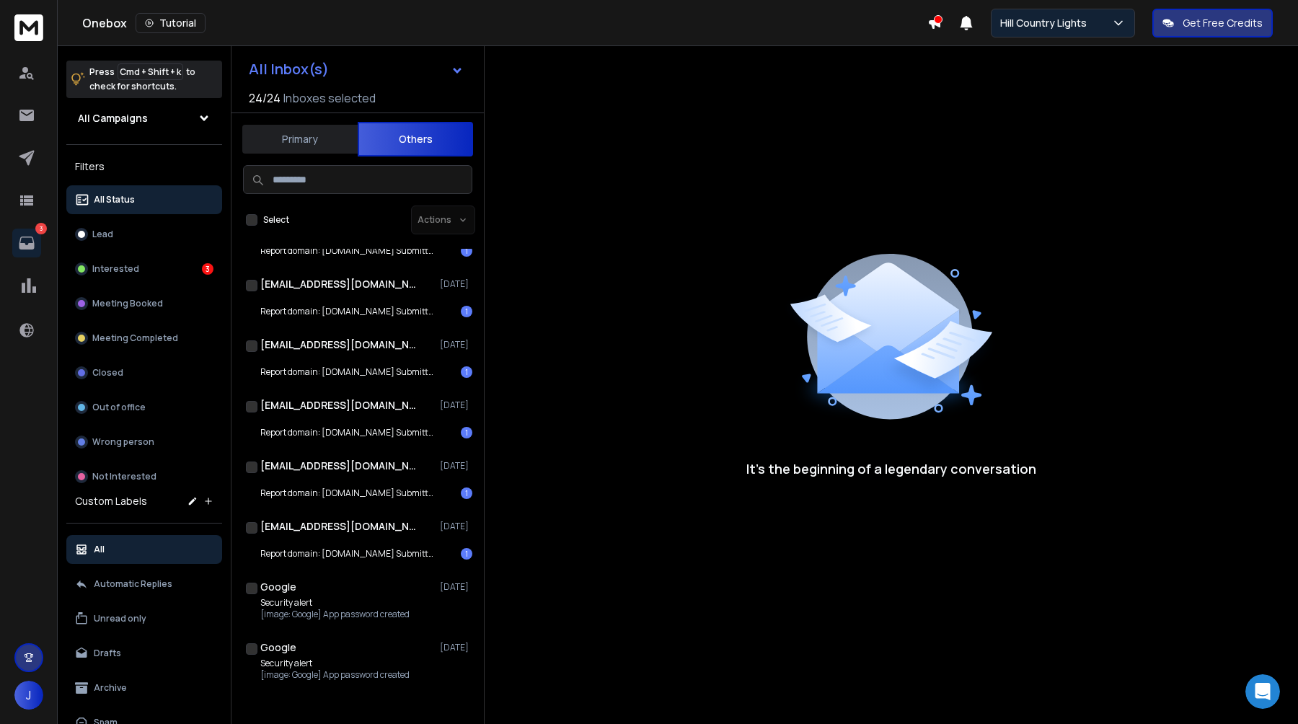
click at [1062, 26] on p "Hill Country Lights" at bounding box center [1046, 23] width 92 height 14
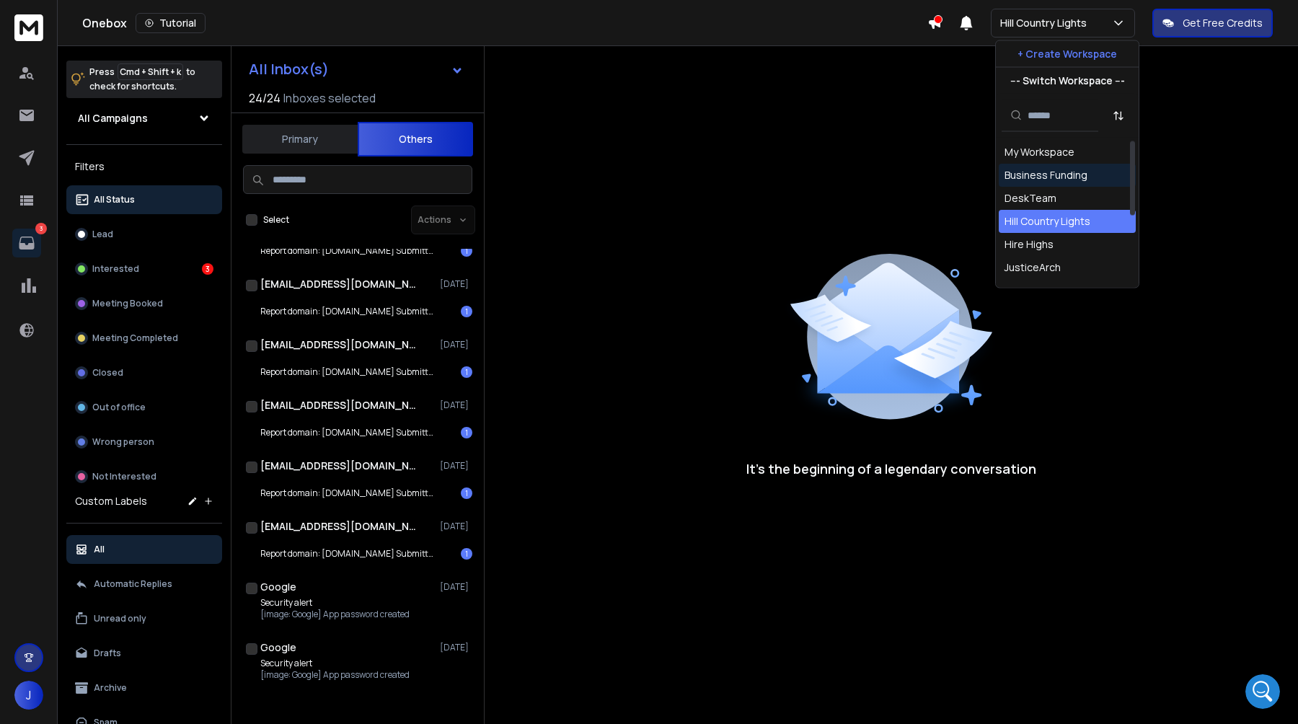
click at [1049, 179] on div "Business Funding" at bounding box center [1046, 175] width 83 height 14
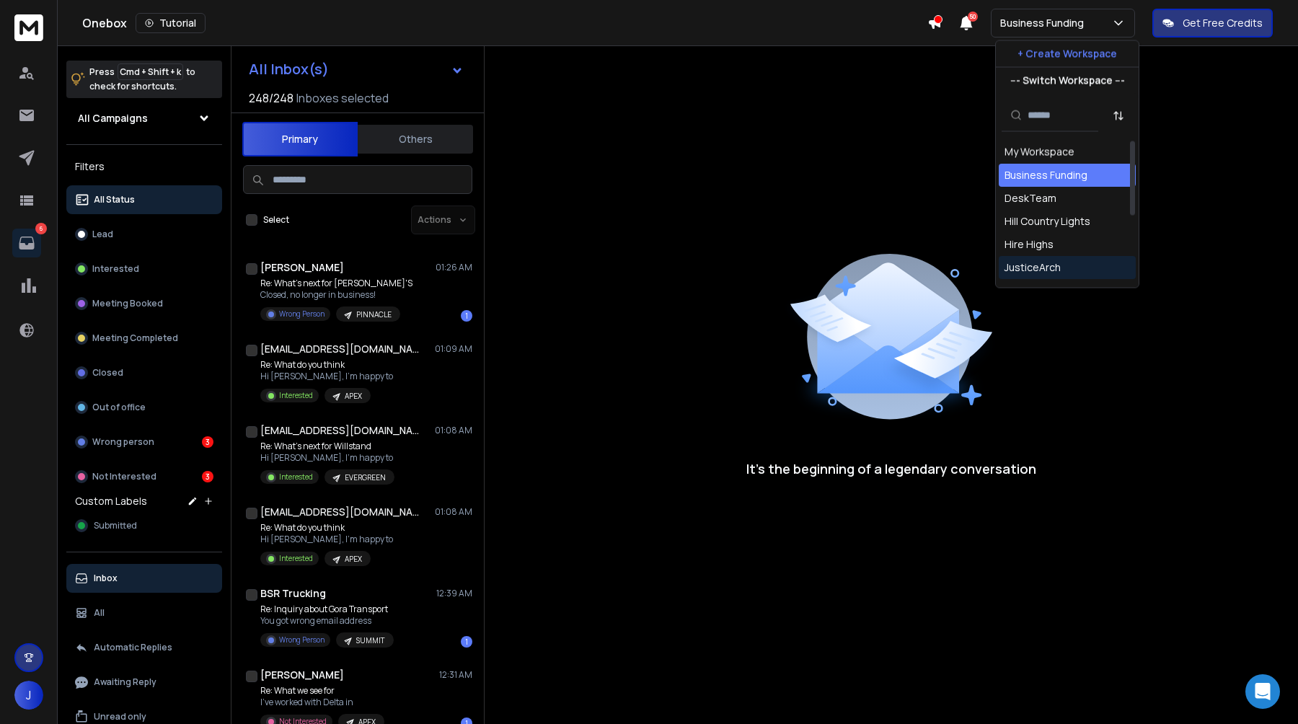
click at [1030, 261] on div "JusticeArch" at bounding box center [1033, 267] width 56 height 14
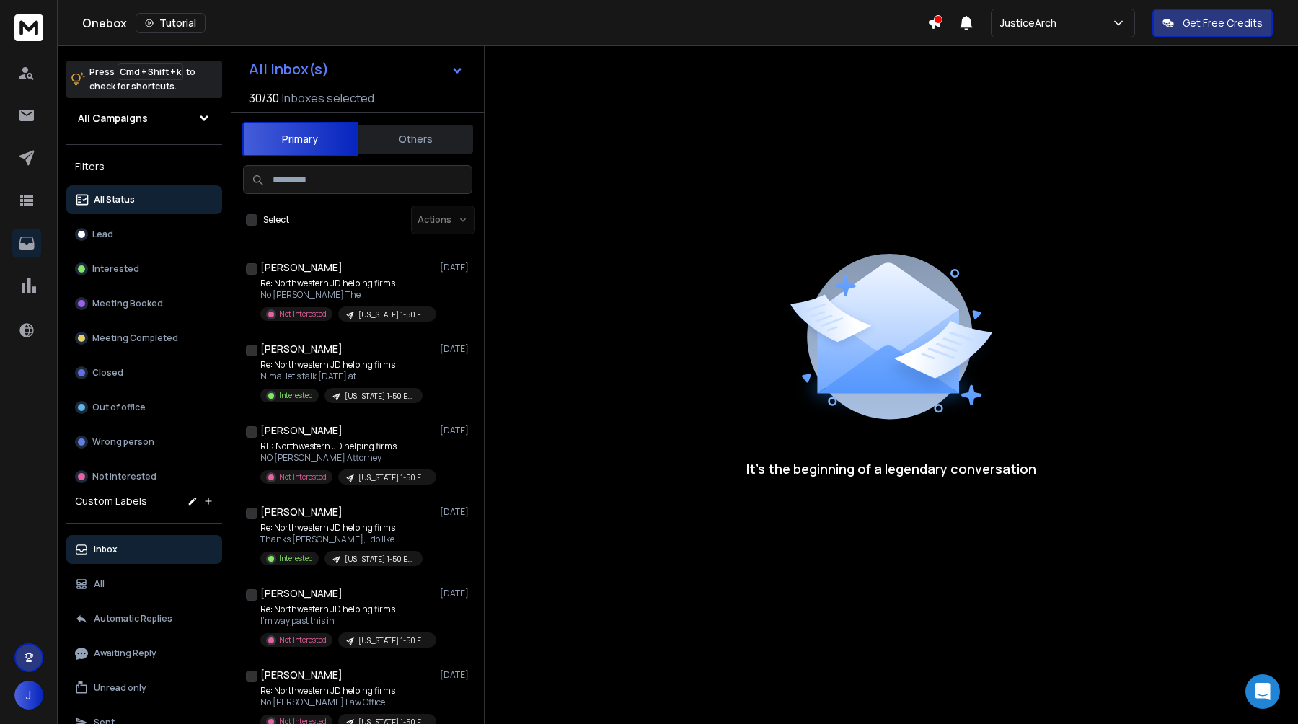
click at [408, 148] on button "Others" at bounding box center [415, 139] width 115 height 32
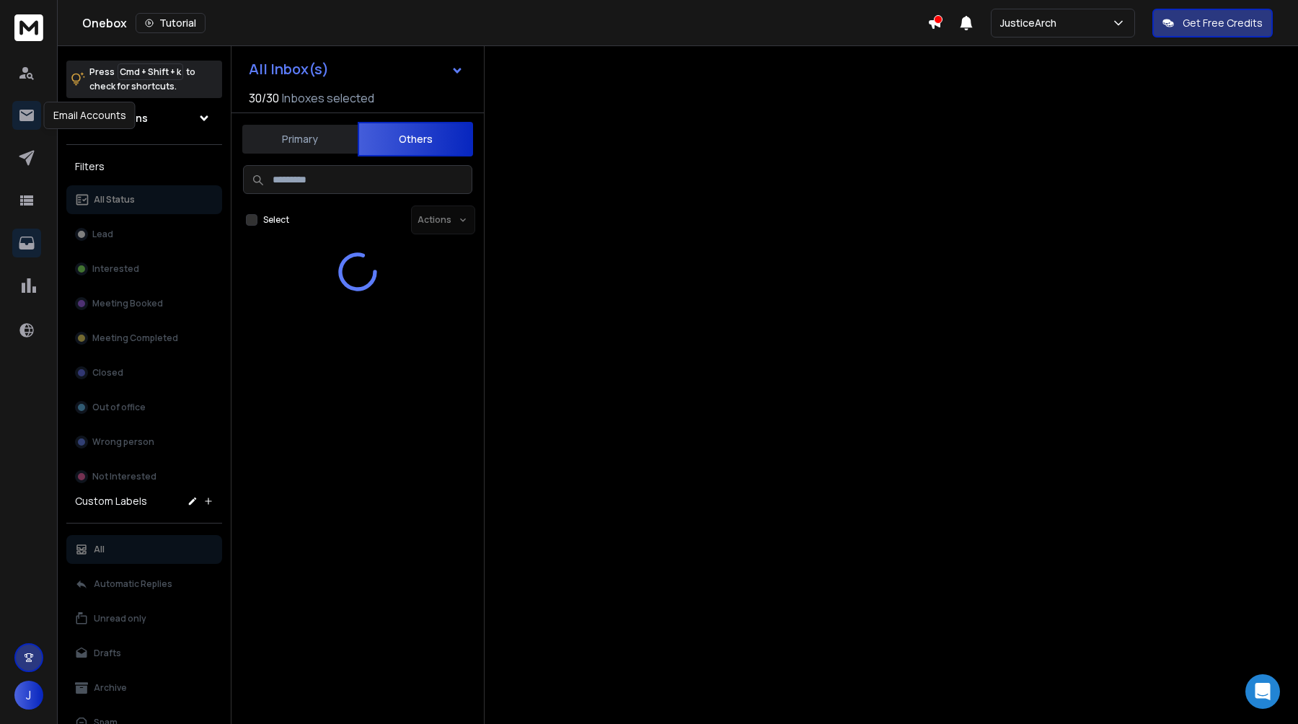
click at [34, 124] on link at bounding box center [26, 115] width 29 height 29
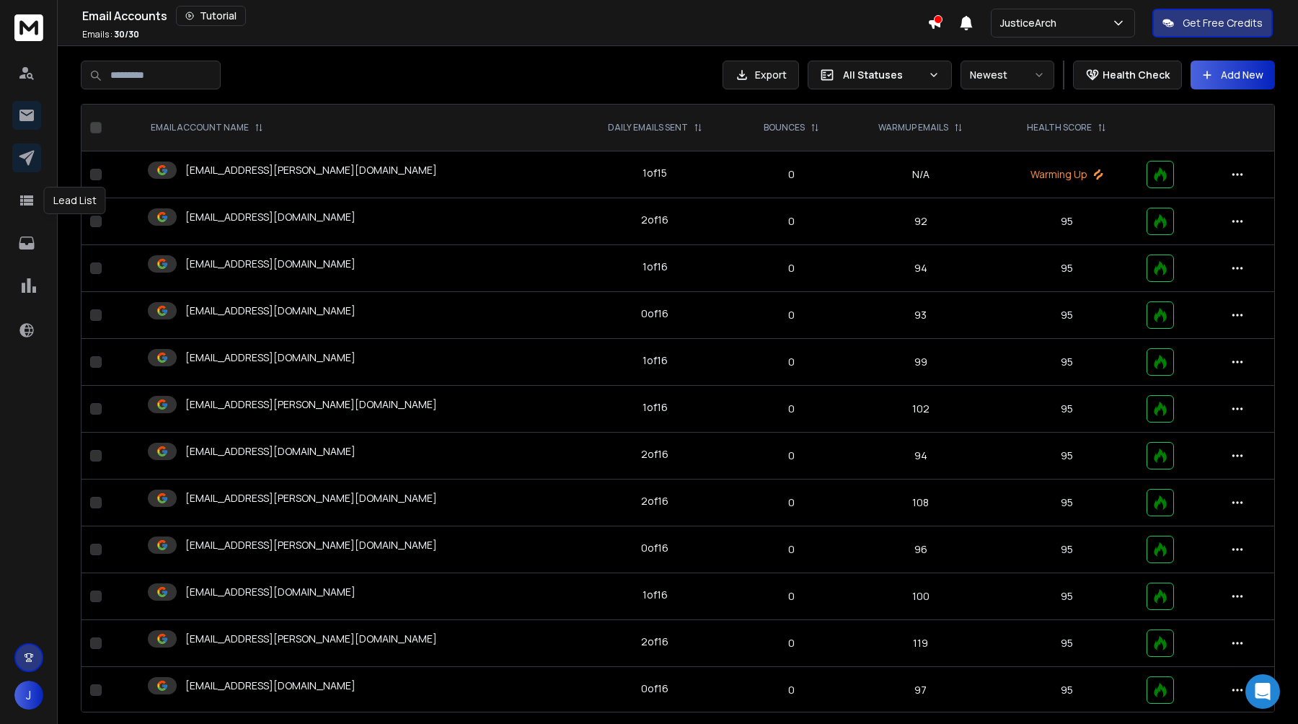
click at [32, 166] on icon at bounding box center [26, 157] width 17 height 17
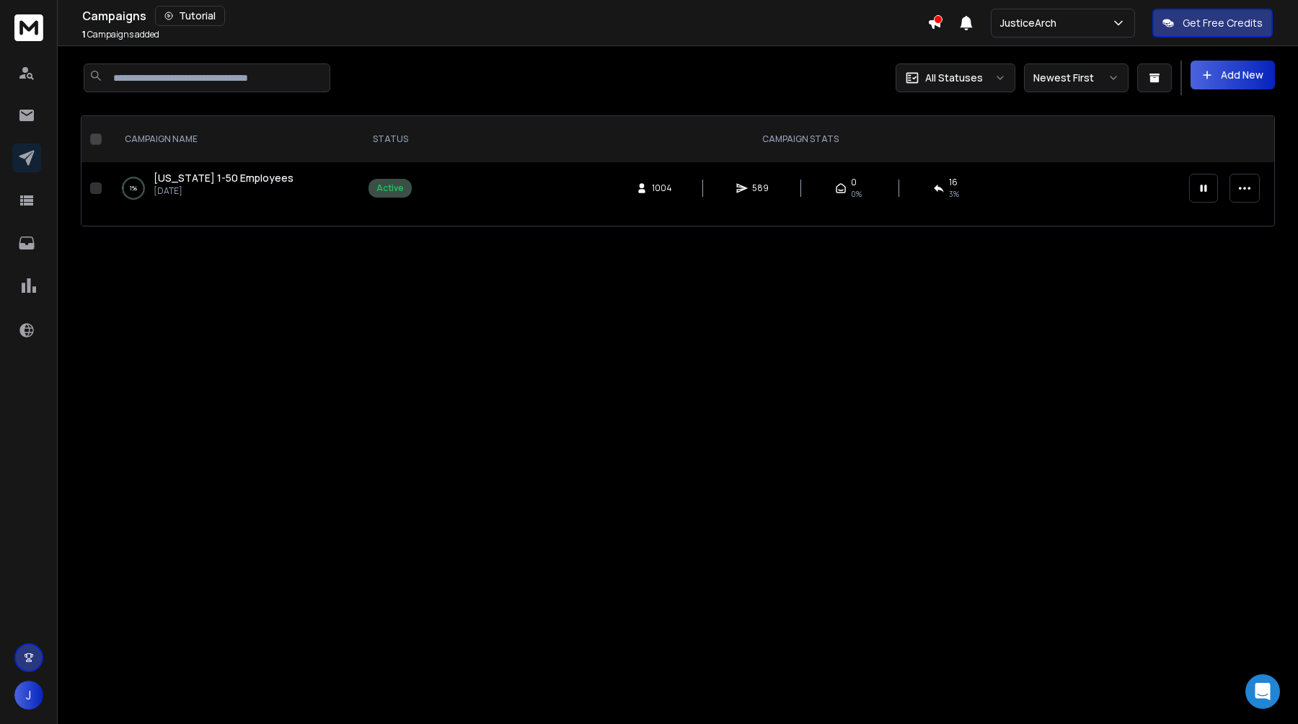
click at [516, 190] on div "1004 589 0 0% 16 3 %" at bounding box center [800, 188] width 743 height 23
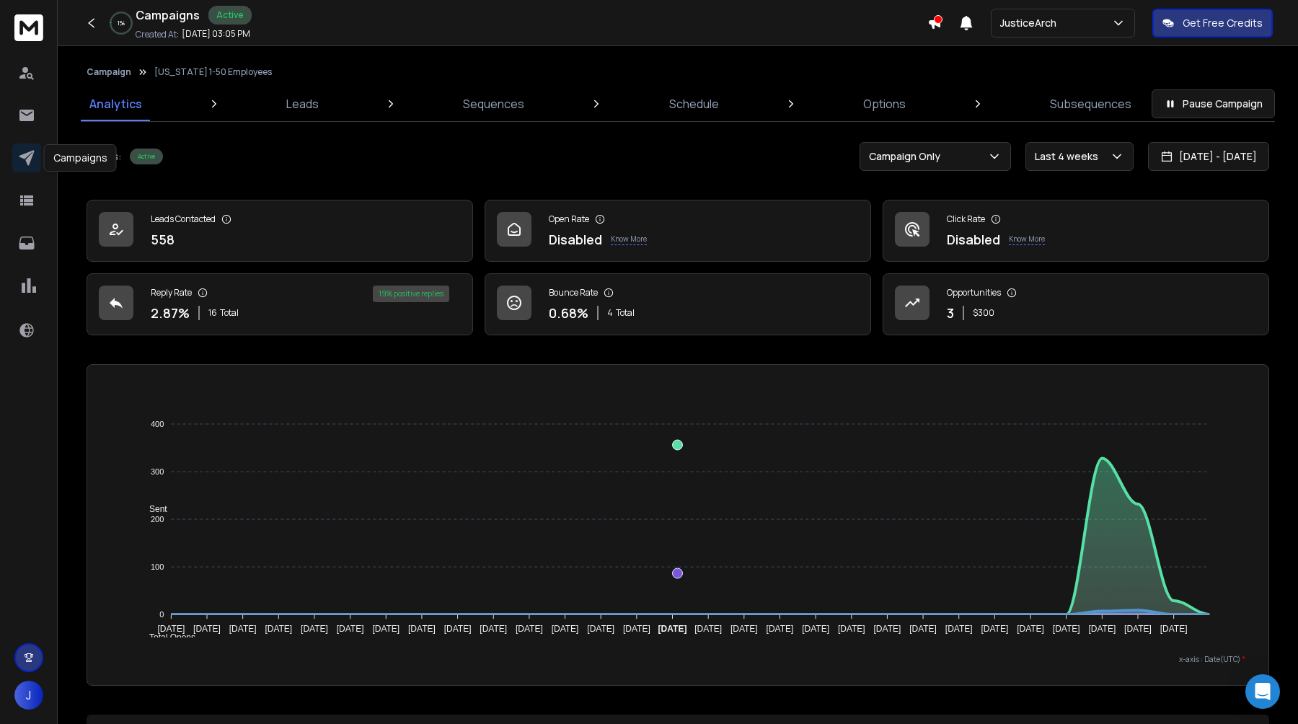
click at [30, 151] on icon at bounding box center [26, 157] width 17 height 17
